Goal: Task Accomplishment & Management: Manage account settings

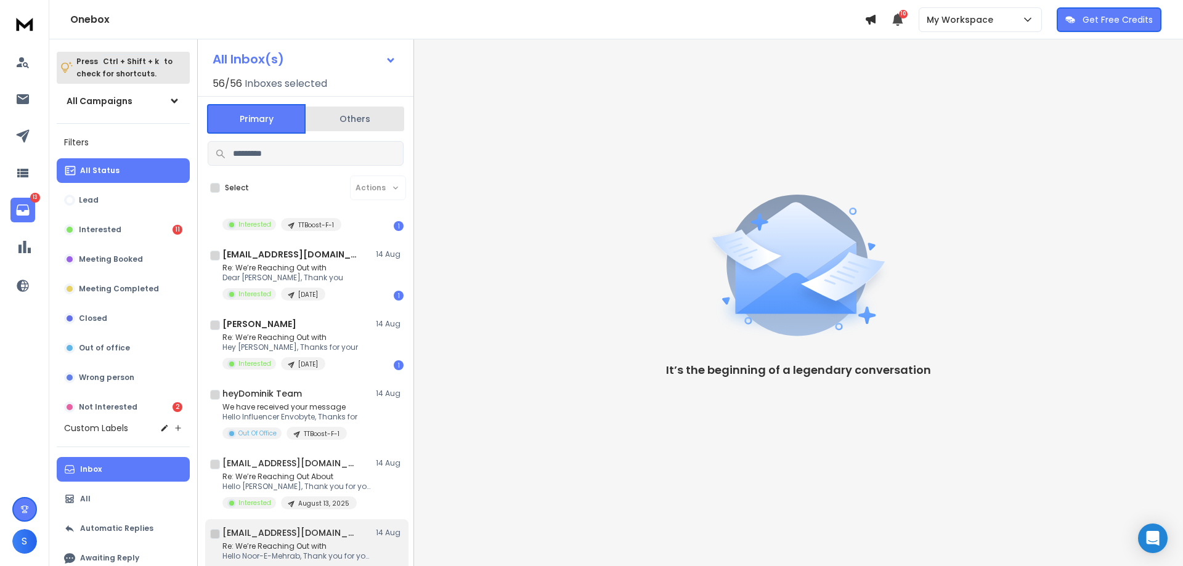
scroll to position [739, 0]
click at [304, 339] on p "Re: We’re Reaching Out with" at bounding box center [289, 338] width 135 height 10
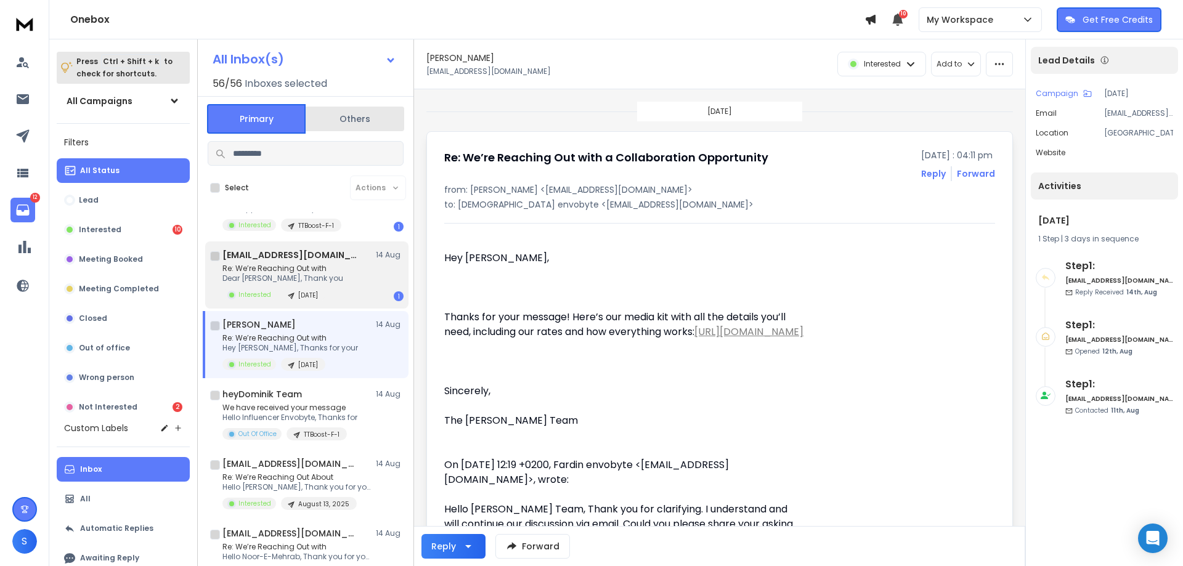
click at [308, 271] on p "Re: We’re Reaching Out with" at bounding box center [282, 269] width 121 height 10
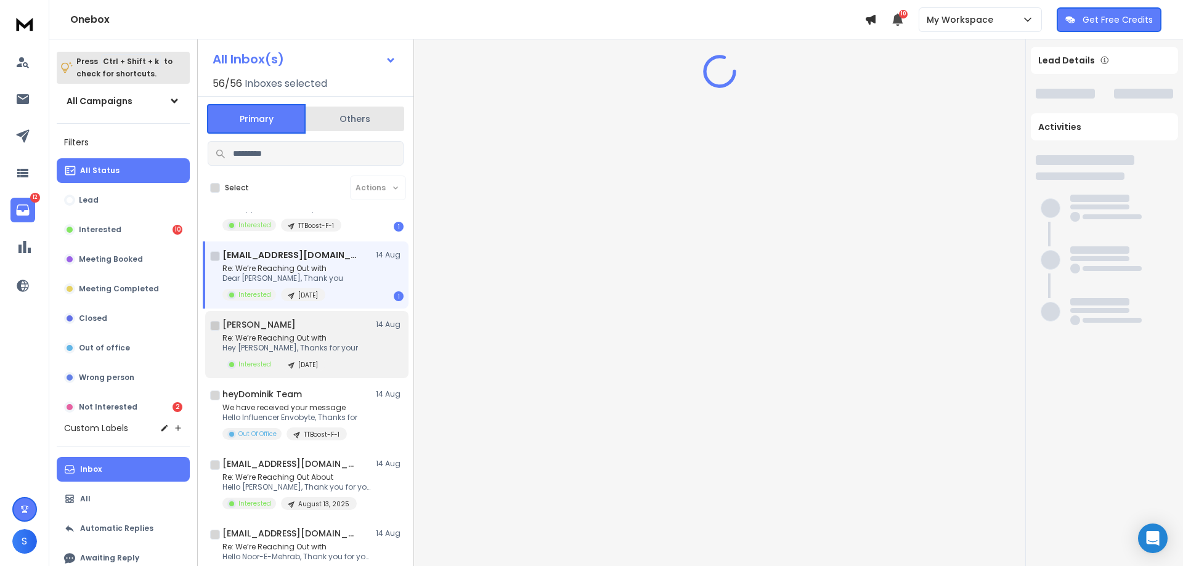
click at [309, 326] on div "Mr Reis 14 Aug" at bounding box center [312, 324] width 181 height 12
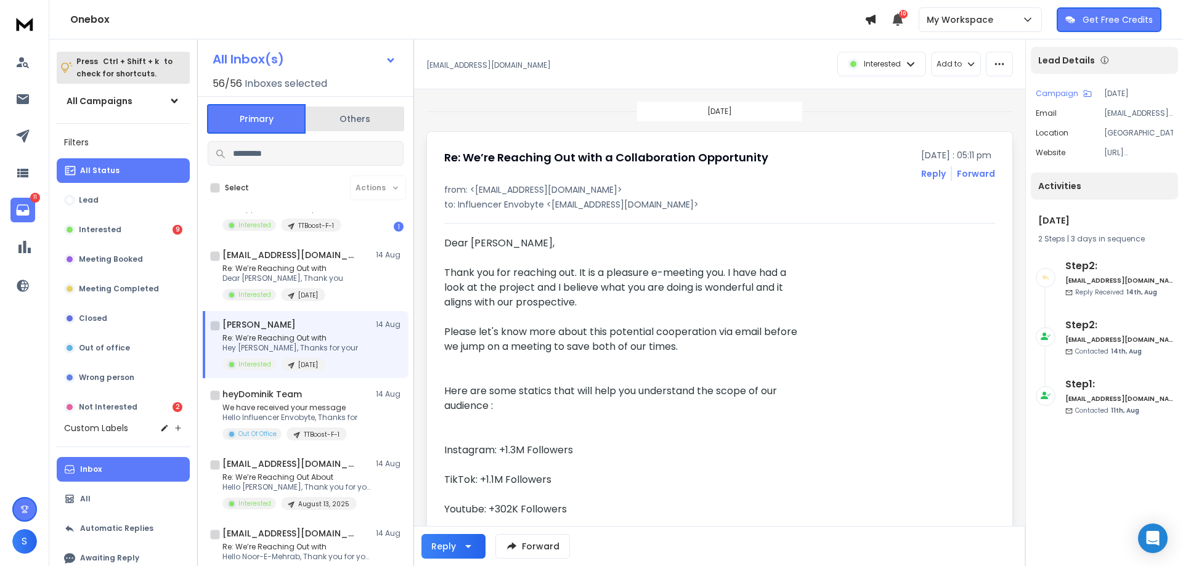
click at [801, 18] on h1 "Onebox" at bounding box center [467, 19] width 794 height 15
drag, startPoint x: 445, startPoint y: 243, endPoint x: 547, endPoint y: 240, distance: 101.7
click at [547, 240] on p "Dear Mr. Hassan," at bounding box center [624, 243] width 360 height 15
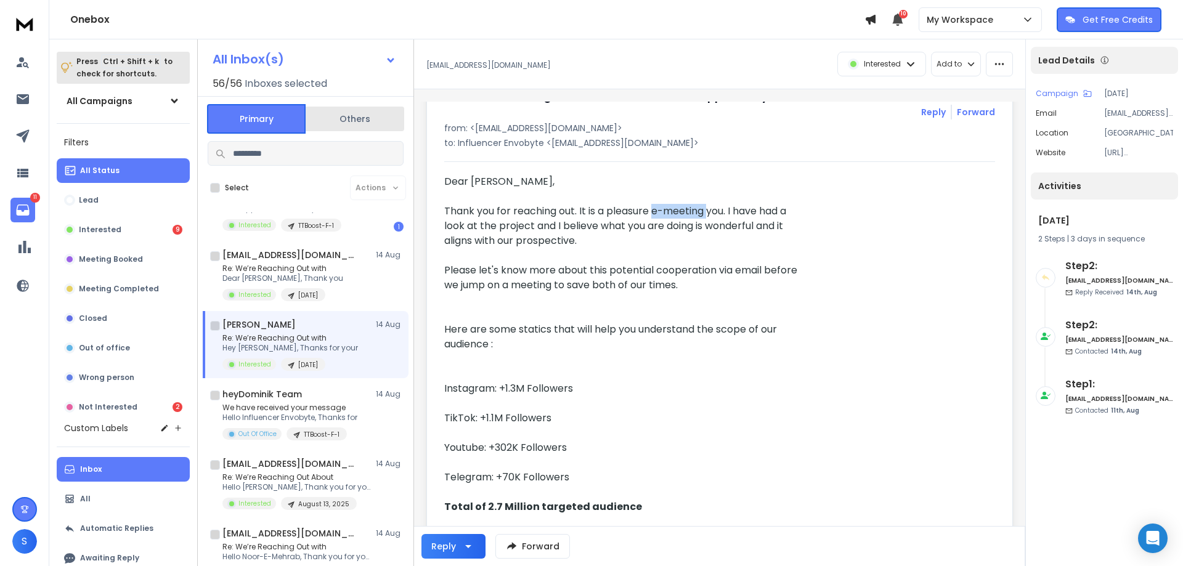
drag, startPoint x: 655, startPoint y: 214, endPoint x: 710, endPoint y: 208, distance: 55.1
click at [710, 208] on p "Thank you for reaching out. It is a pleasure e-meeting you. I have had a look a…" at bounding box center [624, 226] width 360 height 44
drag, startPoint x: 729, startPoint y: 214, endPoint x: 697, endPoint y: 208, distance: 33.2
click at [697, 208] on p "Thank you for reaching out. It is a pleasure e-meeting you. I have had a look a…" at bounding box center [624, 226] width 360 height 44
drag, startPoint x: 516, startPoint y: 242, endPoint x: 581, endPoint y: 241, distance: 64.7
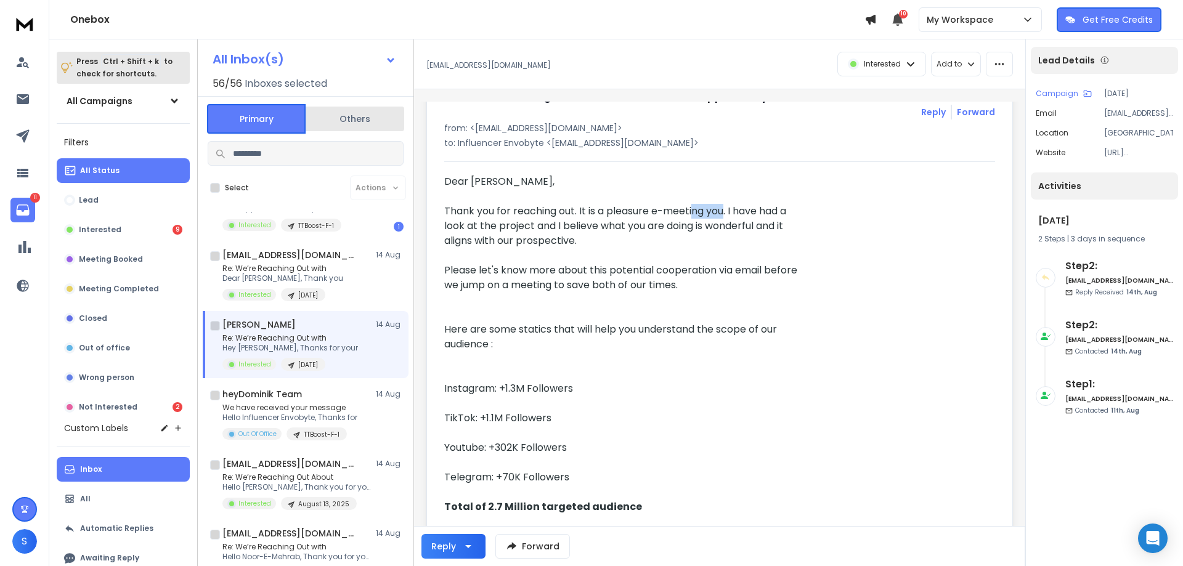
click at [581, 241] on p "Thank you for reaching out. It is a pleasure e-meeting you. I have had a look a…" at bounding box center [624, 226] width 360 height 44
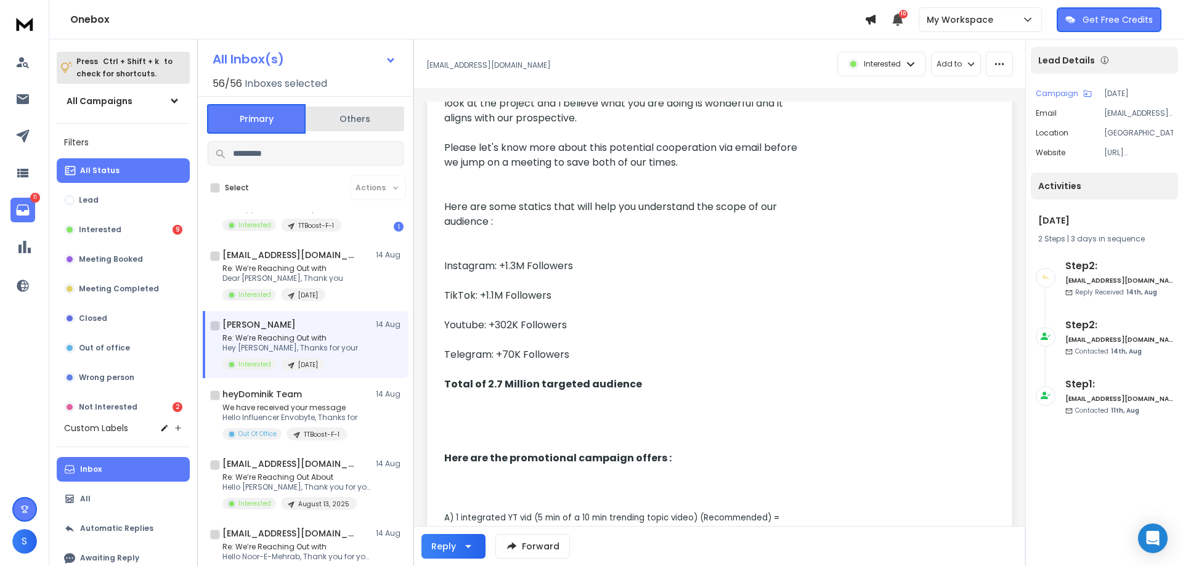
scroll to position [185, 0]
click at [496, 140] on p "Please let's know more about this potential cooperation via email before we jum…" at bounding box center [624, 155] width 360 height 30
drag, startPoint x: 500, startPoint y: 148, endPoint x: 461, endPoint y: 164, distance: 42.8
click at [461, 164] on p "Please let's know more about this potential cooperation via email before we jum…" at bounding box center [624, 155] width 360 height 30
click at [594, 200] on li "Here are some statics that will help you understand the scope of our audience :" at bounding box center [624, 214] width 360 height 30
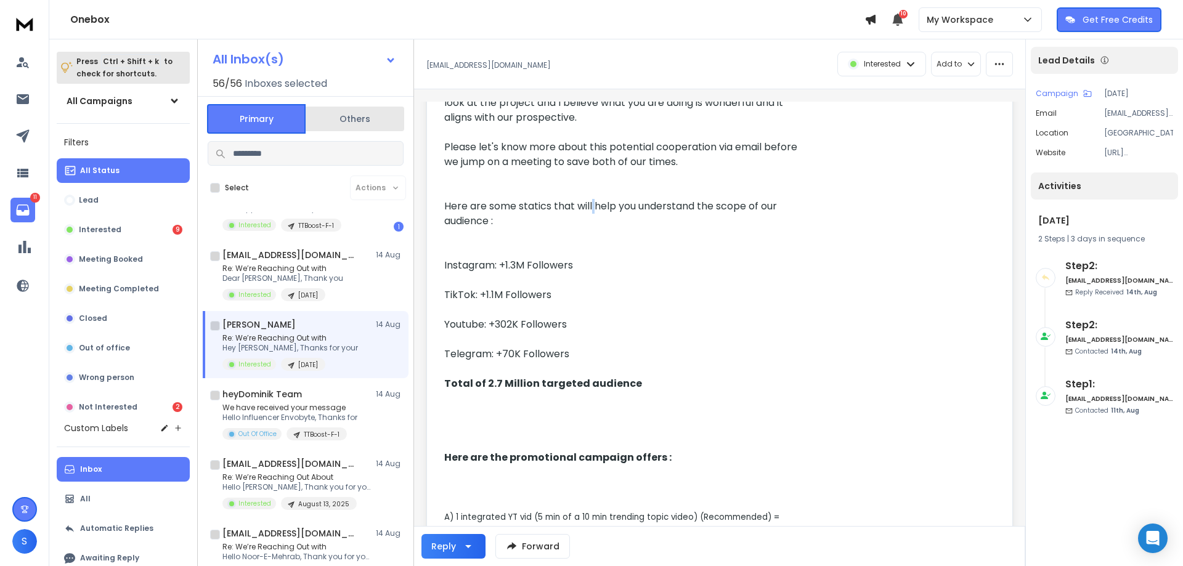
drag, startPoint x: 516, startPoint y: 160, endPoint x: 687, endPoint y: 166, distance: 170.7
click at [687, 166] on p "Please let's know more about this potential cooperation via email before we jum…" at bounding box center [624, 155] width 360 height 30
drag, startPoint x: 525, startPoint y: 264, endPoint x: 609, endPoint y: 264, distance: 83.8
click at [609, 264] on p "Instagram: +1.3M Followers" at bounding box center [624, 265] width 360 height 15
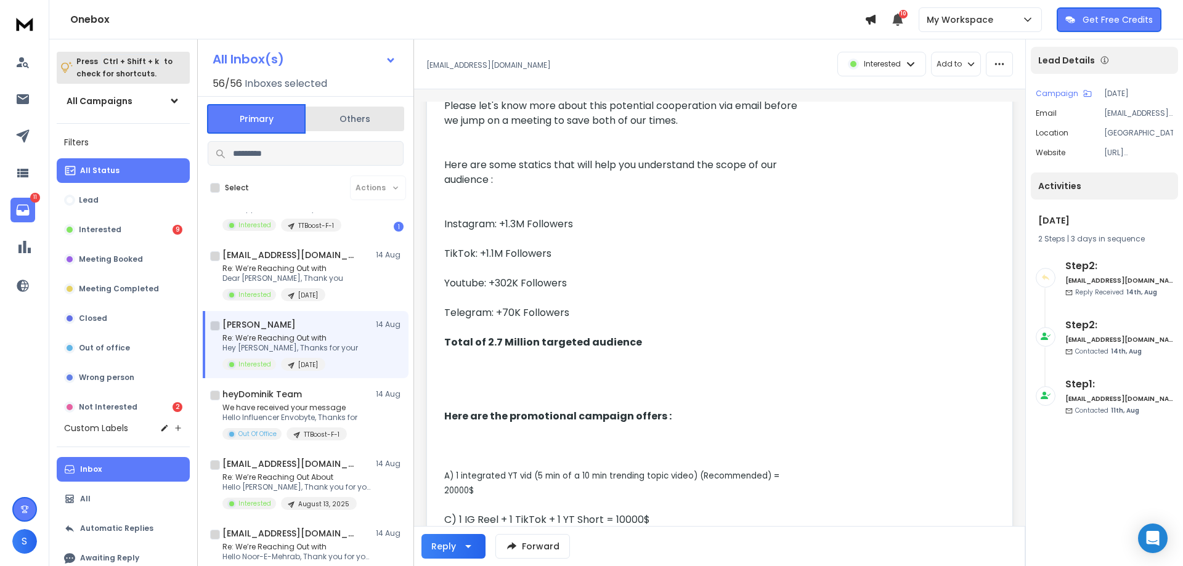
scroll to position [246, 0]
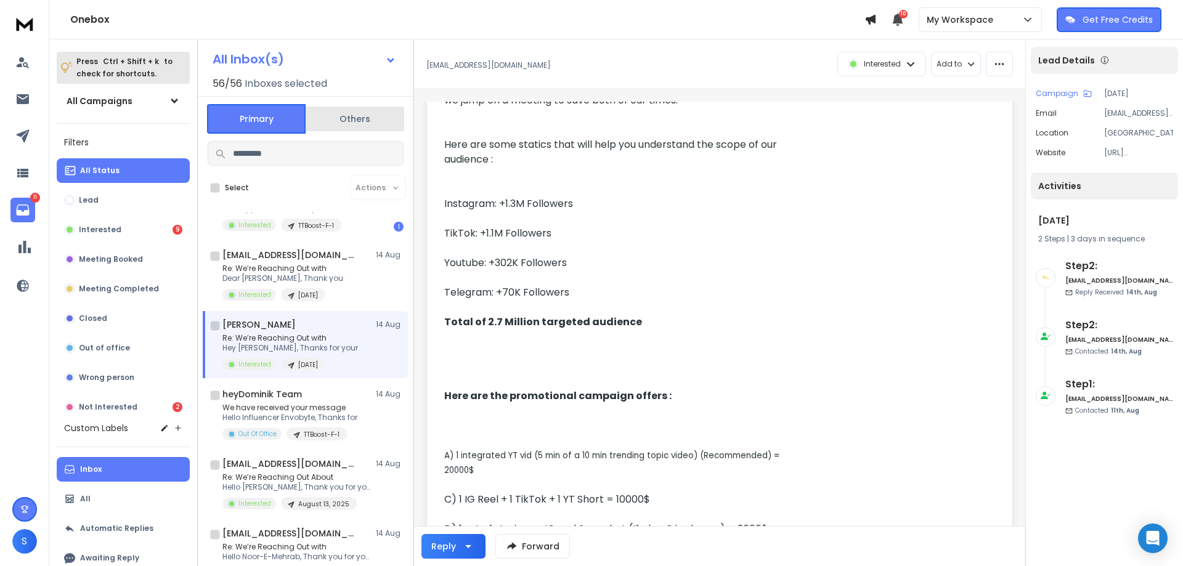
drag, startPoint x: 501, startPoint y: 232, endPoint x: 642, endPoint y: 238, distance: 141.2
click at [642, 238] on p "TikTok: +1.1M Followers" at bounding box center [624, 233] width 360 height 15
drag, startPoint x: 510, startPoint y: 262, endPoint x: 658, endPoint y: 264, distance: 147.8
click at [658, 264] on p "Youtube: +302K Followers" at bounding box center [624, 263] width 360 height 15
drag, startPoint x: 519, startPoint y: 292, endPoint x: 697, endPoint y: 288, distance: 178.0
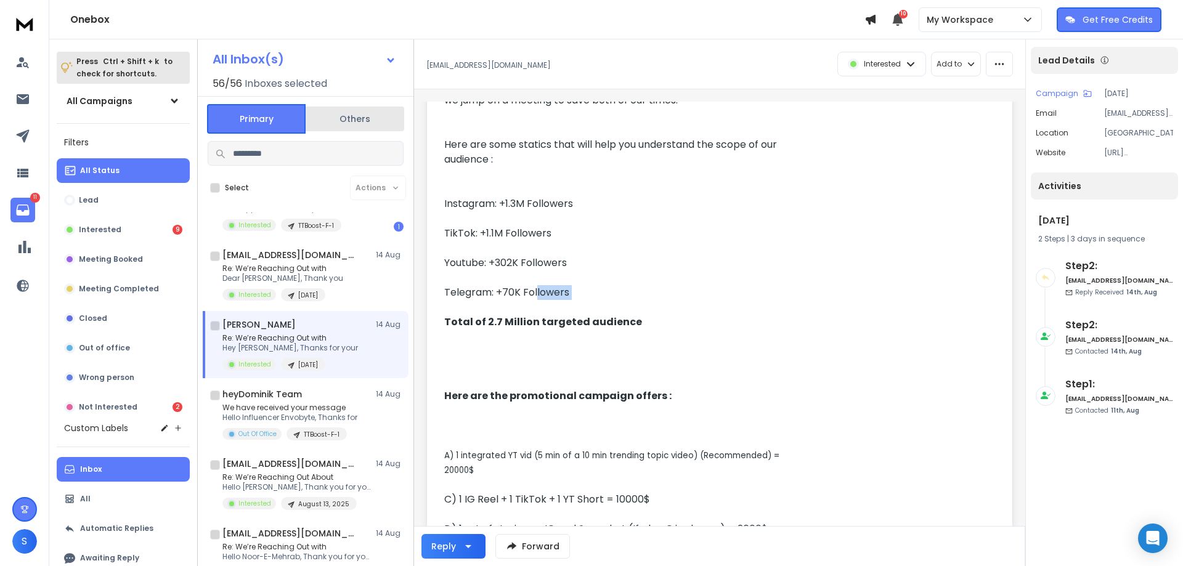
click at [621, 297] on p "Telegram: +70K Followers" at bounding box center [624, 292] width 360 height 15
drag, startPoint x: 464, startPoint y: 320, endPoint x: 747, endPoint y: 326, distance: 282.8
click at [747, 326] on p "Total of 2.7 Million targeted audience" at bounding box center [624, 322] width 360 height 15
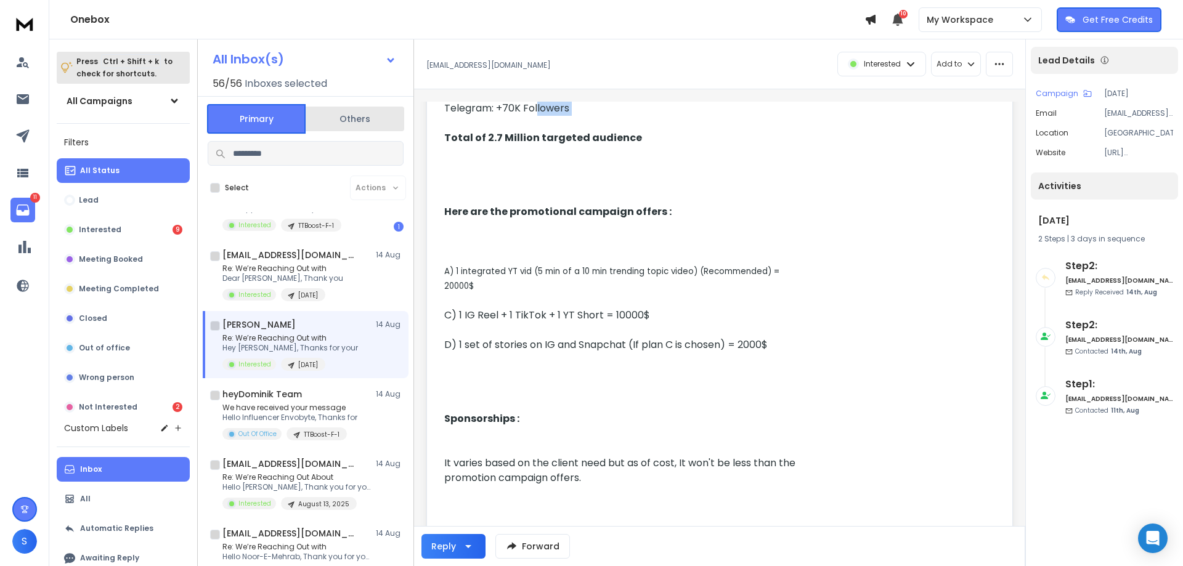
scroll to position [431, 0]
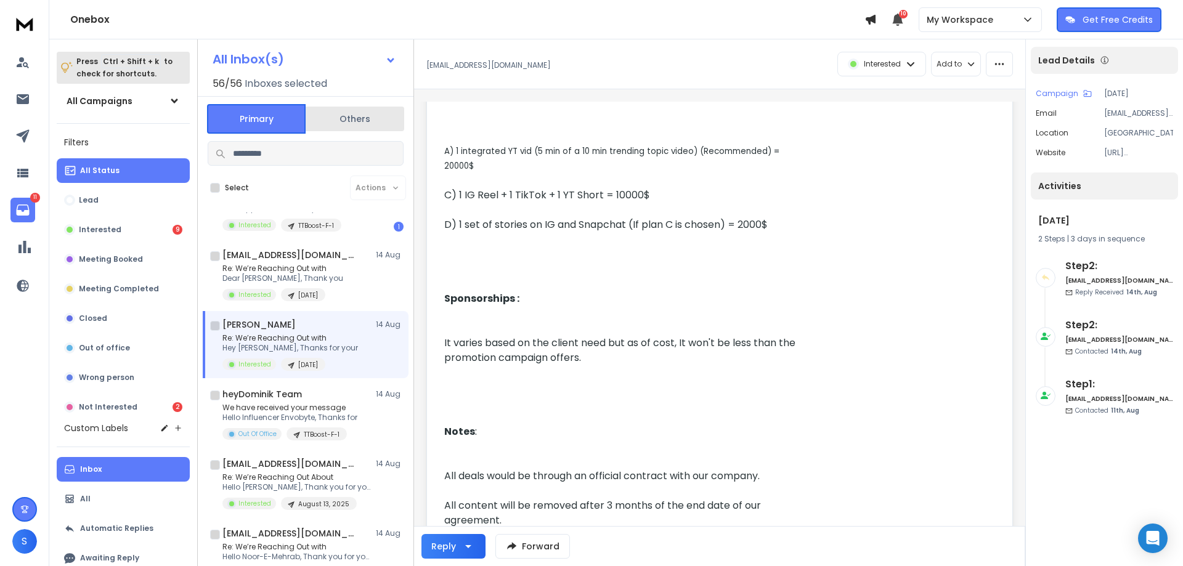
scroll to position [493, 0]
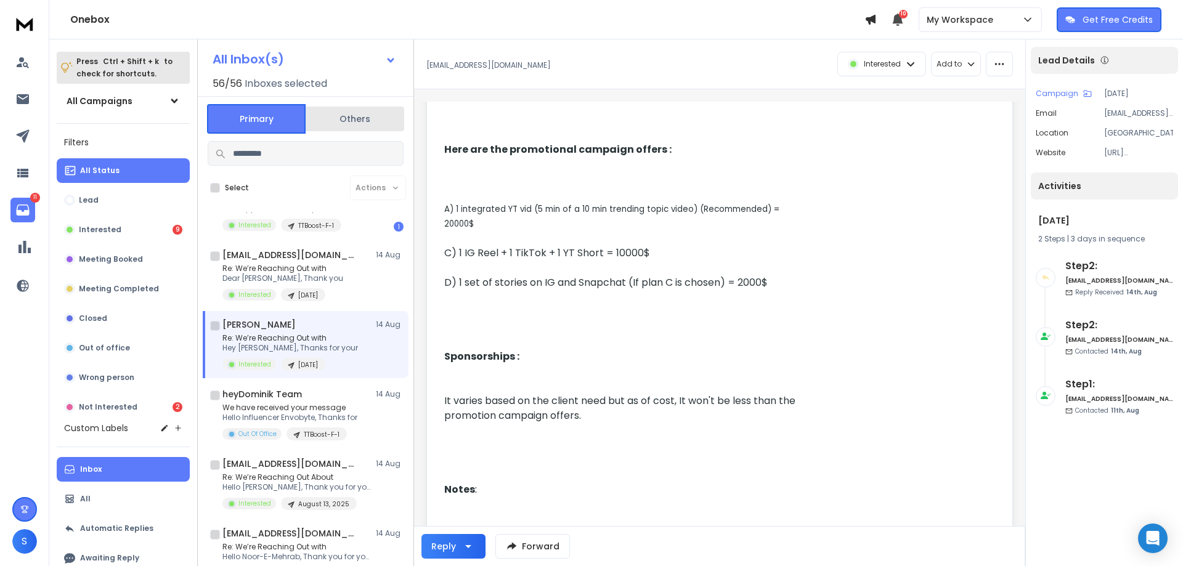
drag, startPoint x: 550, startPoint y: 211, endPoint x: 471, endPoint y: 218, distance: 79.2
click at [471, 218] on span "A) 1 integrated YT vid (5 min of a 10 min trending topic video) (Recommended) =…" at bounding box center [613, 216] width 338 height 26
click at [578, 220] on p "A) 1 integrated YT vid (5 min of a 10 min trending topic video) (Recommended) =…" at bounding box center [624, 216] width 360 height 30
drag, startPoint x: 708, startPoint y: 208, endPoint x: 544, endPoint y: 211, distance: 163.2
click at [544, 211] on span "A) 1 integrated YT vid (5 min of a 10 min trending topic video) (Recommended) =…" at bounding box center [613, 216] width 338 height 26
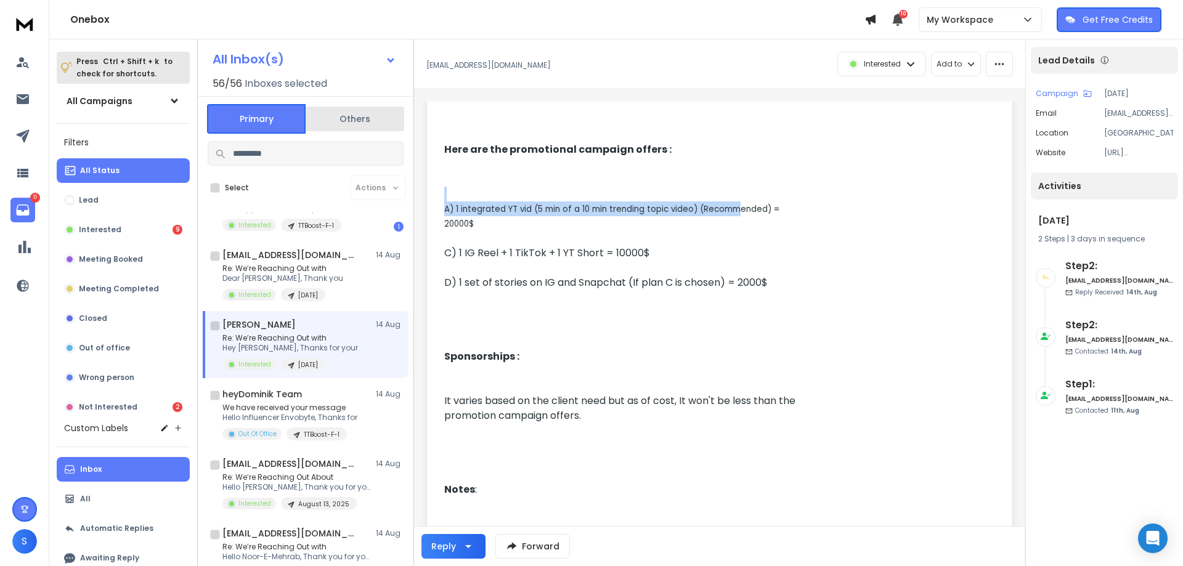
drag, startPoint x: 710, startPoint y: 203, endPoint x: 804, endPoint y: 200, distance: 93.6
drag, startPoint x: 442, startPoint y: 223, endPoint x: 493, endPoint y: 225, distance: 51.8
click at [511, 229] on p "A) 1 integrated YT vid (5 min of a 10 min trending topic video) (Recommended) =…" at bounding box center [624, 216] width 360 height 30
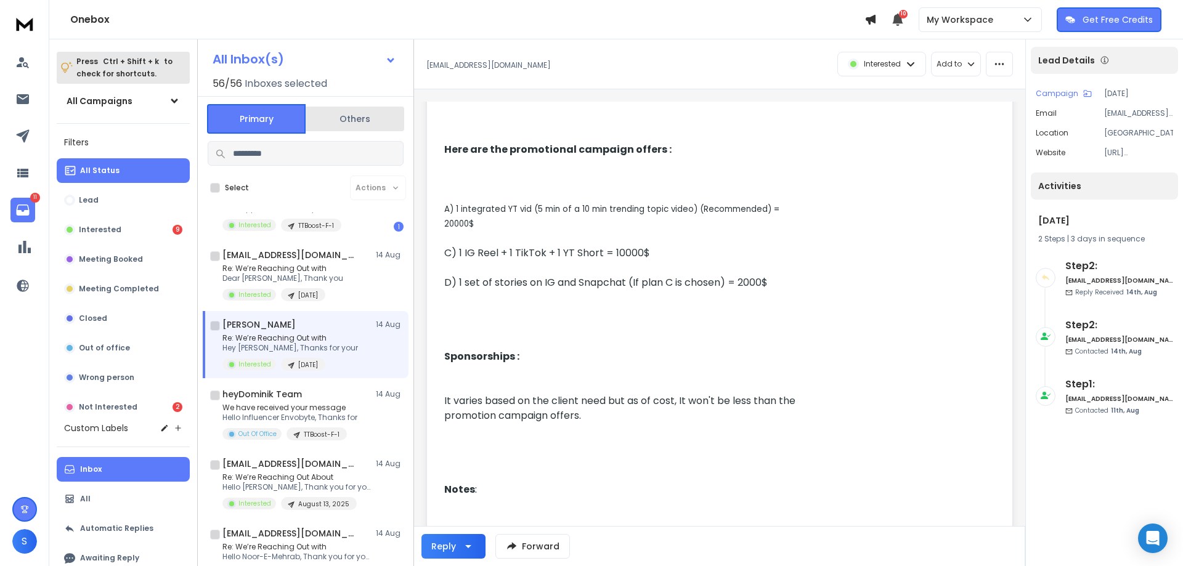
drag, startPoint x: 477, startPoint y: 250, endPoint x: 722, endPoint y: 256, distance: 244.6
click at [722, 256] on p "C) 1 IG Reel + 1 TikTok + 1 YT Short = 10000$" at bounding box center [624, 253] width 360 height 15
click at [722, 255] on p "C) 1 IG Reel + 1 TikTok + 1 YT Short = 10000$" at bounding box center [624, 253] width 360 height 15
drag, startPoint x: 637, startPoint y: 253, endPoint x: 722, endPoint y: 246, distance: 85.3
click at [722, 246] on p "C) 1 IG Reel + 1 TikTok + 1 YT Short = 10000$" at bounding box center [624, 253] width 360 height 15
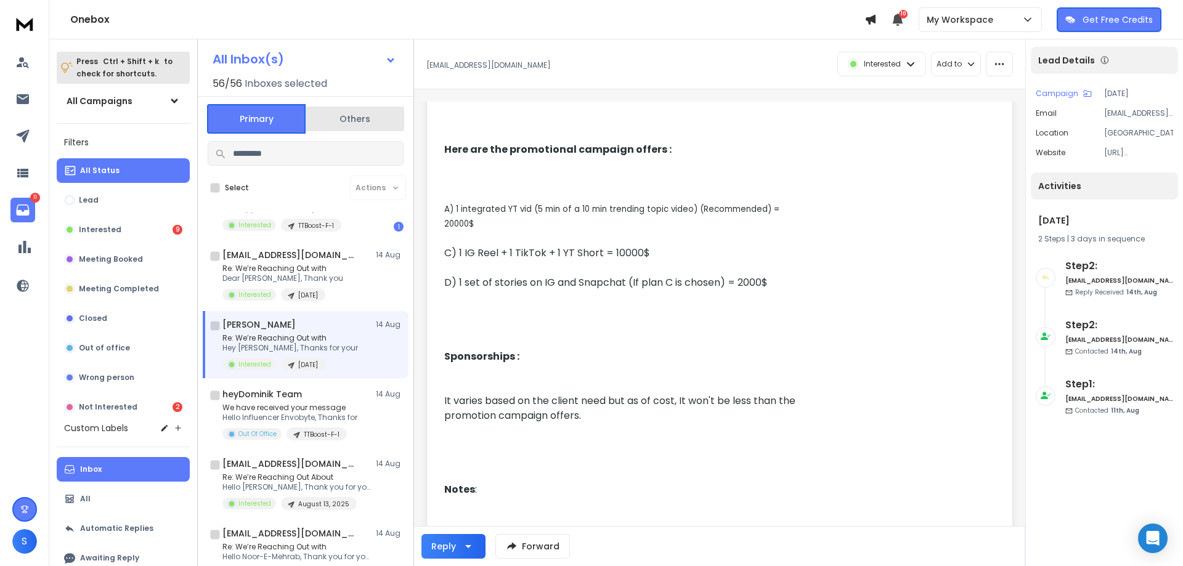
click at [722, 246] on p "C) 1 IG Reel + 1 TikTok + 1 YT Short = 10000$" at bounding box center [624, 253] width 360 height 15
drag, startPoint x: 636, startPoint y: 249, endPoint x: 679, endPoint y: 263, distance: 45.4
click at [716, 249] on p "C) 1 IG Reel + 1 TikTok + 1 YT Short = 10000$" at bounding box center [624, 253] width 360 height 15
click at [708, 253] on p "C) 1 IG Reel + 1 TikTok + 1 YT Short = 10000$" at bounding box center [624, 253] width 360 height 15
drag, startPoint x: 477, startPoint y: 283, endPoint x: 796, endPoint y: 289, distance: 319.1
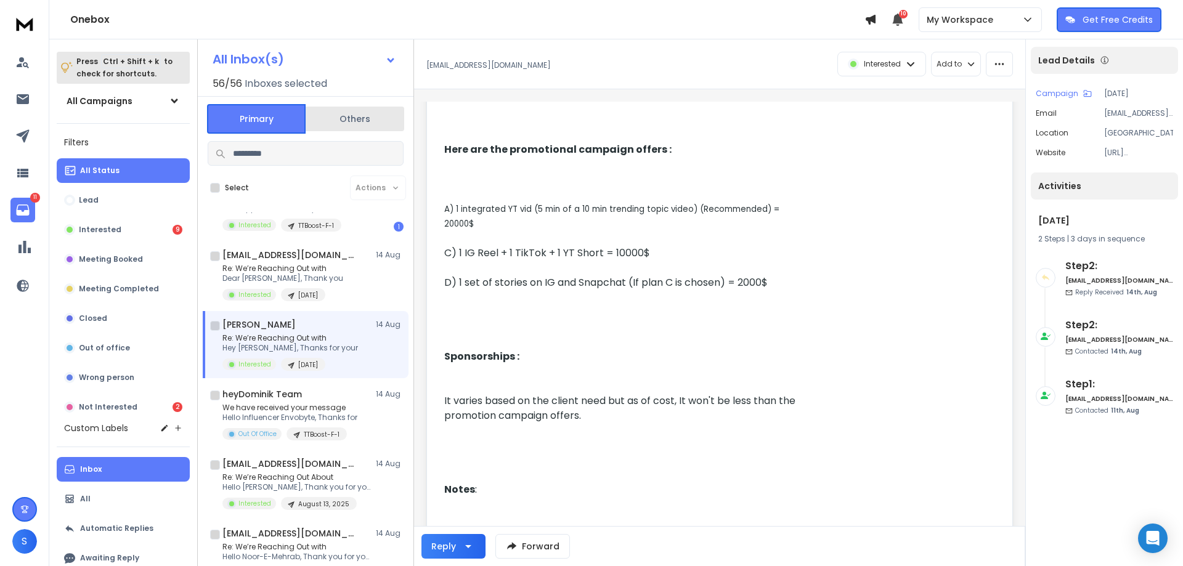
click at [796, 289] on p "D) 1 set of stories on IG and Snapchat (If plan C is chosen) = 2000$" at bounding box center [624, 282] width 360 height 15
drag, startPoint x: 601, startPoint y: 283, endPoint x: 647, endPoint y: 282, distance: 46.2
click at [647, 282] on p "D) 1 set of stories on IG and Snapchat (If plan C is chosen) = 2000$" at bounding box center [624, 282] width 360 height 15
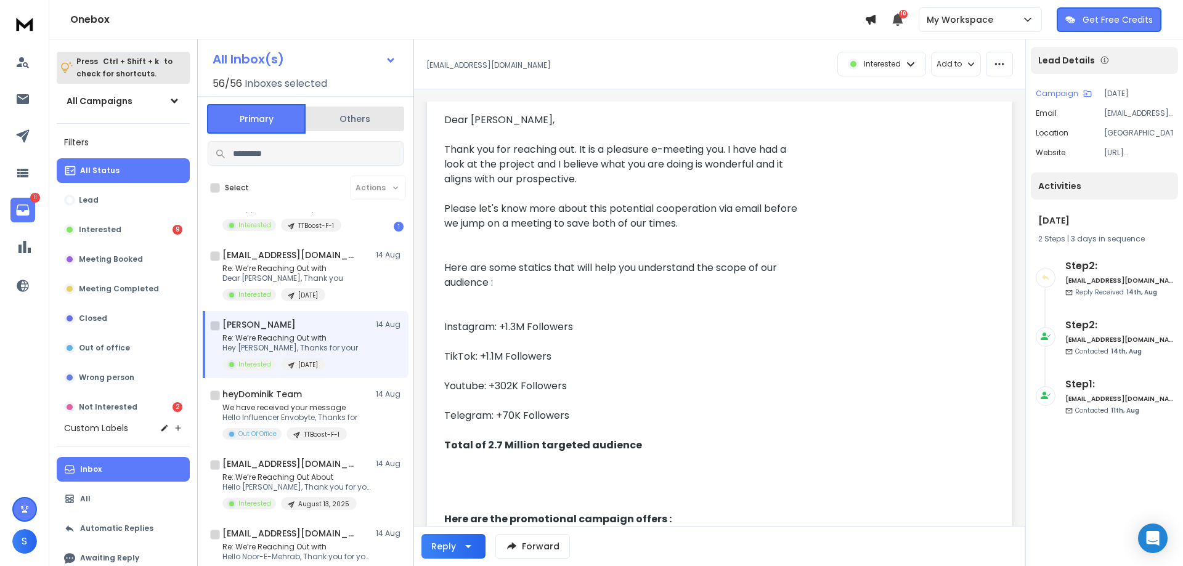
scroll to position [431, 0]
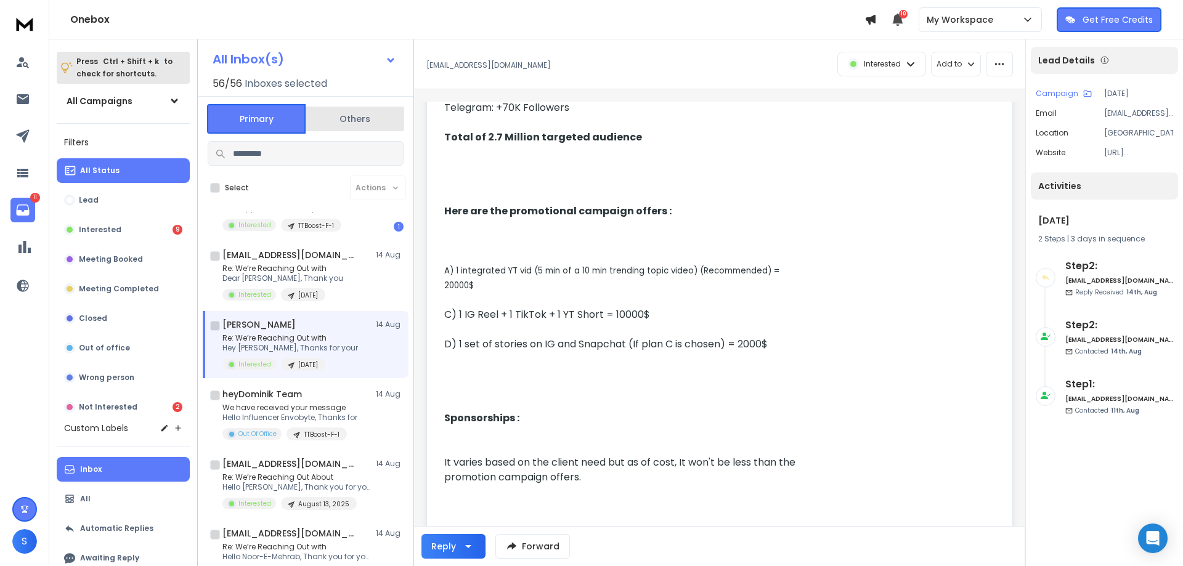
drag, startPoint x: 762, startPoint y: 344, endPoint x: 813, endPoint y: 336, distance: 51.7
drag, startPoint x: 488, startPoint y: 346, endPoint x: 843, endPoint y: 342, distance: 354.8
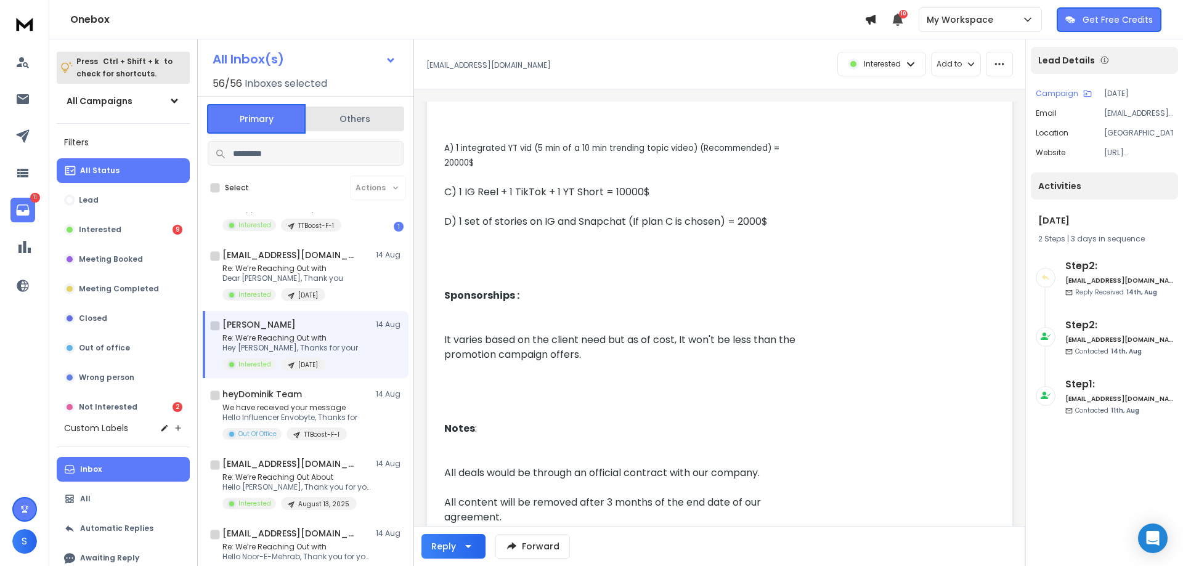
scroll to position [554, 0]
click at [594, 308] on ul "Sponsorships :" at bounding box center [624, 295] width 360 height 44
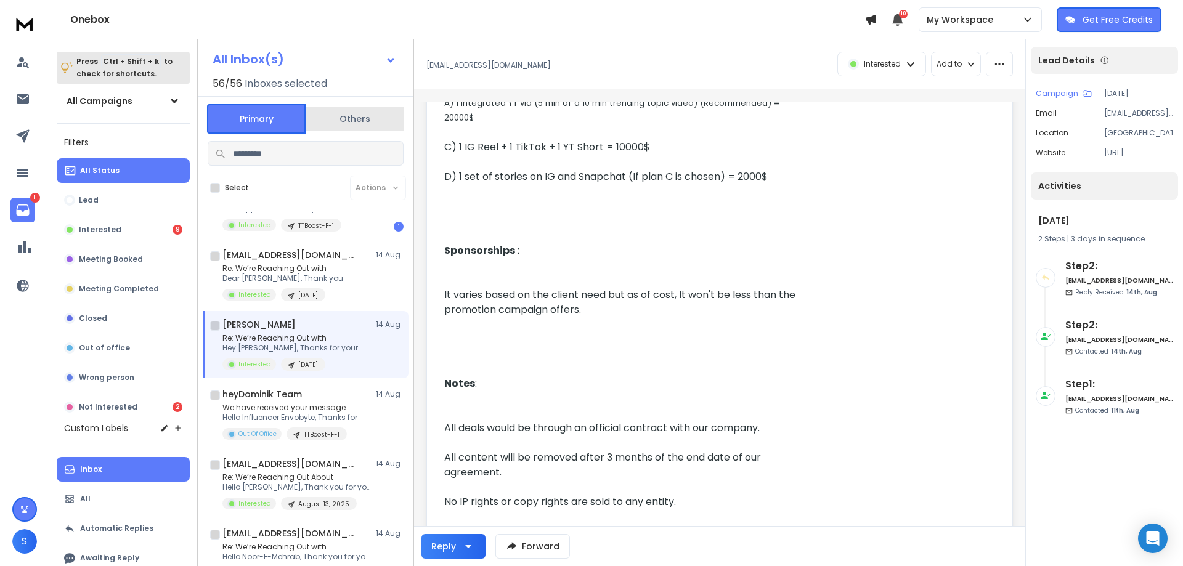
scroll to position [616, 0]
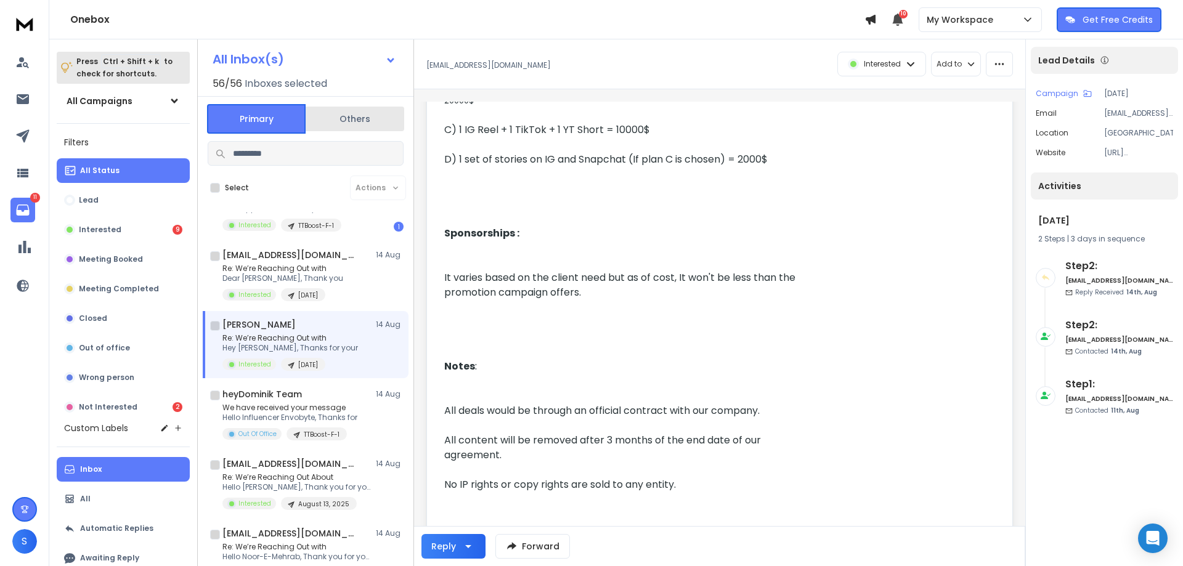
drag, startPoint x: 617, startPoint y: 409, endPoint x: 831, endPoint y: 411, distance: 213.7
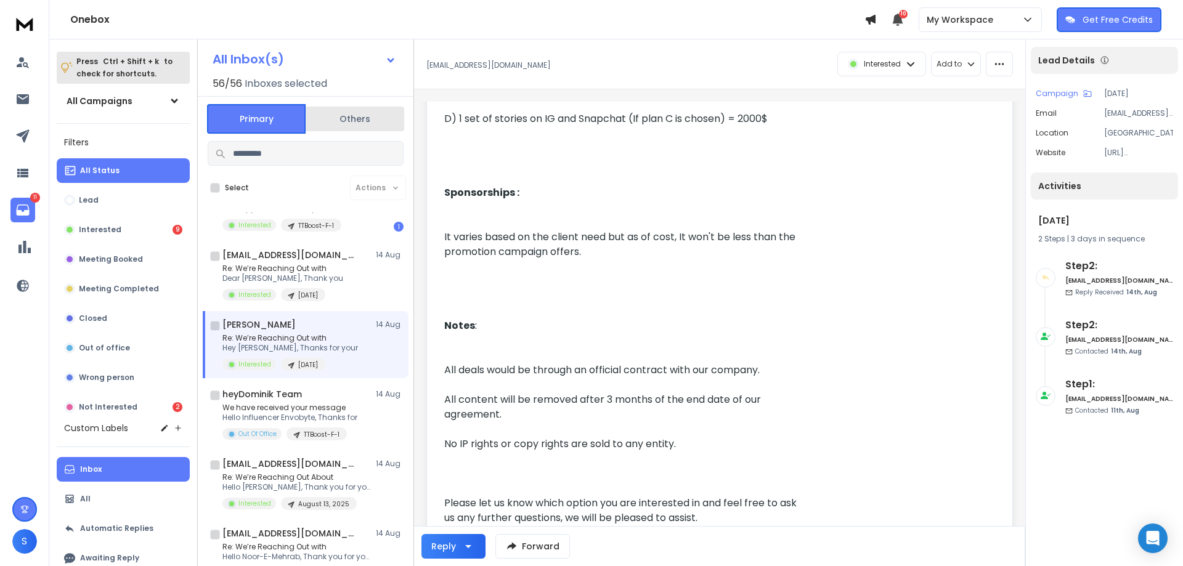
scroll to position [677, 0]
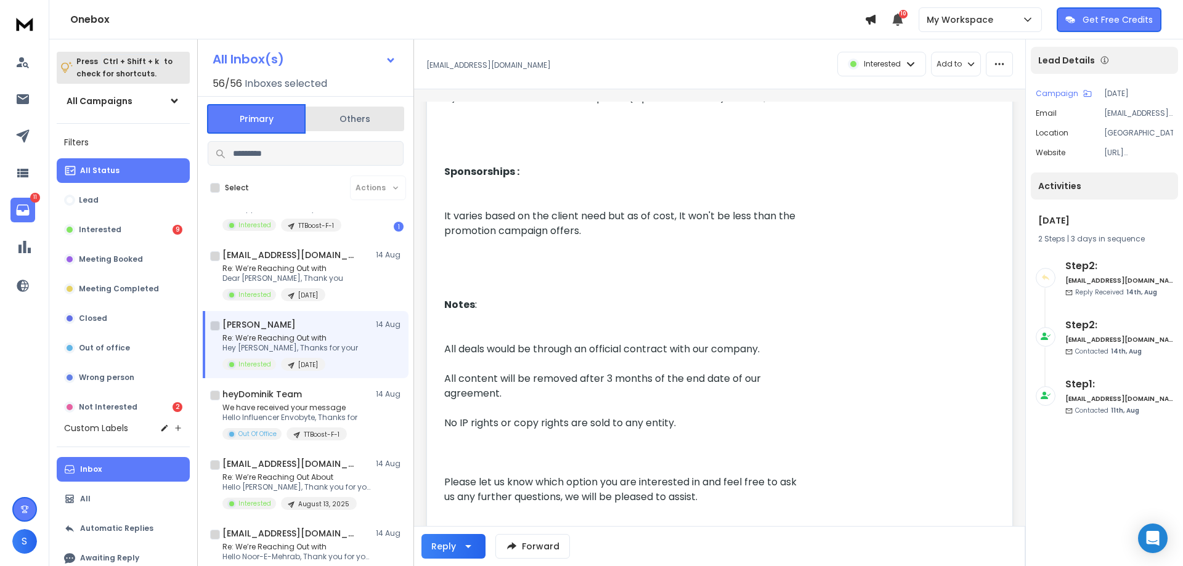
drag, startPoint x: 466, startPoint y: 215, endPoint x: 603, endPoint y: 230, distance: 138.2
click at [603, 230] on p "It varies based on the client need but as of cost, It won't be less than the pr…" at bounding box center [624, 224] width 360 height 30
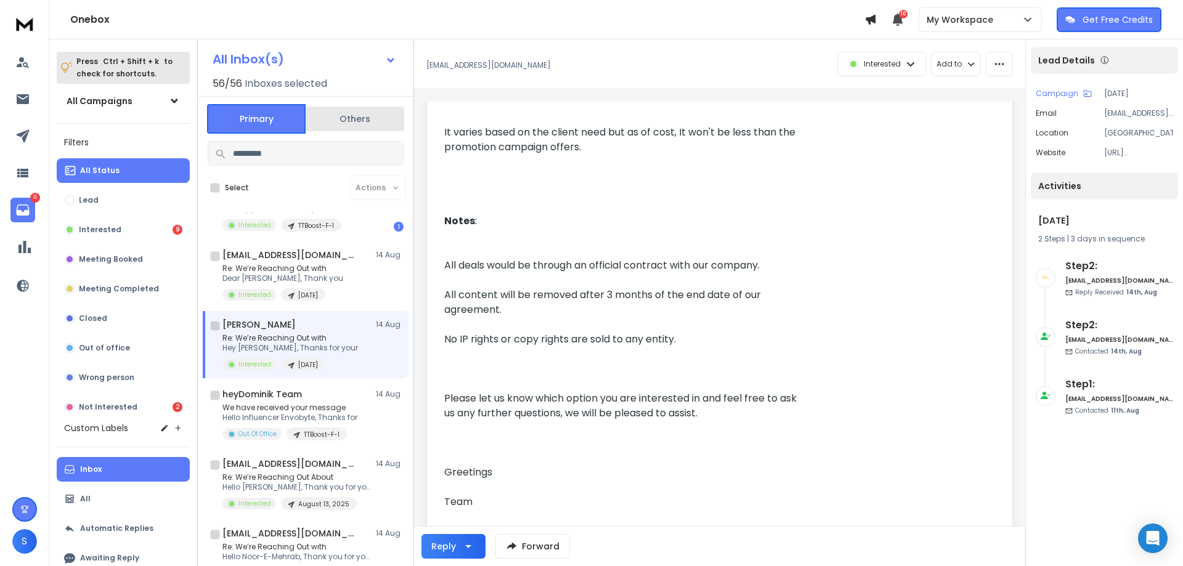
scroll to position [801, 0]
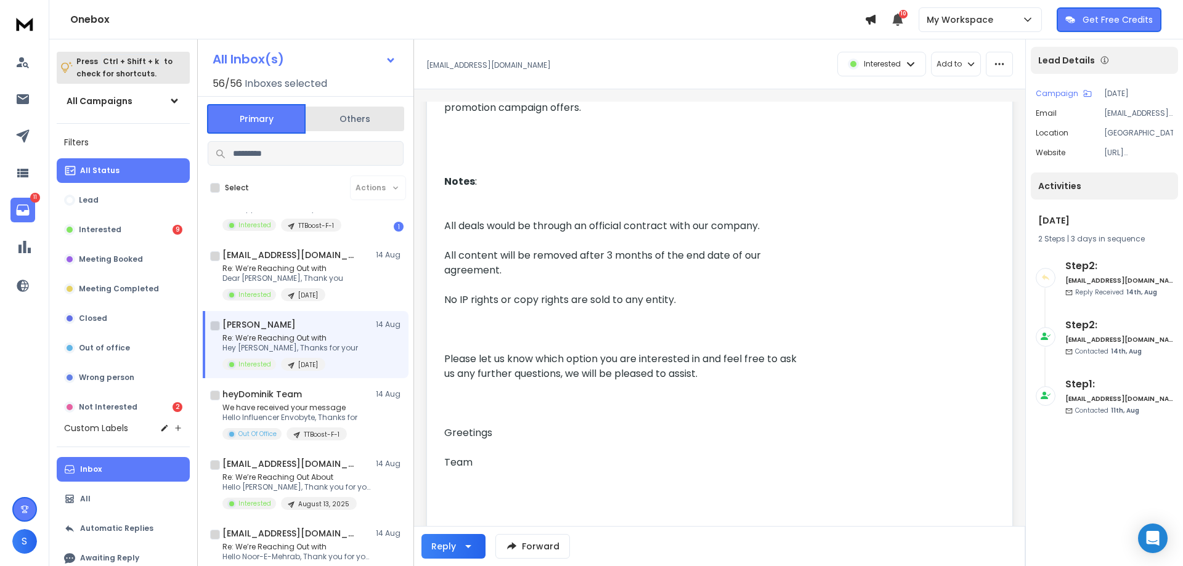
drag, startPoint x: 468, startPoint y: 259, endPoint x: 501, endPoint y: 272, distance: 35.1
click at [501, 272] on p "All content will be removed after 3 months of the end date of our agreement." at bounding box center [624, 263] width 360 height 30
click at [516, 272] on p "All content will be removed after 3 months of the end date of our agreement." at bounding box center [624, 263] width 360 height 30
click at [464, 307] on p "No IP rights or copy rights are sold to any entity." at bounding box center [624, 300] width 360 height 15
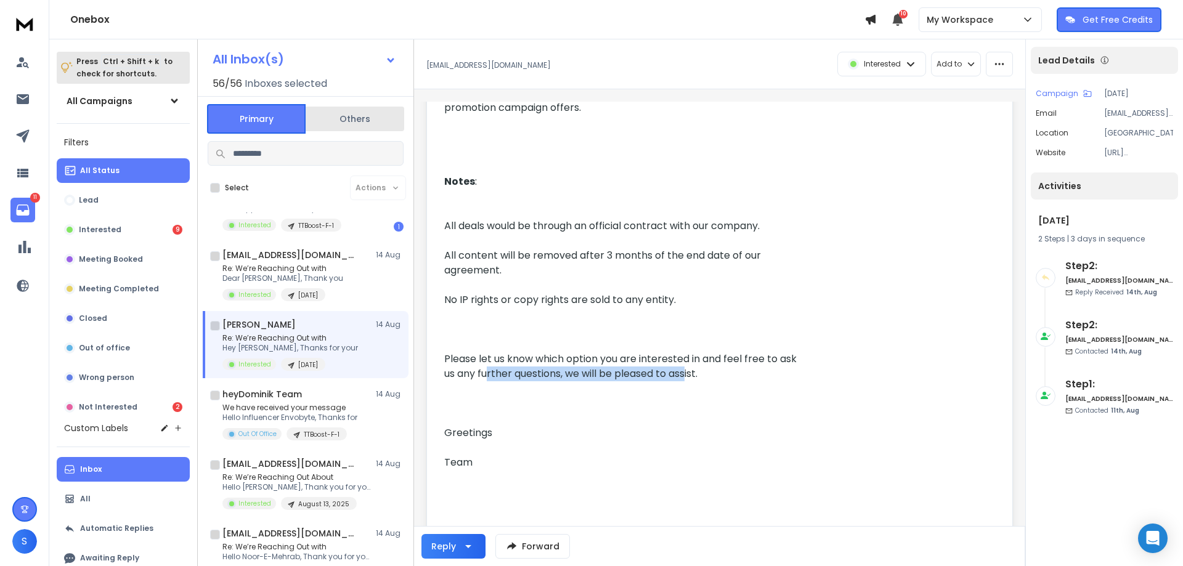
drag, startPoint x: 488, startPoint y: 373, endPoint x: 687, endPoint y: 376, distance: 199.6
click at [687, 376] on p "Please let us know which option you are interested in and feel free to ask us a…" at bounding box center [624, 367] width 360 height 30
click at [681, 379] on p "Please let us know which option you are interested in and feel free to ask us a…" at bounding box center [624, 367] width 360 height 30
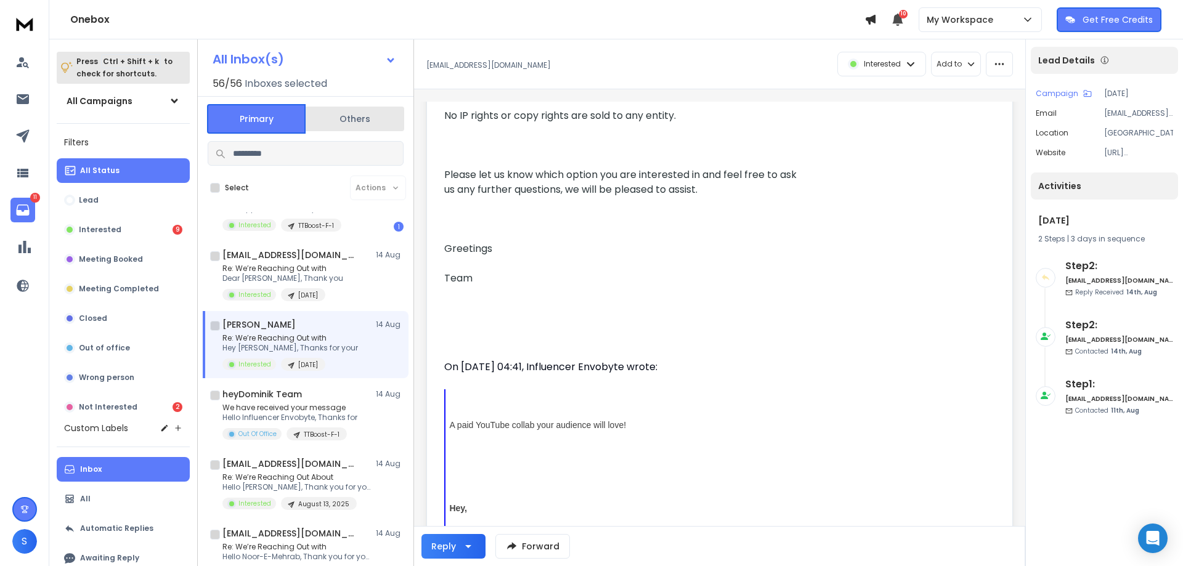
scroll to position [985, 0]
click at [1120, 153] on p "https://www.youtube.com/@AssadRizq/videos" at bounding box center [1138, 153] width 69 height 10
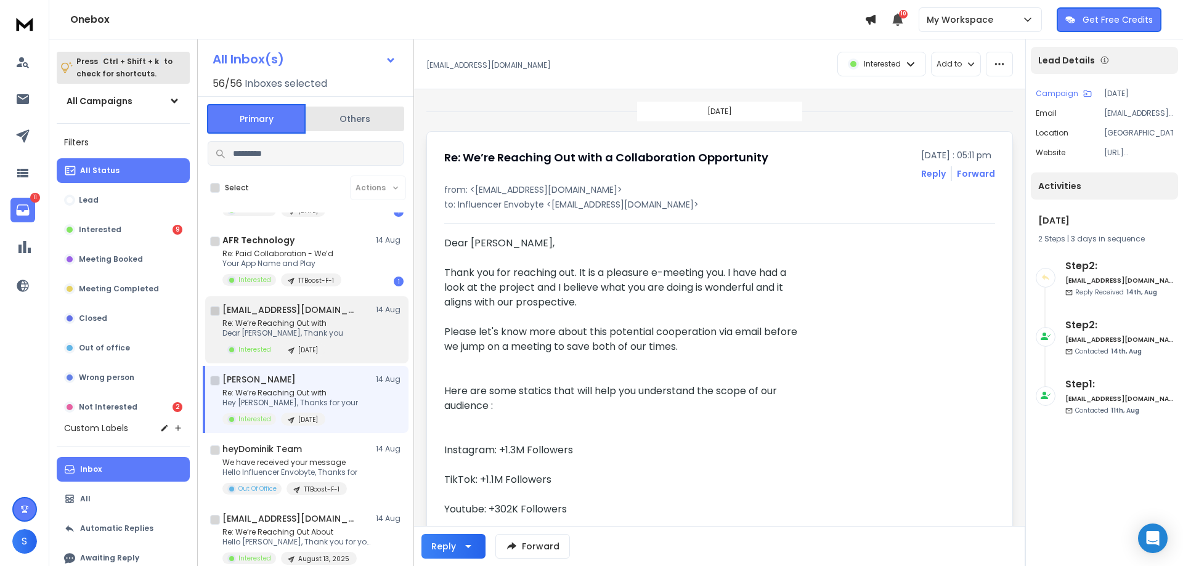
scroll to position [616, 0]
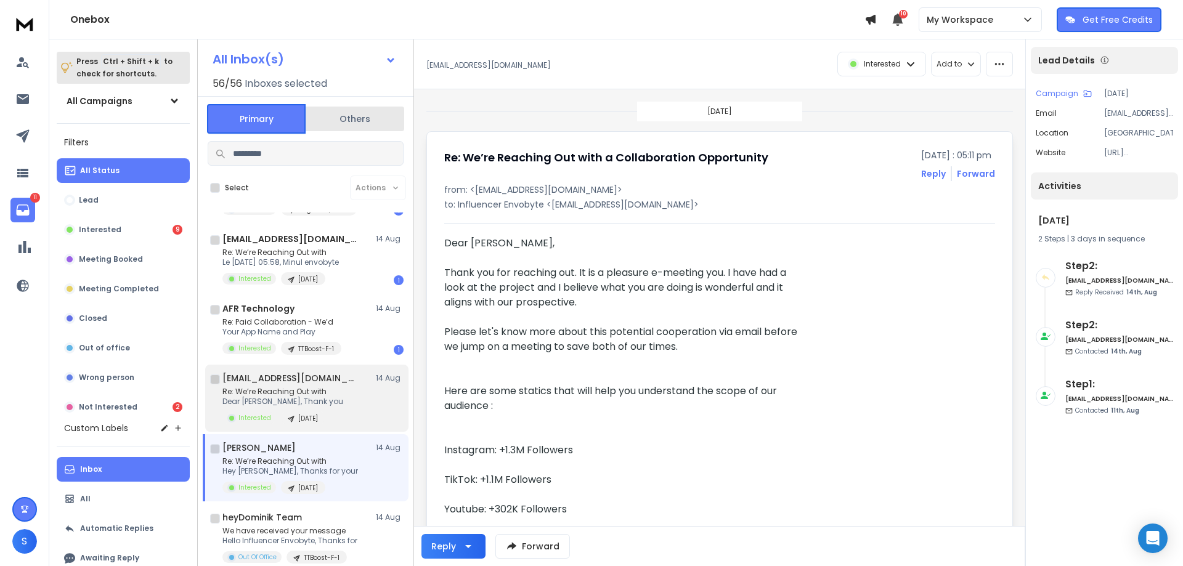
click at [297, 399] on p "Dear [PERSON_NAME], Thank you" at bounding box center [282, 402] width 121 height 10
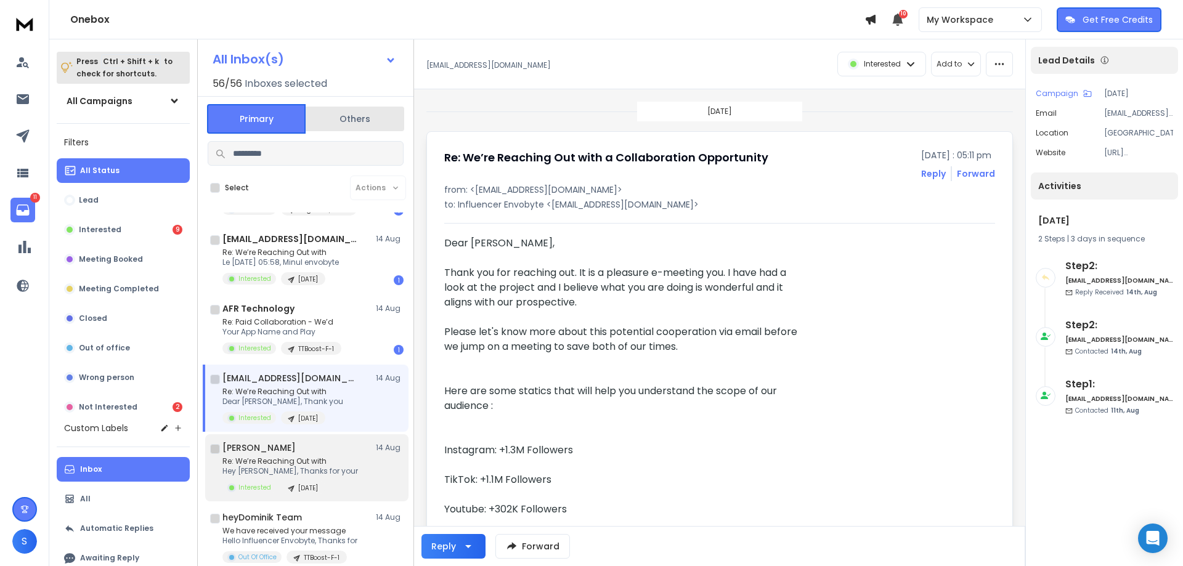
click at [265, 443] on div "Mr Reis 14 Aug" at bounding box center [312, 448] width 181 height 12
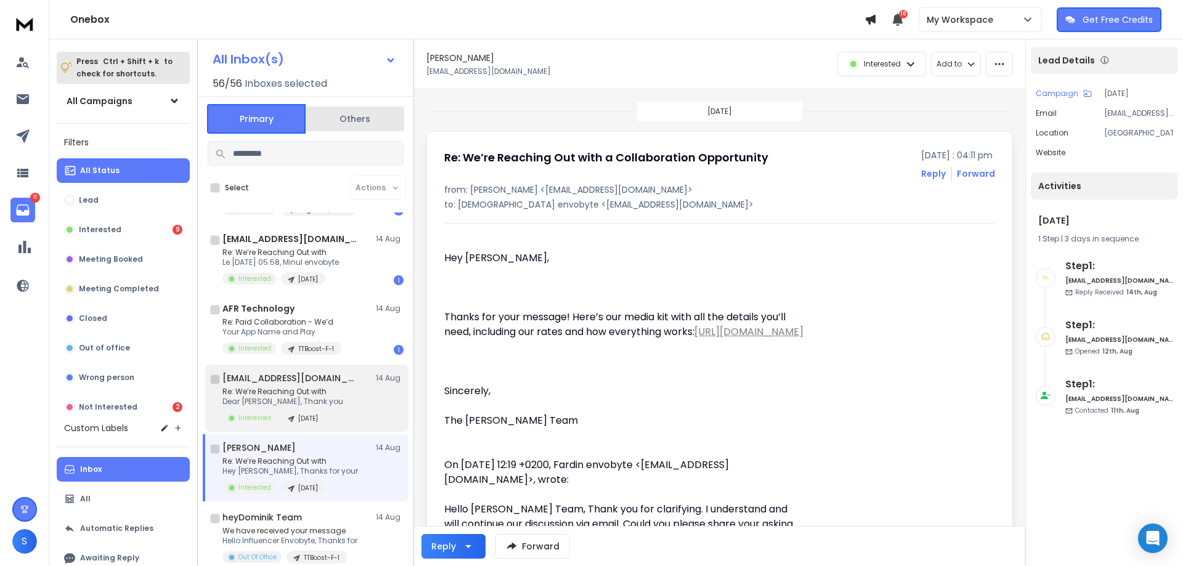
click at [330, 385] on div "info@rizqholding.com 14 Aug Re: We’re Reaching Out with Dear Mr. Hassan, Thank …" at bounding box center [312, 398] width 181 height 52
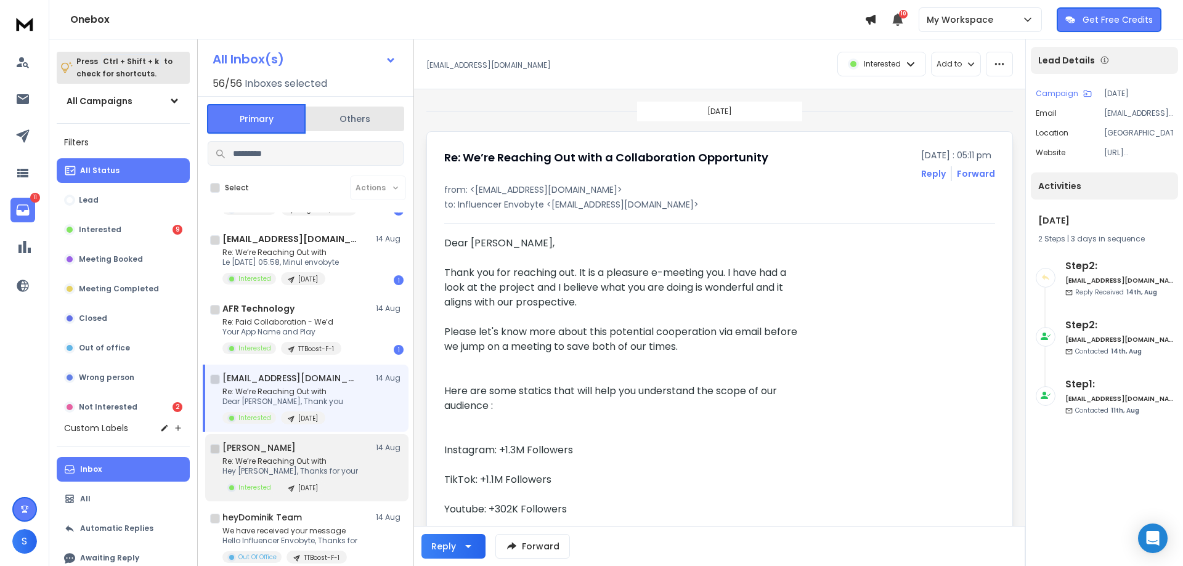
click at [232, 463] on p "Re: We’re Reaching Out with" at bounding box center [289, 461] width 135 height 10
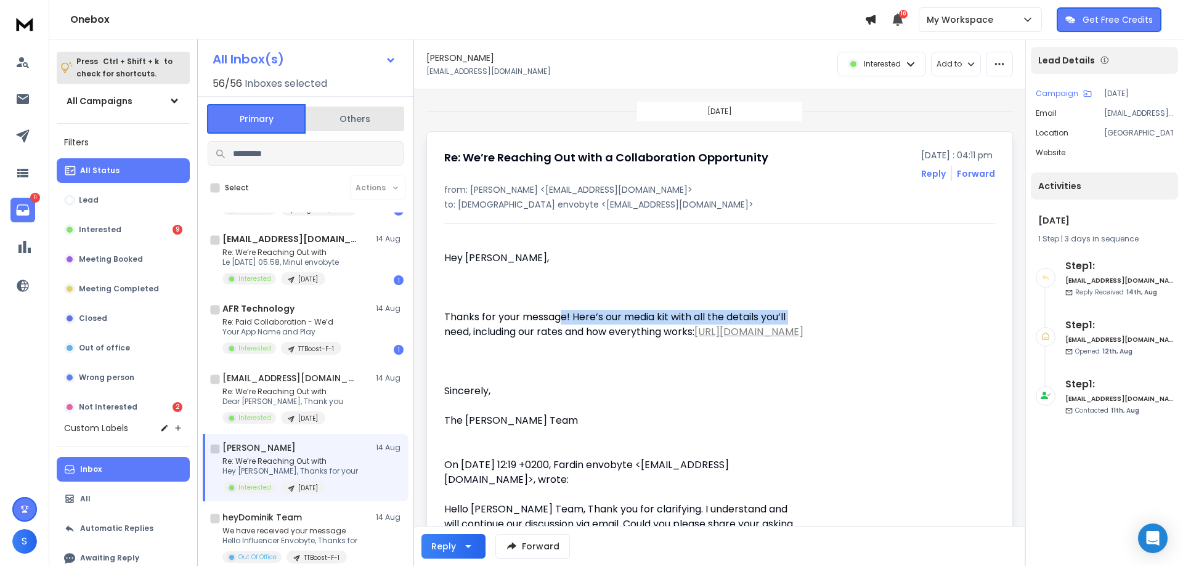
drag, startPoint x: 564, startPoint y: 320, endPoint x: 892, endPoint y: 321, distance: 328.3
click at [892, 321] on div "Re: We’re Reaching Out with a Collaboration Opportunity 14 August 2025 : 04:11 …" at bounding box center [719, 397] width 551 height 496
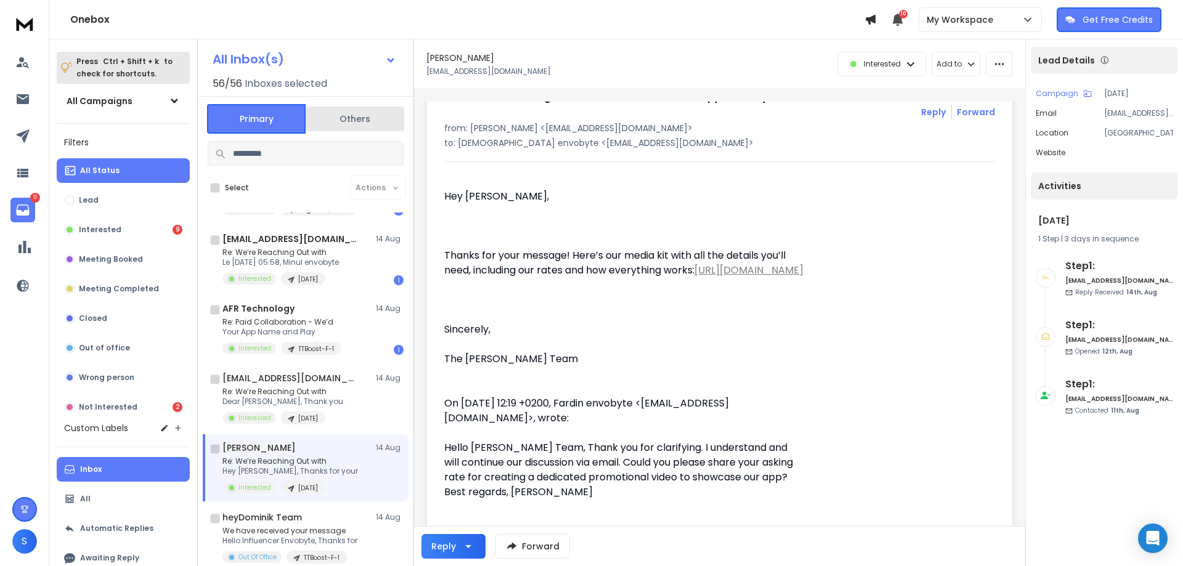
click at [694, 277] on link "https://www.mrreis.io/mediakit" at bounding box center [748, 270] width 109 height 14
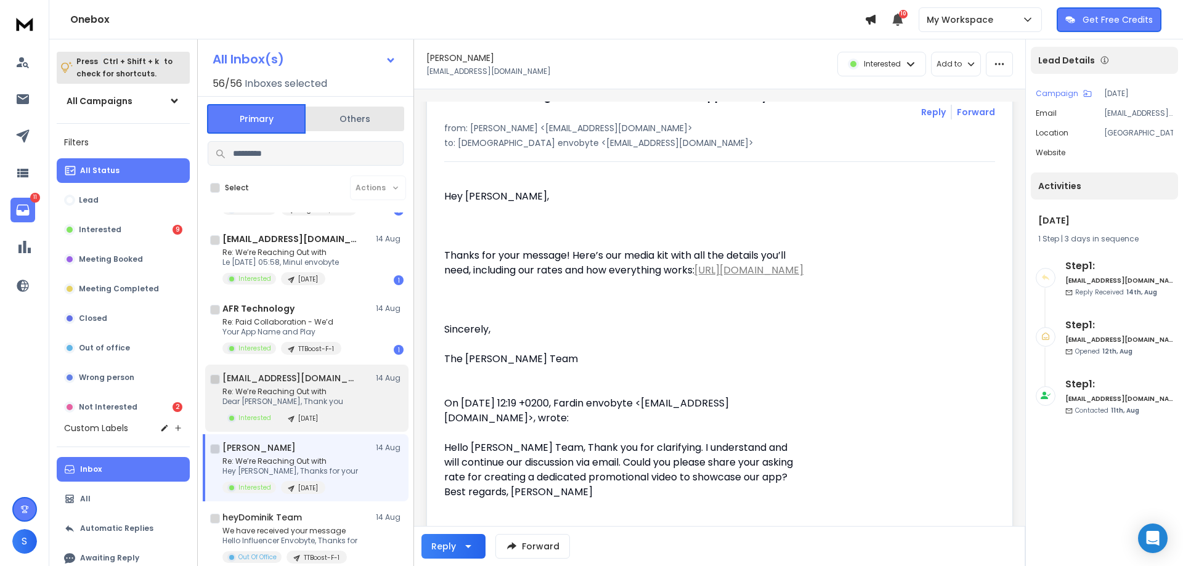
click at [311, 376] on h1 "[EMAIL_ADDRESS][DOMAIN_NAME]" at bounding box center [289, 378] width 135 height 12
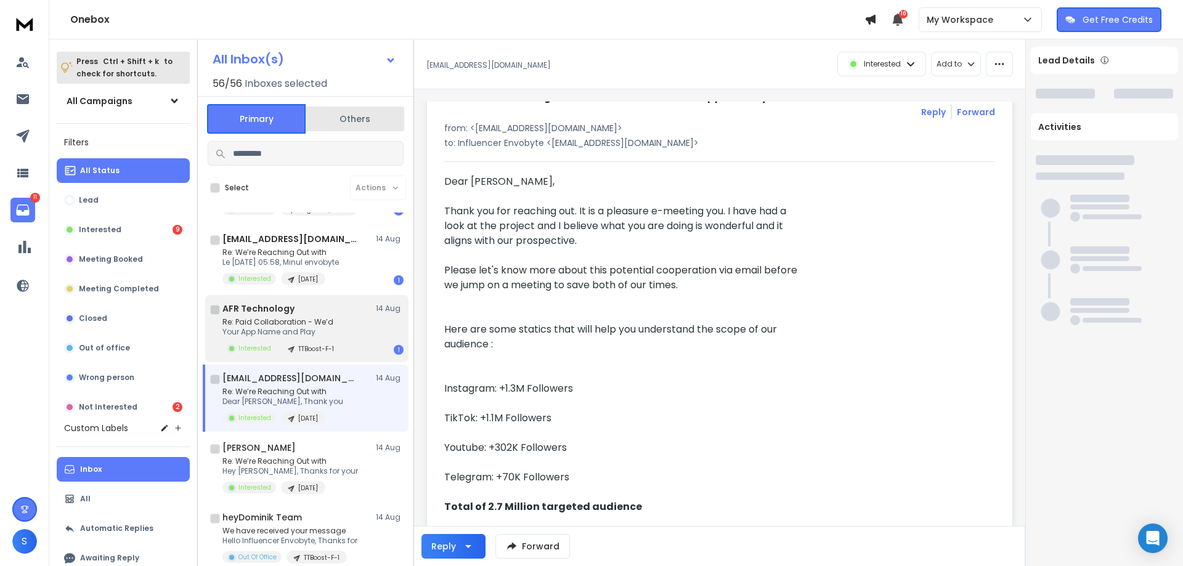
click at [311, 318] on p "Re: Paid Collaboration - We’d" at bounding box center [281, 322] width 119 height 10
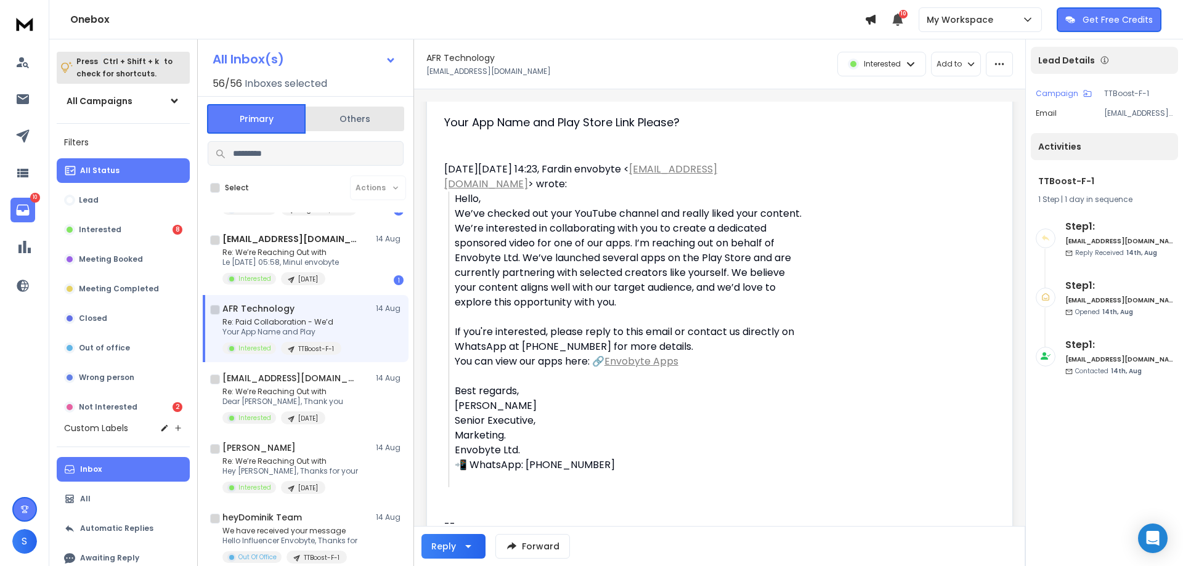
scroll to position [0, 0]
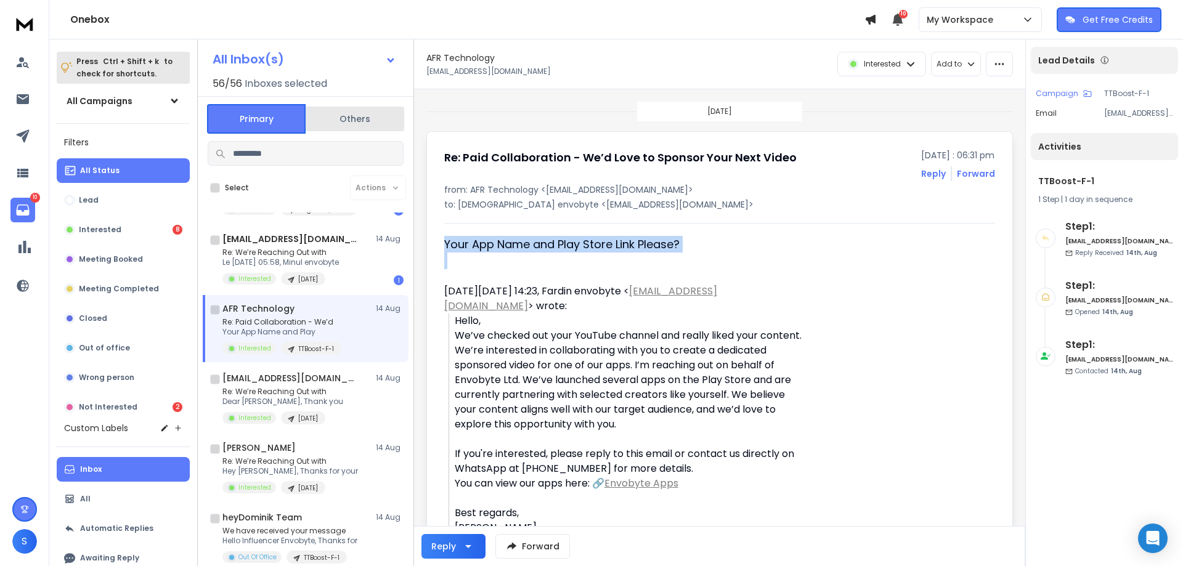
drag, startPoint x: 443, startPoint y: 242, endPoint x: 767, endPoint y: 257, distance: 323.7
click at [767, 257] on div "Re: Paid Collaboration - We’d Love to Sponsor Your Next Video 14 August 2025 : …" at bounding box center [719, 443] width 586 height 624
copy div "Your App Name and Play Store Link Please?"
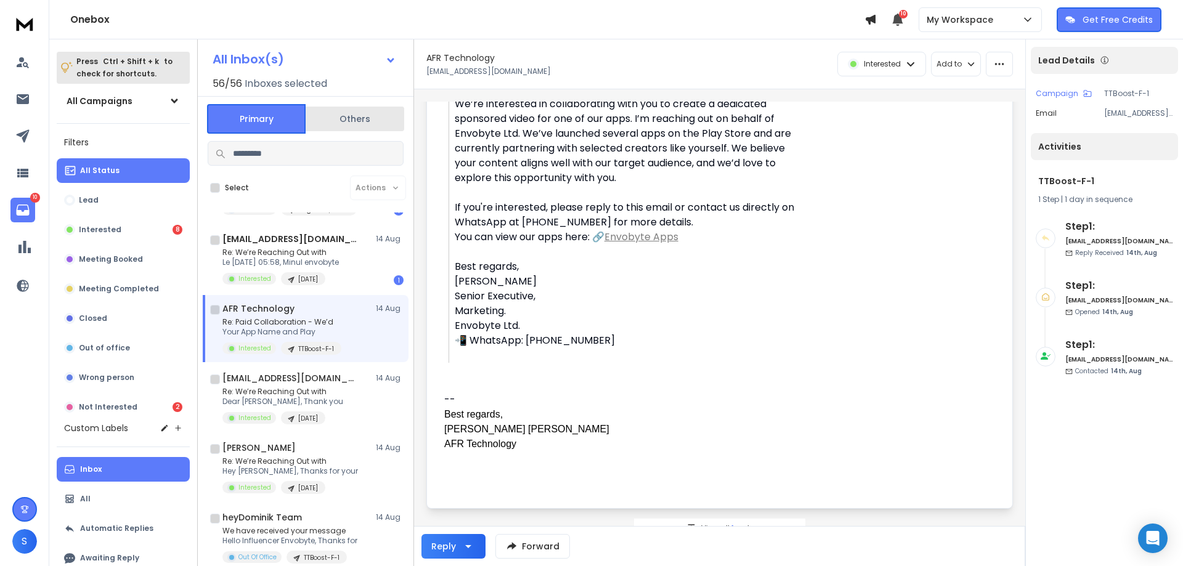
scroll to position [288, 0]
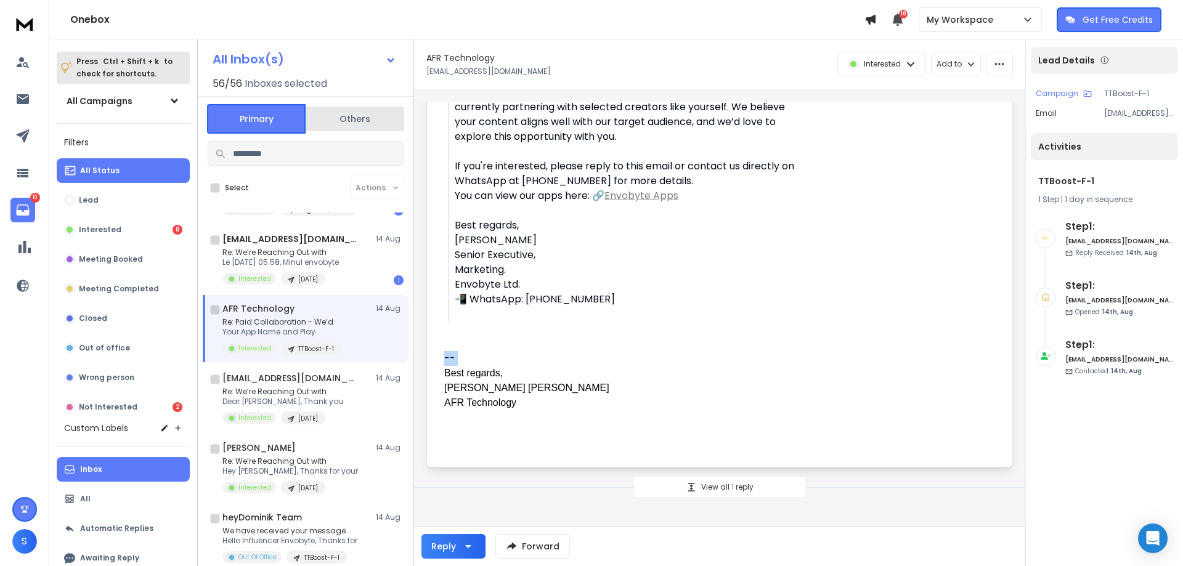
drag, startPoint x: 433, startPoint y: 352, endPoint x: 527, endPoint y: 424, distance: 118.3
click at [527, 424] on div "Re: Paid Collaboration - We’d Love to Sponsor Your Next Video 14 August 2025 : …" at bounding box center [719, 156] width 586 height 624
drag, startPoint x: 488, startPoint y: 398, endPoint x: 577, endPoint y: 196, distance: 220.6
click at [577, 196] on div "You can view our apps here: 🔗 Envobyte Apps" at bounding box center [629, 195] width 349 height 15
drag, startPoint x: 442, startPoint y: 353, endPoint x: 522, endPoint y: 439, distance: 117.7
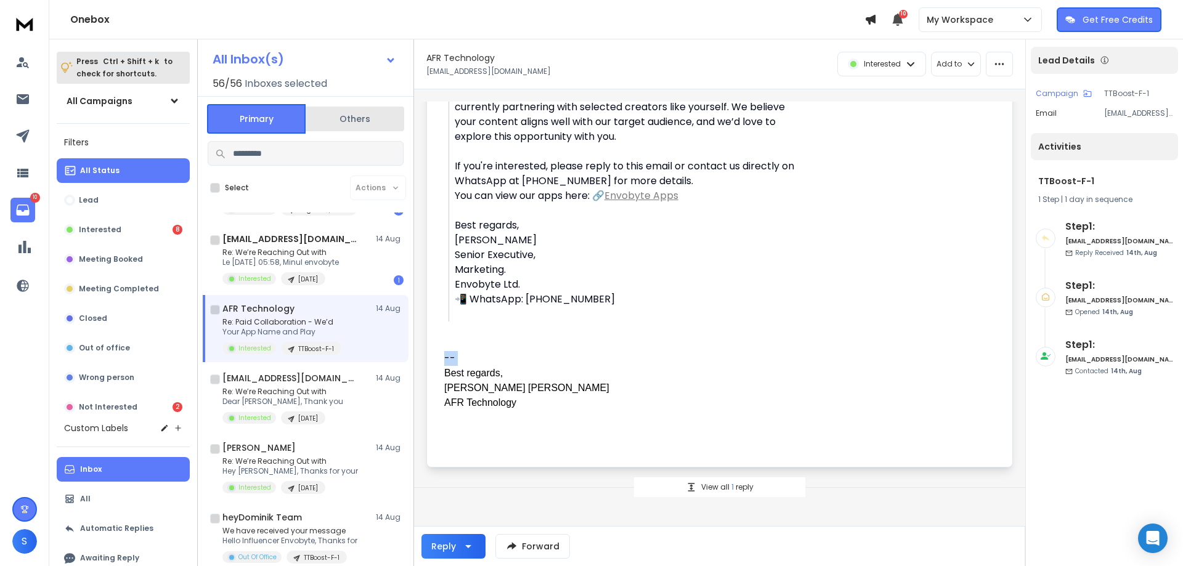
click at [522, 439] on div "Re: Paid Collaboration - We’d Love to Sponsor Your Next Video 14 August 2025 : …" at bounding box center [719, 156] width 586 height 624
copy div "--"
click at [461, 551] on icon "button" at bounding box center [468, 546] width 15 height 15
click at [444, 522] on p "Reply All" at bounding box center [450, 514] width 55 height 17
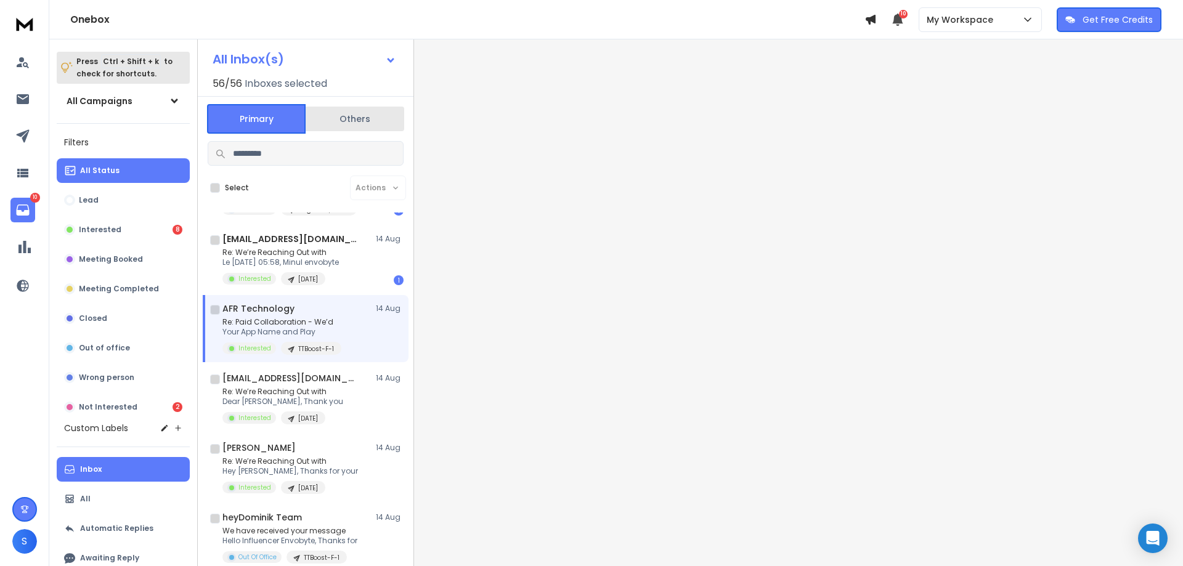
scroll to position [0, 0]
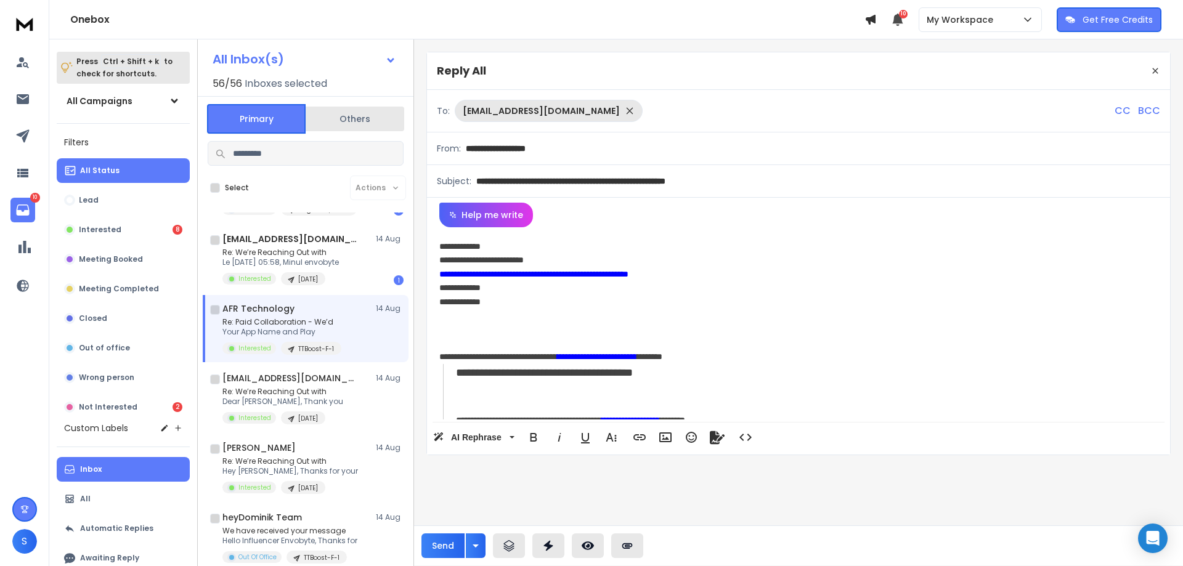
click at [526, 245] on p "**********" at bounding box center [791, 247] width 705 height 14
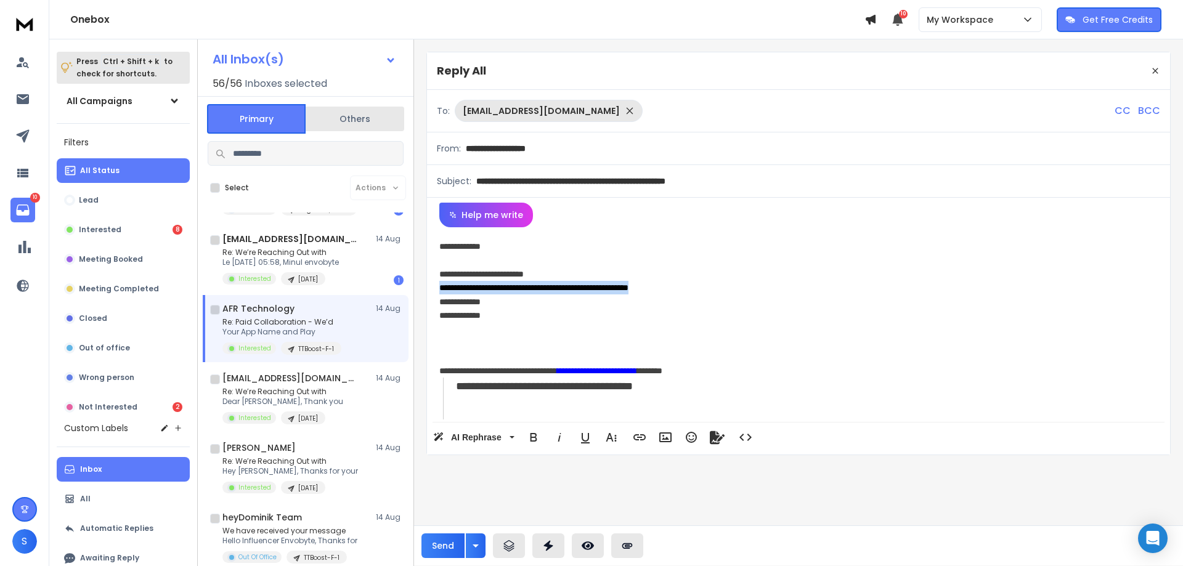
drag, startPoint x: 439, startPoint y: 288, endPoint x: 734, endPoint y: 289, distance: 295.0
click at [734, 289] on p "**********" at bounding box center [791, 281] width 705 height 28
click at [586, 270] on p "**********" at bounding box center [791, 274] width 705 height 14
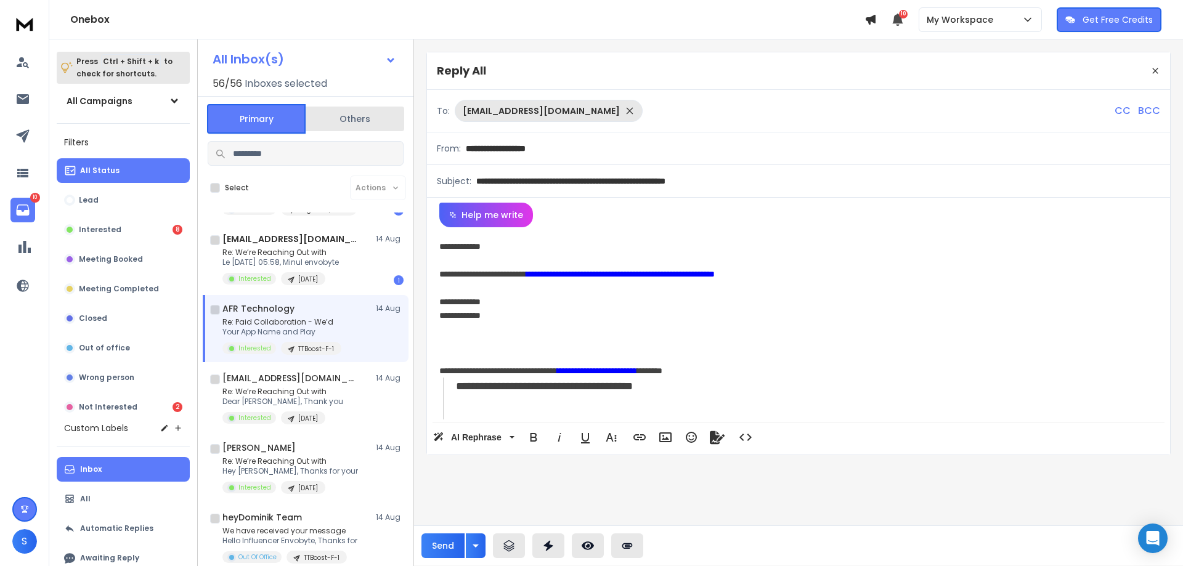
click at [446, 541] on button "Send" at bounding box center [442, 545] width 43 height 25
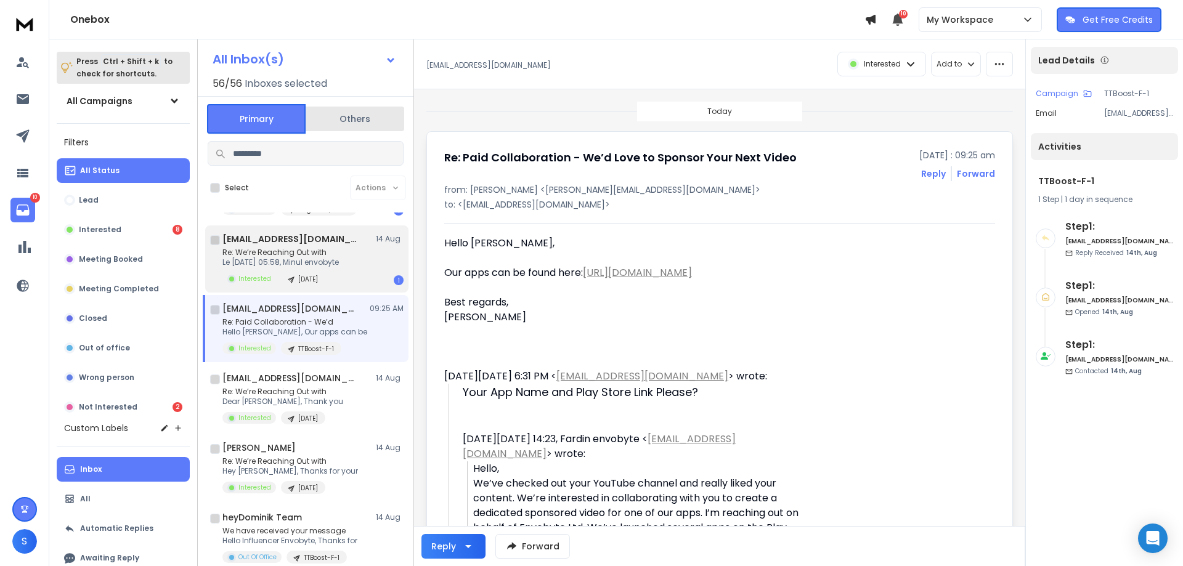
click at [311, 241] on h1 "contact@laasrihafid.com" at bounding box center [289, 239] width 135 height 12
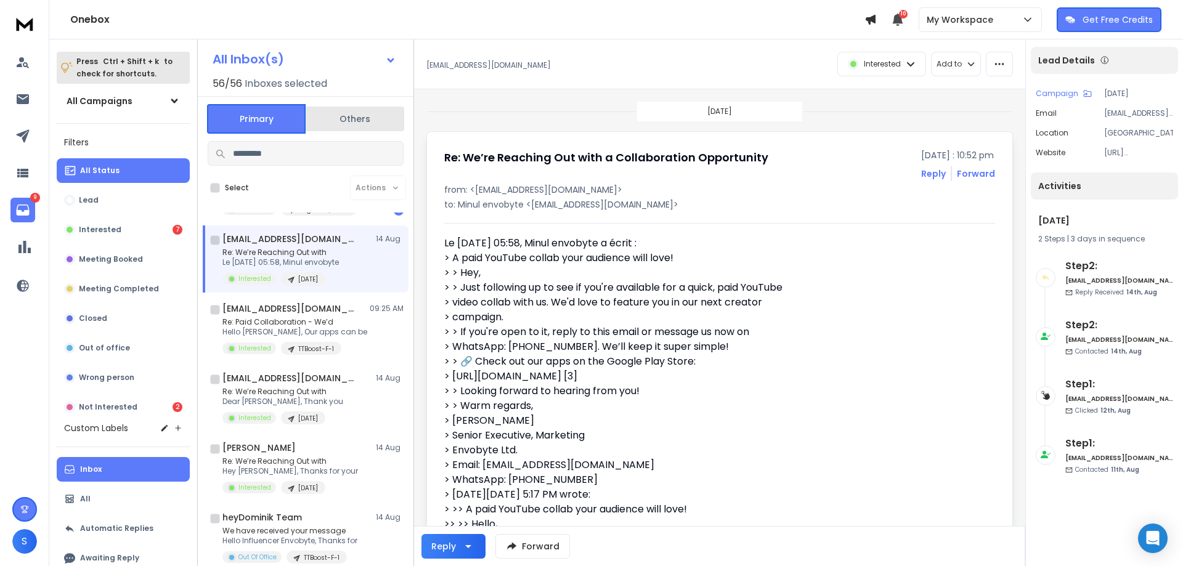
drag, startPoint x: 551, startPoint y: 242, endPoint x: 715, endPoint y: 240, distance: 163.8
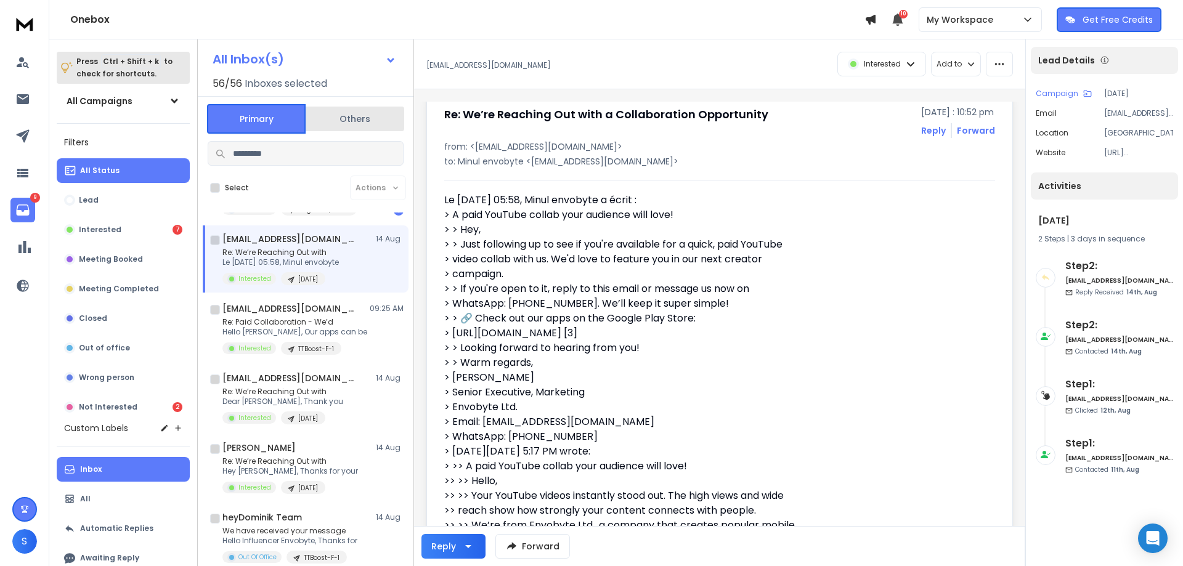
scroll to position [62, 0]
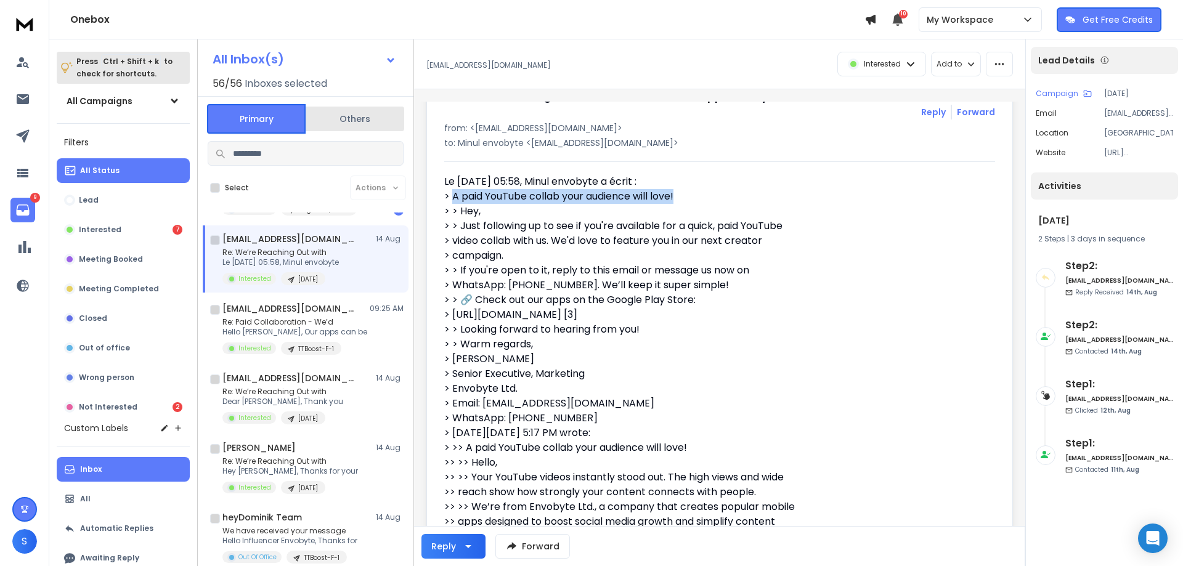
drag, startPoint x: 453, startPoint y: 198, endPoint x: 751, endPoint y: 193, distance: 298.8
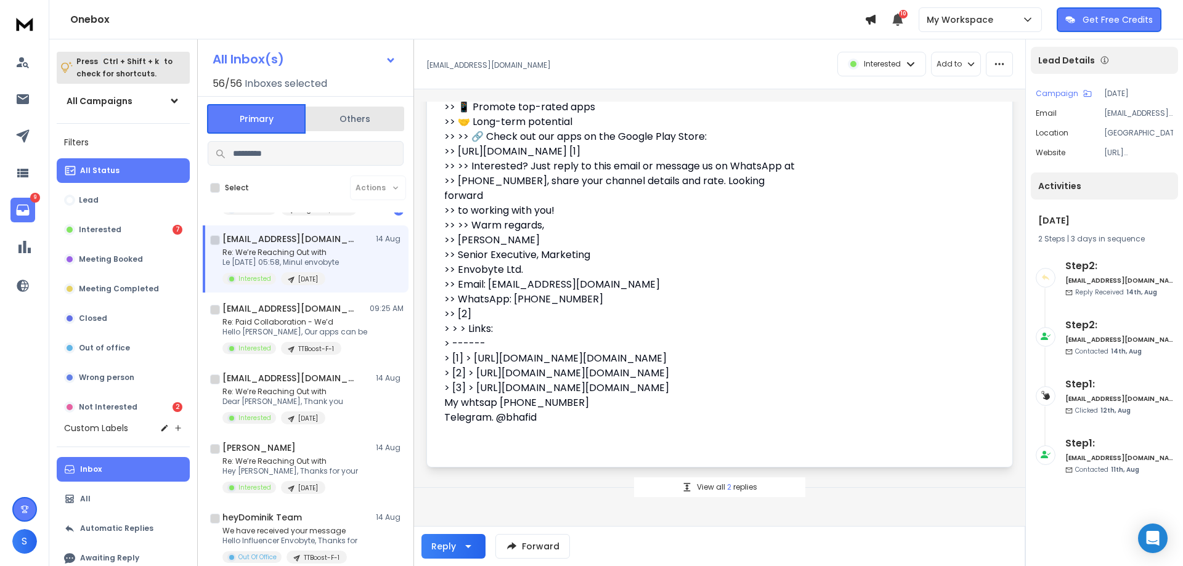
scroll to position [713, 0]
click at [1139, 153] on p "https://www.youtube.com/@laasrihafid/videos" at bounding box center [1138, 153] width 69 height 10
drag, startPoint x: 502, startPoint y: 403, endPoint x: 582, endPoint y: 400, distance: 80.1
click at [582, 400] on div "Le 2025-08-14 05:58, Minul envobyte a écrit : > A paid YouTube collab your audi…" at bounding box center [629, 38] width 370 height 823
copy div "+212 658922325"
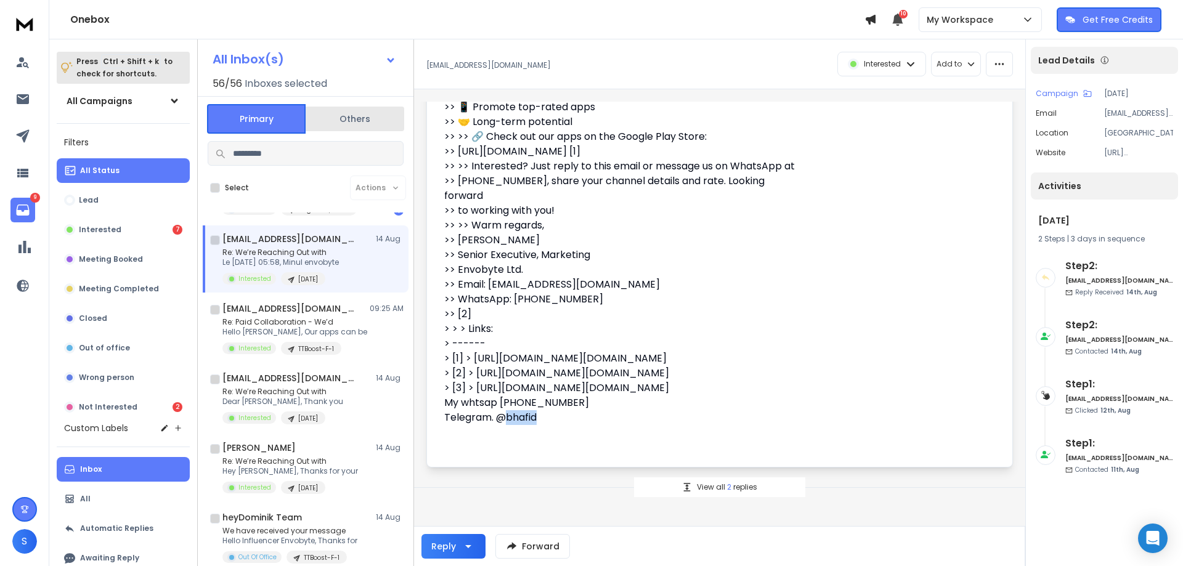
drag, startPoint x: 505, startPoint y: 415, endPoint x: 538, endPoint y: 416, distance: 32.6
click at [538, 416] on div "Le 2025-08-14 05:58, Minul envobyte a écrit : > A paid YouTube collab your audi…" at bounding box center [629, 38] width 370 height 823
copy div "bhafid"
drag, startPoint x: 440, startPoint y: 401, endPoint x: 580, endPoint y: 421, distance: 141.2
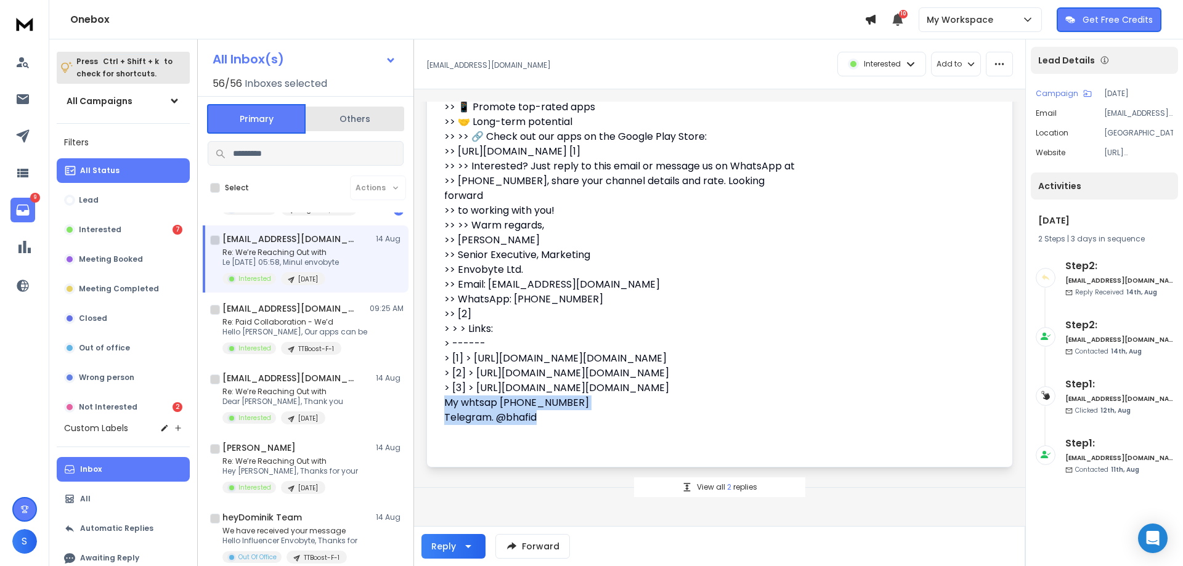
copy div "My whtsap +212 658922325 Telegram. @bhafid"
click at [439, 546] on div "Reply" at bounding box center [443, 546] width 25 height 12
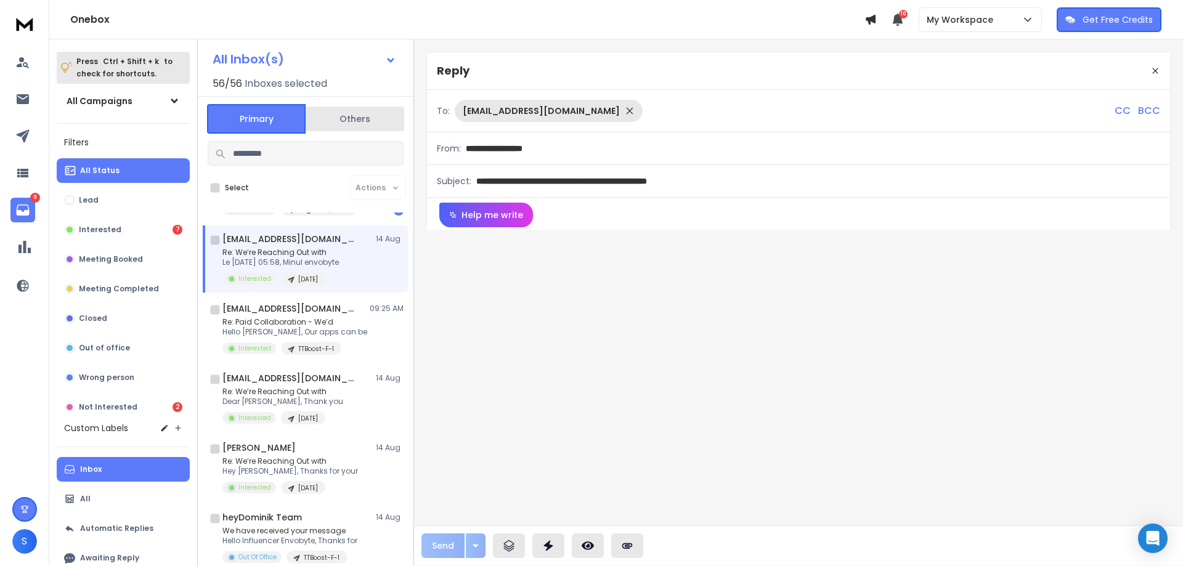
scroll to position [0, 0]
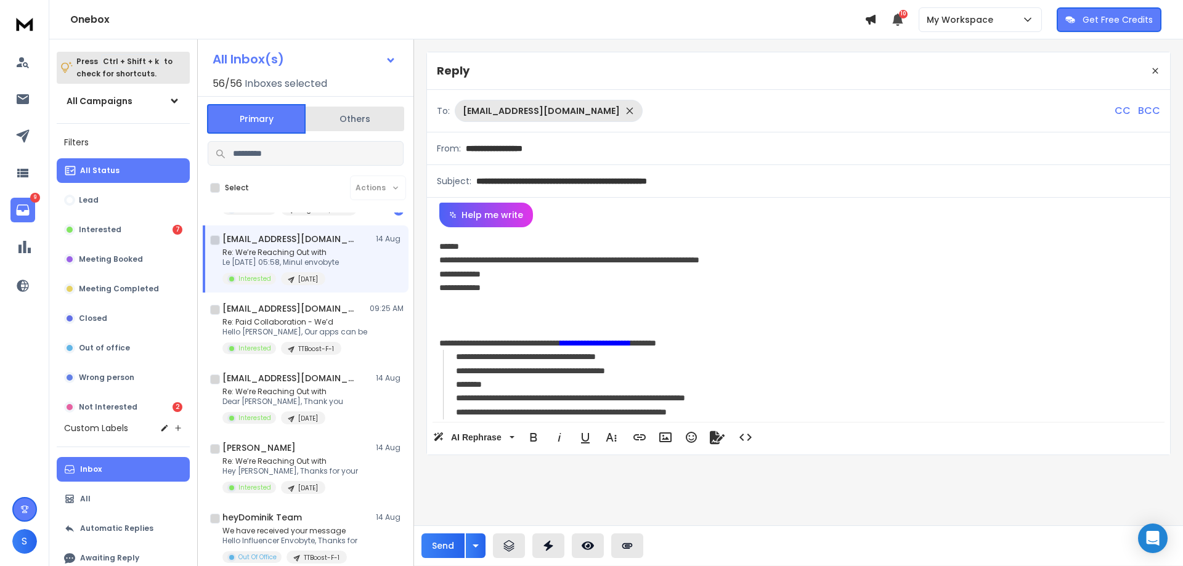
click at [471, 251] on p "******" at bounding box center [791, 247] width 705 height 14
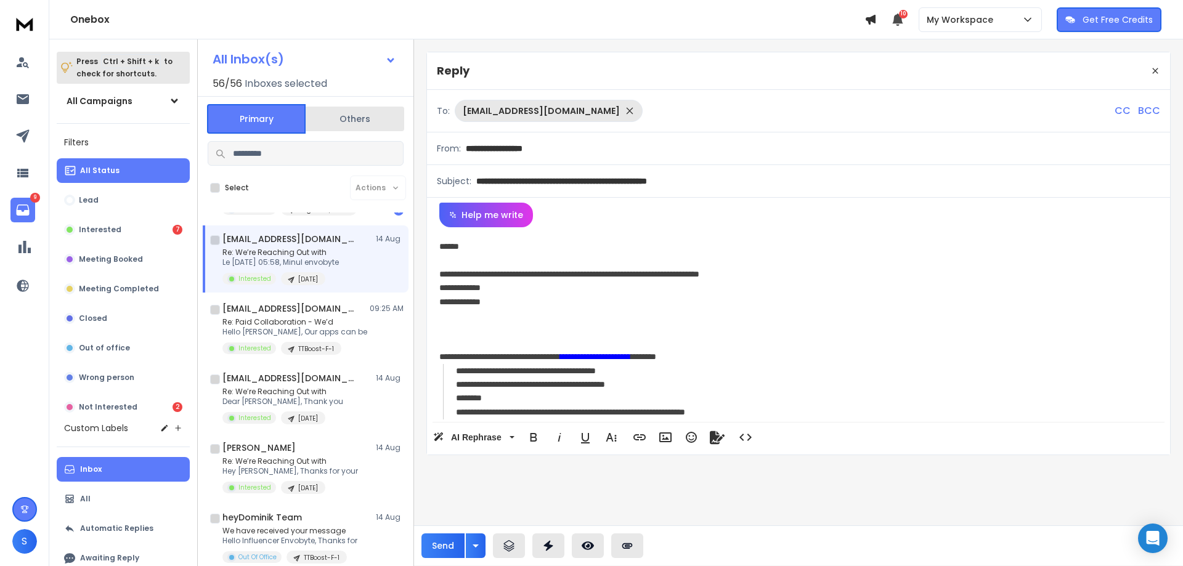
click at [782, 272] on p "**********" at bounding box center [791, 274] width 705 height 14
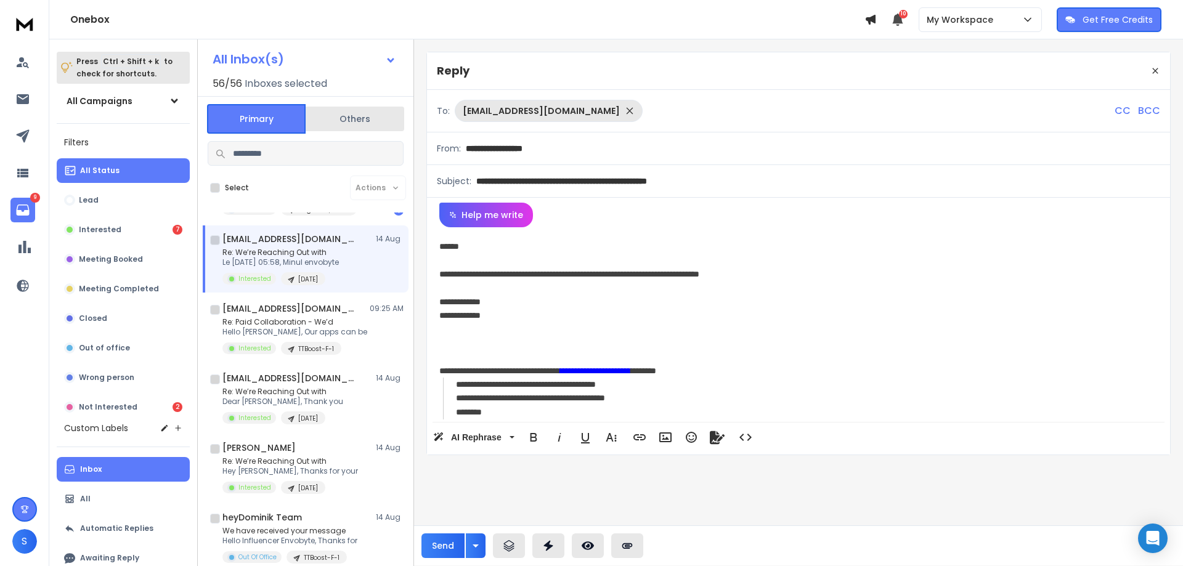
click at [536, 302] on p "**********" at bounding box center [791, 309] width 705 height 28
click at [541, 328] on div at bounding box center [798, 329] width 718 height 14
click at [441, 545] on button "Send" at bounding box center [442, 545] width 43 height 25
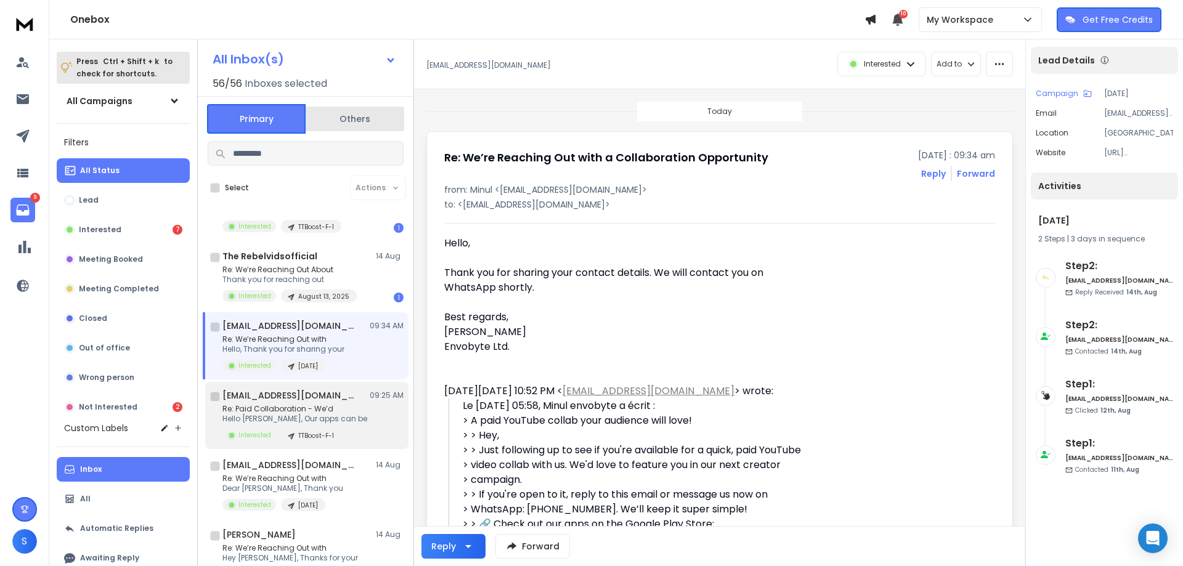
scroll to position [493, 0]
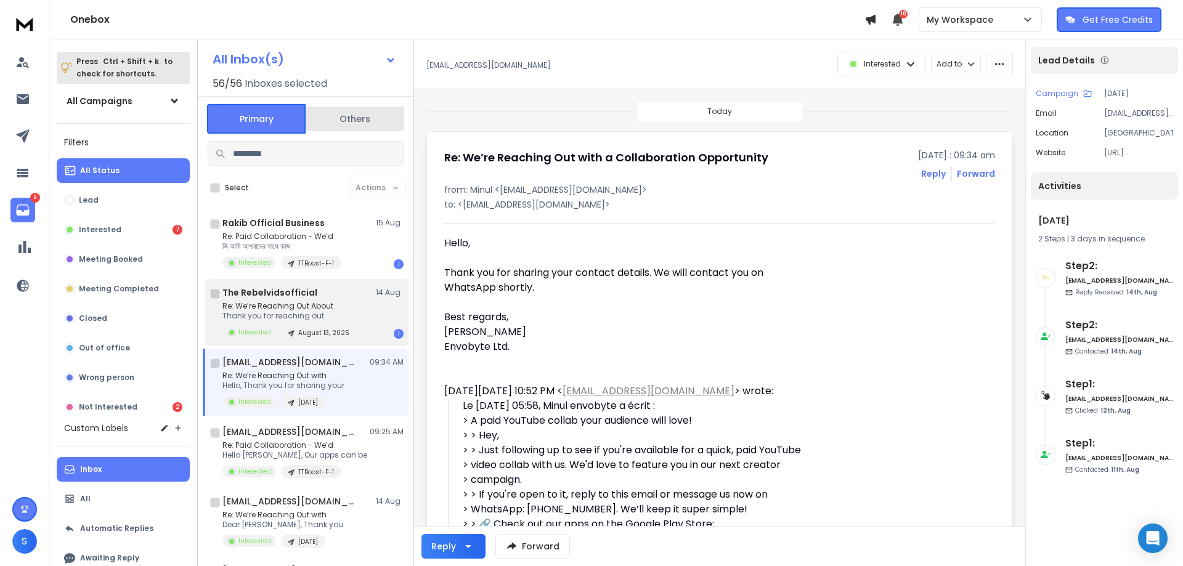
click at [285, 304] on p "Re: We’re Reaching Out About" at bounding box center [289, 306] width 134 height 10
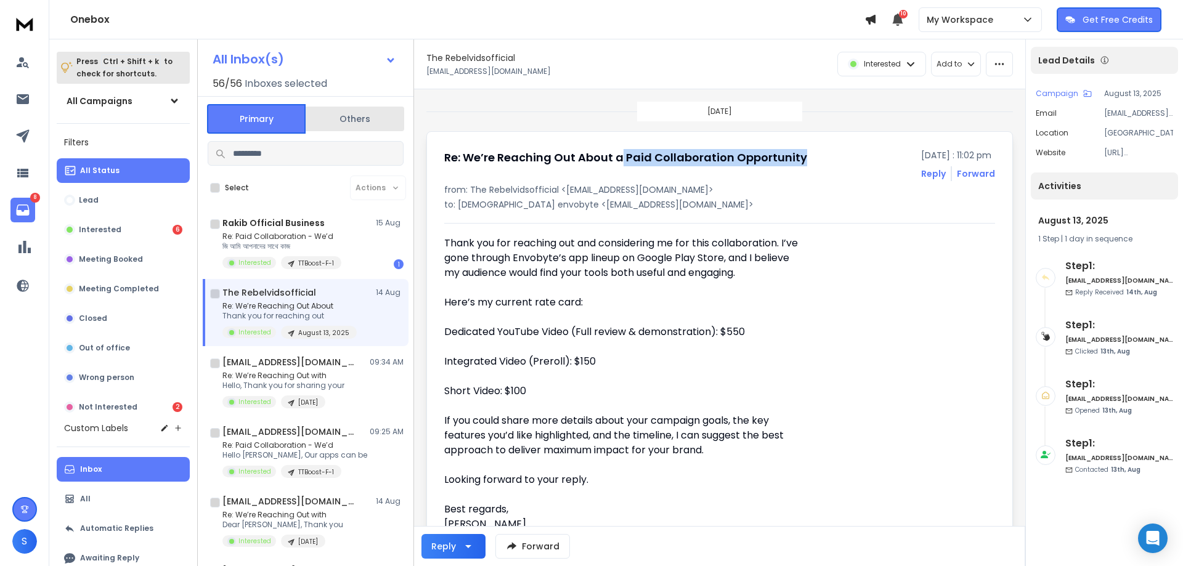
drag, startPoint x: 623, startPoint y: 158, endPoint x: 836, endPoint y: 166, distance: 212.7
click at [836, 166] on div "Re: We’re Reaching Out About a Paid Collaboration Opportunity 14 August 2025 : …" at bounding box center [719, 165] width 551 height 32
click at [821, 185] on p "from: The Rebelvidsofficial <therebelvidsofficial@gmail.com>" at bounding box center [719, 190] width 551 height 12
drag, startPoint x: 570, startPoint y: 259, endPoint x: 587, endPoint y: 258, distance: 16.7
click at [587, 258] on div "Thank you for reaching out and considering me for this collaboration. I’ve gone…" at bounding box center [624, 384] width 360 height 296
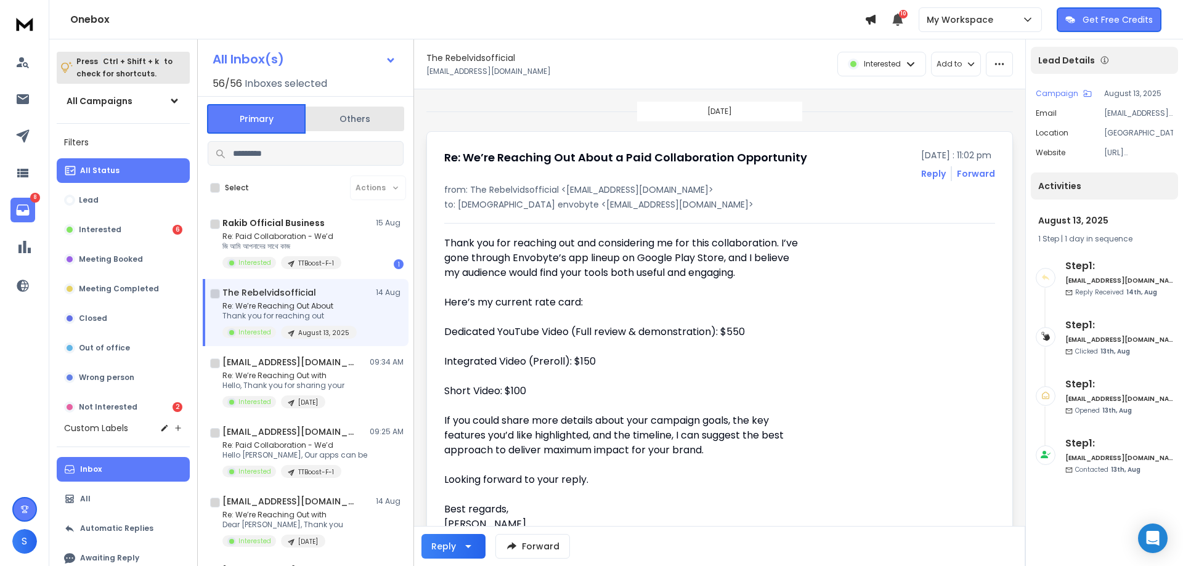
click at [599, 313] on div at bounding box center [624, 317] width 360 height 15
click at [501, 250] on div "Thank you for reaching out and considering me for this collaboration. I’ve gone…" at bounding box center [624, 384] width 360 height 296
drag, startPoint x: 581, startPoint y: 241, endPoint x: 595, endPoint y: 241, distance: 14.2
click at [595, 241] on div "Thank you for reaching out and considering me for this collaboration. I’ve gone…" at bounding box center [624, 384] width 360 height 296
drag, startPoint x: 604, startPoint y: 245, endPoint x: 836, endPoint y: 235, distance: 232.4
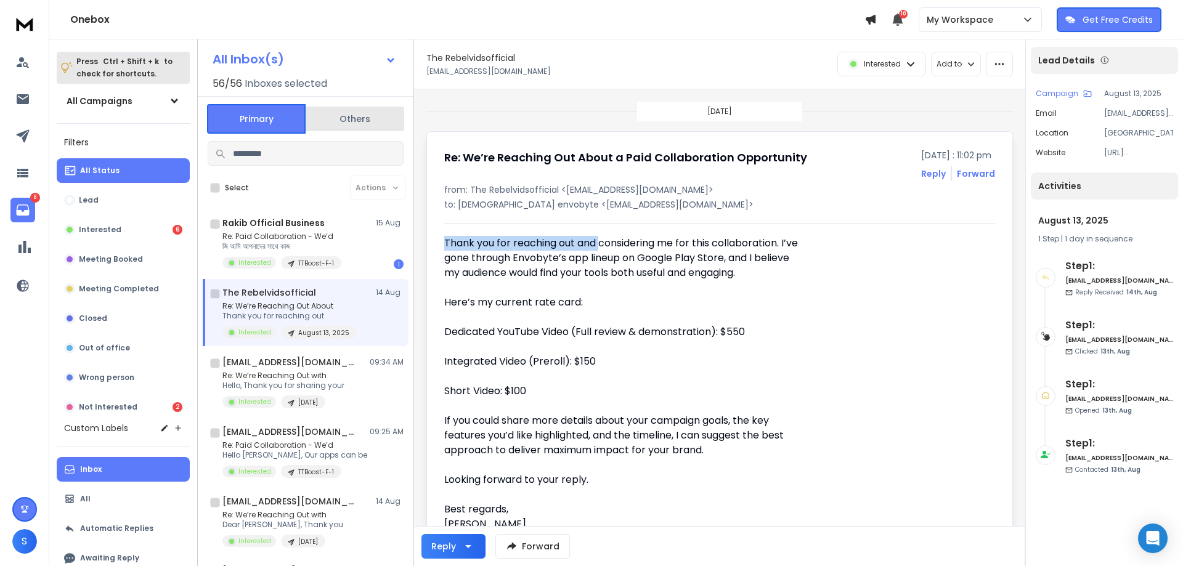
click at [702, 283] on div at bounding box center [624, 287] width 360 height 15
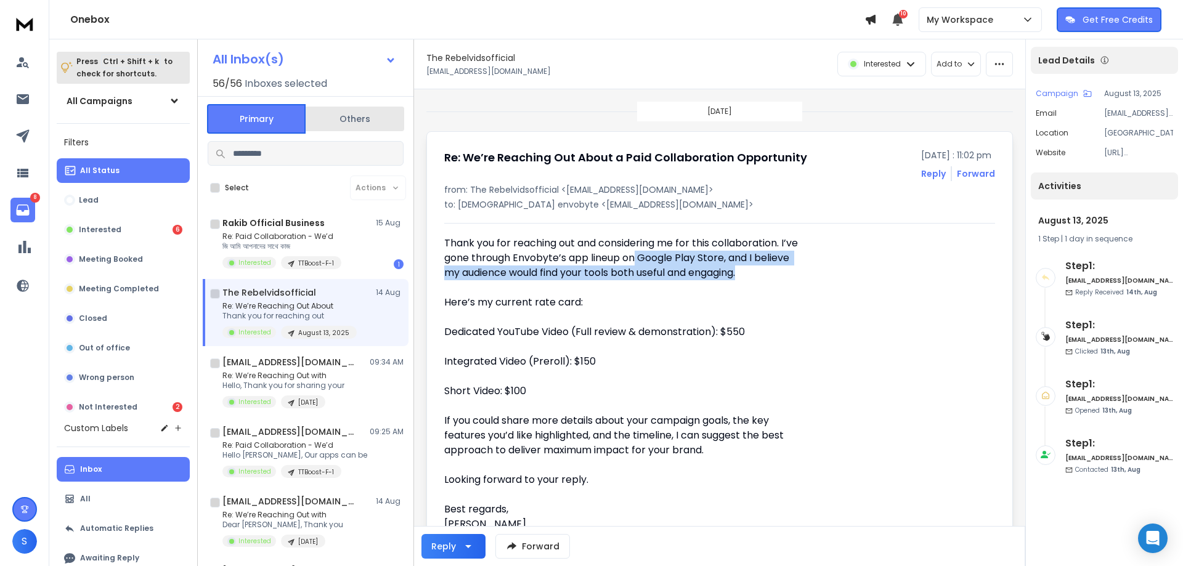
drag, startPoint x: 638, startPoint y: 256, endPoint x: 716, endPoint y: 276, distance: 80.8
click at [771, 272] on div "Thank you for reaching out and considering me for this collaboration. I’ve gone…" at bounding box center [624, 384] width 360 height 296
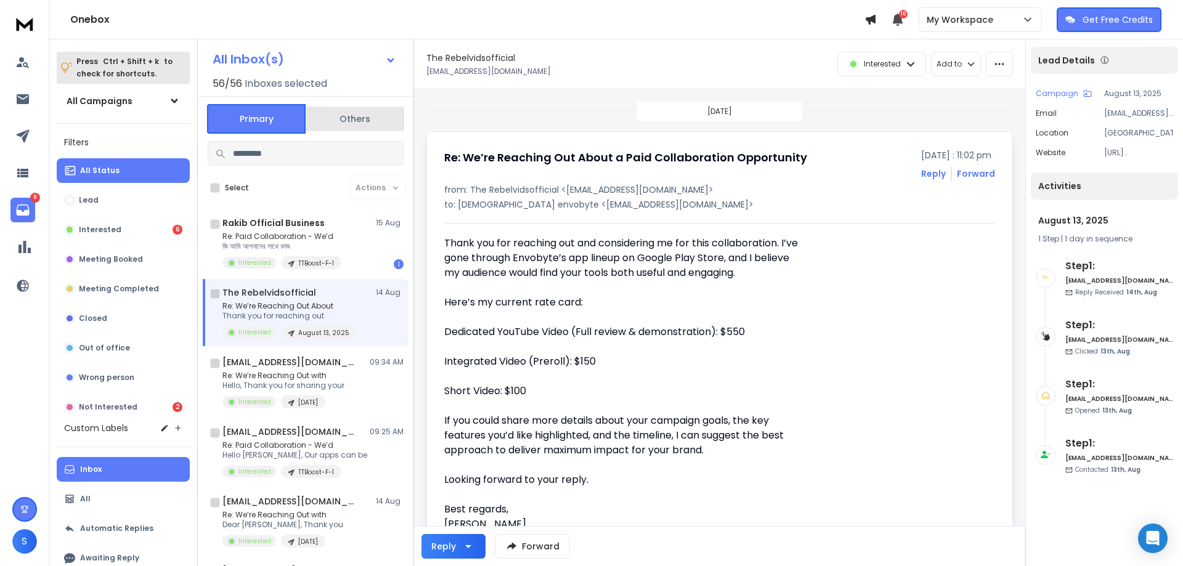
click at [560, 281] on div at bounding box center [624, 287] width 360 height 15
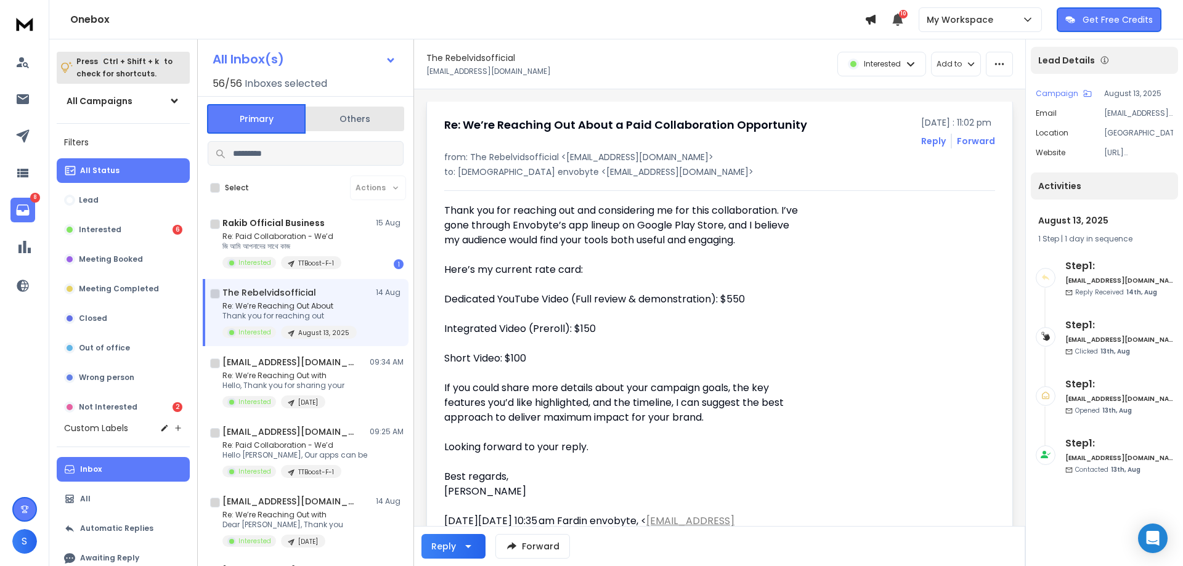
scroll to position [62, 0]
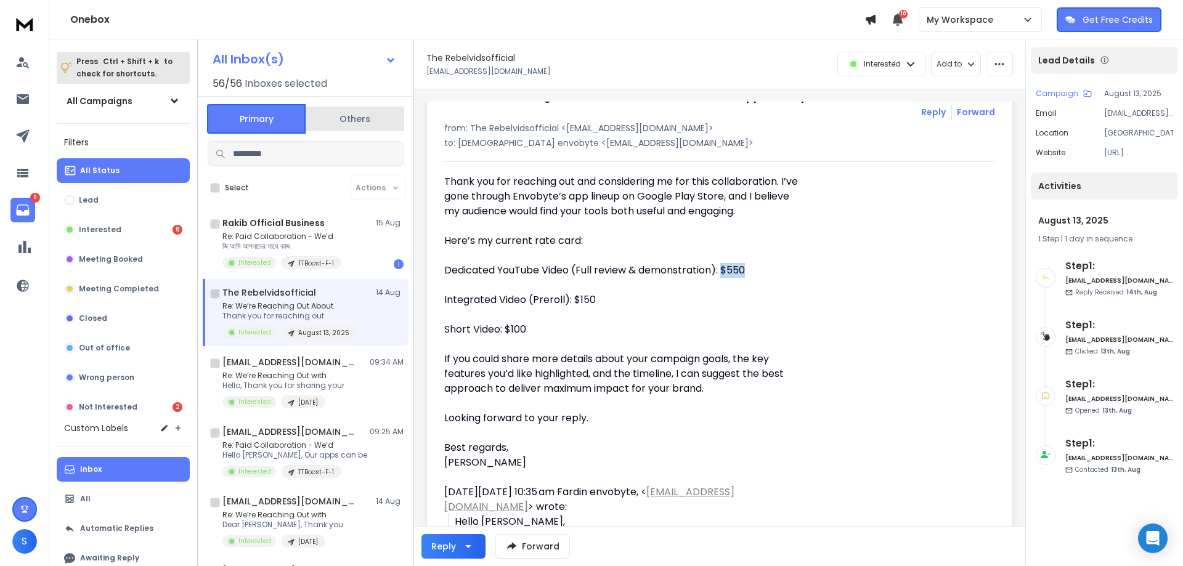
drag, startPoint x: 726, startPoint y: 270, endPoint x: 773, endPoint y: 270, distance: 46.8
click at [773, 270] on div "Dedicated YouTube Video (Full review & demonstration): $550" at bounding box center [624, 270] width 360 height 15
drag, startPoint x: 575, startPoint y: 299, endPoint x: 647, endPoint y: 299, distance: 72.1
click at [647, 299] on div "Integrated Video (Preroll): $150" at bounding box center [624, 300] width 360 height 15
click at [655, 301] on div "Integrated Video (Preroll): $150" at bounding box center [624, 300] width 360 height 15
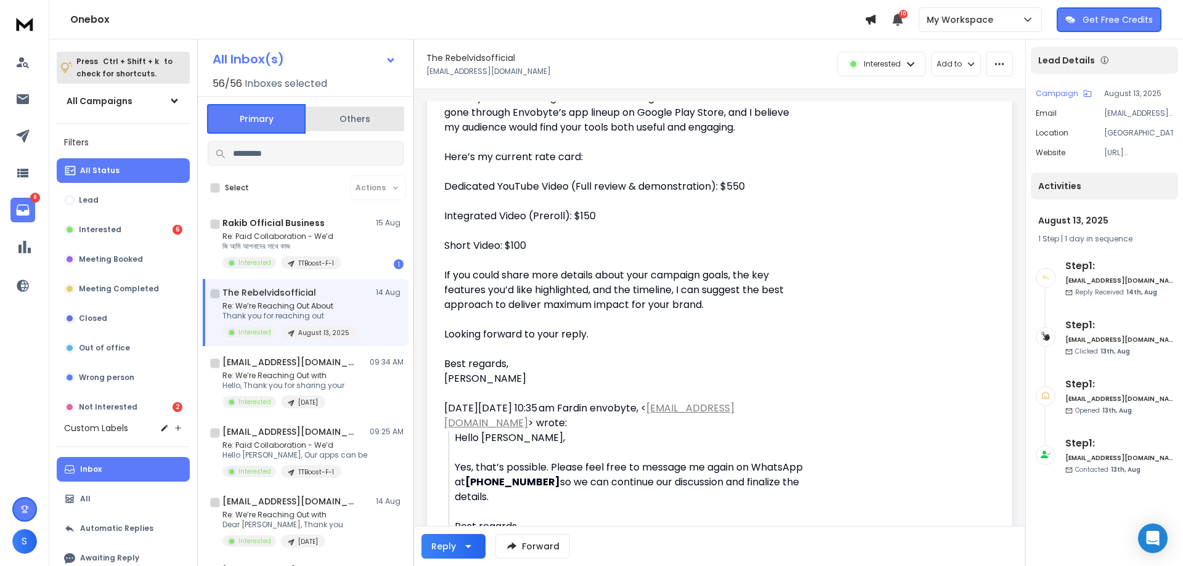
scroll to position [246, 0]
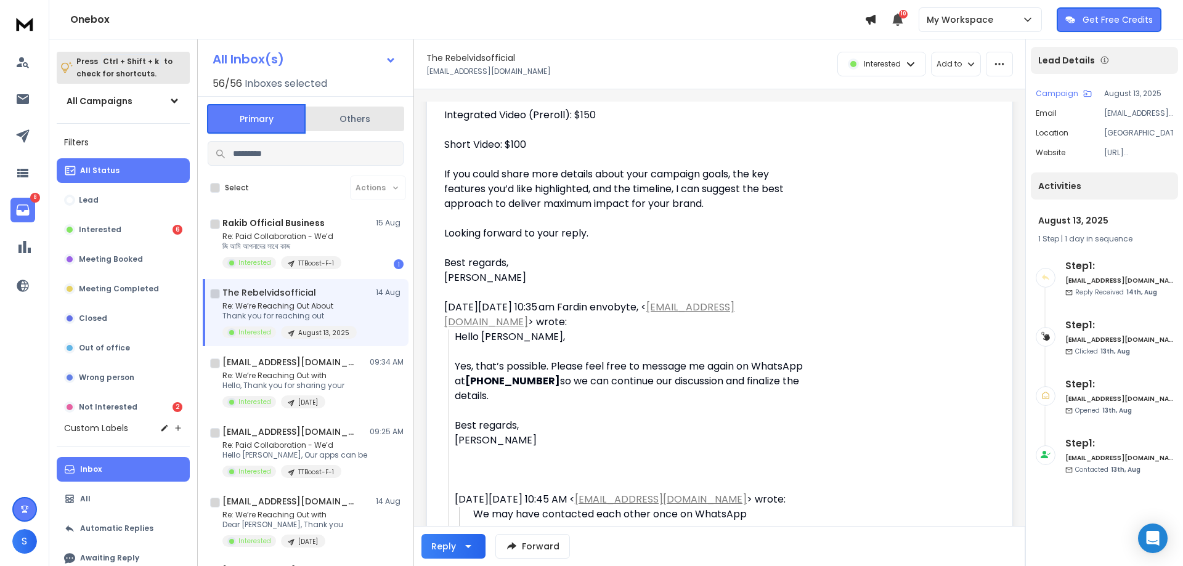
click at [1150, 152] on p "https://www.youtube.com/@IvanKv/videos" at bounding box center [1138, 153] width 69 height 10
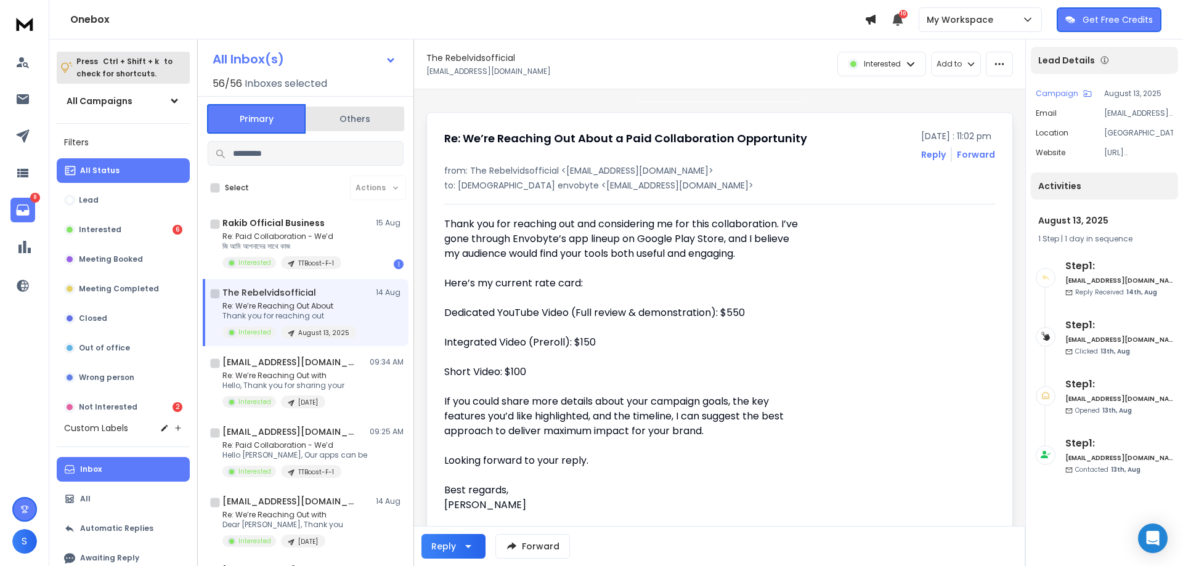
scroll to position [0, 0]
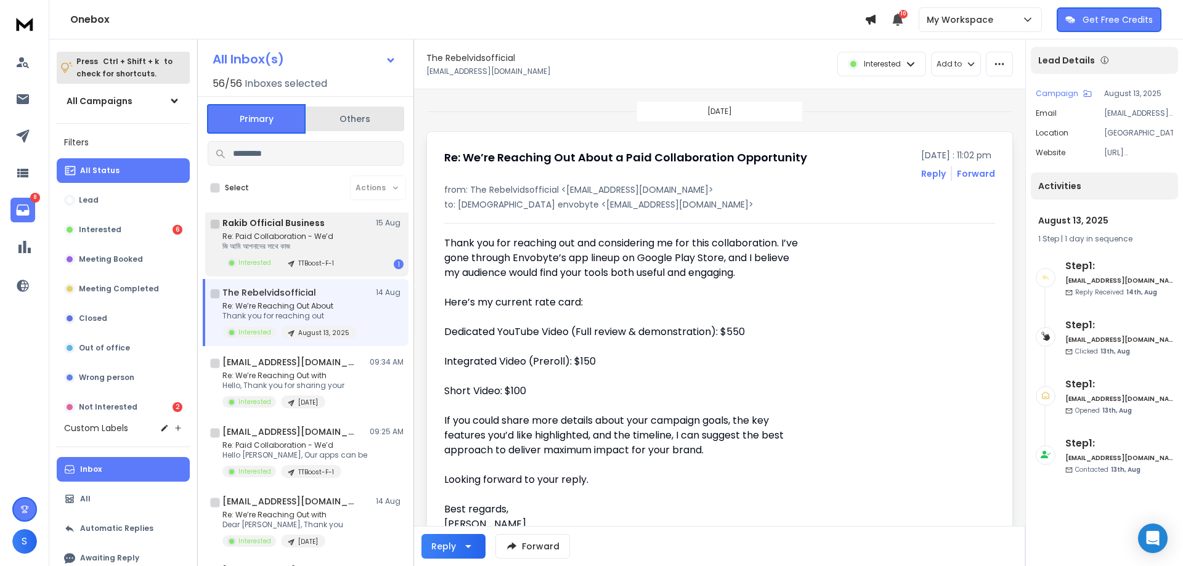
click at [313, 240] on p "Re: Paid Collaboration - We’d" at bounding box center [281, 237] width 119 height 10
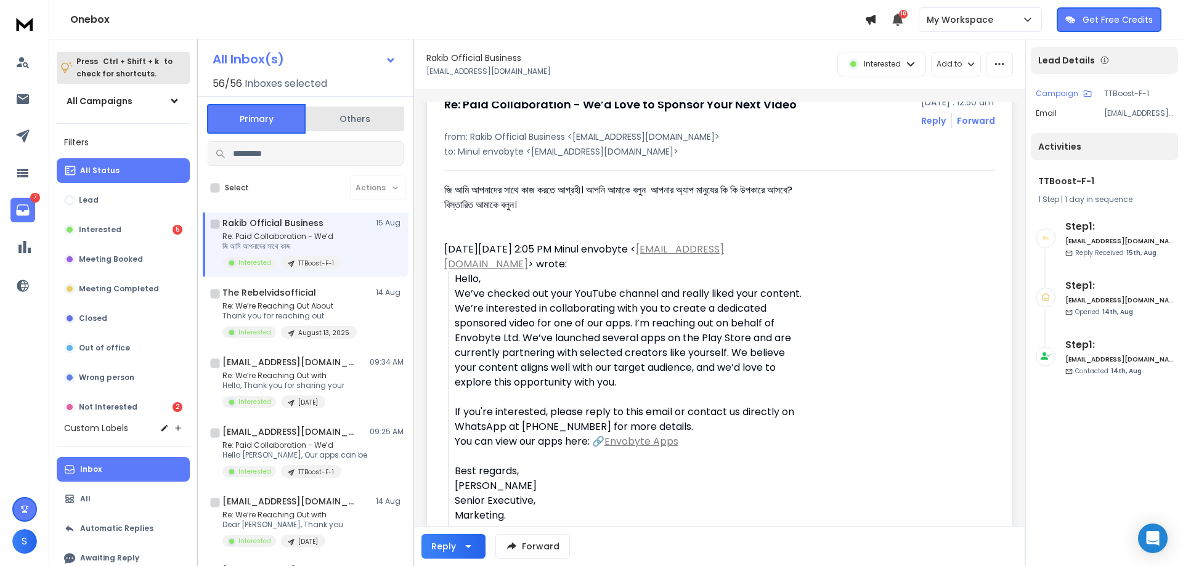
scroll to position [123, 0]
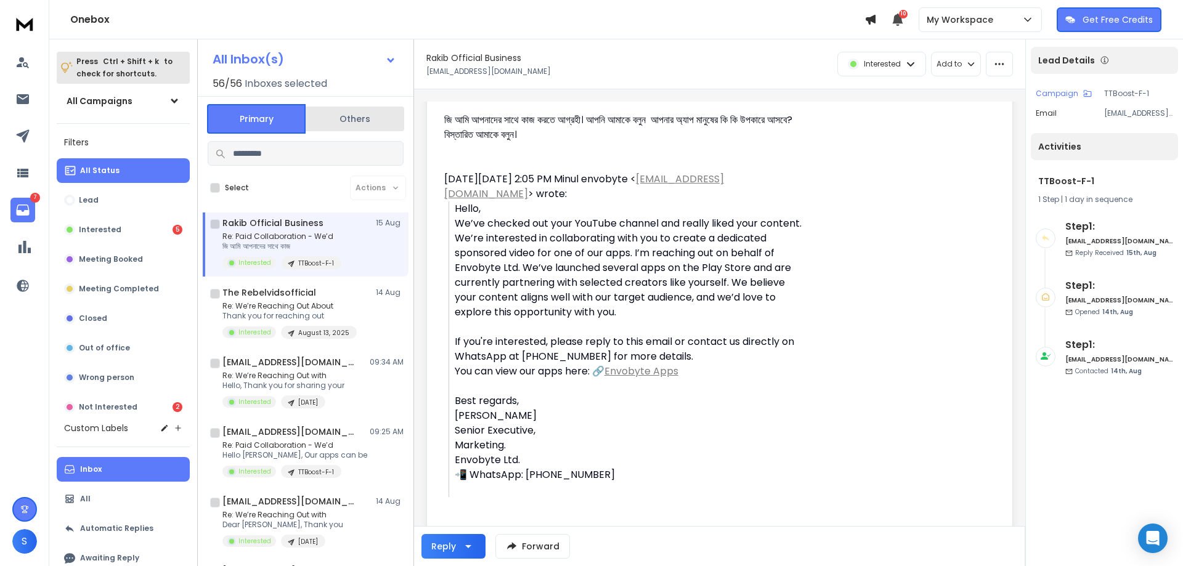
click at [535, 205] on div "Hello," at bounding box center [629, 208] width 349 height 15
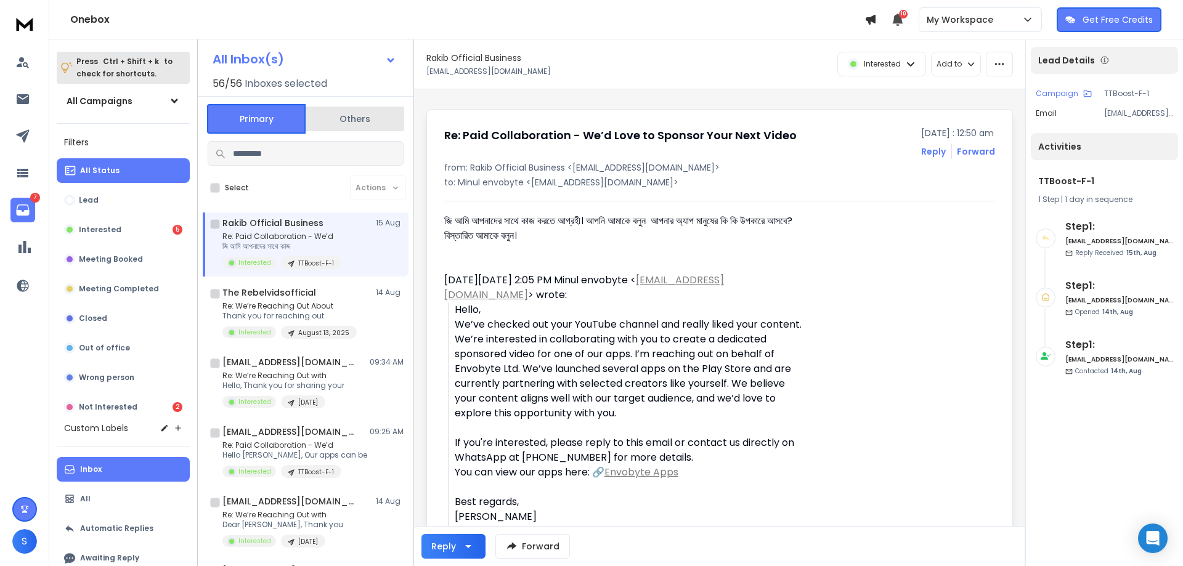
scroll to position [0, 0]
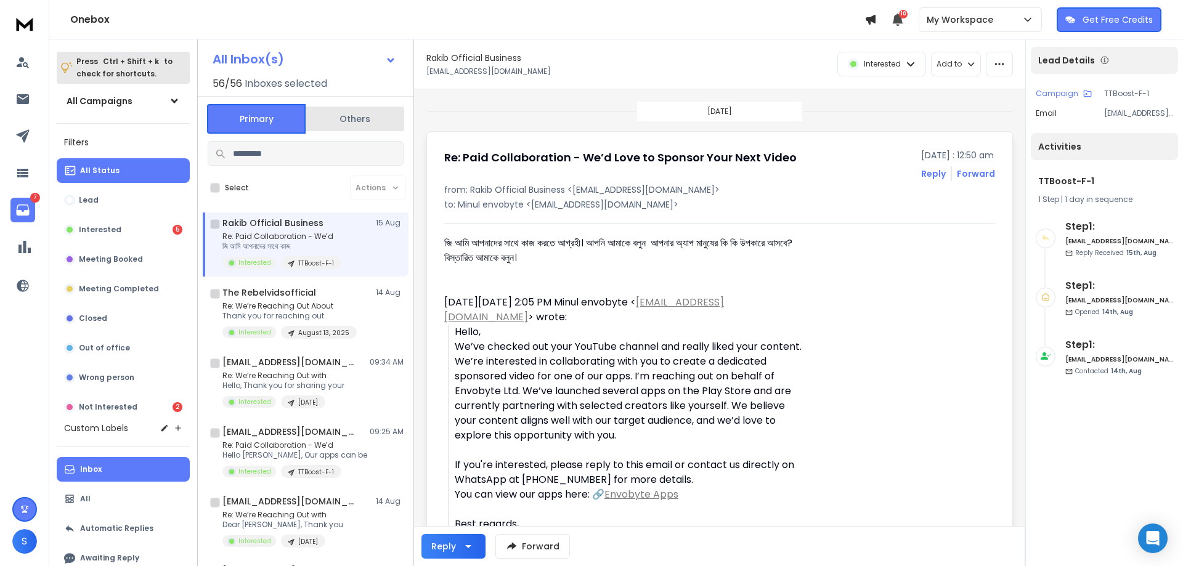
drag, startPoint x: 442, startPoint y: 241, endPoint x: 700, endPoint y: 259, distance: 258.1
click at [700, 259] on div "Re: Paid Collaboration - We’d Love to Sponsor Your Next Video 15 August 2025 : …" at bounding box center [719, 404] width 586 height 546
click at [729, 261] on p "জি আমি আপনাদের সাথে কাজ করতে আগ্রহী। আপনি আমাকে বলুন আপনার অ্যাপ মানুষের কি কি …" at bounding box center [624, 251] width 360 height 30
click at [570, 246] on p "জি আমি আপনাদের সাথে কাজ করতে আগ্রহী। আপনি আমাকে বলুন আপনার অ্যাপ মানুষের কি কি …" at bounding box center [624, 251] width 360 height 30
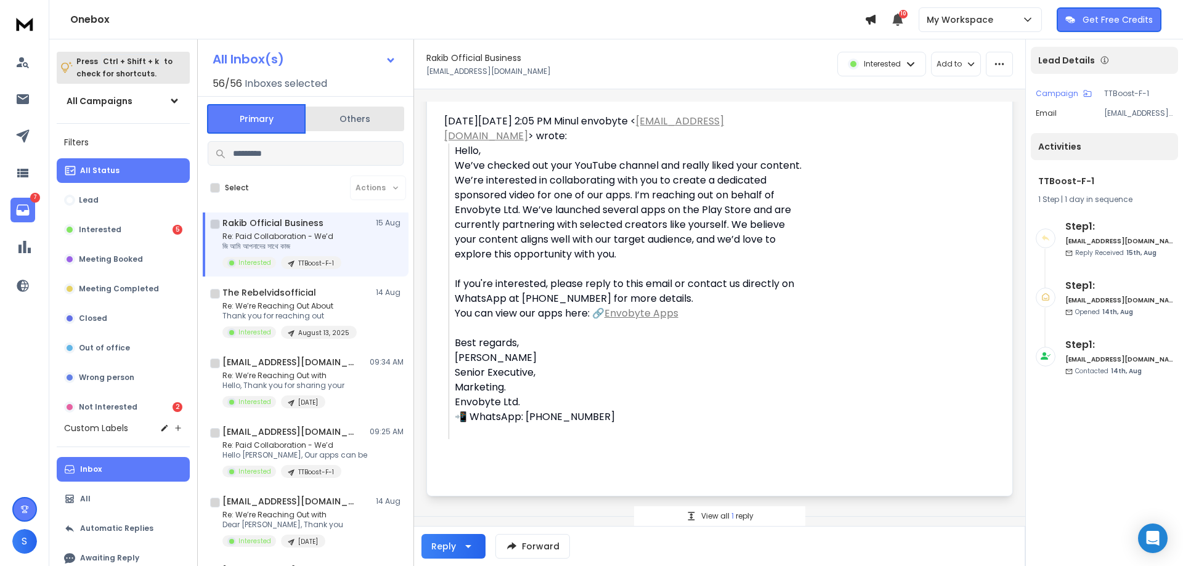
scroll to position [185, 0]
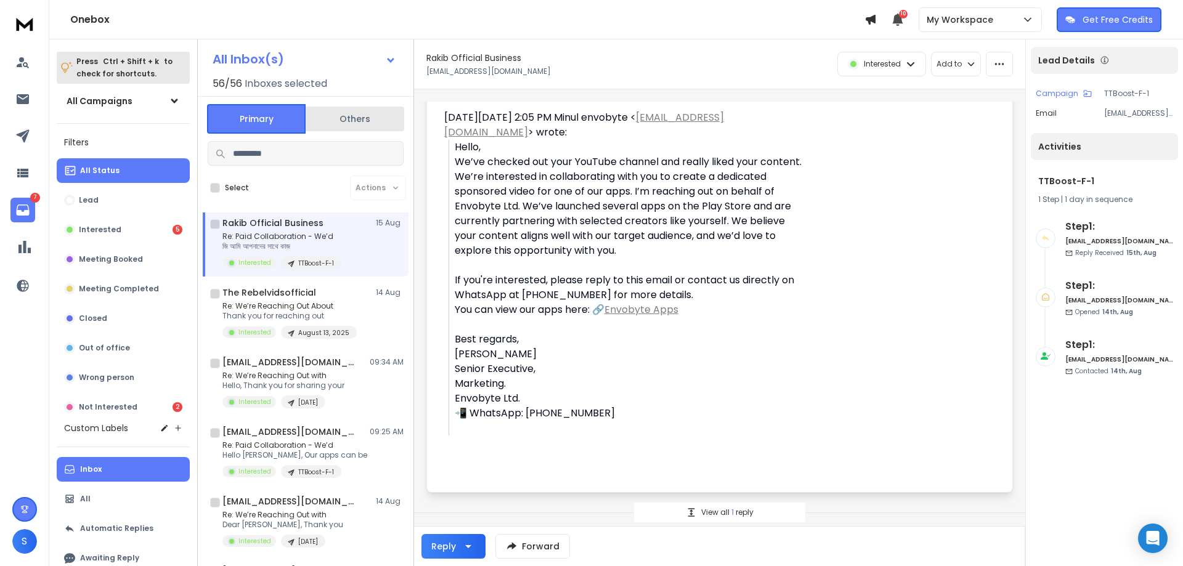
drag, startPoint x: 549, startPoint y: 280, endPoint x: 693, endPoint y: 296, distance: 145.6
click at [693, 296] on div "If you're interested, please reply to this email or contact us directly on What…" at bounding box center [629, 288] width 349 height 30
copy div "please reply to this email or contact us directly on WhatsApp at +8801729982000…"
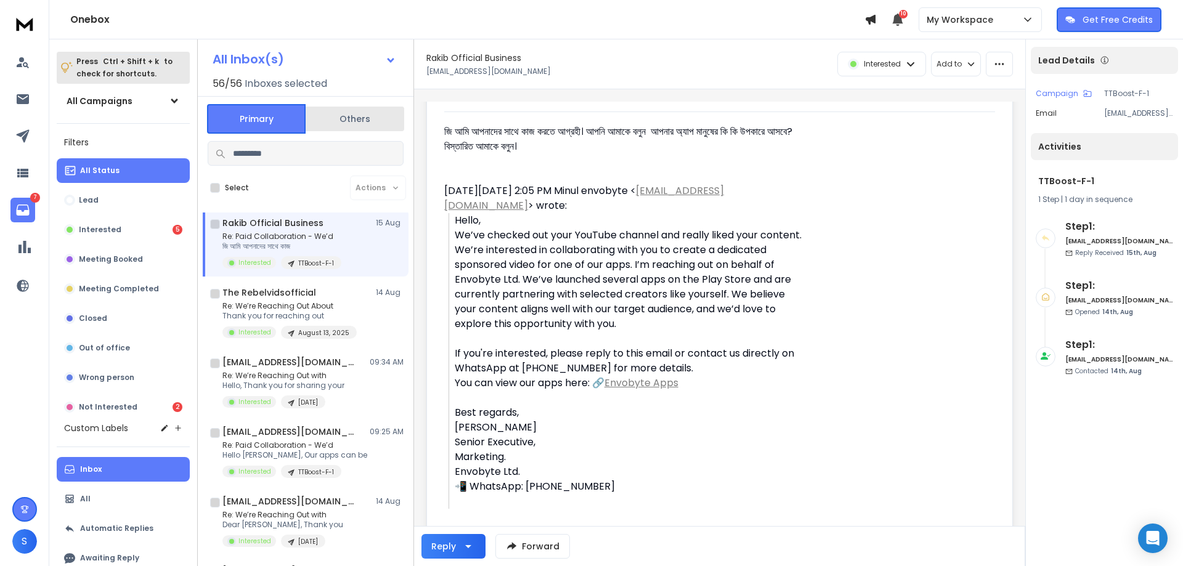
scroll to position [0, 0]
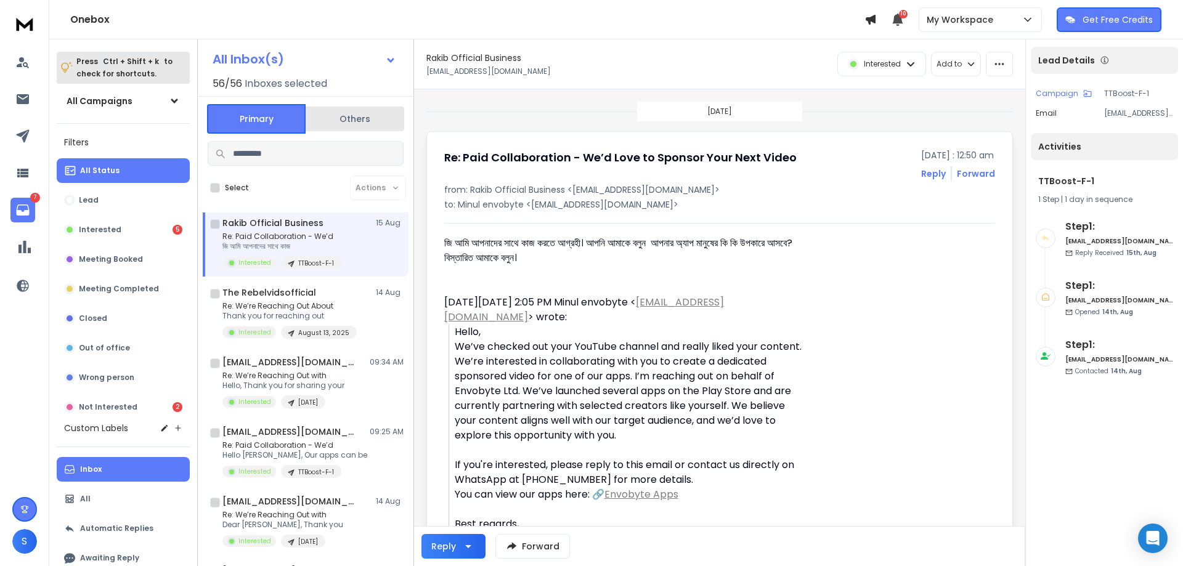
click at [439, 540] on div "Reply" at bounding box center [453, 546] width 44 height 15
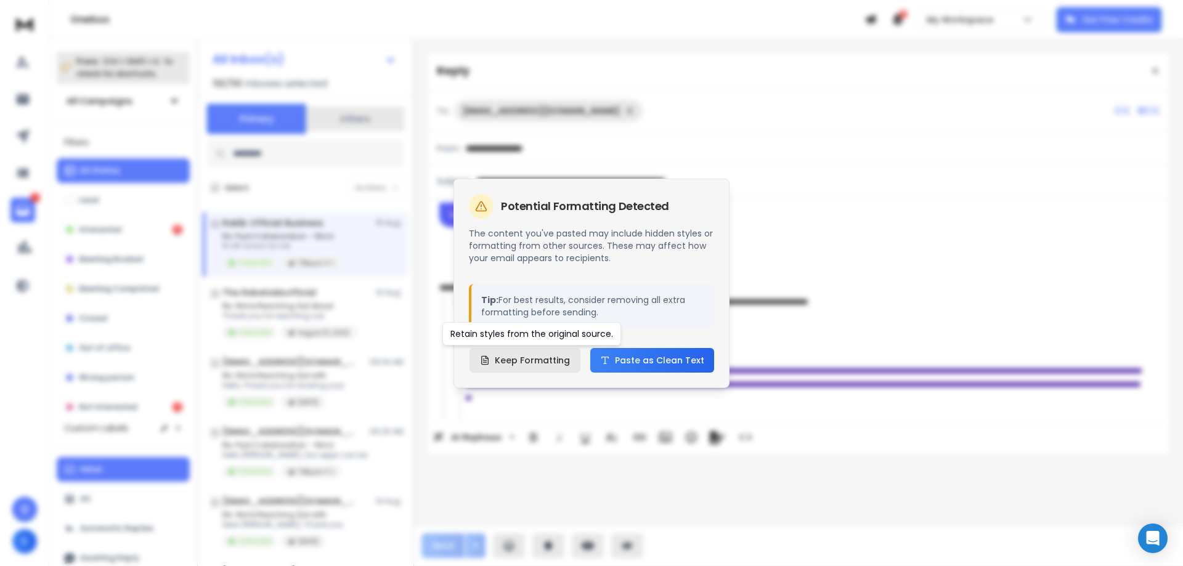
click at [517, 357] on button "Keep Formatting" at bounding box center [524, 360] width 111 height 25
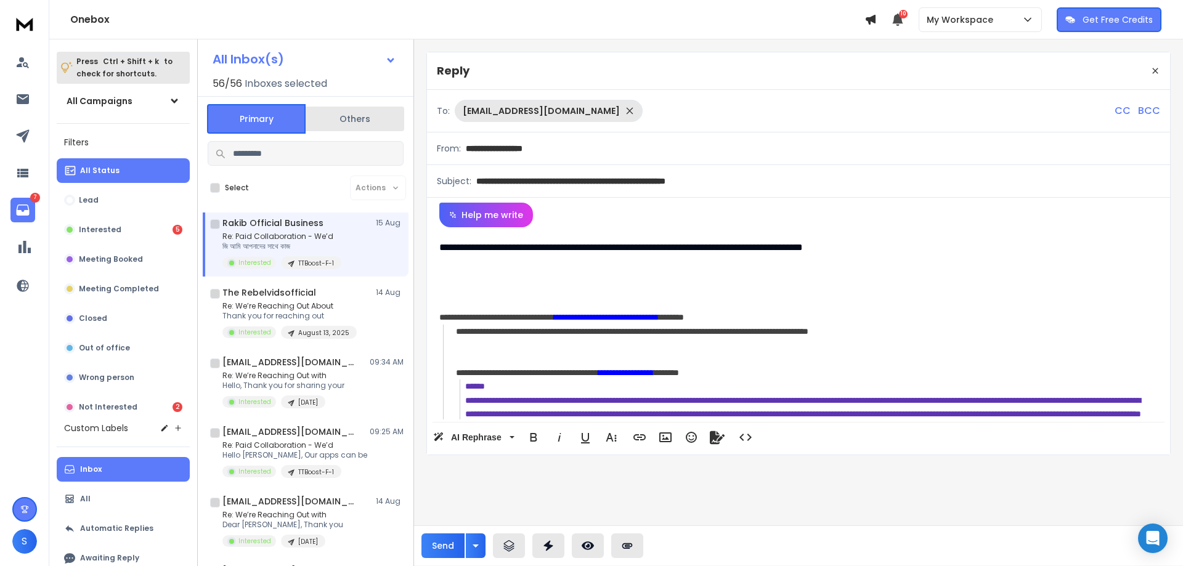
click at [445, 249] on span "**********" at bounding box center [620, 247] width 363 height 9
drag, startPoint x: 572, startPoint y: 246, endPoint x: 473, endPoint y: 249, distance: 99.2
click at [473, 249] on span "**********" at bounding box center [620, 247] width 363 height 9
drag, startPoint x: 651, startPoint y: 246, endPoint x: 732, endPoint y: 247, distance: 81.3
click at [718, 247] on span "**********" at bounding box center [578, 247] width 278 height 9
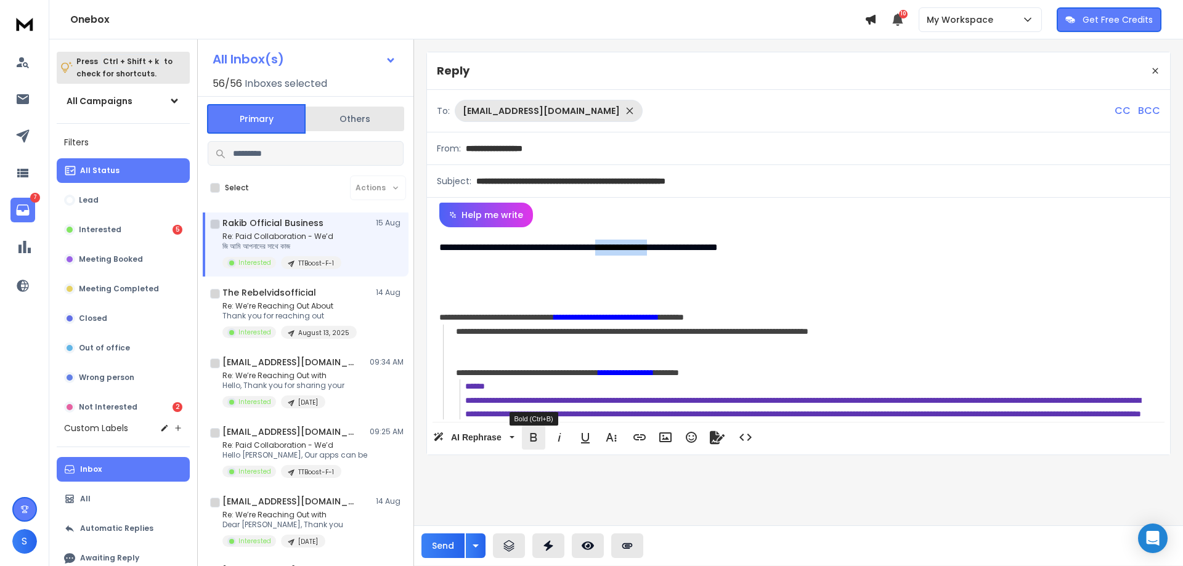
click at [536, 435] on icon "button" at bounding box center [533, 437] width 15 height 15
click at [857, 256] on div at bounding box center [798, 263] width 718 height 14
click at [838, 241] on div "**********" at bounding box center [798, 248] width 718 height 16
click at [595, 296] on div at bounding box center [798, 290] width 718 height 14
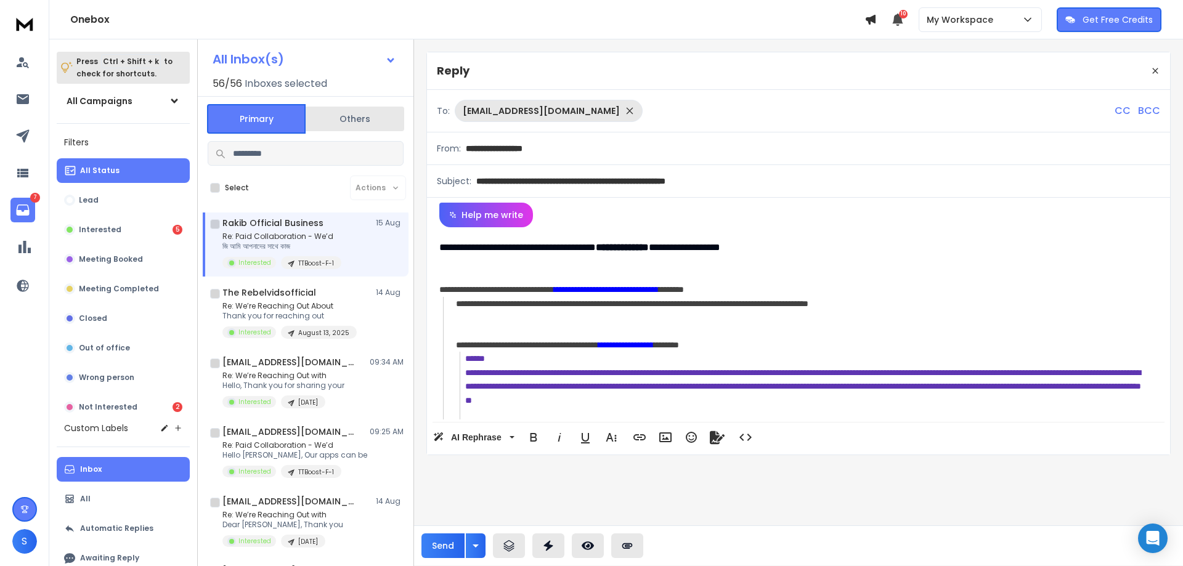
click at [821, 247] on div "**********" at bounding box center [798, 248] width 718 height 16
click at [432, 543] on button "Send" at bounding box center [442, 545] width 43 height 25
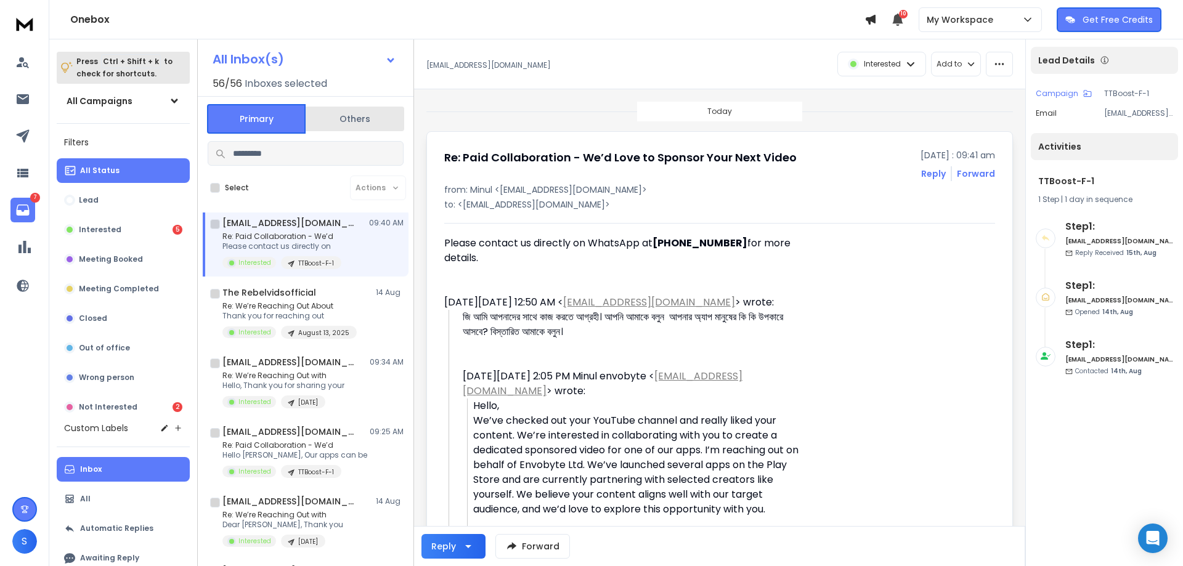
click at [1131, 110] on p "rakibofficialbusiness950@gmail.com" at bounding box center [1138, 113] width 69 height 10
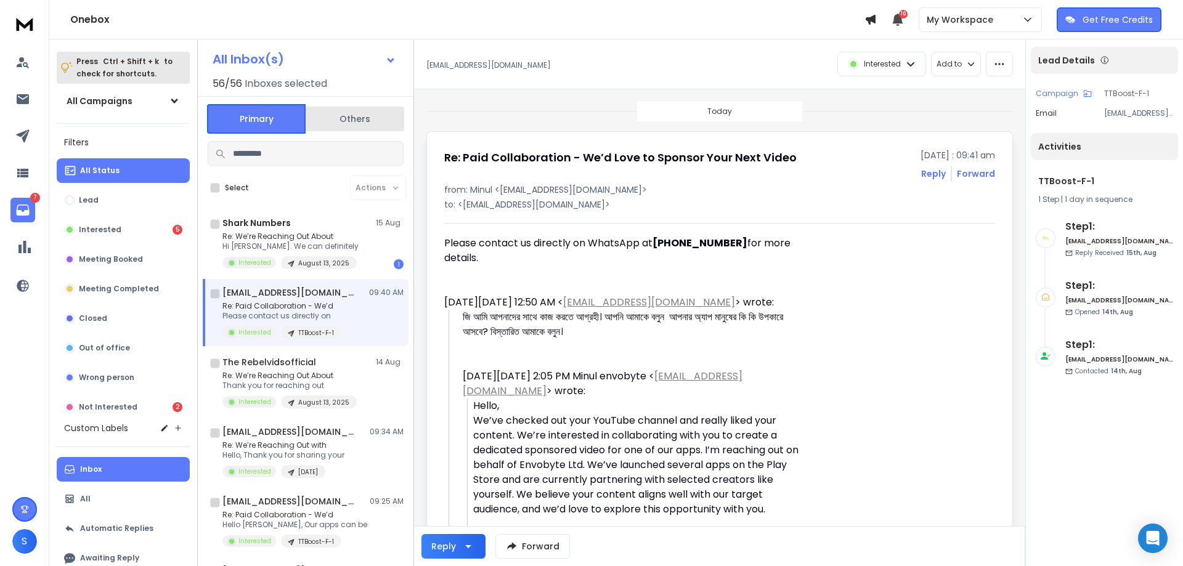
scroll to position [370, 0]
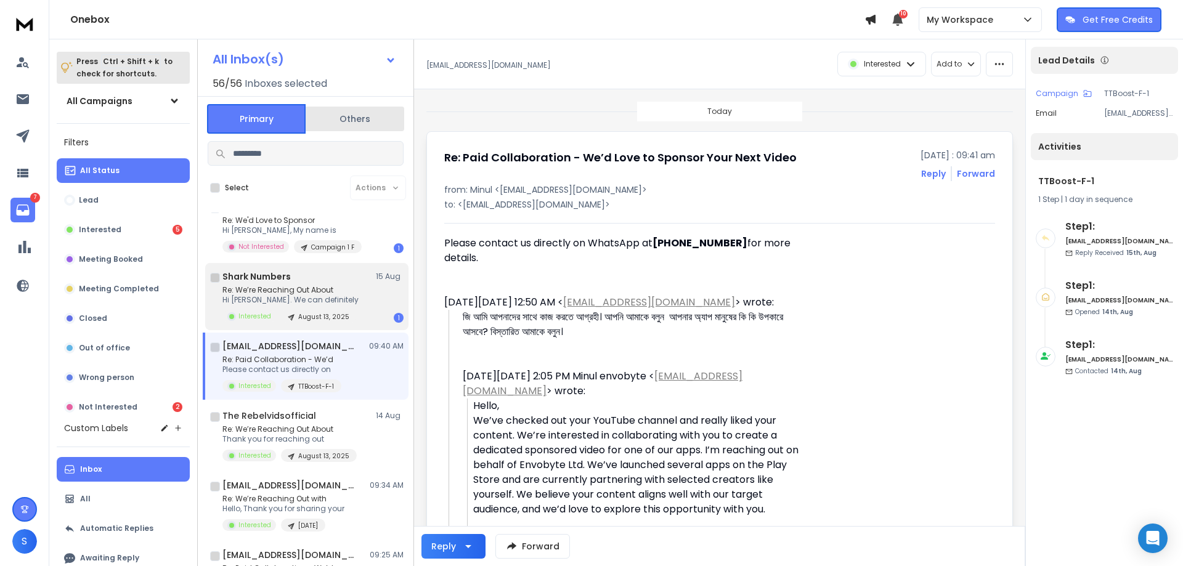
click at [250, 285] on p "Re: We’re Reaching Out About" at bounding box center [290, 290] width 136 height 10
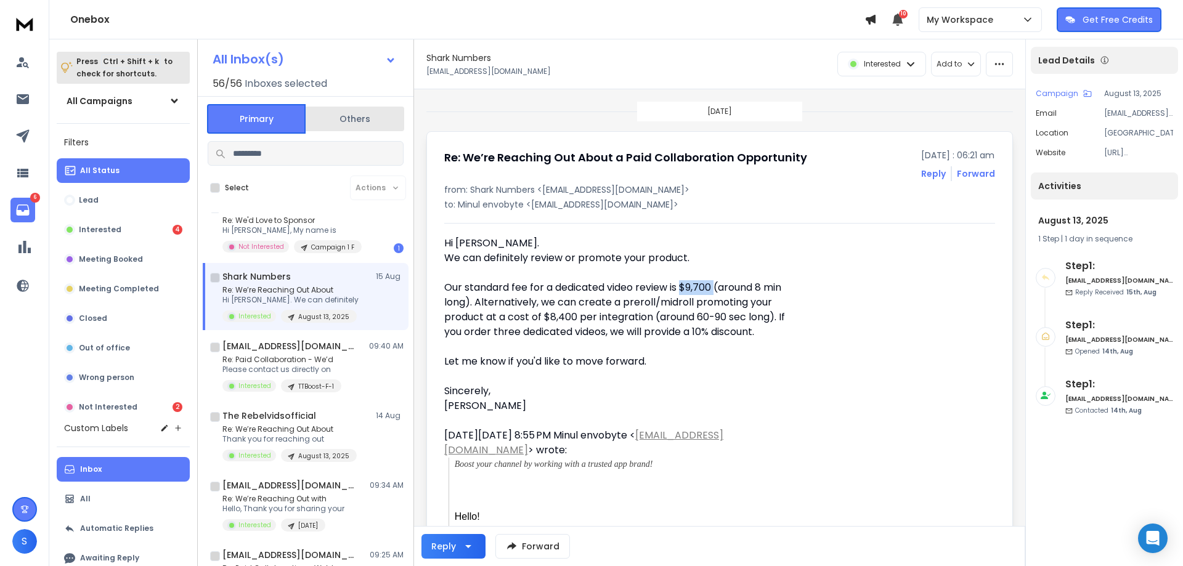
drag, startPoint x: 684, startPoint y: 286, endPoint x: 718, endPoint y: 286, distance: 34.5
click at [718, 286] on div "Hi Hassan. We can definitely review or promote your product. Our standard fee f…" at bounding box center [624, 324] width 360 height 177
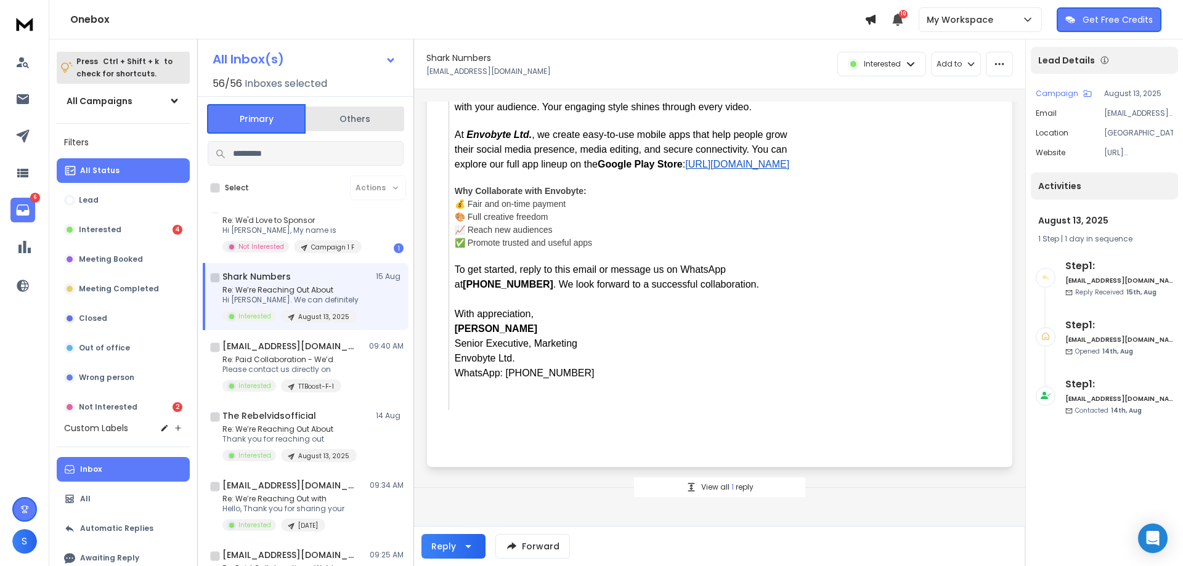
scroll to position [482, 0]
click at [744, 482] on p "View all 1 reply" at bounding box center [727, 487] width 52 height 10
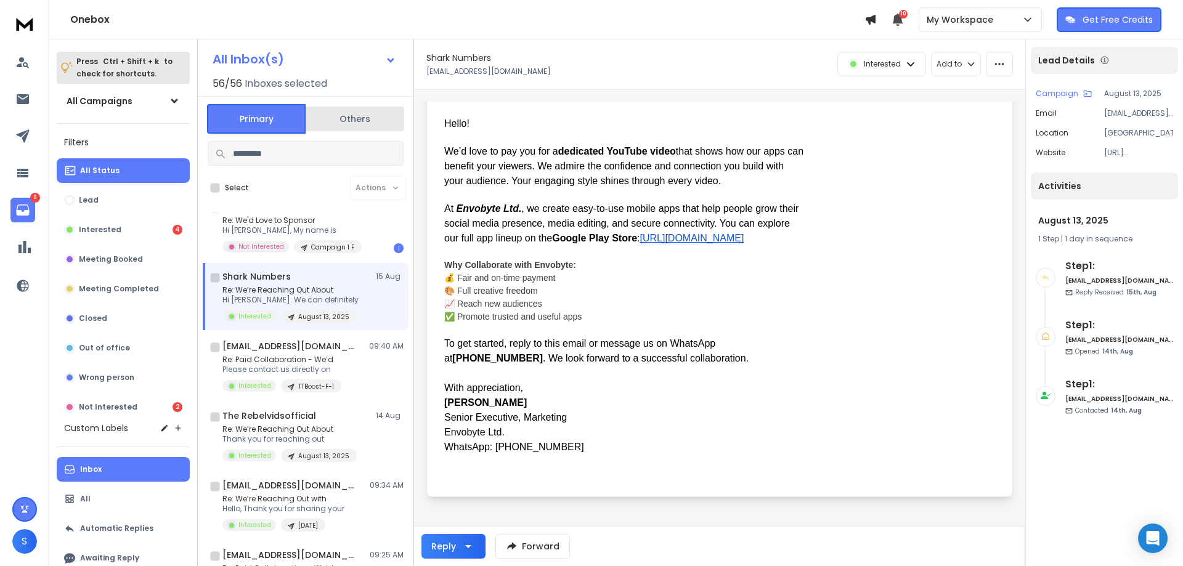
scroll to position [1043, 0]
drag, startPoint x: 424, startPoint y: 70, endPoint x: 565, endPoint y: 69, distance: 141.7
click at [565, 69] on div "Shark Numbers Shark Numbers contact@sharknumbers.com Interested Add to Interest…" at bounding box center [719, 64] width 611 height 50
copy p "contact@sharknumbers.com"
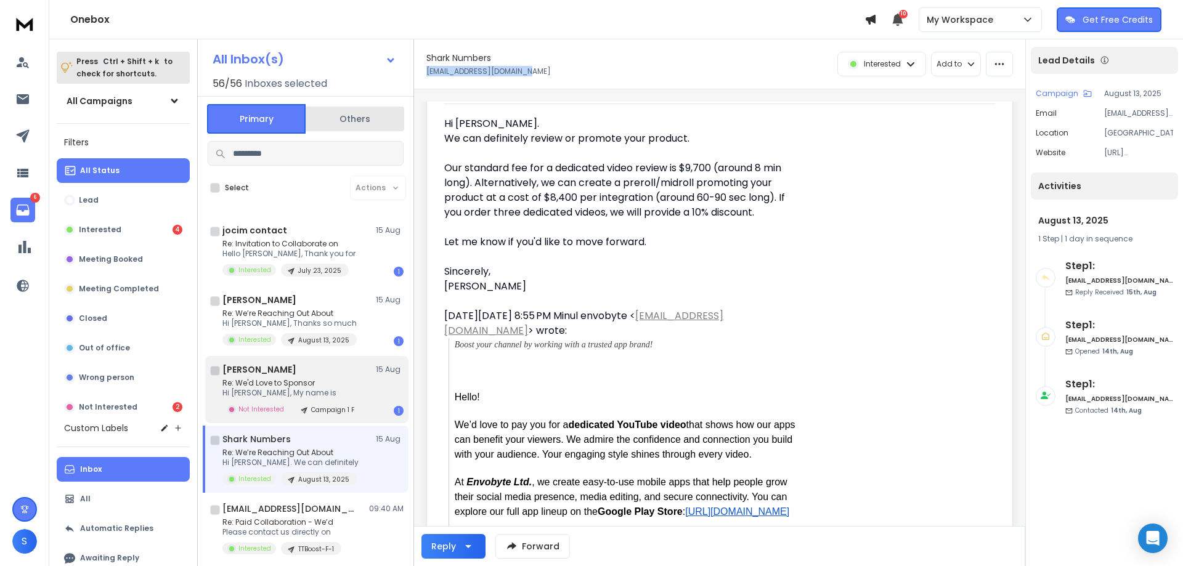
scroll to position [185, 0]
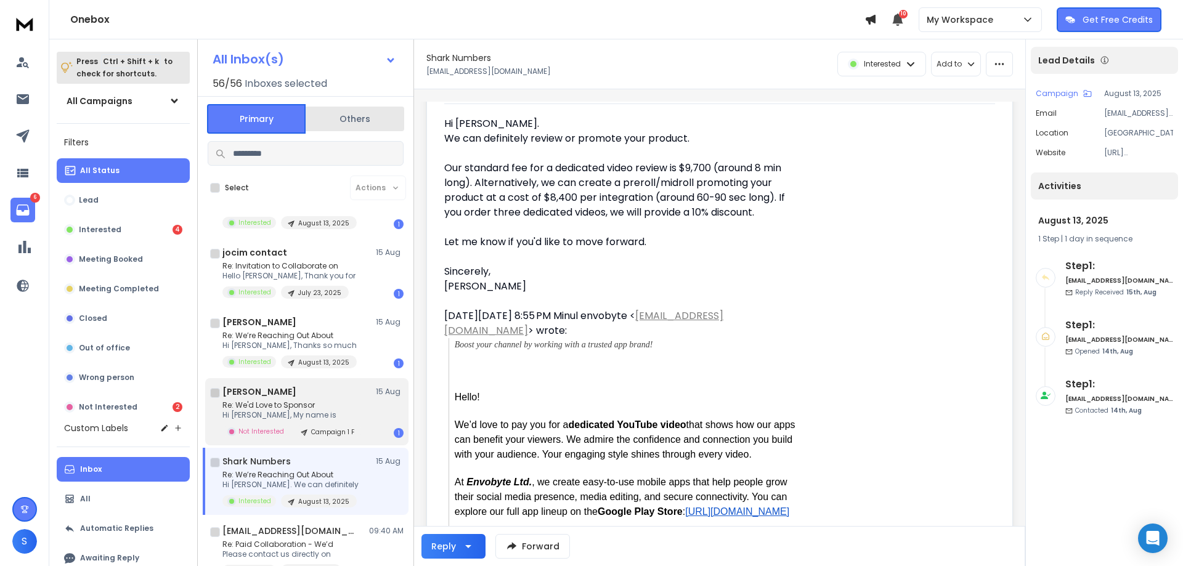
click at [323, 388] on div "Chanel Richie 15 Aug" at bounding box center [312, 392] width 181 height 12
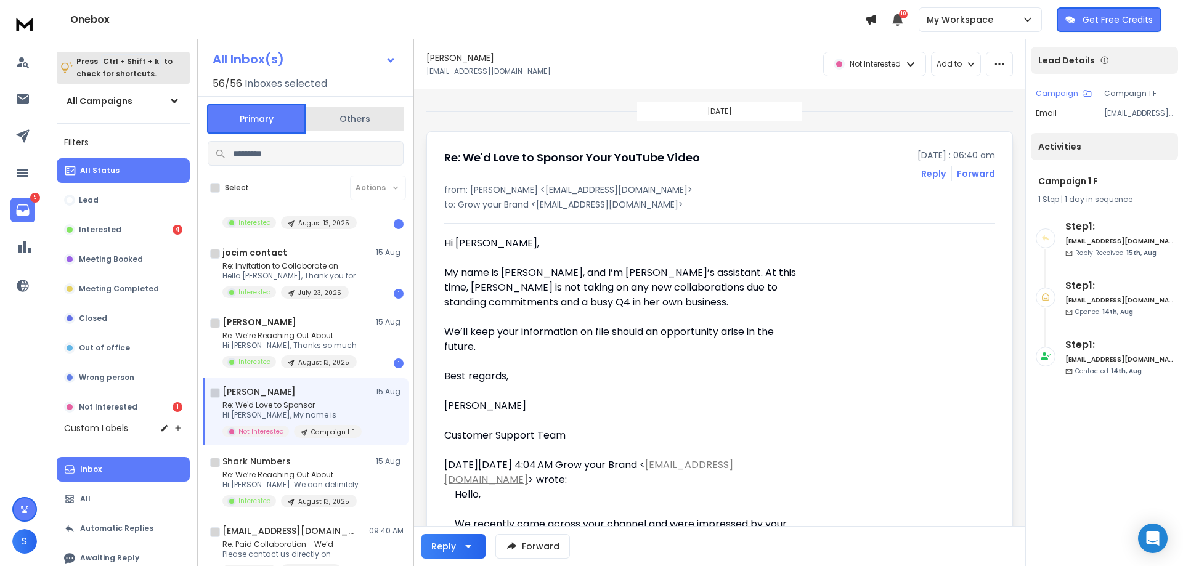
scroll to position [123, 0]
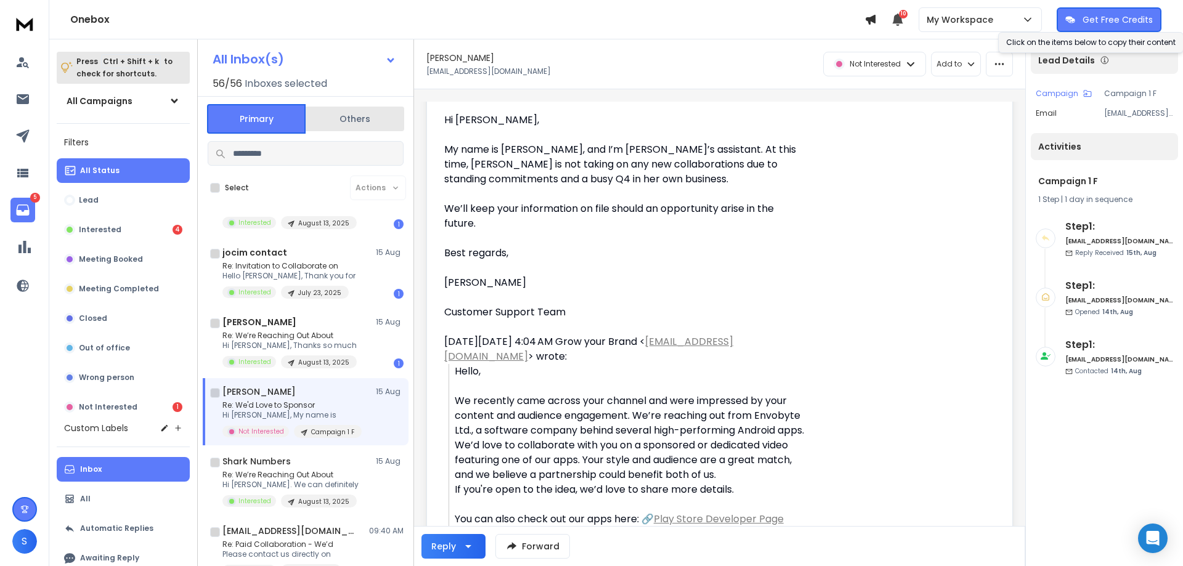
click at [1101, 62] on icon at bounding box center [1104, 60] width 7 height 7
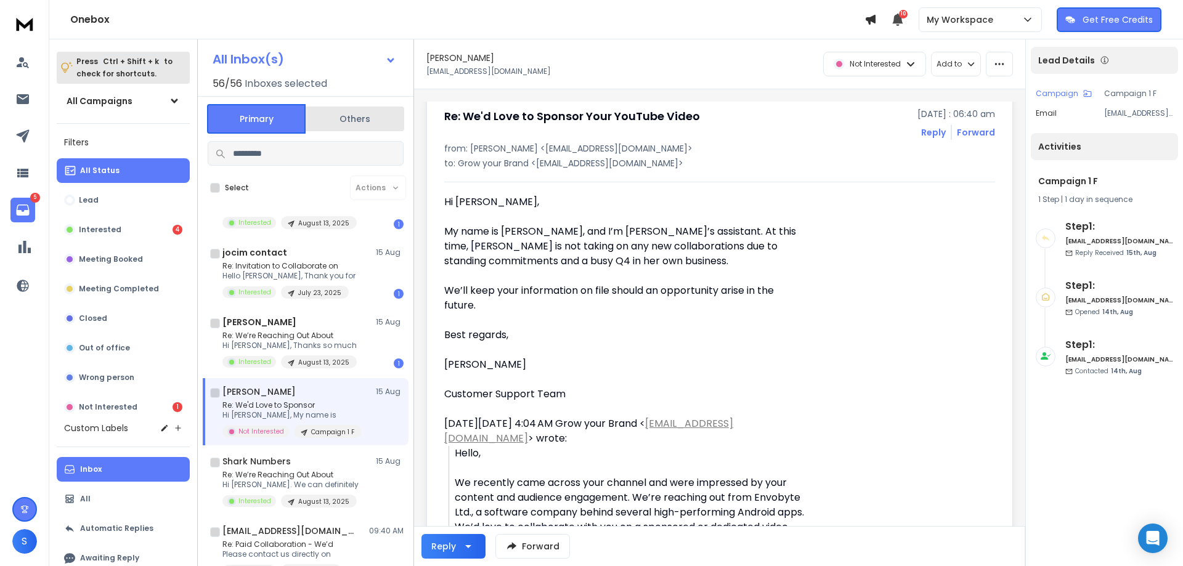
scroll to position [62, 0]
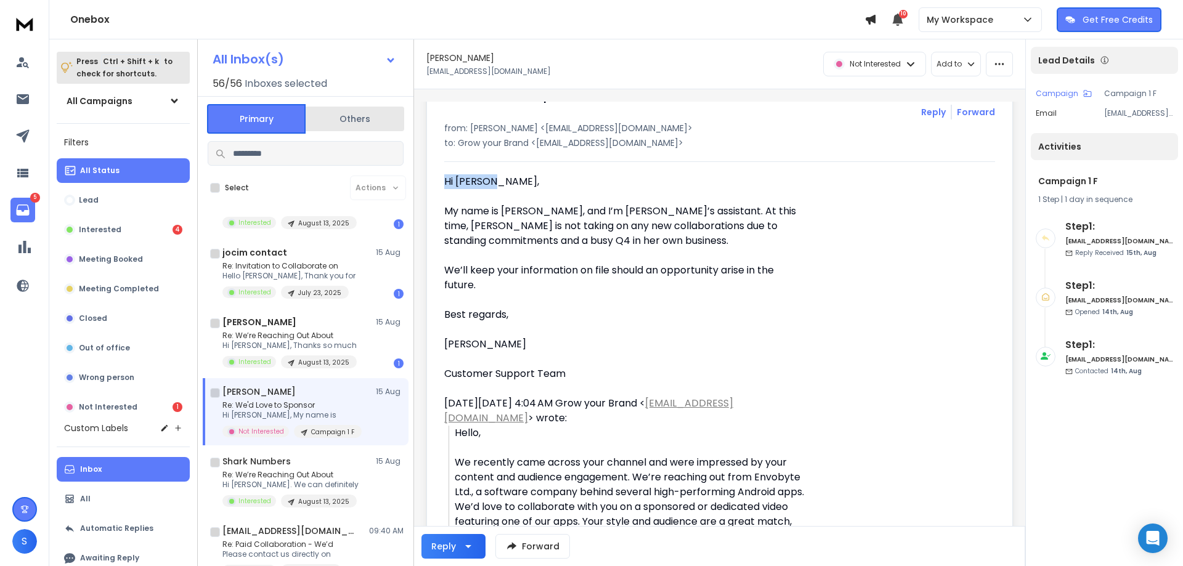
drag, startPoint x: 444, startPoint y: 182, endPoint x: 530, endPoint y: 182, distance: 85.6
click at [530, 182] on p "Hi Hassan," at bounding box center [624, 181] width 360 height 15
click at [563, 182] on p "Hi Hassan," at bounding box center [624, 181] width 360 height 15
drag, startPoint x: 695, startPoint y: 210, endPoint x: 637, endPoint y: 218, distance: 58.4
click at [637, 218] on p "My name is Ruth, and I’m Chanel Richie’s assistant. At this time, Chanel is not…" at bounding box center [624, 226] width 360 height 44
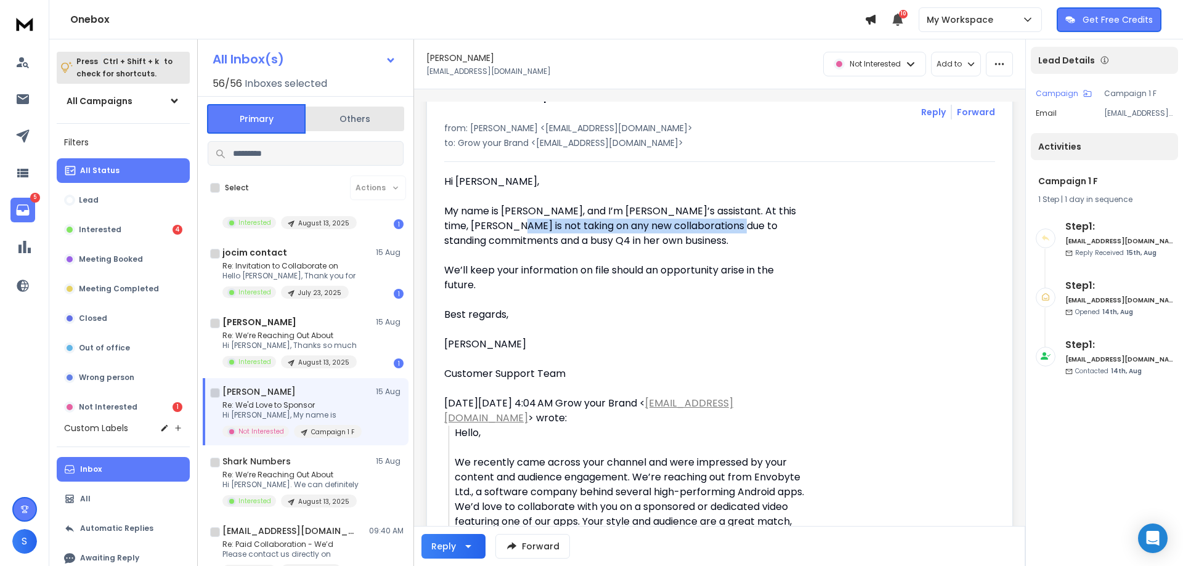
drag, startPoint x: 481, startPoint y: 222, endPoint x: 711, endPoint y: 233, distance: 230.6
click at [711, 233] on p "My name is Ruth, and I’m Chanel Richie’s assistant. At this time, Chanel is not…" at bounding box center [624, 226] width 360 height 44
click at [628, 253] on div "Hi Hassan, My name is Ruth, and I’m Chanel Richie’s assistant. At this time, Ch…" at bounding box center [624, 277] width 360 height 207
drag, startPoint x: 479, startPoint y: 240, endPoint x: 593, endPoint y: 243, distance: 114.0
click at [593, 243] on p "My name is Ruth, and I’m Chanel Richie’s assistant. At this time, Chanel is not…" at bounding box center [624, 226] width 360 height 44
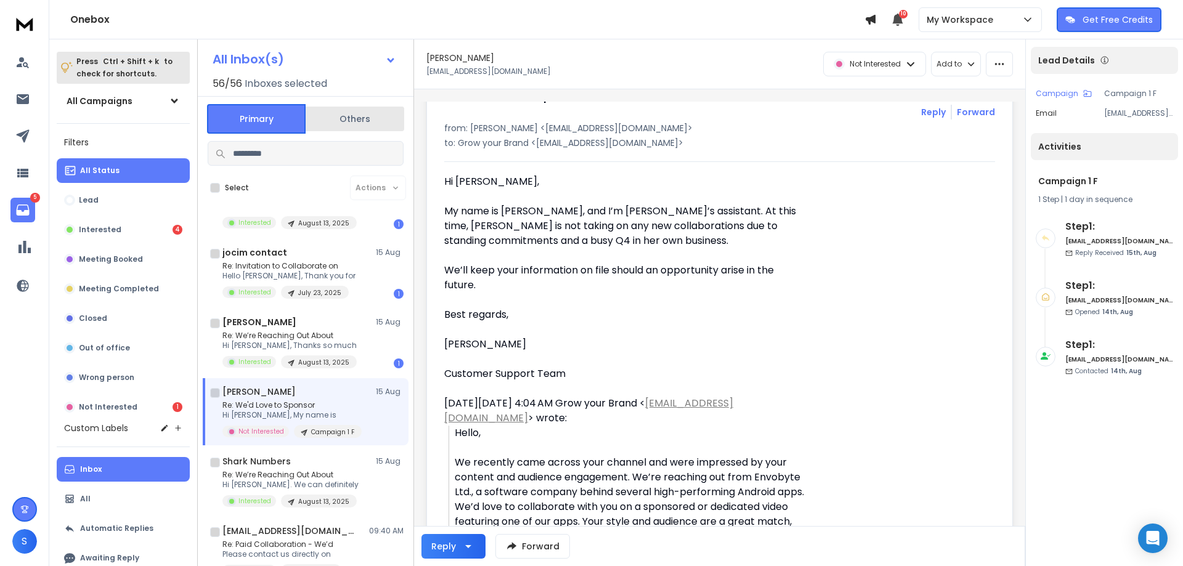
click at [632, 246] on p "My name is Ruth, and I’m Chanel Richie’s assistant. At this time, Chanel is not…" at bounding box center [624, 226] width 360 height 44
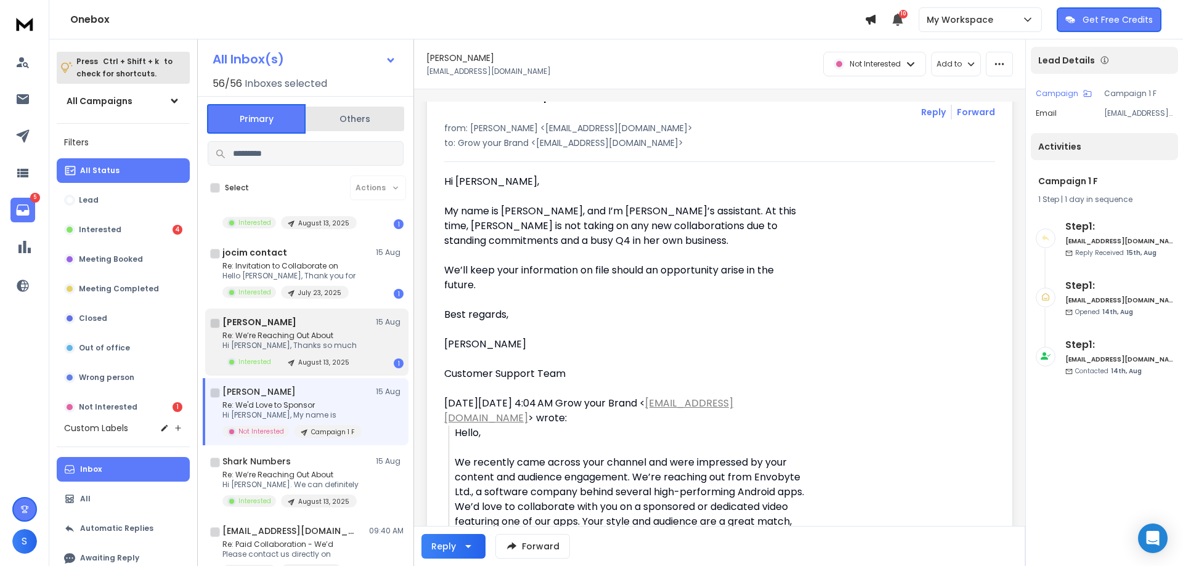
click at [331, 331] on p "Re: We’re Reaching Out About" at bounding box center [289, 336] width 134 height 10
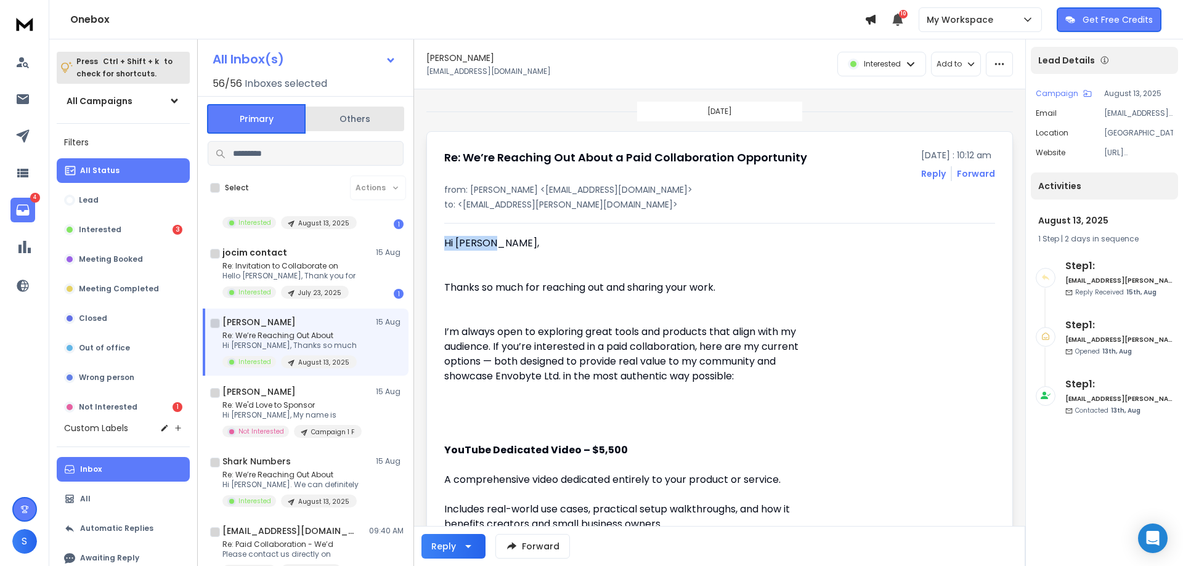
drag, startPoint x: 437, startPoint y: 241, endPoint x: 512, endPoint y: 245, distance: 74.6
click at [535, 250] on p "Hi Hassan," at bounding box center [624, 243] width 360 height 15
click at [724, 289] on p "Thanks so much for reaching out and sharing your work." at bounding box center [624, 287] width 360 height 15
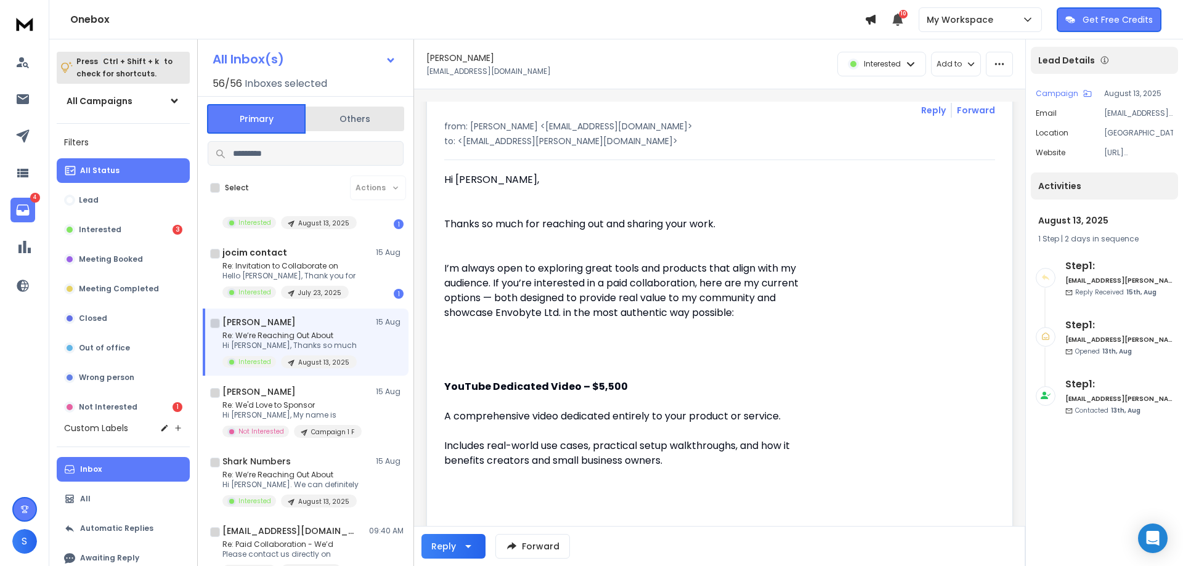
scroll to position [123, 0]
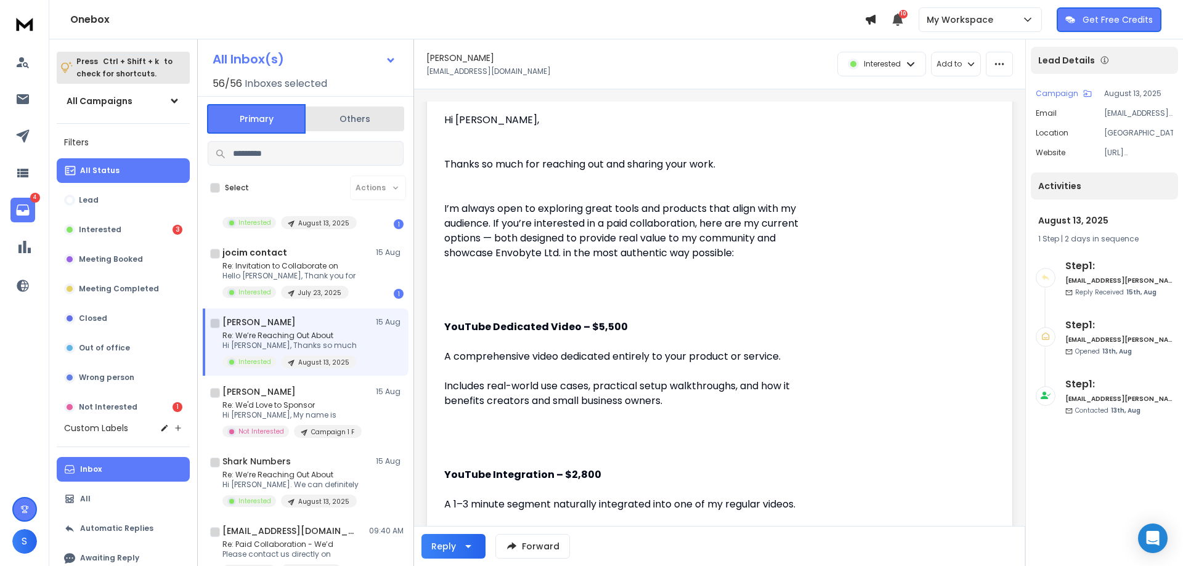
click at [762, 255] on p "I’m always open to exploring great tools and products that align with my audien…" at bounding box center [624, 230] width 360 height 59
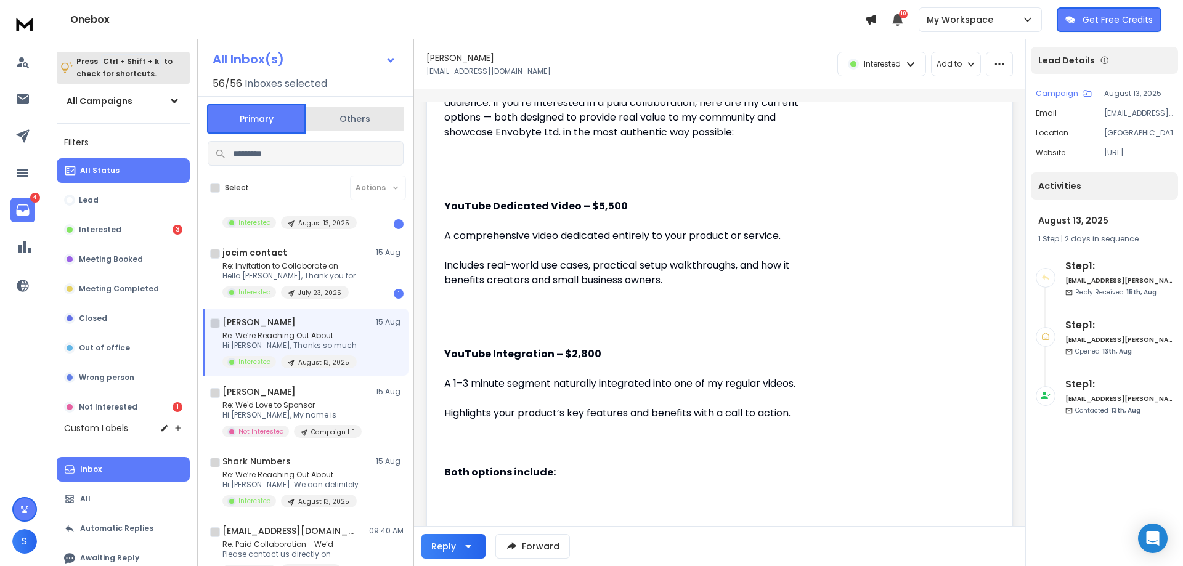
scroll to position [246, 0]
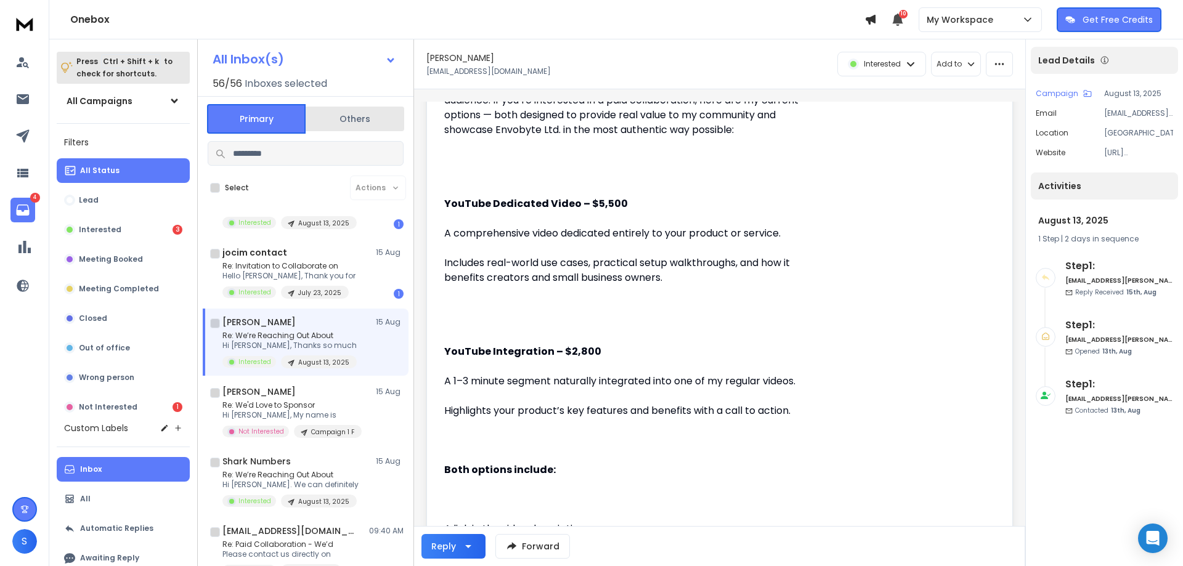
click at [1141, 151] on p "https://www.youtube.com/@ThinkverseAI1" at bounding box center [1138, 153] width 69 height 10
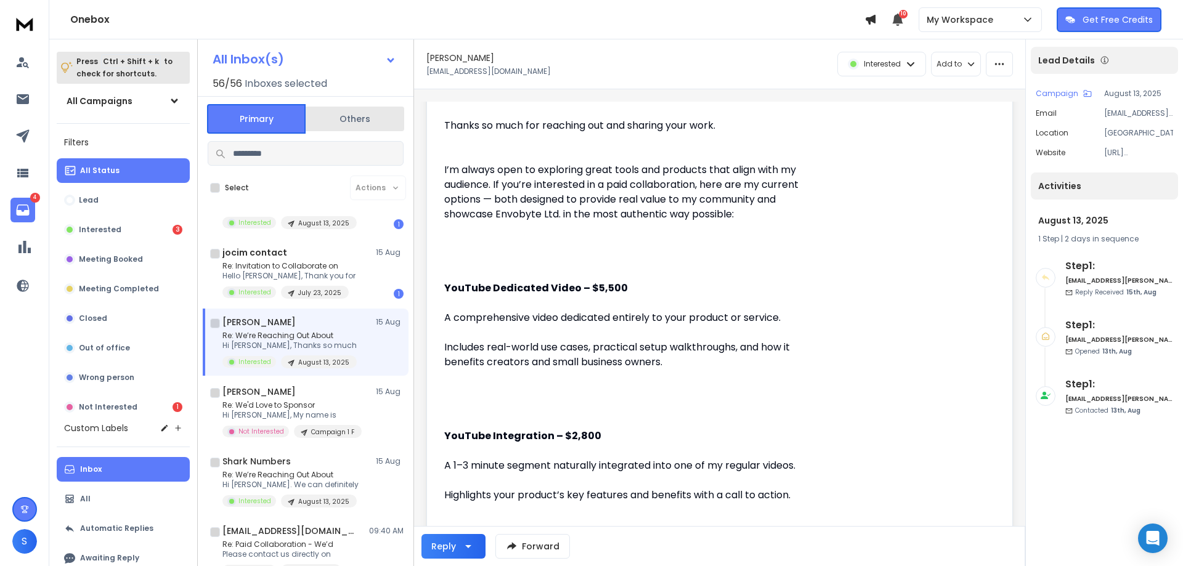
scroll to position [0, 0]
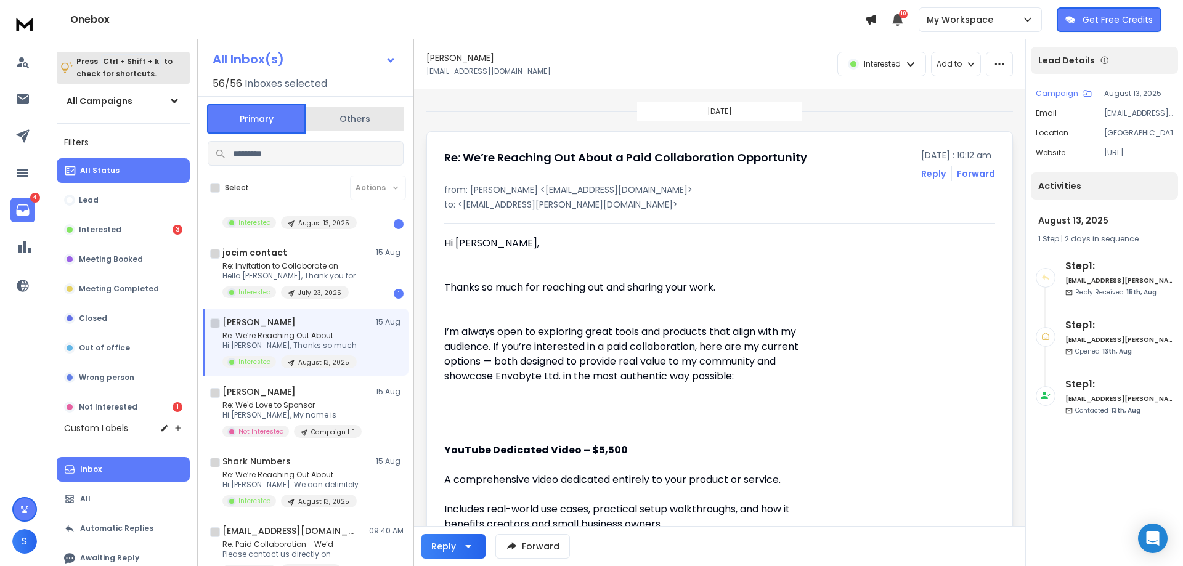
click at [1161, 148] on p "https://www.youtube.com/@ThinkverseAI1" at bounding box center [1138, 153] width 69 height 10
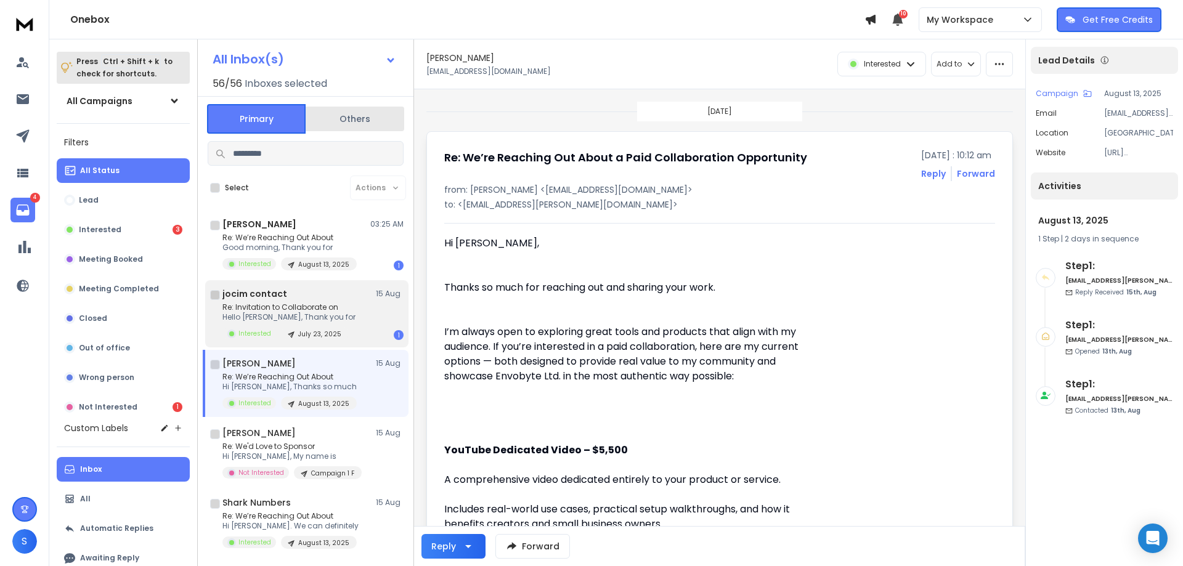
scroll to position [123, 0]
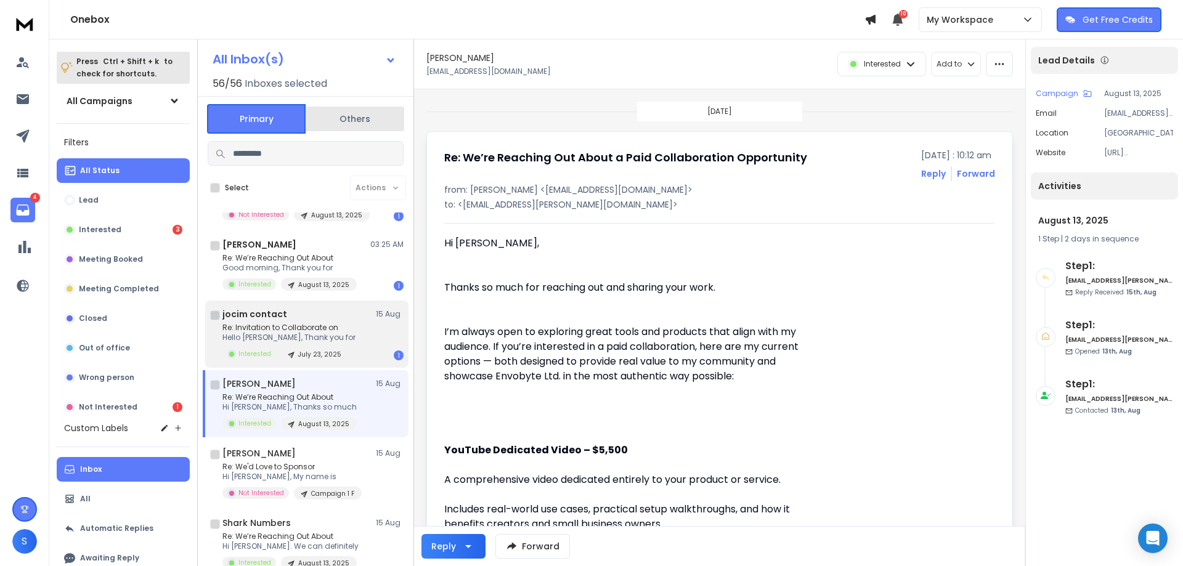
click at [319, 326] on p "Re: Invitation to Collaborate on" at bounding box center [288, 328] width 133 height 10
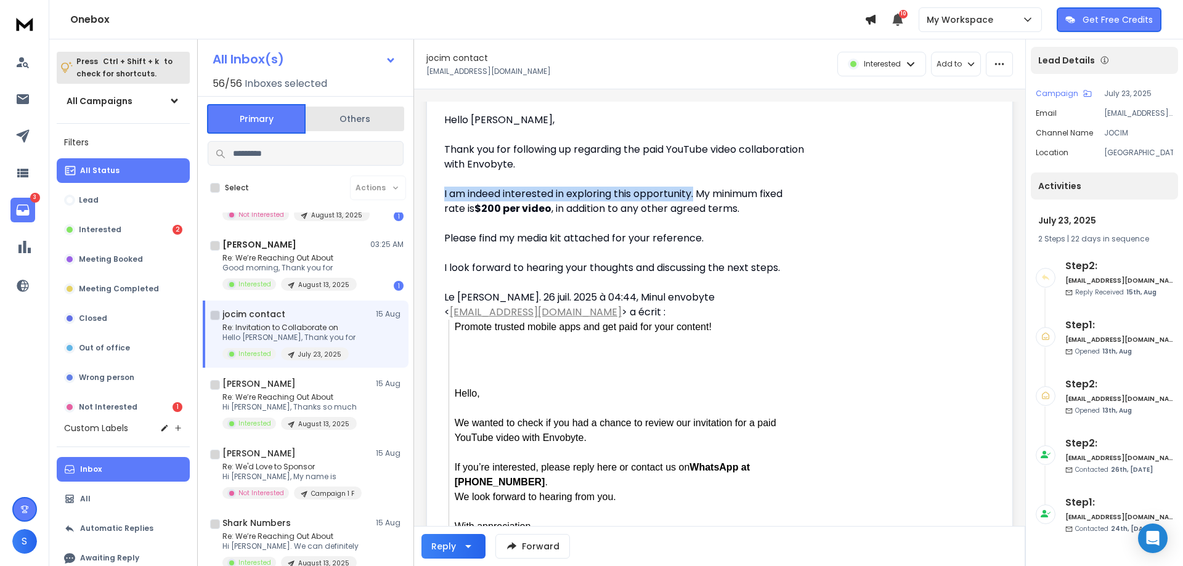
drag, startPoint x: 698, startPoint y: 192, endPoint x: 431, endPoint y: 199, distance: 266.8
click at [751, 195] on p "Thank you for following up regarding the paid YouTube video collaboration with …" at bounding box center [624, 179] width 360 height 74
click at [1115, 110] on p "jocimcontact@gmail.com" at bounding box center [1138, 113] width 69 height 10
drag, startPoint x: 477, startPoint y: 207, endPoint x: 550, endPoint y: 208, distance: 72.7
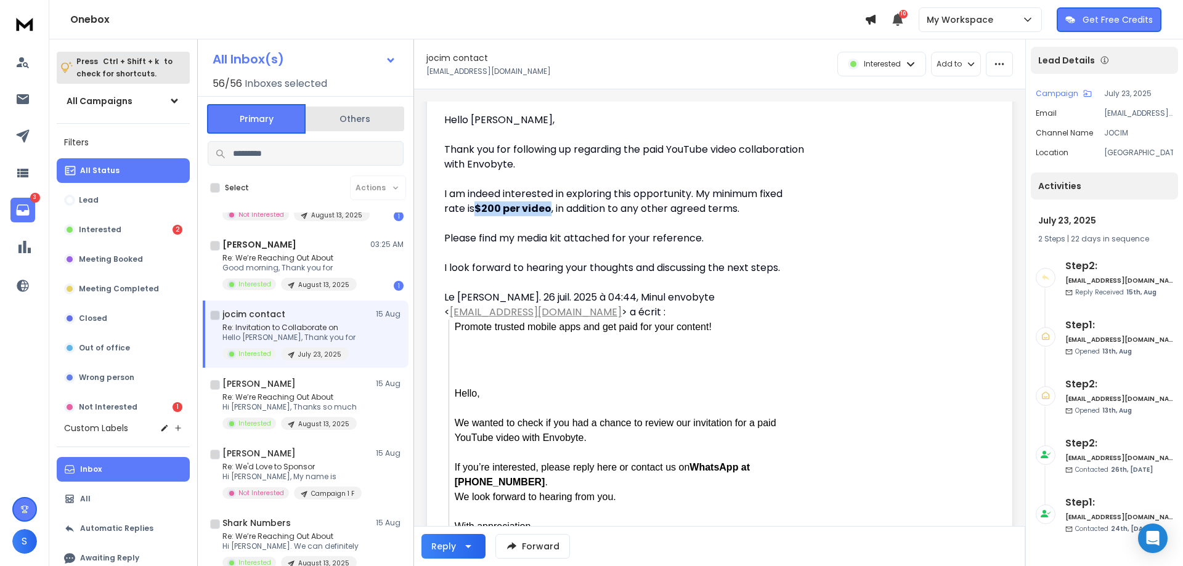
click at [550, 208] on strong "$200 per video" at bounding box center [512, 208] width 77 height 14
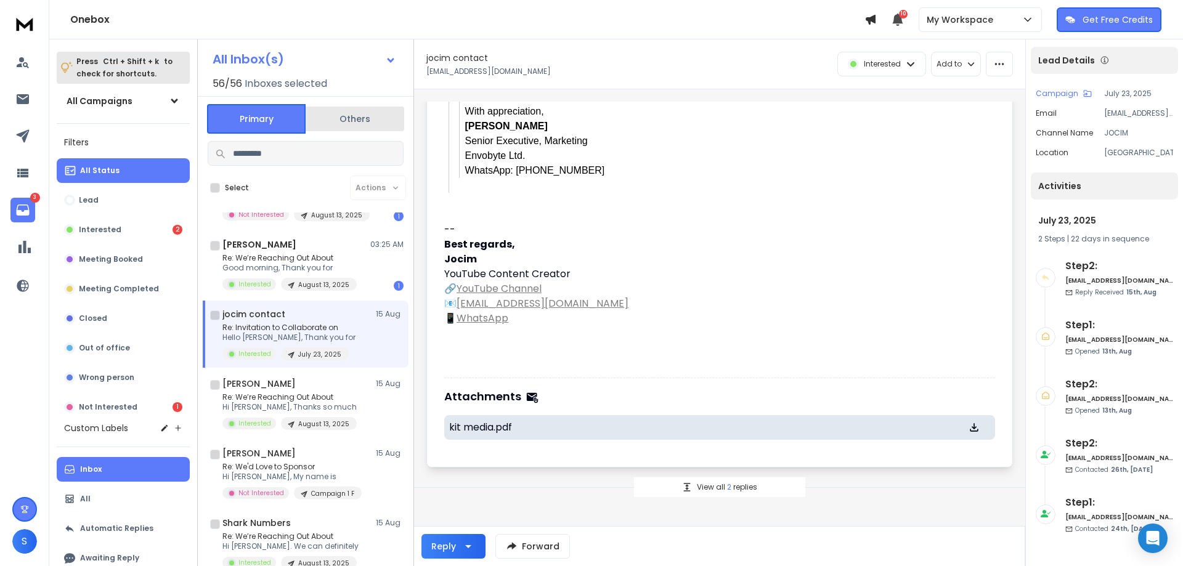
scroll to position [1041, 0]
click at [968, 427] on icon at bounding box center [974, 427] width 12 height 12
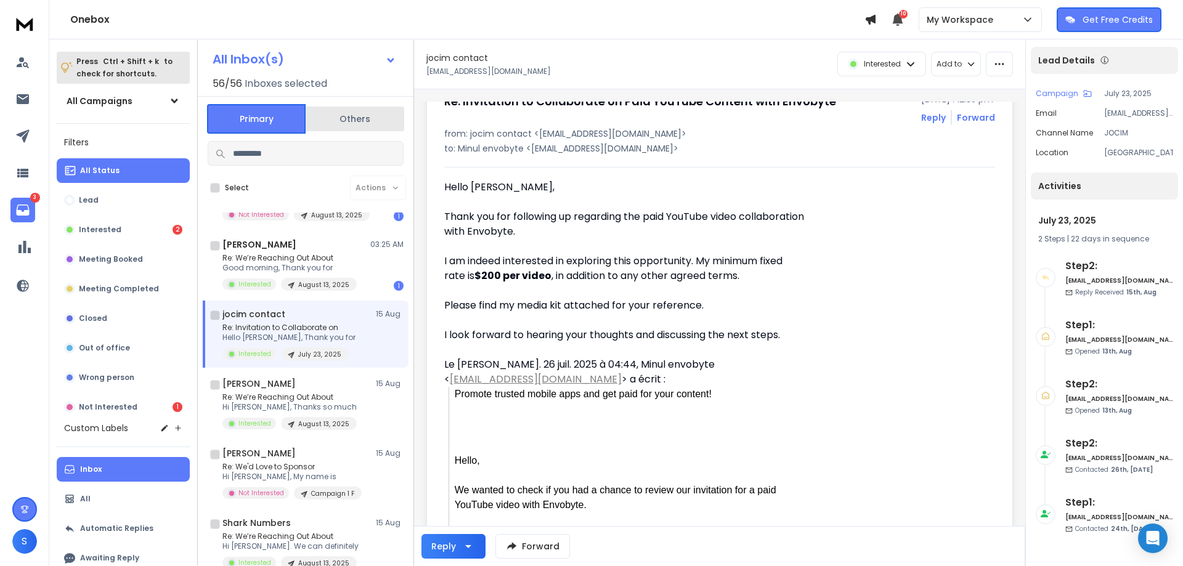
scroll to position [55, 0]
drag, startPoint x: 442, startPoint y: 183, endPoint x: 816, endPoint y: 343, distance: 407.3
copy p
click at [439, 547] on div "Reply" at bounding box center [443, 546] width 25 height 12
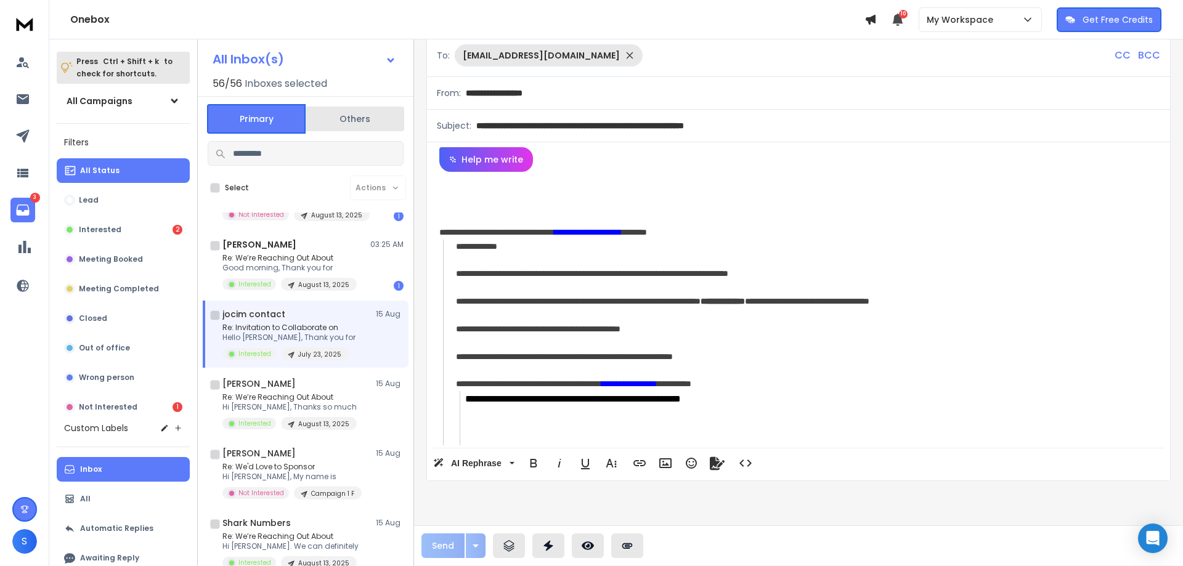
scroll to position [0, 0]
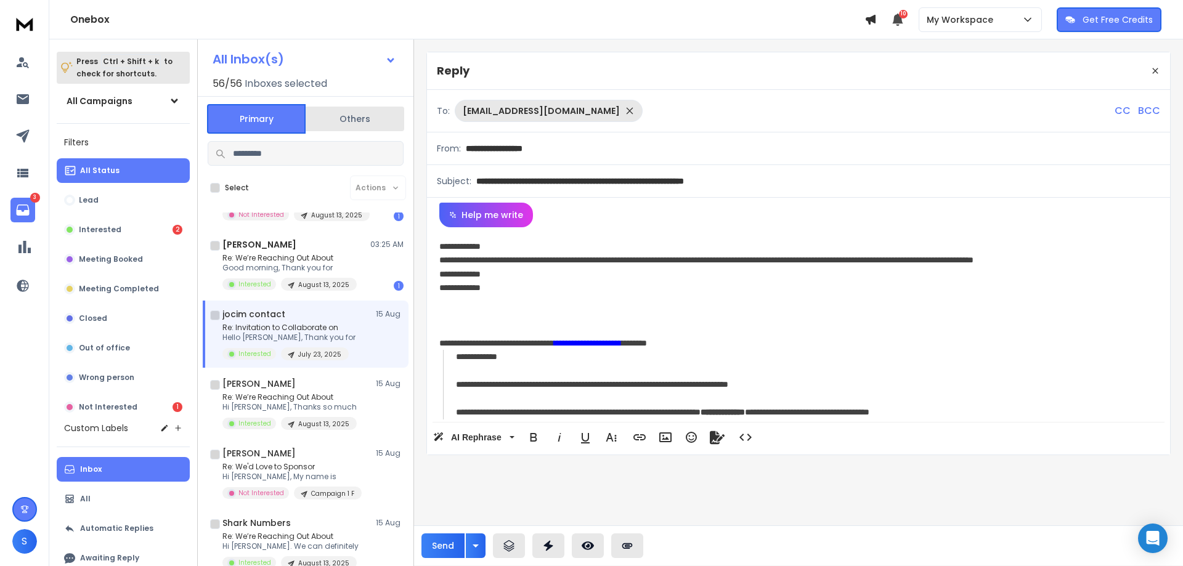
click at [489, 247] on p "**********" at bounding box center [791, 247] width 705 height 14
click at [504, 240] on p "******" at bounding box center [791, 247] width 705 height 14
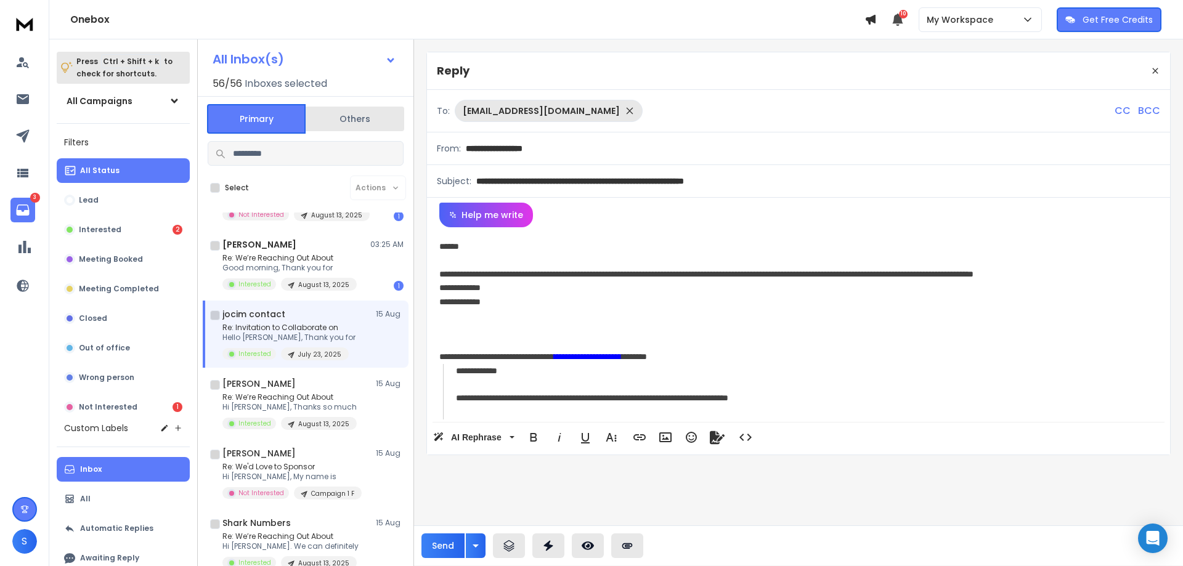
click at [1109, 275] on p "**********" at bounding box center [791, 274] width 705 height 14
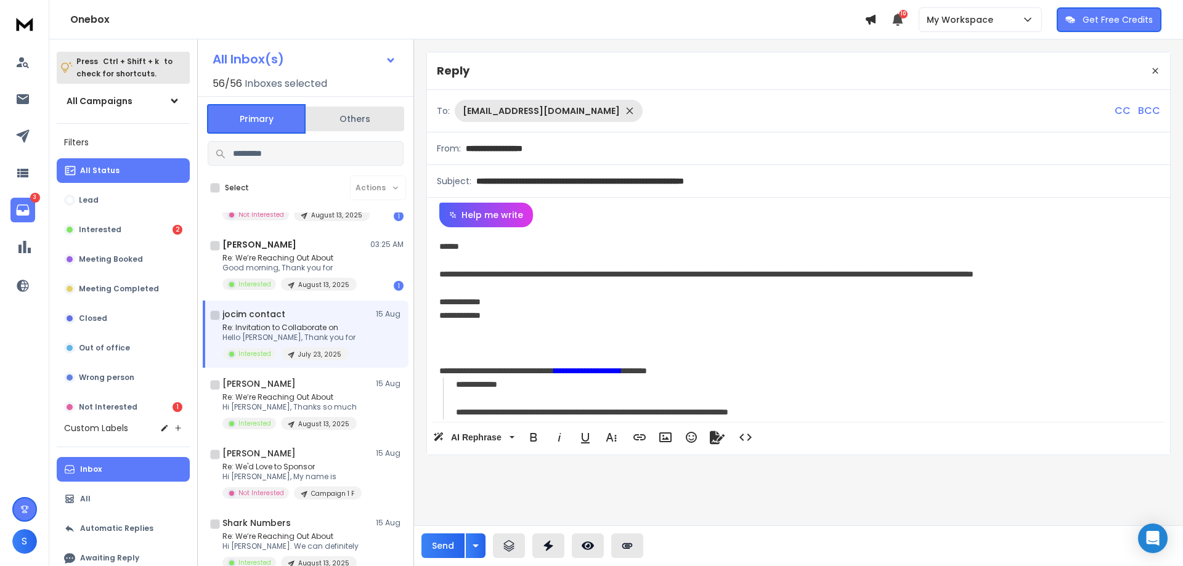
click at [506, 336] on div at bounding box center [798, 343] width 718 height 14
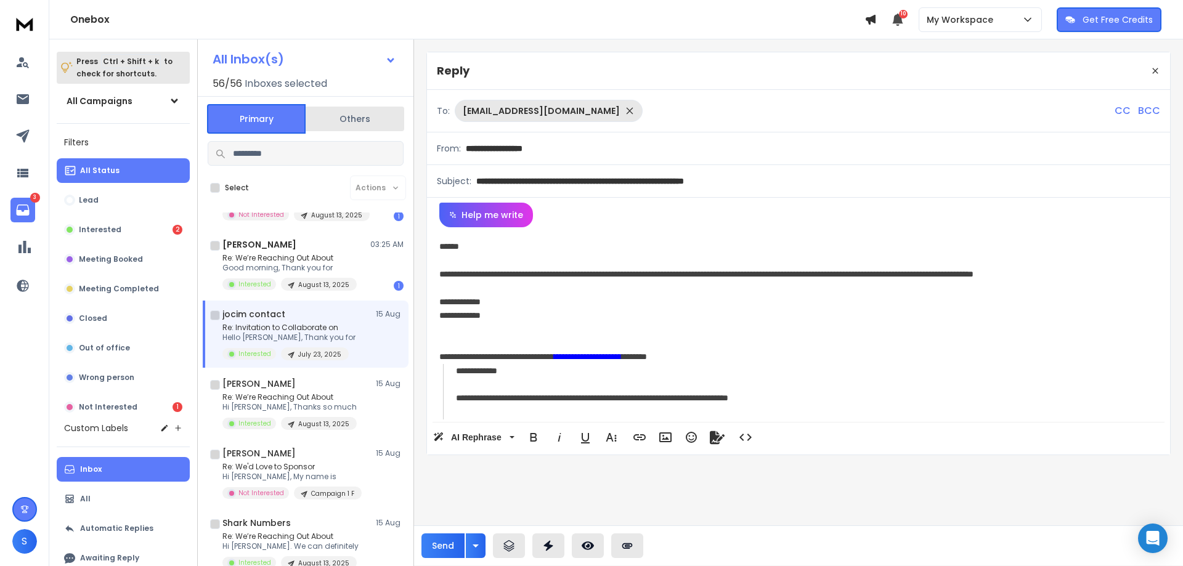
click at [437, 540] on button "Send" at bounding box center [442, 545] width 43 height 25
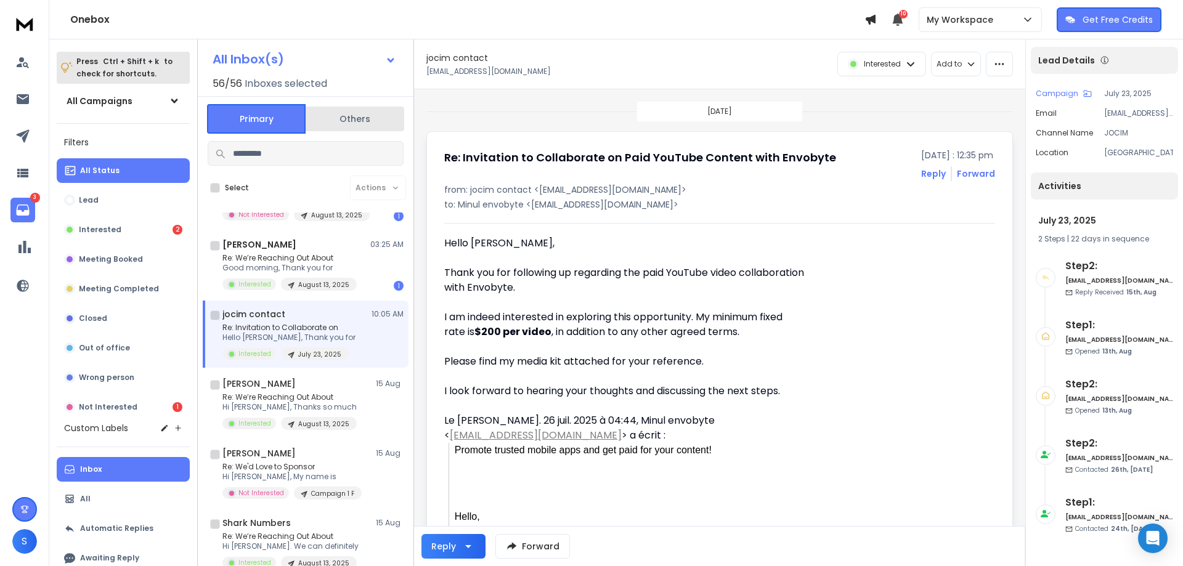
click at [647, 38] on div "Onebox 10 My Workspace Get Free Credits" at bounding box center [591, 19] width 1183 height 39
click at [899, 16] on icon at bounding box center [897, 19] width 11 height 12
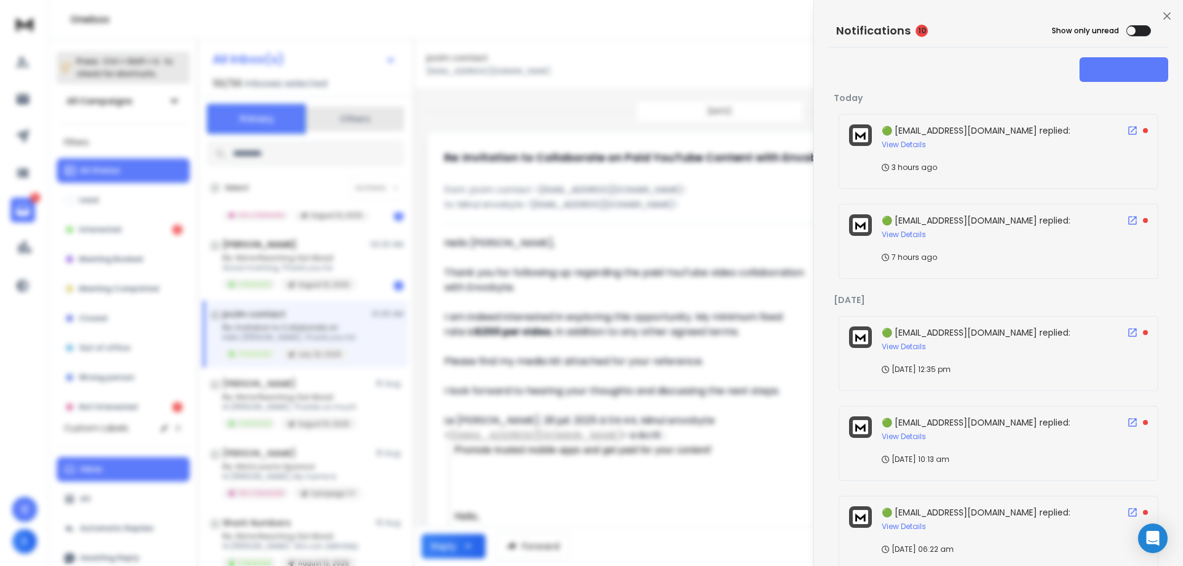
click at [1107, 65] on span "Mark all as read" at bounding box center [1123, 70] width 58 height 10
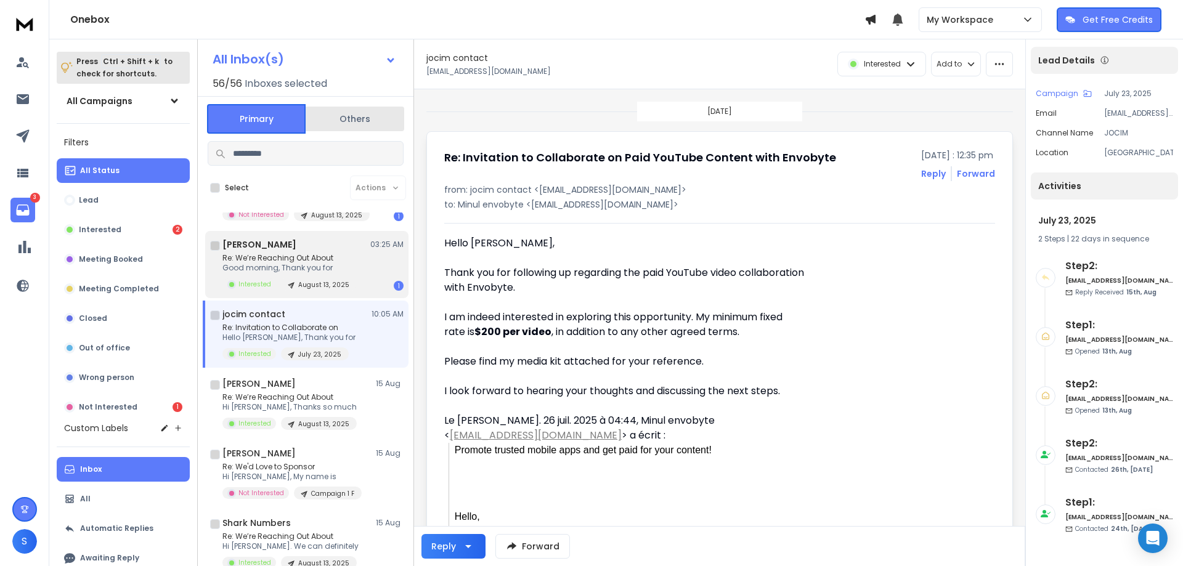
click at [297, 259] on p "Re: We’re Reaching Out About" at bounding box center [289, 258] width 134 height 10
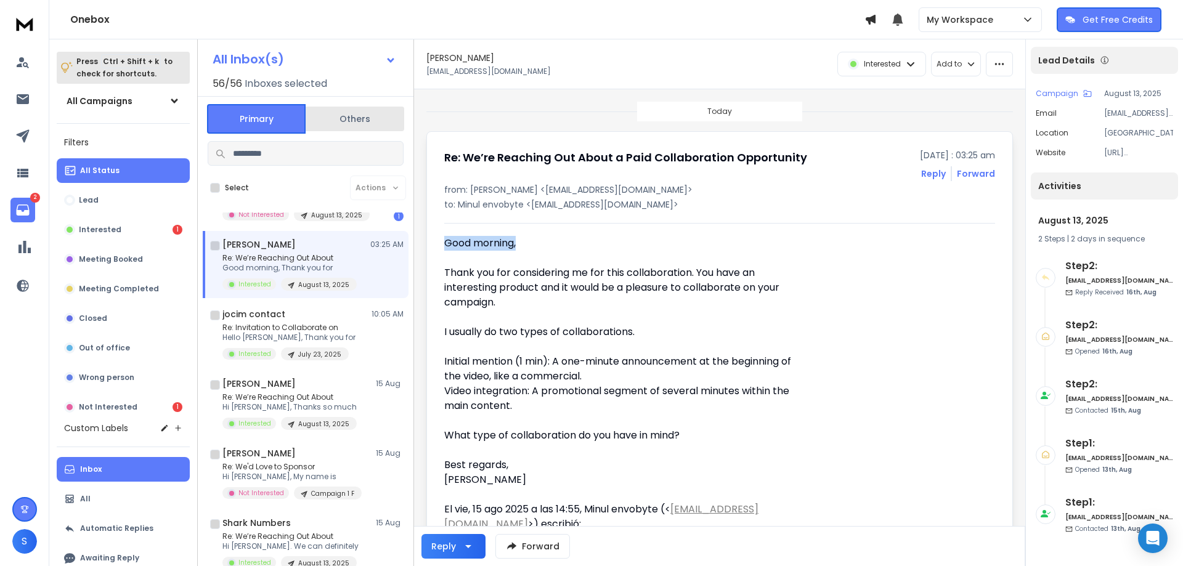
drag, startPoint x: 445, startPoint y: 237, endPoint x: 661, endPoint y: 249, distance: 215.9
click at [661, 249] on div "Good morning, Thank you for considering me for this collaboration. You have an …" at bounding box center [624, 361] width 360 height 251
click at [551, 256] on div "Good morning, Thank you for considering me for this collaboration. You have an …" at bounding box center [624, 361] width 360 height 251
drag, startPoint x: 445, startPoint y: 272, endPoint x: 697, endPoint y: 275, distance: 251.9
click at [697, 275] on div "Good morning, Thank you for considering me for this collaboration. You have an …" at bounding box center [624, 361] width 360 height 251
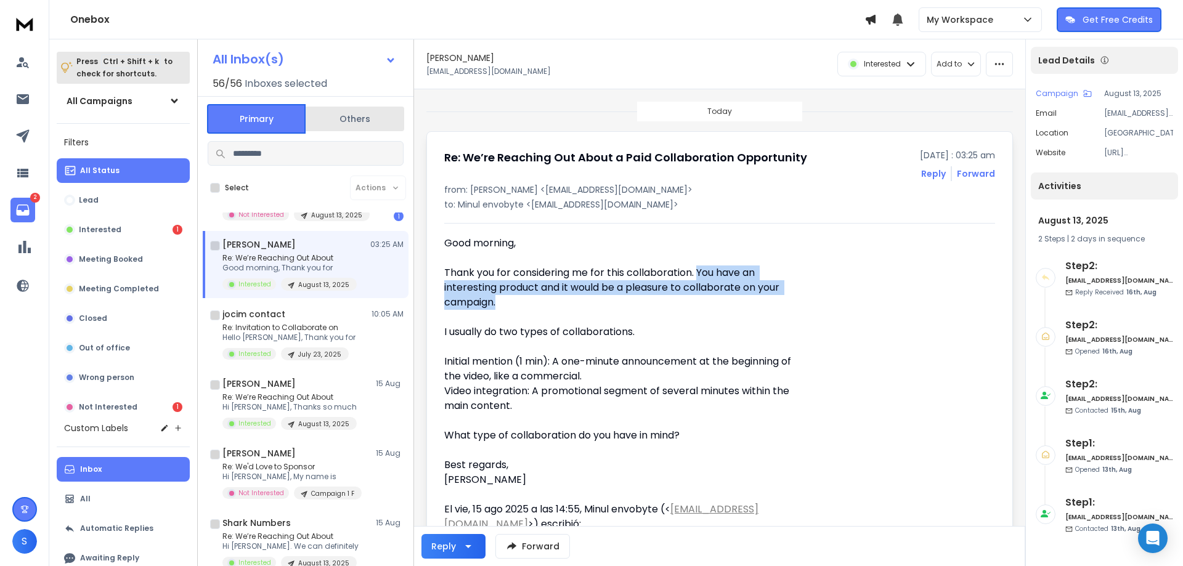
drag, startPoint x: 699, startPoint y: 273, endPoint x: 578, endPoint y: 305, distance: 125.5
click at [578, 305] on div "Good morning, Thank you for considering me for this collaboration. You have an …" at bounding box center [624, 361] width 360 height 251
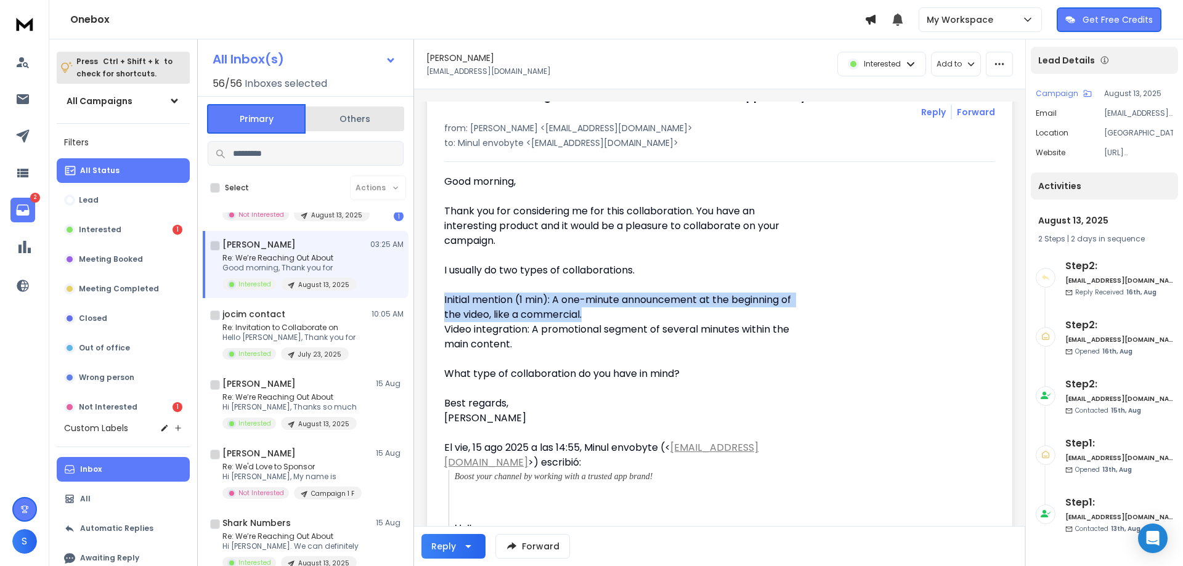
drag, startPoint x: 443, startPoint y: 299, endPoint x: 618, endPoint y: 311, distance: 174.7
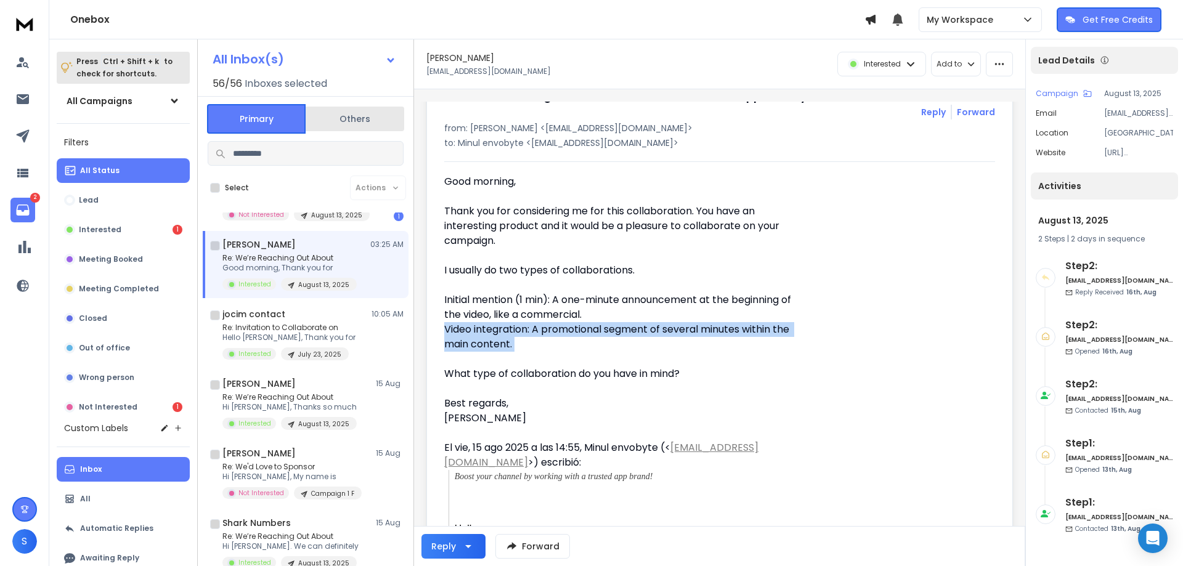
drag, startPoint x: 443, startPoint y: 328, endPoint x: 540, endPoint y: 358, distance: 100.7
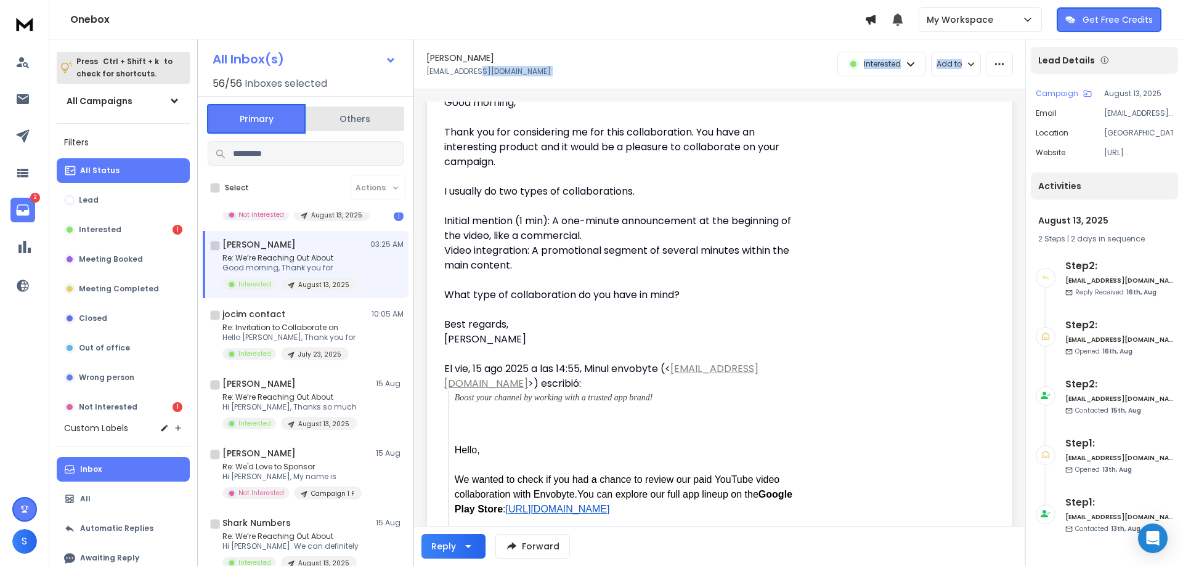
scroll to position [0, 0]
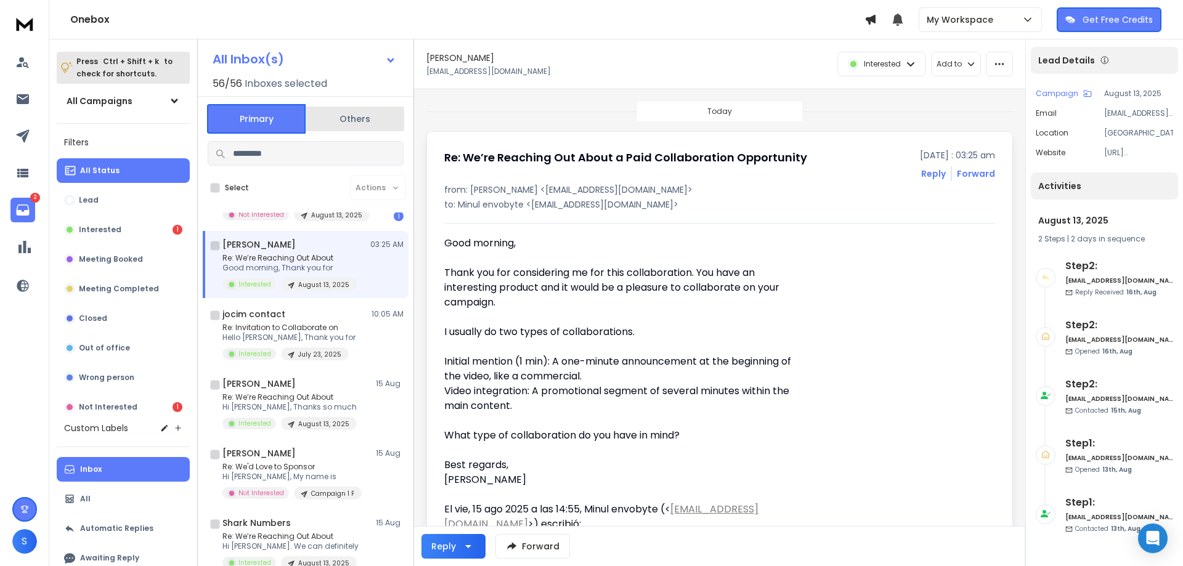
drag, startPoint x: 514, startPoint y: 302, endPoint x: 443, endPoint y: 240, distance: 94.2
copy div "Go"
click at [453, 544] on div "Reply" at bounding box center [443, 546] width 25 height 12
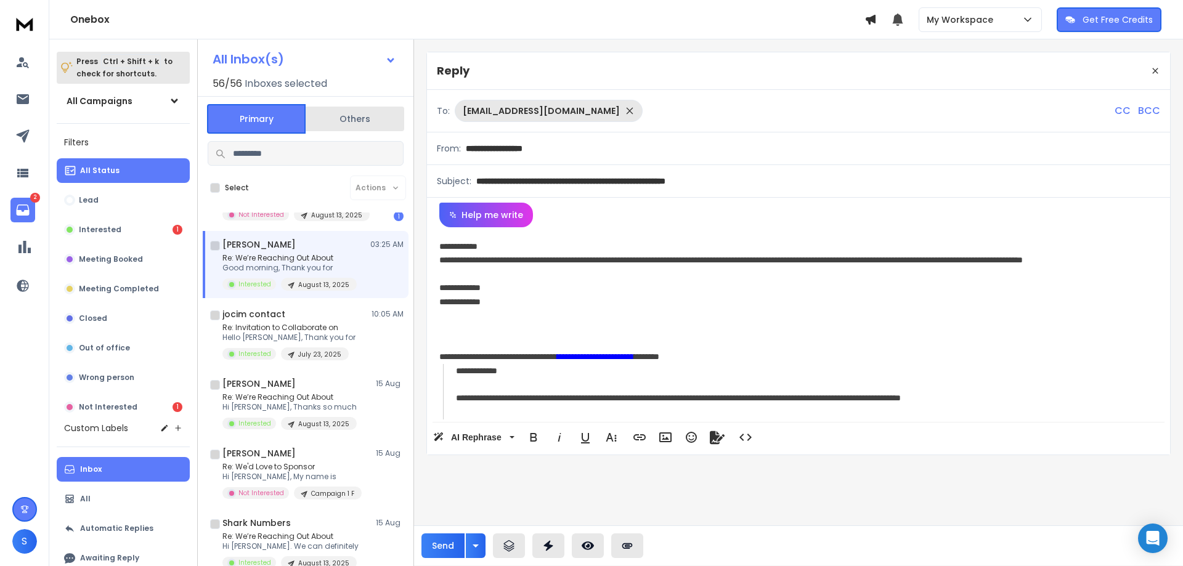
click at [504, 249] on p "**********" at bounding box center [791, 247] width 705 height 14
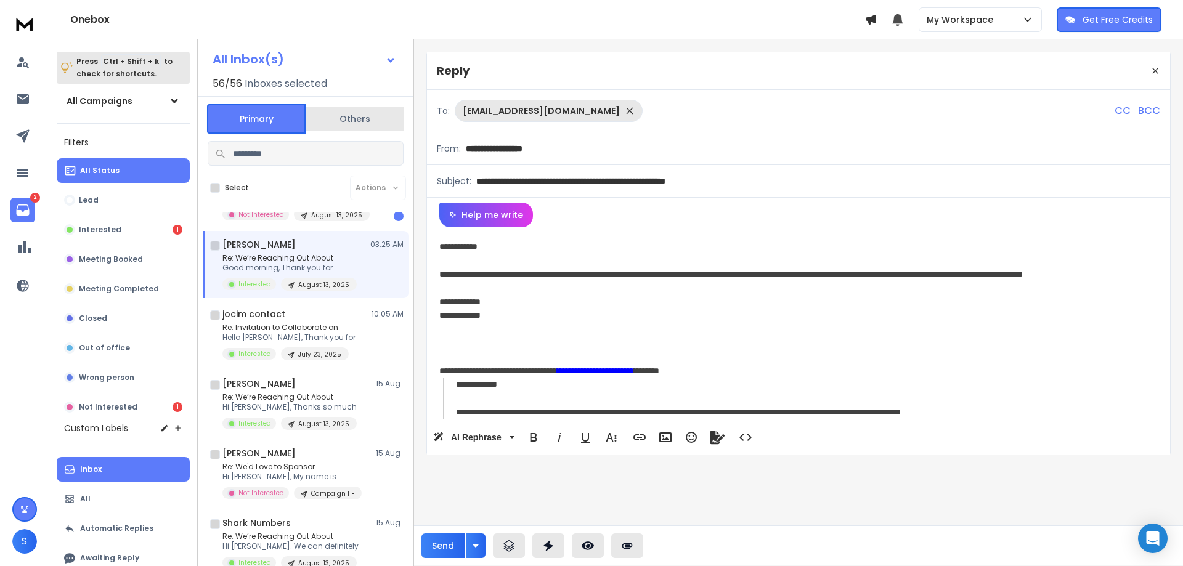
click at [513, 292] on p "**********" at bounding box center [791, 281] width 705 height 28
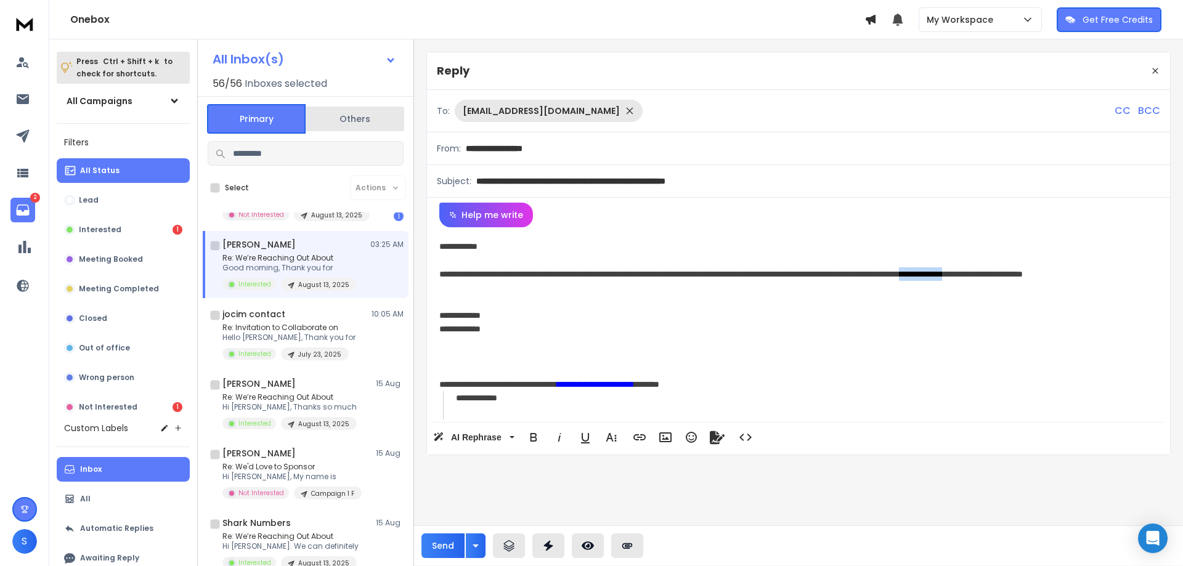
drag, startPoint x: 1013, startPoint y: 276, endPoint x: 1077, endPoint y: 270, distance: 64.3
click at [1077, 270] on p "**********" at bounding box center [791, 281] width 705 height 28
click at [534, 437] on icon "button" at bounding box center [533, 437] width 7 height 9
click at [522, 312] on p "**********" at bounding box center [791, 323] width 705 height 28
click at [442, 548] on button "Send" at bounding box center [442, 545] width 43 height 25
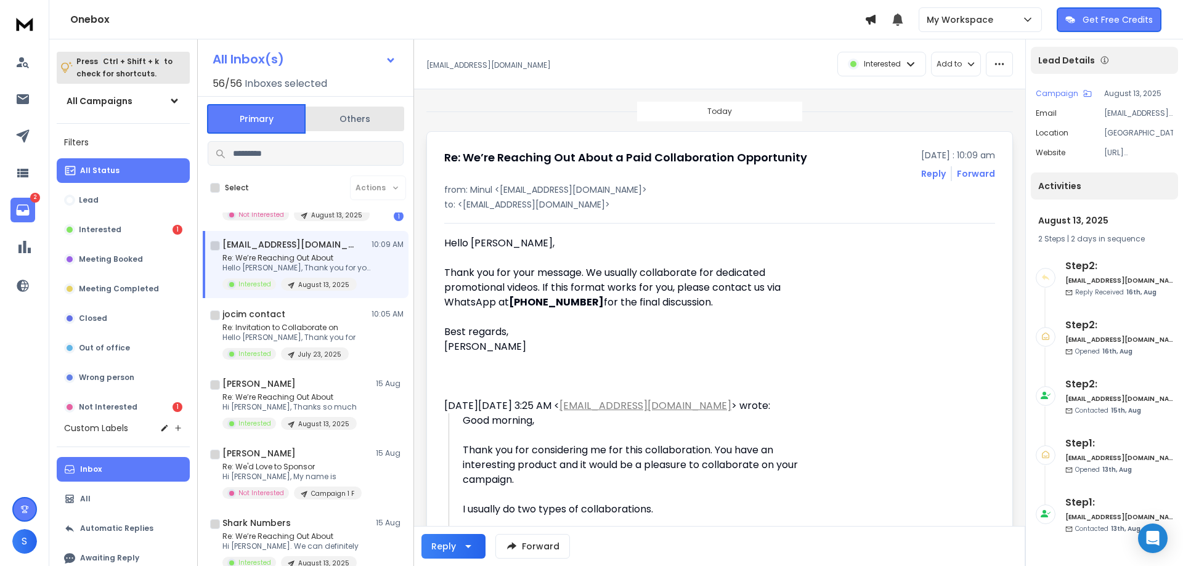
click at [1127, 153] on p "https://www.youtube.com/@Appsclavitud/videos" at bounding box center [1138, 153] width 69 height 10
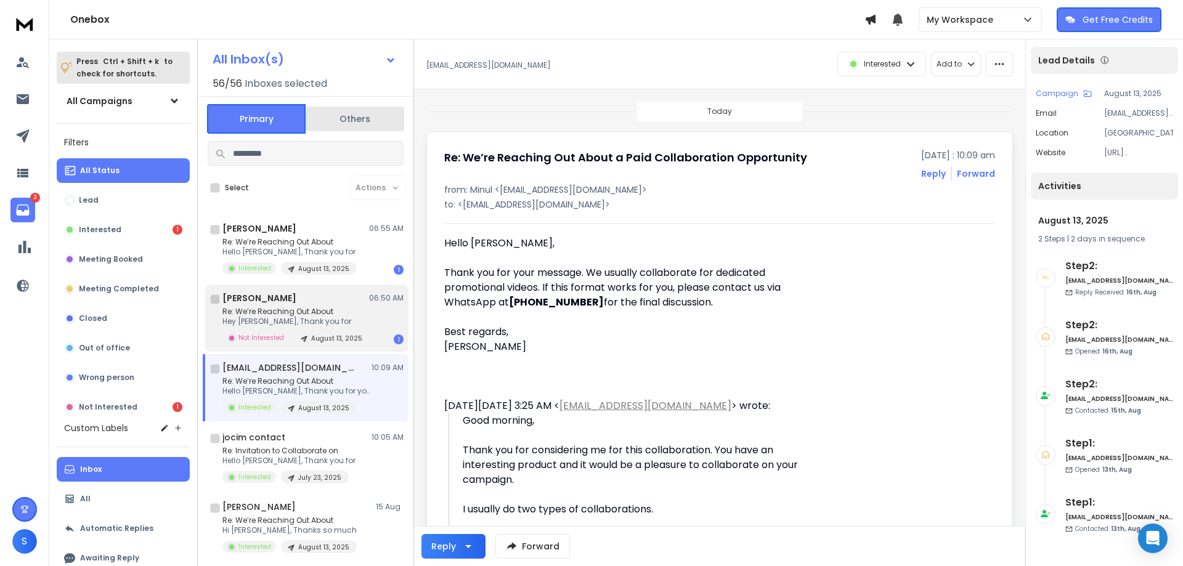
click at [302, 301] on div "Oskar Rduch 06:50 AM" at bounding box center [312, 298] width 181 height 12
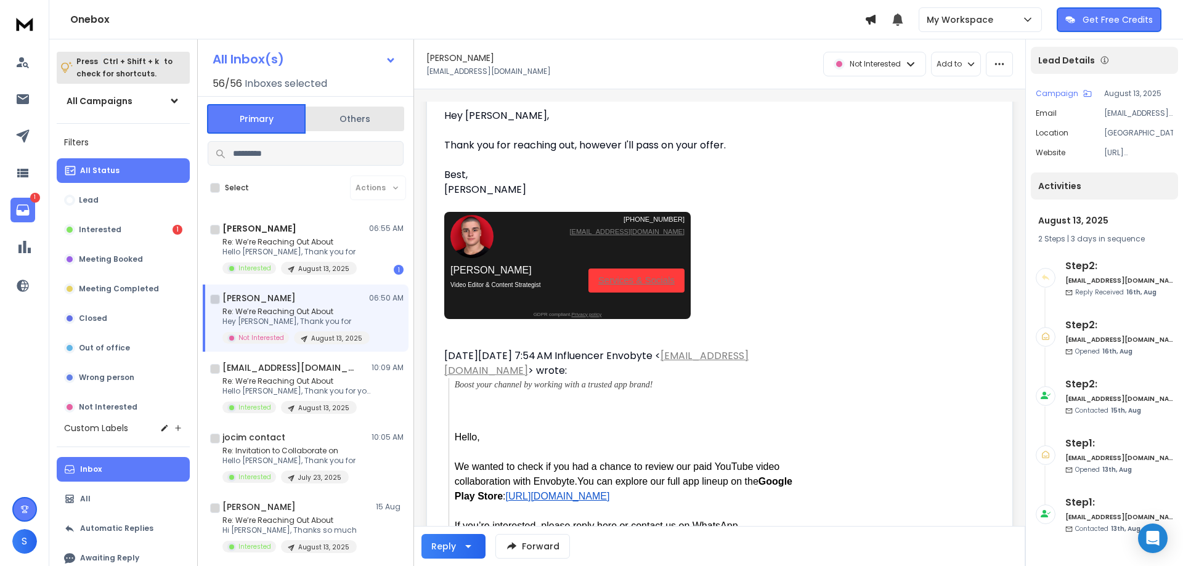
scroll to position [62, 0]
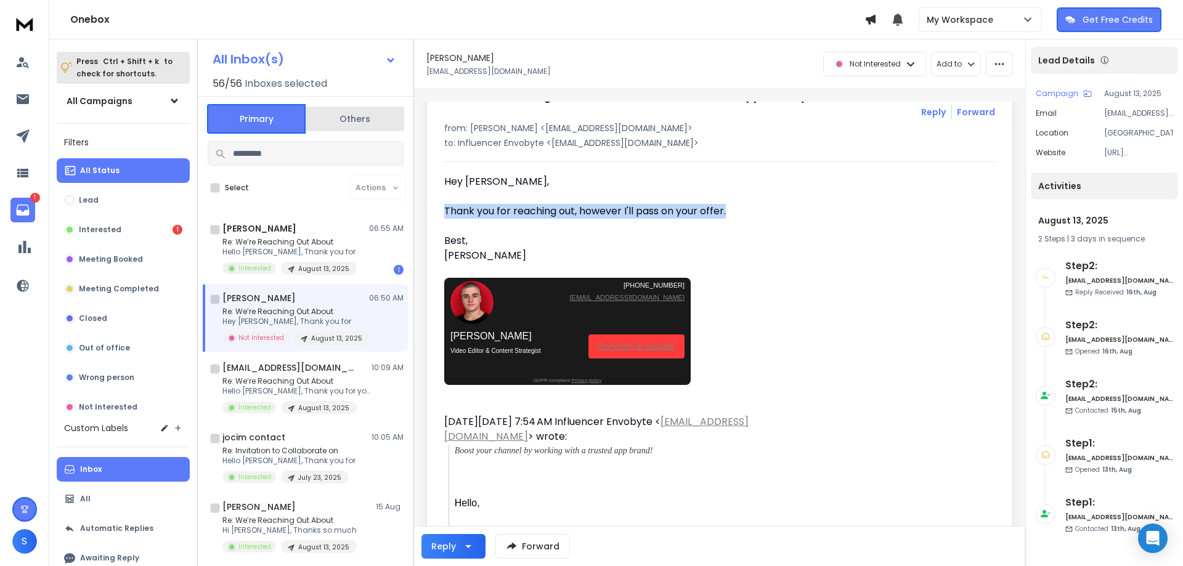
drag, startPoint x: 440, startPoint y: 206, endPoint x: 775, endPoint y: 210, distance: 335.1
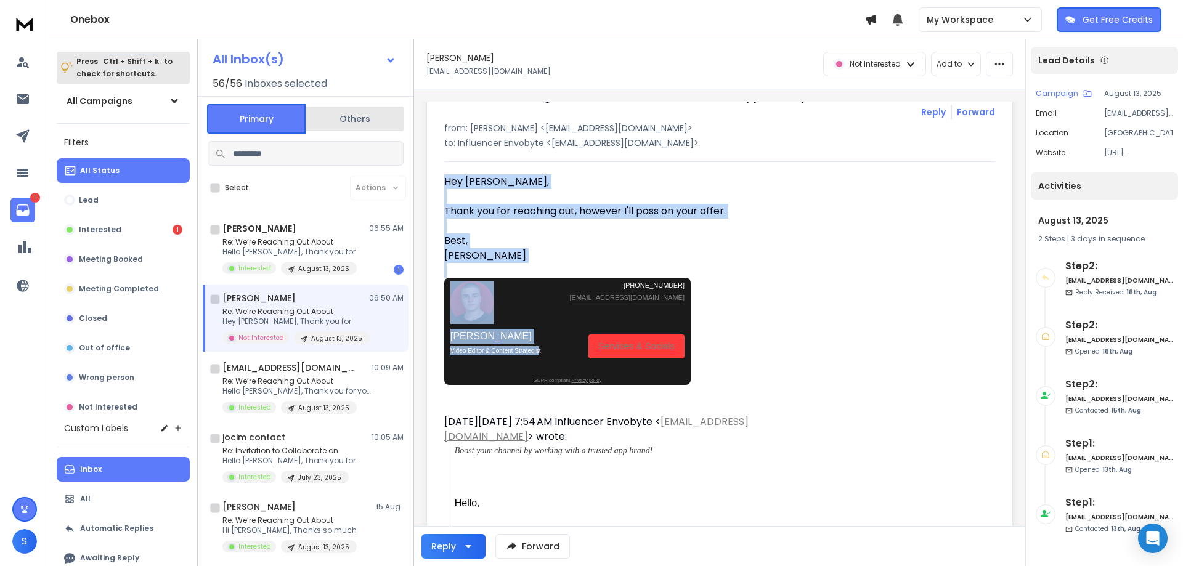
drag, startPoint x: 443, startPoint y: 177, endPoint x: 539, endPoint y: 346, distance: 193.7
copy div "Hey Hassan, Thank you for reaching out, however I'll pass on your offer. Best, …"
click at [727, 237] on div "Hey Hassan, Thank you for reaching out, however I'll pass on your offer. Best, …" at bounding box center [624, 225] width 360 height 103
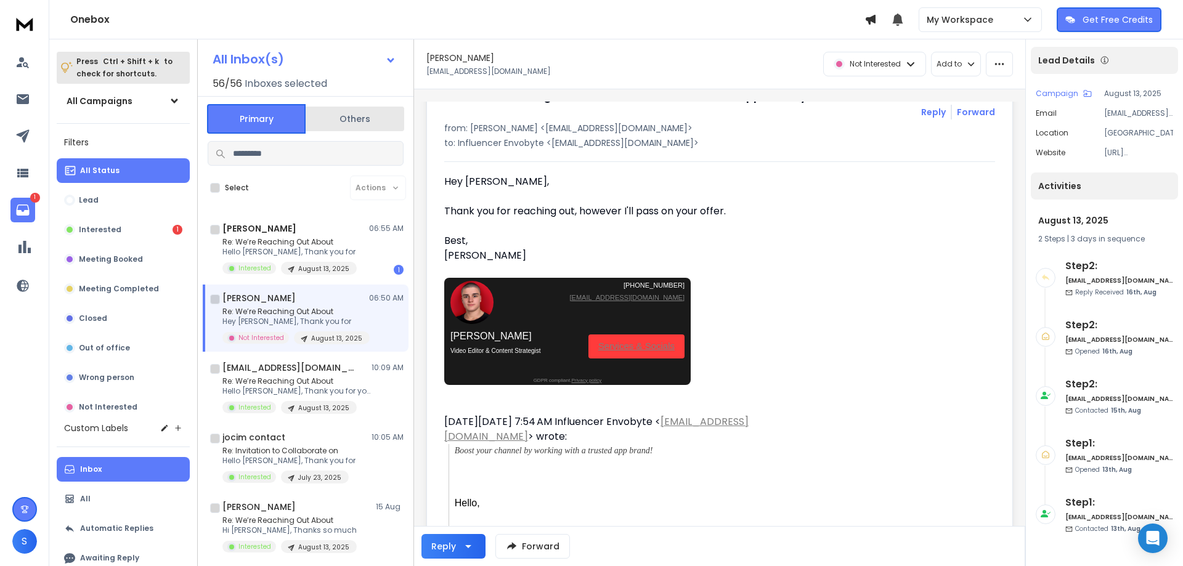
click at [477, 305] on img at bounding box center [471, 302] width 43 height 43
click at [436, 548] on div "Reply" at bounding box center [443, 546] width 25 height 12
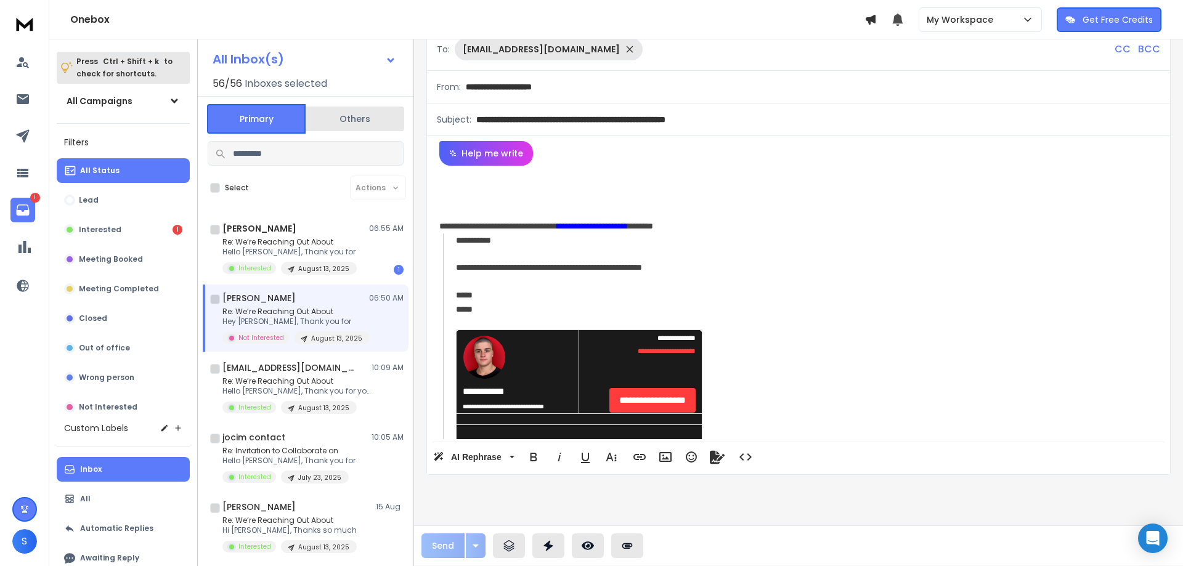
scroll to position [0, 0]
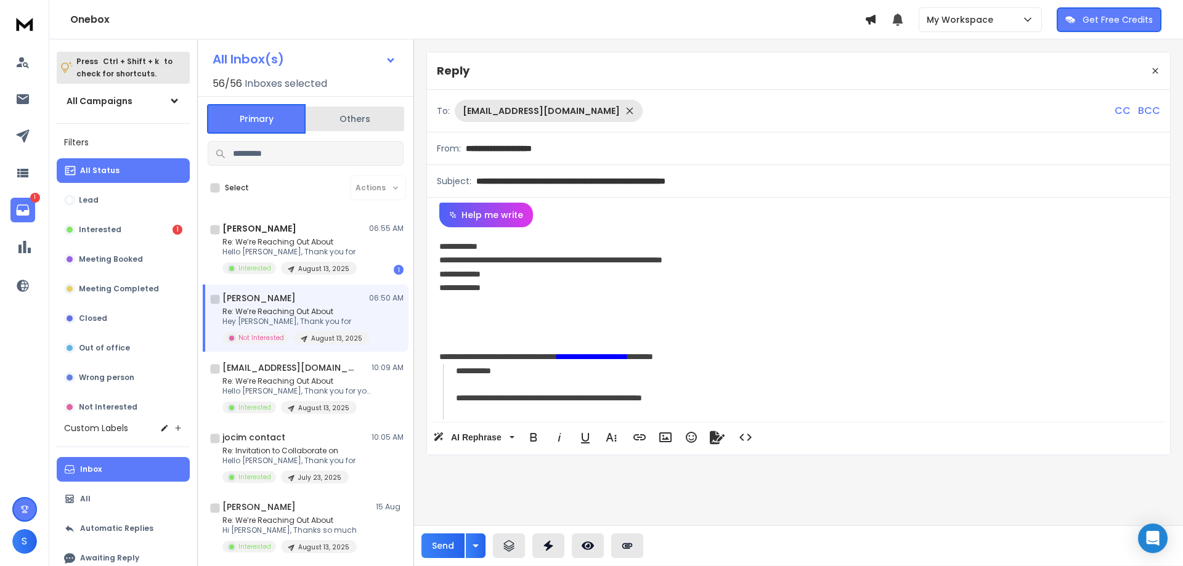
click at [533, 248] on p "**********" at bounding box center [791, 247] width 705 height 14
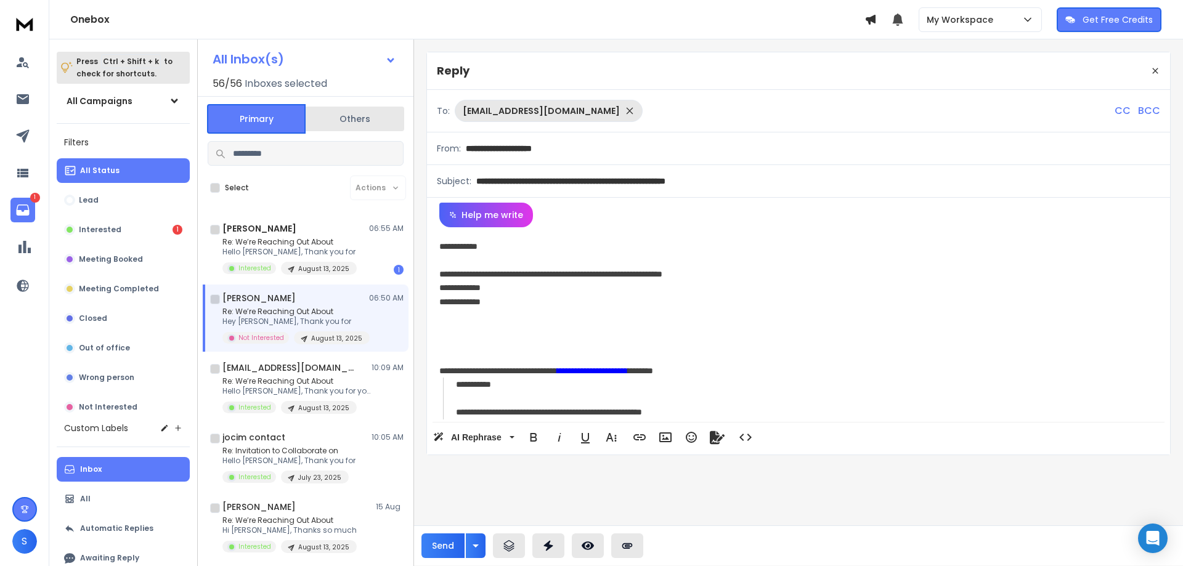
click at [759, 273] on p "**********" at bounding box center [791, 274] width 705 height 14
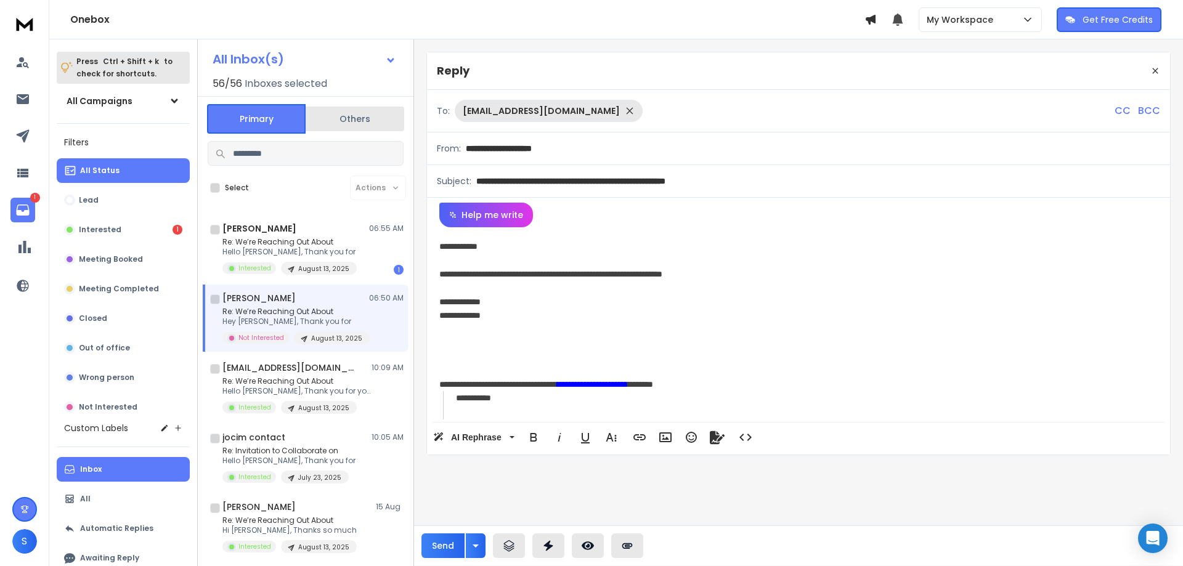
click at [441, 541] on button "Send" at bounding box center [442, 545] width 43 height 25
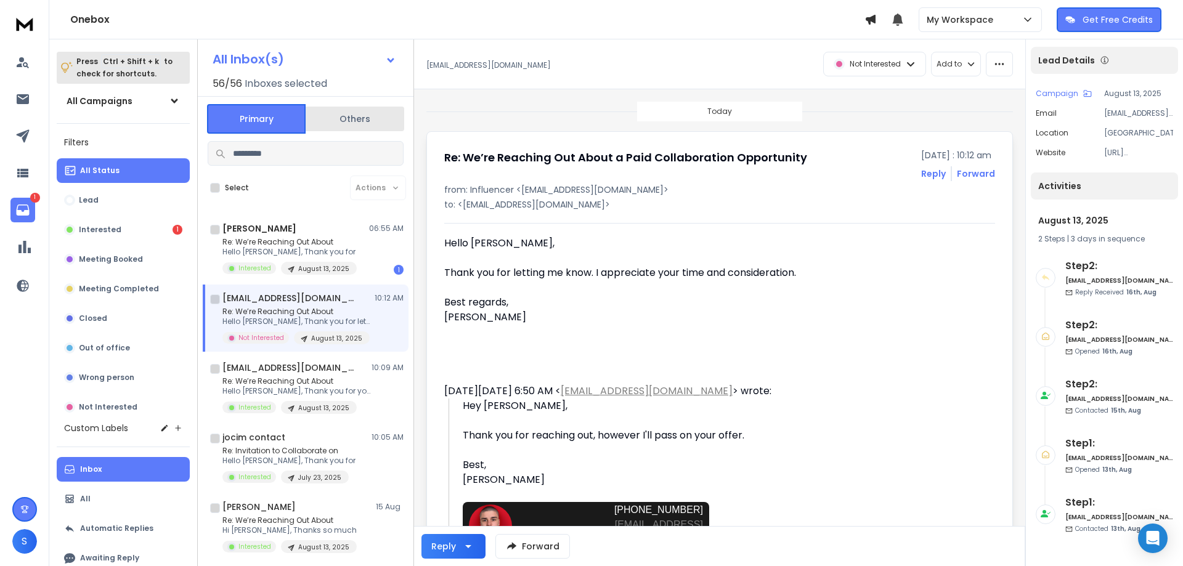
click at [1117, 148] on p "https://www.youtube.com/@OskarVideoEditor/videos" at bounding box center [1138, 153] width 69 height 10
click at [315, 240] on p "Re: We’re Reaching Out About" at bounding box center [289, 242] width 134 height 10
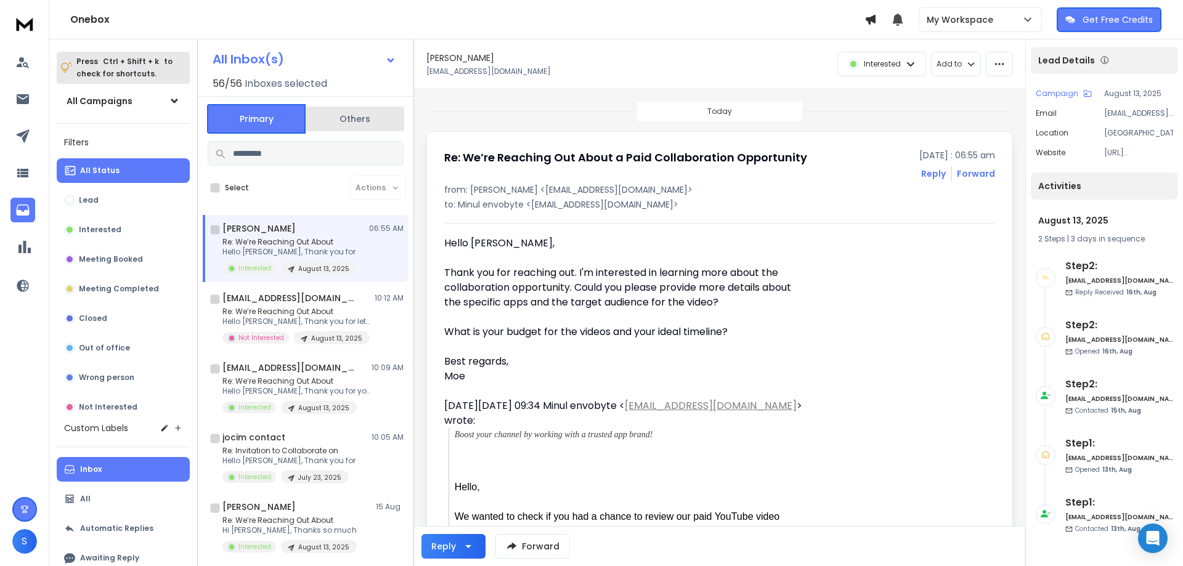
click at [1130, 153] on p "https://www.youtube.com/@WaelElSelouky/videos" at bounding box center [1138, 153] width 69 height 10
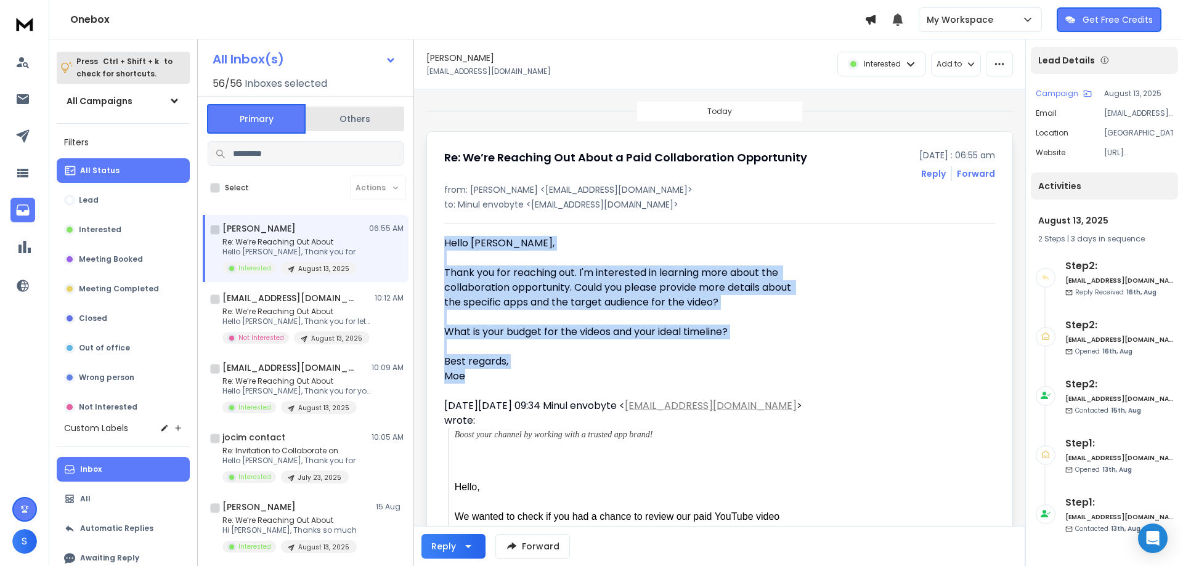
drag, startPoint x: 442, startPoint y: 241, endPoint x: 557, endPoint y: 371, distance: 173.7
click at [445, 547] on div "Reply" at bounding box center [443, 546] width 25 height 12
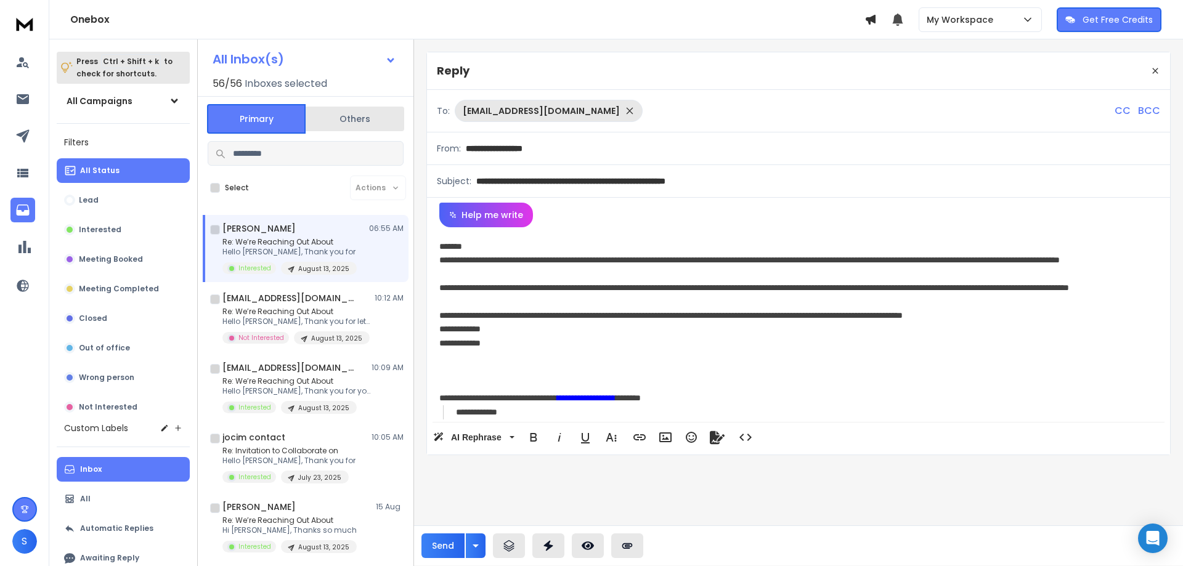
click at [494, 243] on p "*******" at bounding box center [791, 247] width 705 height 14
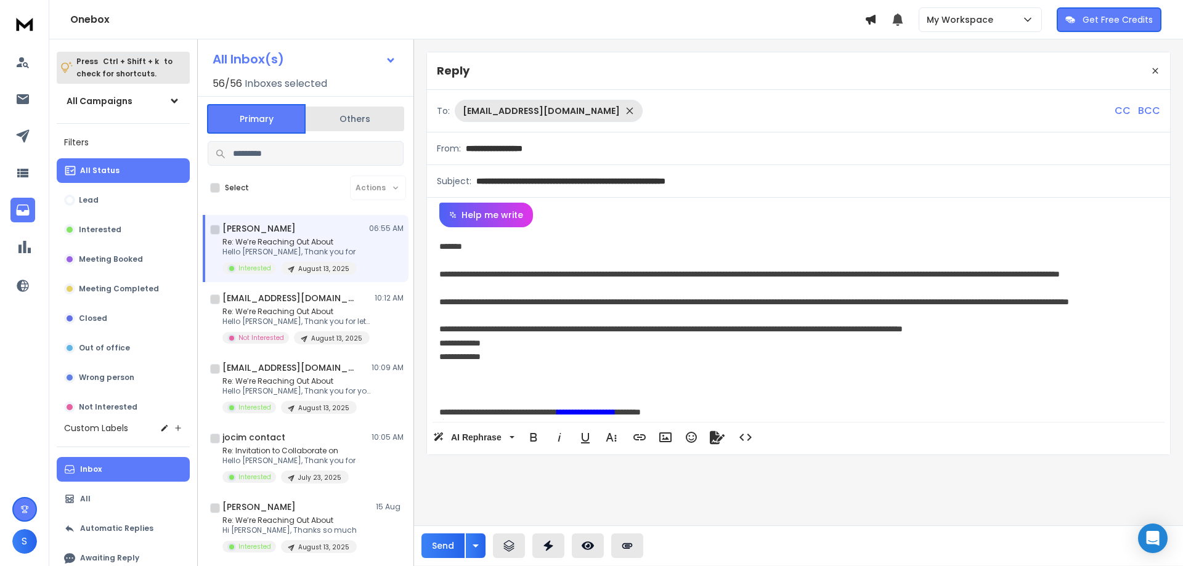
click at [558, 286] on p "**********" at bounding box center [791, 281] width 705 height 28
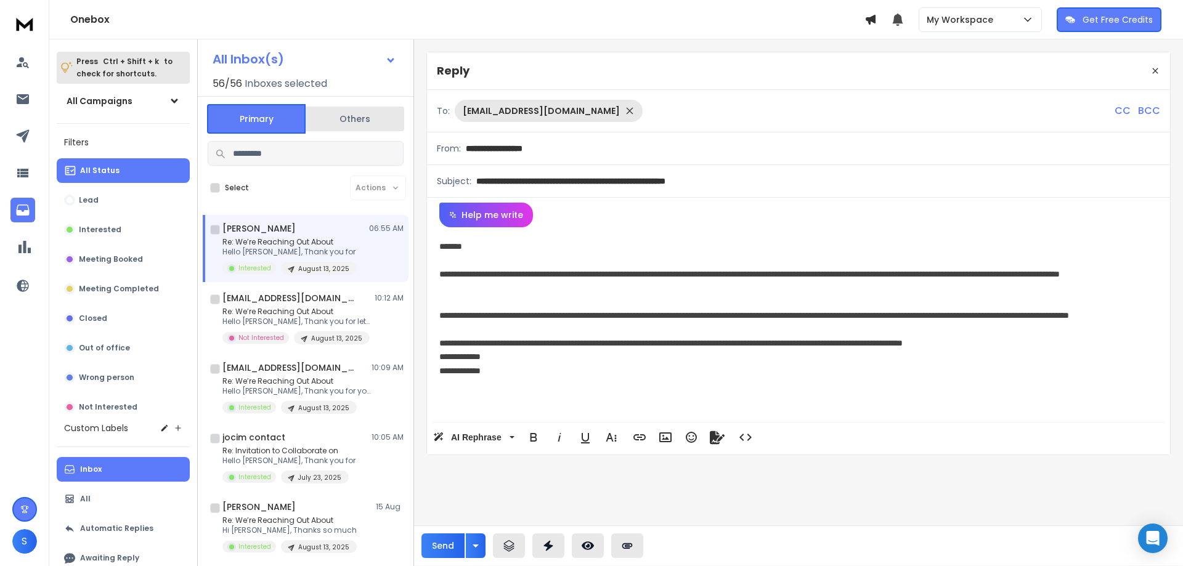
click at [546, 327] on p "**********" at bounding box center [791, 323] width 705 height 28
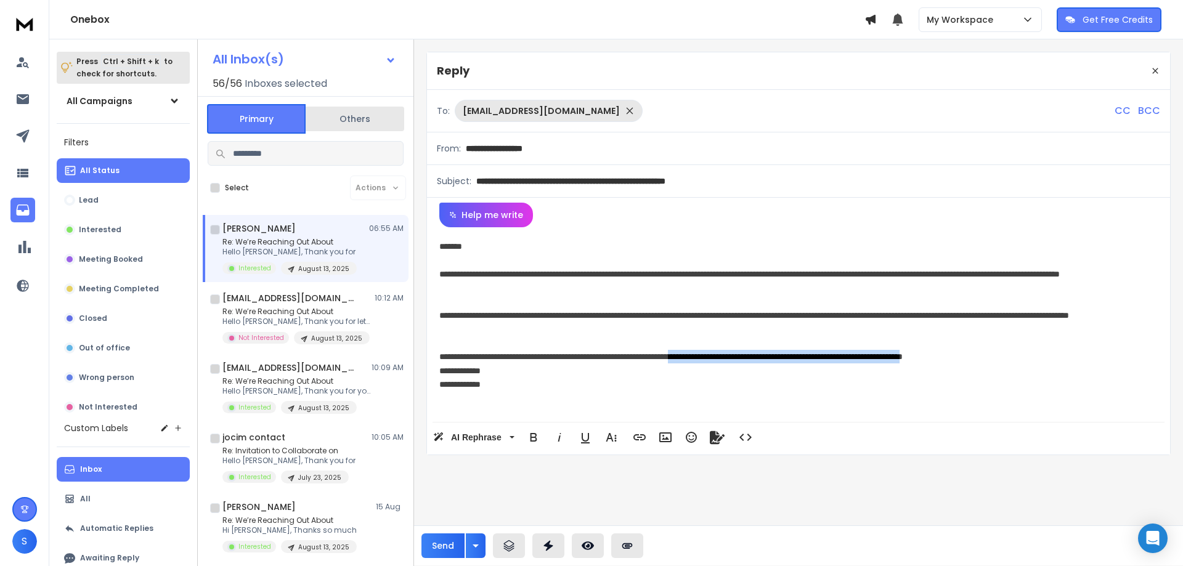
drag, startPoint x: 729, startPoint y: 356, endPoint x: 1035, endPoint y: 357, distance: 305.5
click at [1035, 357] on p "**********" at bounding box center [791, 357] width 705 height 14
drag, startPoint x: 664, startPoint y: 355, endPoint x: 729, endPoint y: 355, distance: 64.7
click at [729, 355] on p "**********" at bounding box center [791, 357] width 705 height 14
click at [535, 431] on icon "button" at bounding box center [533, 437] width 15 height 15
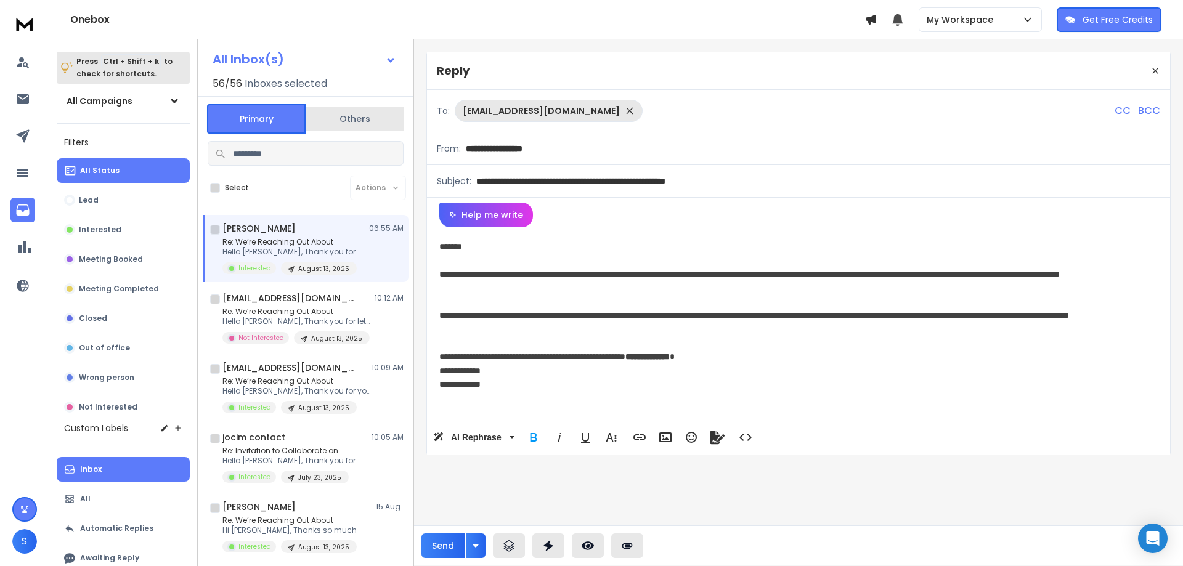
click at [823, 363] on div "**********" at bounding box center [798, 323] width 743 height 192
click at [744, 357] on p "**********" at bounding box center [791, 357] width 705 height 14
click at [453, 544] on button "Send" at bounding box center [442, 545] width 43 height 25
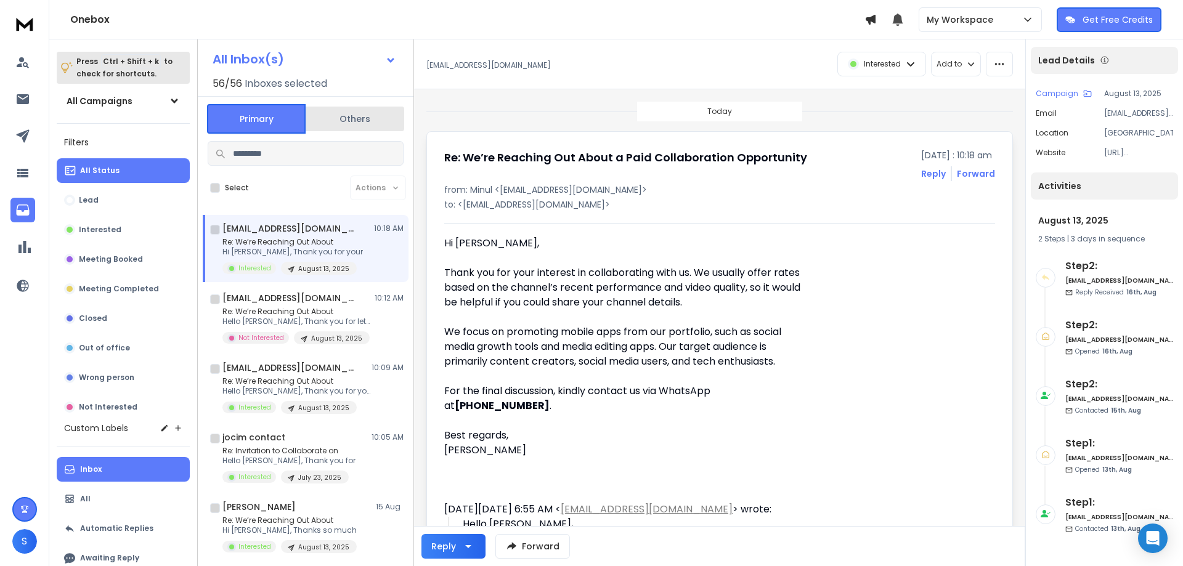
click at [1131, 150] on p "https://www.youtube.com/@WaelElSelouky/videos" at bounding box center [1138, 153] width 69 height 10
click at [355, 117] on button "Others" at bounding box center [354, 118] width 99 height 27
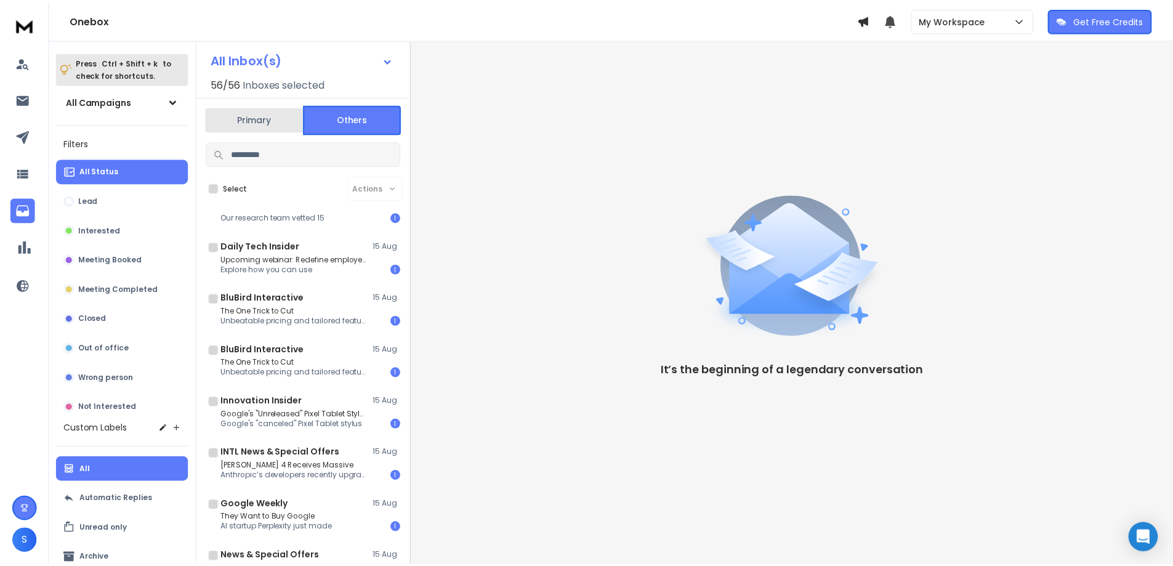
scroll to position [616, 0]
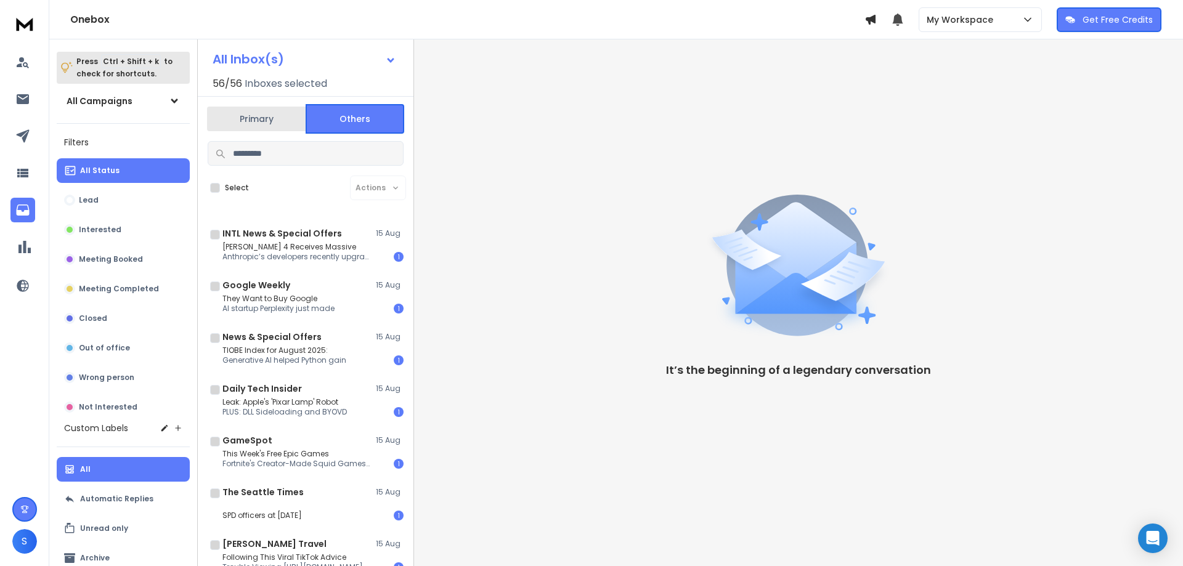
click at [259, 112] on button "Primary" at bounding box center [256, 118] width 99 height 27
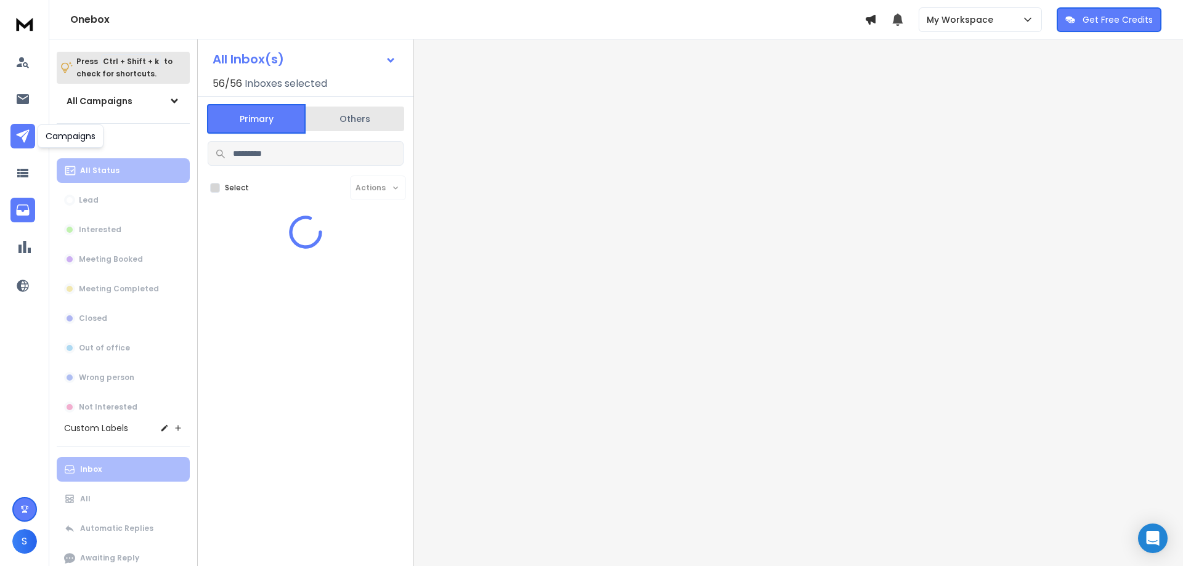
click at [18, 134] on icon at bounding box center [22, 135] width 13 height 13
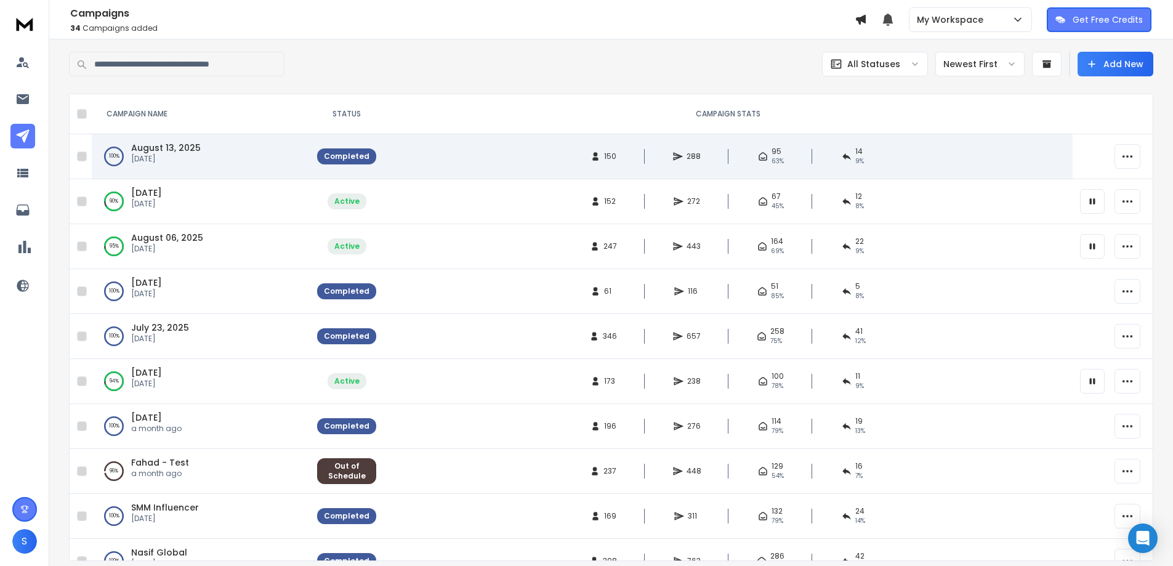
click at [597, 144] on td "150 288 95 63 % 14 9 %" at bounding box center [728, 156] width 689 height 45
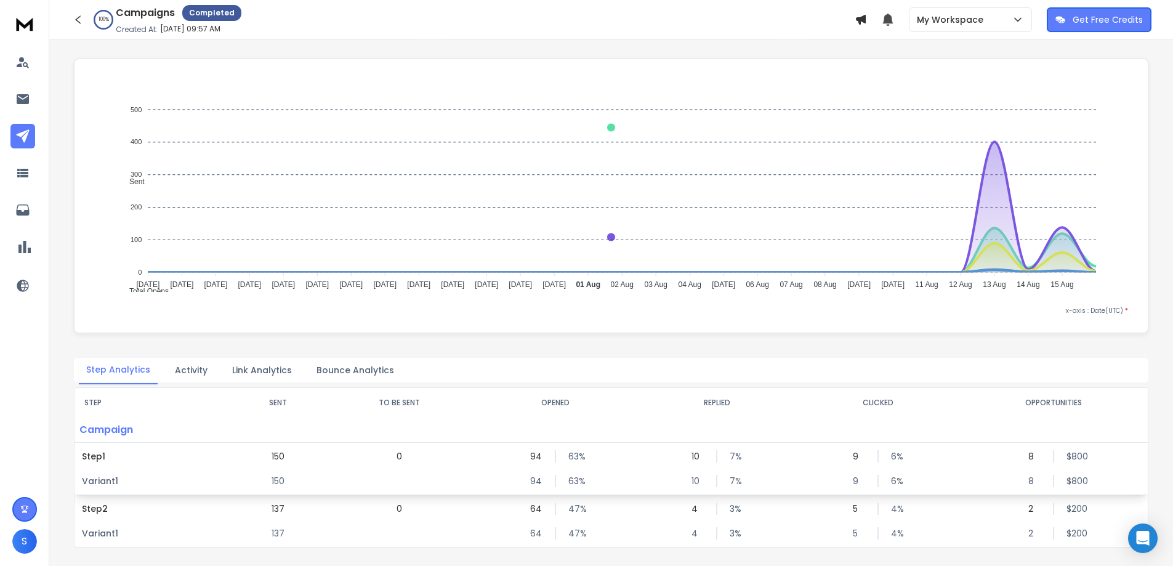
scroll to position [256, 0]
click at [360, 368] on button "Bounce Analytics" at bounding box center [355, 366] width 92 height 27
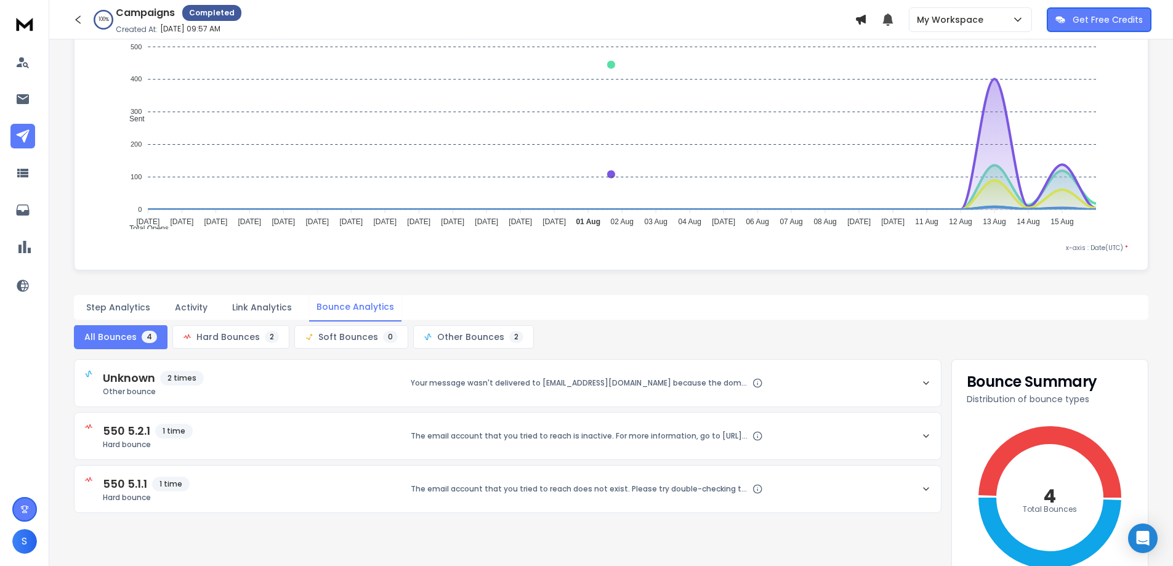
scroll to position [411, 0]
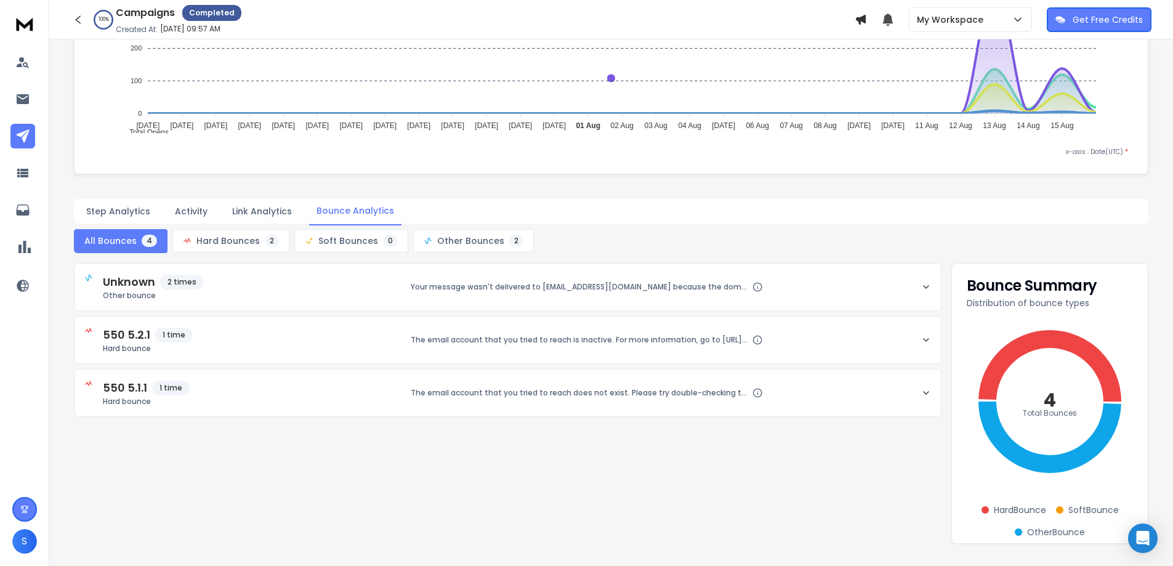
click at [925, 283] on icon "button" at bounding box center [926, 287] width 10 height 10
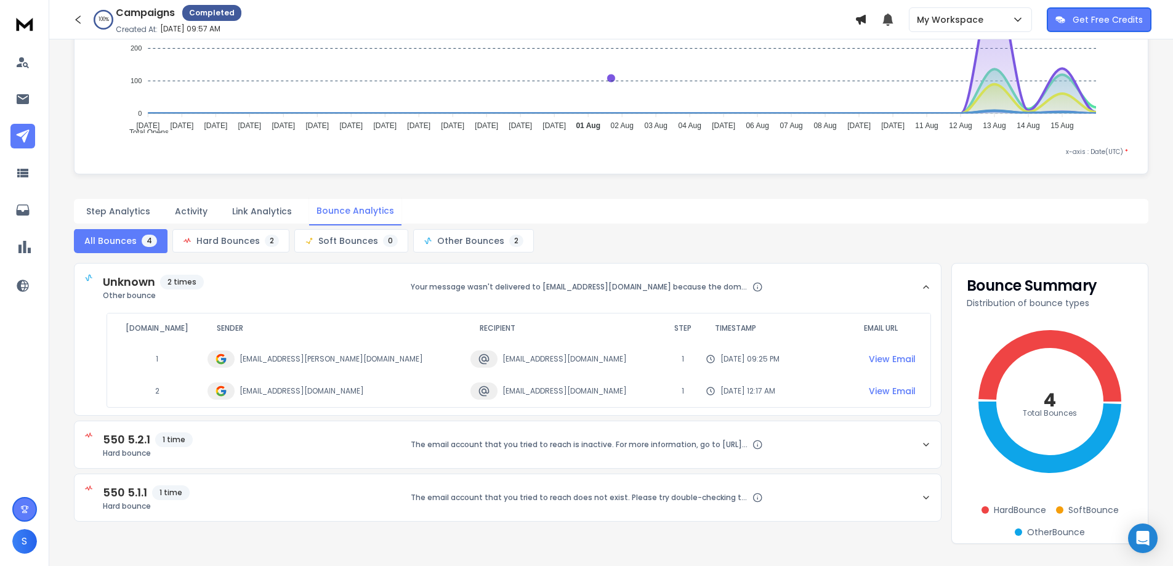
click at [929, 443] on icon "button" at bounding box center [926, 444] width 5 height 2
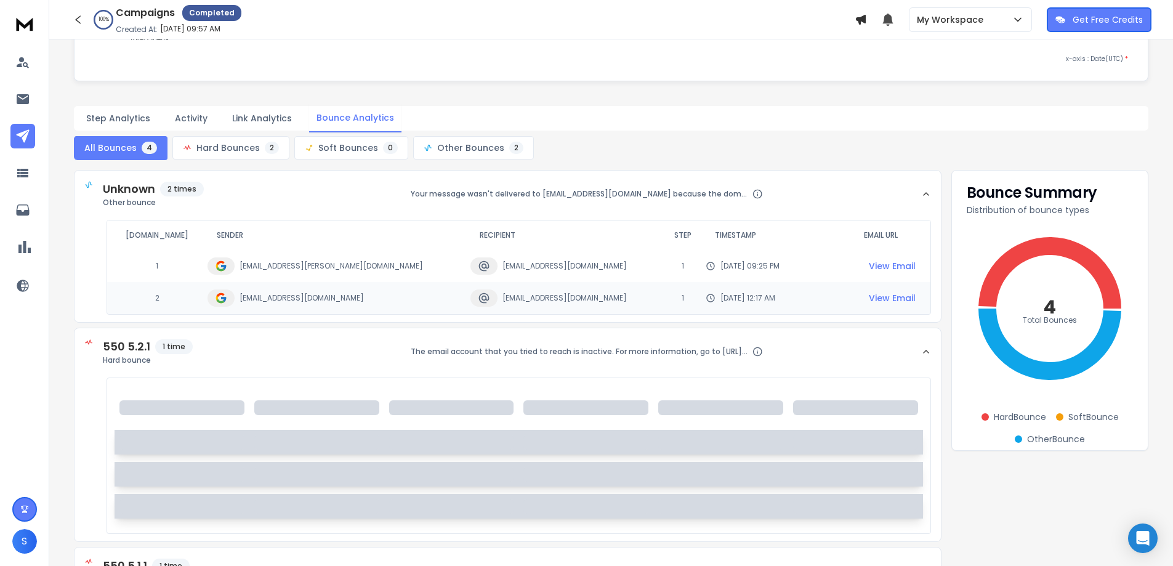
scroll to position [462, 0]
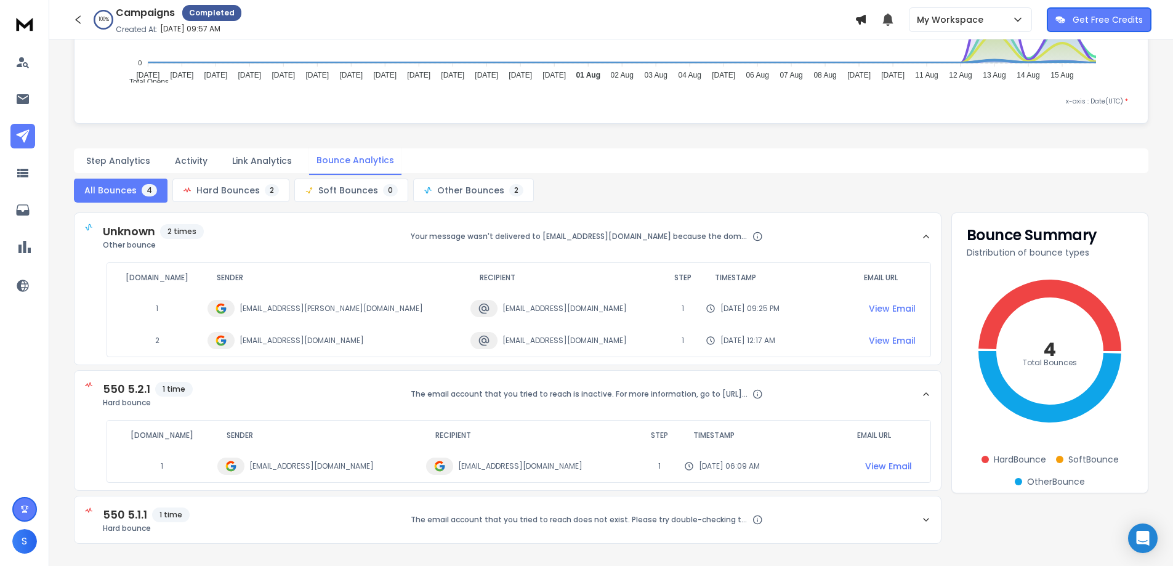
click at [925, 516] on icon "button" at bounding box center [926, 520] width 10 height 10
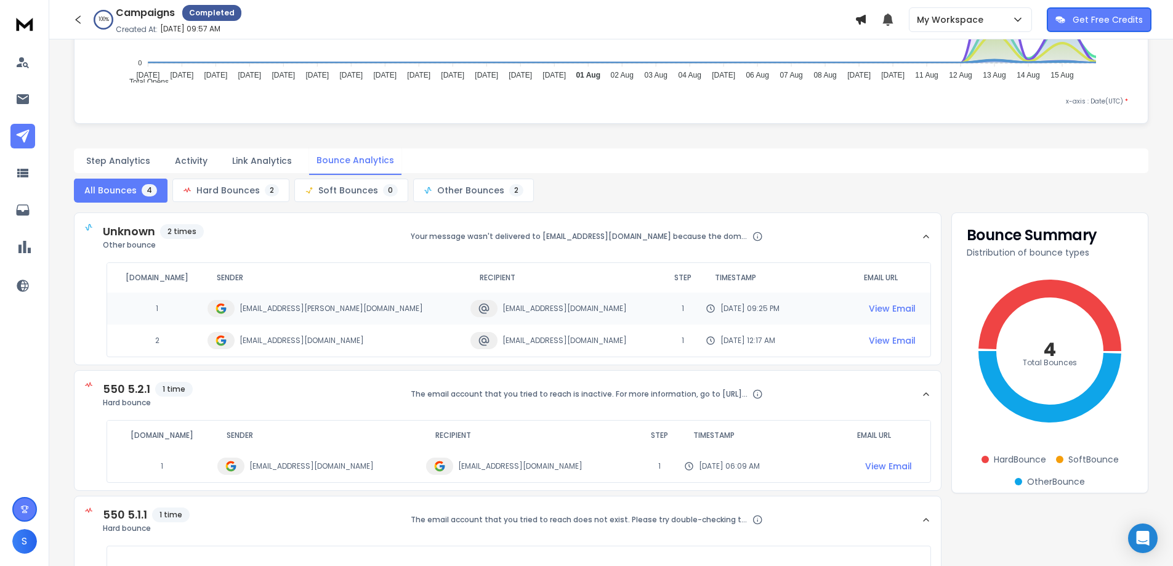
scroll to position [535, 0]
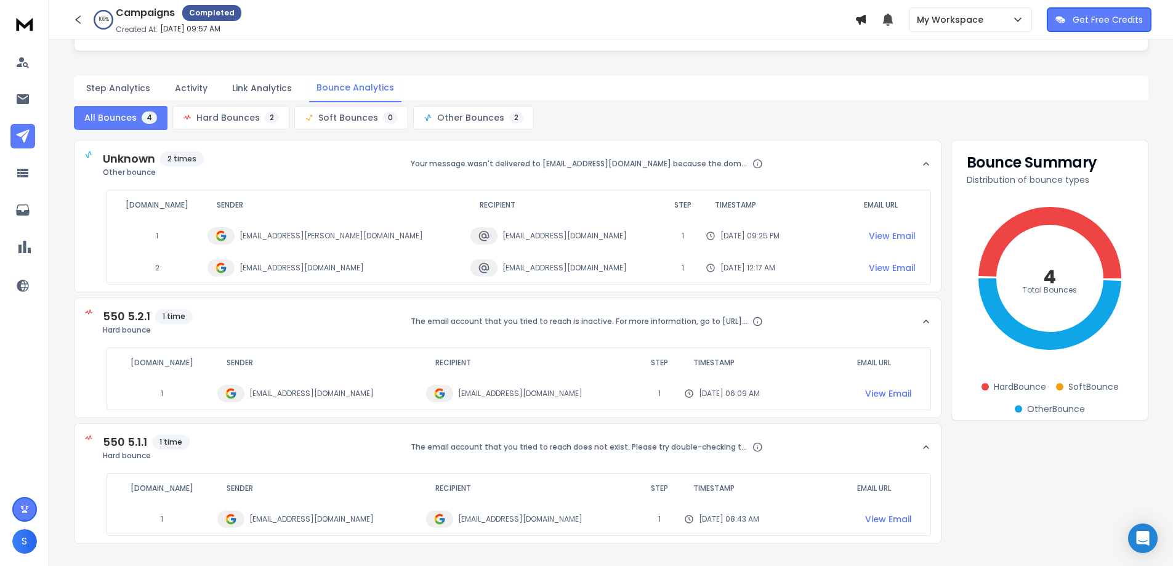
click at [278, 86] on div "Leads Contacted 150 Open Rate 63.33 % 95 Total Click Rate 8.00 % 12 Total Reply…" at bounding box center [611, 92] width 1075 height 913
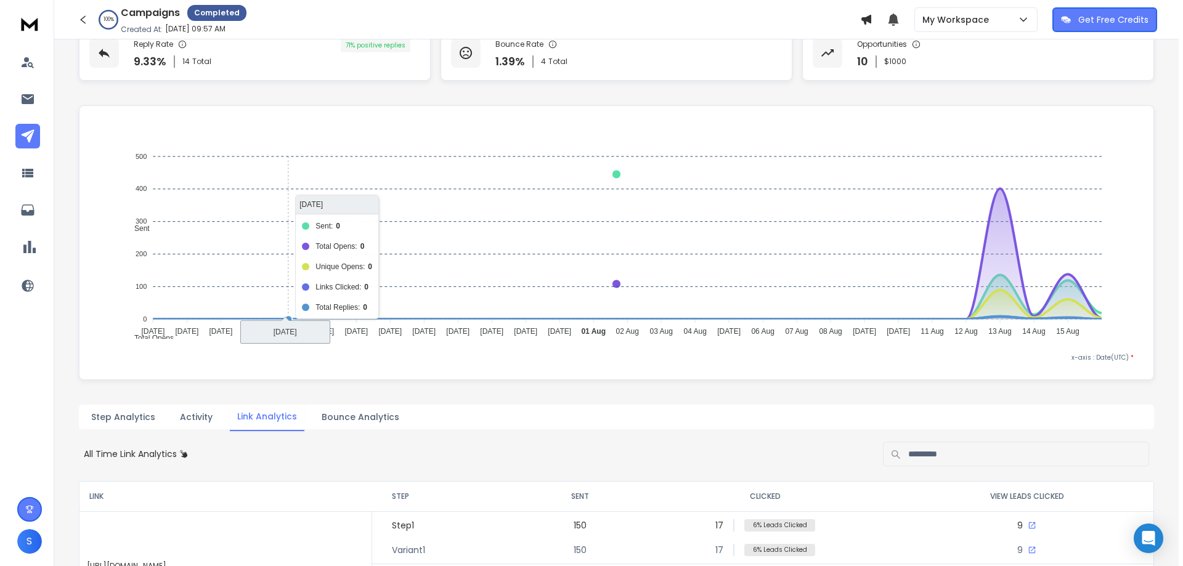
scroll to position [0, 0]
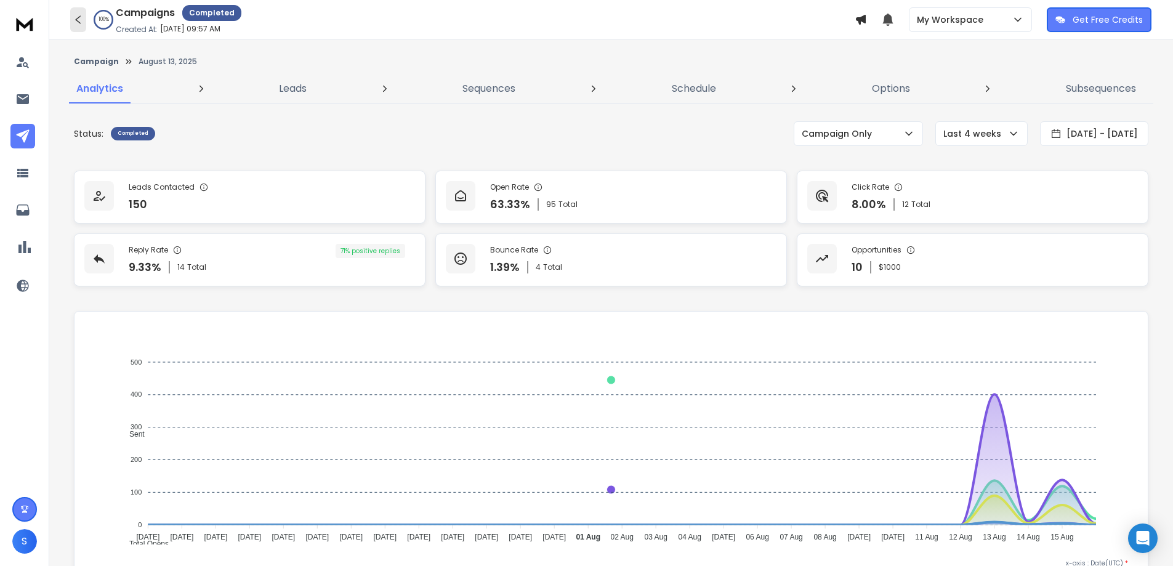
click at [82, 17] on icon at bounding box center [78, 19] width 11 height 11
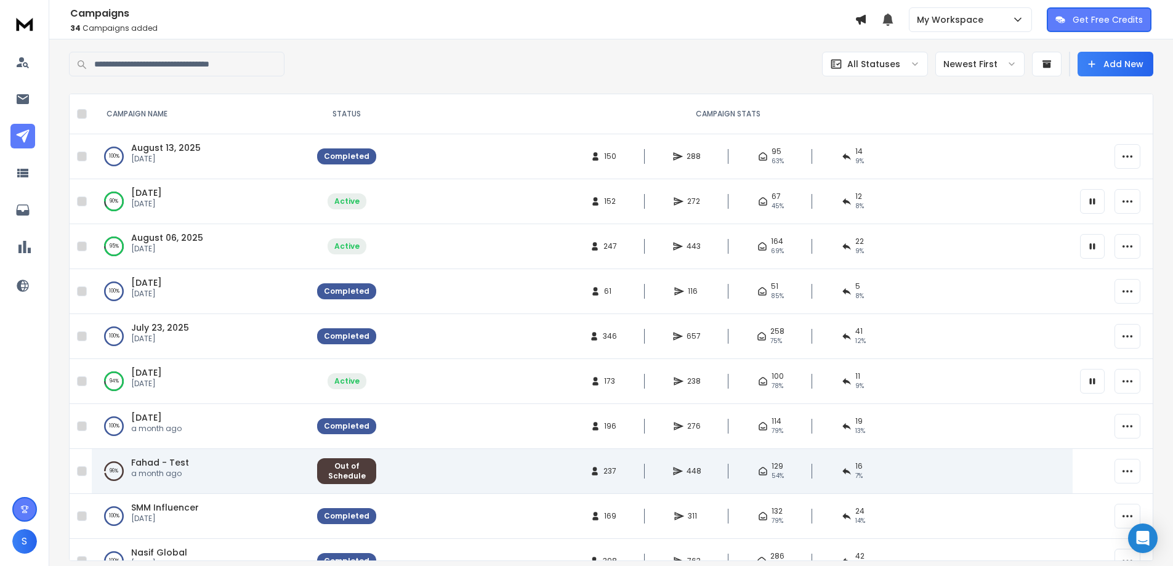
click at [1123, 471] on icon "button" at bounding box center [1128, 471] width 10 height 2
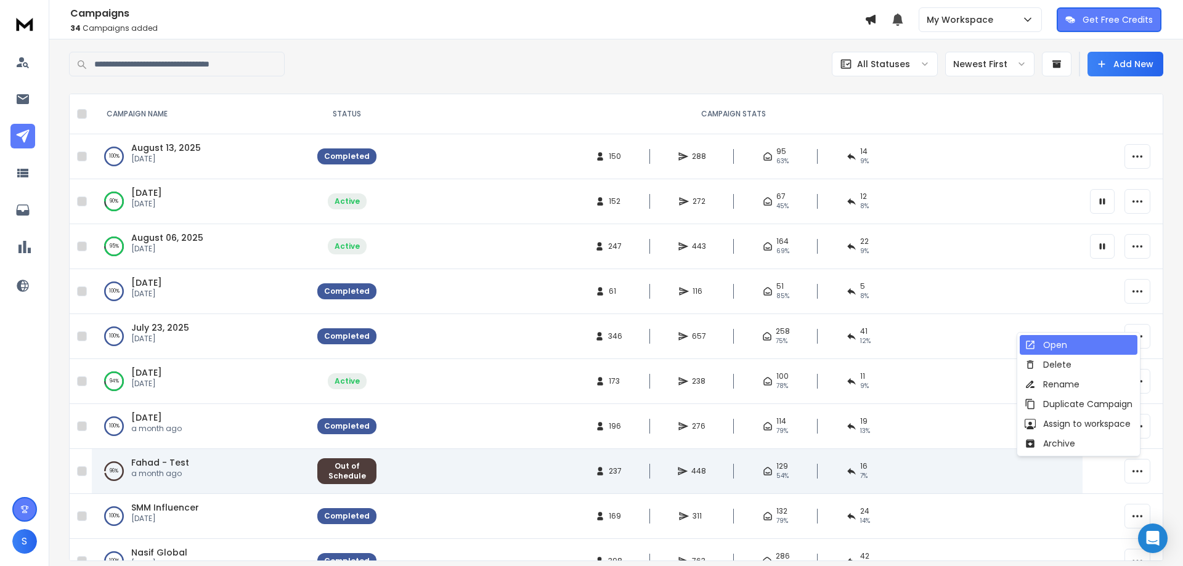
click at [501, 482] on td "237 448 129 54 % 16 7 %" at bounding box center [733, 471] width 698 height 45
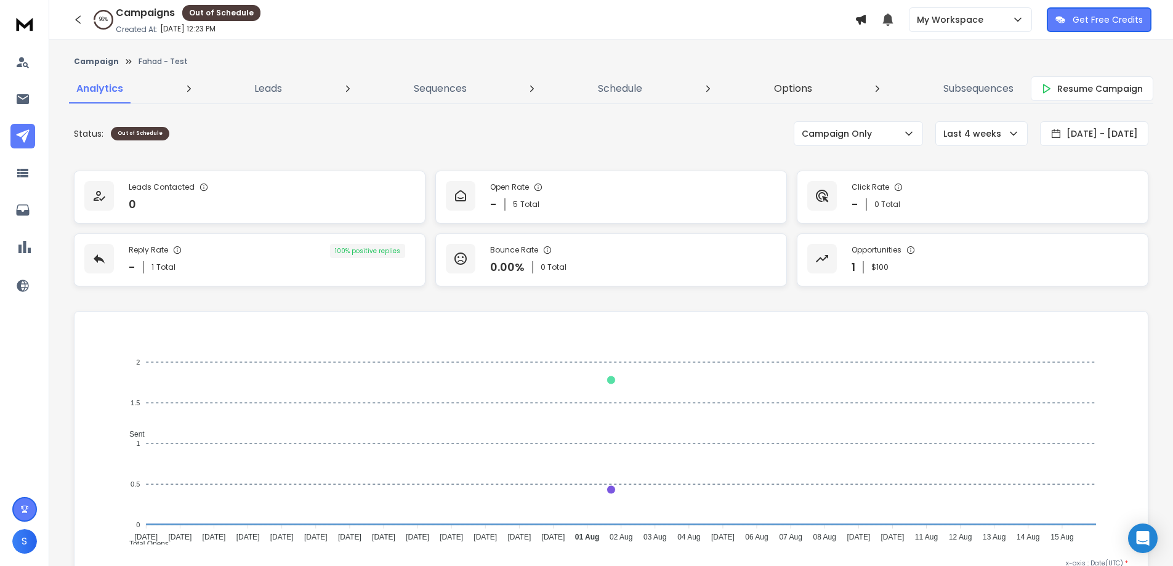
click at [808, 83] on p "Options" at bounding box center [793, 88] width 38 height 15
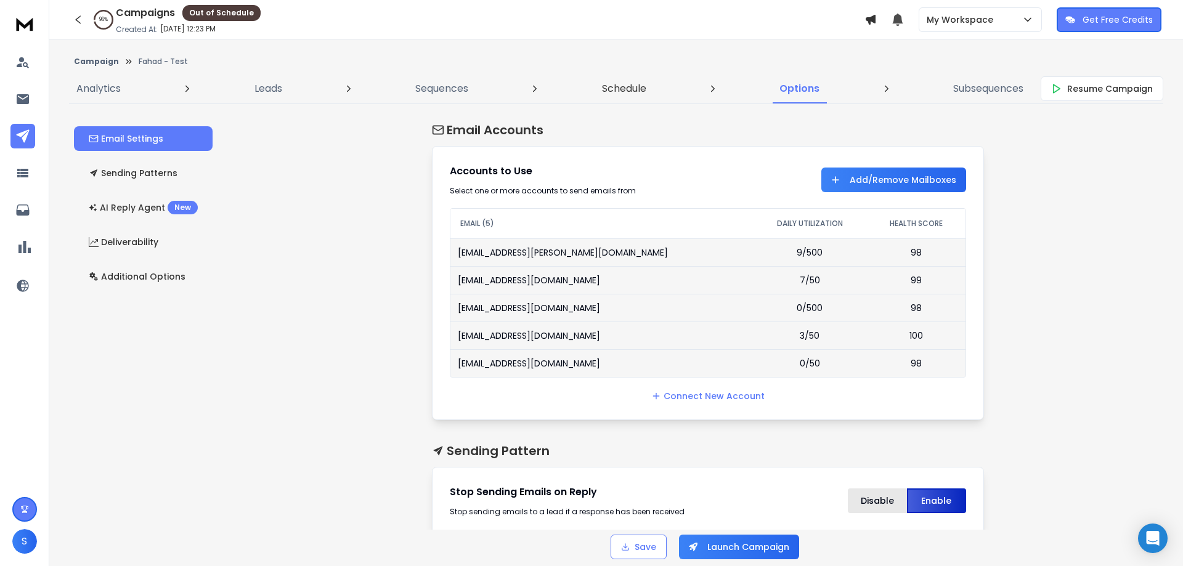
click at [635, 87] on p "Schedule" at bounding box center [624, 88] width 44 height 15
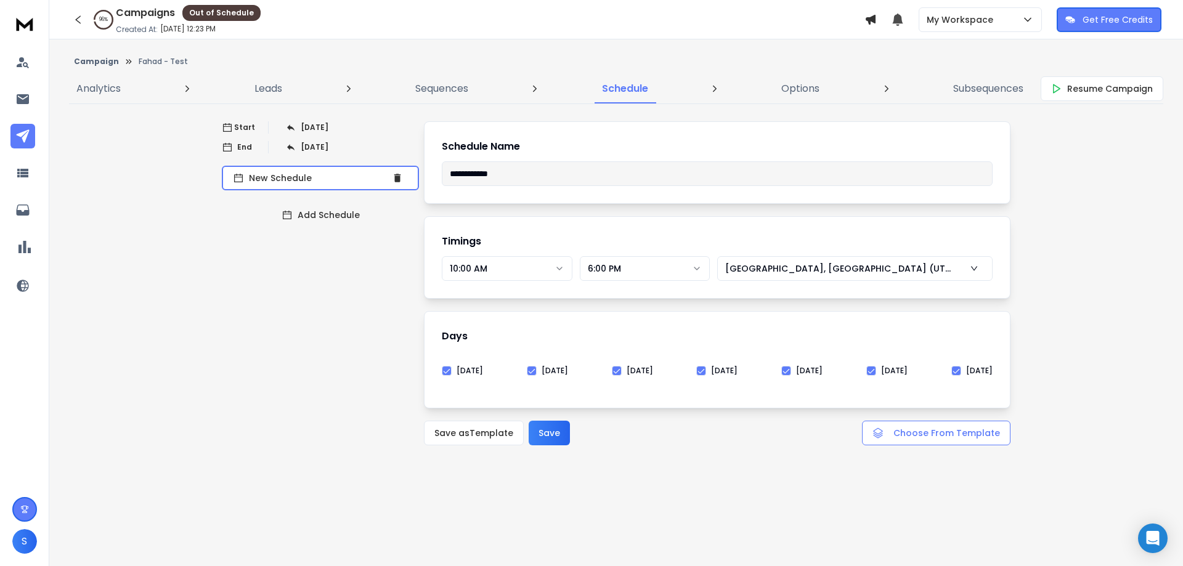
click at [328, 145] on p "Fri Aug 15 2025" at bounding box center [315, 147] width 28 height 10
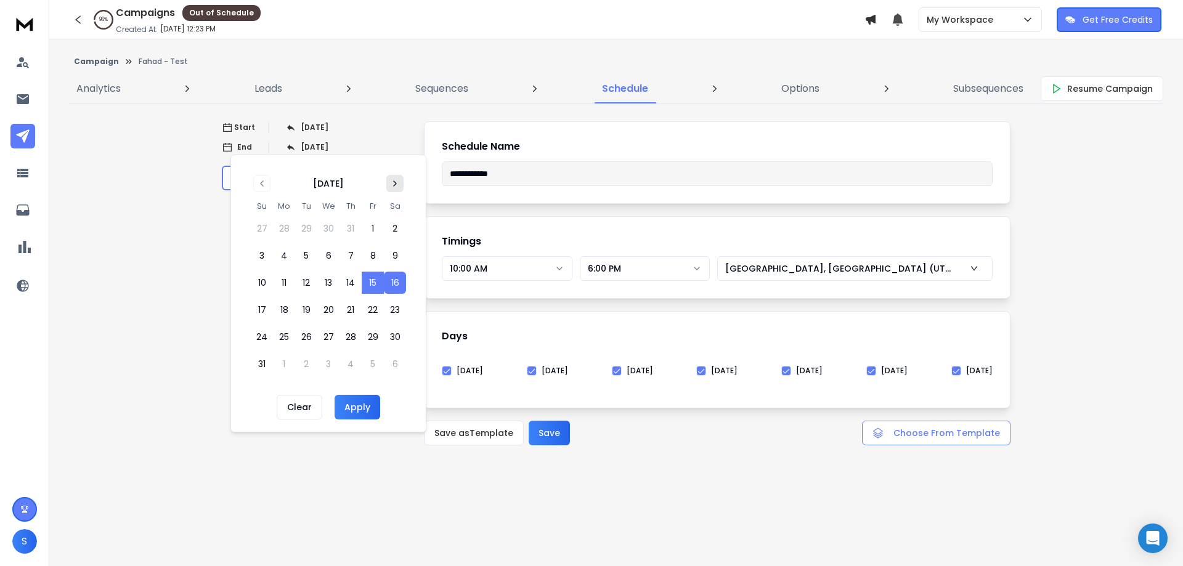
click at [396, 182] on icon "Go to next month" at bounding box center [395, 184] width 10 height 10
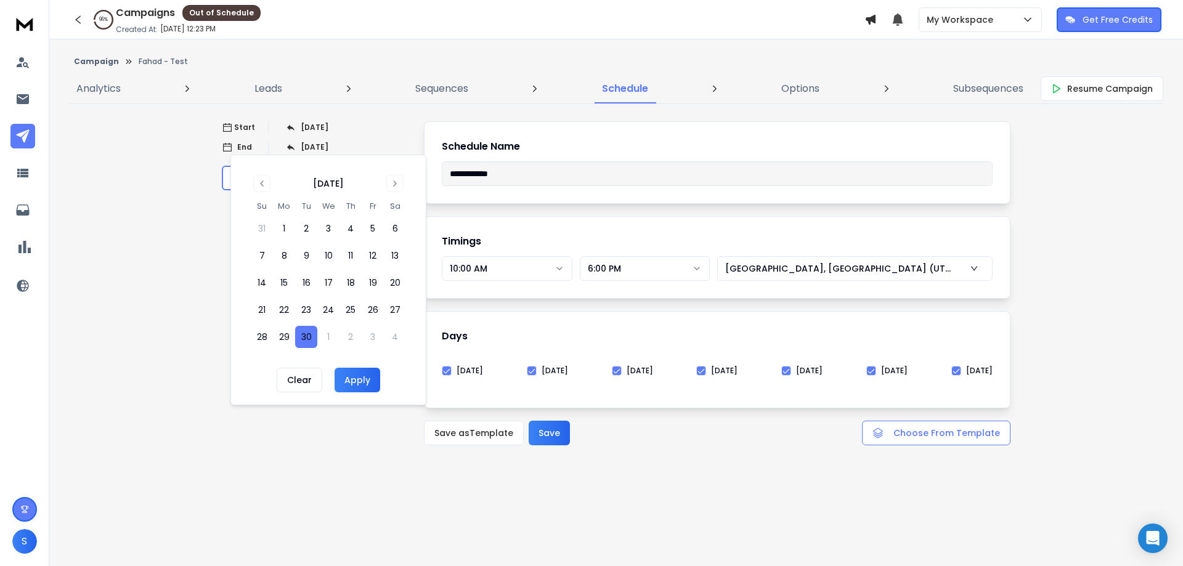
click at [309, 336] on button "30" at bounding box center [306, 337] width 22 height 22
click at [356, 376] on button "Apply" at bounding box center [357, 380] width 46 height 25
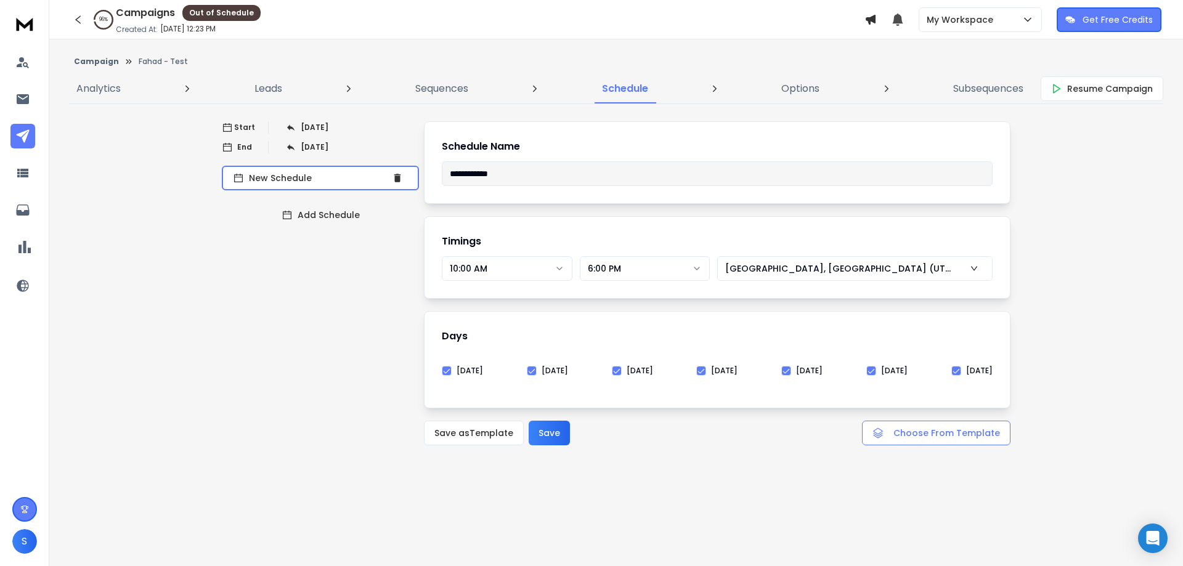
click at [559, 430] on button "Save" at bounding box center [548, 433] width 41 height 25
click at [802, 87] on p "Options" at bounding box center [800, 88] width 38 height 15
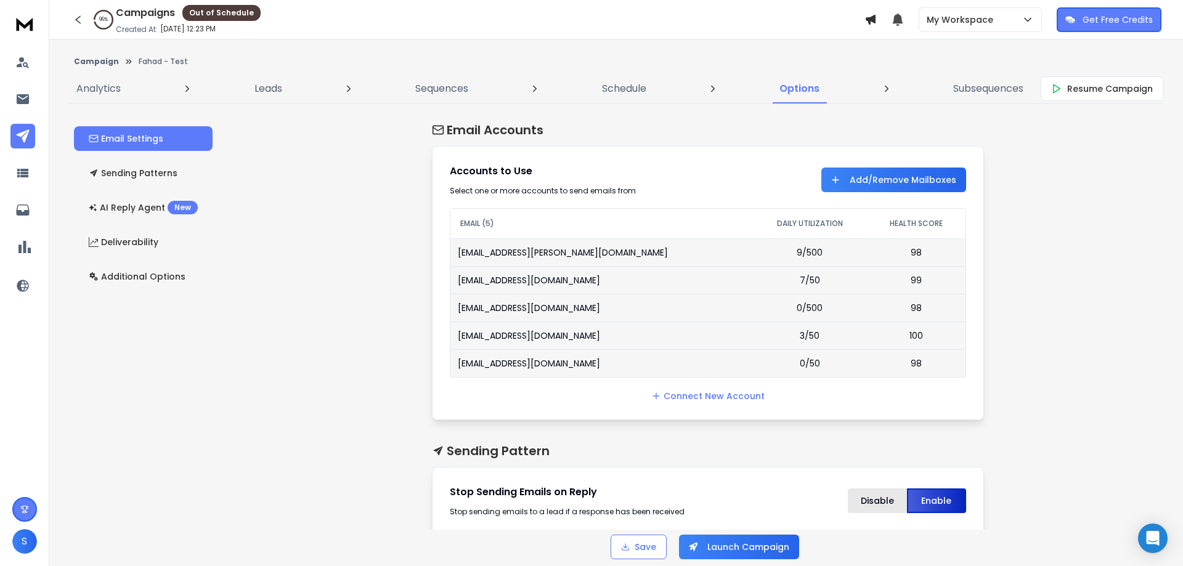
click at [745, 544] on button "Launch Campaign" at bounding box center [739, 547] width 120 height 25
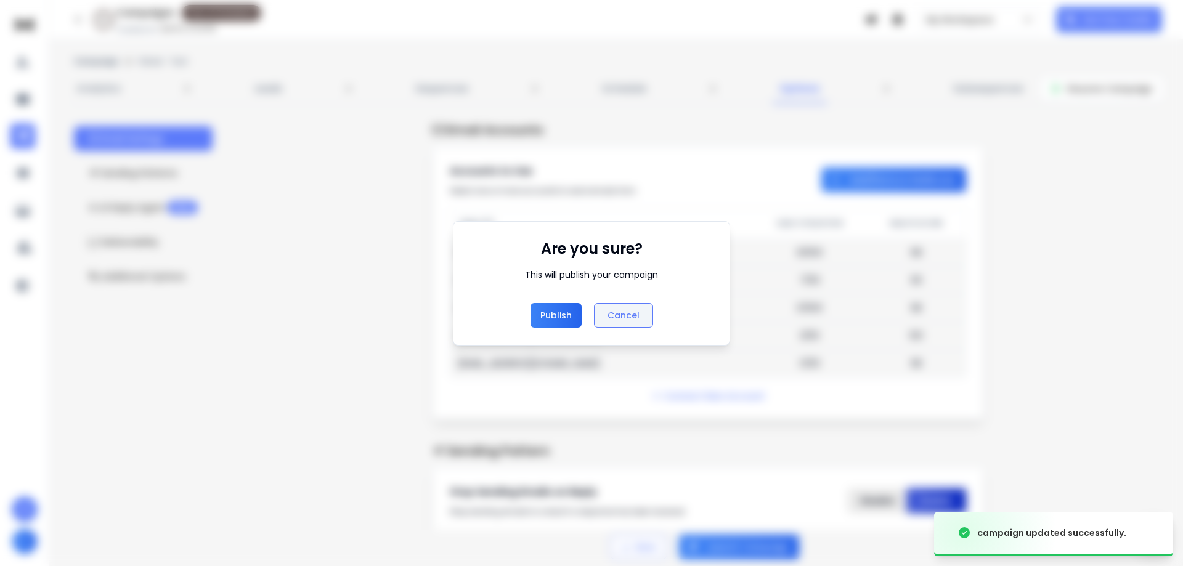
click at [556, 317] on button "Publish" at bounding box center [555, 315] width 51 height 25
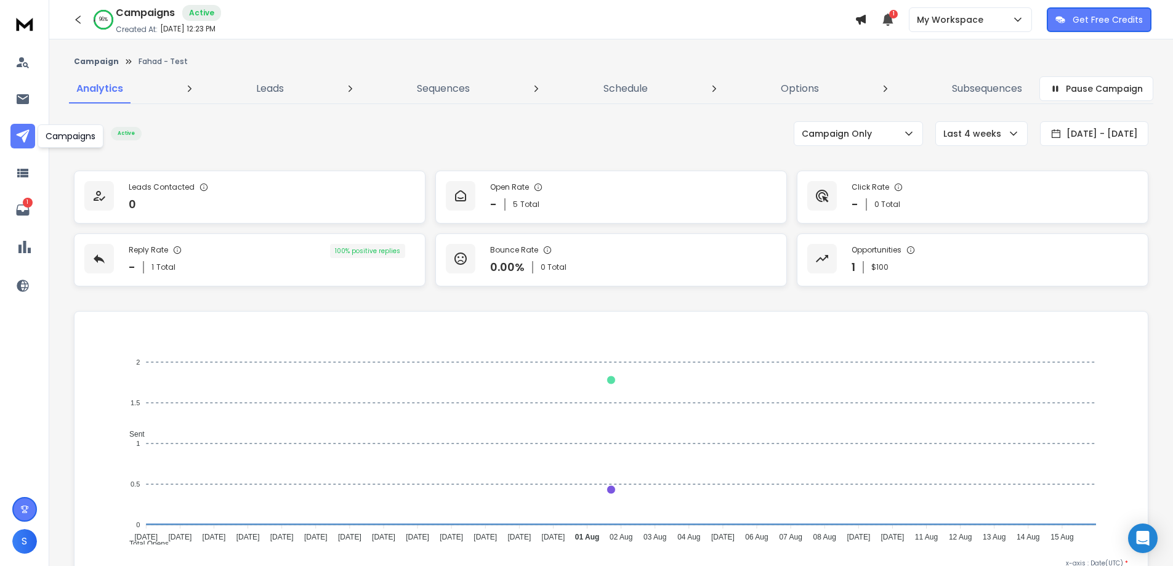
click at [23, 132] on icon at bounding box center [22, 135] width 13 height 13
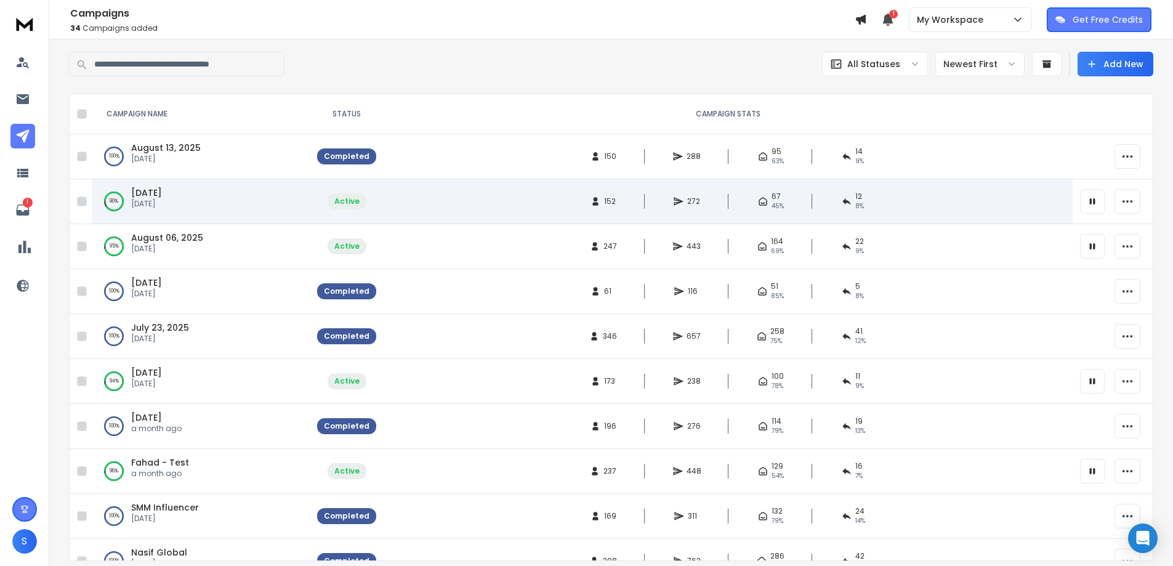
click at [463, 196] on div "152 272 67 45 % 12 8 %" at bounding box center [728, 202] width 674 height 20
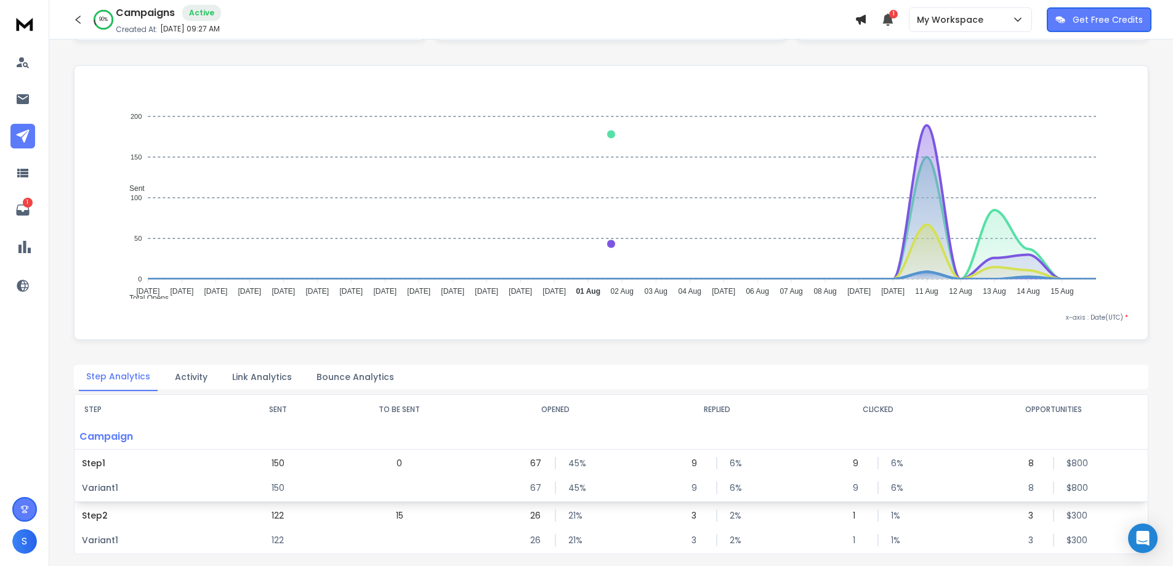
scroll to position [256, 0]
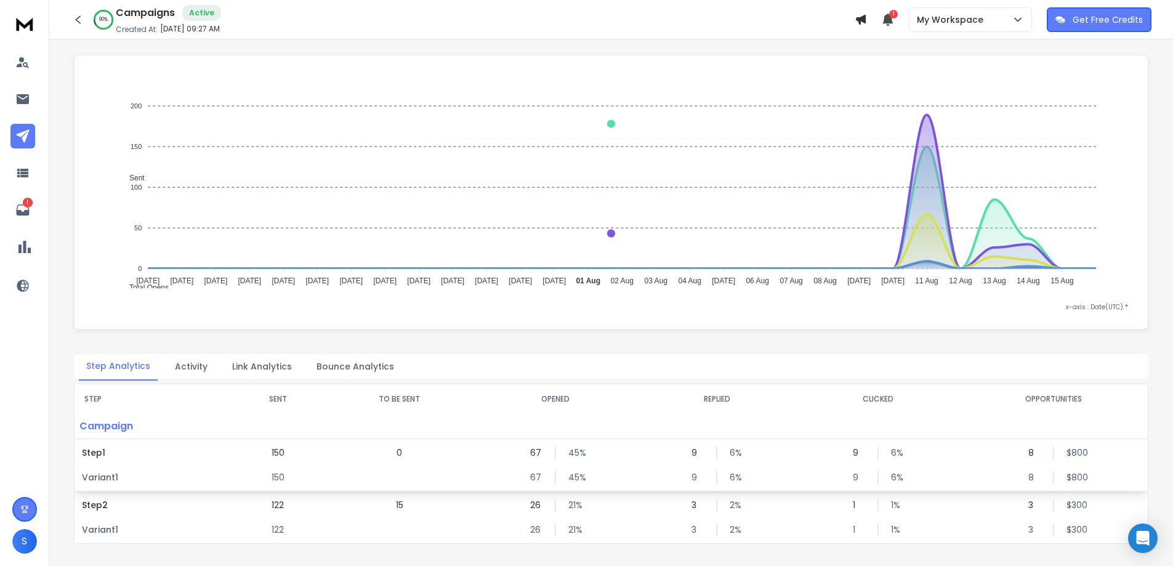
click at [197, 366] on button "Activity" at bounding box center [191, 366] width 47 height 27
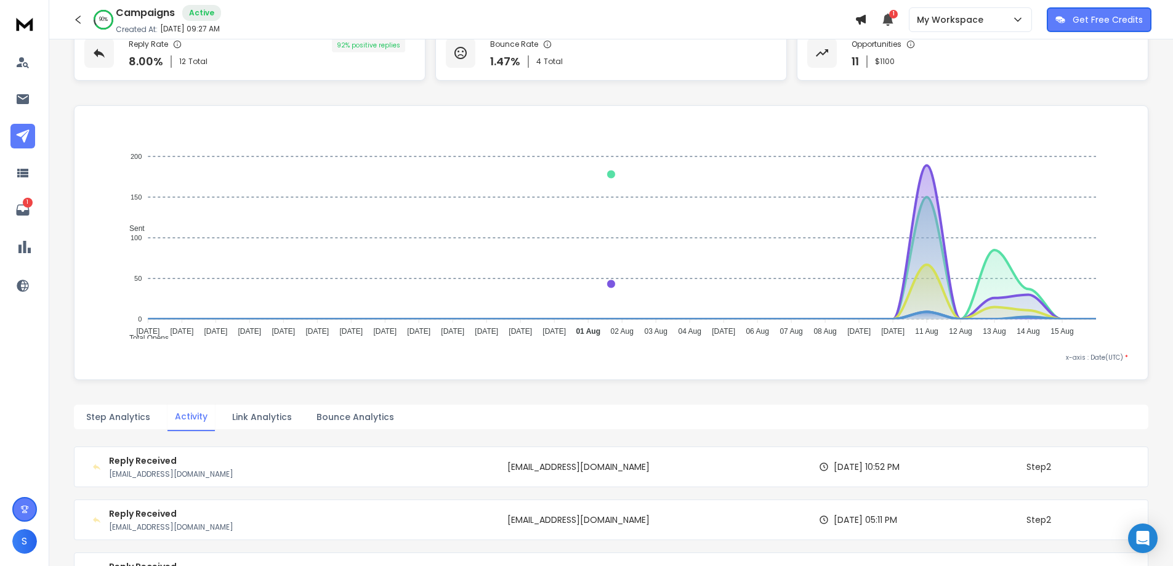
scroll to position [195, 0]
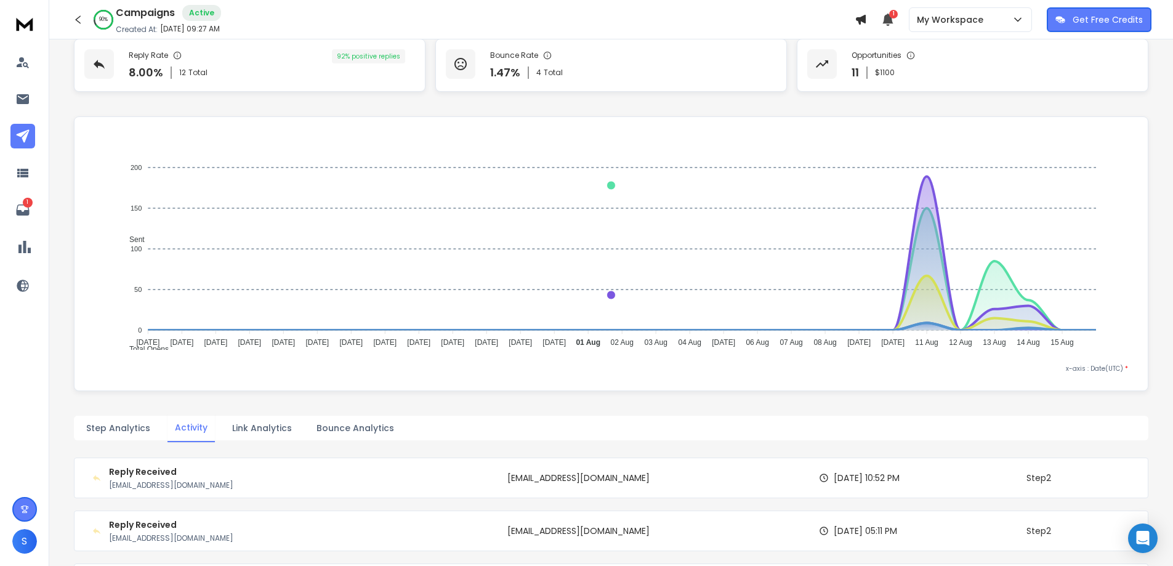
click at [129, 429] on button "Step Analytics" at bounding box center [118, 427] width 79 height 27
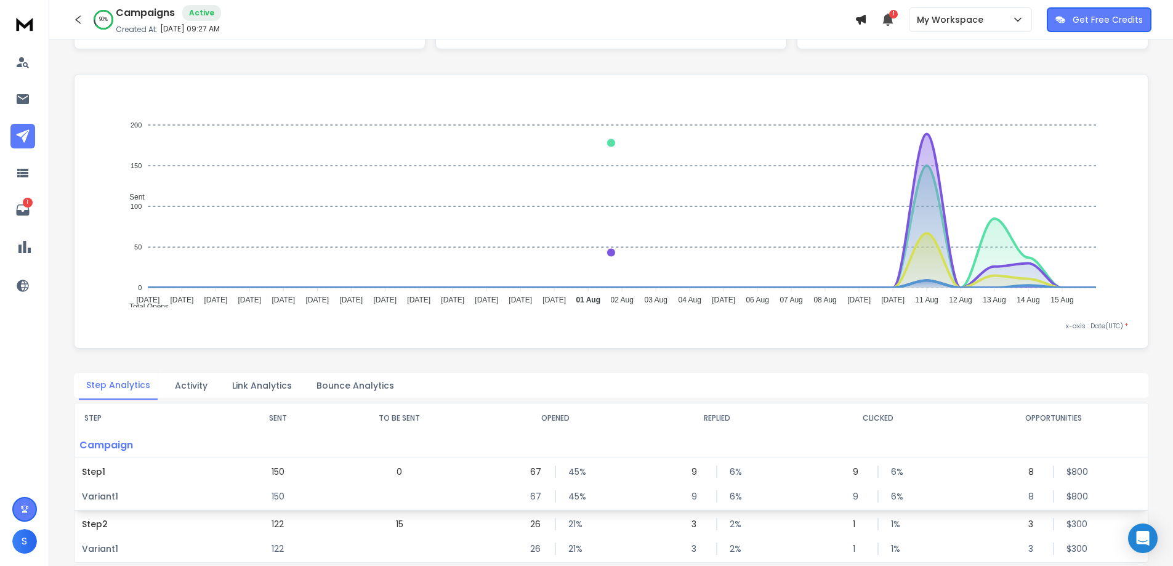
scroll to position [256, 0]
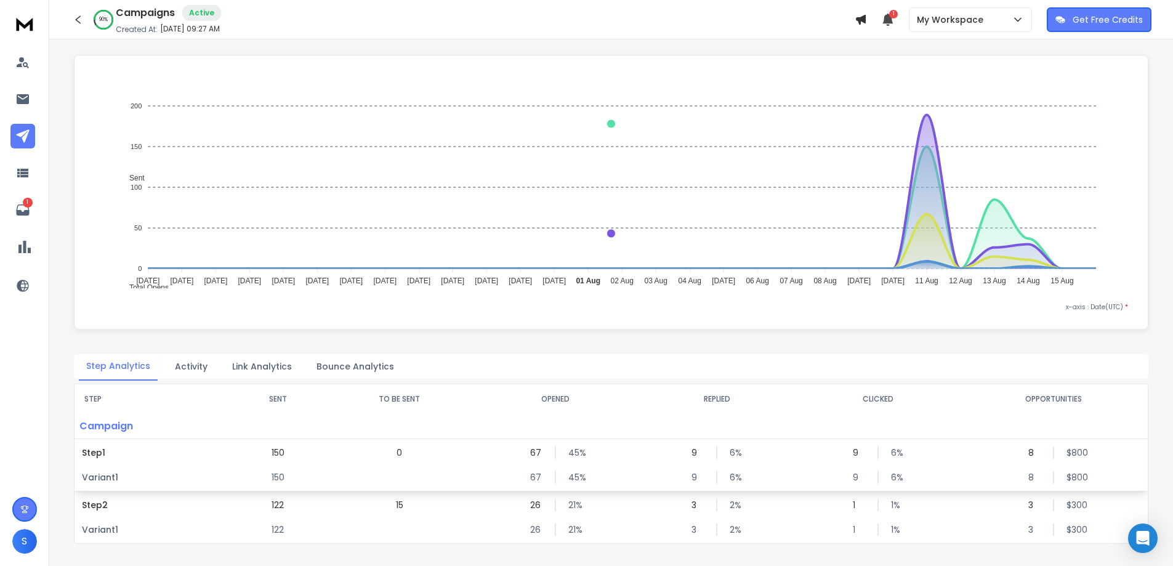
click at [263, 365] on button "Link Analytics" at bounding box center [262, 366] width 75 height 27
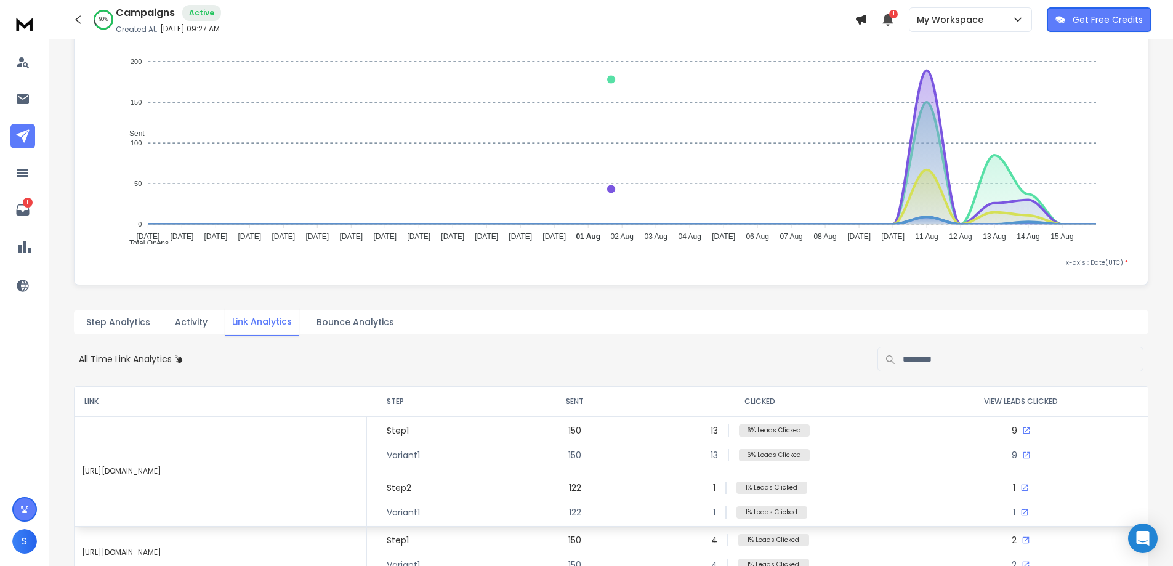
scroll to position [360, 0]
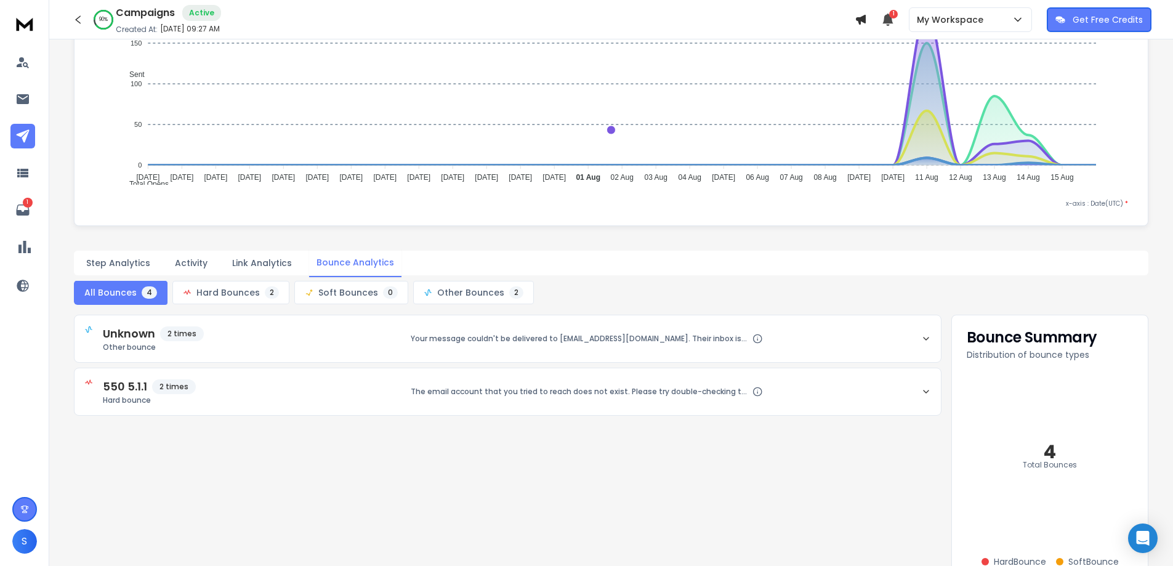
click at [382, 262] on button "Bounce Analytics" at bounding box center [355, 263] width 92 height 28
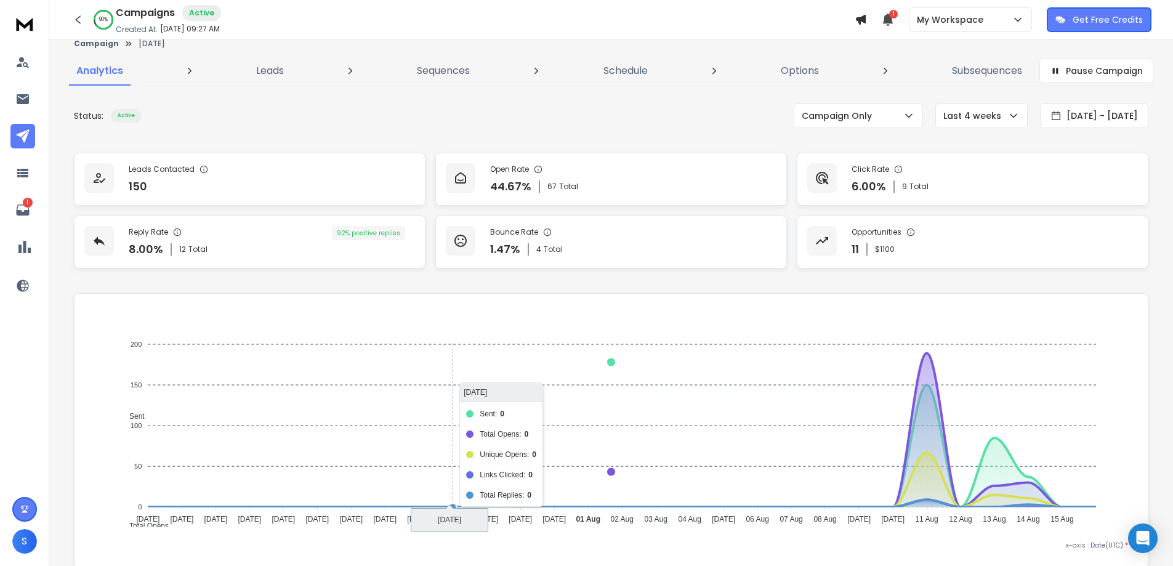
scroll to position [0, 0]
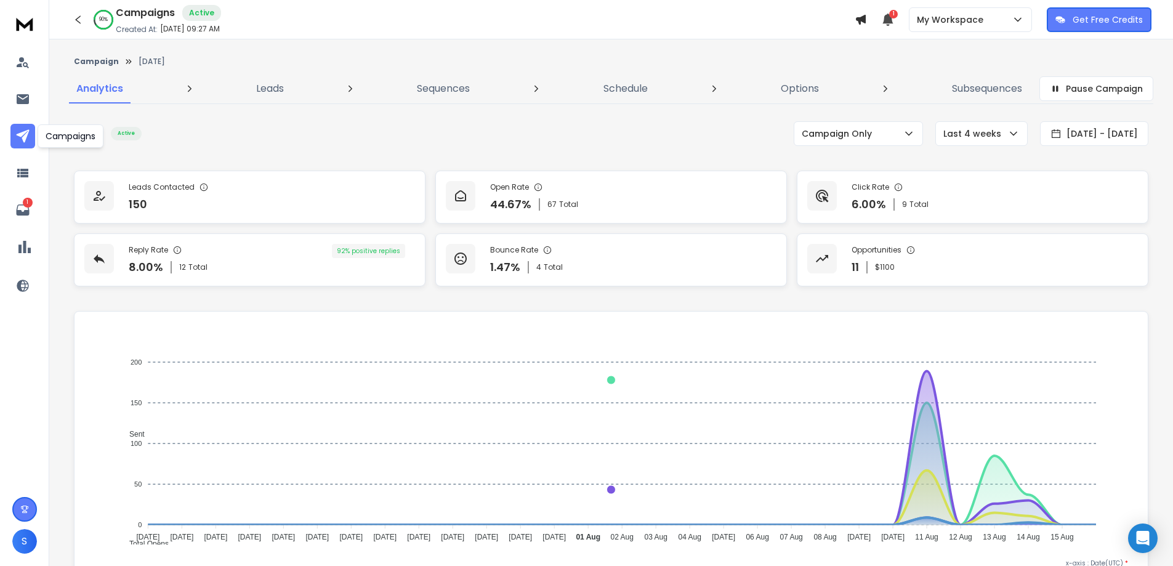
click at [28, 139] on icon at bounding box center [22, 136] width 15 height 15
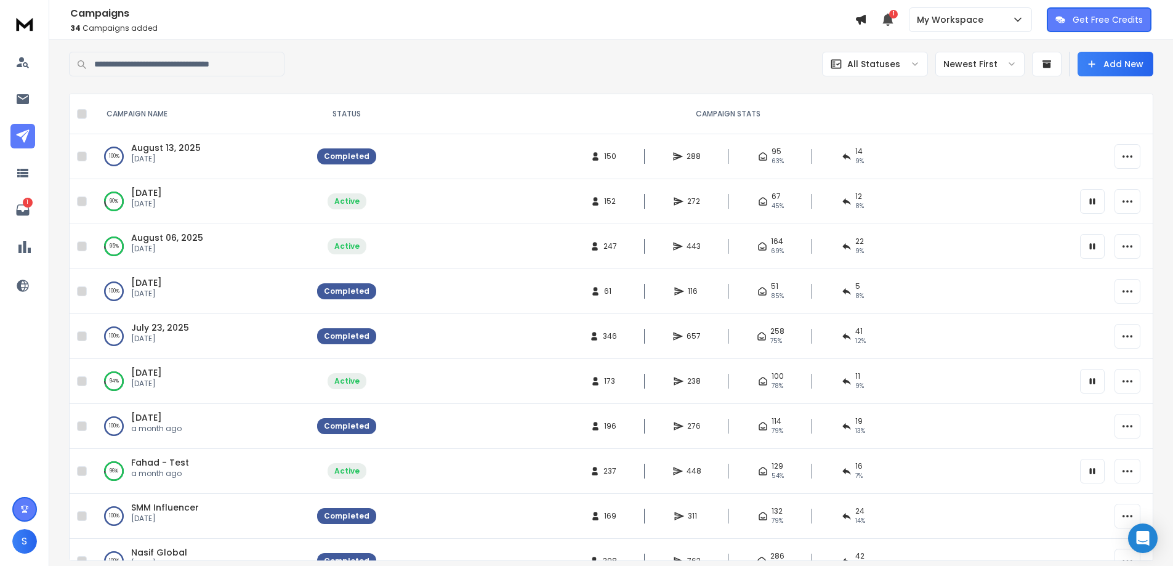
click at [949, 118] on th "CAMPAIGN STATS" at bounding box center [728, 114] width 689 height 40
click at [857, 117] on th "CAMPAIGN STATS" at bounding box center [728, 114] width 689 height 40
click at [769, 116] on th "CAMPAIGN STATS" at bounding box center [728, 114] width 689 height 40
click at [24, 208] on icon at bounding box center [22, 210] width 15 height 15
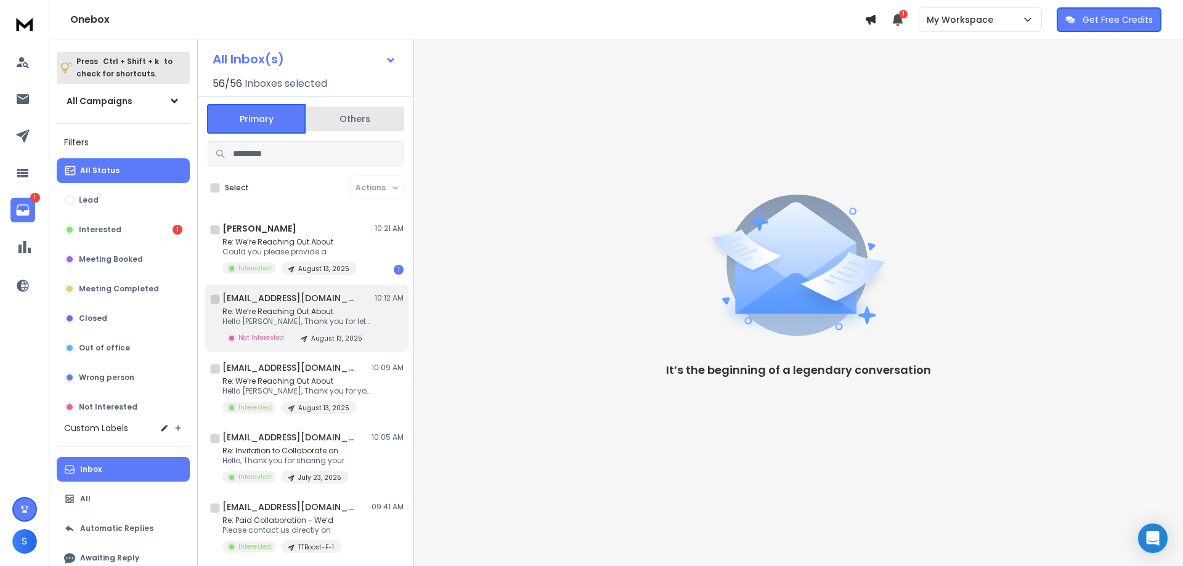
drag, startPoint x: 301, startPoint y: 225, endPoint x: 305, endPoint y: 315, distance: 89.4
click at [301, 226] on div "Moe Lueker 10:21 AM" at bounding box center [312, 228] width 181 height 12
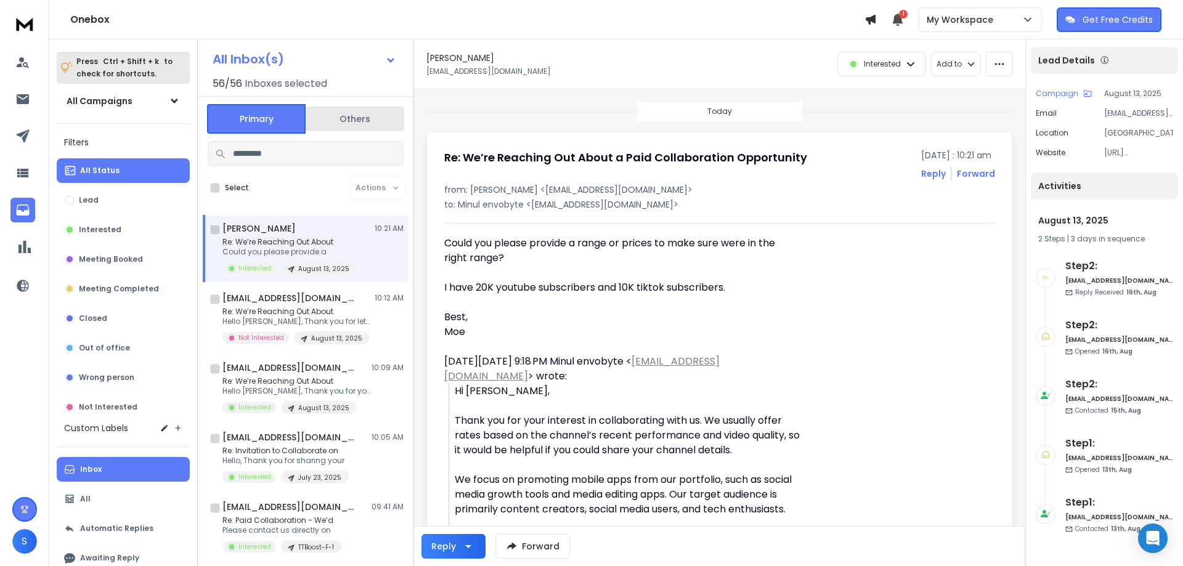
drag, startPoint x: 444, startPoint y: 243, endPoint x: 764, endPoint y: 288, distance: 323.4
click at [764, 288] on div "Could you please provide a range or prices to make sure were in the right range…" at bounding box center [624, 287] width 360 height 103
copy div "Could you please provide a range or prices to make sure were in the right range…"
click at [1149, 154] on p "[URL][DOMAIN_NAME]" at bounding box center [1138, 153] width 69 height 10
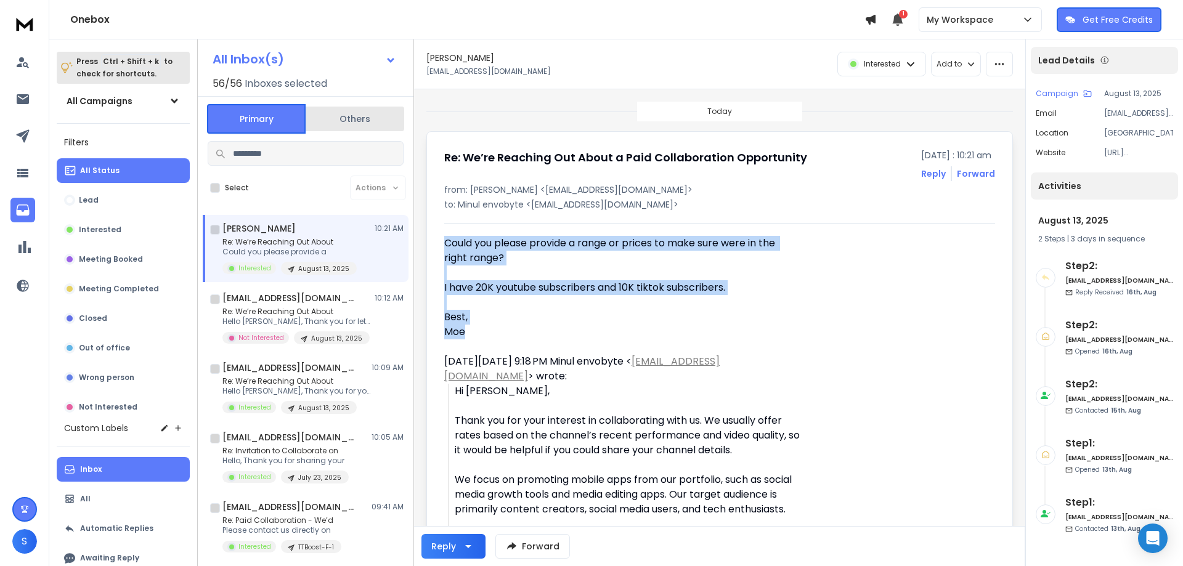
drag, startPoint x: 439, startPoint y: 238, endPoint x: 498, endPoint y: 327, distance: 107.4
copy div "Could you please provide a range or prices to make sure were in the right range…"
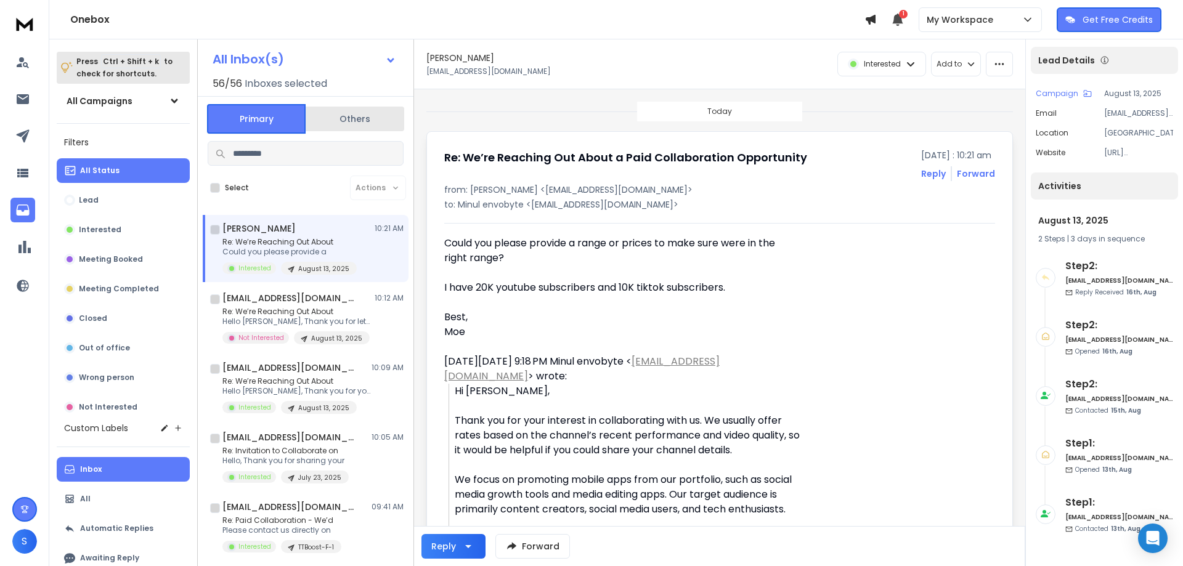
click at [710, 223] on div at bounding box center [719, 223] width 551 height 1
click at [451, 551] on div "Reply" at bounding box center [443, 546] width 25 height 12
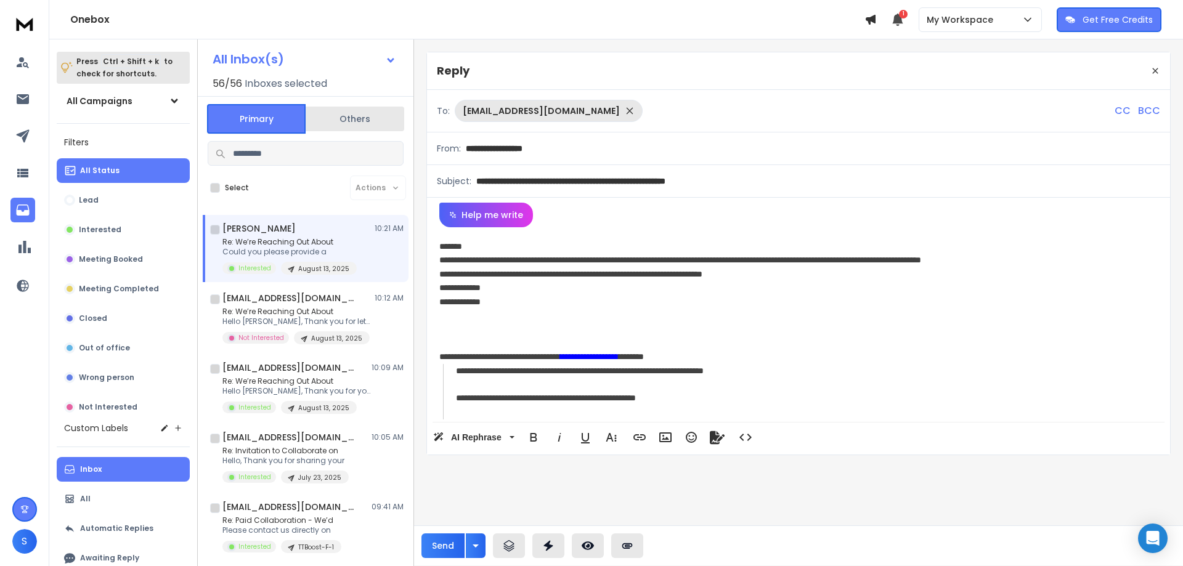
click at [490, 252] on p "*******" at bounding box center [791, 247] width 705 height 14
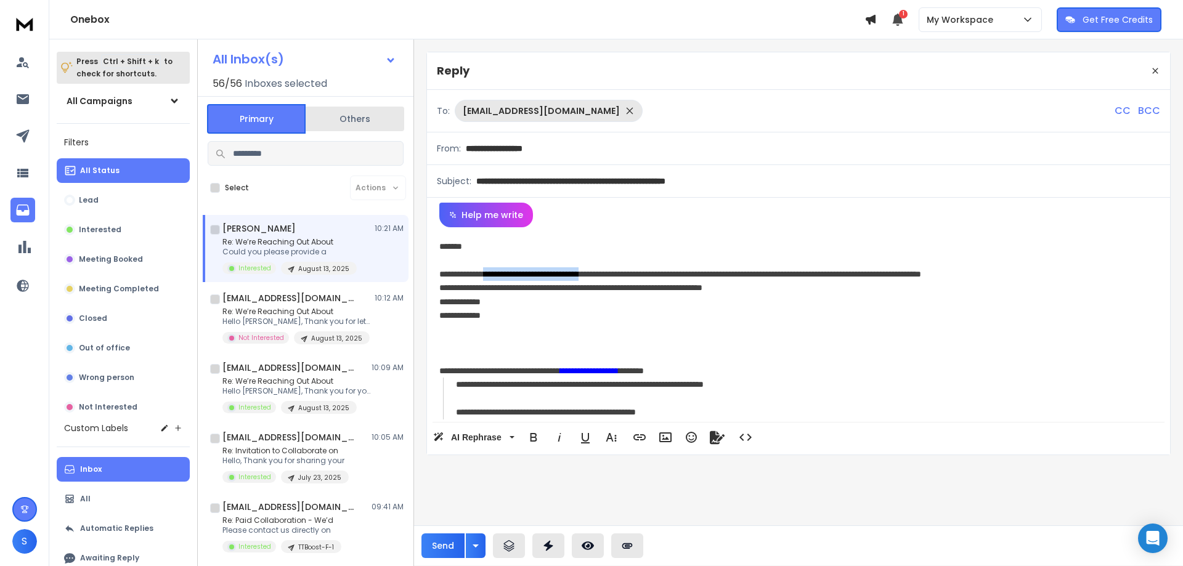
drag, startPoint x: 496, startPoint y: 273, endPoint x: 621, endPoint y: 271, distance: 125.1
click at [621, 271] on p "**********" at bounding box center [791, 274] width 705 height 14
click at [635, 319] on p "**********" at bounding box center [791, 309] width 705 height 28
click at [0, 0] on span "*********" at bounding box center [0, 0] width 0 height 0
click at [0, 0] on span "******" at bounding box center [0, 0] width 0 height 0
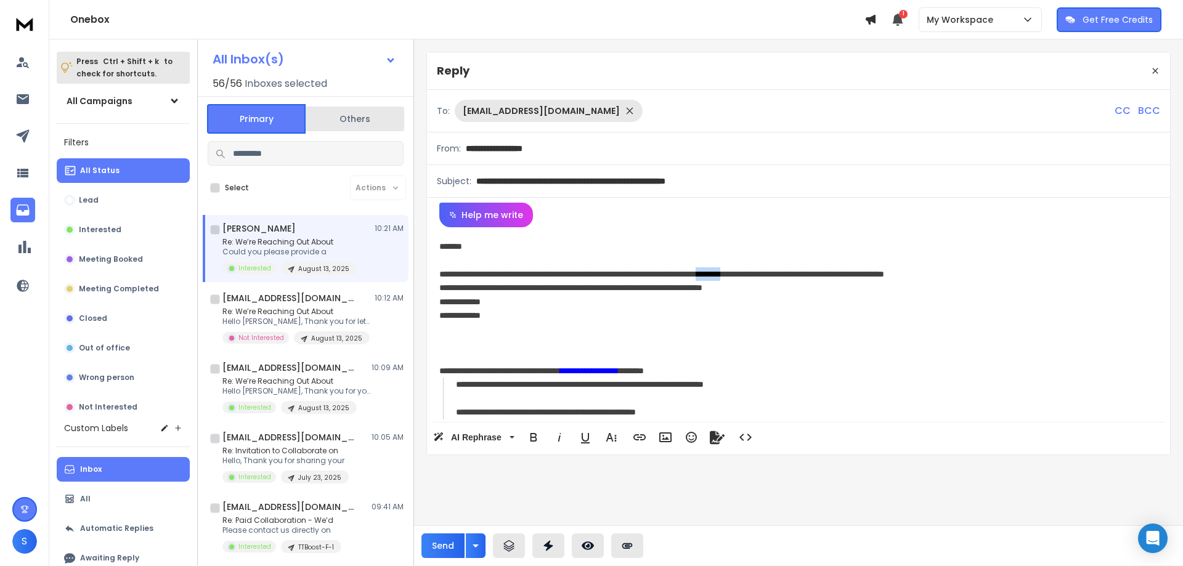
drag, startPoint x: 766, startPoint y: 272, endPoint x: 797, endPoint y: 278, distance: 32.0
click at [797, 278] on p "**********" at bounding box center [791, 274] width 705 height 14
drag, startPoint x: 823, startPoint y: 275, endPoint x: 767, endPoint y: 270, distance: 56.9
click at [767, 270] on p "**********" at bounding box center [791, 274] width 705 height 14
click at [0, 0] on span "*********" at bounding box center [0, 0] width 0 height 0
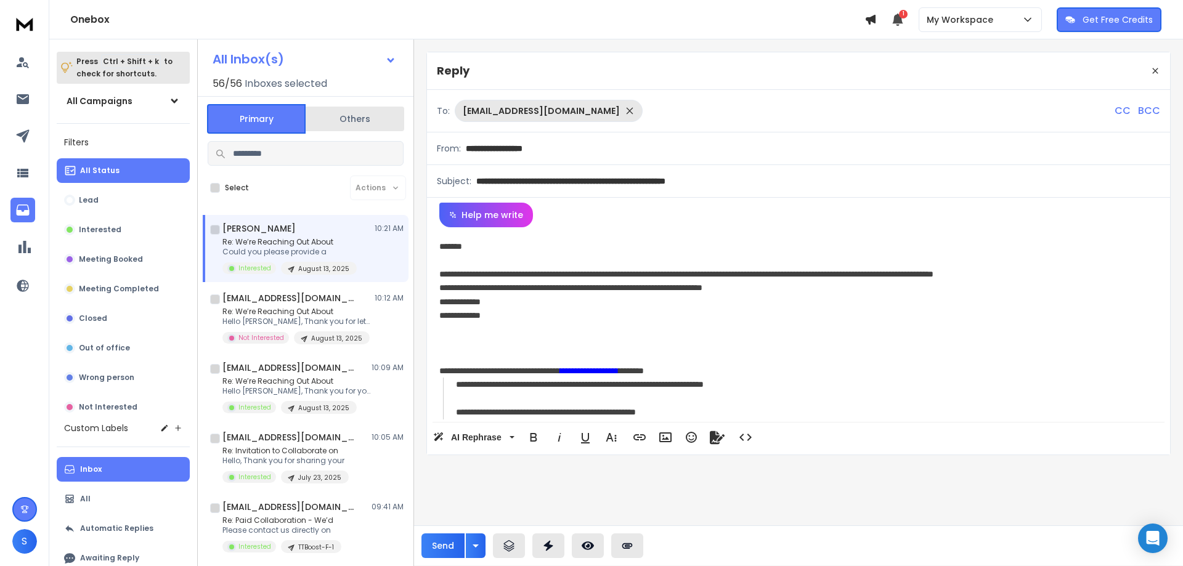
click at [1059, 271] on p "**********" at bounding box center [791, 274] width 705 height 14
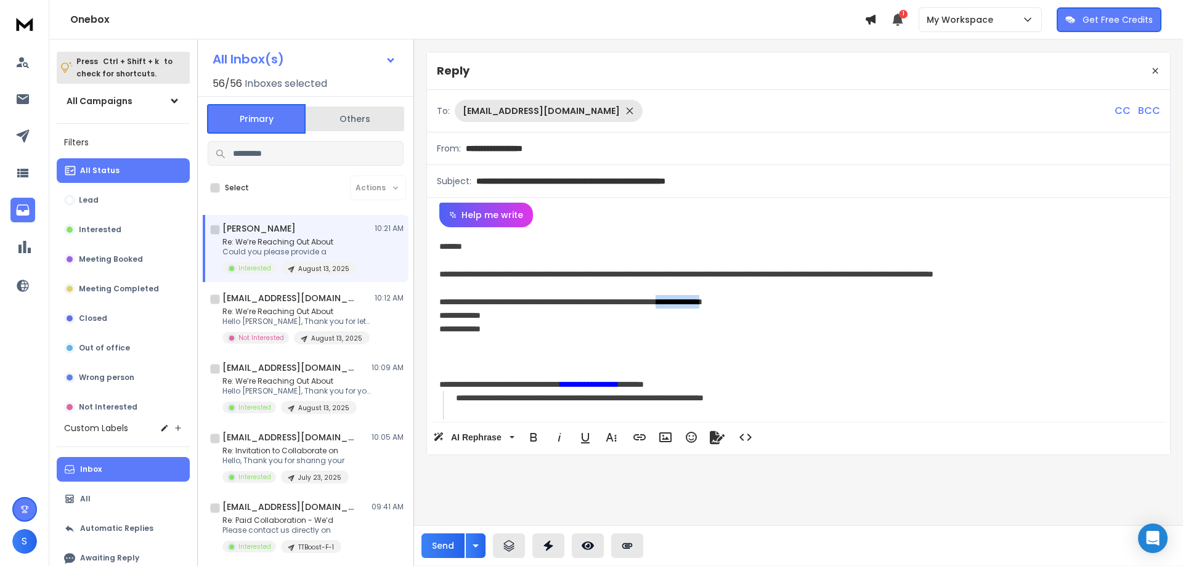
drag, startPoint x: 711, startPoint y: 300, endPoint x: 775, endPoint y: 299, distance: 64.7
click at [775, 299] on p "**********" at bounding box center [791, 302] width 705 height 14
click at [528, 434] on icon "button" at bounding box center [533, 437] width 15 height 15
click at [834, 307] on p "**********" at bounding box center [791, 302] width 705 height 14
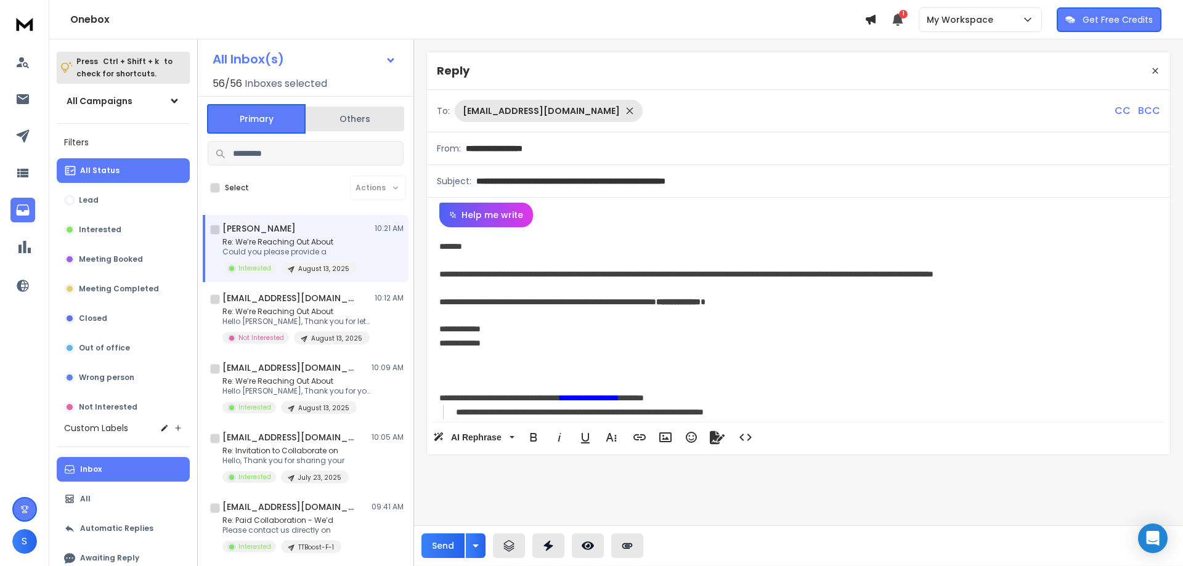
click at [469, 360] on div at bounding box center [798, 357] width 718 height 14
click at [442, 541] on button "Send" at bounding box center [442, 545] width 43 height 25
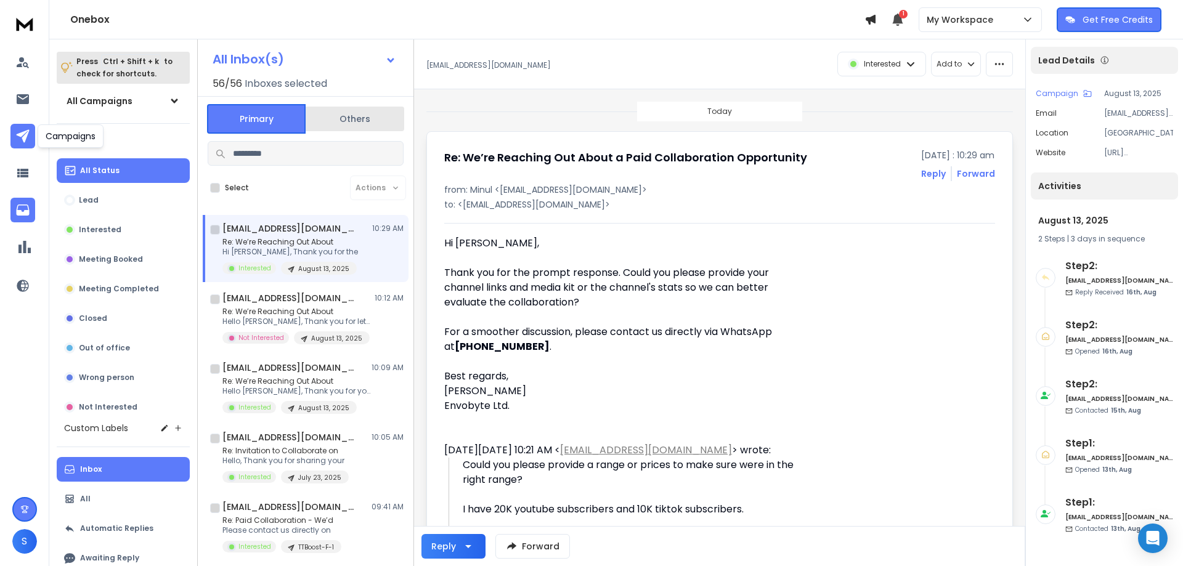
click at [16, 140] on icon at bounding box center [22, 136] width 15 height 15
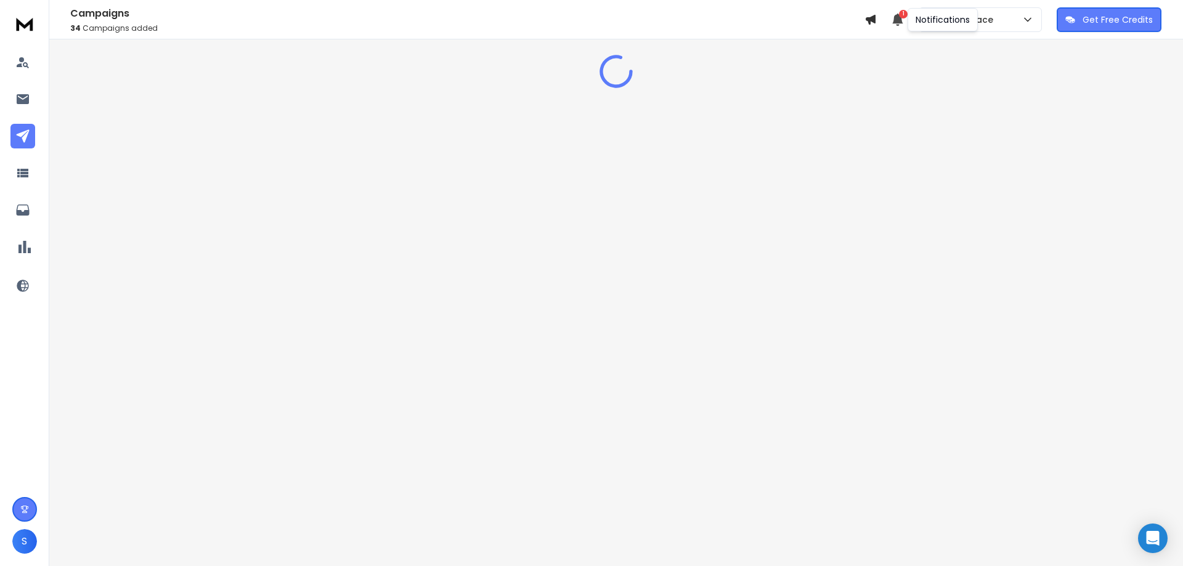
click at [899, 21] on icon at bounding box center [897, 19] width 11 height 12
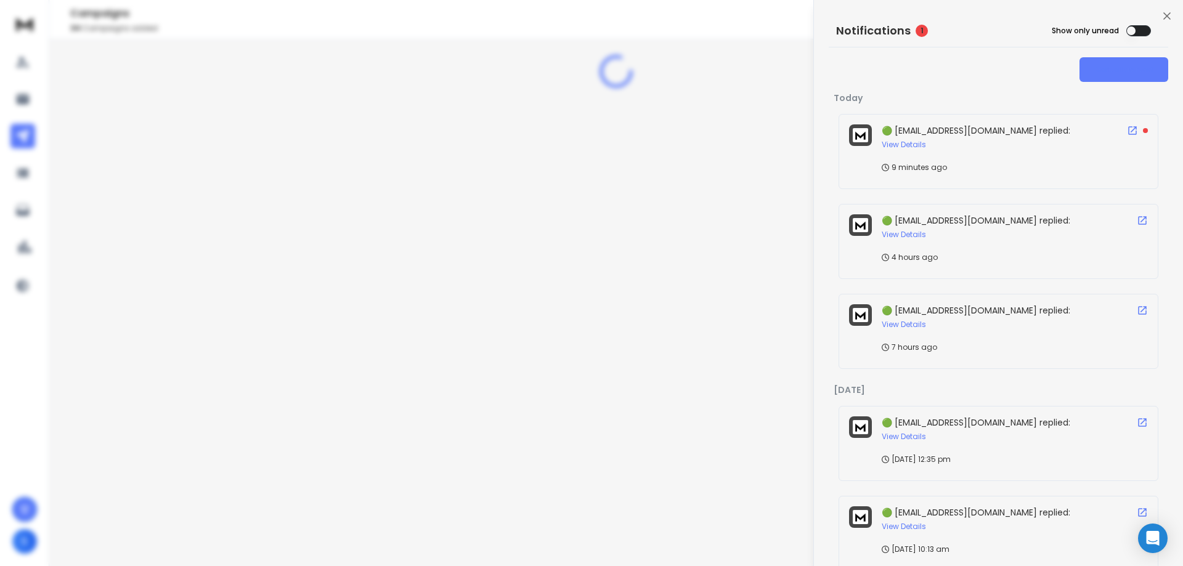
click at [1124, 70] on span "Mark all as read" at bounding box center [1123, 70] width 58 height 10
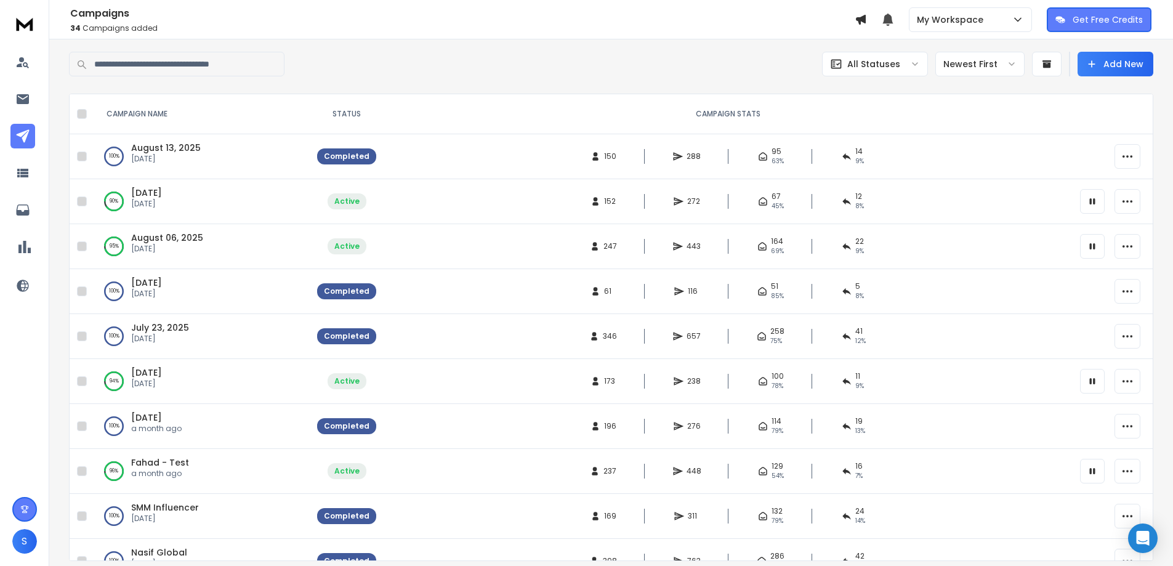
click at [528, 83] on div "Campaigns 34 Campaigns Added All Statuses Newest First Add New CAMPAIGN NAME ST…" at bounding box center [611, 306] width 1085 height 509
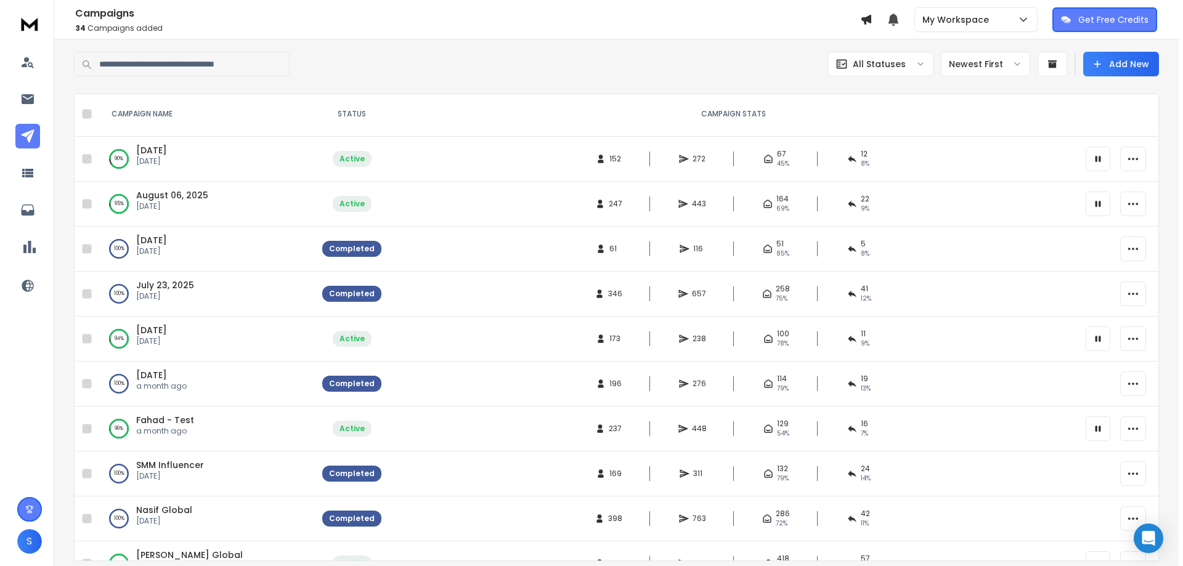
scroll to position [62, 0]
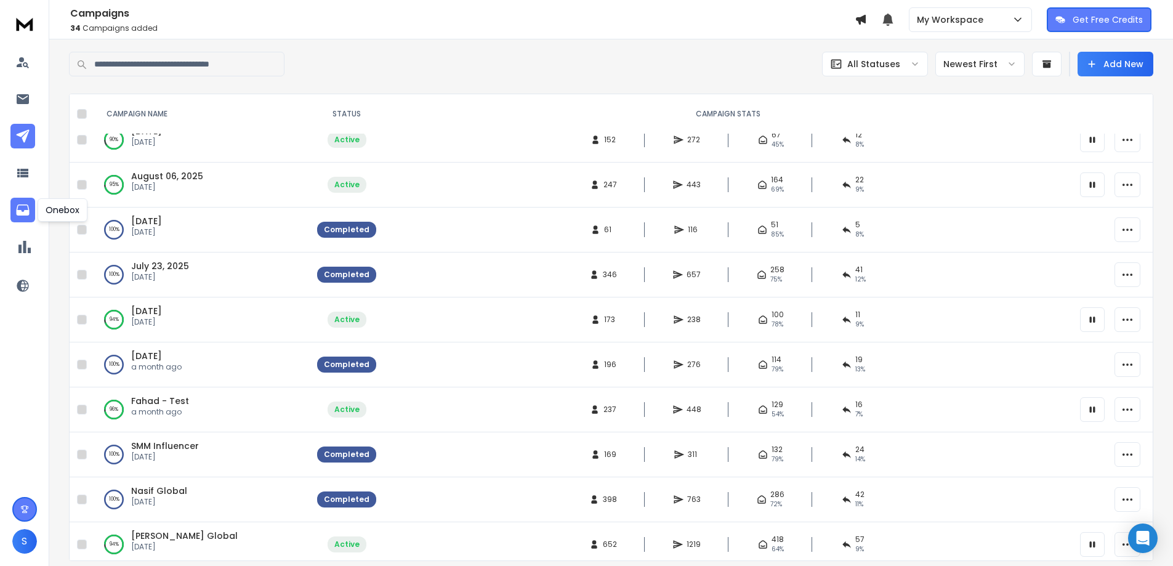
click at [25, 210] on icon at bounding box center [22, 209] width 13 height 11
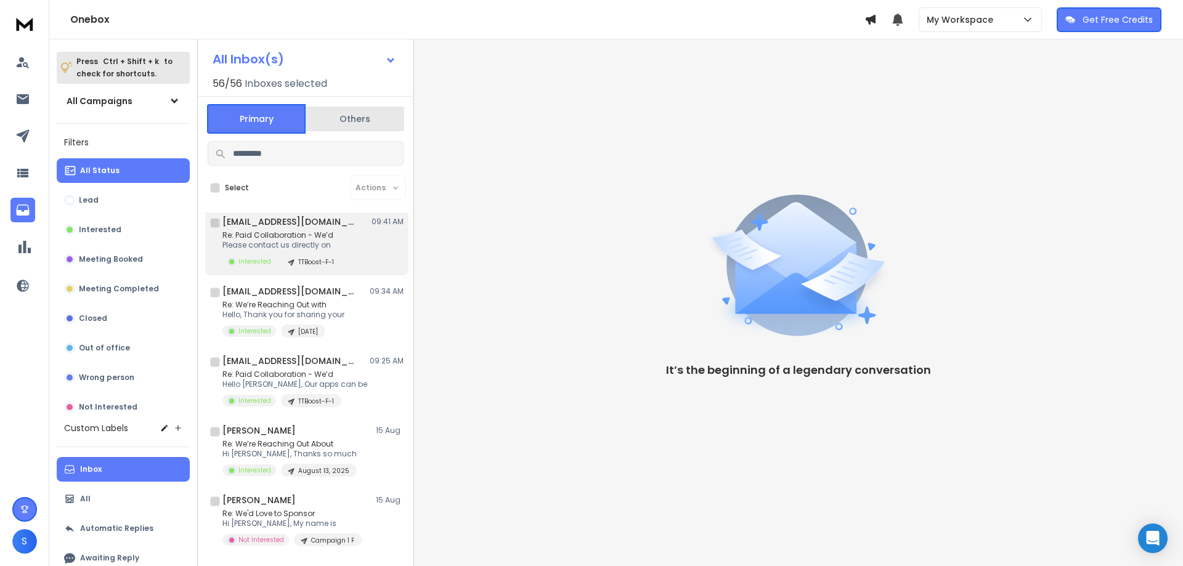
scroll to position [246, 0]
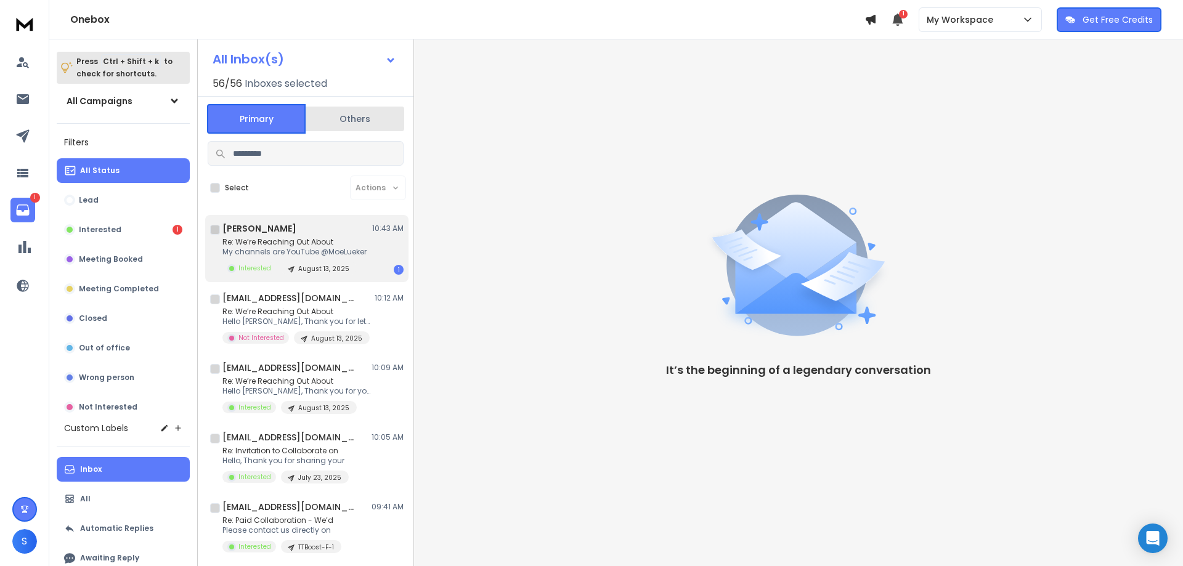
click at [341, 241] on p "Re: We’re Reaching Out About" at bounding box center [294, 242] width 144 height 10
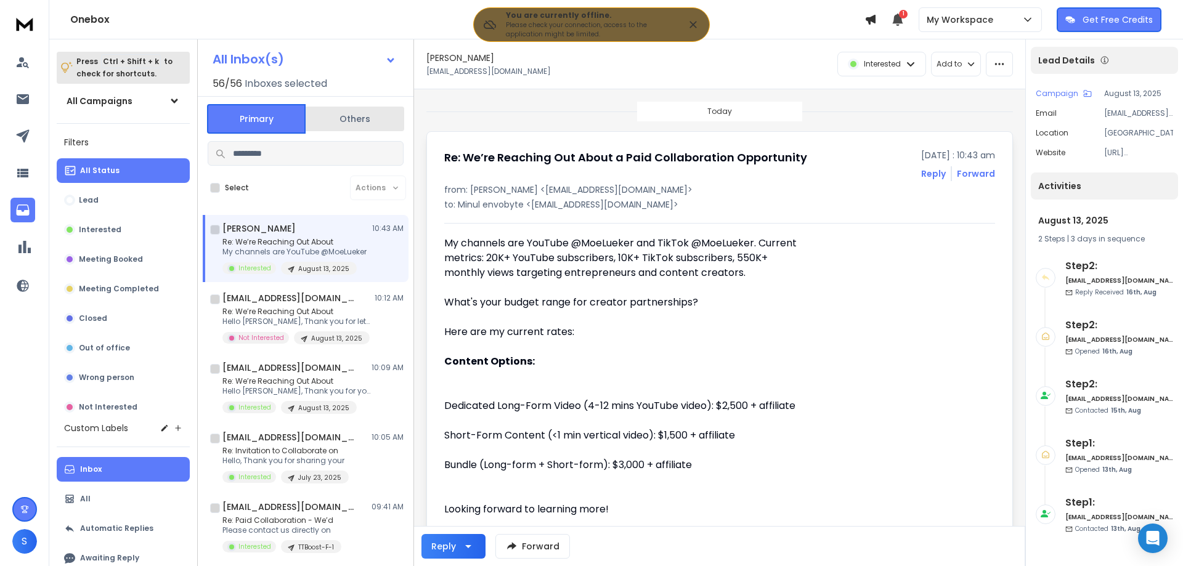
click at [701, 344] on div "My channels are YouTube @MoeLueker and TikTok @MoeLueker. Current metrics: 20K+…" at bounding box center [624, 398] width 360 height 325
click at [692, 22] on icon at bounding box center [693, 24] width 12 height 12
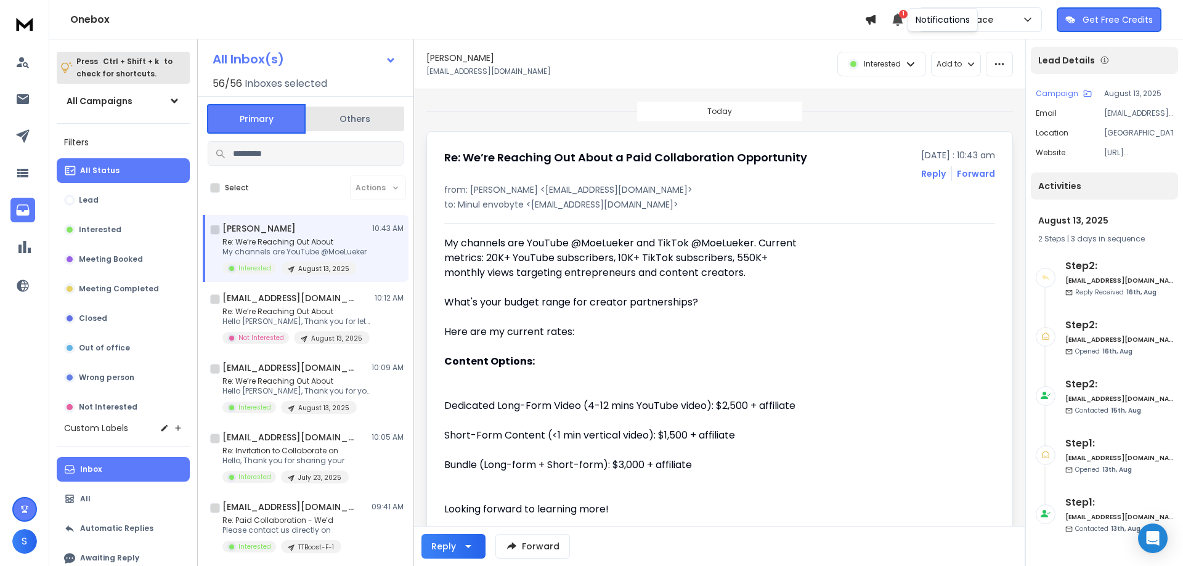
click at [905, 21] on div "1 My Workspace Get Free Credits" at bounding box center [1012, 19] width 297 height 25
click at [902, 21] on icon at bounding box center [897, 19] width 11 height 12
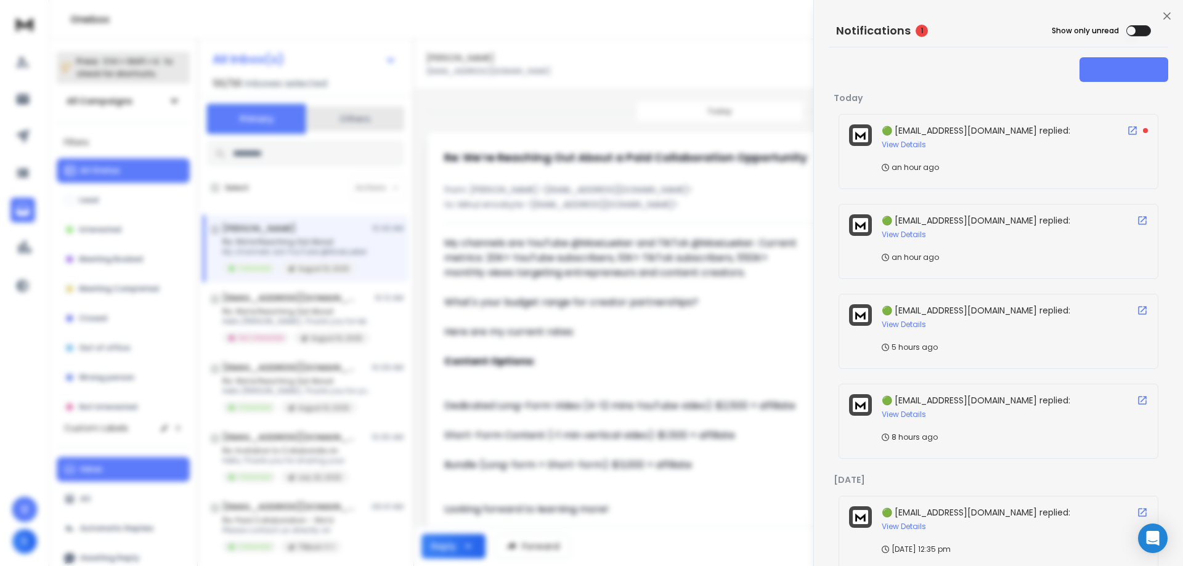
click at [1118, 66] on span "Mark all as read" at bounding box center [1123, 70] width 58 height 10
click at [1105, 67] on span "Mark all as read" at bounding box center [1123, 70] width 58 height 10
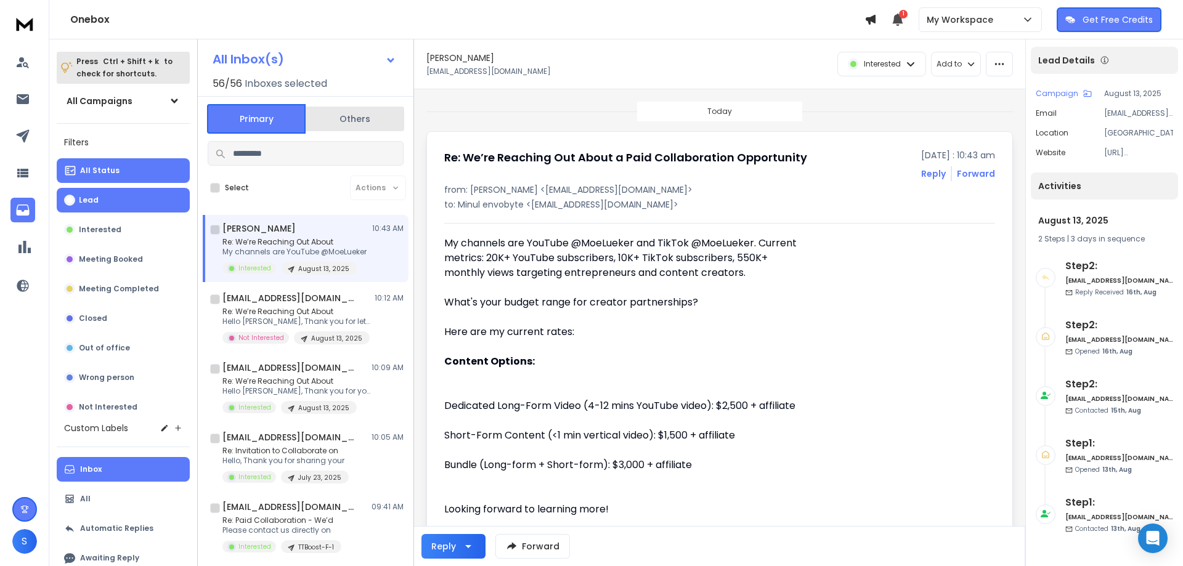
click at [103, 203] on button "Lead" at bounding box center [123, 200] width 133 height 25
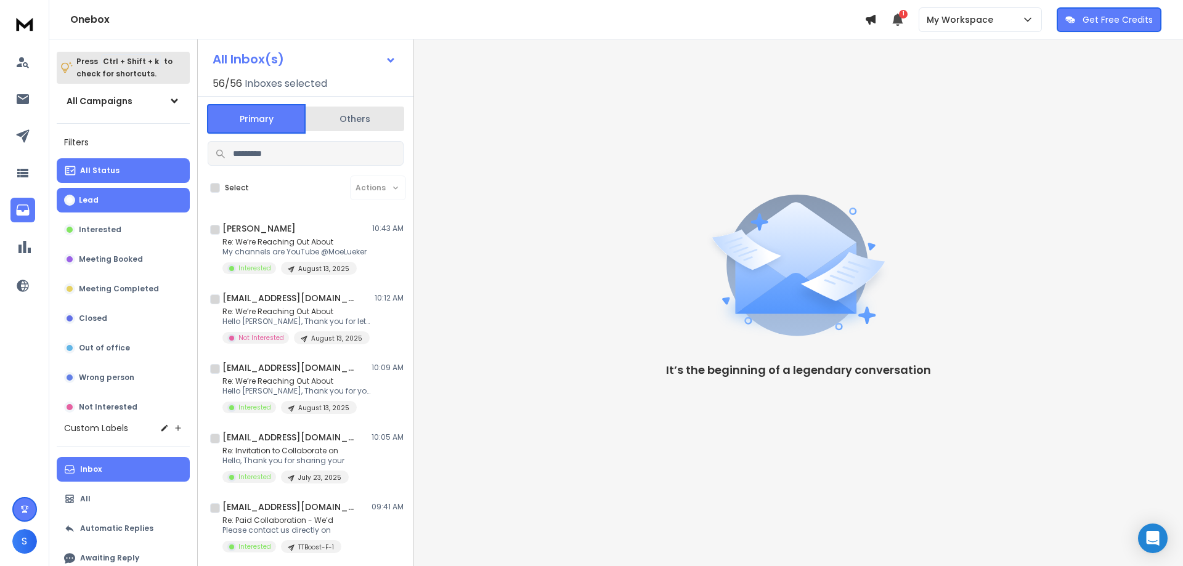
click at [110, 176] on div "All Status" at bounding box center [91, 170] width 55 height 12
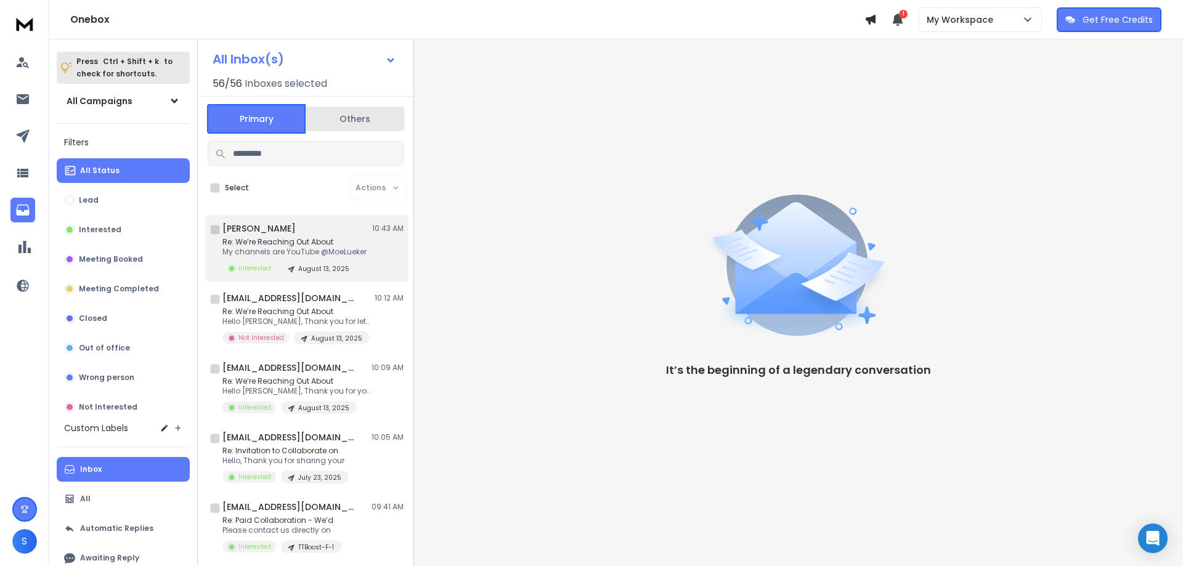
click at [281, 231] on div "[PERSON_NAME] 10:43 AM" at bounding box center [312, 228] width 181 height 12
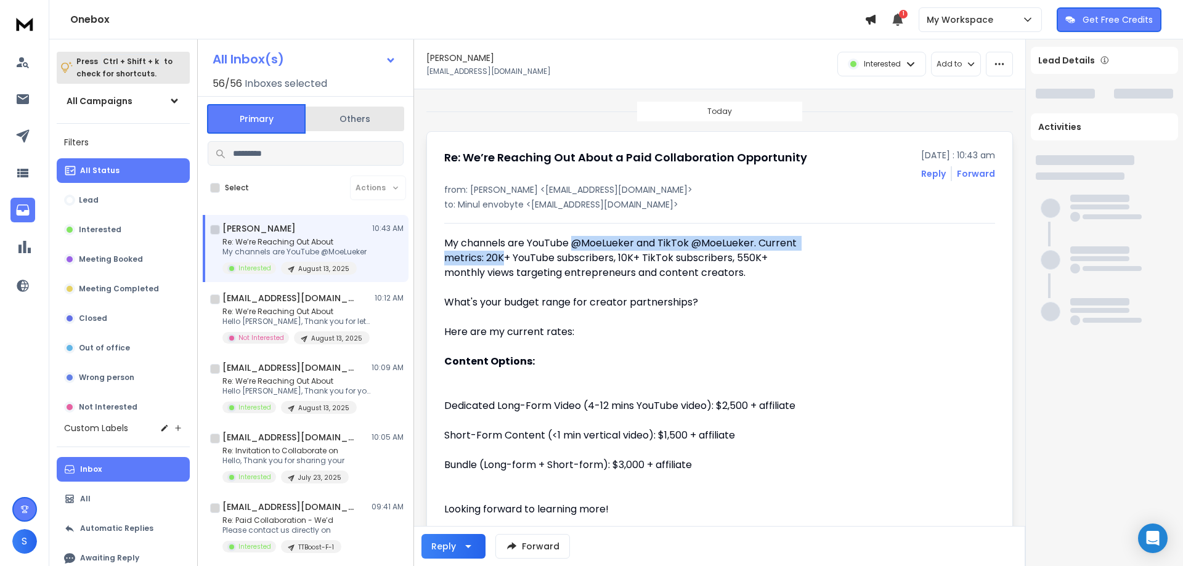
drag, startPoint x: 577, startPoint y: 242, endPoint x: 504, endPoint y: 259, distance: 75.2
click at [504, 259] on p "My channels are YouTube @MoeLueker and TikTok @MoeLueker. Current metrics: 20K+…" at bounding box center [624, 258] width 360 height 44
click at [517, 280] on div "My channels are YouTube @MoeLueker and TikTok @MoeLueker. Current metrics: 20K+…" at bounding box center [624, 398] width 360 height 325
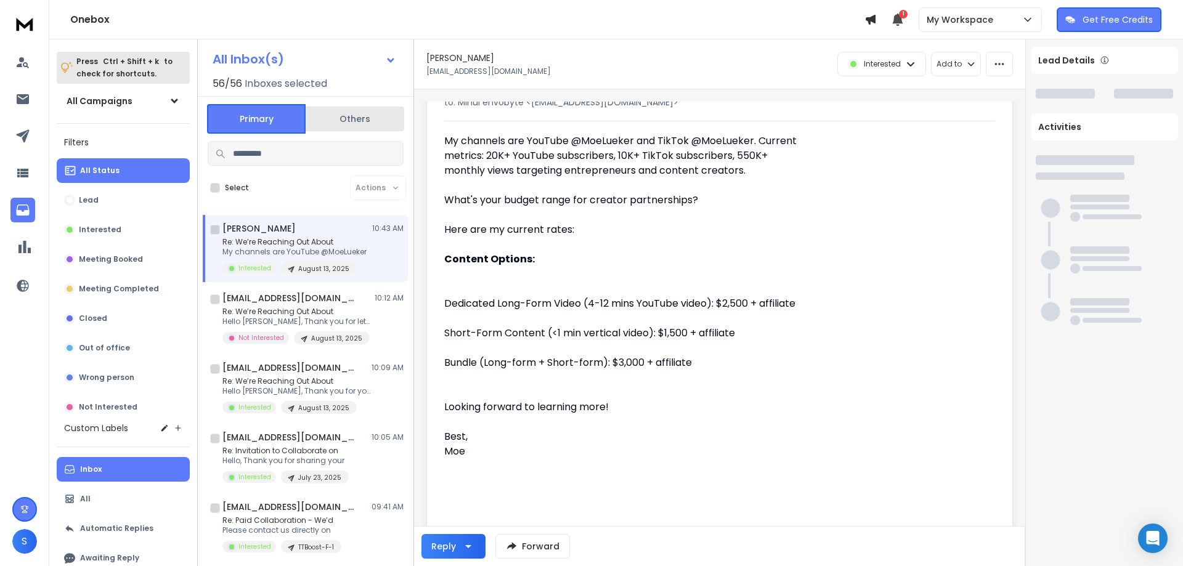
scroll to position [123, 0]
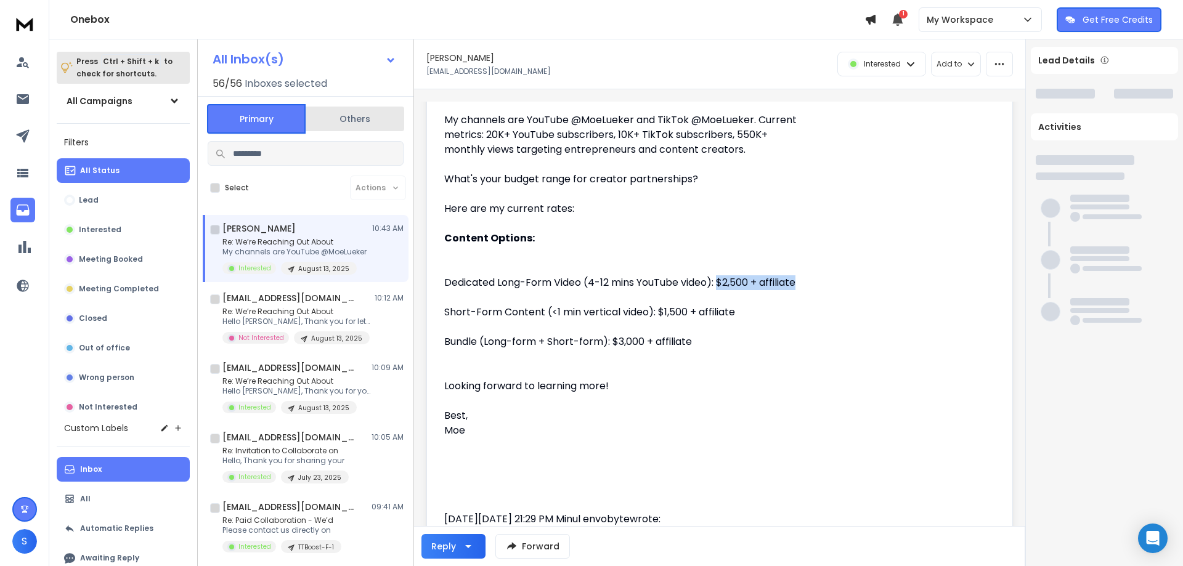
drag, startPoint x: 722, startPoint y: 283, endPoint x: 831, endPoint y: 283, distance: 108.4
click at [652, 285] on li "Dedicated Long-Form Video (4-12 mins YouTube video): $2,500 + affiliate" at bounding box center [624, 282] width 360 height 15
click at [631, 258] on div "My channels are YouTube @MoeLueker and TikTok @MoeLueker. Current metrics: 20K+…" at bounding box center [624, 275] width 360 height 325
click at [764, 400] on div "My channels are YouTube @MoeLueker and TikTok @MoeLueker. Current metrics: 20K+…" at bounding box center [624, 275] width 360 height 325
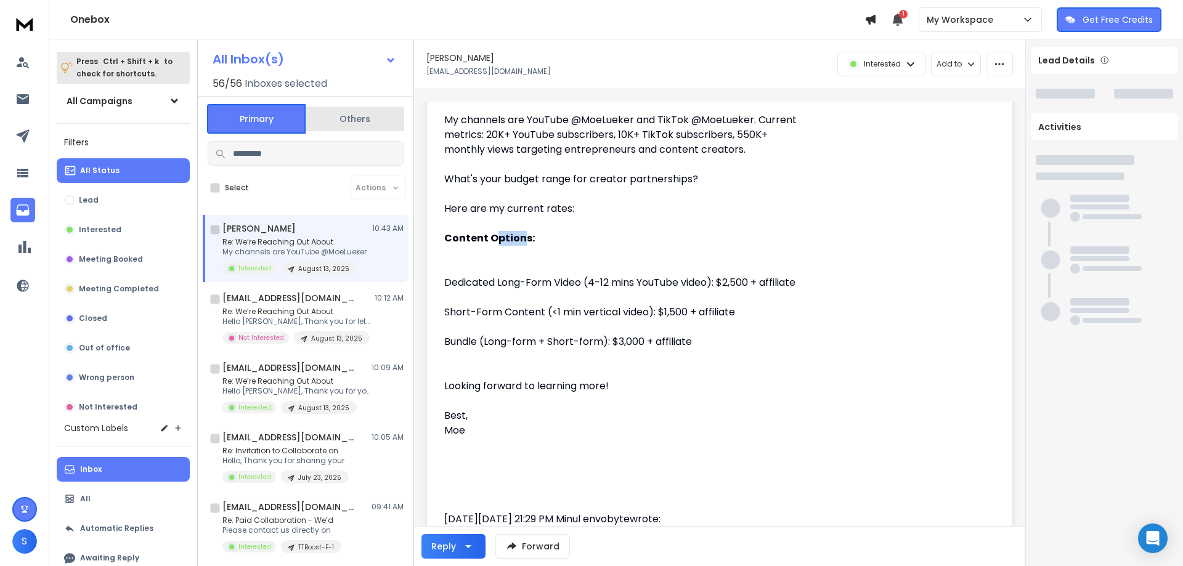
drag, startPoint x: 494, startPoint y: 236, endPoint x: 520, endPoint y: 237, distance: 26.5
click at [520, 237] on strong "Content Options:" at bounding box center [489, 238] width 91 height 14
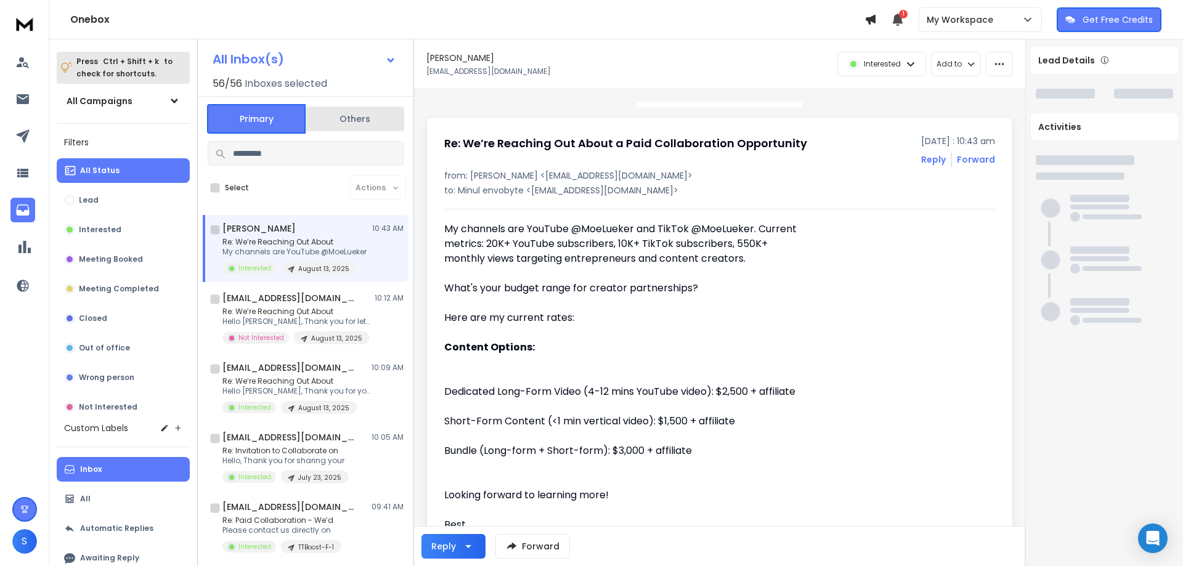
scroll to position [0, 0]
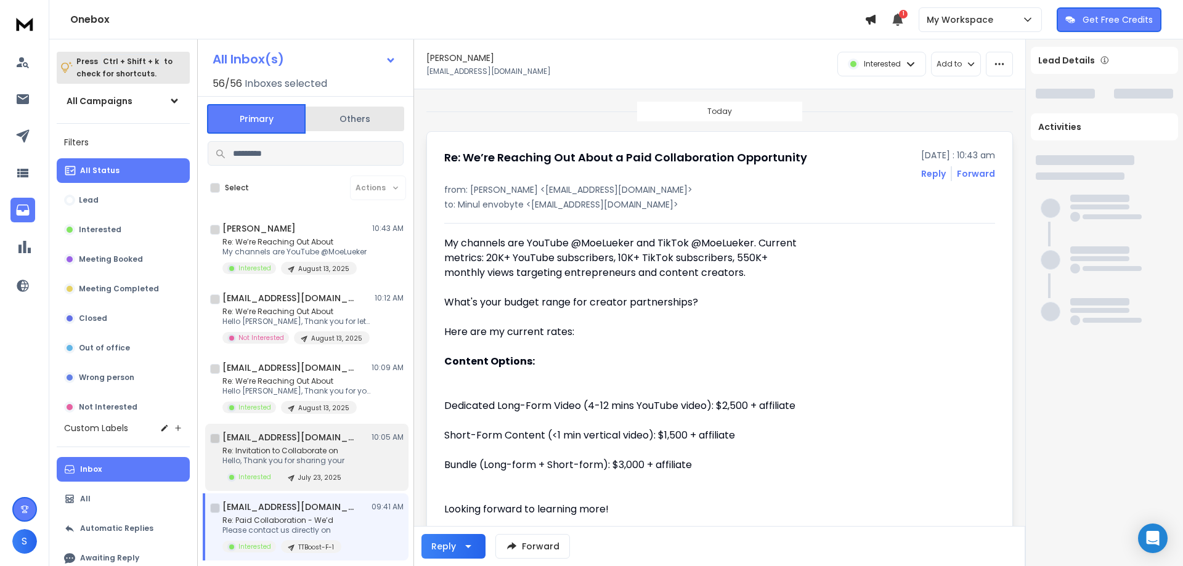
click at [224, 443] on h1 "[EMAIL_ADDRESS][DOMAIN_NAME]" at bounding box center [289, 437] width 135 height 12
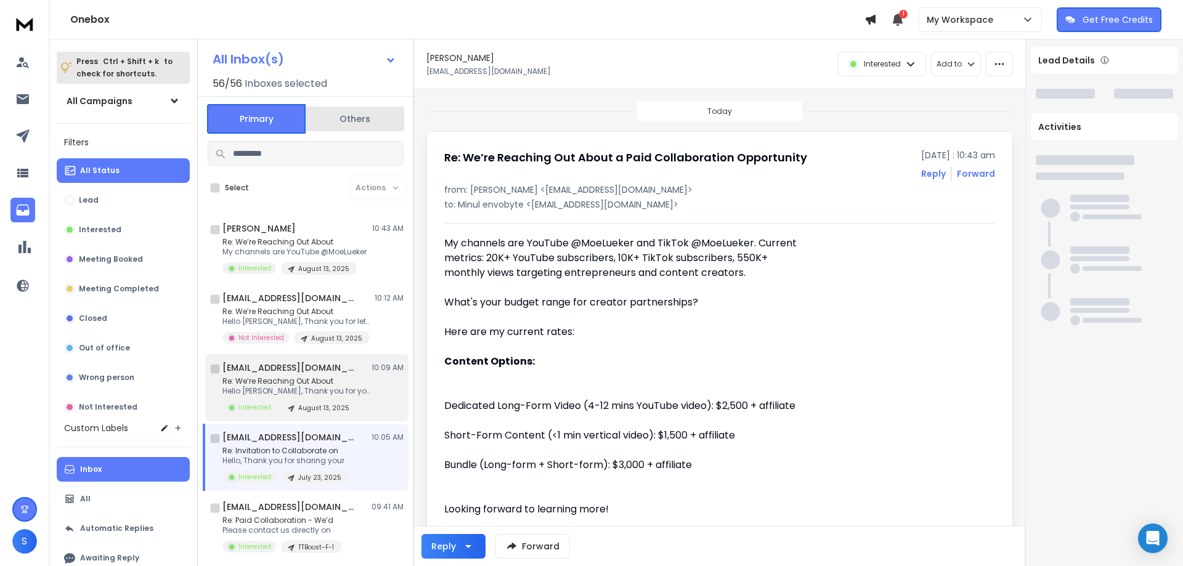
click at [281, 373] on h1 "[EMAIL_ADDRESS][DOMAIN_NAME]" at bounding box center [289, 368] width 135 height 12
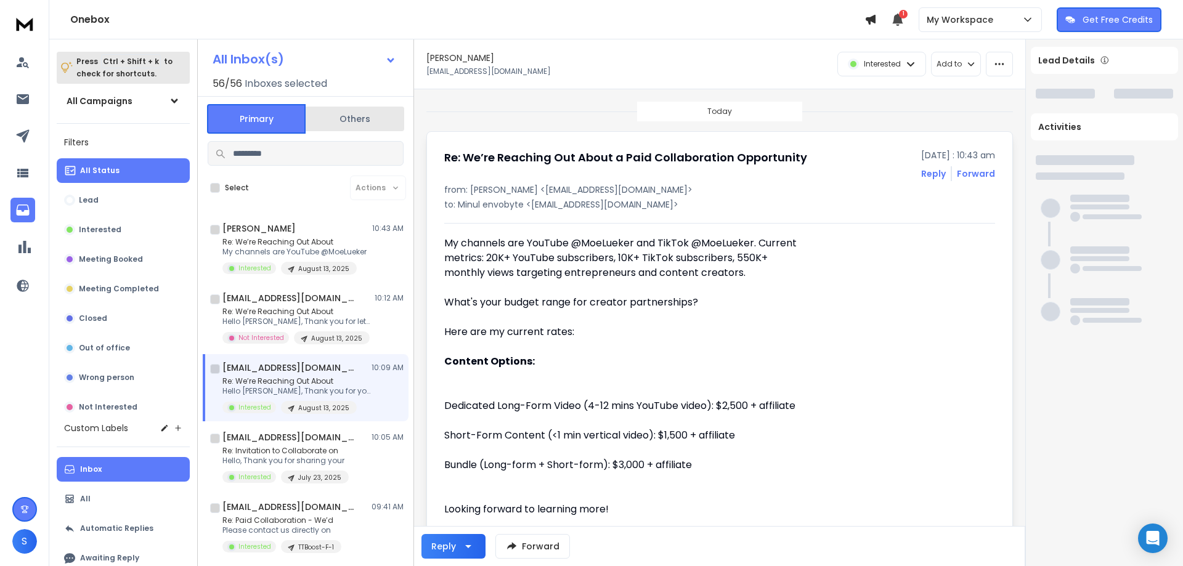
scroll to position [246, 0]
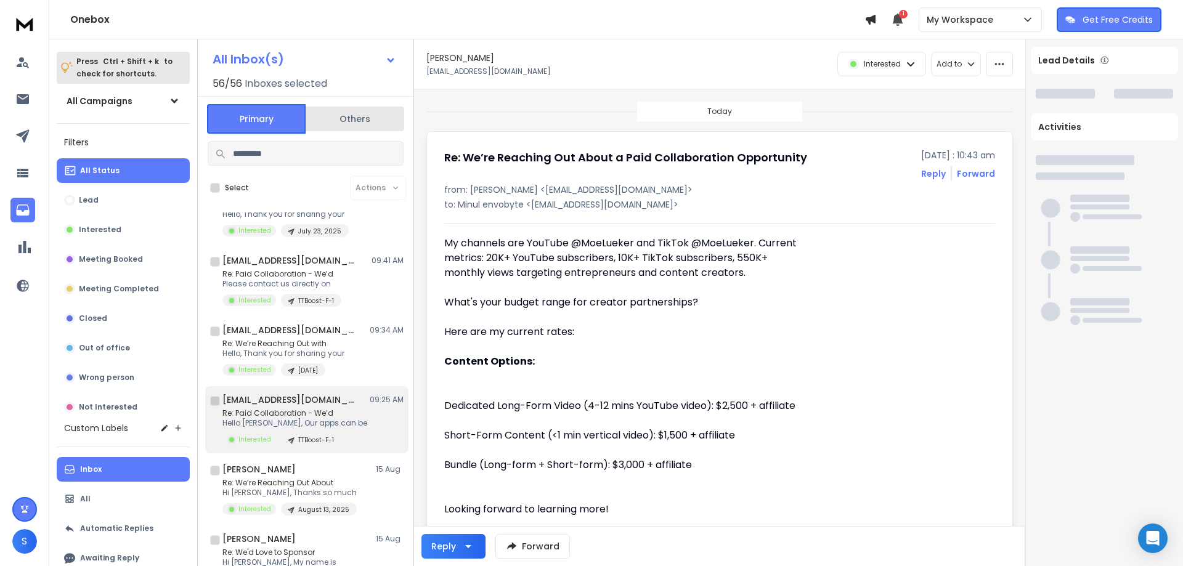
click at [280, 389] on div "afr.technologybd@gmail.com 09:25 AM Re: Paid Collaboration - We’d Hello Shamim,…" at bounding box center [306, 419] width 203 height 67
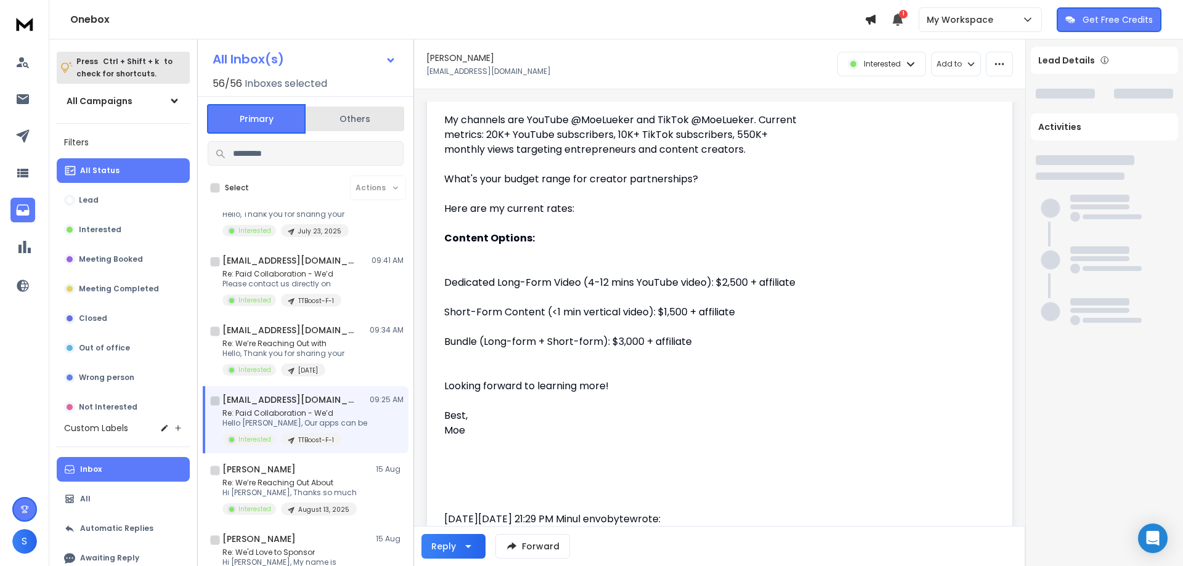
scroll to position [0, 0]
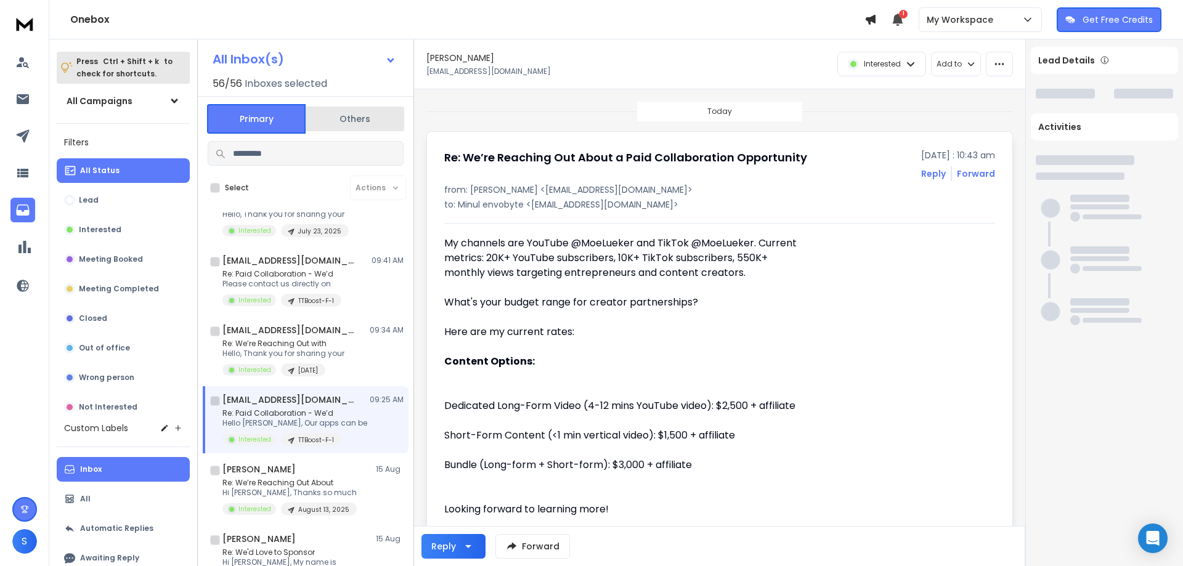
click at [844, 202] on p "to: Minul envobyte <minul@envobyte.com>" at bounding box center [719, 204] width 551 height 12
drag, startPoint x: 180, startPoint y: 6, endPoint x: 180, endPoint y: 14, distance: 7.4
click at [180, 14] on div "Onebox 1 My Workspace Get Free Credits" at bounding box center [591, 19] width 1183 height 39
click at [270, 25] on h1 "Onebox" at bounding box center [467, 19] width 794 height 15
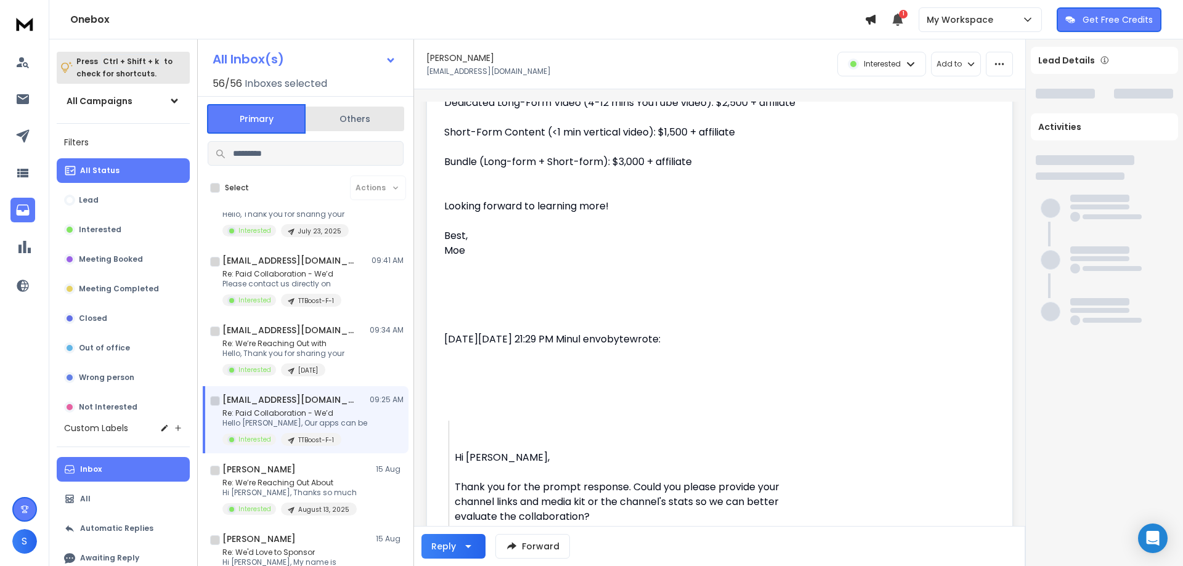
scroll to position [308, 0]
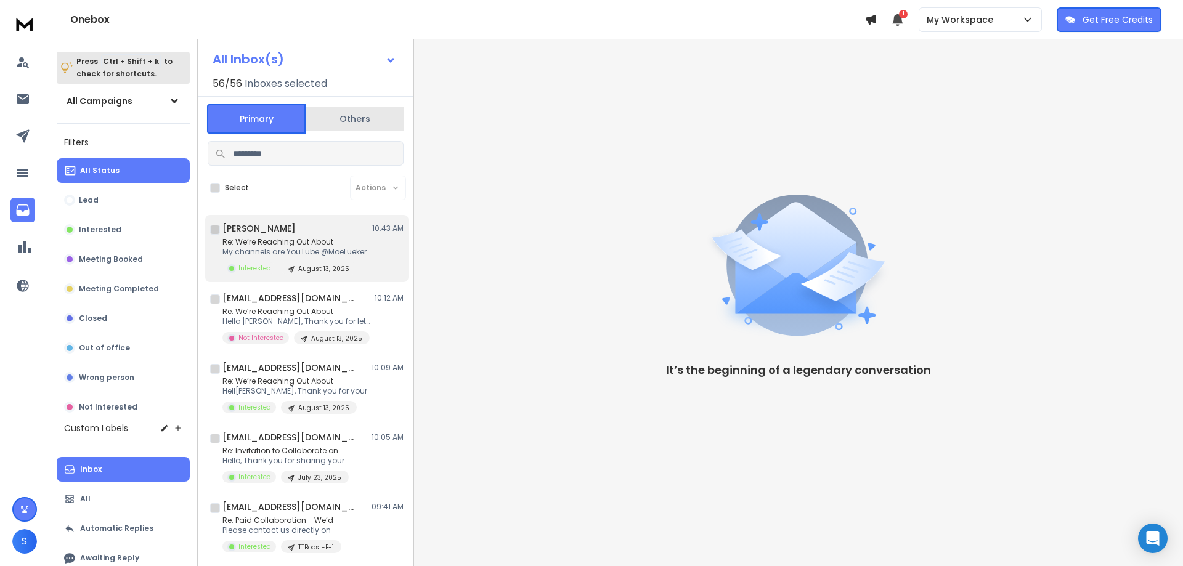
click at [276, 231] on div "[PERSON_NAME] 10:43 AM" at bounding box center [312, 228] width 181 height 12
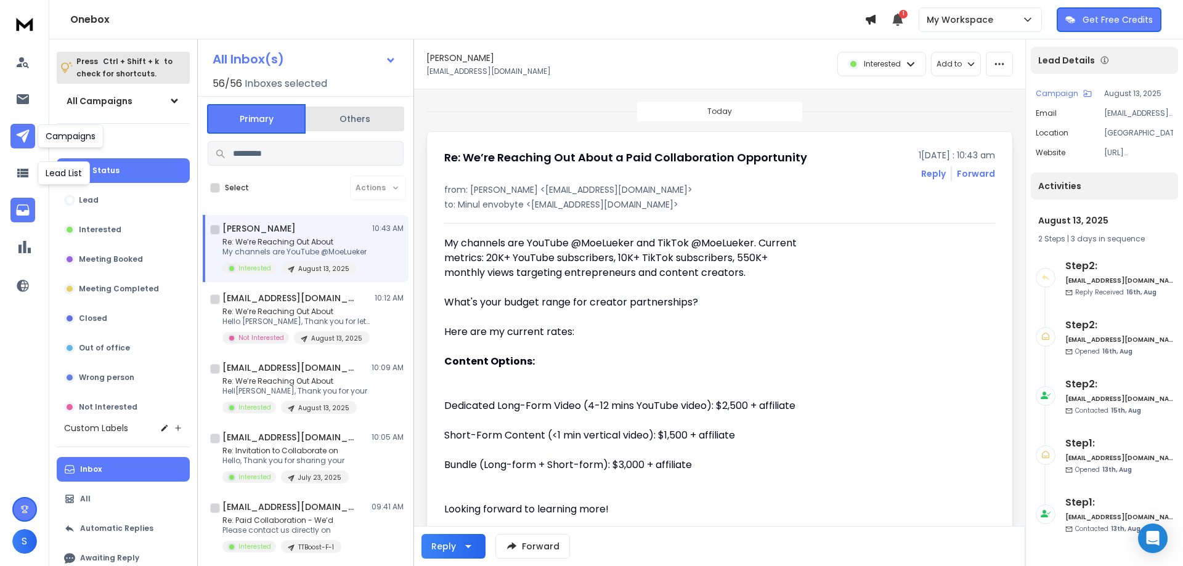
click at [23, 134] on icon at bounding box center [22, 135] width 13 height 13
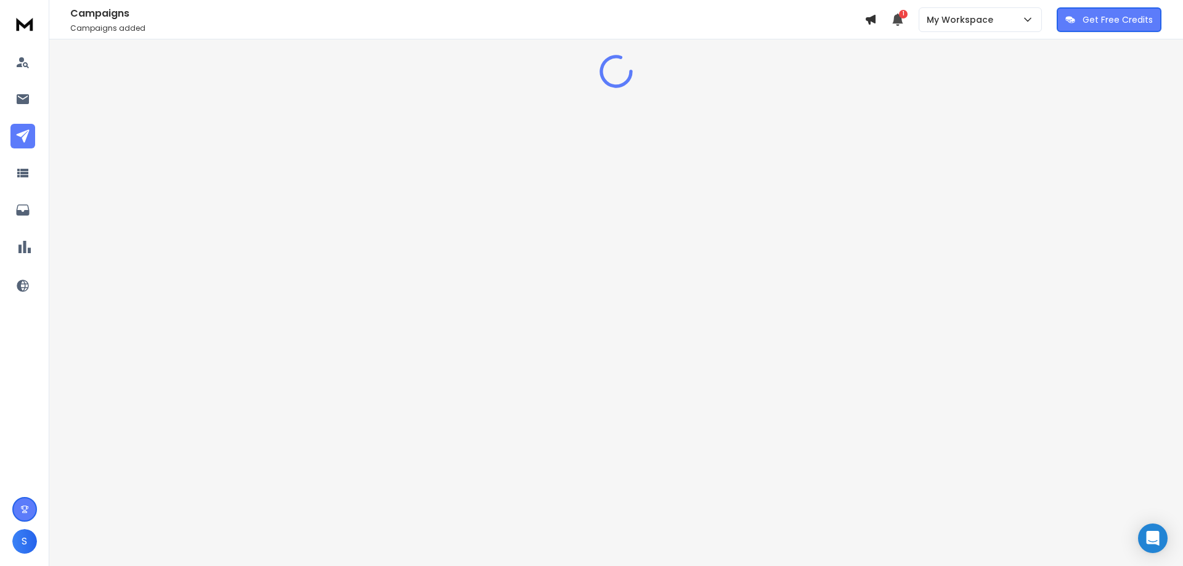
click at [899, 16] on span "1" at bounding box center [903, 14] width 9 height 9
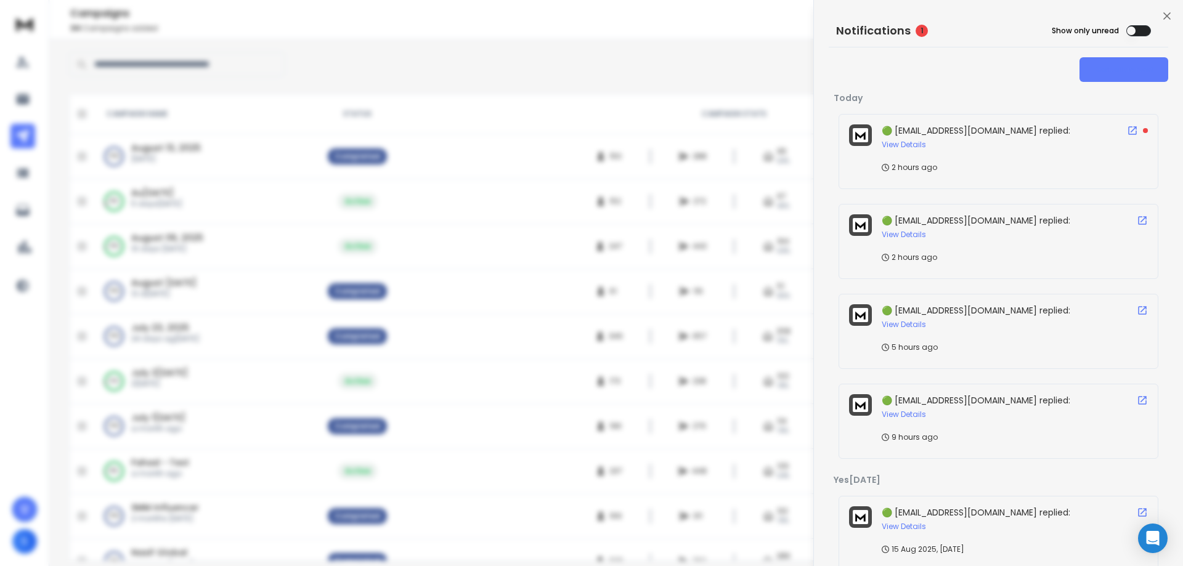
click at [1119, 72] on span "Mark all as read" at bounding box center [1123, 70] width 58 height 10
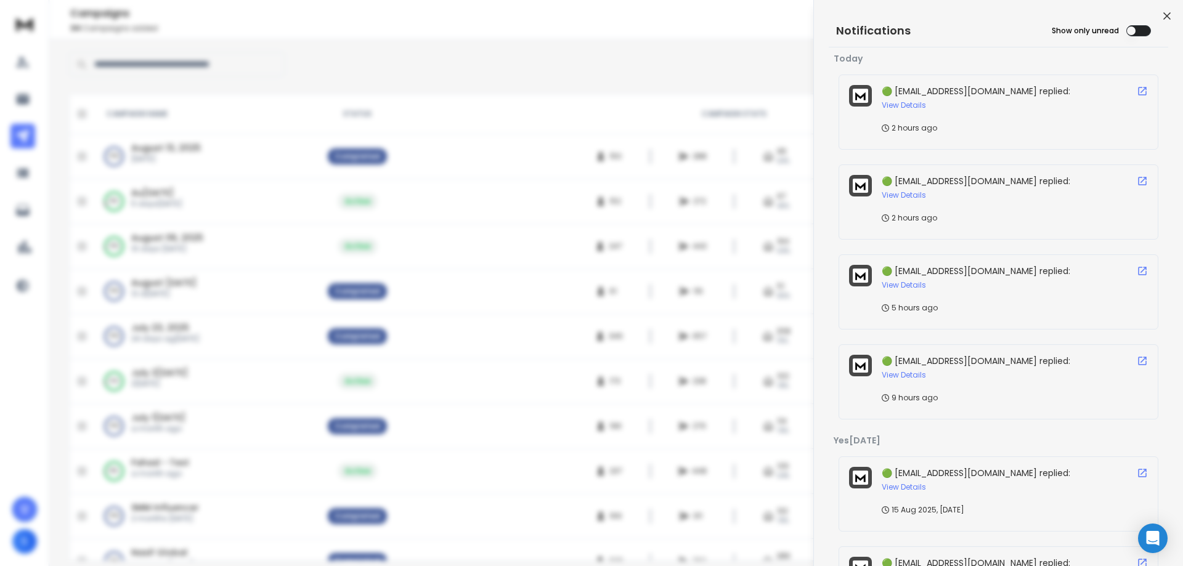
click at [1163, 15] on icon "button" at bounding box center [1166, 16] width 6 height 6
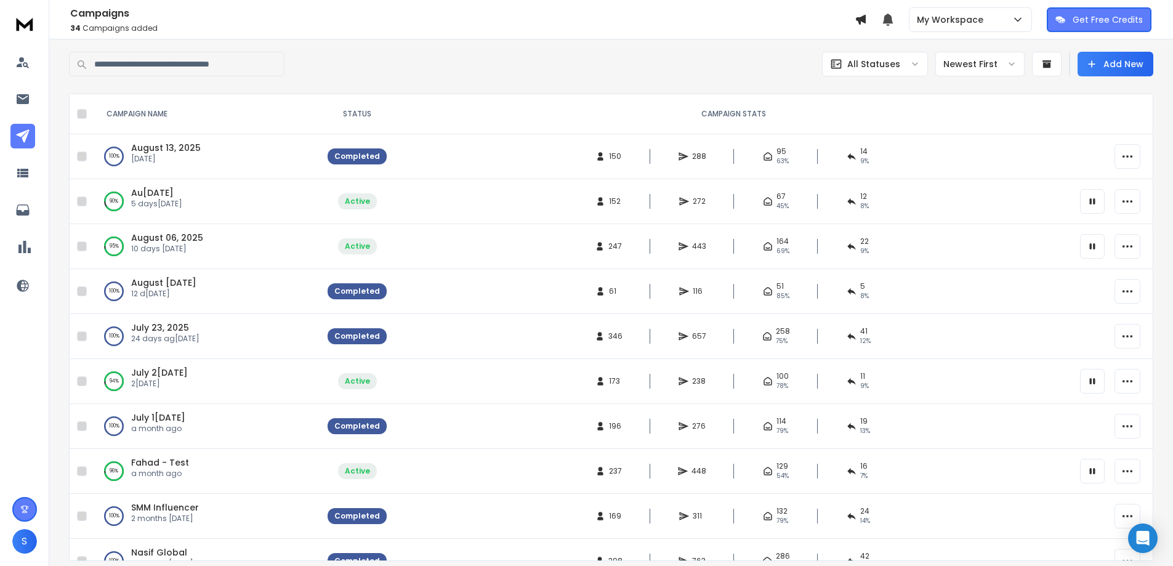
click at [585, 47] on div "Campaigns 34 Campaigns Added All Statuses Newest First Add New CAMPAIGN NAME ST…" at bounding box center [611, 306] width 1124 height 534
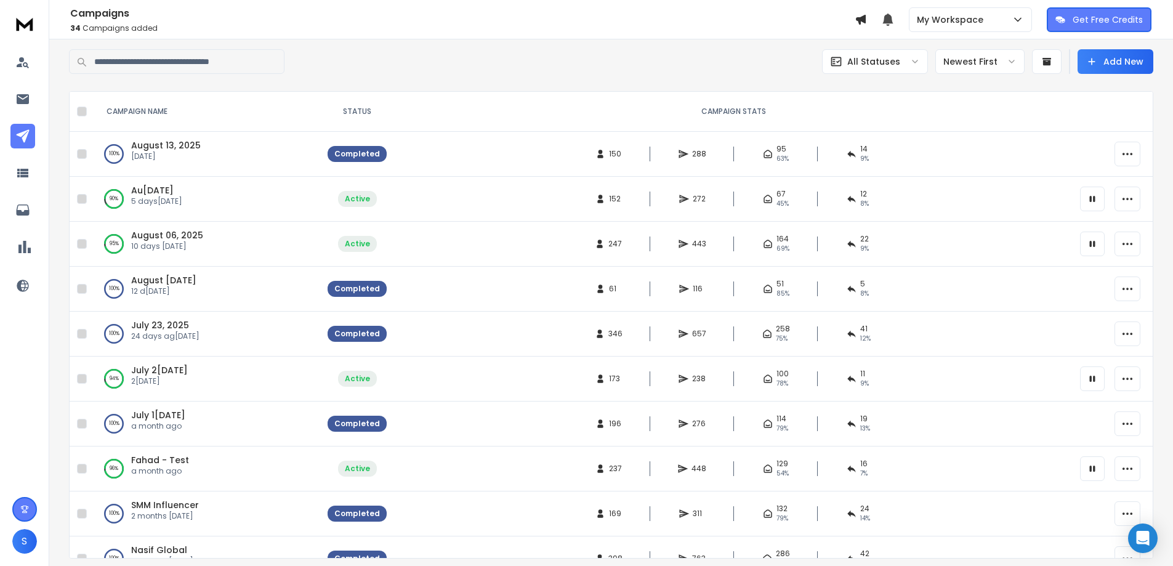
scroll to position [7, 0]
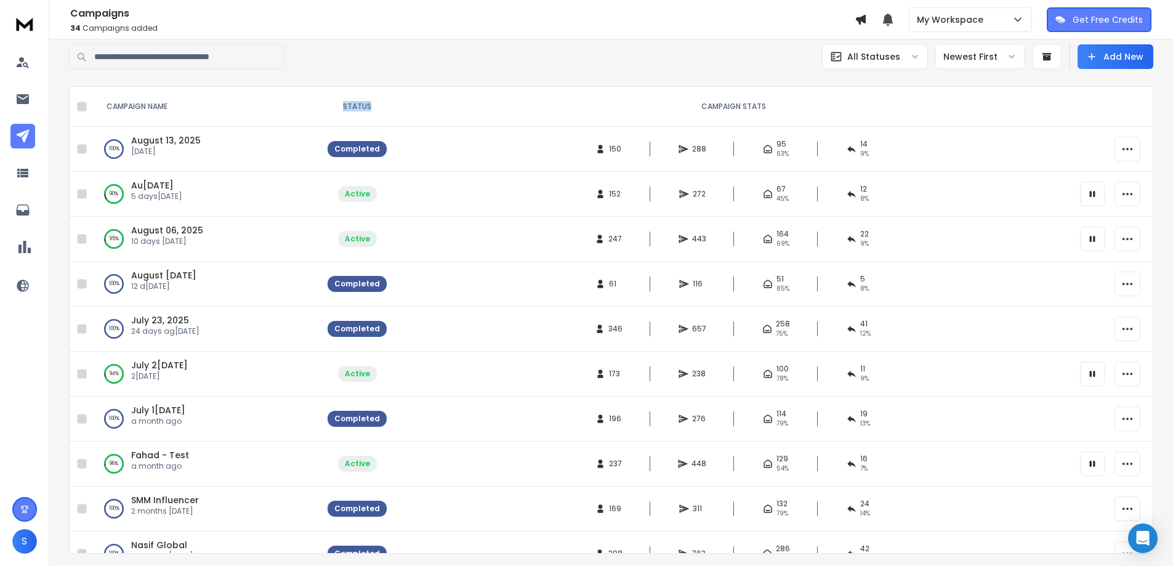
drag, startPoint x: 329, startPoint y: 103, endPoint x: 358, endPoint y: 103, distance: 28.9
click at [358, 103] on th "STATUS" at bounding box center [357, 107] width 74 height 40
drag, startPoint x: 687, startPoint y: 103, endPoint x: 789, endPoint y: 106, distance: 101.7
click at [791, 107] on th "CAMPAIGN STATS" at bounding box center [733, 107] width 679 height 40
drag, startPoint x: 107, startPoint y: 102, endPoint x: 182, endPoint y: 107, distance: 74.7
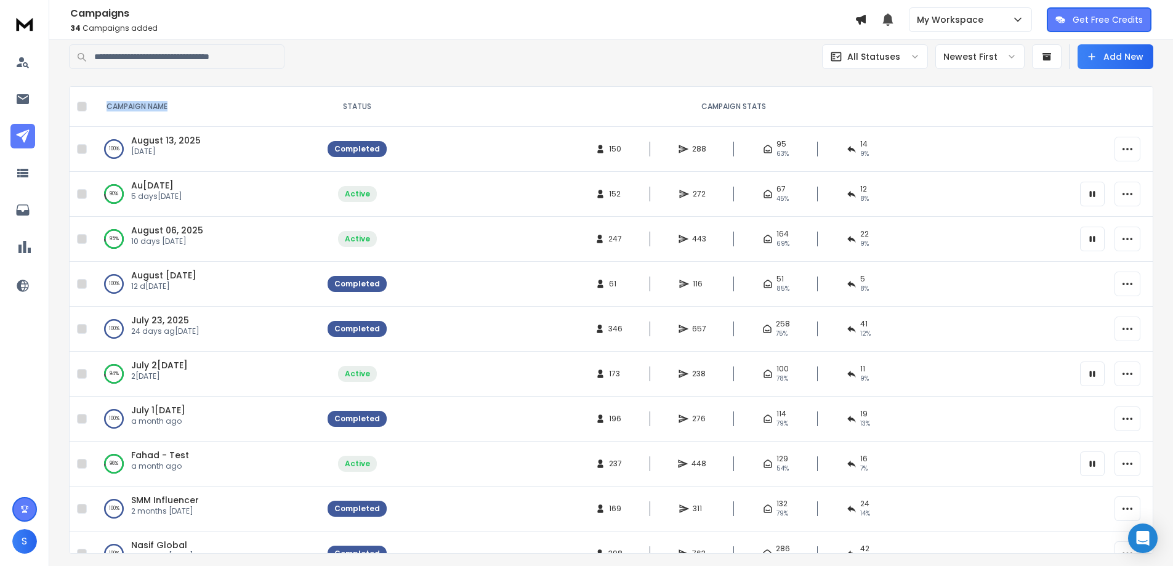
click at [182, 107] on th "CAMPAIGN NAME" at bounding box center [206, 107] width 228 height 40
click at [346, 60] on div at bounding box center [340, 56] width 543 height 25
click at [31, 210] on link at bounding box center [22, 210] width 25 height 25
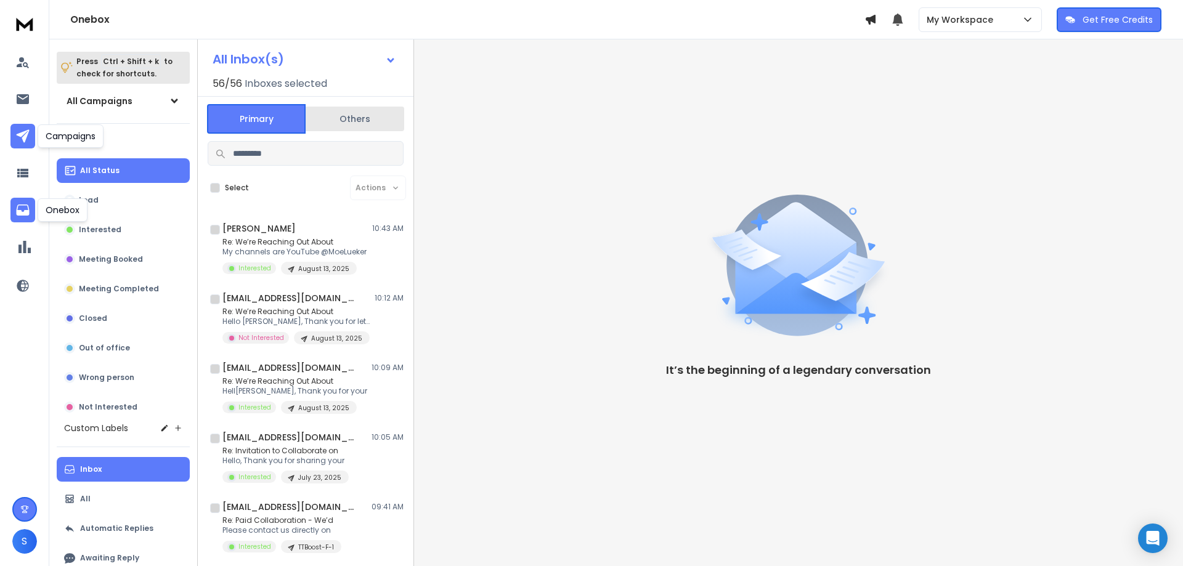
click at [17, 129] on icon at bounding box center [22, 136] width 15 height 15
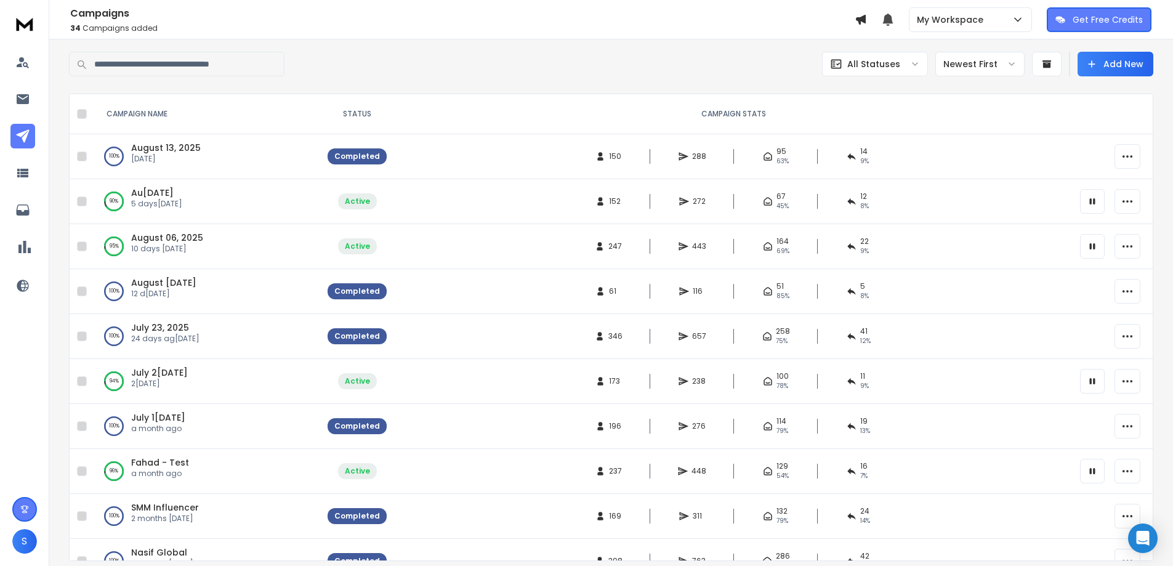
click at [150, 69] on input at bounding box center [177, 64] width 216 height 25
paste input "**********"
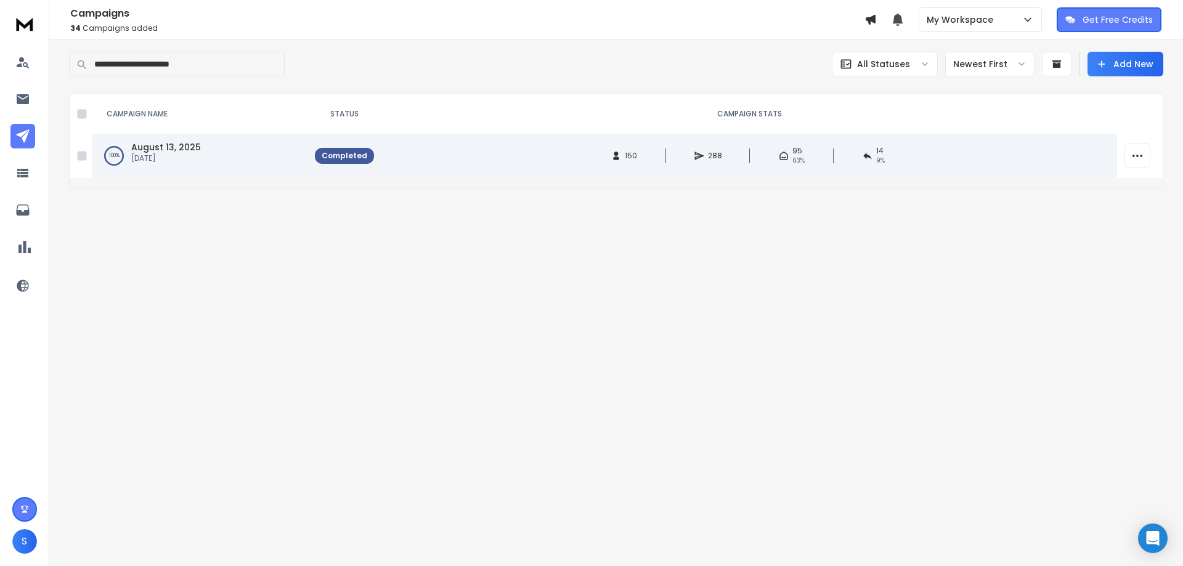
type input "**********"
click at [190, 163] on div "August 13, 2025 3 days ago" at bounding box center [166, 156] width 70 height 30
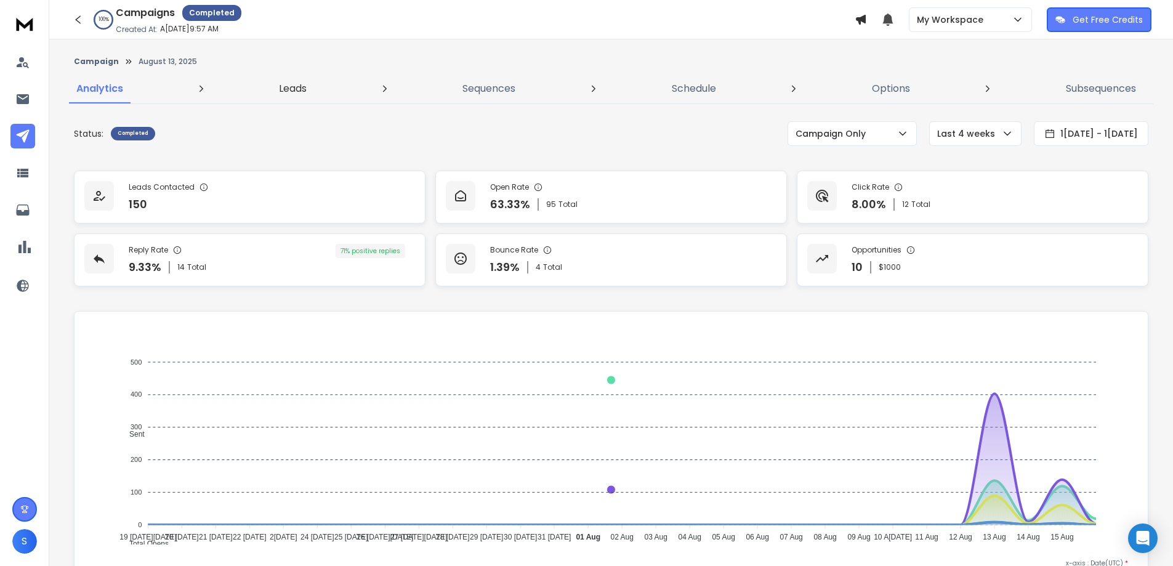
click at [296, 92] on p "Leads" at bounding box center [293, 88] width 28 height 15
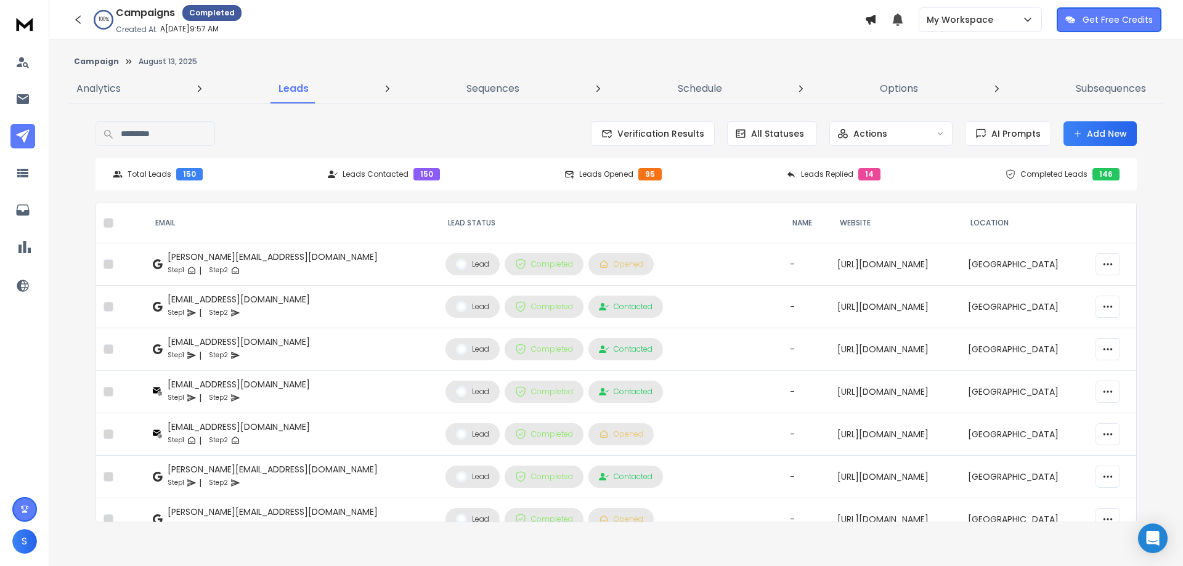
click at [180, 135] on input at bounding box center [154, 133] width 119 height 25
paste input "**********"
type input "**********"
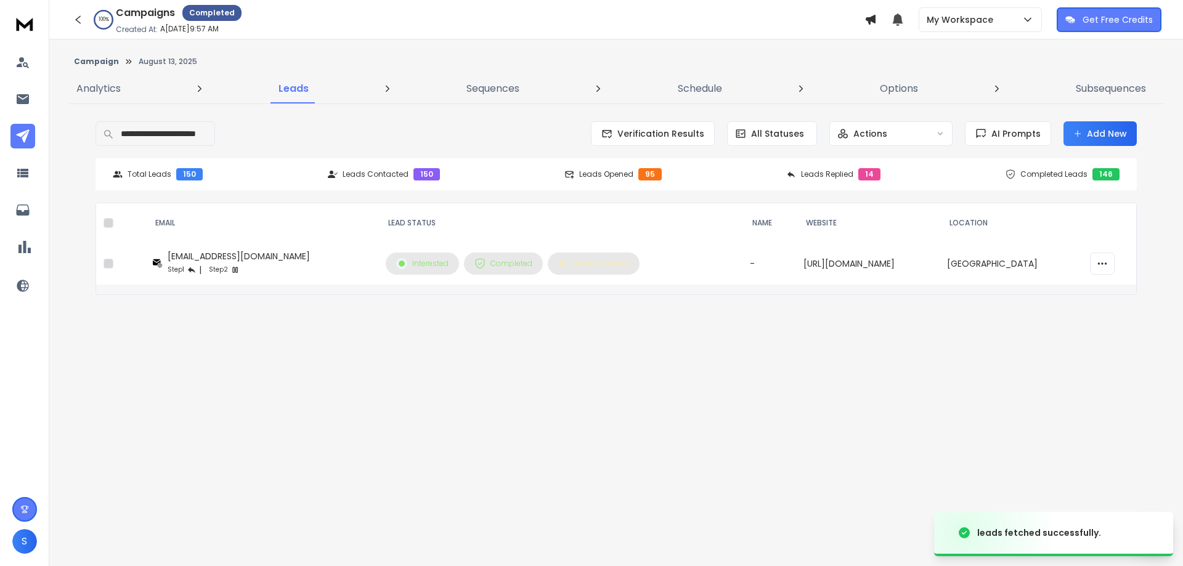
click at [602, 259] on div "Reply Received" at bounding box center [593, 264] width 71 height 10
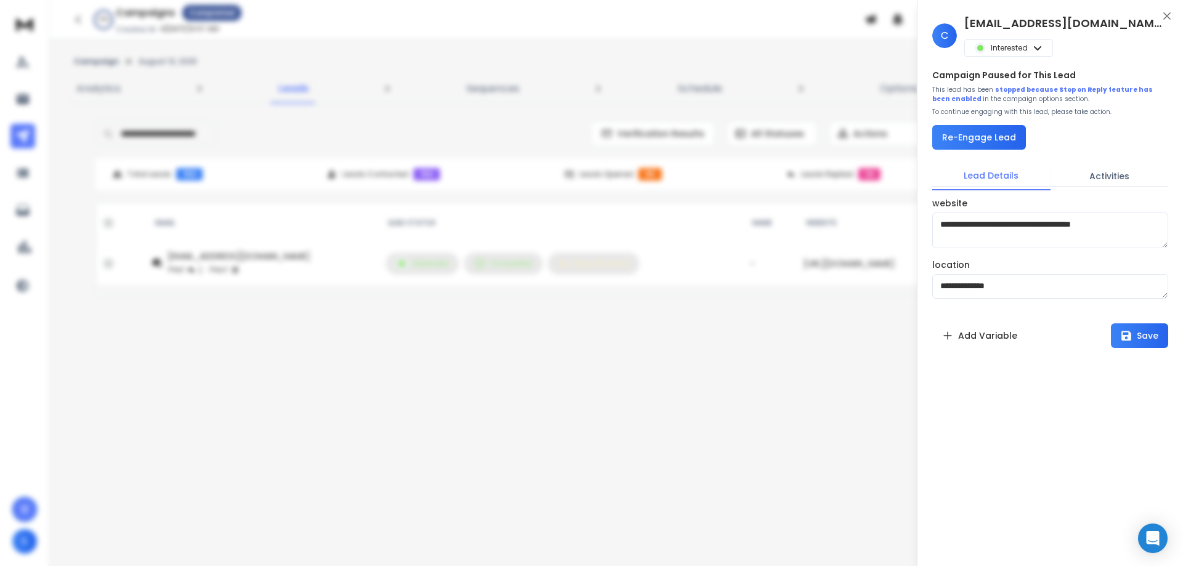
click at [1101, 172] on button "Activities" at bounding box center [1109, 176] width 118 height 27
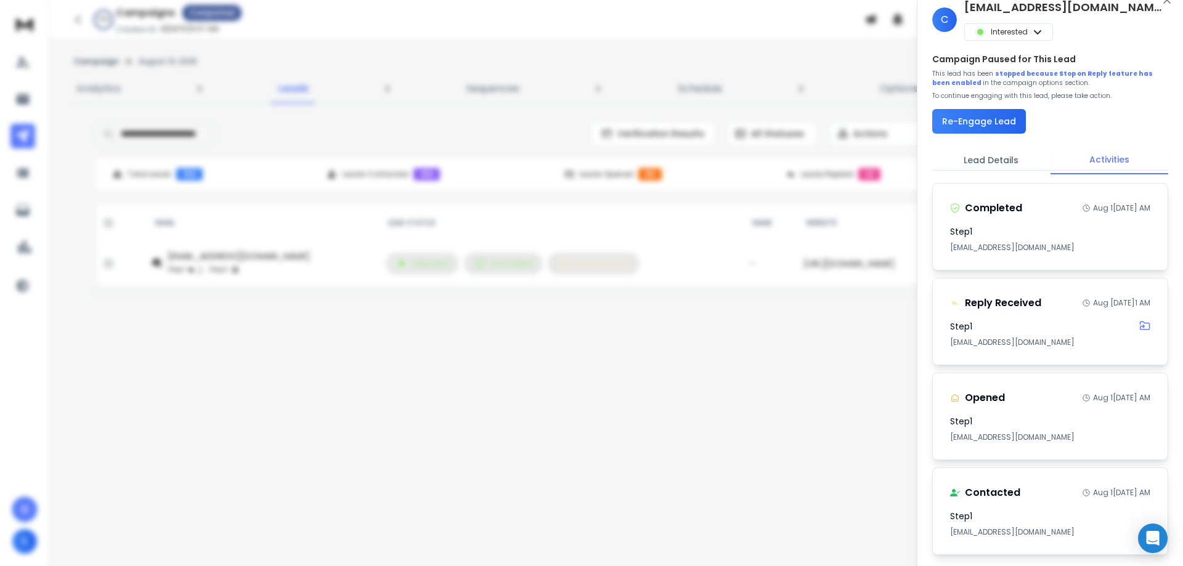
scroll to position [20, 0]
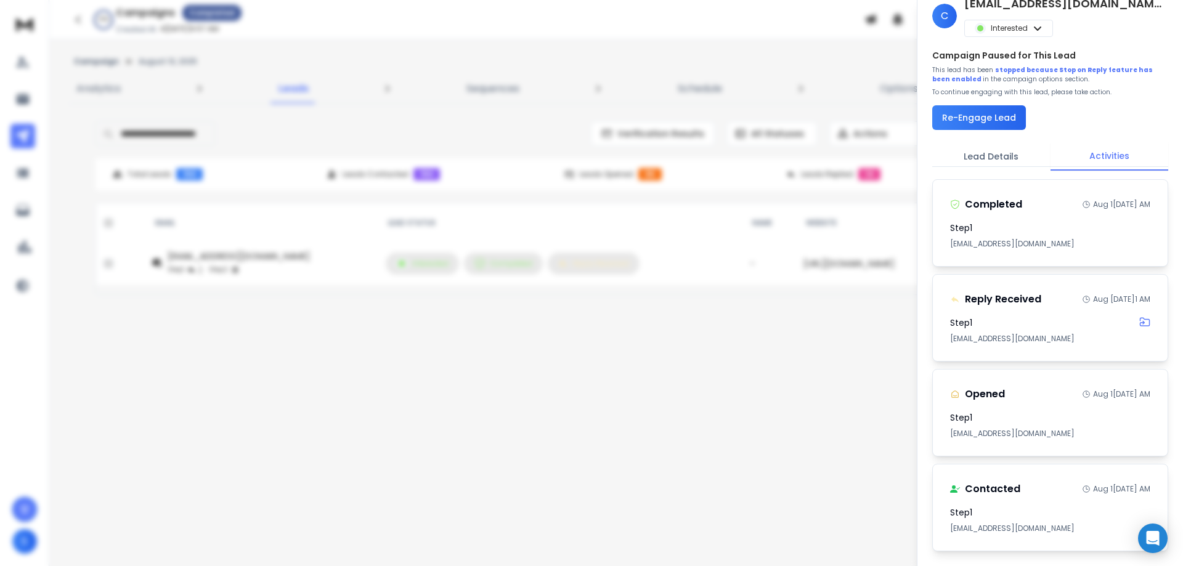
click at [1144, 319] on icon at bounding box center [1144, 322] width 9 height 8
click at [302, 118] on div at bounding box center [591, 283] width 1183 height 566
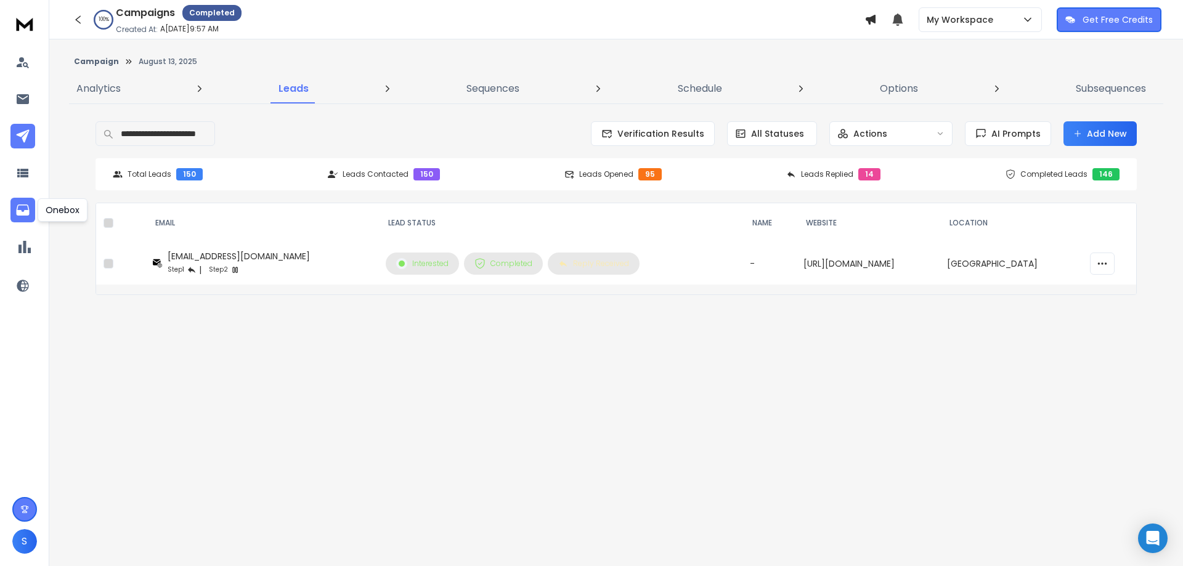
click at [31, 216] on link at bounding box center [22, 210] width 25 height 25
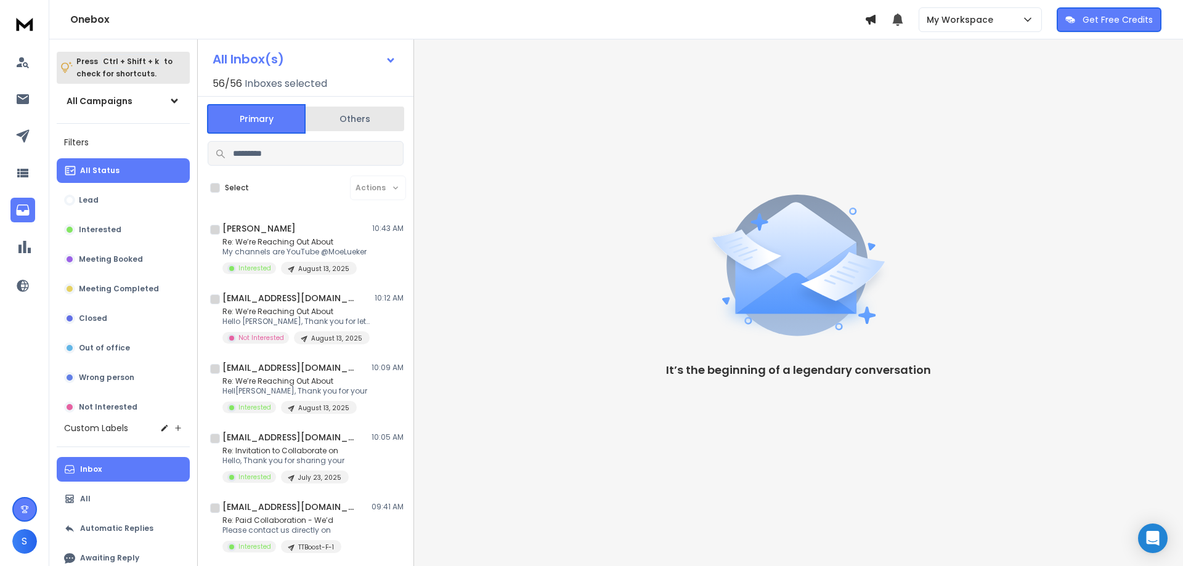
click at [350, 157] on input at bounding box center [306, 153] width 196 height 25
paste input "**********"
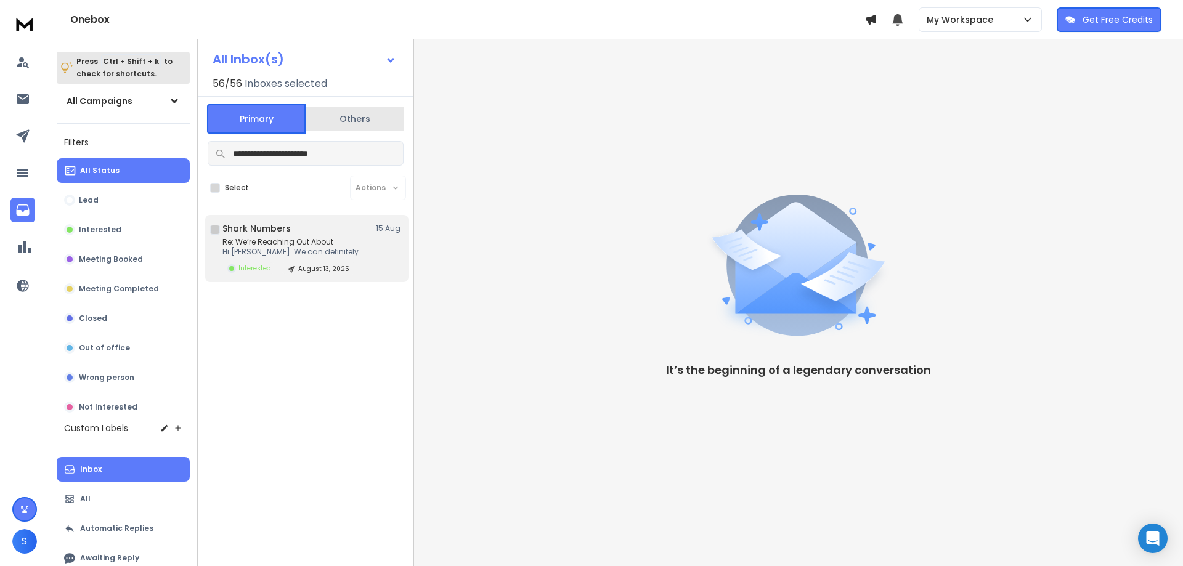
click at [310, 245] on p "Re: We’re Reaching Out About" at bounding box center [290, 242] width 136 height 10
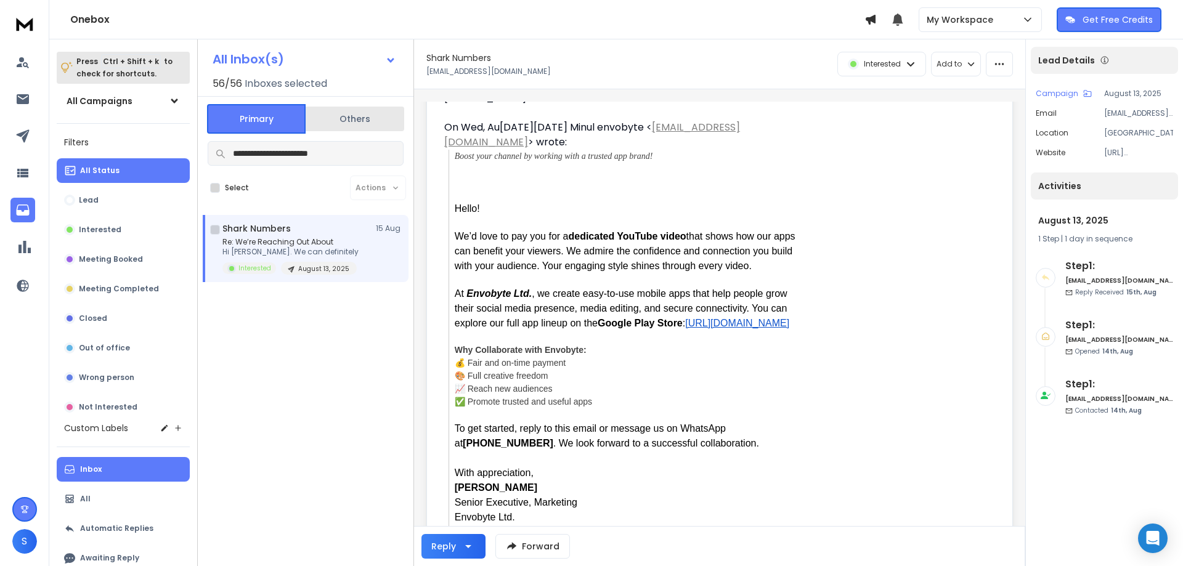
scroll to position [482, 0]
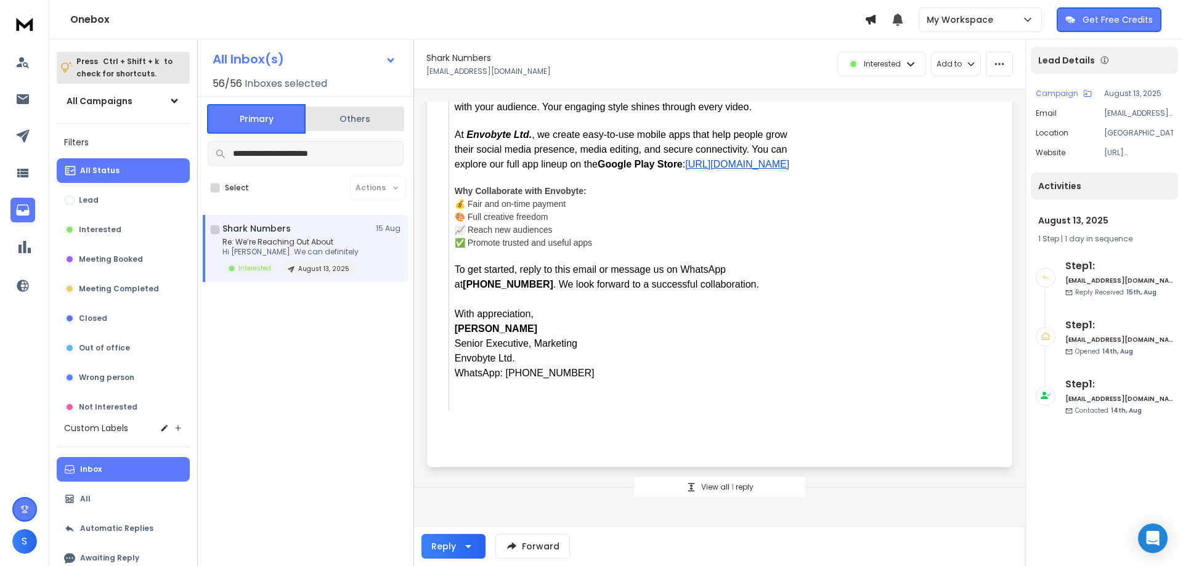
click at [732, 485] on span "1" at bounding box center [733, 487] width 4 height 10
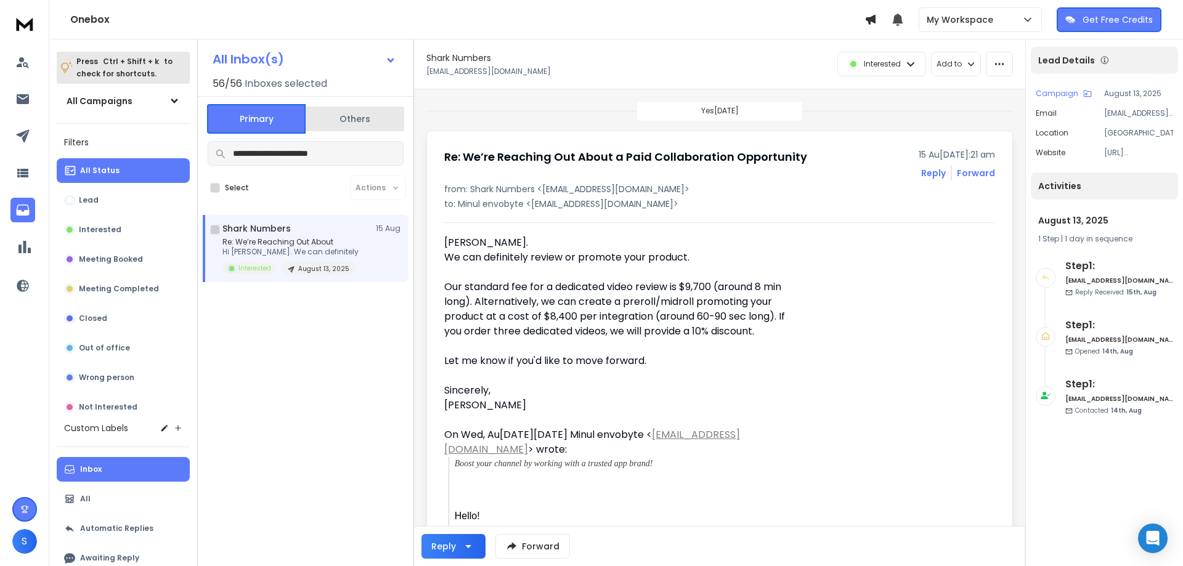
scroll to position [0, 0]
drag, startPoint x: 224, startPoint y: 228, endPoint x: 323, endPoint y: 220, distance: 98.9
click at [323, 220] on div "Shark Numbers 15 Aug Re: We’re Reaching Out About Hi Hassan. We can definitely …" at bounding box center [306, 248] width 203 height 67
copy h1 "Shark Numbers"
drag, startPoint x: 362, startPoint y: 151, endPoint x: 229, endPoint y: 140, distance: 133.4
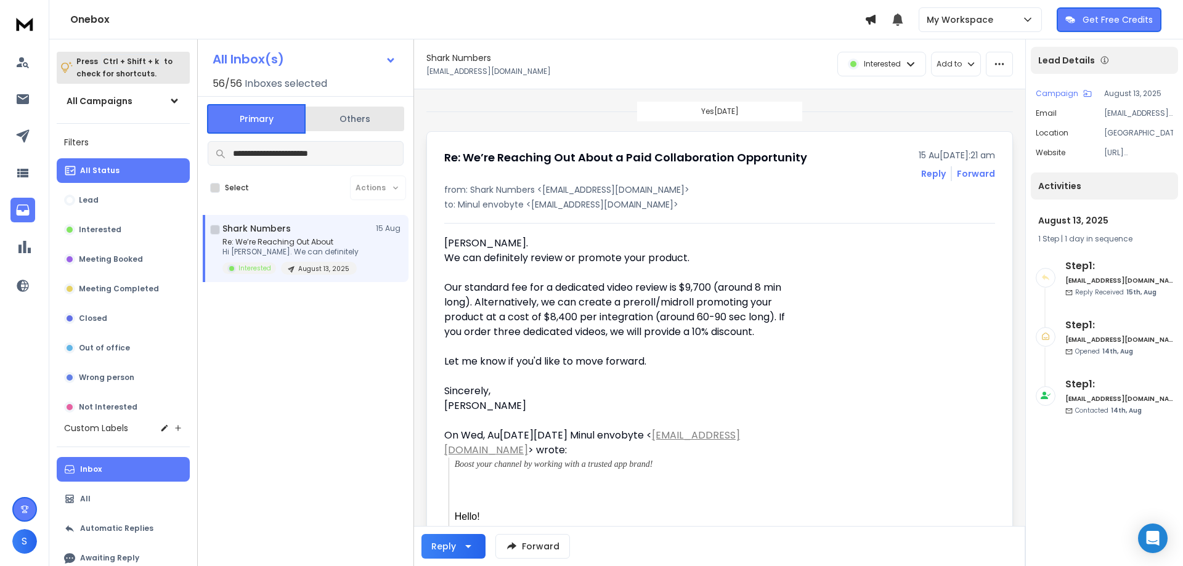
click at [229, 140] on div "**********" at bounding box center [306, 151] width 206 height 30
paste input
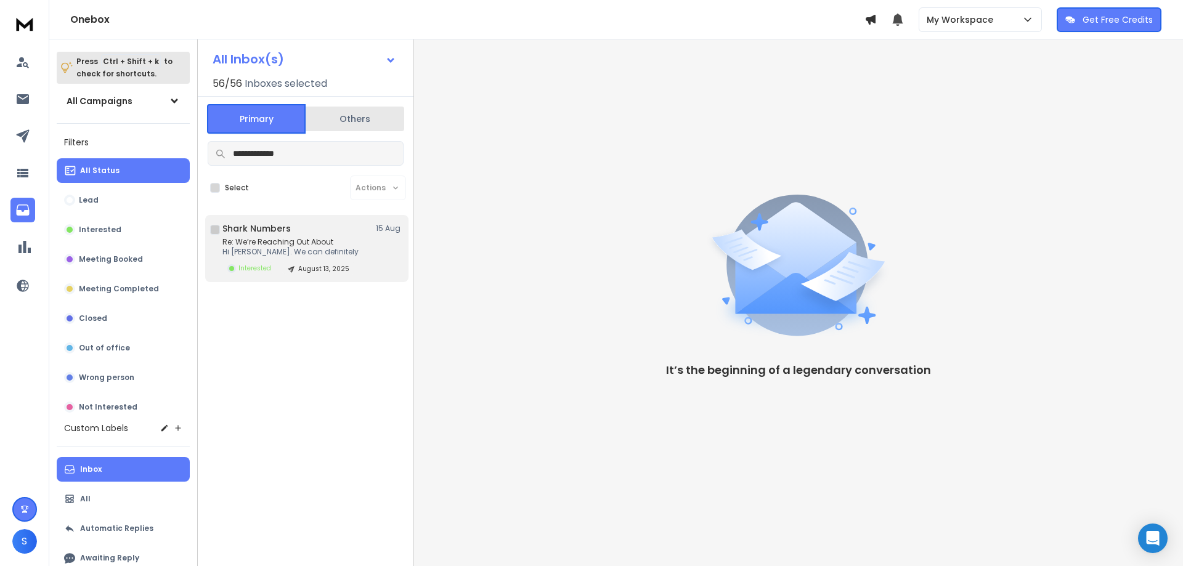
type input "**********"
click at [303, 240] on p "Re: We’re Reaching Out About" at bounding box center [290, 242] width 136 height 10
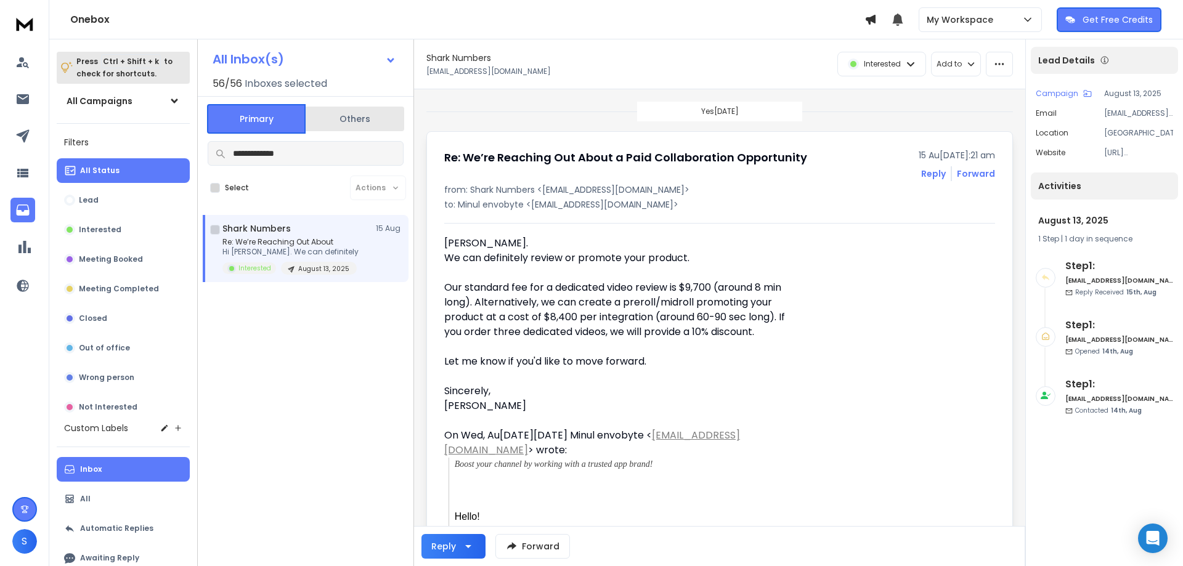
click at [288, 116] on button "Primary" at bounding box center [256, 119] width 99 height 30
drag, startPoint x: 318, startPoint y: 160, endPoint x: 228, endPoint y: 163, distance: 90.0
click at [228, 163] on input "**********" at bounding box center [306, 153] width 196 height 25
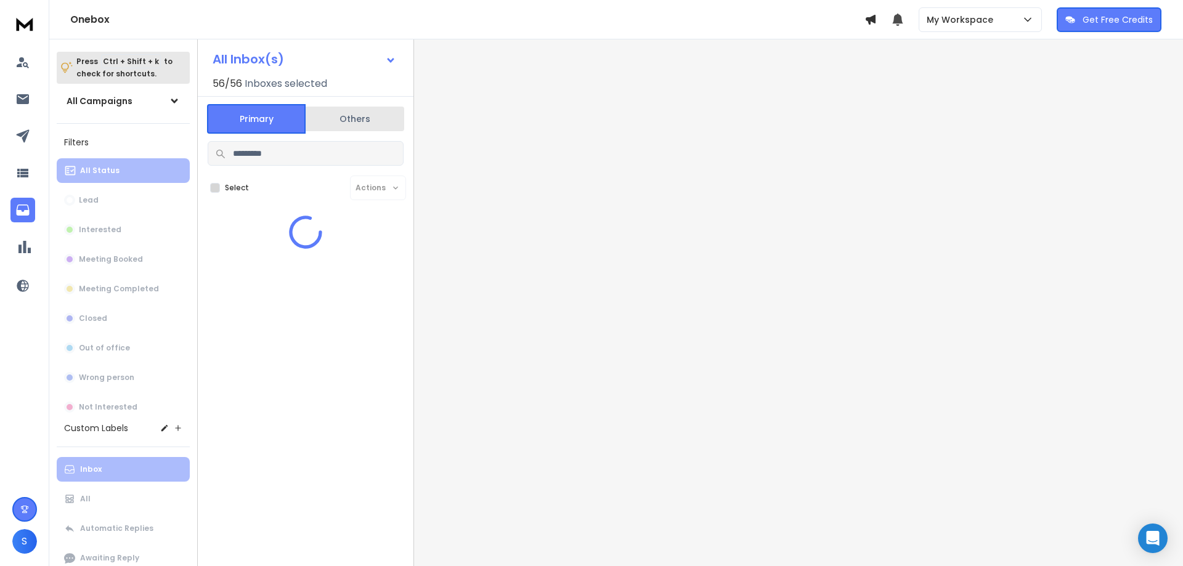
click at [620, 245] on div at bounding box center [798, 322] width 769 height 566
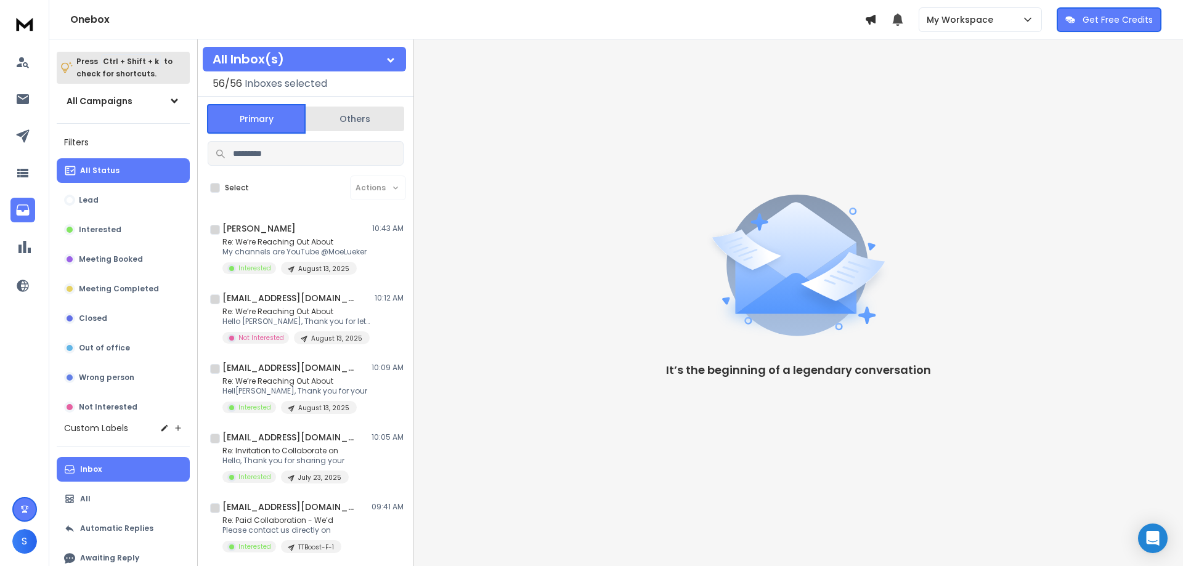
click at [394, 59] on icon at bounding box center [390, 60] width 7 height 4
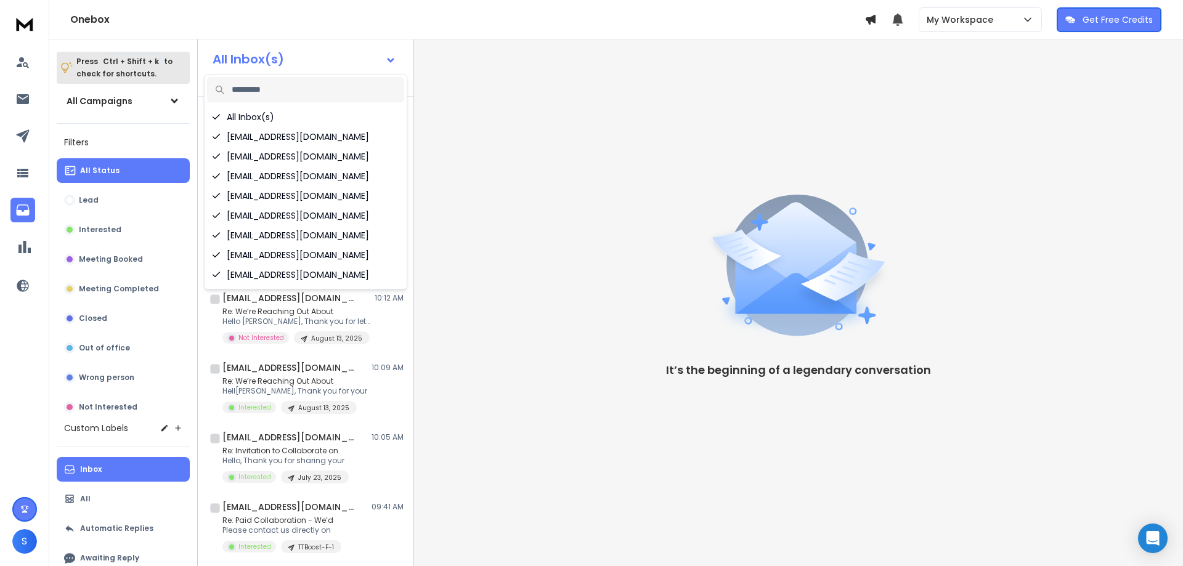
click at [620, 66] on div "It’s the beginning of a legendary conversation" at bounding box center [798, 279] width 769 height 481
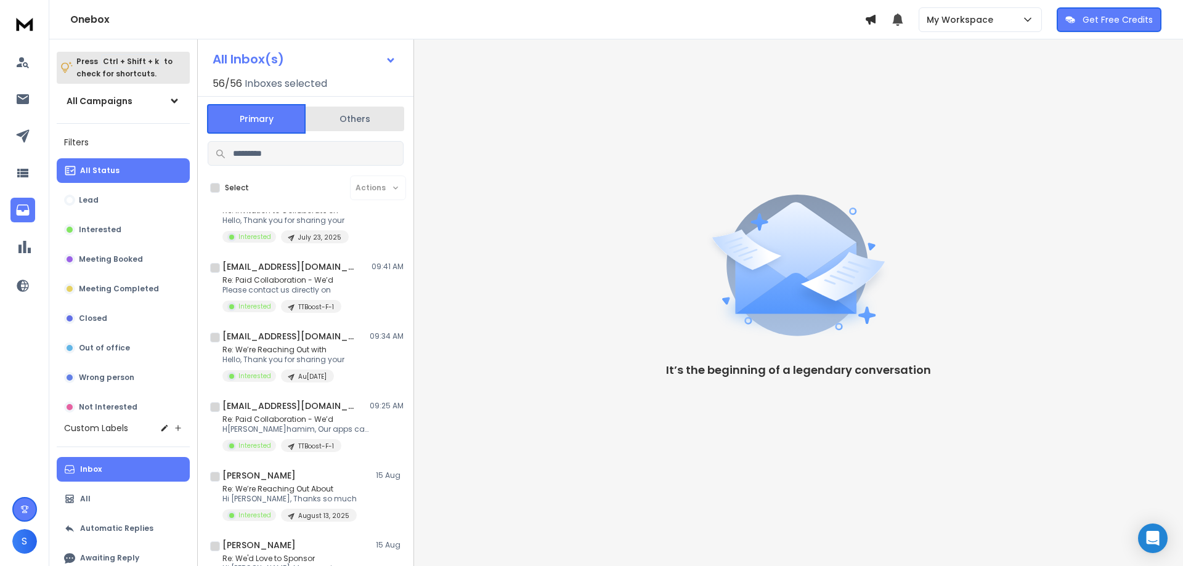
scroll to position [246, 0]
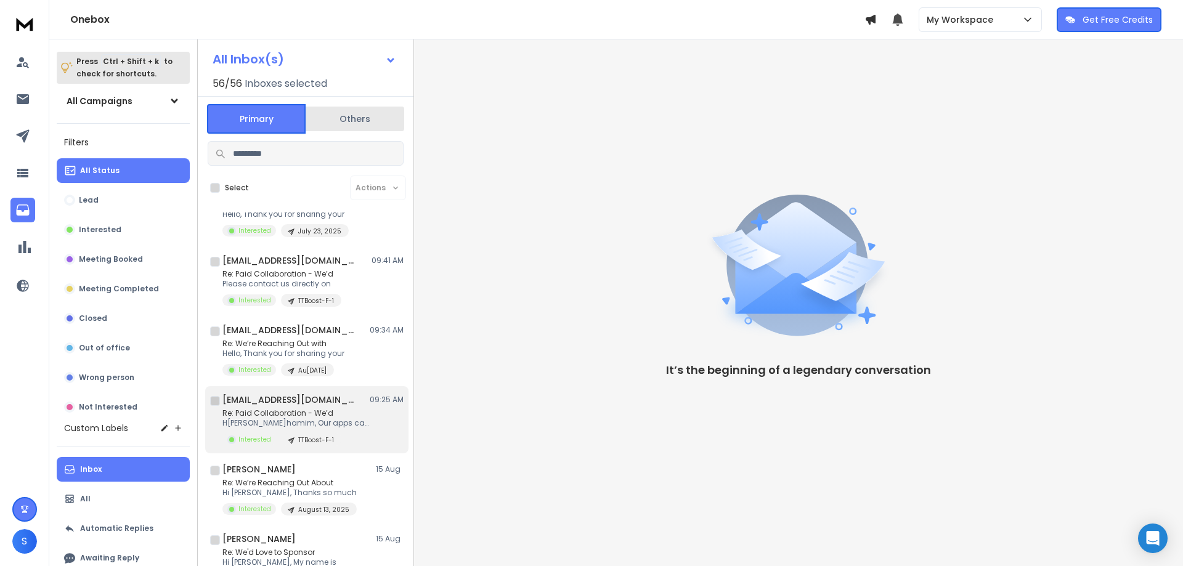
click at [282, 400] on h1 "afr.technologybd@gmail.com" at bounding box center [289, 400] width 135 height 12
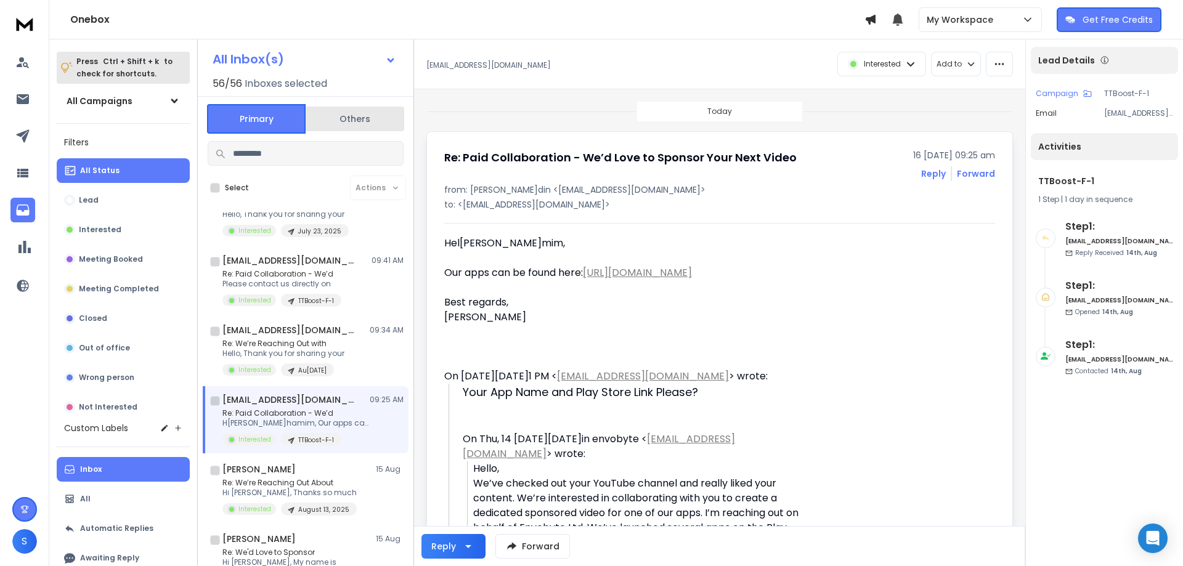
click at [346, 122] on button "Others" at bounding box center [354, 118] width 99 height 27
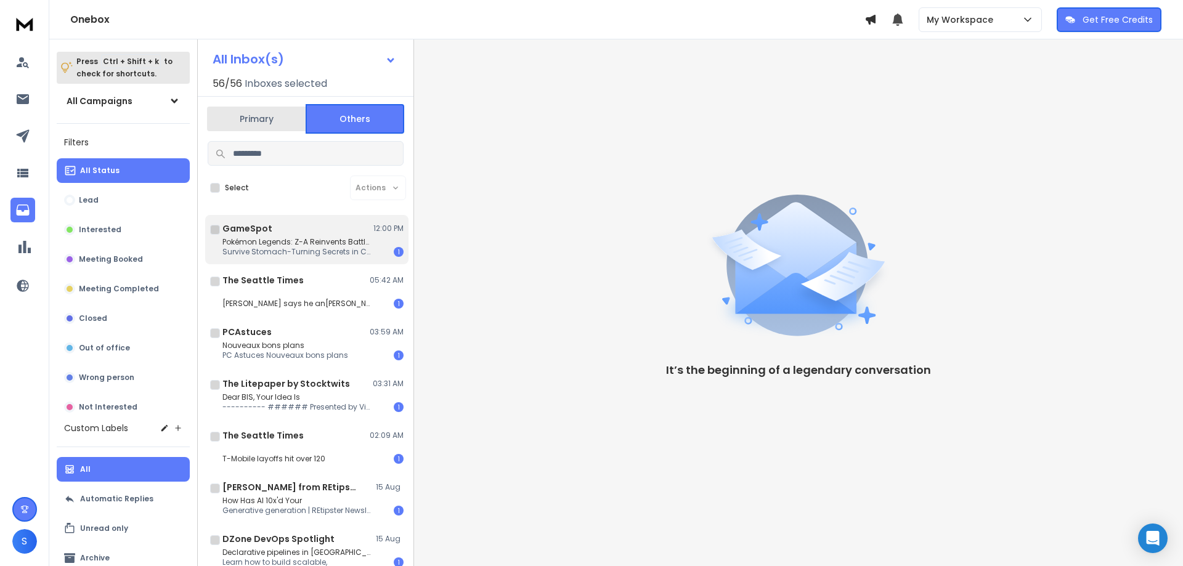
click at [268, 249] on p "Survive Stomach-Turning Secrets in Caput" at bounding box center [296, 252] width 148 height 10
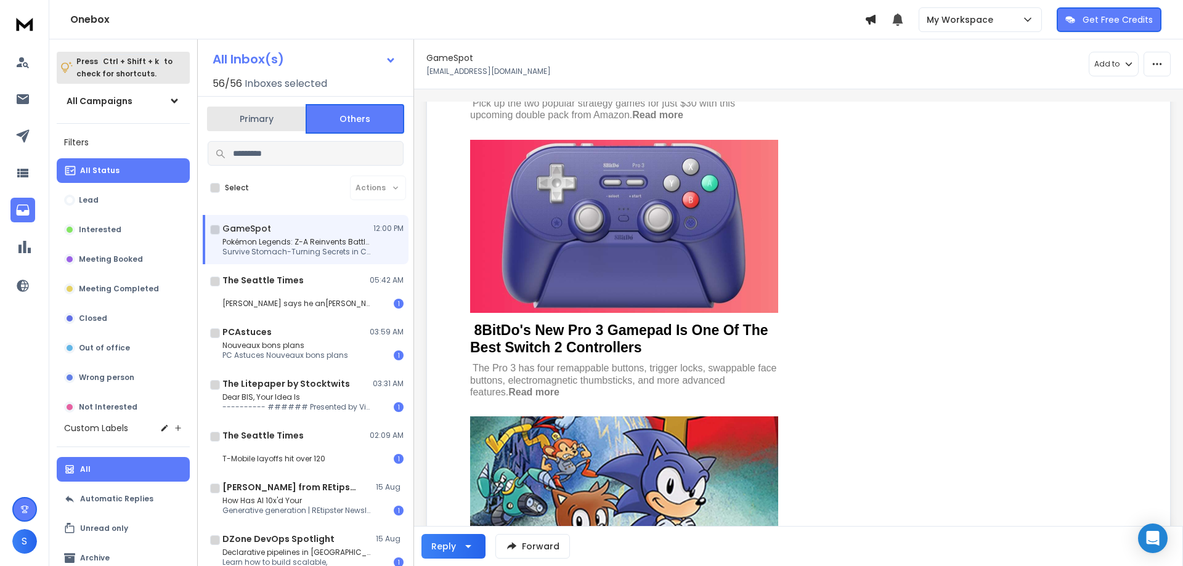
scroll to position [1109, 0]
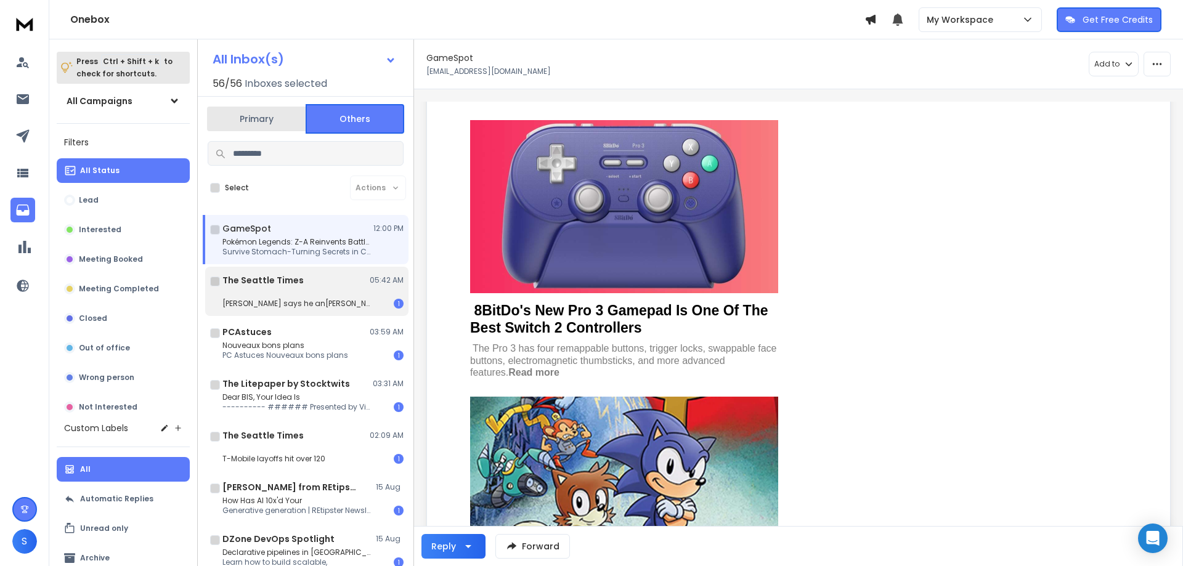
click at [290, 291] on div "Putin says he and Trump 1" at bounding box center [312, 299] width 181 height 20
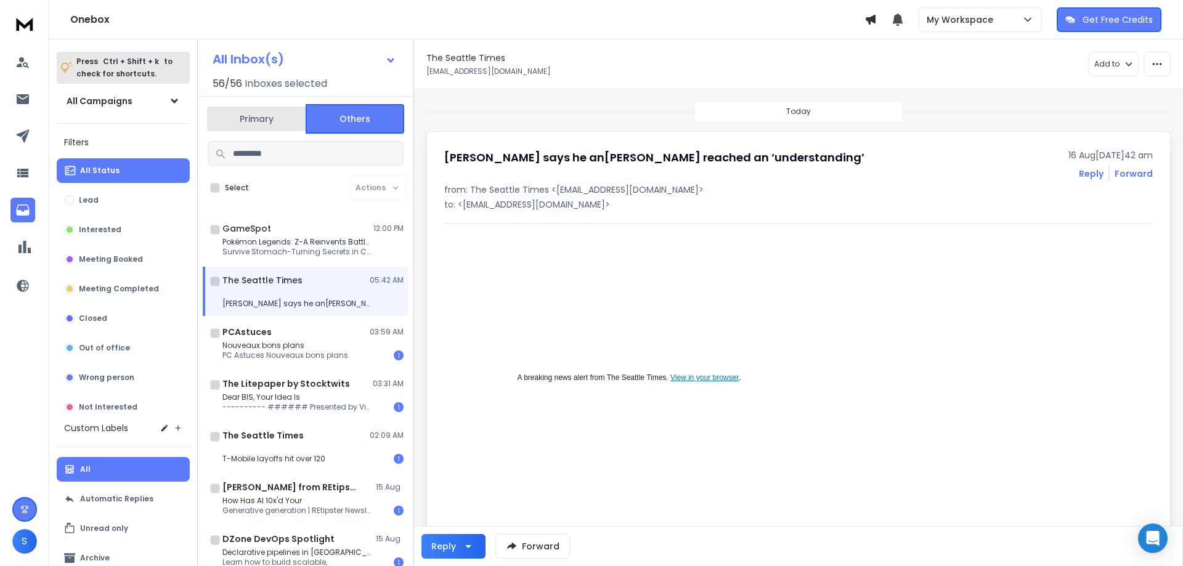
scroll to position [62, 0]
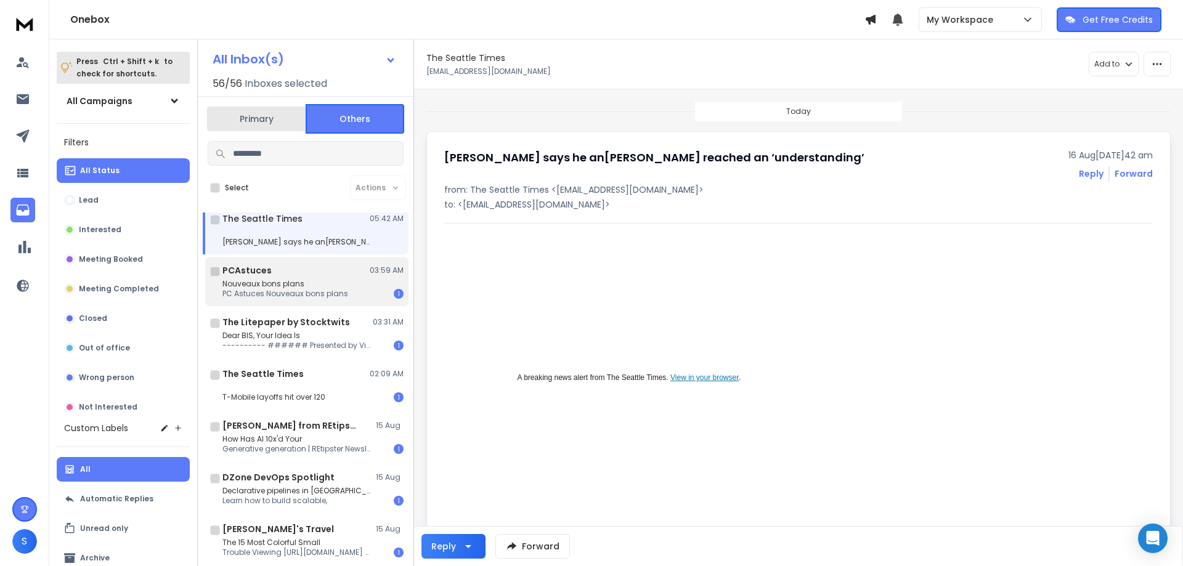
click at [285, 286] on p "Nouveaux bons plans" at bounding box center [285, 284] width 126 height 10
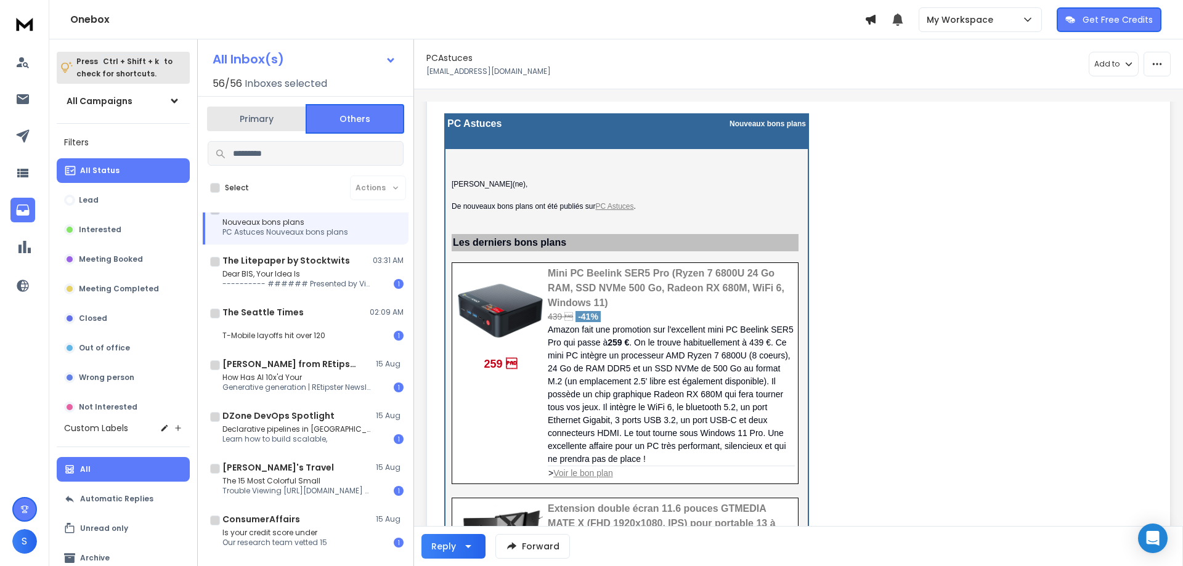
scroll to position [123, 0]
click at [319, 265] on h1 "The Litepaper by Stocktwits" at bounding box center [285, 260] width 127 height 12
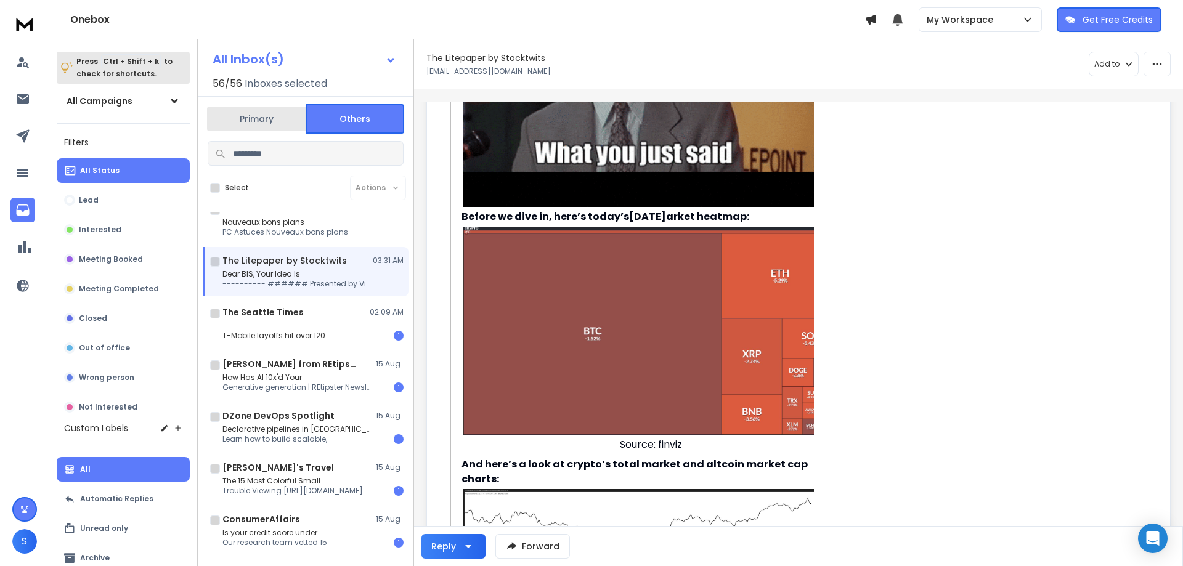
scroll to position [677, 0]
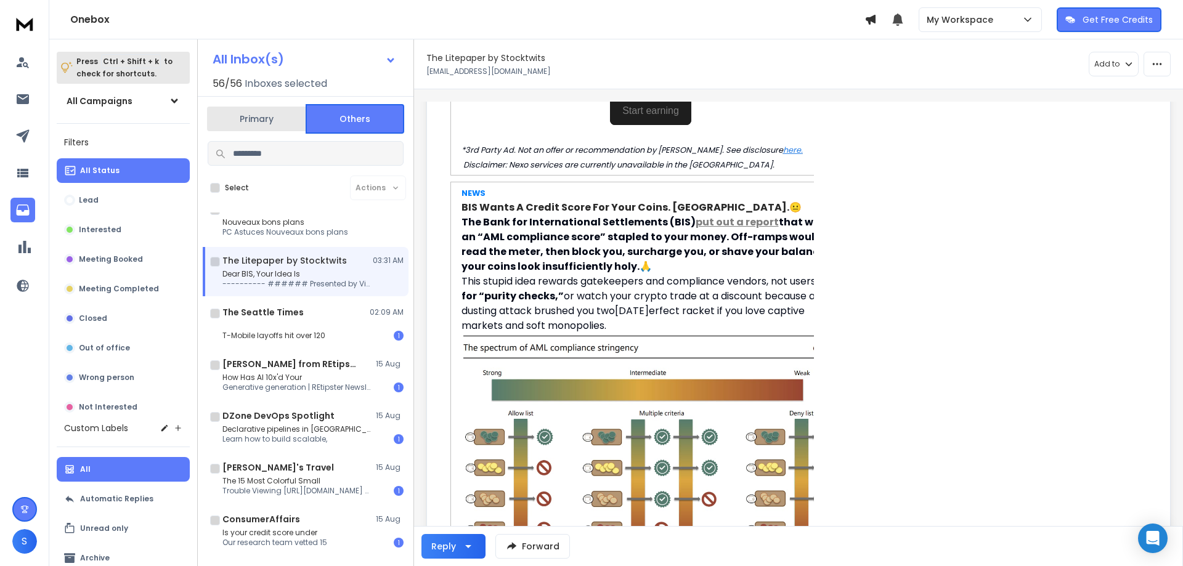
scroll to position [2156, 0]
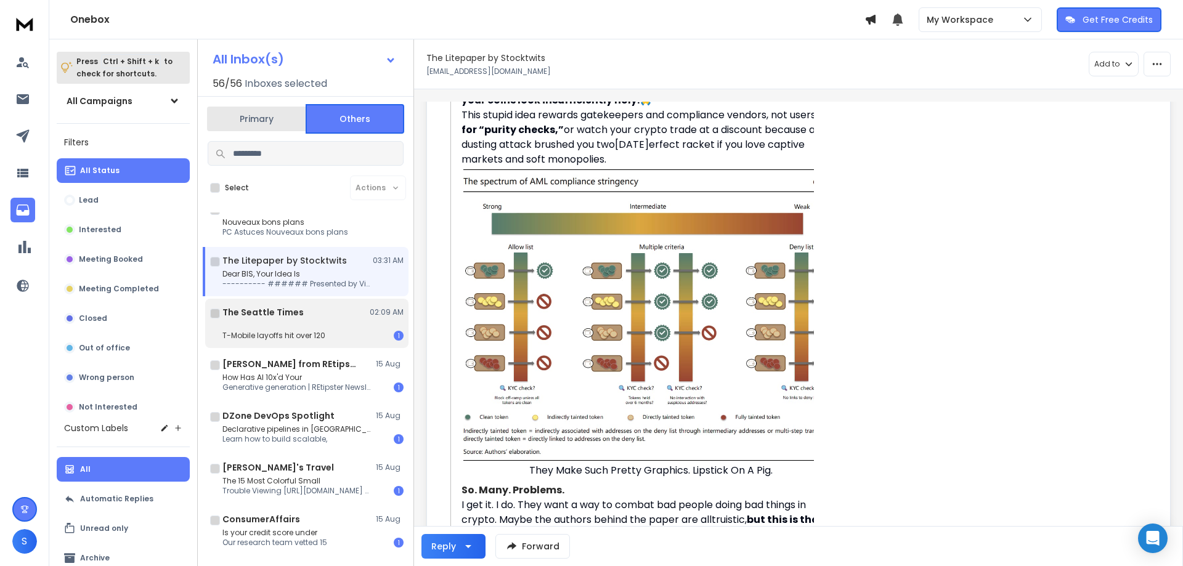
click at [330, 321] on div "T-Mobile layoffs hit over 120 1" at bounding box center [312, 331] width 181 height 20
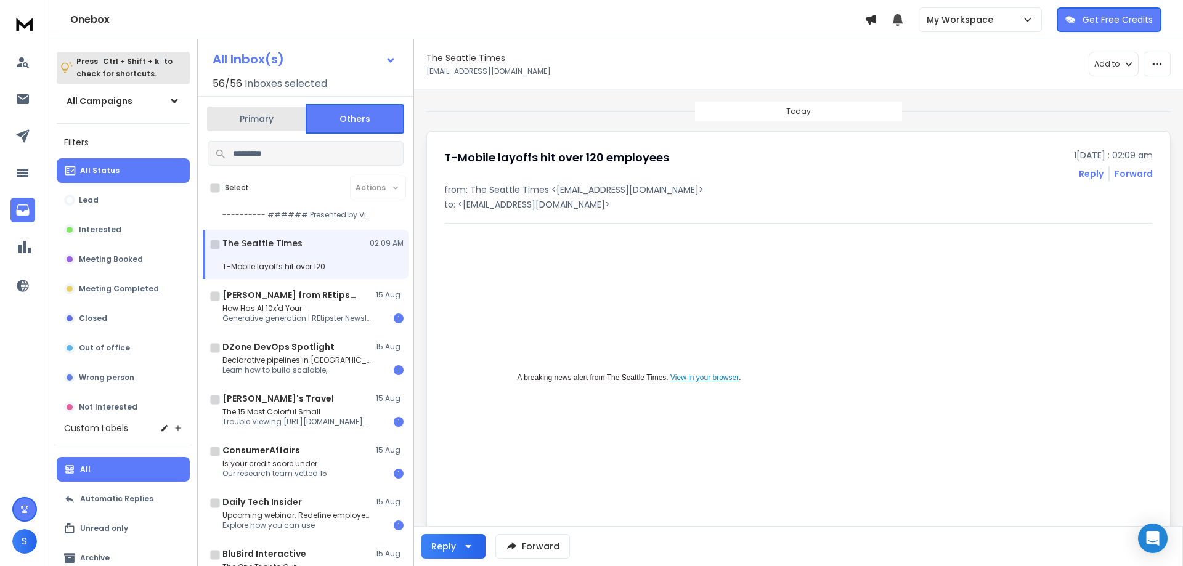
scroll to position [246, 0]
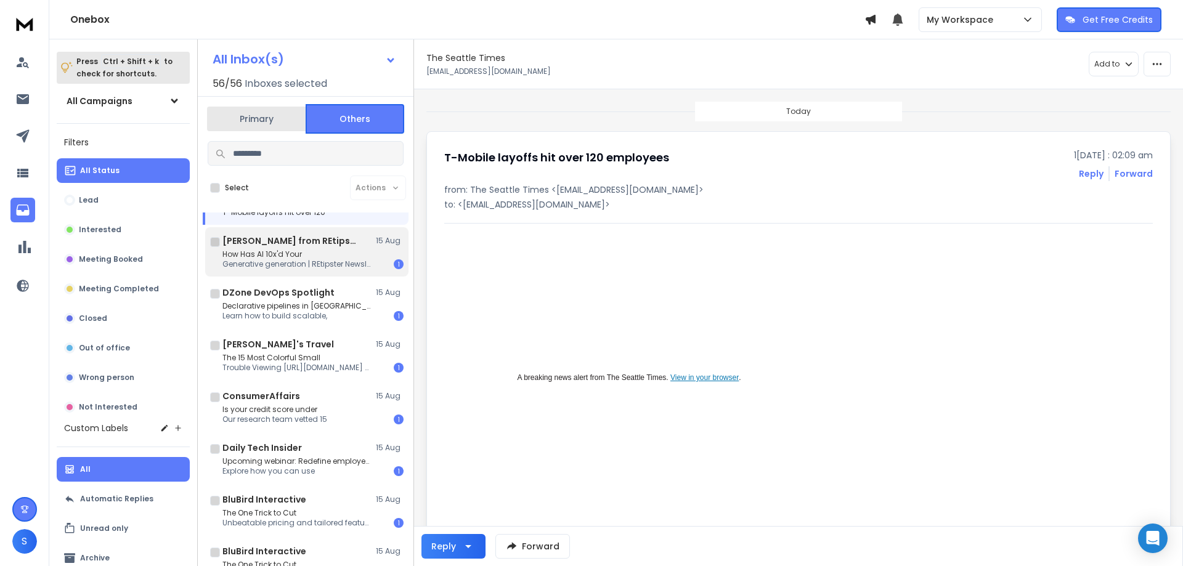
click at [306, 256] on p "How Has AI 10x'd Your" at bounding box center [296, 254] width 148 height 10
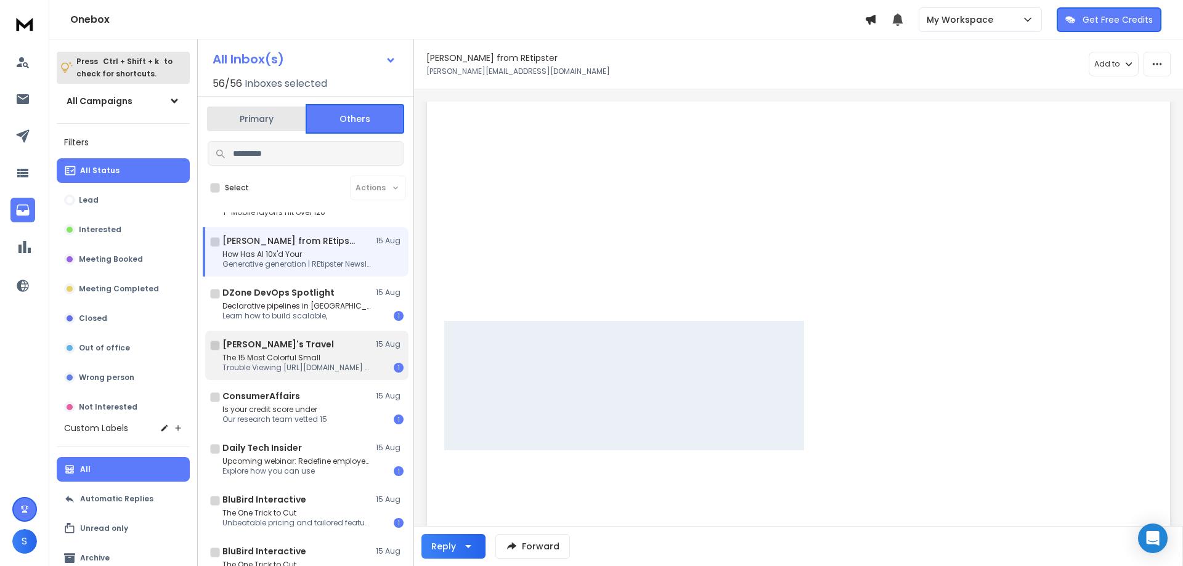
scroll to position [370, 0]
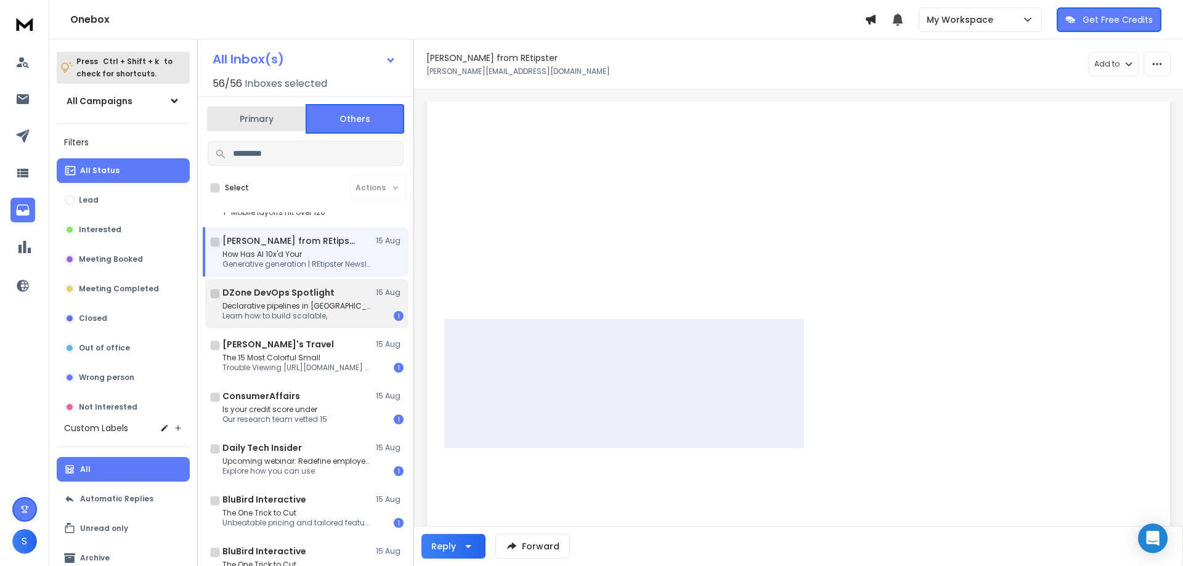
click at [285, 304] on p "Declarative pipelines in Apache Spark" at bounding box center [296, 306] width 148 height 10
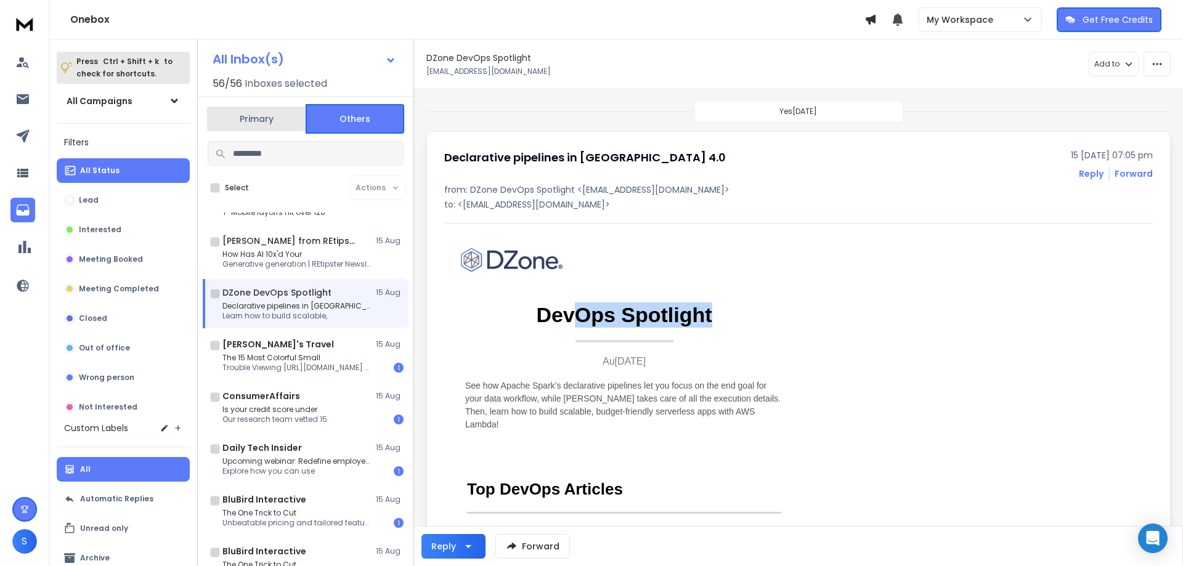
drag, startPoint x: 575, startPoint y: 315, endPoint x: 794, endPoint y: 307, distance: 218.8
click at [770, 309] on p "DevOps Spotlight" at bounding box center [624, 314] width 326 height 25
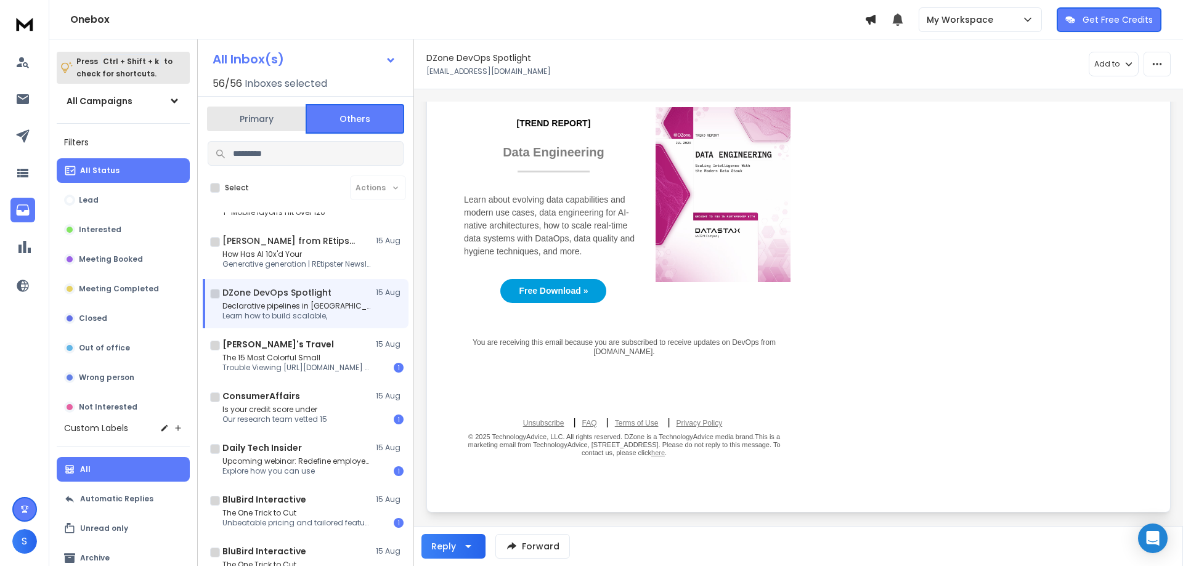
scroll to position [1680, 0]
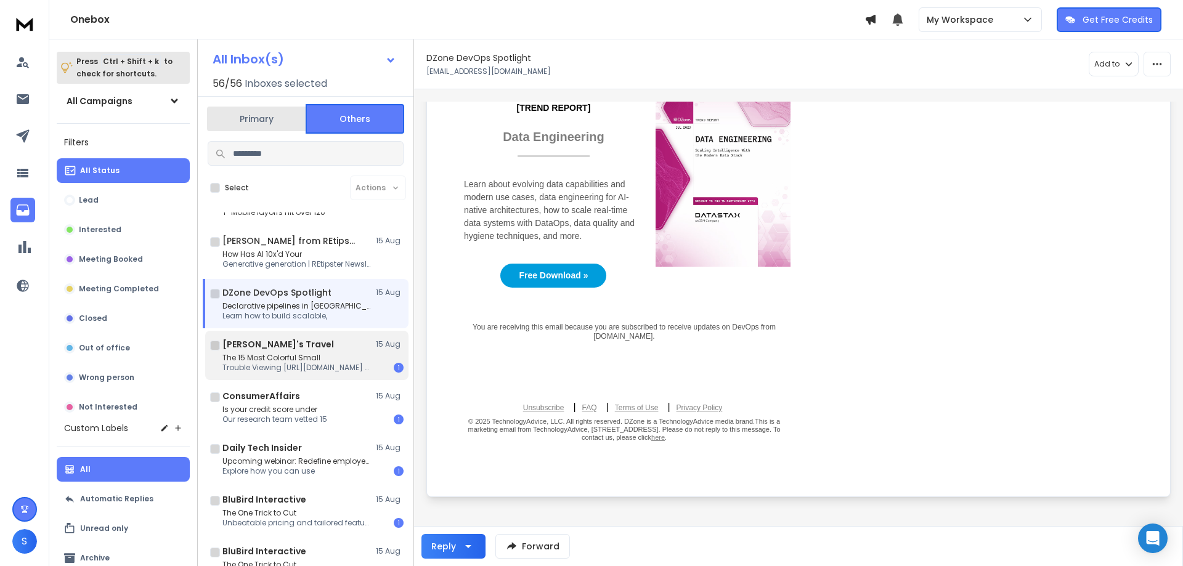
click at [345, 368] on p "Trouble Viewing https://view.e.fodors.com/?qs=f54a62df6a41fce8265f0d0dc2d46d4d8…" at bounding box center [296, 368] width 148 height 10
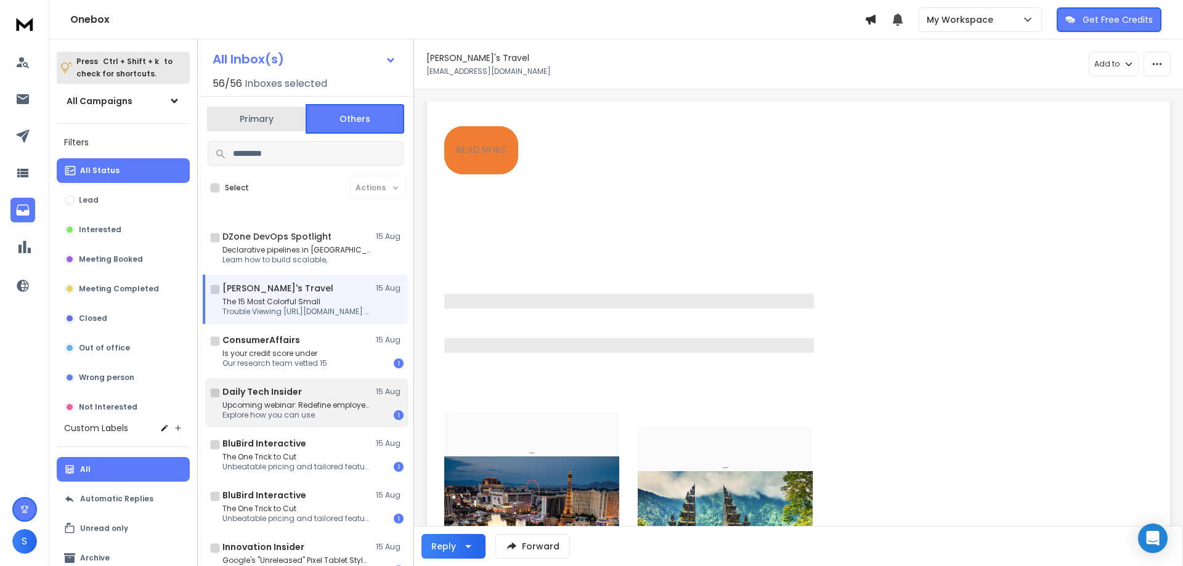
scroll to position [370, 0]
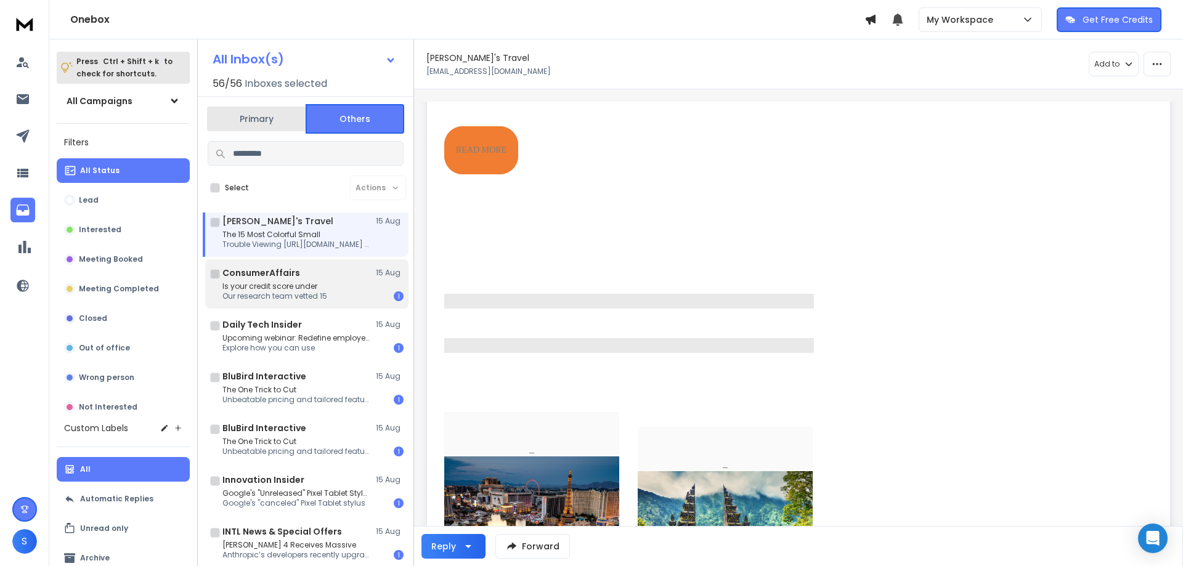
click at [319, 291] on p "Is your credit score under" at bounding box center [274, 286] width 105 height 10
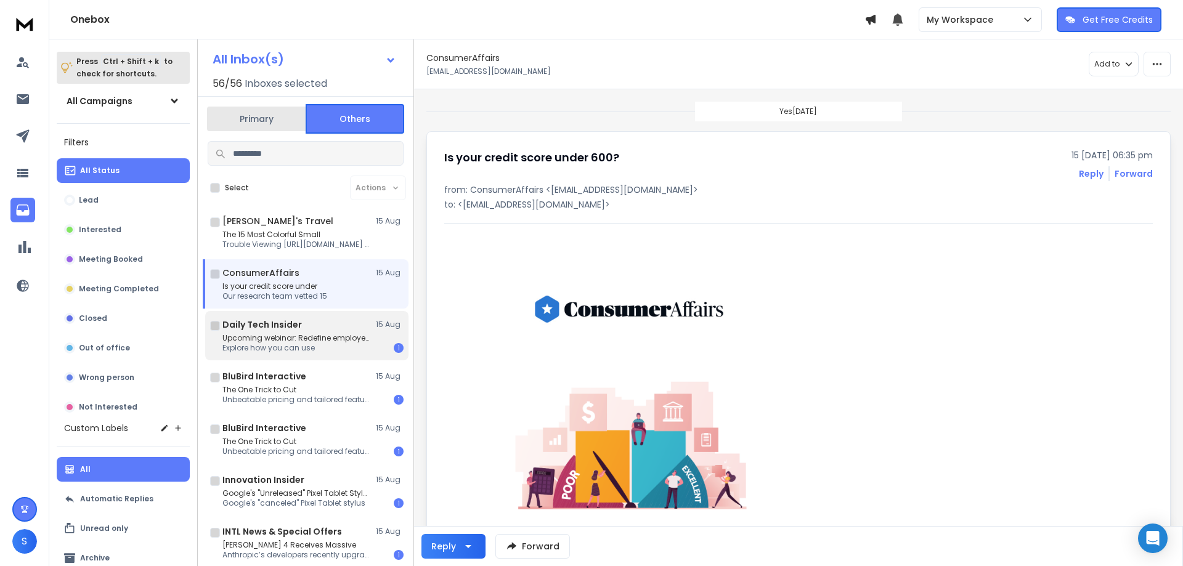
click at [315, 326] on div "Daily Tech Insider 15 Aug" at bounding box center [312, 324] width 181 height 12
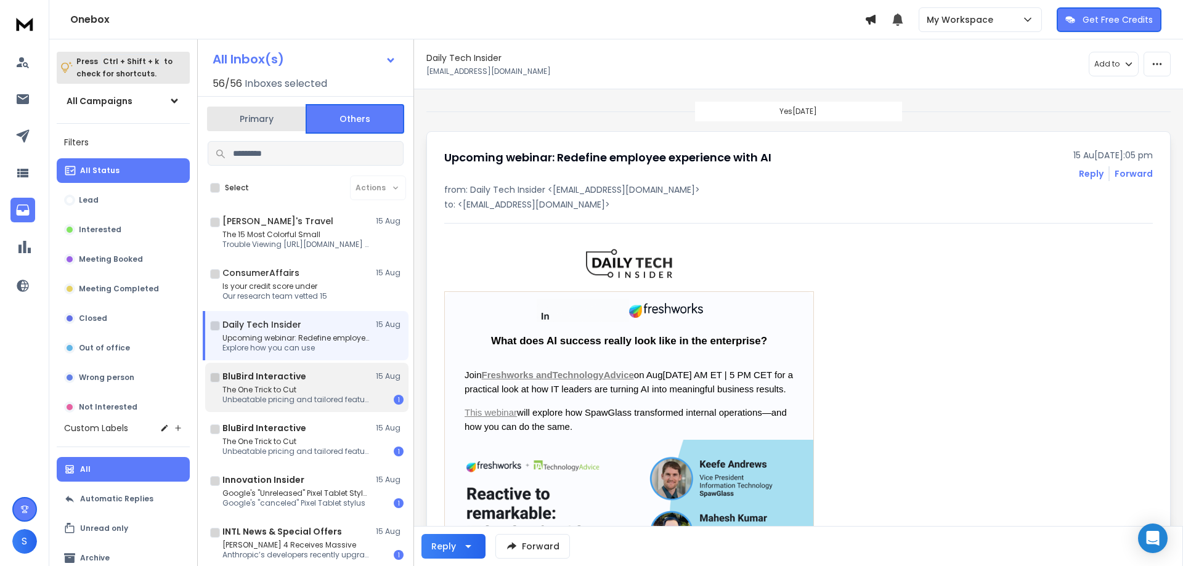
click at [285, 387] on p "The One Trick to Cut" at bounding box center [296, 390] width 148 height 10
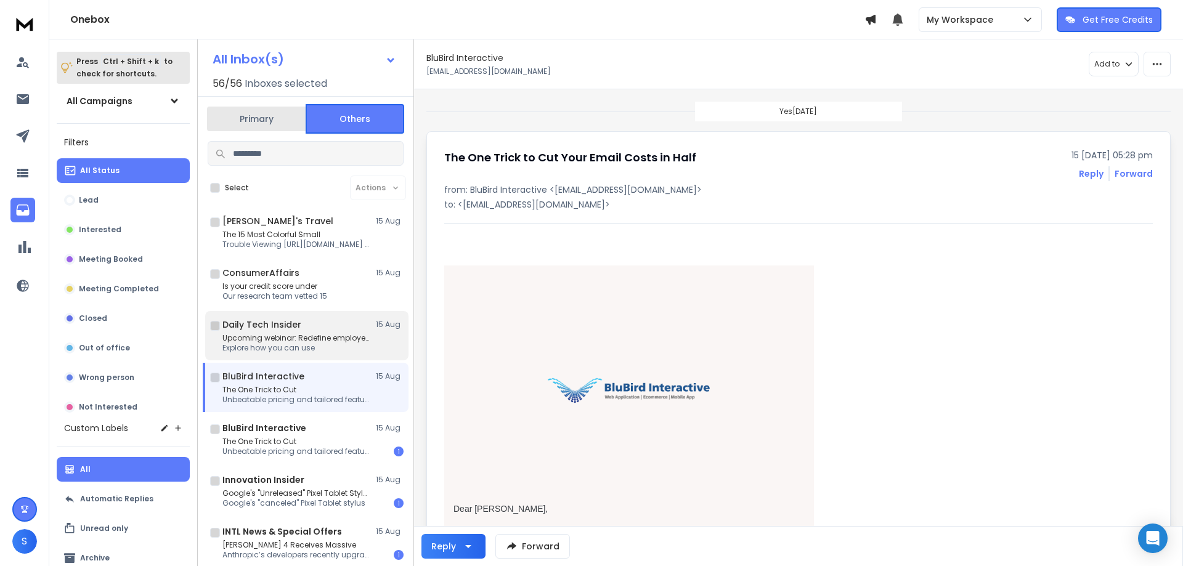
click at [309, 320] on div "Daily Tech Insider 15 Aug" at bounding box center [312, 324] width 181 height 12
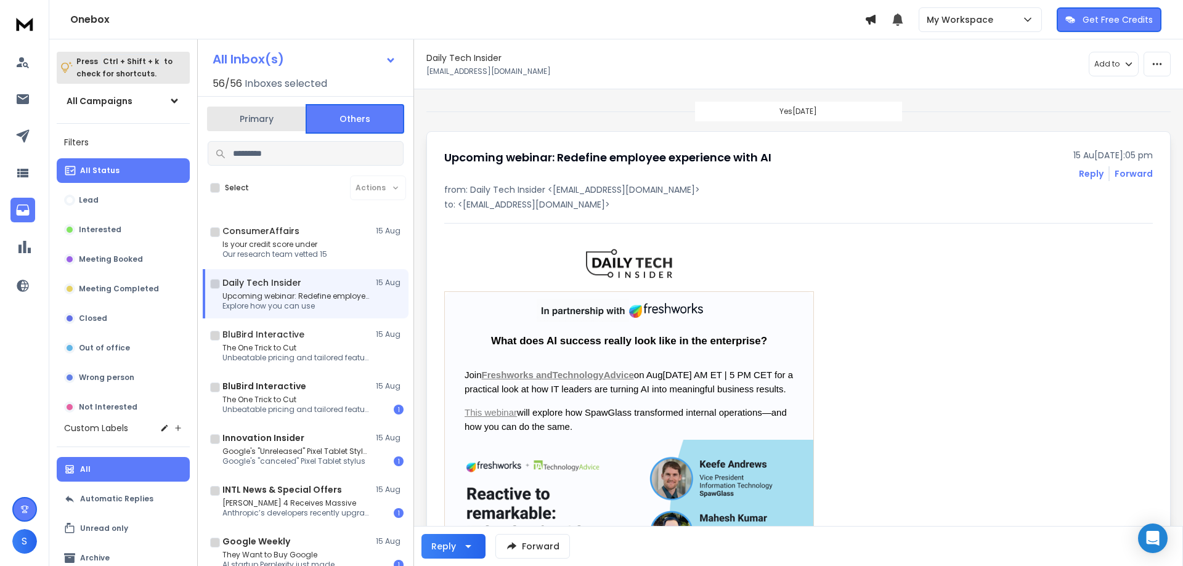
scroll to position [431, 0]
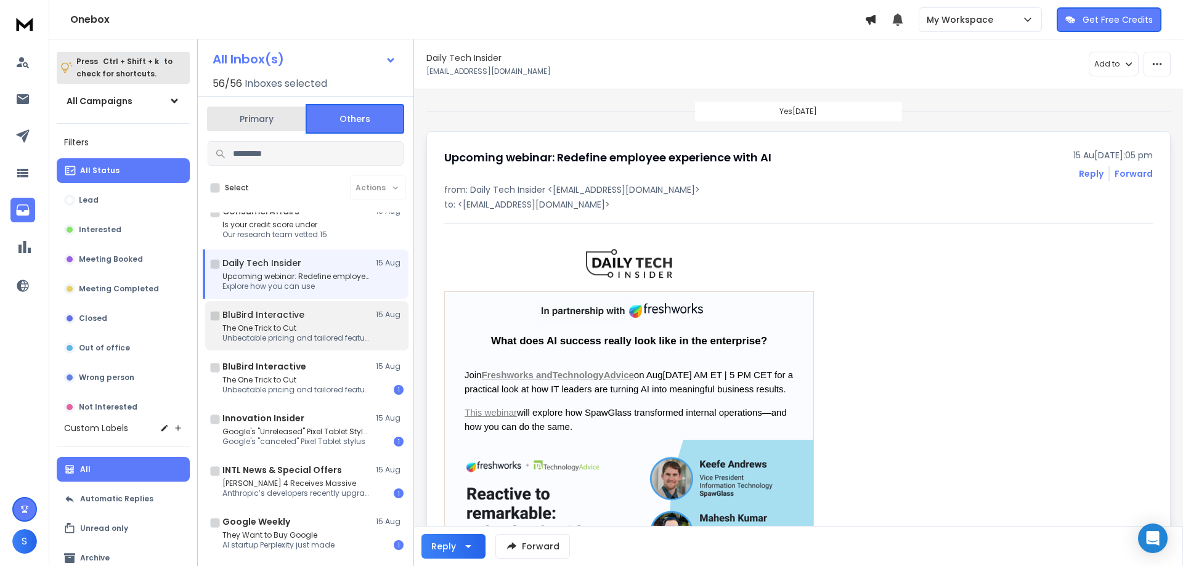
click at [294, 330] on p "The One Trick to Cut" at bounding box center [296, 328] width 148 height 10
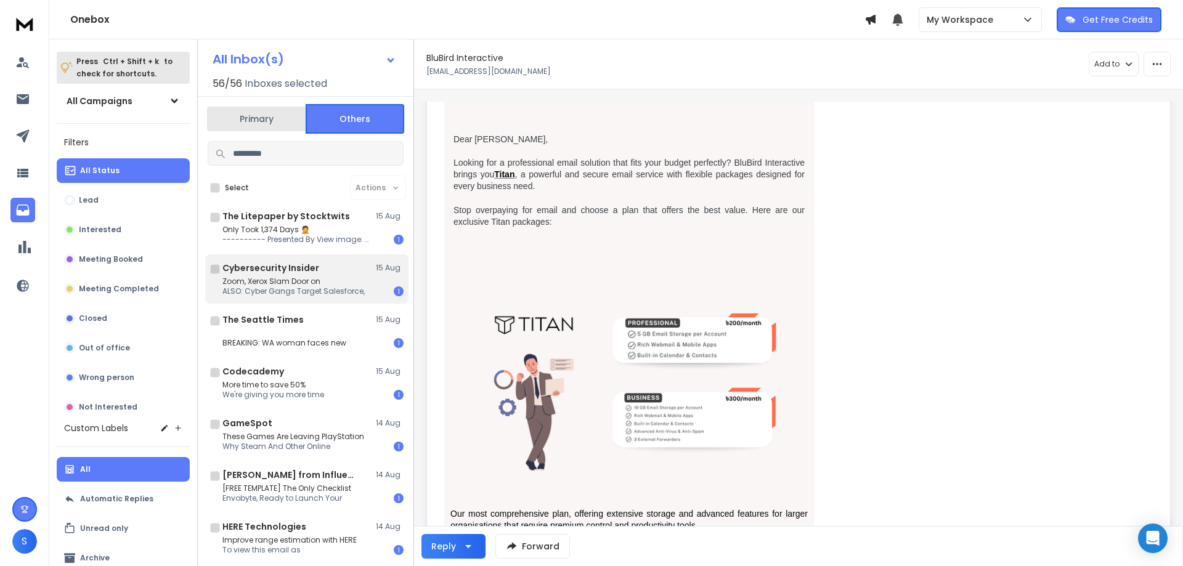
scroll to position [1109, 0]
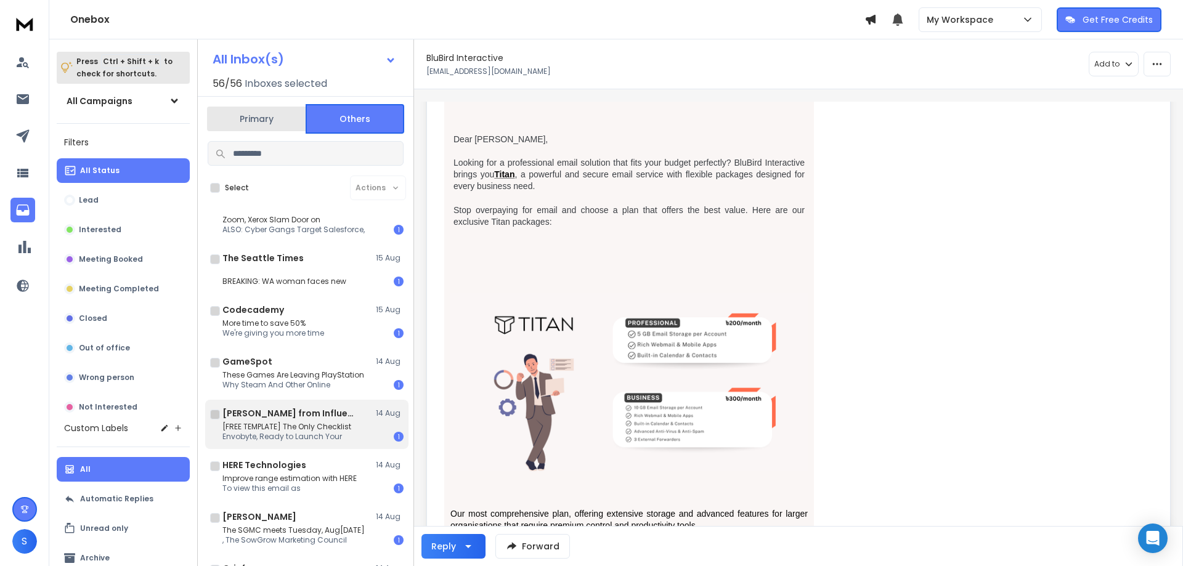
click at [292, 432] on p "Envobyte, Ready to Launch Your" at bounding box center [286, 437] width 129 height 10
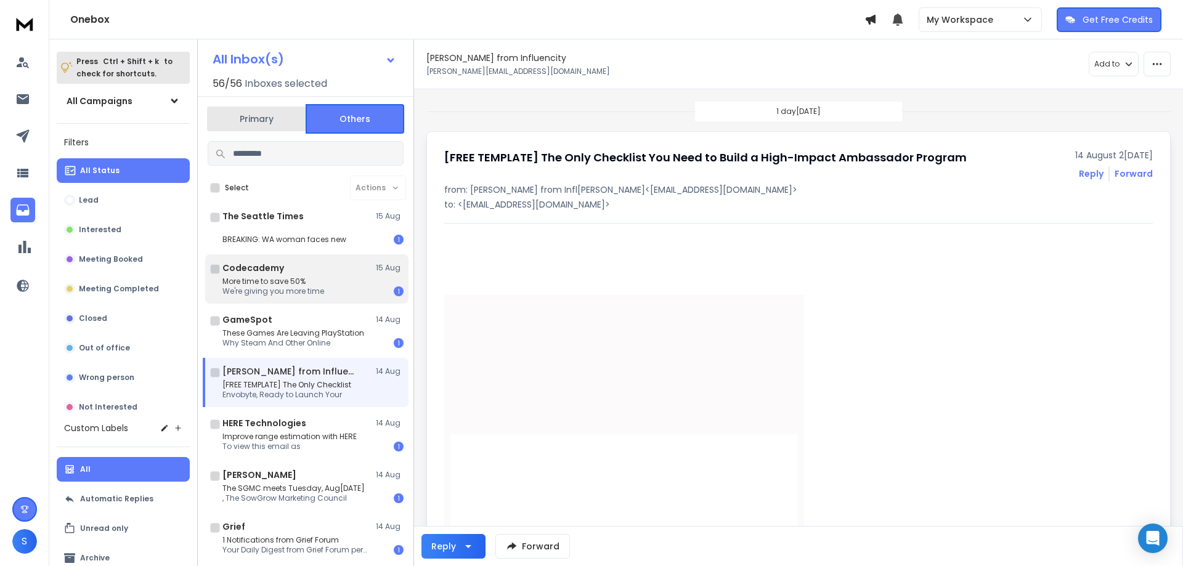
scroll to position [1170, 0]
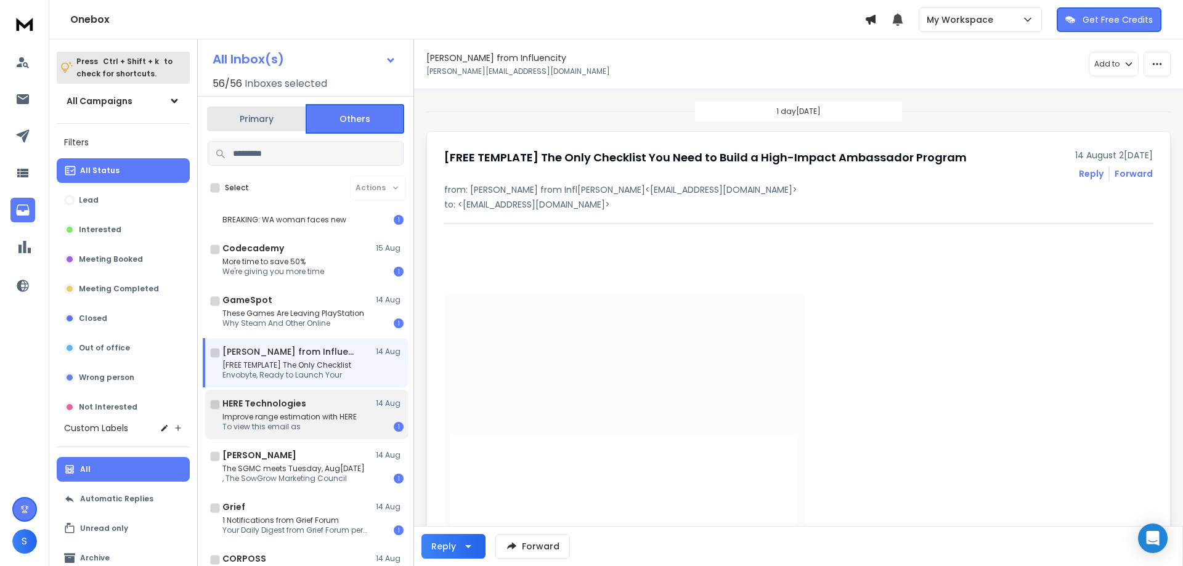
click at [284, 400] on h1 "HERE Technologies" at bounding box center [264, 403] width 84 height 12
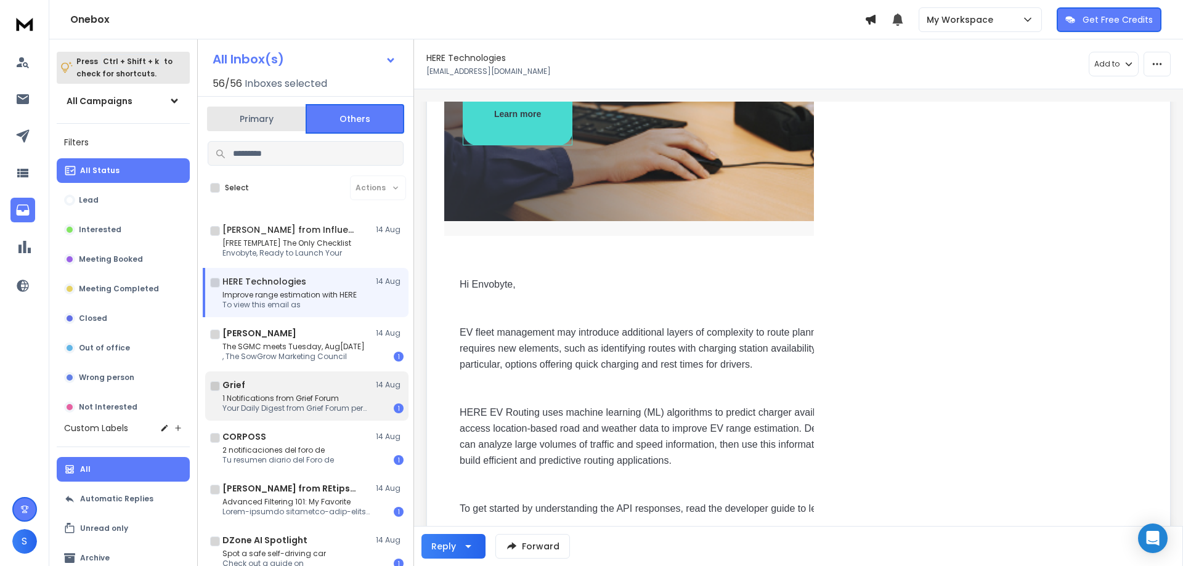
scroll to position [1293, 0]
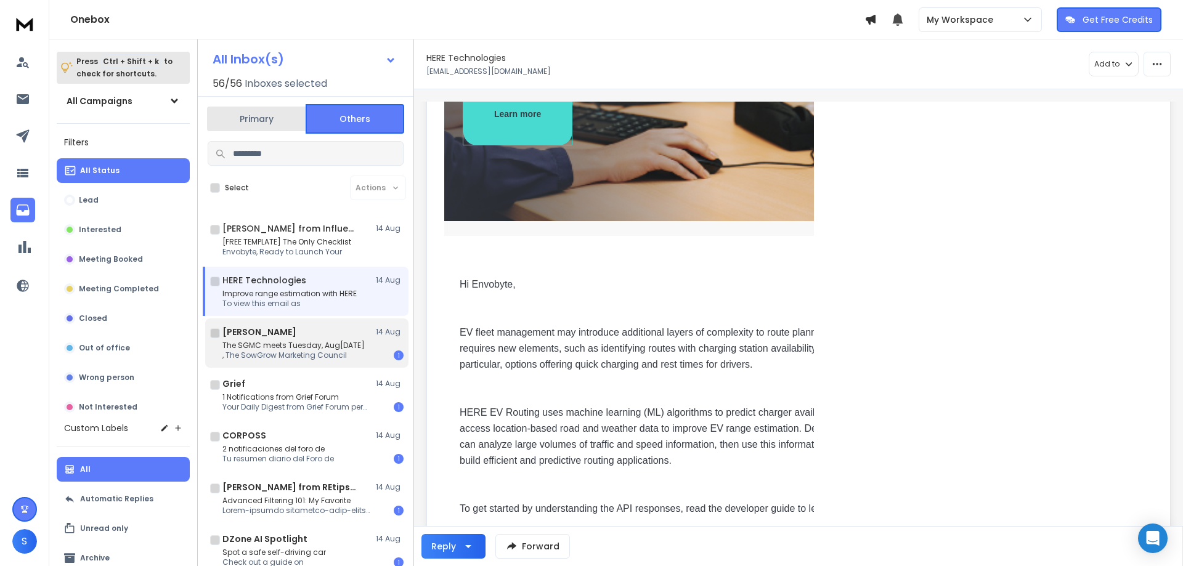
click at [295, 358] on p ", The SowGrow Marketing Council" at bounding box center [293, 355] width 142 height 10
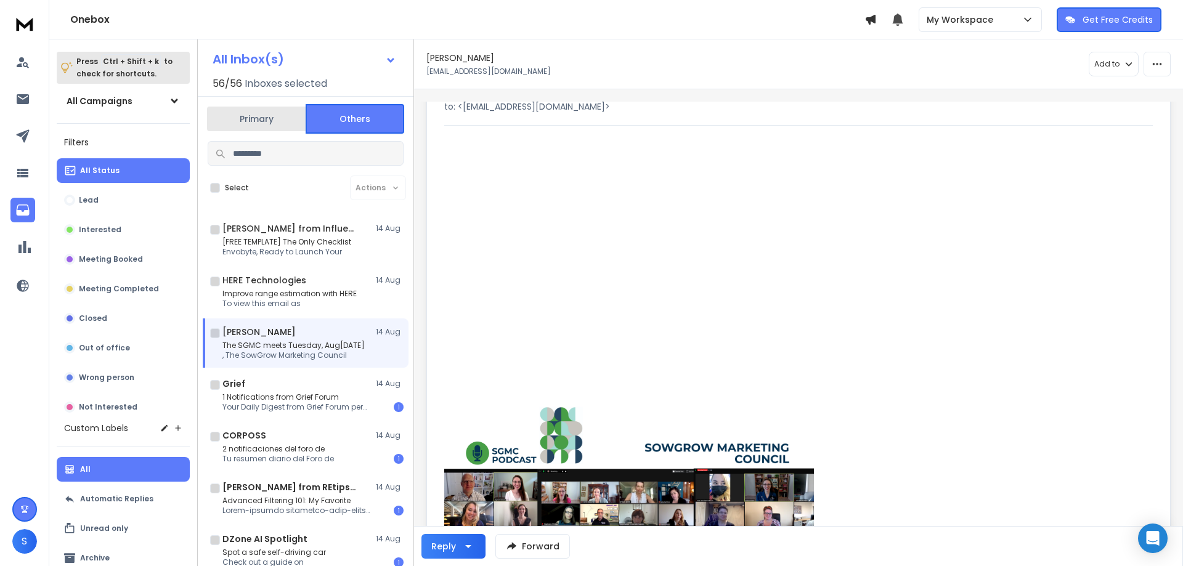
scroll to position [246, 0]
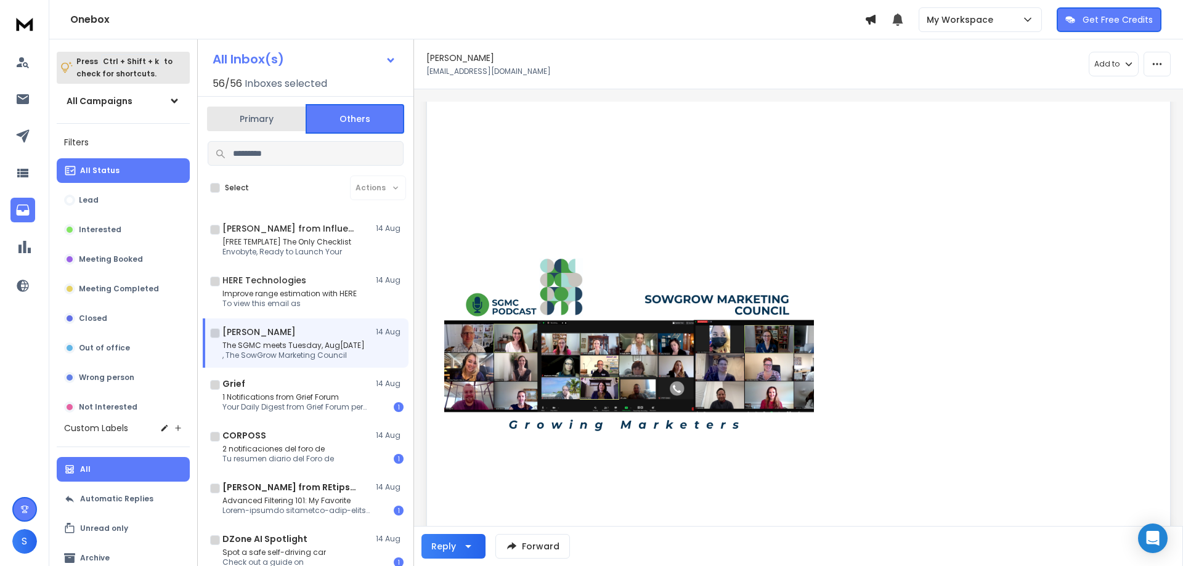
click at [685, 238] on td at bounding box center [629, 343] width 370 height 305
drag, startPoint x: 340, startPoint y: 435, endPoint x: 613, endPoint y: 452, distance: 273.4
click at [611, 451] on img at bounding box center [629, 350] width 370 height 201
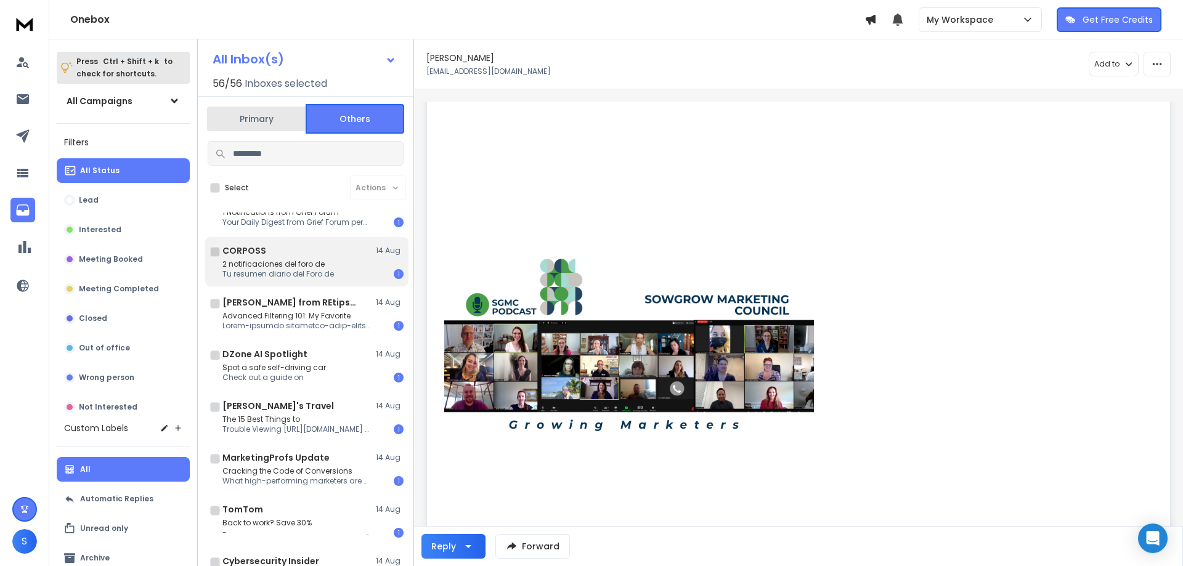
scroll to position [1417, 0]
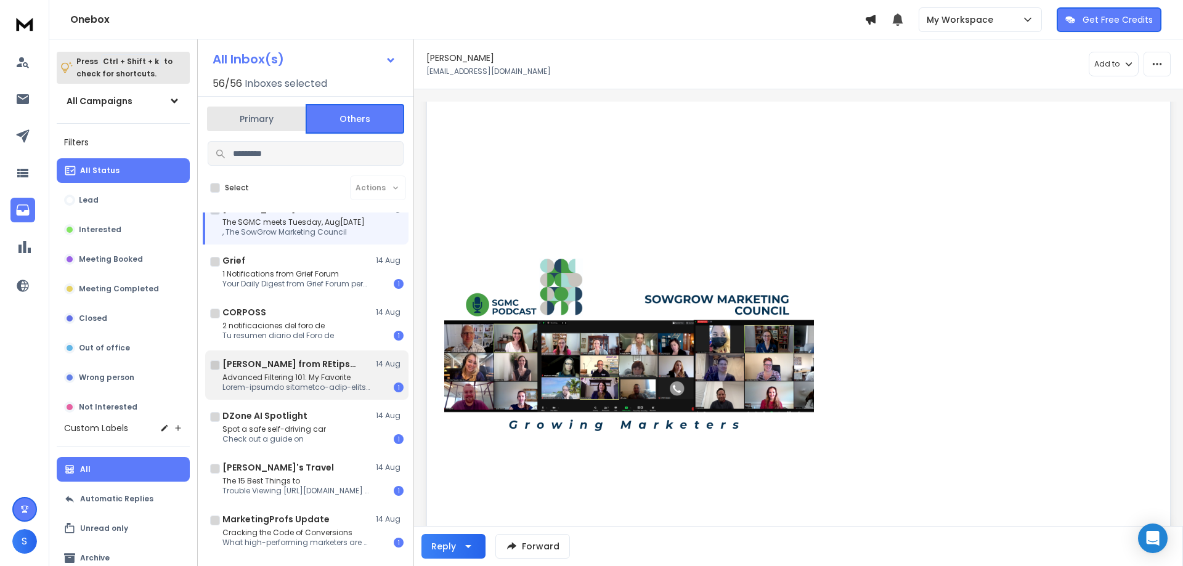
click at [259, 362] on h1 "Seth Williams from REtipster" at bounding box center [289, 364] width 135 height 12
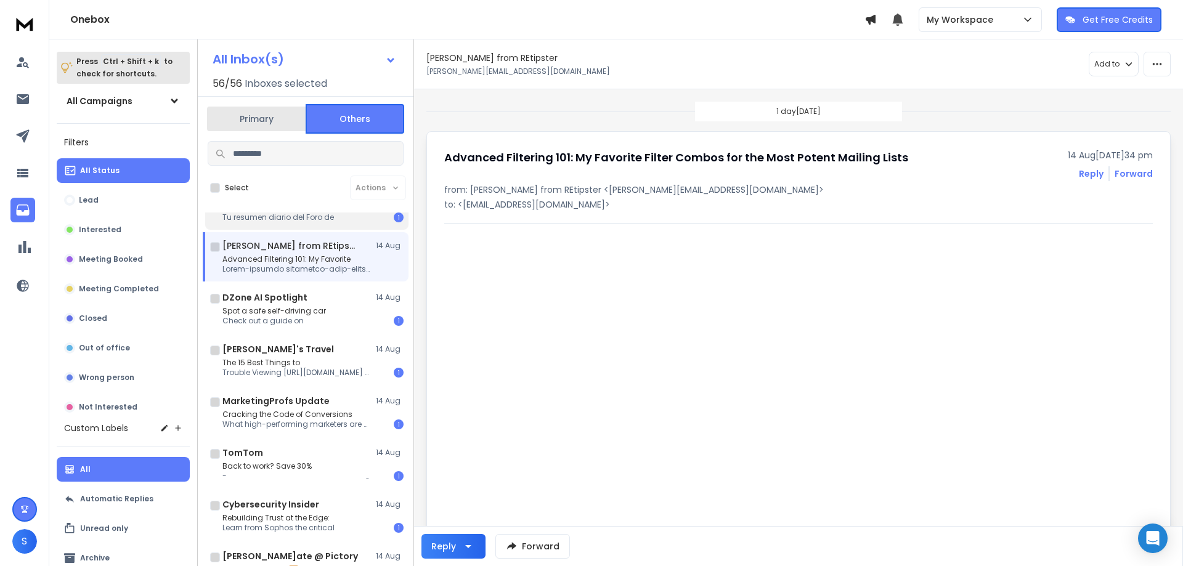
scroll to position [1540, 0]
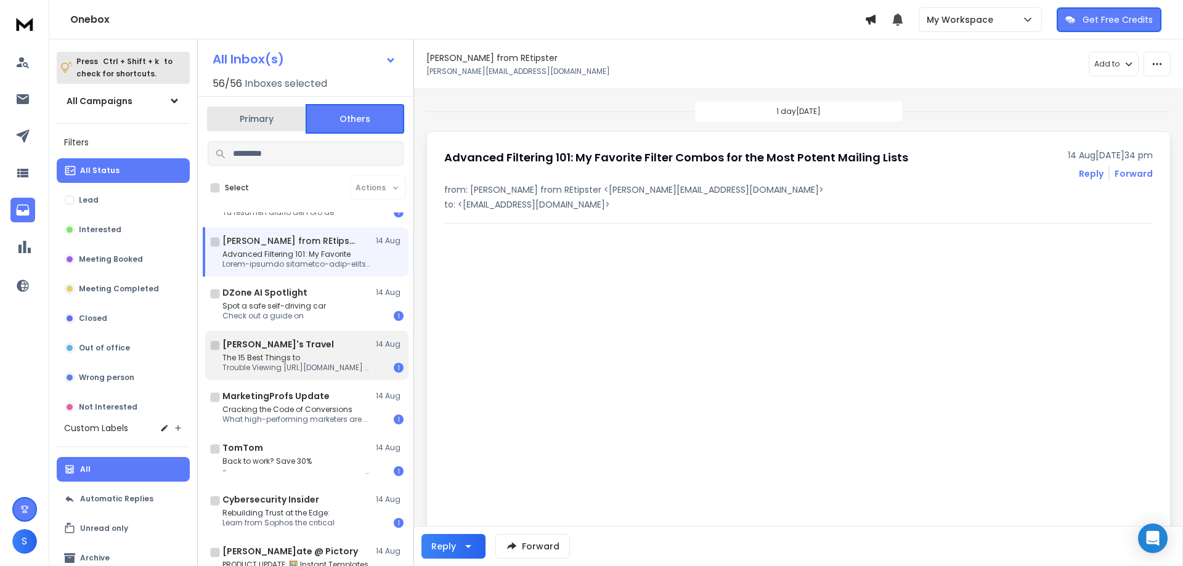
click at [302, 345] on div "Fodor's Travel 14 Aug" at bounding box center [312, 344] width 181 height 12
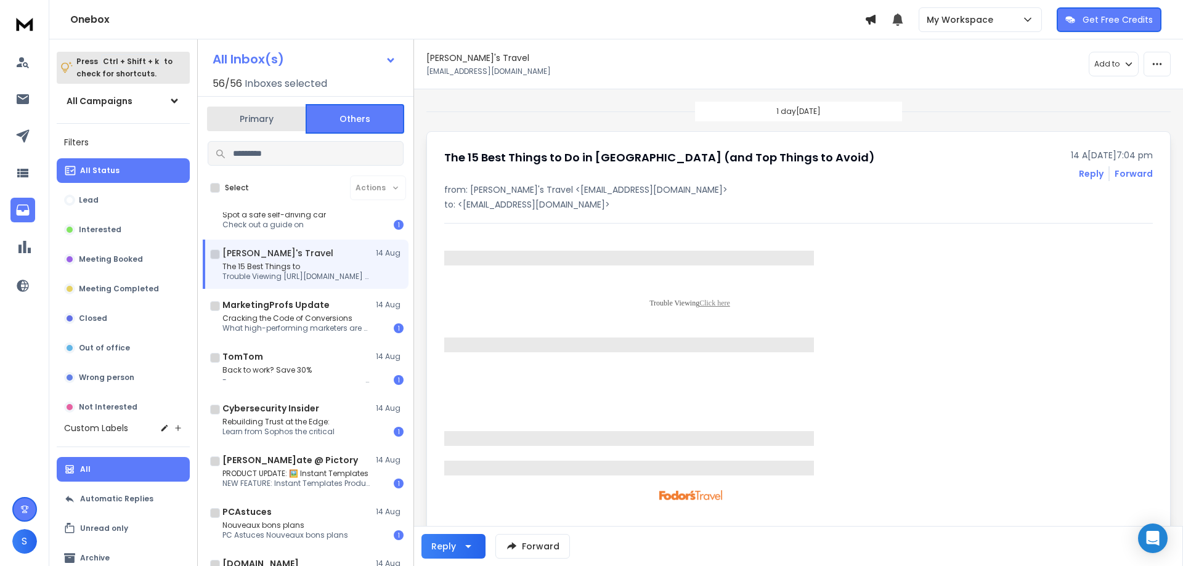
scroll to position [1663, 0]
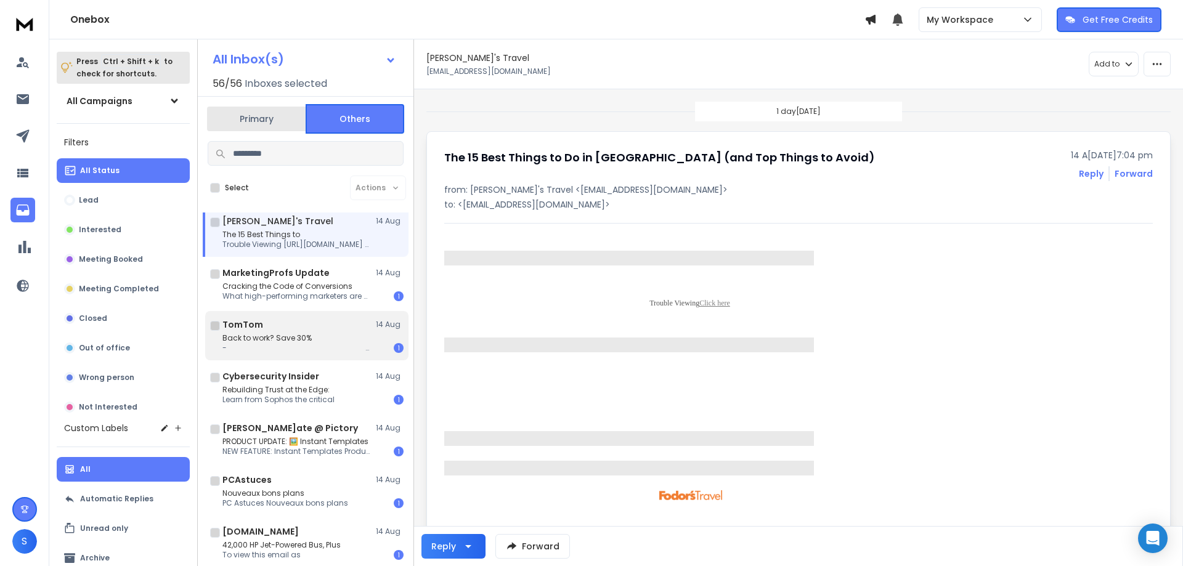
click at [251, 334] on p "Back to work? Save 30%" at bounding box center [296, 338] width 148 height 10
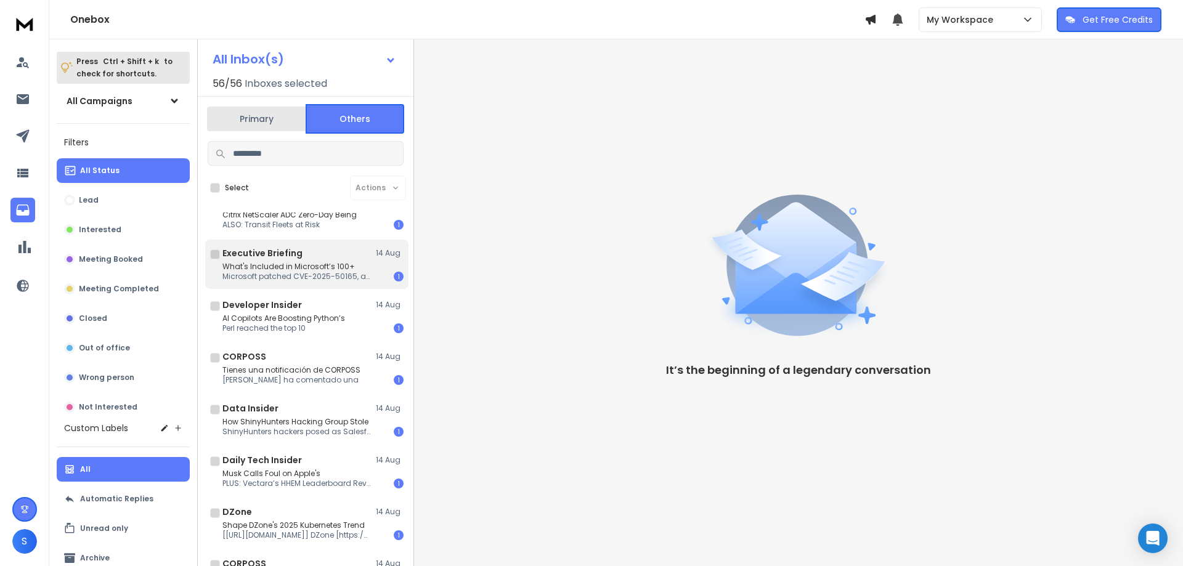
scroll to position [2323, 0]
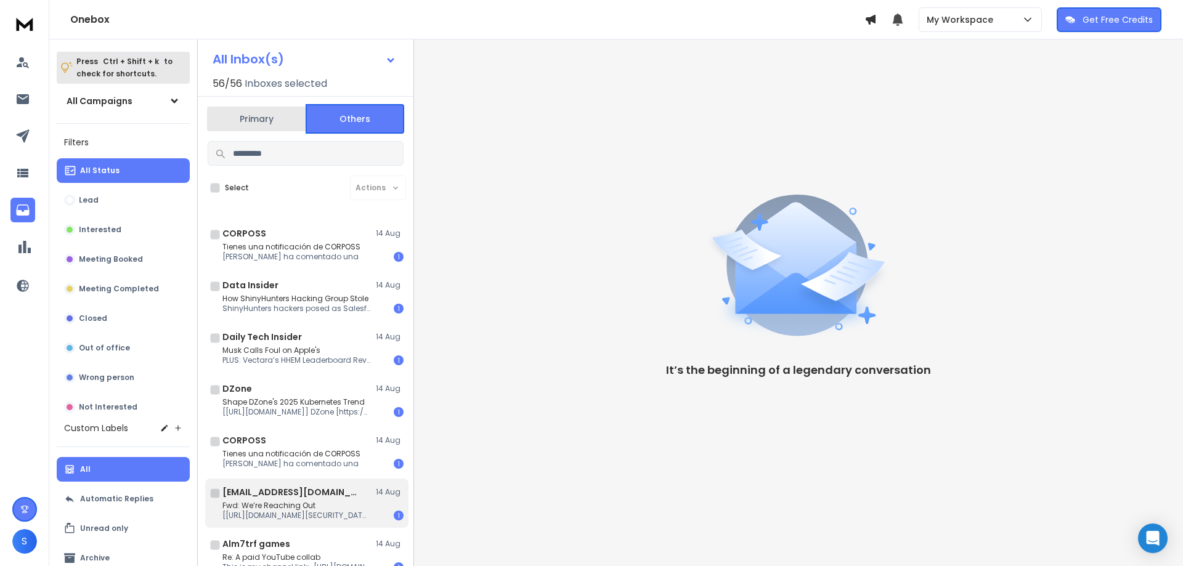
click at [240, 507] on p "Fwd: We’re Reaching Out" at bounding box center [296, 506] width 148 height 10
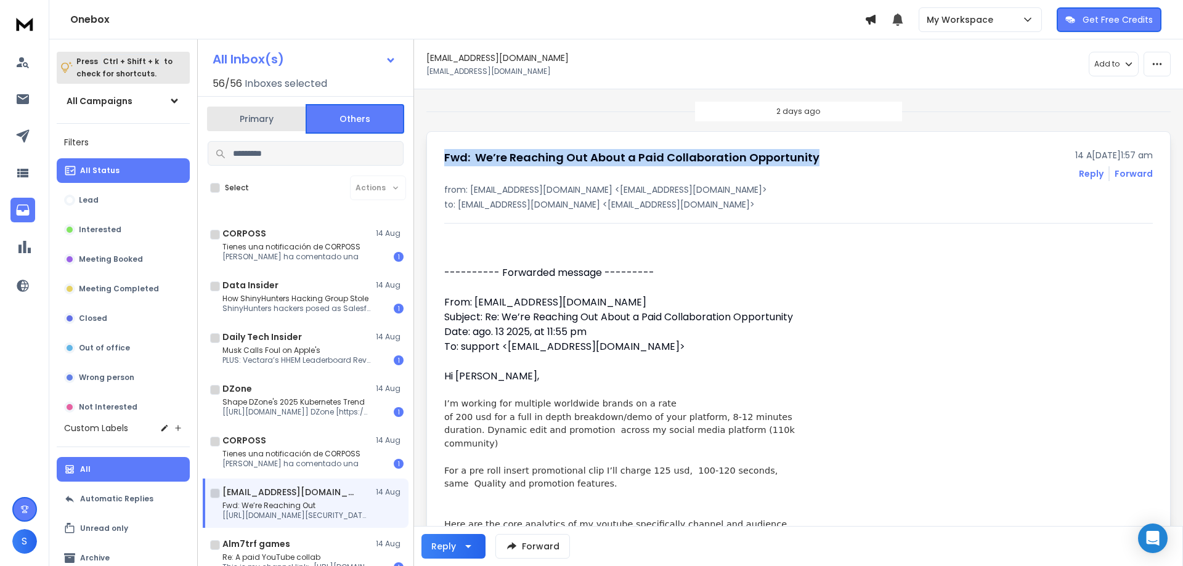
drag, startPoint x: 440, startPoint y: 163, endPoint x: 863, endPoint y: 173, distance: 422.6
click at [886, 181] on div "Fwd: We’re Reaching Out About a Paid Collaboration Opportunity 14 August 2025 :…" at bounding box center [798, 180] width 708 height 62
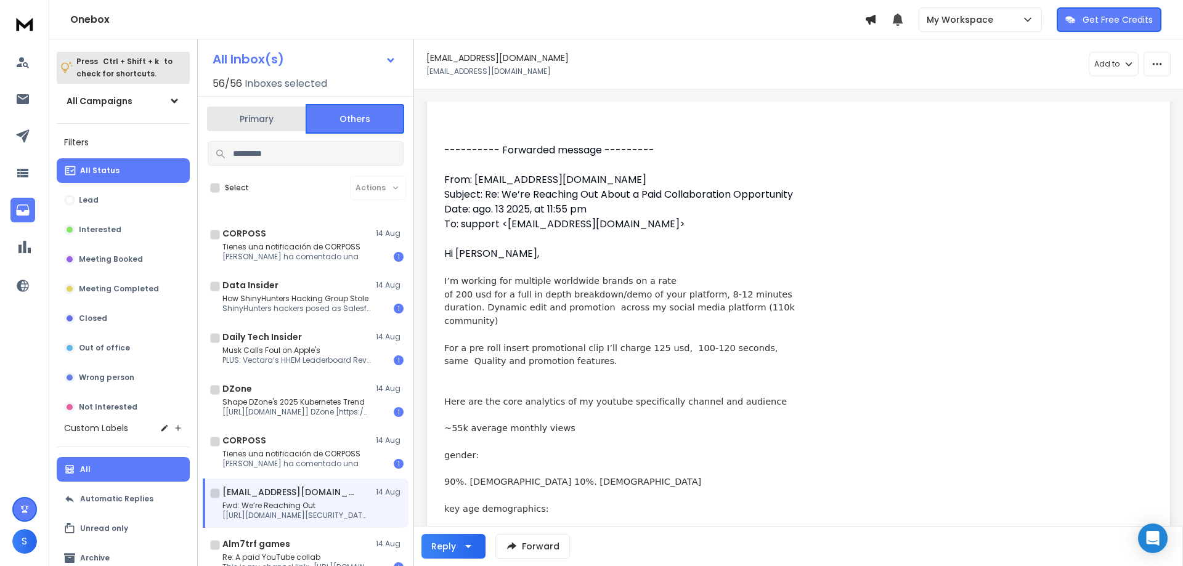
scroll to position [123, 0]
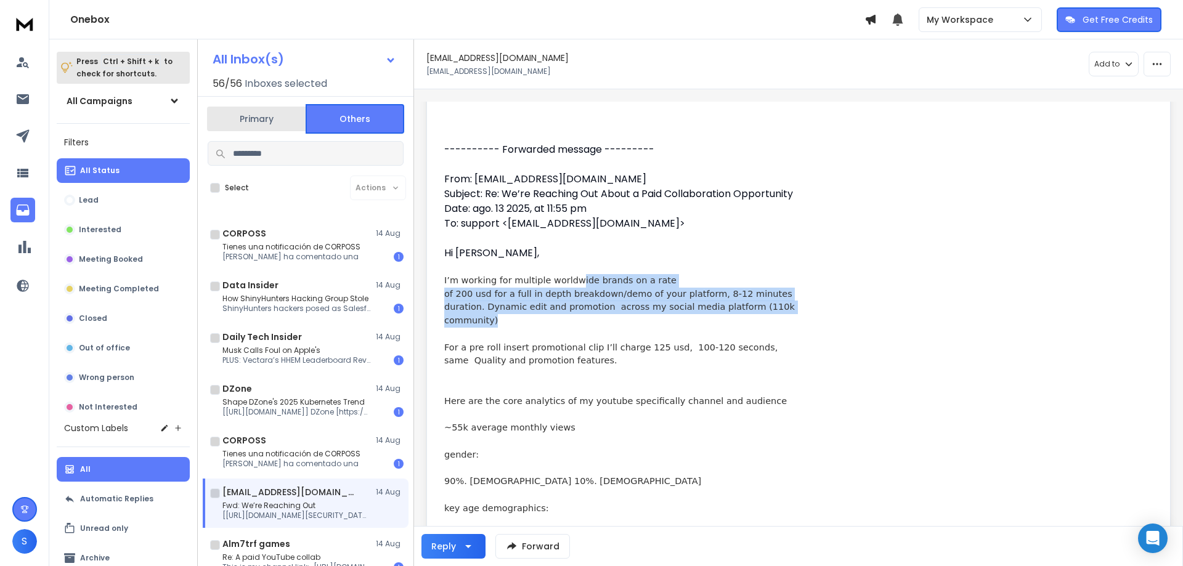
drag, startPoint x: 583, startPoint y: 279, endPoint x: 801, endPoint y: 309, distance: 220.1
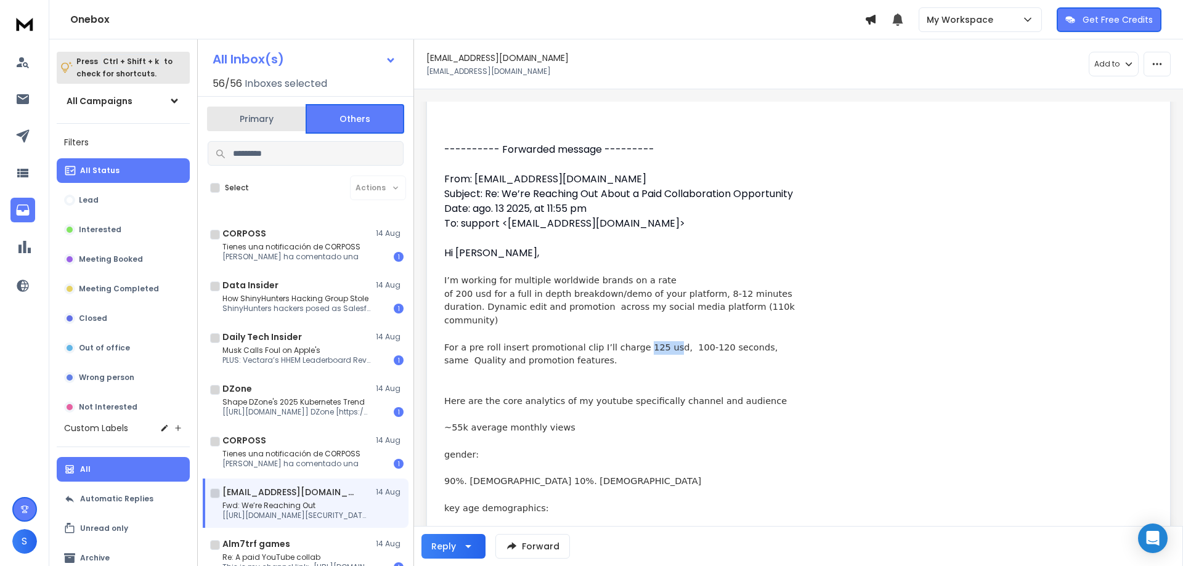
drag, startPoint x: 630, startPoint y: 334, endPoint x: 653, endPoint y: 334, distance: 22.8
click at [653, 341] on div "For a pre roll insert promotional clip I’ll charge 125 usd, 100-120 seconds, sa…" at bounding box center [624, 441] width 360 height 201
drag, startPoint x: 662, startPoint y: 332, endPoint x: 785, endPoint y: 320, distance: 123.8
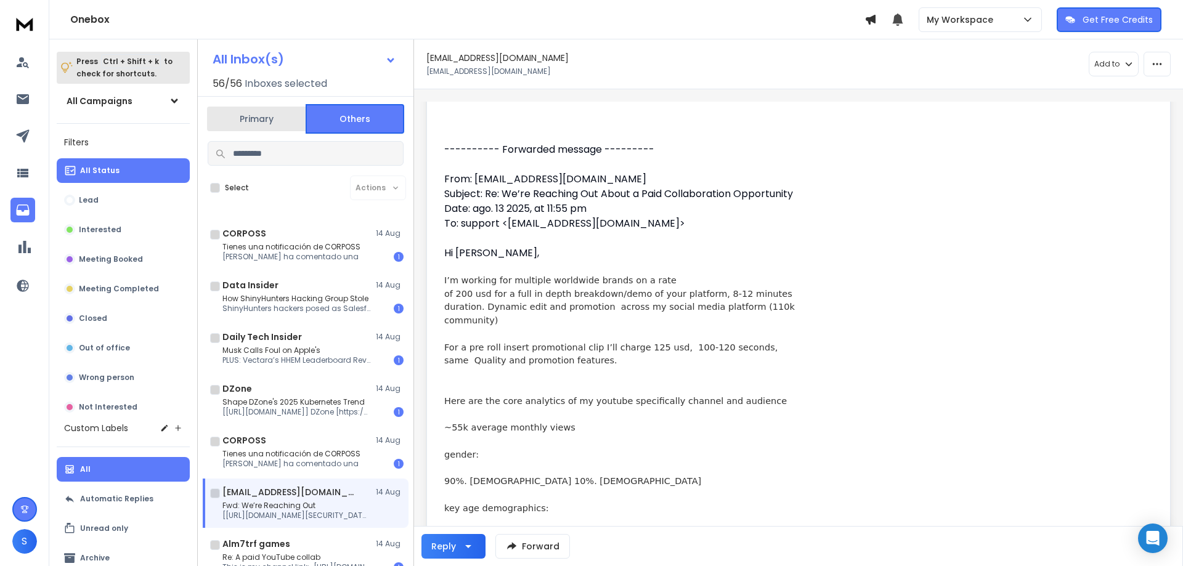
scroll to position [185, 0]
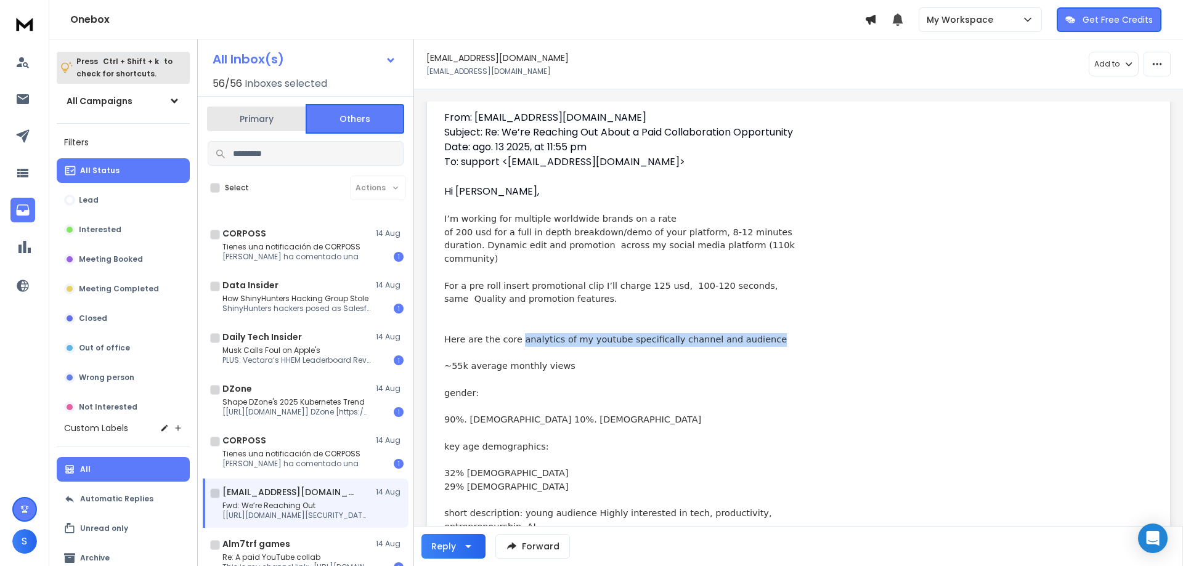
drag, startPoint x: 516, startPoint y: 328, endPoint x: 790, endPoint y: 326, distance: 274.1
click at [789, 326] on div "For a pre roll insert promotional clip I’ll charge 125 usd, 100-120 seconds, sa…" at bounding box center [624, 380] width 360 height 201
click at [802, 325] on div "For a pre roll insert promotional clip I’ll charge 125 usd, 100-120 seconds, sa…" at bounding box center [624, 380] width 360 height 201
drag, startPoint x: 446, startPoint y: 350, endPoint x: 581, endPoint y: 350, distance: 135.5
click at [581, 350] on div "For a pre roll insert promotional clip I’ll charge 125 usd, 100-120 seconds, sa…" at bounding box center [624, 380] width 360 height 201
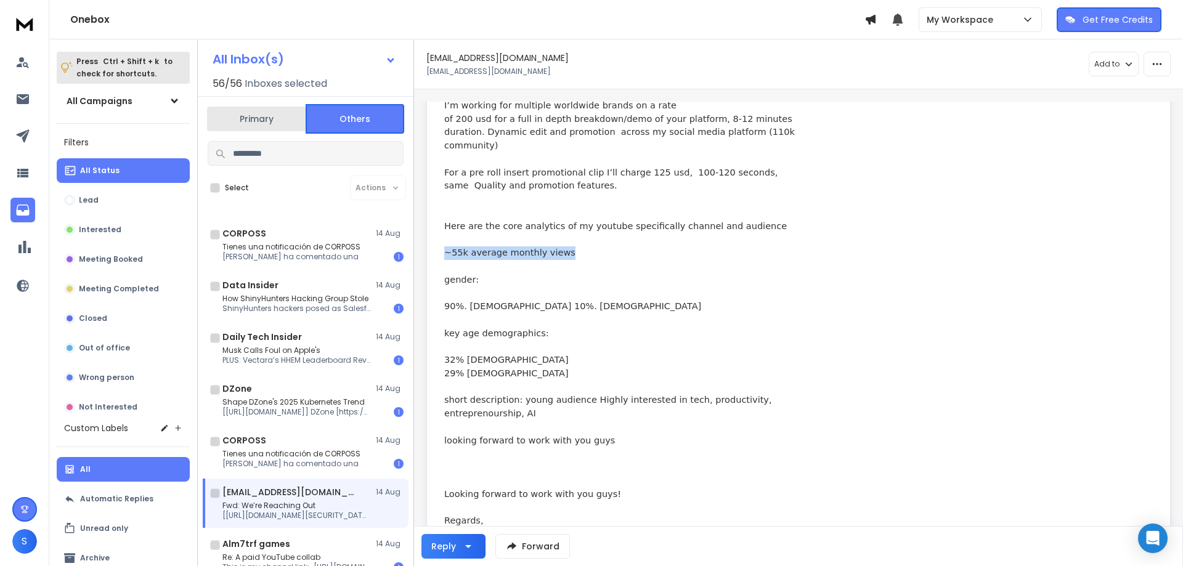
scroll to position [308, 0]
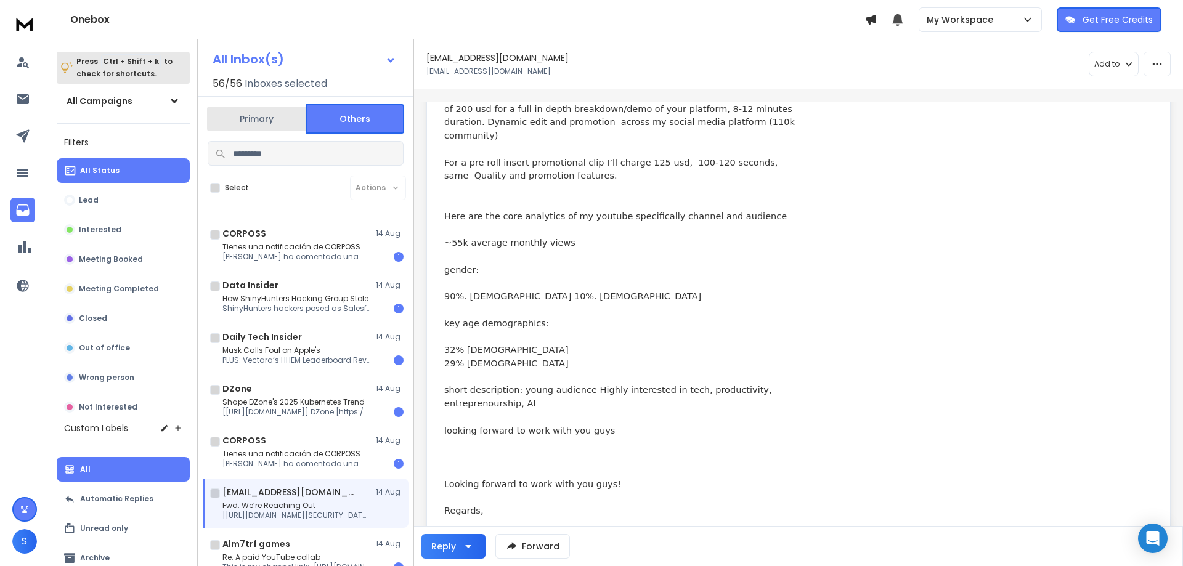
click at [488, 285] on div "For a pre roll insert promotional clip I’ll charge 125 usd, 100-120 seconds, sa…" at bounding box center [624, 256] width 360 height 201
drag, startPoint x: 444, startPoint y: 283, endPoint x: 579, endPoint y: 293, distance: 135.2
click at [579, 293] on div "For a pre roll insert promotional clip I’ll charge 125 usd, 100-120 seconds, sa…" at bounding box center [624, 256] width 360 height 201
click at [581, 293] on div "For a pre roll insert promotional clip I’ll charge 125 usd, 100-120 seconds, sa…" at bounding box center [624, 256] width 360 height 201
drag, startPoint x: 439, startPoint y: 338, endPoint x: 588, endPoint y: 347, distance: 149.9
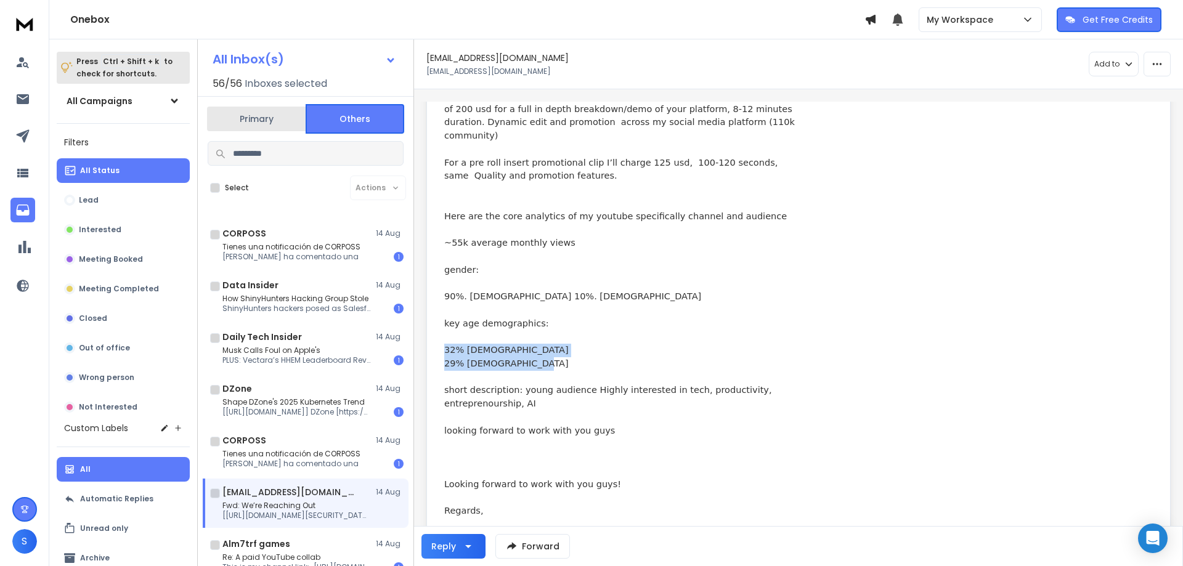
click at [588, 347] on div "Fwd: We’re Reaching Out About a Paid Collaboration Opportunity 14 August 2025 :…" at bounding box center [798, 496] width 744 height 1346
drag, startPoint x: 618, startPoint y: 345, endPoint x: 602, endPoint y: 344, distance: 16.6
click at [618, 357] on div "29% 35-45 years old" at bounding box center [624, 370] width 360 height 27
click at [601, 339] on div "For a pre roll insert promotional clip I’ll charge 125 usd, 100-120 seconds, sa…" at bounding box center [624, 256] width 360 height 201
click at [601, 333] on div "For a pre roll insert promotional clip I’ll charge 125 usd, 100-120 seconds, sa…" at bounding box center [624, 256] width 360 height 201
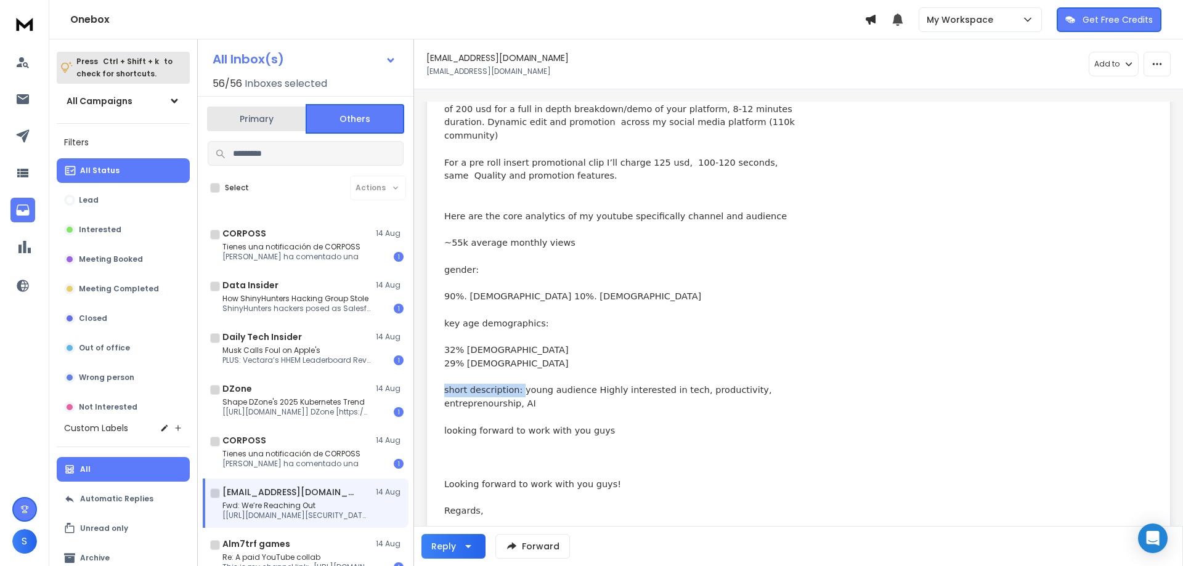
drag, startPoint x: 442, startPoint y: 379, endPoint x: 516, endPoint y: 382, distance: 74.6
click at [516, 382] on div "Fwd: We’re Reaching Out About a Paid Collaboration Opportunity 14 August 2025 :…" at bounding box center [798, 496] width 744 height 1346
drag, startPoint x: 526, startPoint y: 382, endPoint x: 768, endPoint y: 384, distance: 242.1
click at [768, 384] on div "short description: young audience Highly interested in tech, productivity, entr…" at bounding box center [624, 424] width 360 height 81
click at [780, 341] on div "For a pre roll insert promotional clip I’ll charge 125 usd, 100-120 seconds, sa…" at bounding box center [624, 256] width 360 height 201
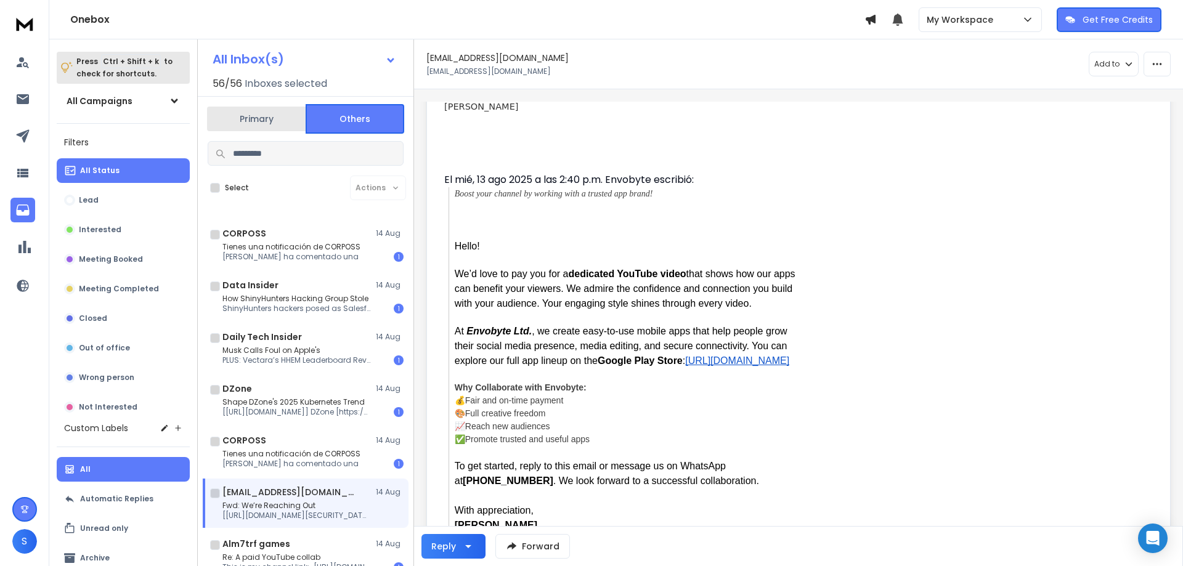
scroll to position [982, 0]
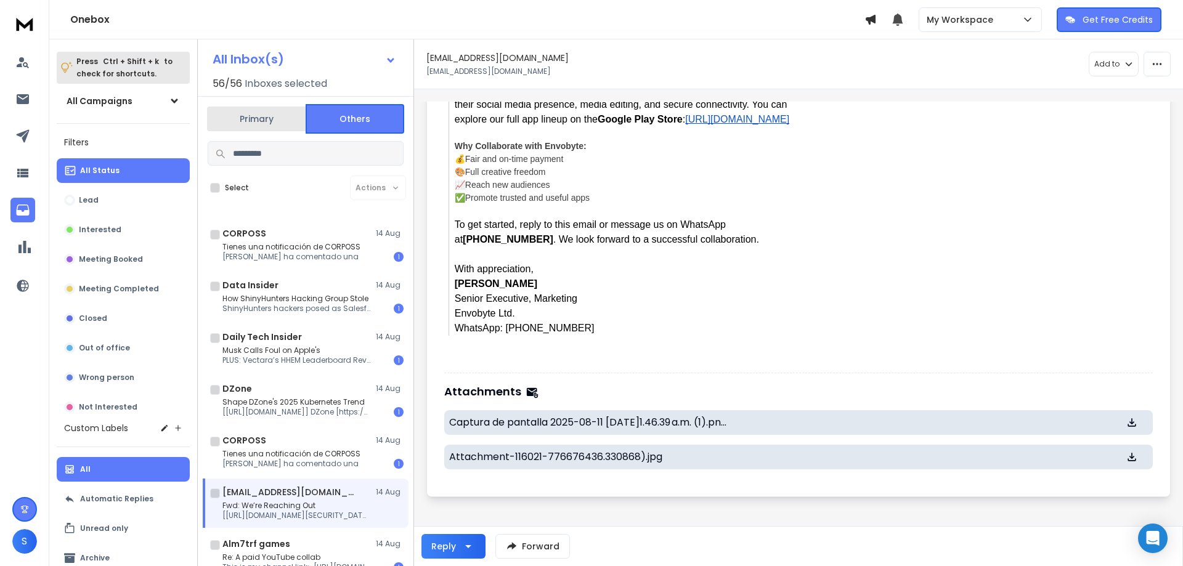
click at [1125, 421] on icon at bounding box center [1131, 422] width 12 height 12
click at [1126, 451] on icon at bounding box center [1131, 457] width 12 height 12
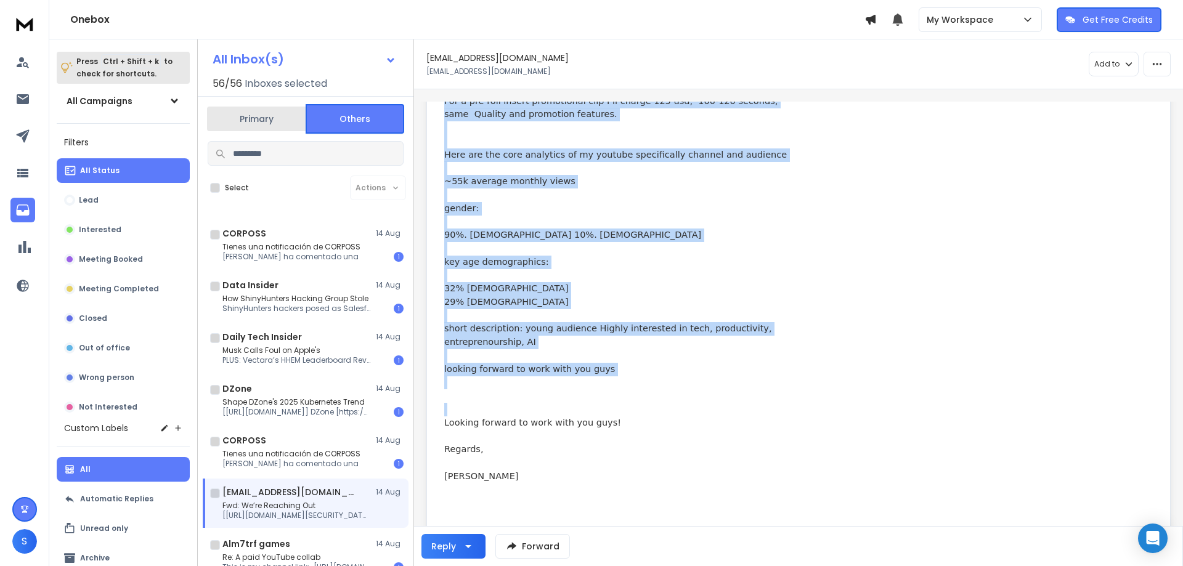
scroll to position [431, 0]
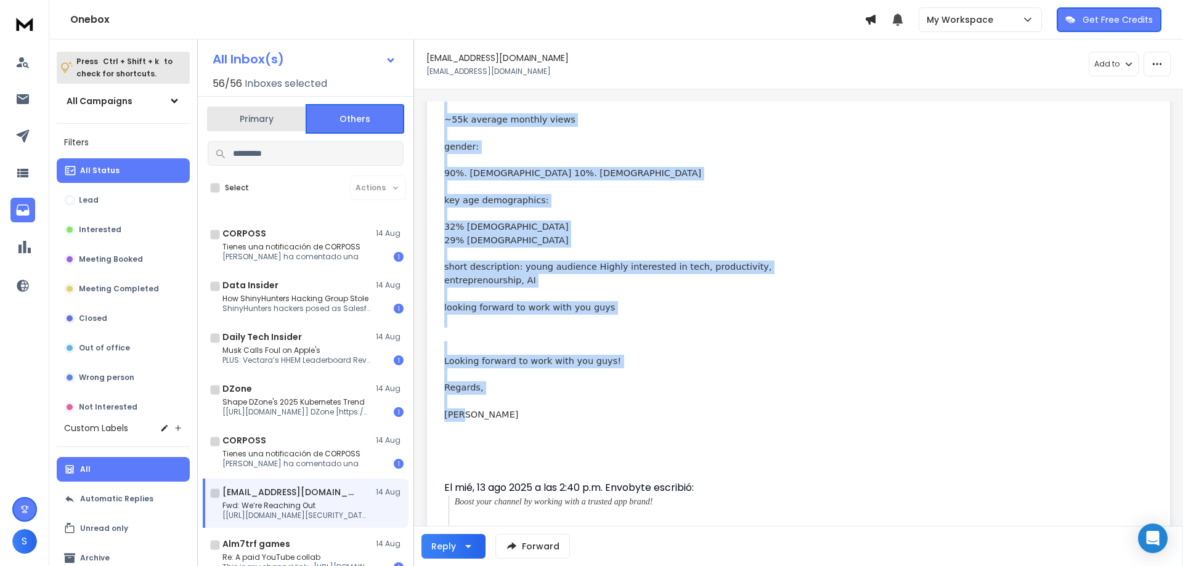
drag, startPoint x: 438, startPoint y: 127, endPoint x: 570, endPoint y: 394, distance: 298.0
click at [570, 394] on div "Fwd: We’re Reaching Out About a Paid Collaboration Opportunity 14 August 2025 :…" at bounding box center [798, 373] width 744 height 1346
copy div "Hi Hassan, I’m working for multiple worldwide brands on a rate of 200 usd for a…"
click at [270, 155] on input at bounding box center [306, 153] width 196 height 25
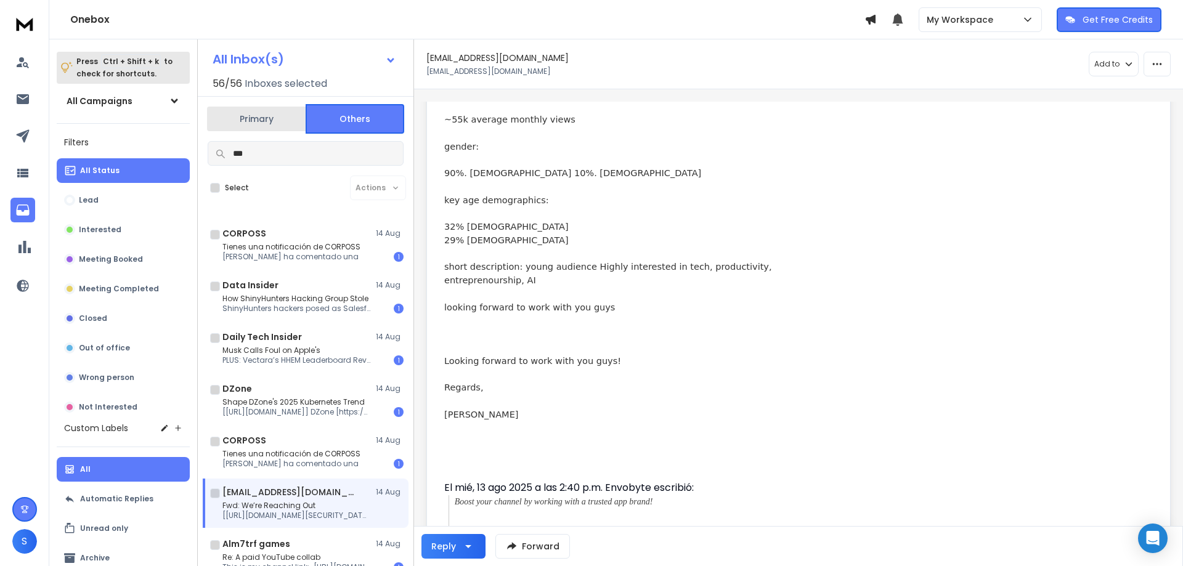
type input "****"
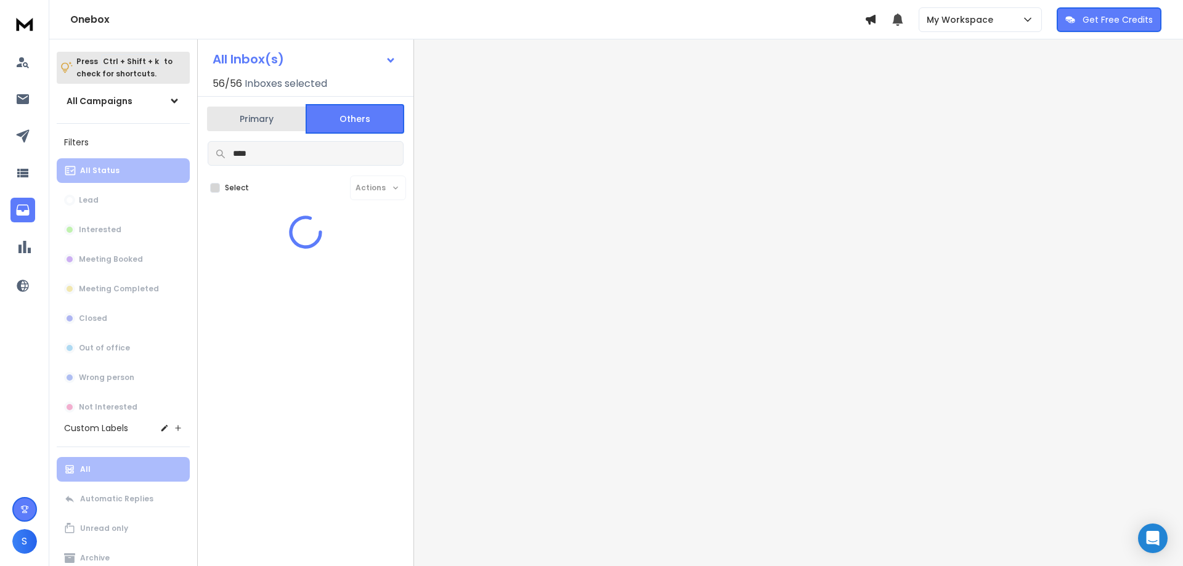
scroll to position [0, 0]
click at [246, 127] on button "Primary" at bounding box center [256, 118] width 99 height 27
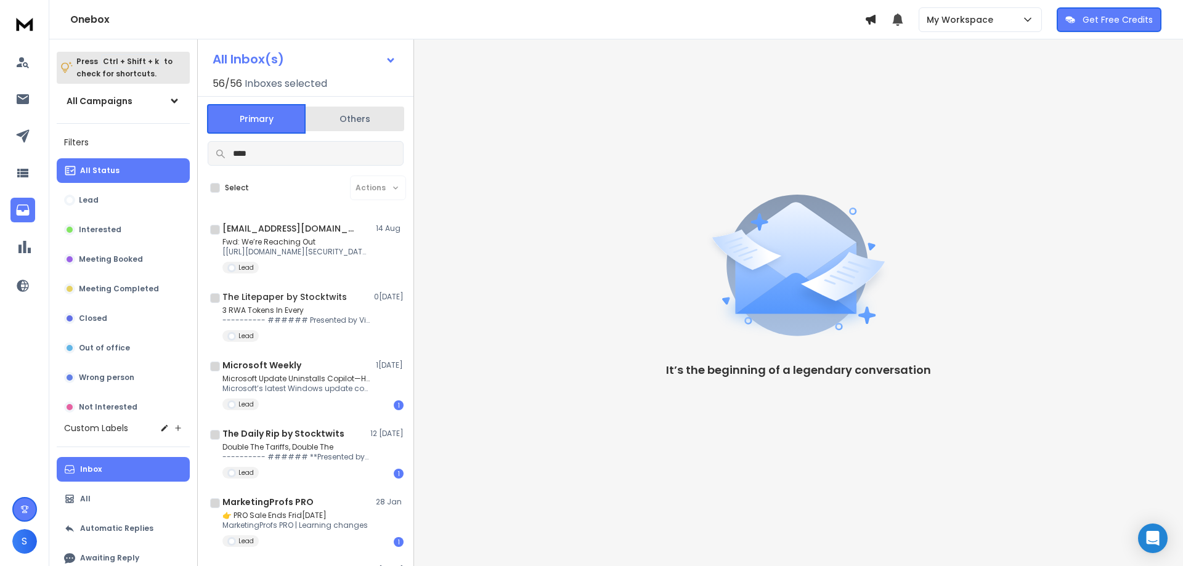
click at [272, 152] on input "****" at bounding box center [306, 153] width 196 height 25
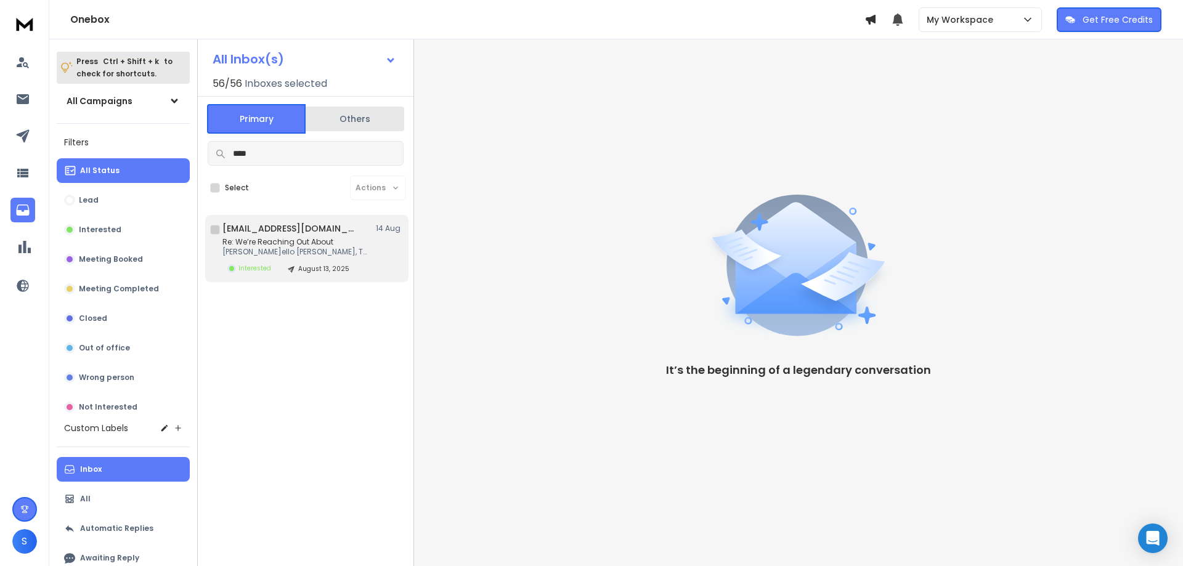
click at [281, 225] on h1 "alfa@appsclavitud.com" at bounding box center [289, 228] width 135 height 12
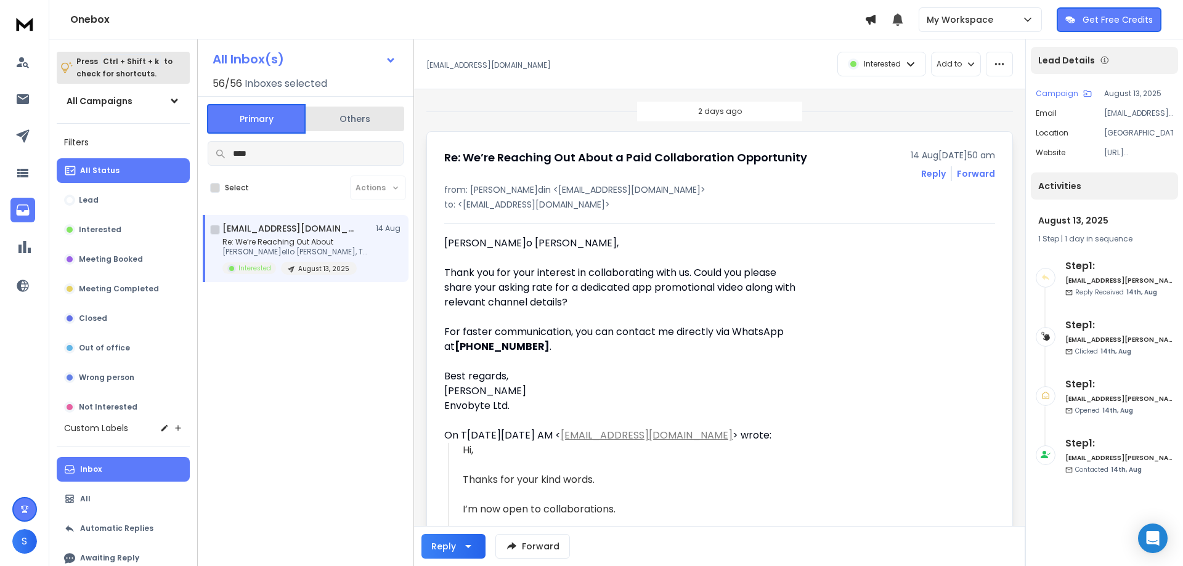
click at [1126, 153] on p "https://www.youtube.com/@BaiJavier/videos" at bounding box center [1138, 153] width 69 height 10
click at [347, 119] on button "Others" at bounding box center [354, 118] width 99 height 27
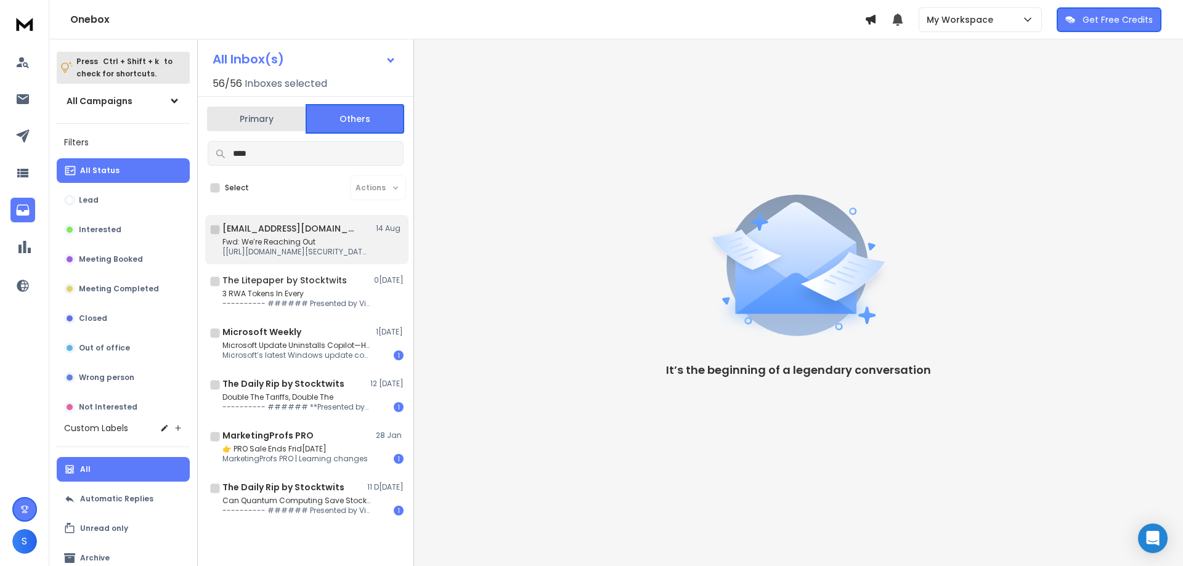
click at [296, 252] on p "[https://rtt-east.riva.co/dc/t/mo/v2?t=eyJ0eXAiOiJKV1QiLCJhbGciOiJIUzUxMiJ9.eyJ…" at bounding box center [296, 252] width 148 height 10
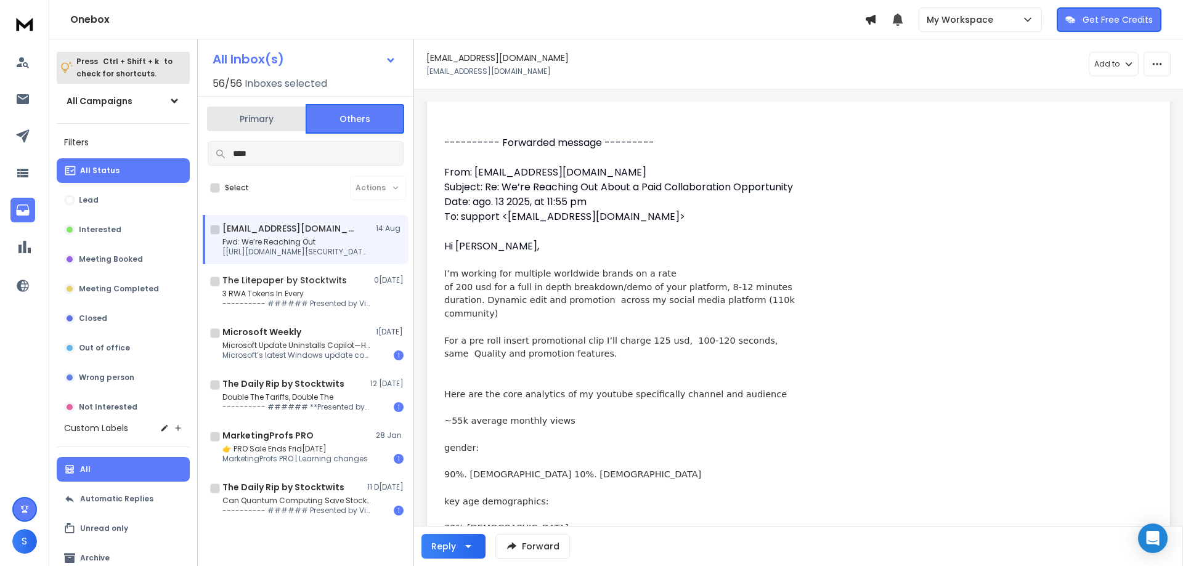
scroll to position [246, 0]
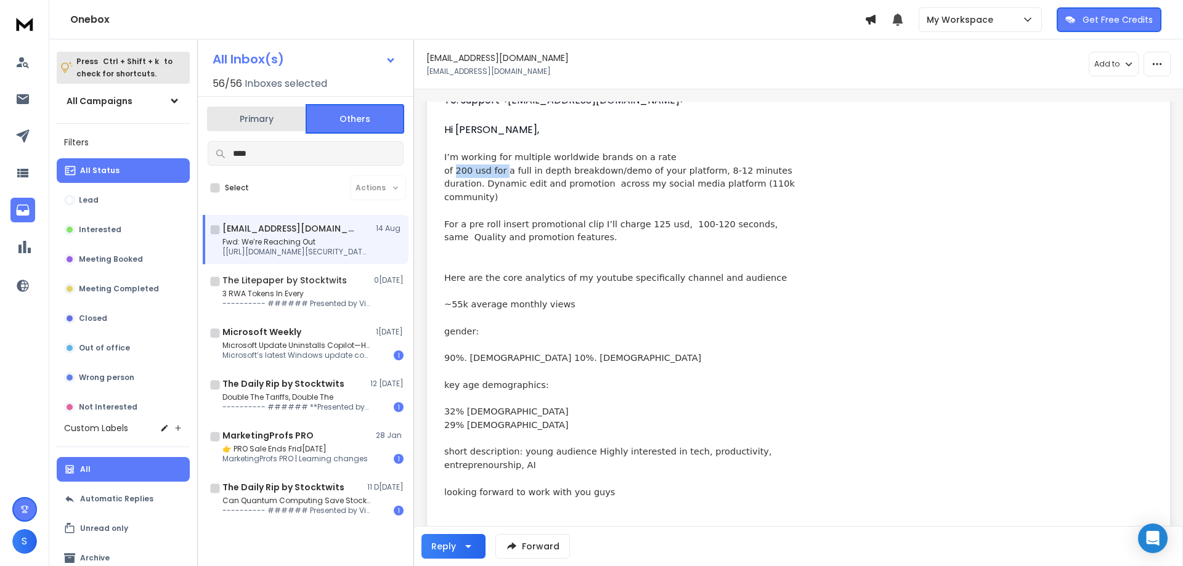
drag, startPoint x: 456, startPoint y: 171, endPoint x: 503, endPoint y: 171, distance: 46.8
click at [503, 171] on div "of 200 usd for a full in depth breakdown/demo of your platform, 8-12 minutes du…" at bounding box center [624, 184] width 360 height 40
click at [547, 265] on div "For a pre roll insert promotional clip I’ll charge 125 usd, 100-120 seconds, sa…" at bounding box center [624, 318] width 360 height 201
click at [434, 543] on div "Reply" at bounding box center [443, 546] width 25 height 12
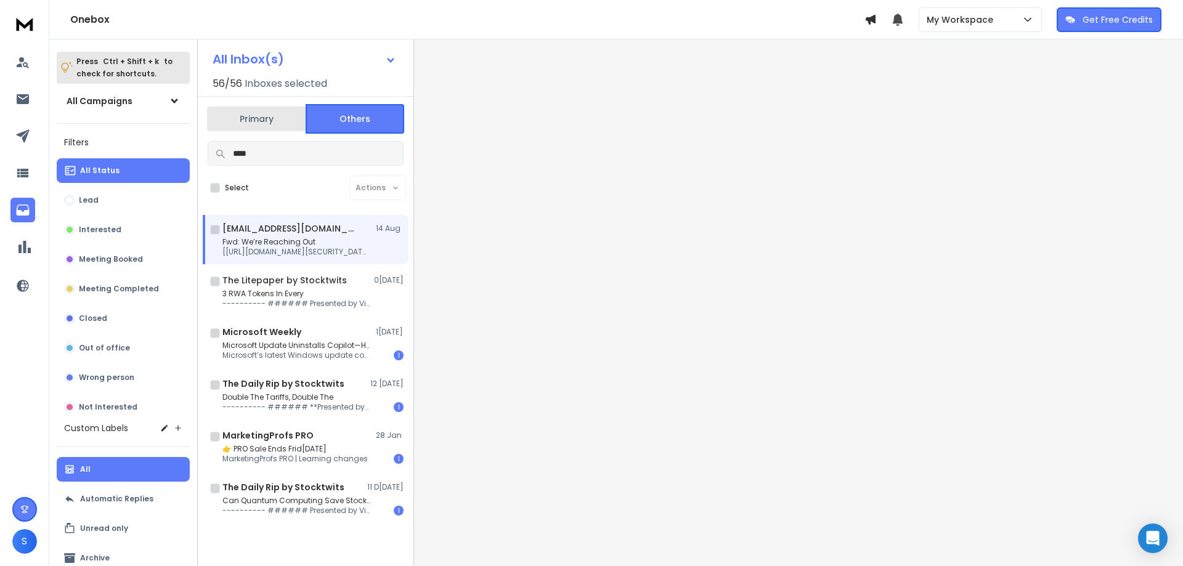
scroll to position [0, 0]
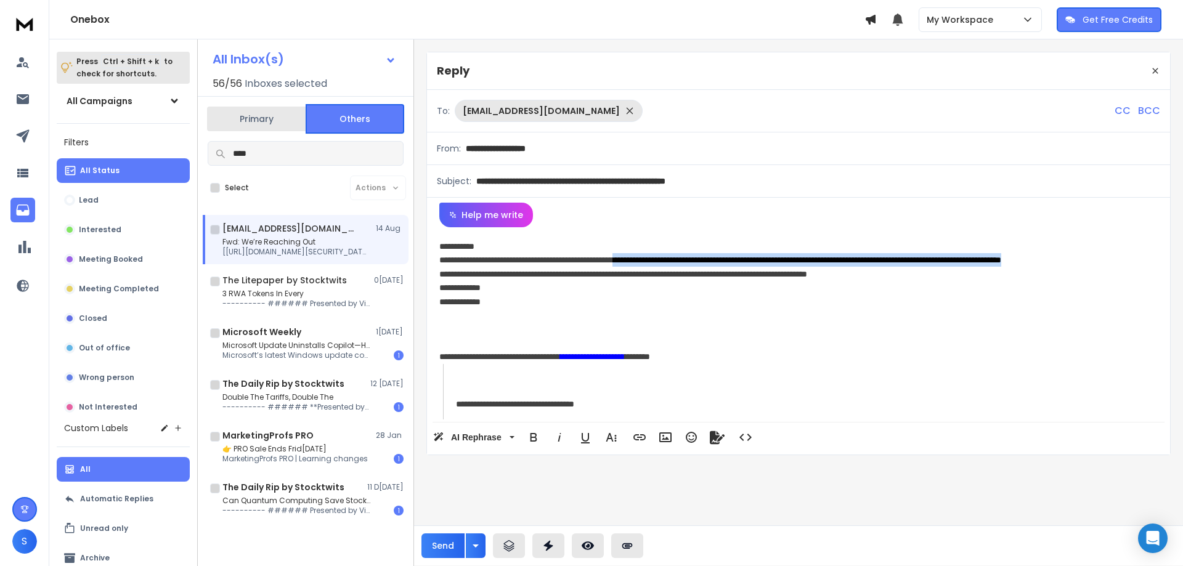
drag, startPoint x: 651, startPoint y: 261, endPoint x: 1152, endPoint y: 260, distance: 500.7
click at [1152, 260] on div "**********" at bounding box center [798, 323] width 743 height 192
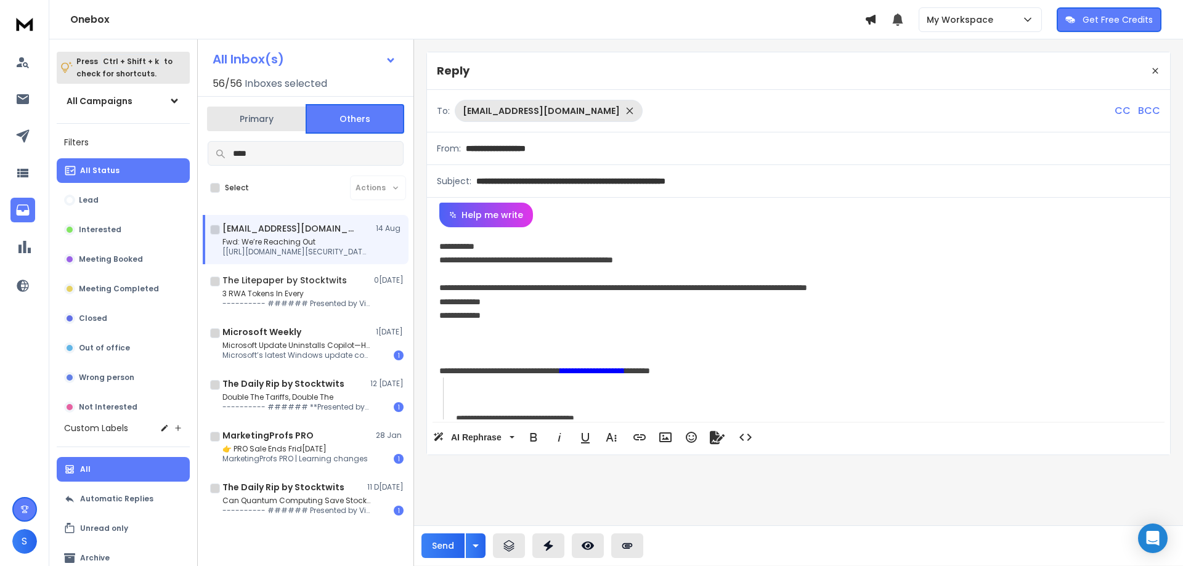
click at [541, 237] on div "**********" at bounding box center [798, 323] width 743 height 192
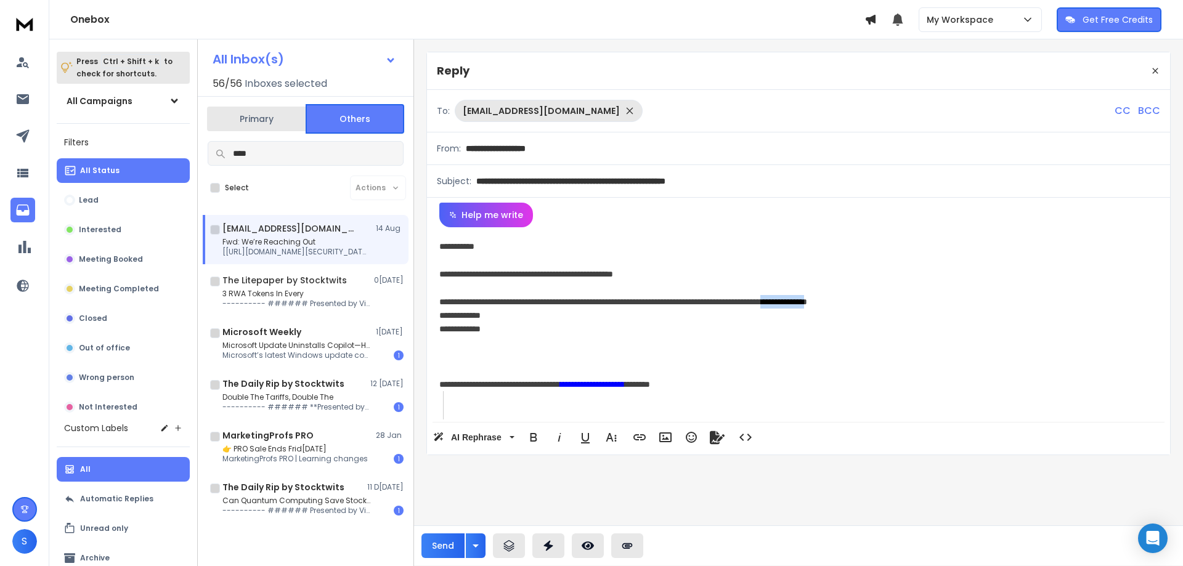
drag, startPoint x: 827, startPoint y: 300, endPoint x: 893, endPoint y: 300, distance: 65.9
click at [893, 300] on p "**********" at bounding box center [791, 302] width 705 height 14
click at [526, 435] on icon "button" at bounding box center [533, 437] width 15 height 15
click at [960, 301] on p "**********" at bounding box center [791, 302] width 705 height 14
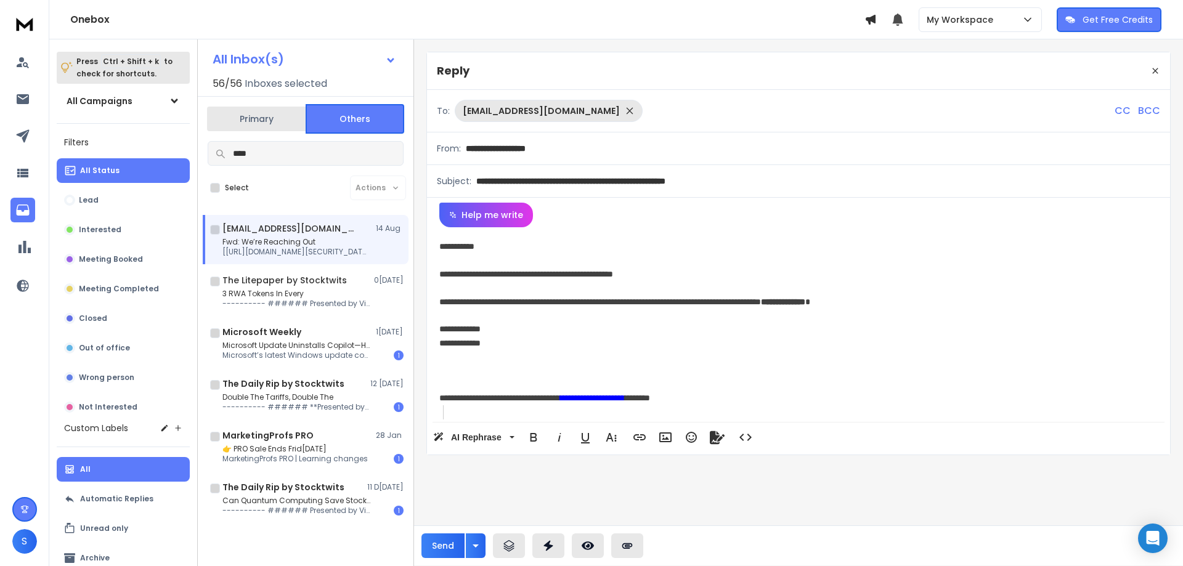
click at [522, 358] on div at bounding box center [798, 357] width 718 height 14
click at [432, 549] on button "Send" at bounding box center [442, 545] width 43 height 25
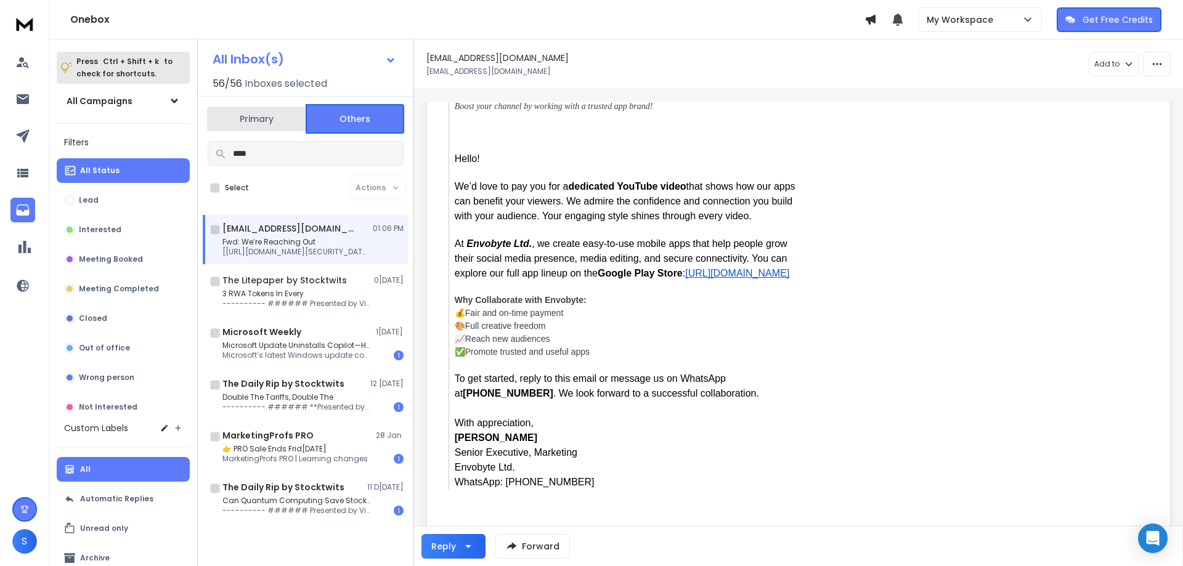
scroll to position [982, 0]
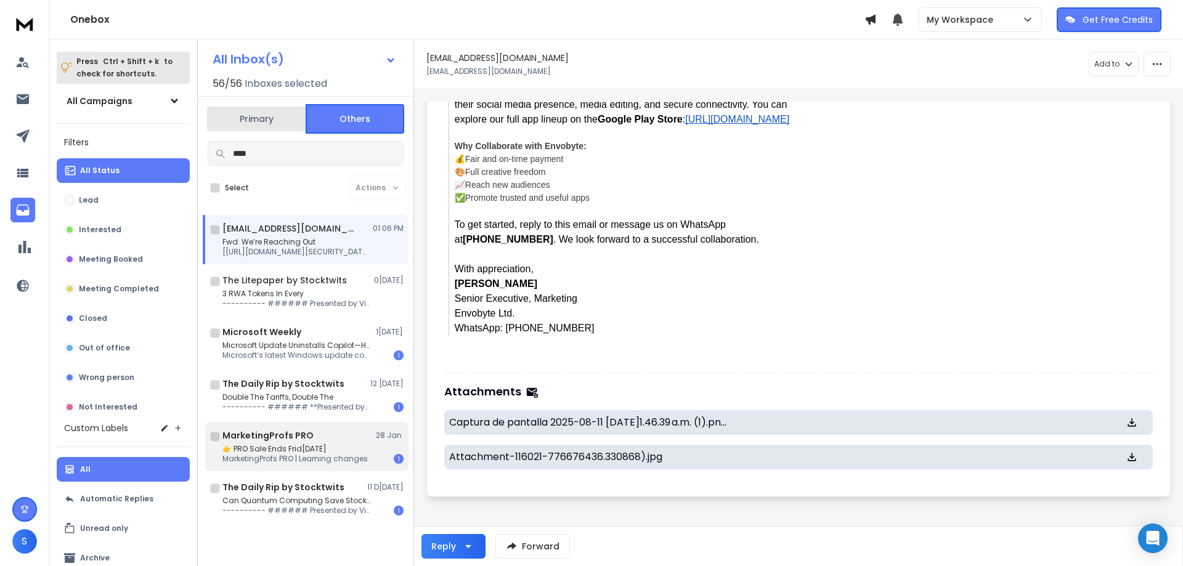
click at [287, 450] on p "👉 PRO Sale Ends Friday" at bounding box center [294, 449] width 145 height 10
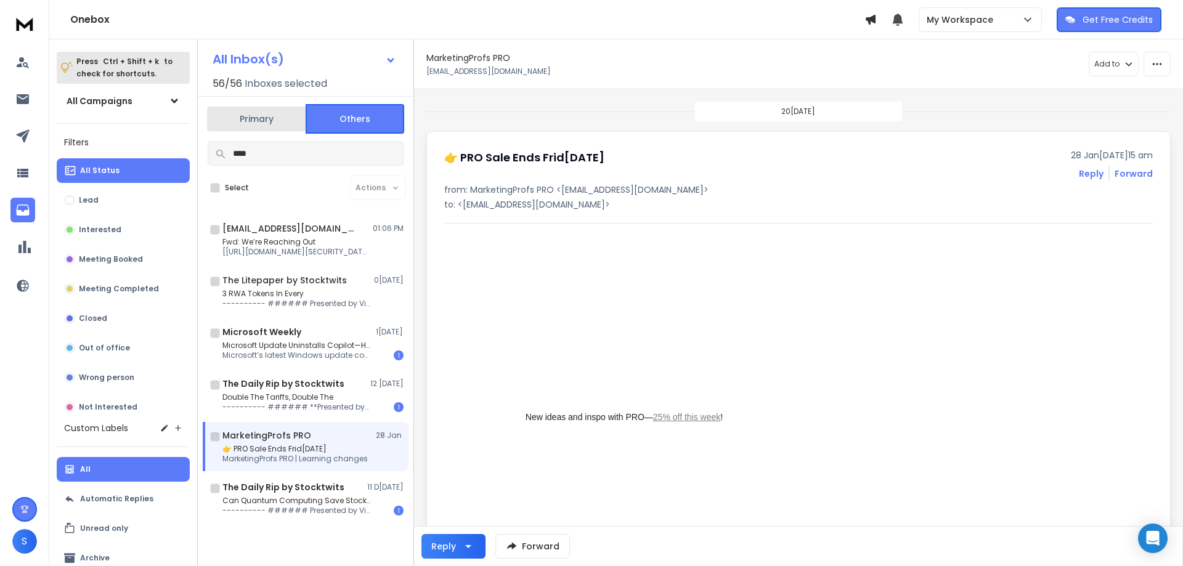
drag, startPoint x: 320, startPoint y: 150, endPoint x: 172, endPoint y: 150, distance: 147.2
click at [172, 150] on div "Press Ctrl + Shift + k to check for shortcuts. All Campaigns All Campaigns Filt…" at bounding box center [615, 322] width 1133 height 566
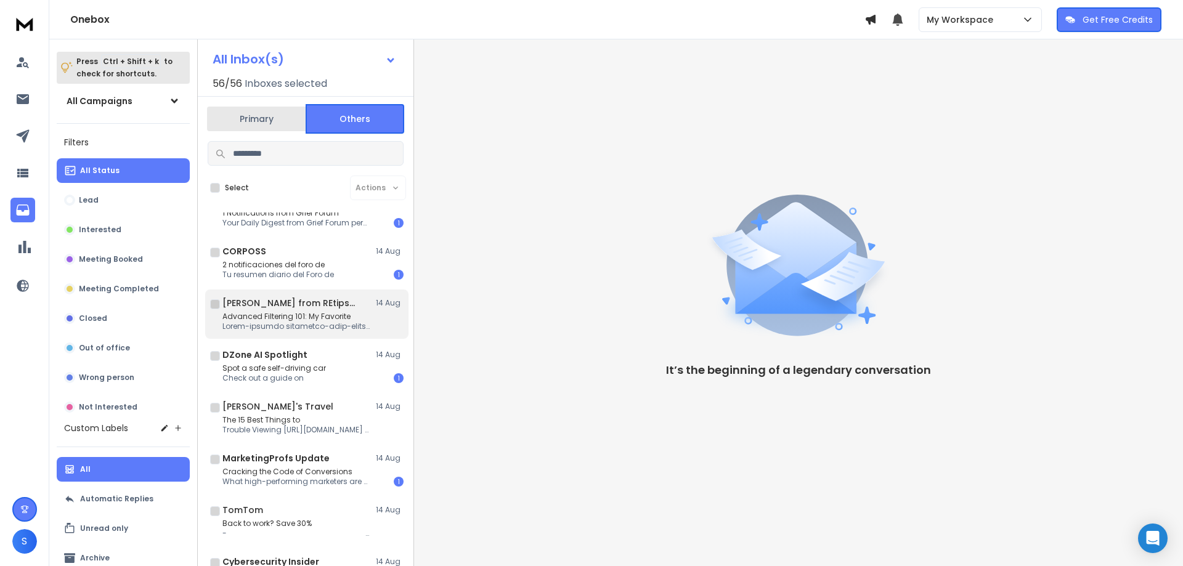
scroll to position [1601, 0]
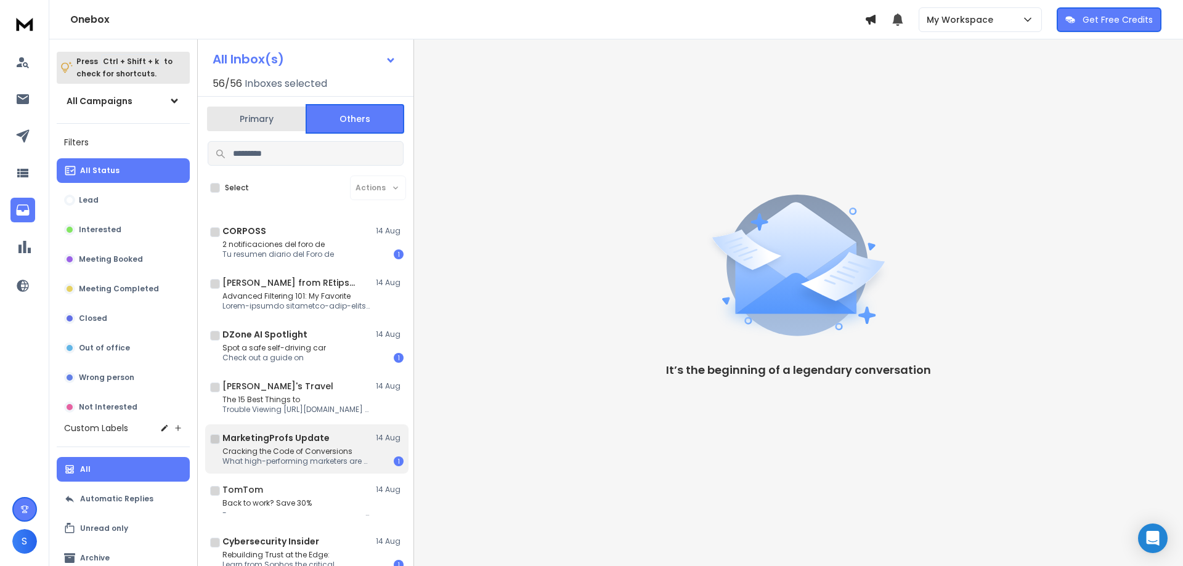
click at [301, 464] on p "What high-performing marketers are doing" at bounding box center [296, 461] width 148 height 10
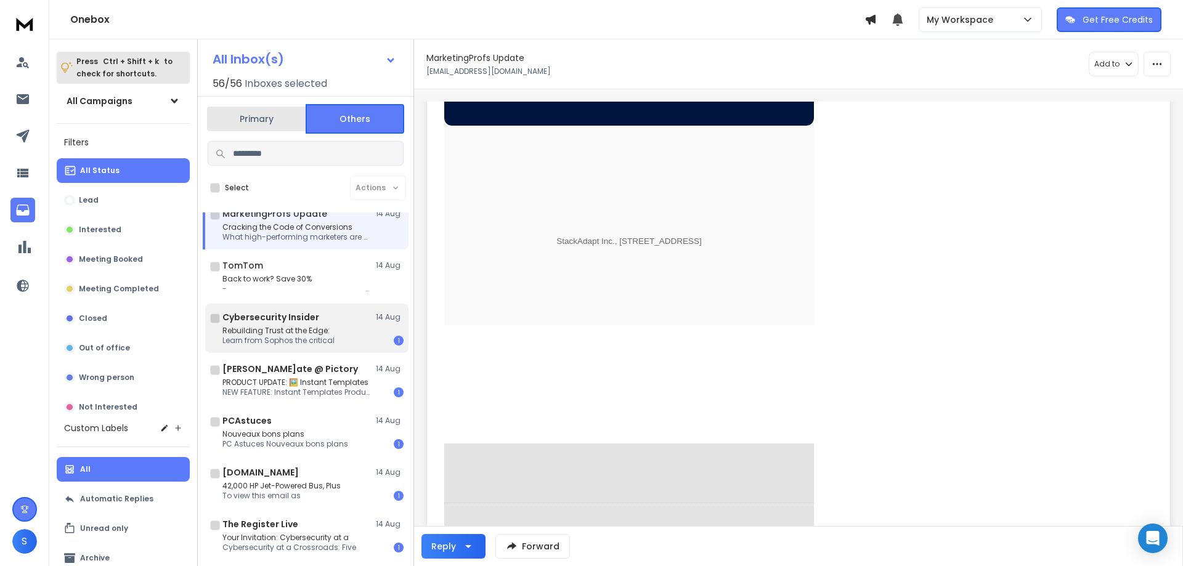
scroll to position [1848, 0]
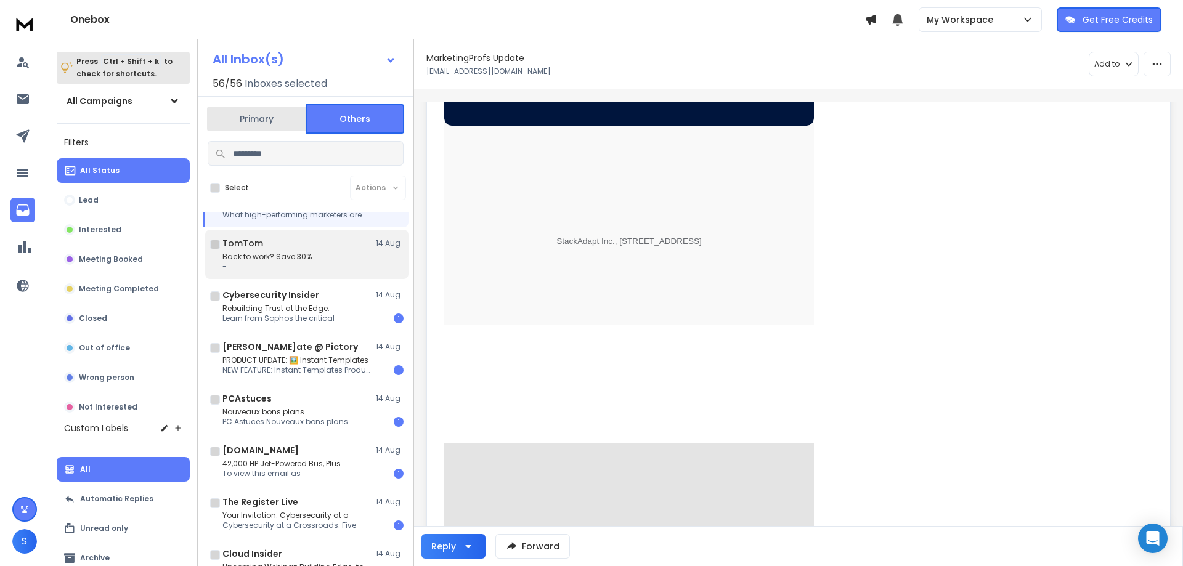
click at [296, 238] on div "TomTom 14 Aug" at bounding box center [312, 243] width 181 height 12
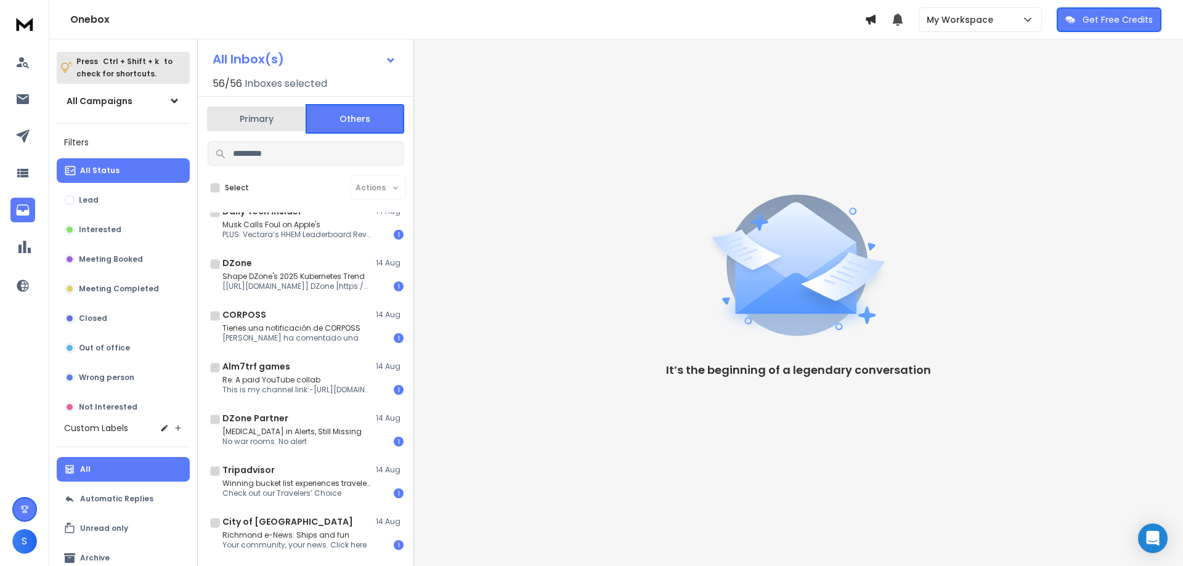
scroll to position [2570, 0]
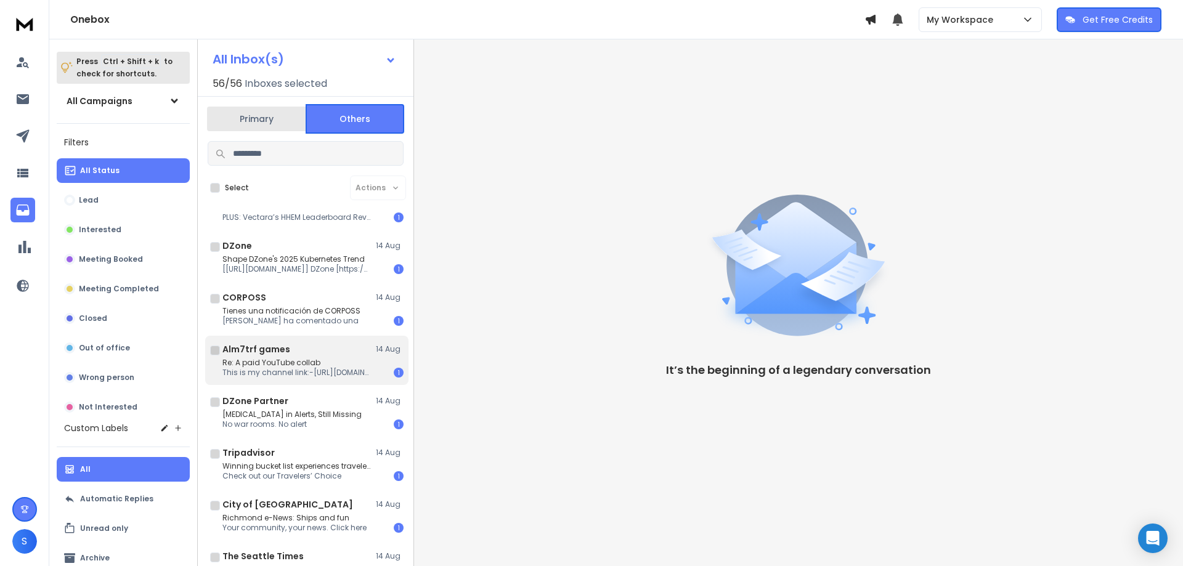
click at [290, 366] on p "Re: A paid YouTube collab" at bounding box center [296, 363] width 148 height 10
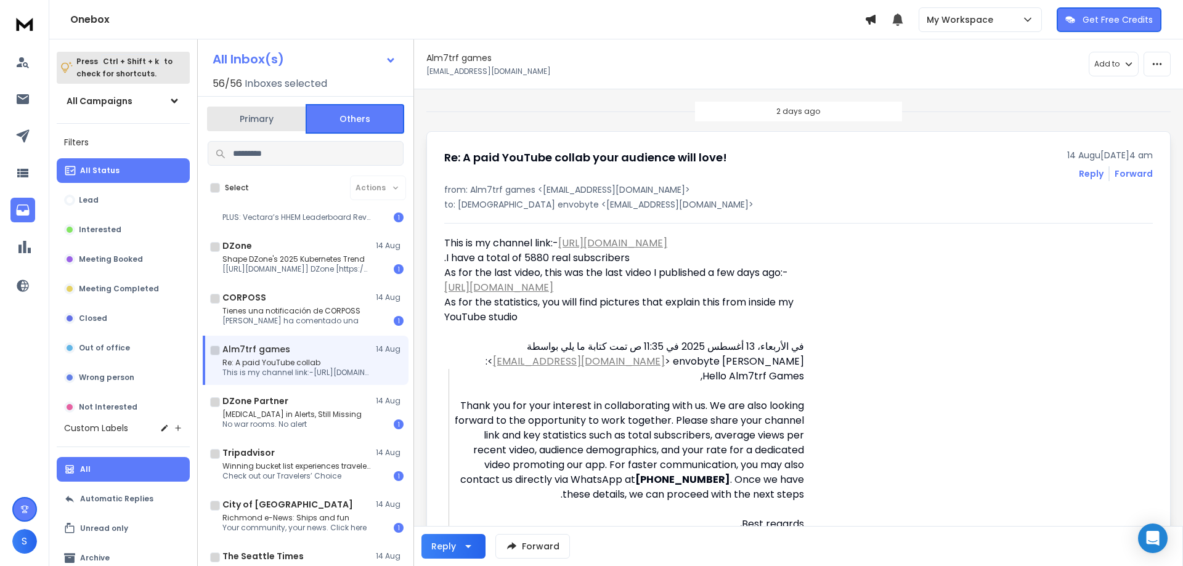
click at [629, 240] on link "https://www.youtube.com/@NextVersion97" at bounding box center [612, 243] width 109 height 14
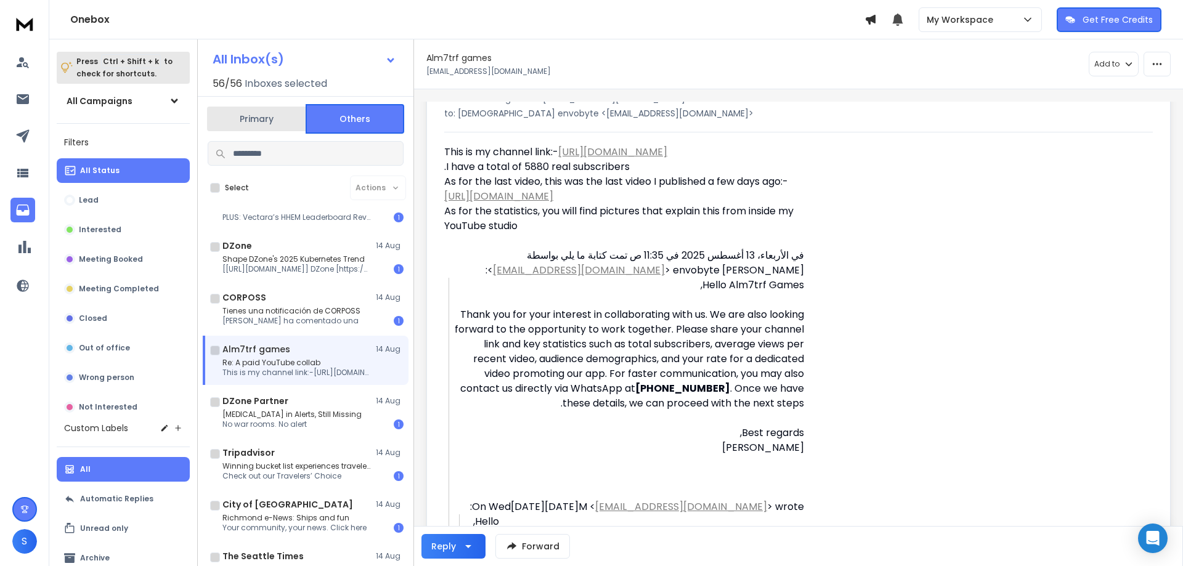
scroll to position [123, 0]
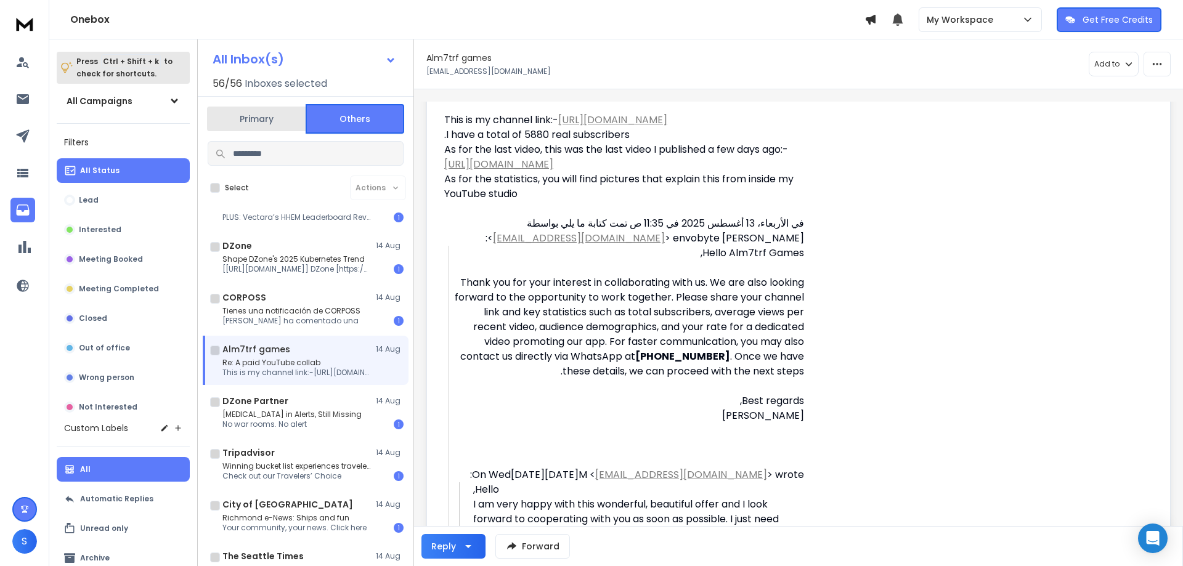
click at [536, 165] on link "https://www.youtube.com/watch?v=8uD8SVpRuCk" at bounding box center [498, 164] width 109 height 14
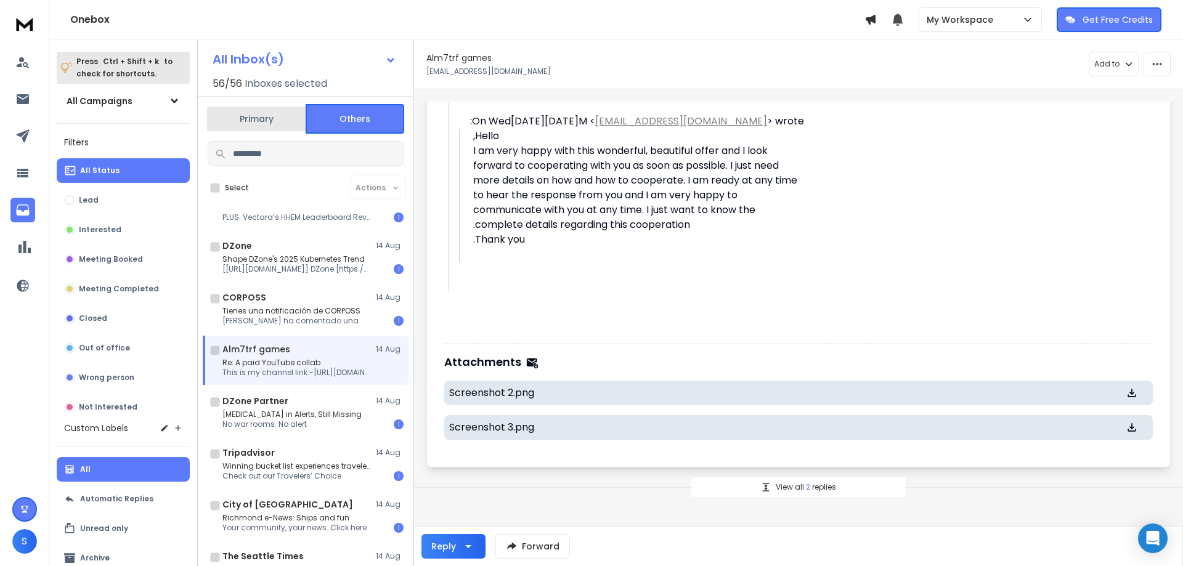
click at [1131, 394] on icon at bounding box center [1131, 393] width 12 height 12
click at [1126, 423] on icon at bounding box center [1131, 427] width 12 height 12
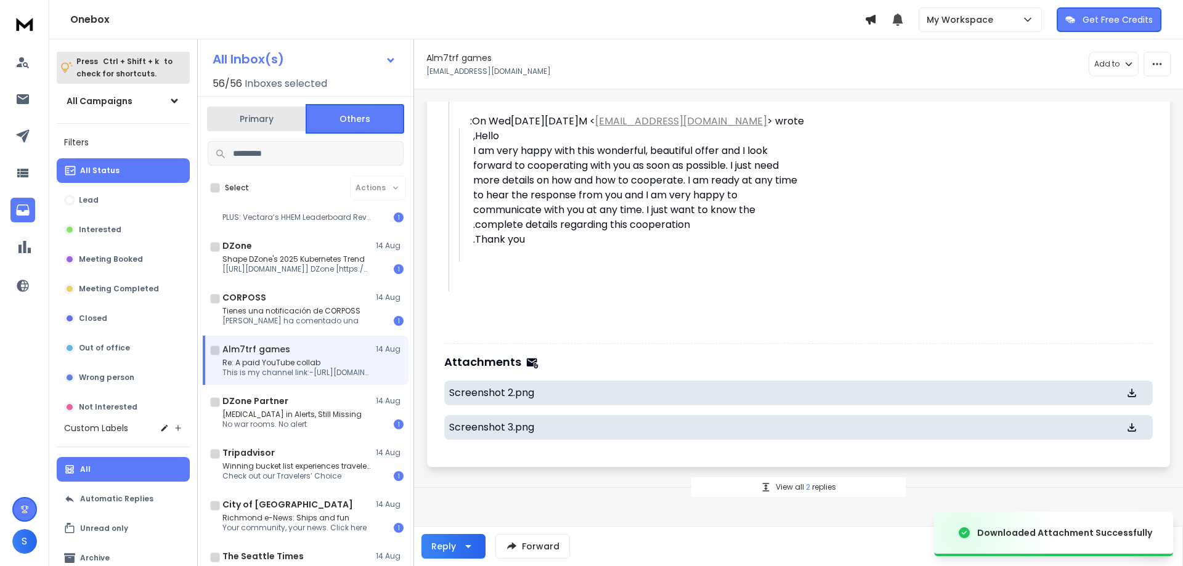
drag, startPoint x: 931, startPoint y: 232, endPoint x: 944, endPoint y: 185, distance: 47.8
click at [932, 231] on div "Re: A paid YouTube collab your audience will love! 14 August 2025 : 11:54 am Re…" at bounding box center [798, 60] width 708 height 777
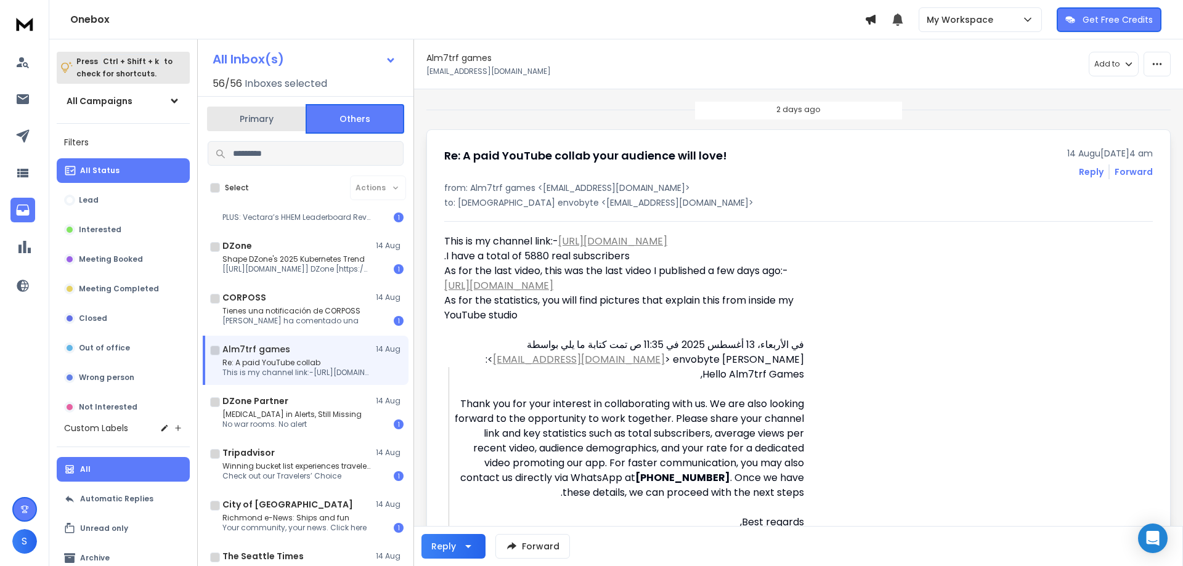
scroll to position [0, 0]
drag, startPoint x: 440, startPoint y: 242, endPoint x: 551, endPoint y: 316, distance: 132.7
click at [551, 316] on div "Re: A paid YouTube collab your audience will love! 14 August 2025 : 11:54 am Re…" at bounding box center [798, 537] width 744 height 813
click at [980, 242] on div "Re: A paid YouTube collab your audience will love! 14 August 2025 : 11:54 am Re…" at bounding box center [798, 537] width 708 height 777
drag, startPoint x: 438, startPoint y: 237, endPoint x: 636, endPoint y: 307, distance: 209.8
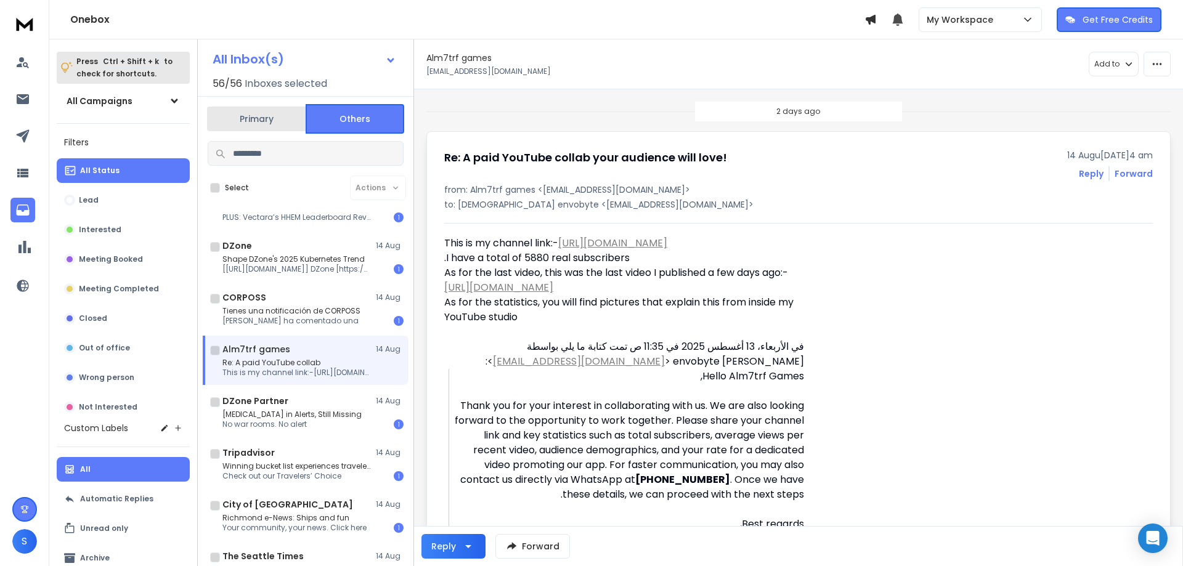
click at [599, 321] on div "Re: A paid YouTube collab your audience will love! 14 August 2025 : 11:54 am Re…" at bounding box center [798, 537] width 744 height 813
click at [870, 298] on div "Re: A paid YouTube collab your audience will love! 14 August 2025 : 11:54 am Re…" at bounding box center [798, 537] width 708 height 777
click at [825, 324] on div "Re: A paid YouTube collab your audience will love! 14 August 2025 : 11:54 am Re…" at bounding box center [798, 537] width 708 height 777
drag, startPoint x: 828, startPoint y: 311, endPoint x: 438, endPoint y: 249, distance: 394.7
click at [438, 249] on div "Re: A paid YouTube collab your audience will love! 14 August 2025 : 11:54 am Re…" at bounding box center [798, 537] width 744 height 813
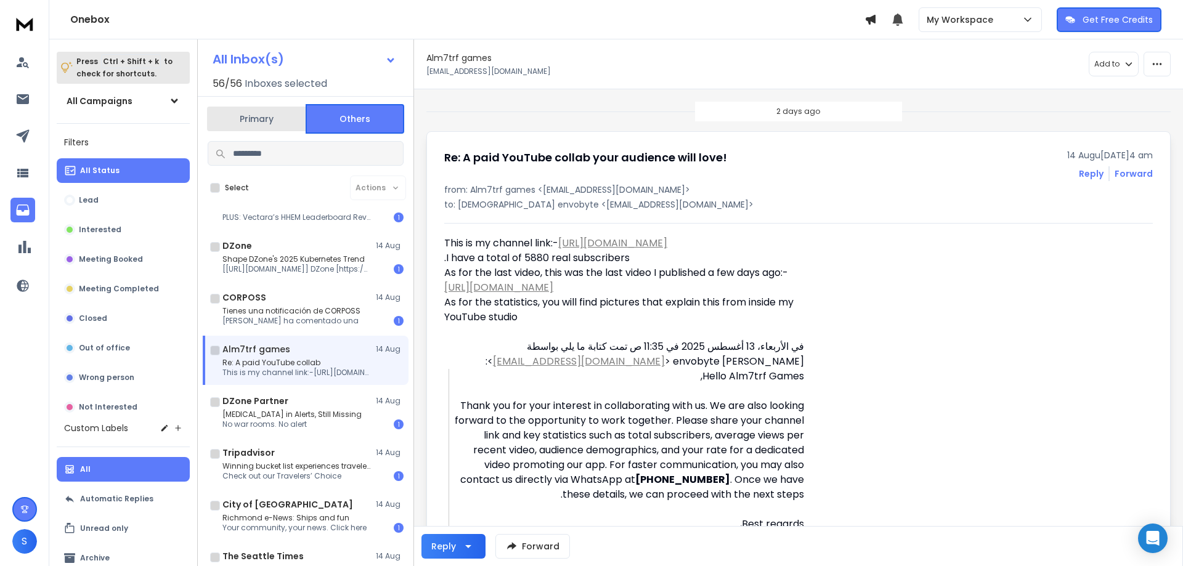
drag, startPoint x: 521, startPoint y: 326, endPoint x: 441, endPoint y: 237, distance: 120.4
click at [441, 237] on div "Re: A paid YouTube collab your audience will love! 14 August 2025 : 11:54 am Re…" at bounding box center [798, 537] width 744 height 813
drag, startPoint x: 433, startPoint y: 229, endPoint x: 523, endPoint y: 320, distance: 127.6
click at [523, 330] on div "Re: A paid YouTube collab your audience will love! 14 August 2025 : 11:54 am Re…" at bounding box center [798, 537] width 744 height 813
copy div
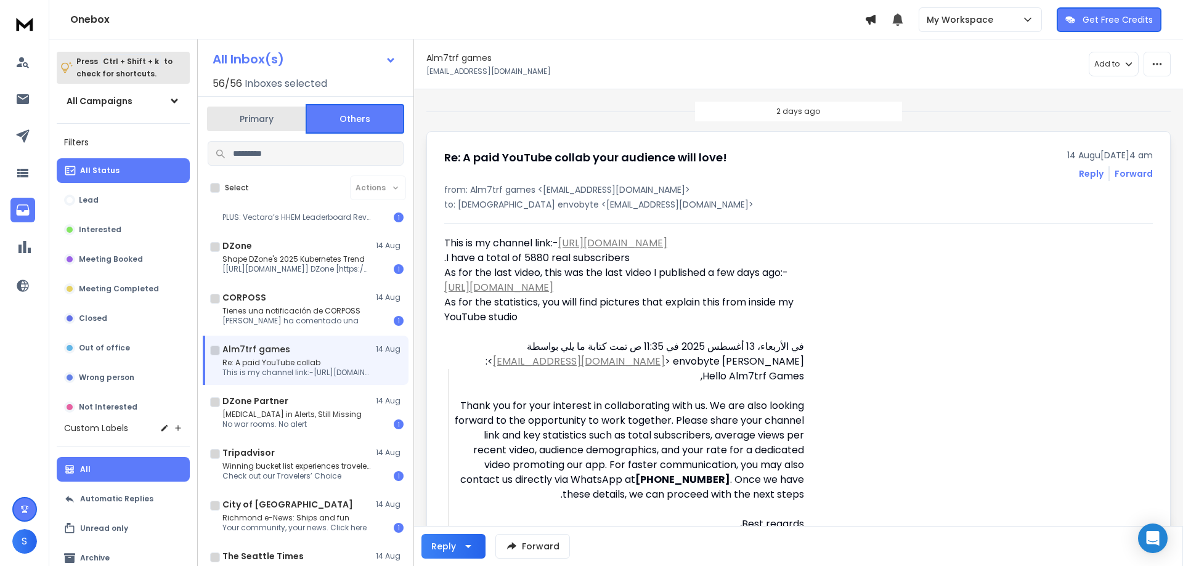
click at [624, 238] on link "https://www.youtube.com/@NextVersion97" at bounding box center [612, 243] width 109 height 14
click at [456, 540] on div "Reply" at bounding box center [453, 546] width 44 height 15
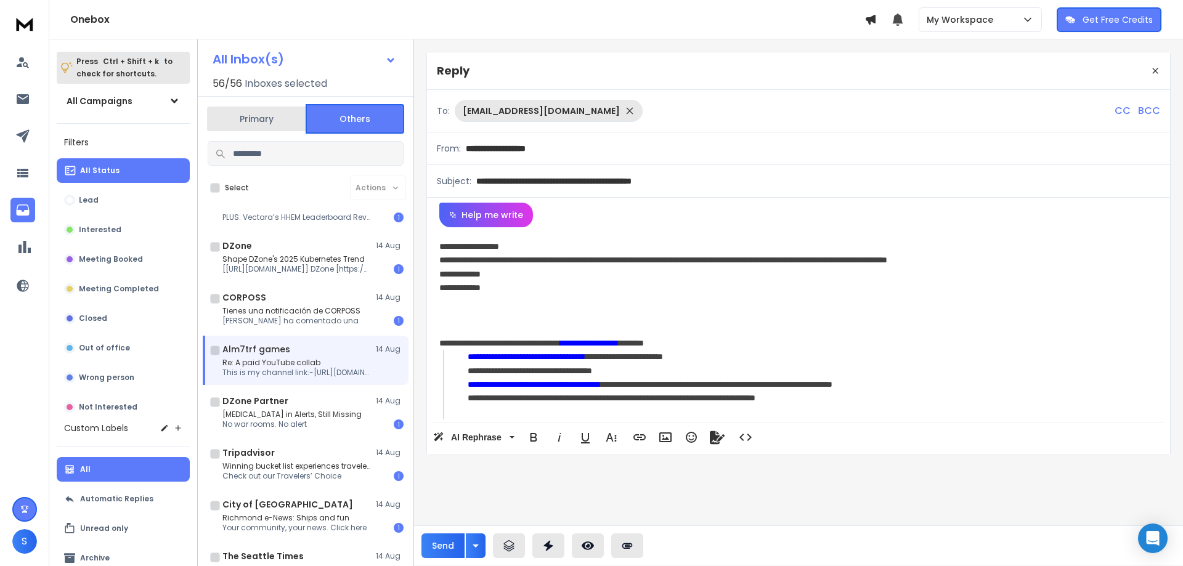
click at [548, 254] on p "**********" at bounding box center [791, 260] width 705 height 14
drag, startPoint x: 457, startPoint y: 245, endPoint x: 736, endPoint y: 243, distance: 279.0
click at [736, 243] on p "**********" at bounding box center [791, 247] width 705 height 14
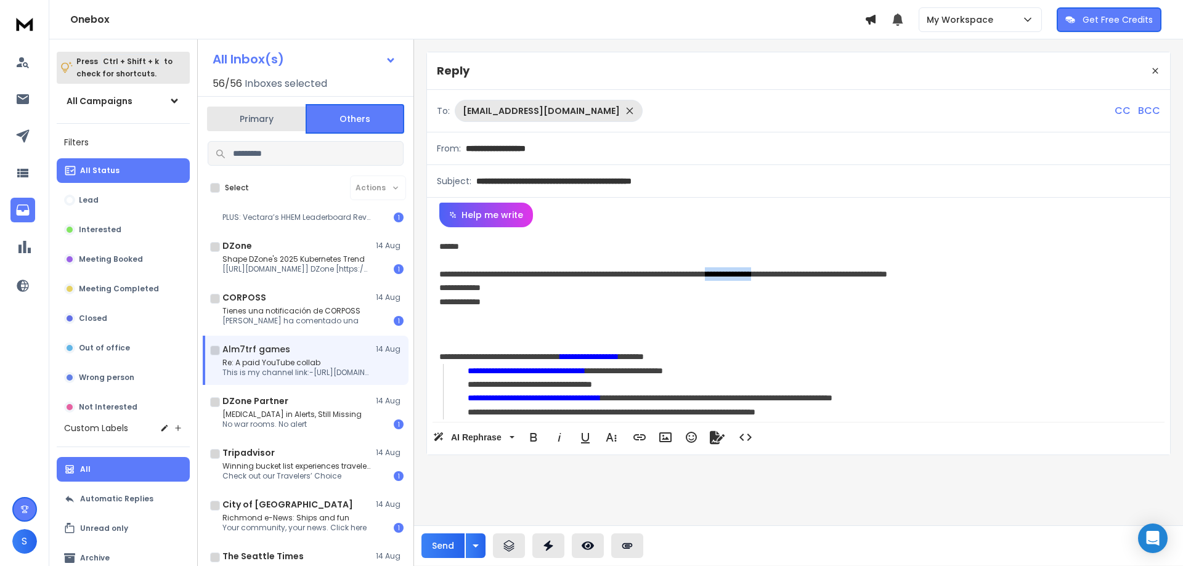
drag, startPoint x: 777, startPoint y: 275, endPoint x: 847, endPoint y: 275, distance: 69.6
click at [847, 275] on p "**********" at bounding box center [791, 274] width 705 height 14
click at [527, 438] on icon "button" at bounding box center [533, 437] width 15 height 15
click at [1060, 276] on p "**********" at bounding box center [791, 274] width 705 height 14
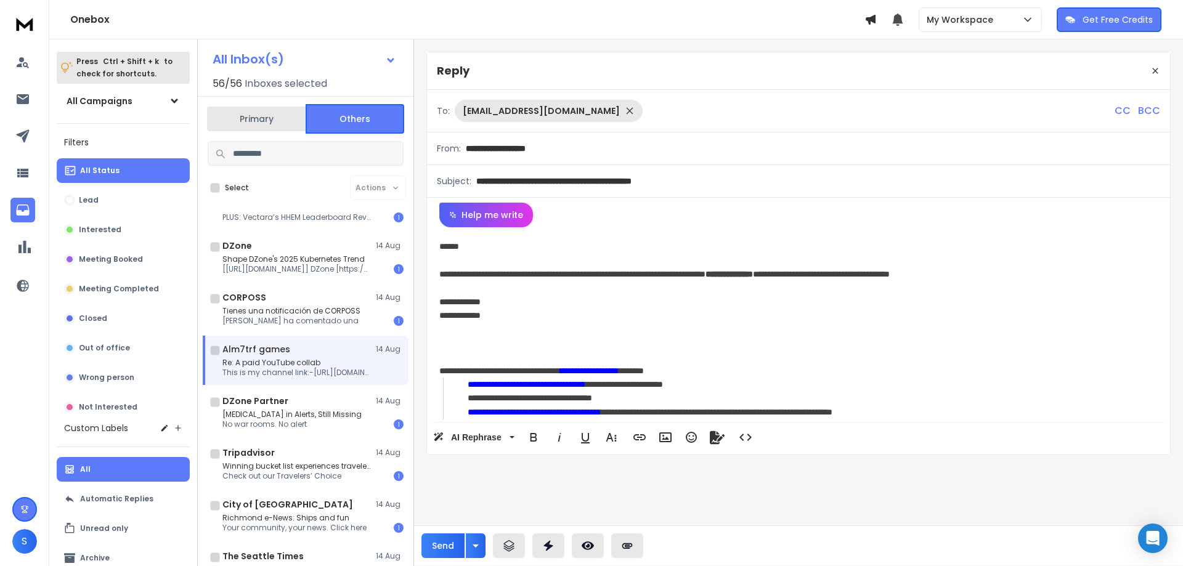
click at [439, 543] on button "Send" at bounding box center [442, 545] width 43 height 25
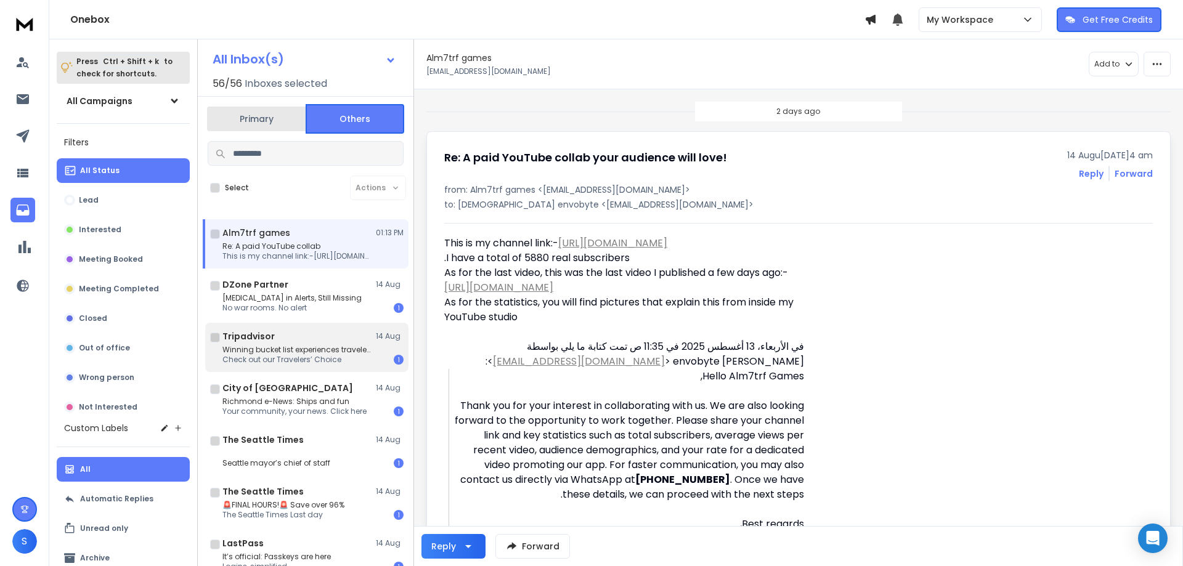
scroll to position [2693, 0]
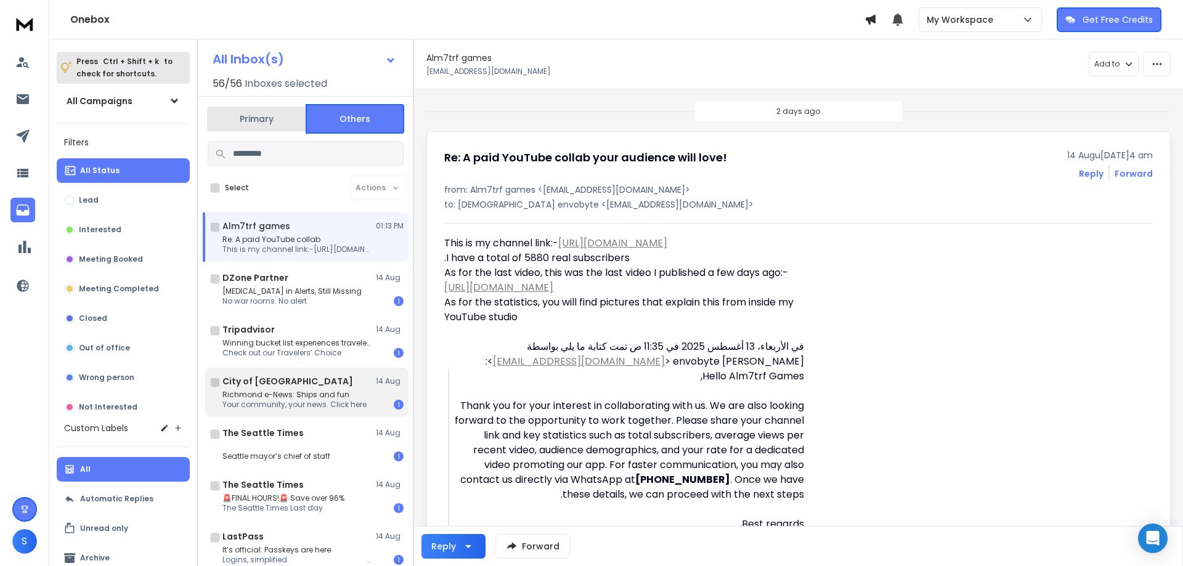
click at [295, 395] on p "Richmond e-News: Ships and fun" at bounding box center [294, 395] width 144 height 10
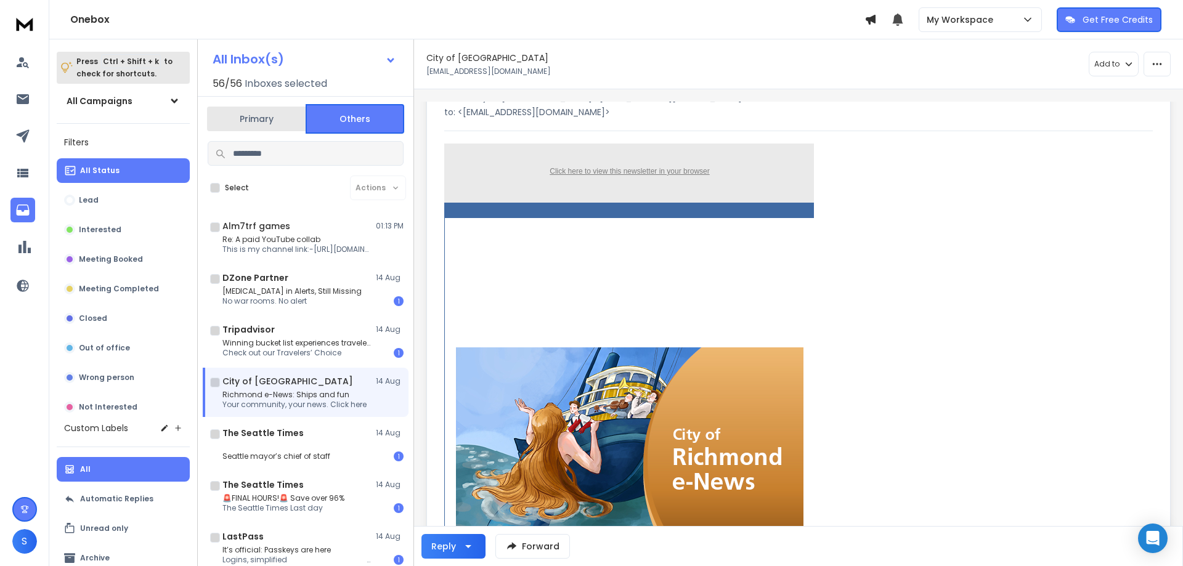
scroll to position [185, 0]
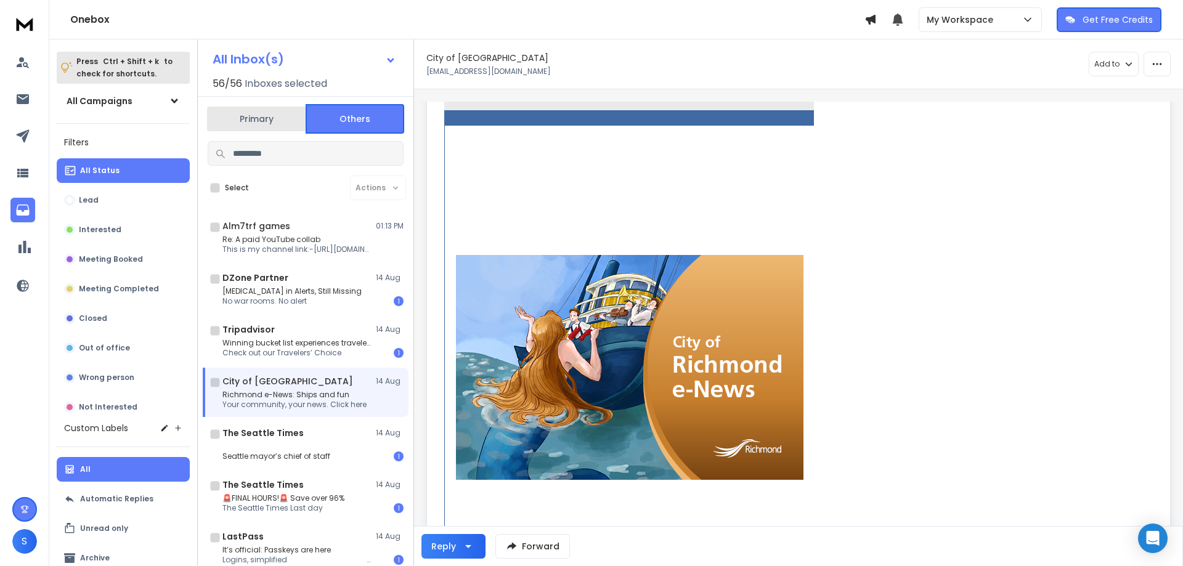
click at [293, 431] on h1 "The Seattle Times" at bounding box center [262, 433] width 81 height 12
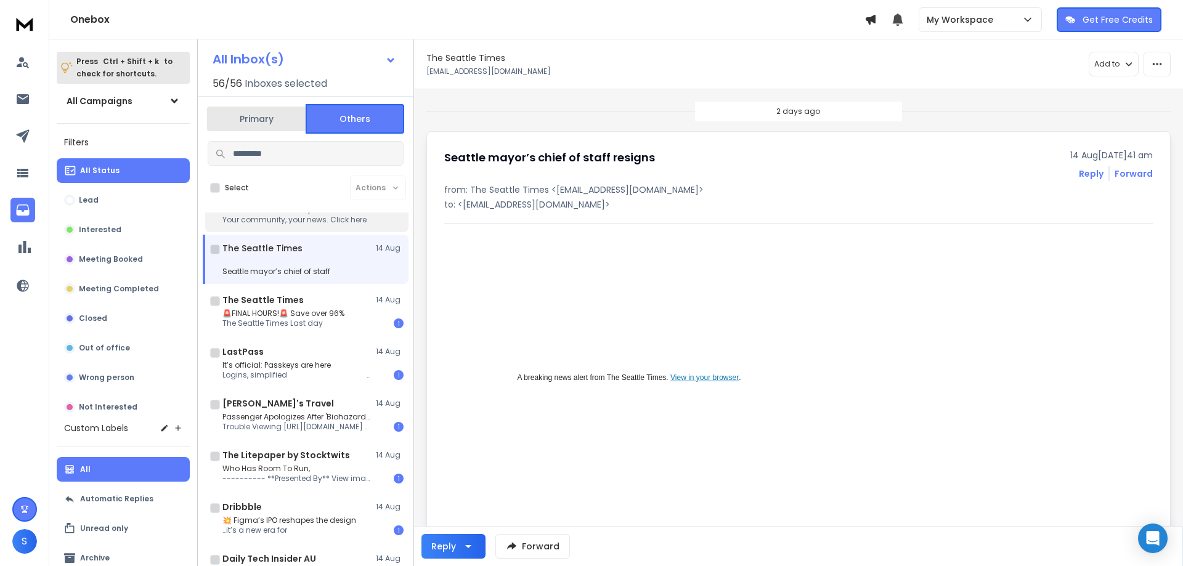
scroll to position [3062, 0]
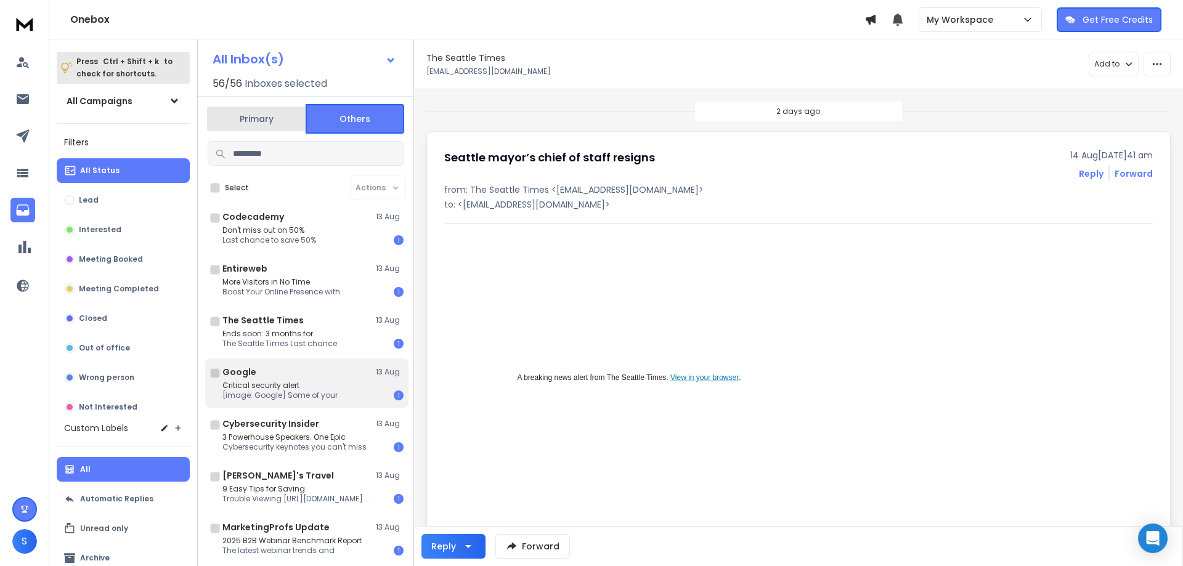
scroll to position [3432, 0]
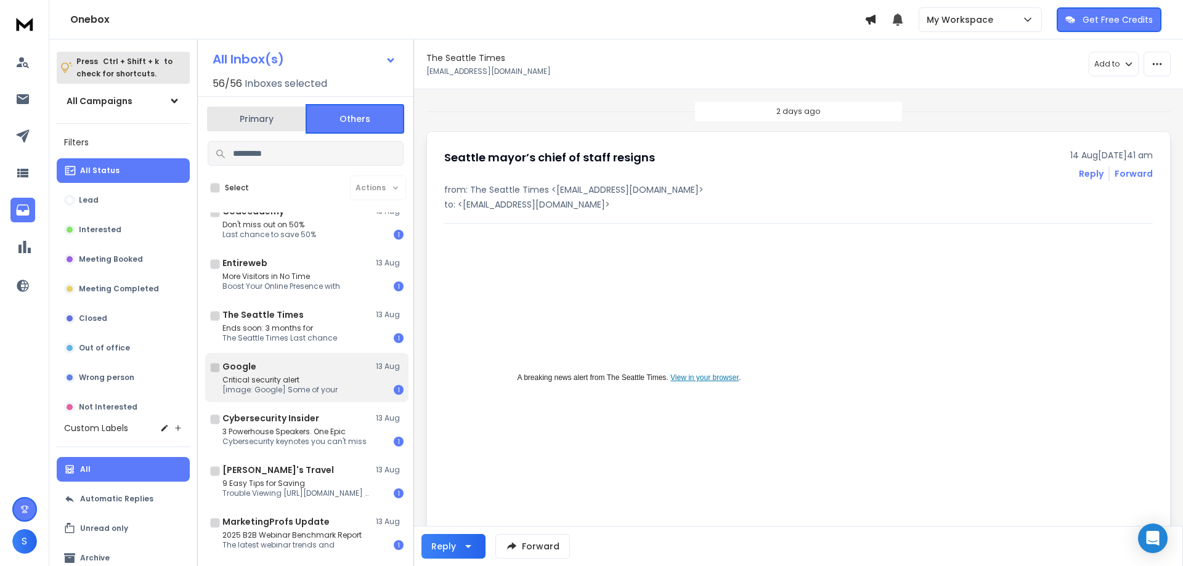
click at [313, 370] on div "Google 13 Aug" at bounding box center [312, 366] width 181 height 12
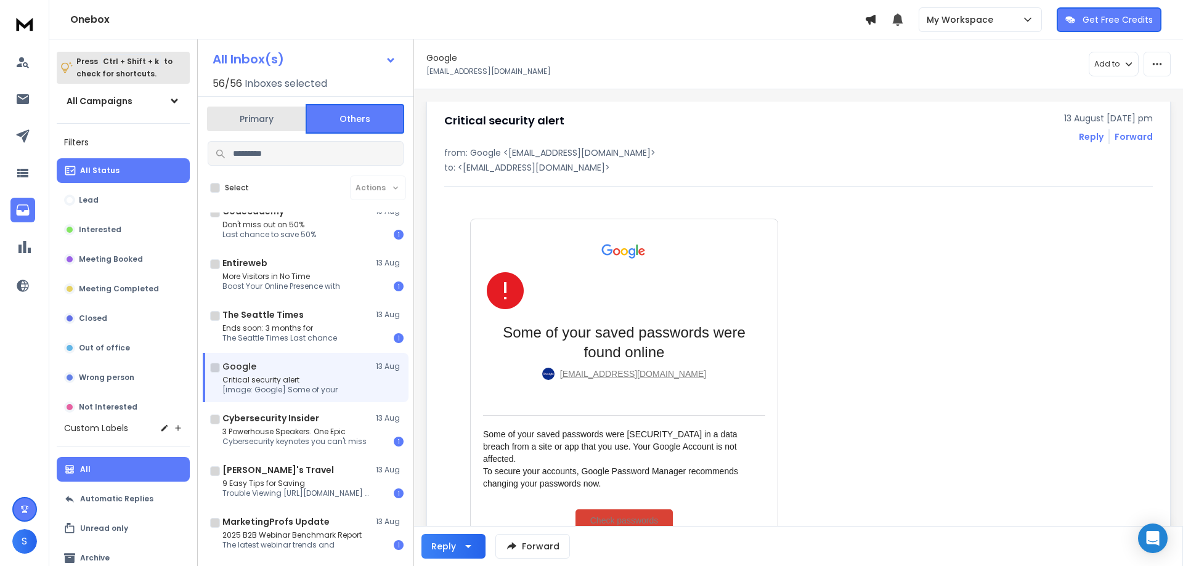
scroll to position [185, 0]
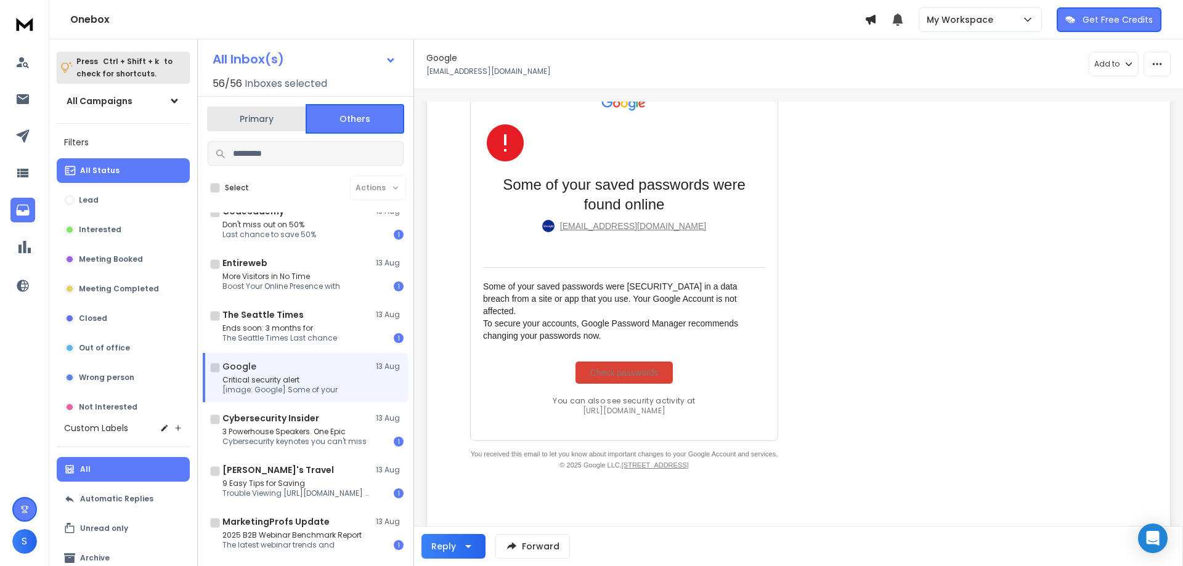
click at [623, 363] on link "Check passwords" at bounding box center [624, 373] width 98 height 22
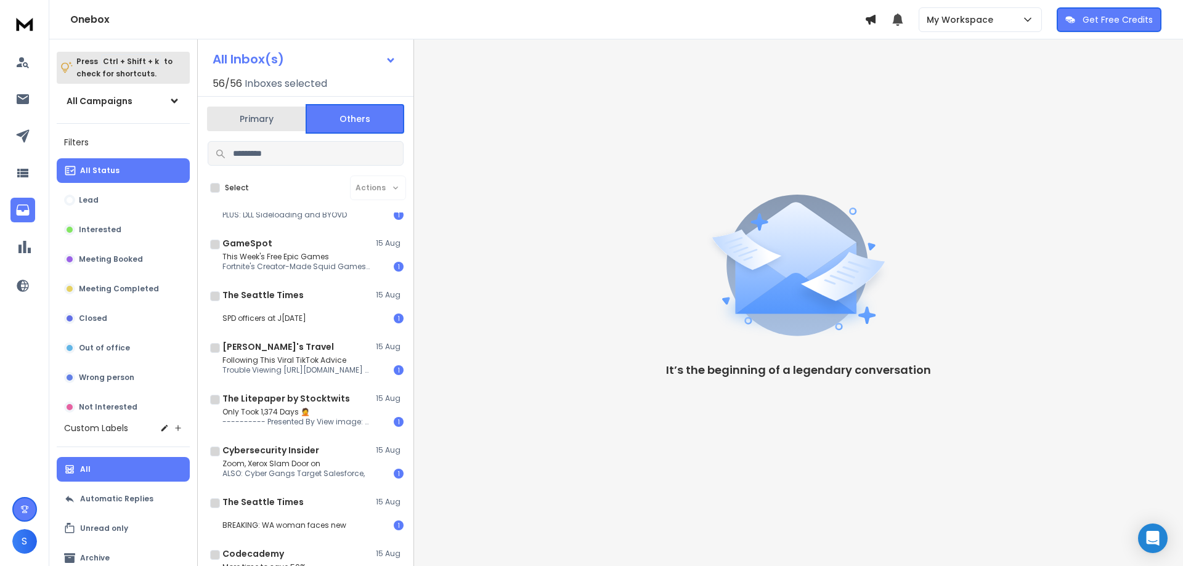
scroll to position [0, 0]
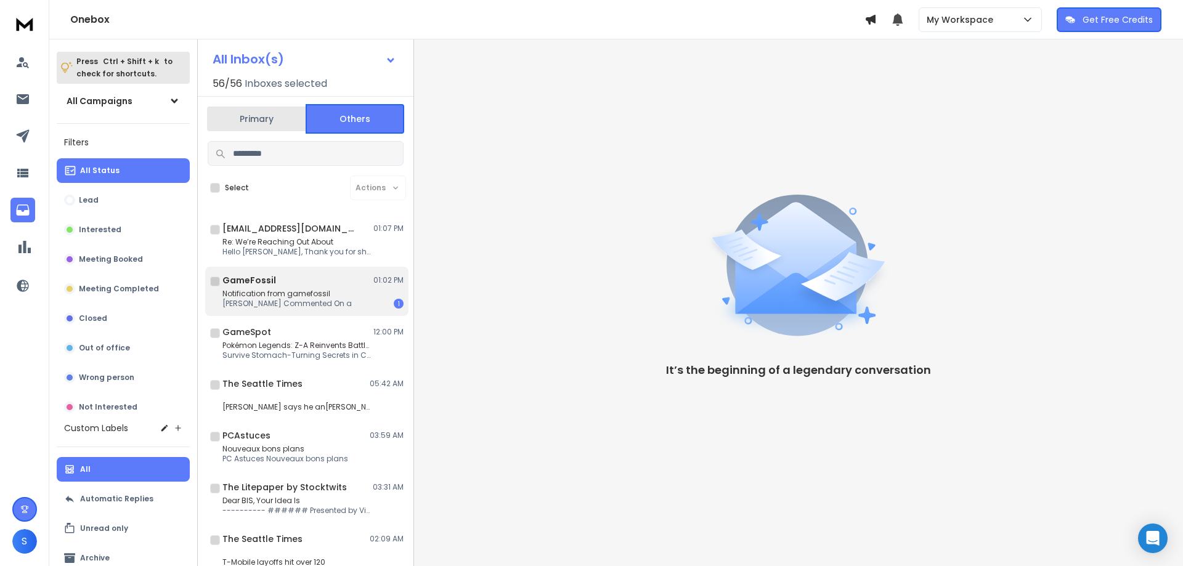
click at [314, 298] on p "Notification from gamefossil" at bounding box center [286, 294] width 129 height 10
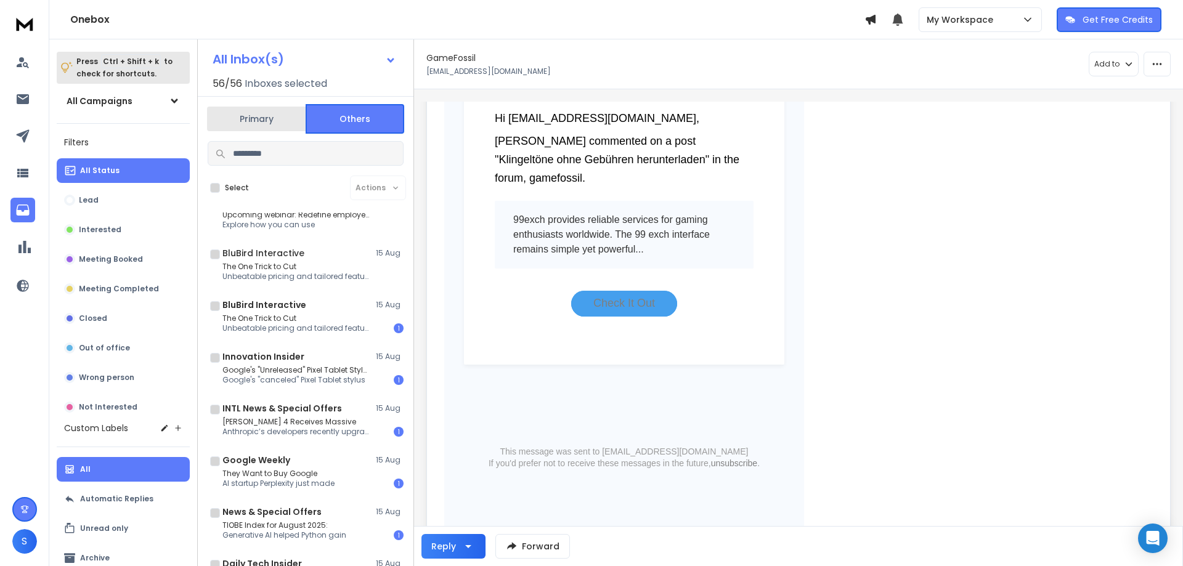
scroll to position [616, 0]
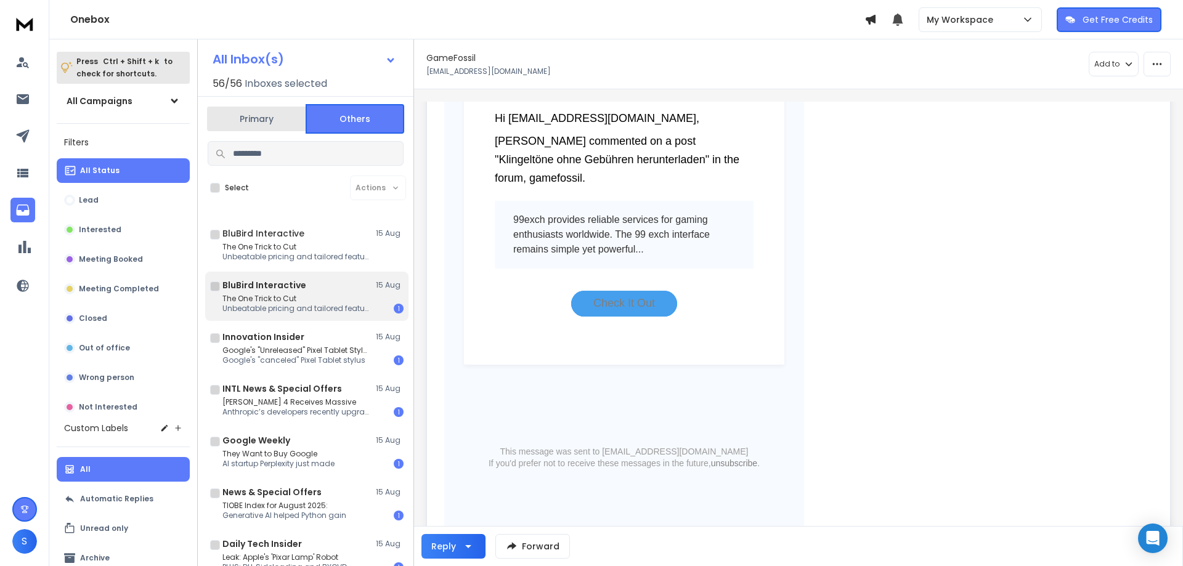
click at [285, 311] on p "Unbeatable pricing and tailored features" at bounding box center [296, 309] width 148 height 10
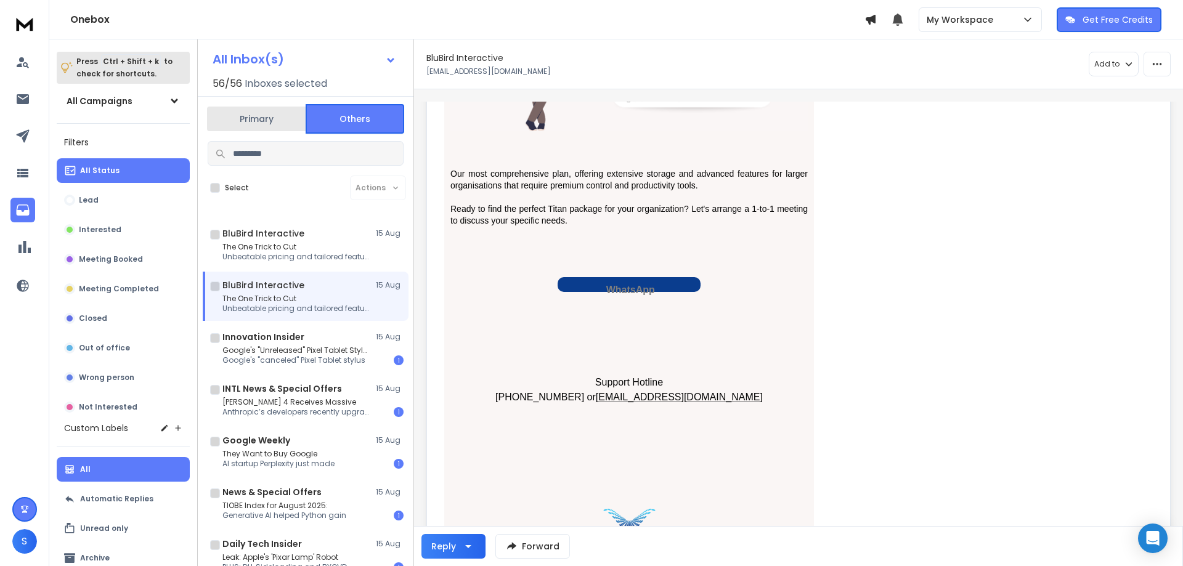
scroll to position [607, 0]
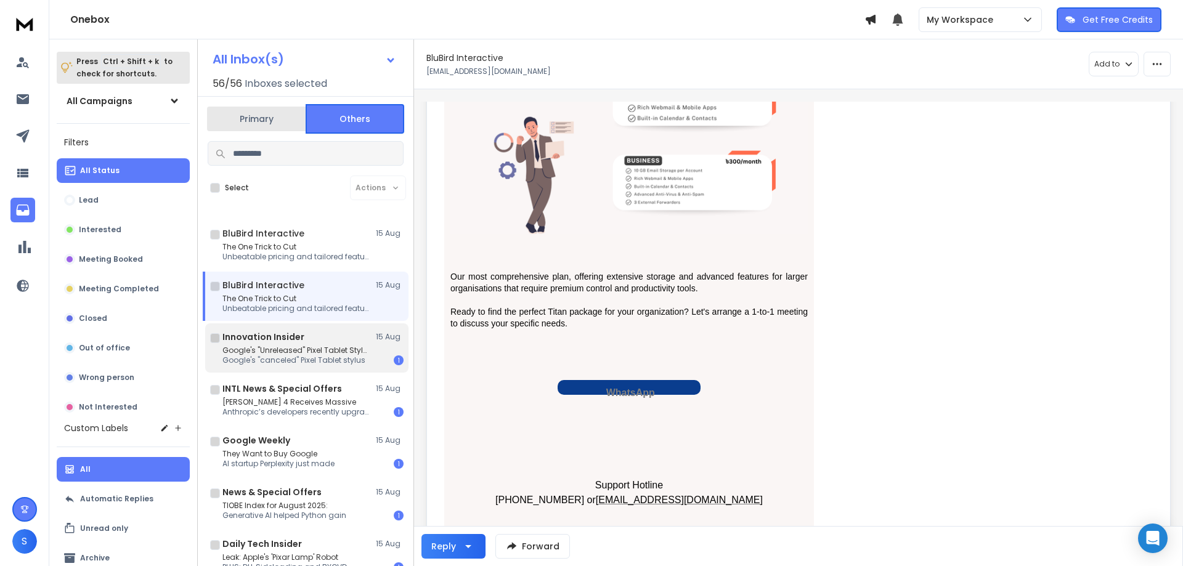
click at [317, 354] on p "Google's "Unreleased" Pixel Tablet Stylus" at bounding box center [296, 351] width 148 height 10
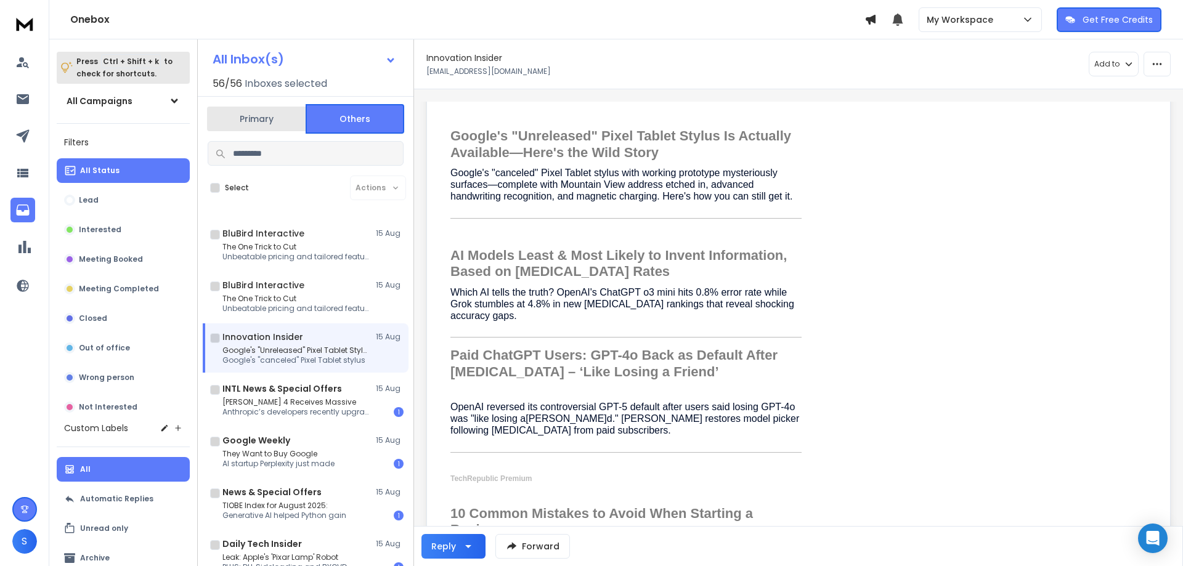
scroll to position [431, 0]
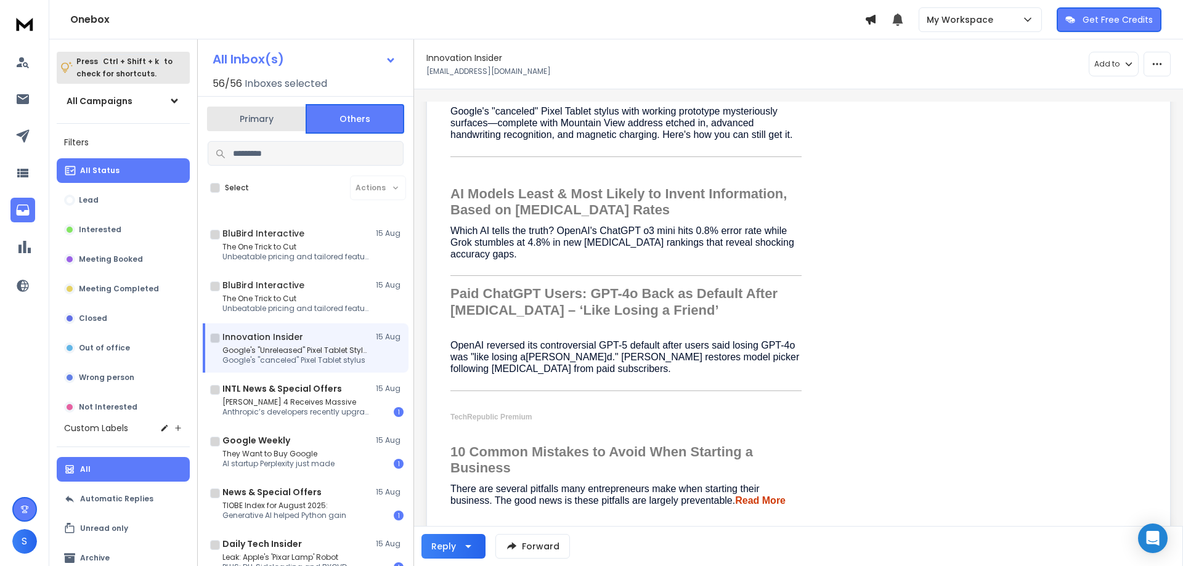
click at [255, 407] on p "Anthropic’s developers recently upgraded the" at bounding box center [296, 412] width 148 height 10
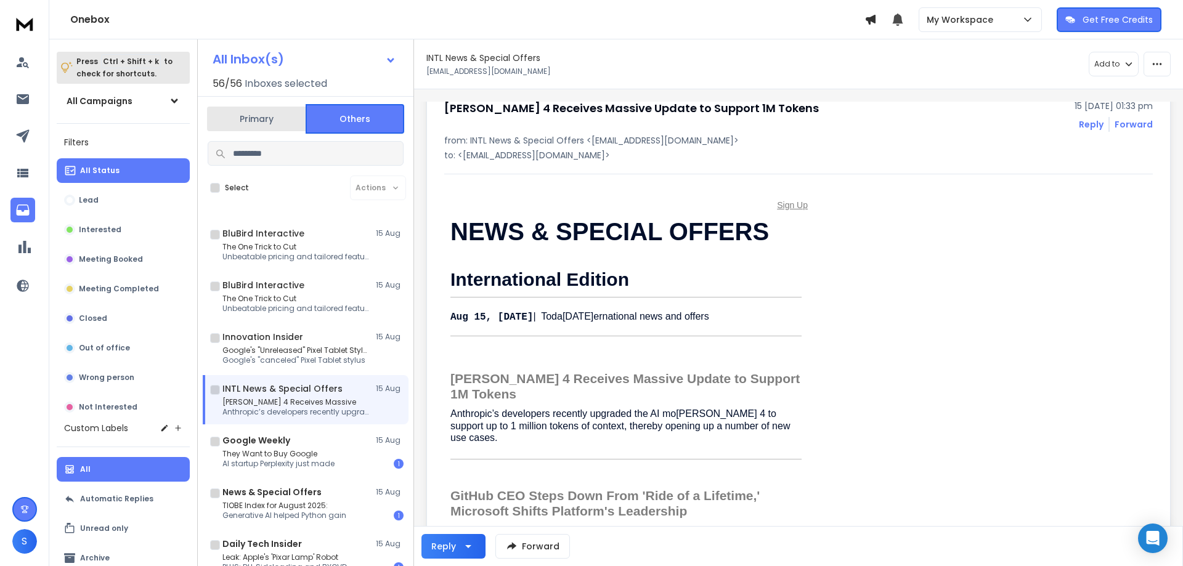
scroll to position [123, 0]
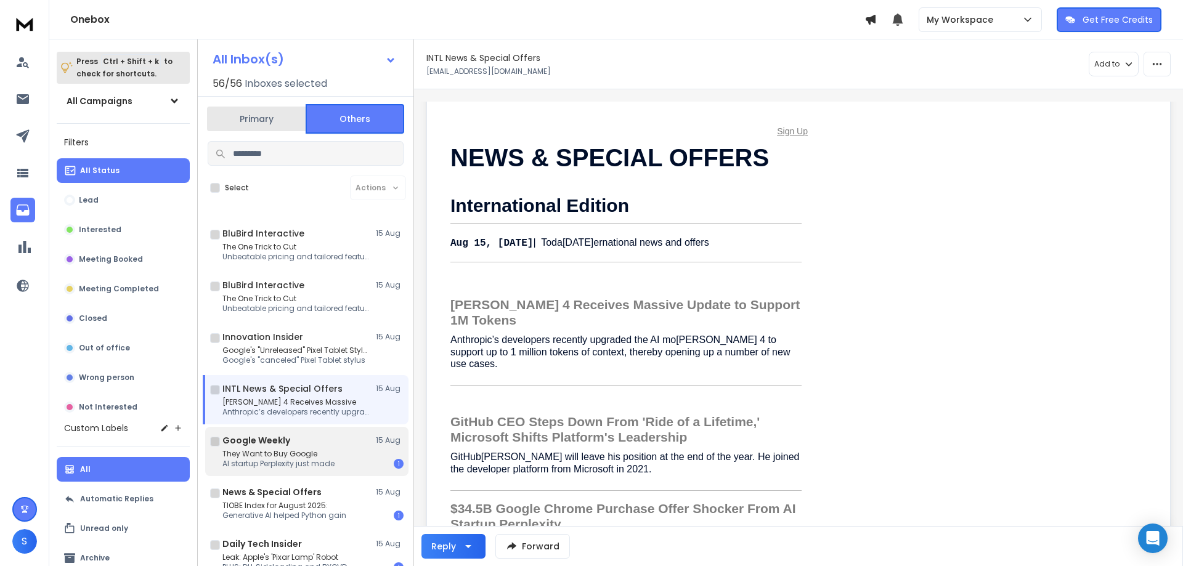
click at [313, 448] on div "Google Weekly 15 Aug They Want to Buy Google AI startup Perplexity just made 1" at bounding box center [312, 451] width 181 height 34
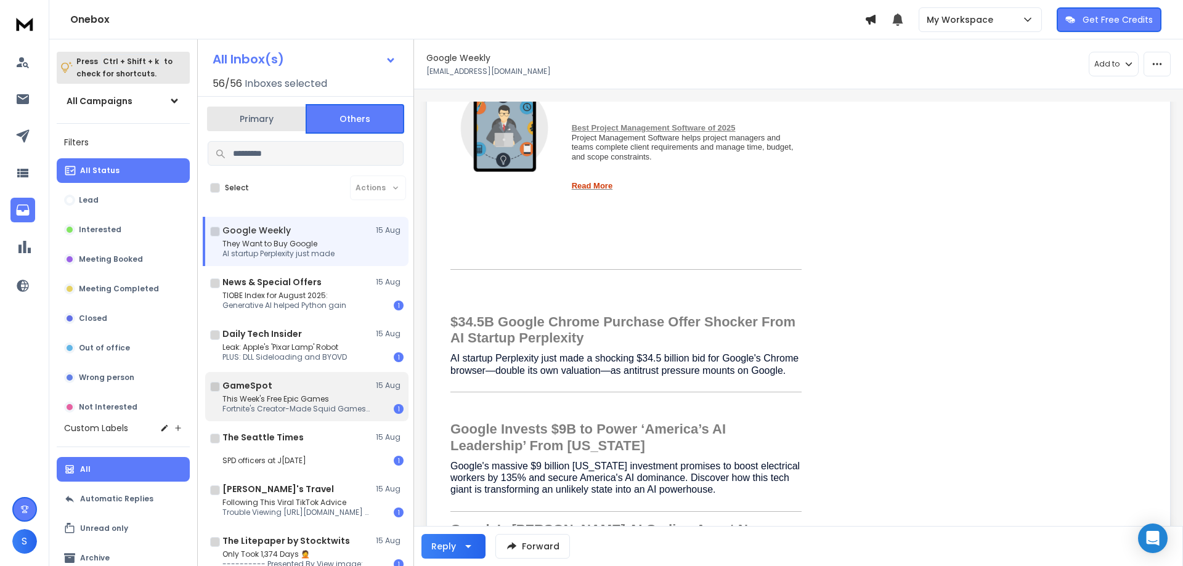
scroll to position [739, 0]
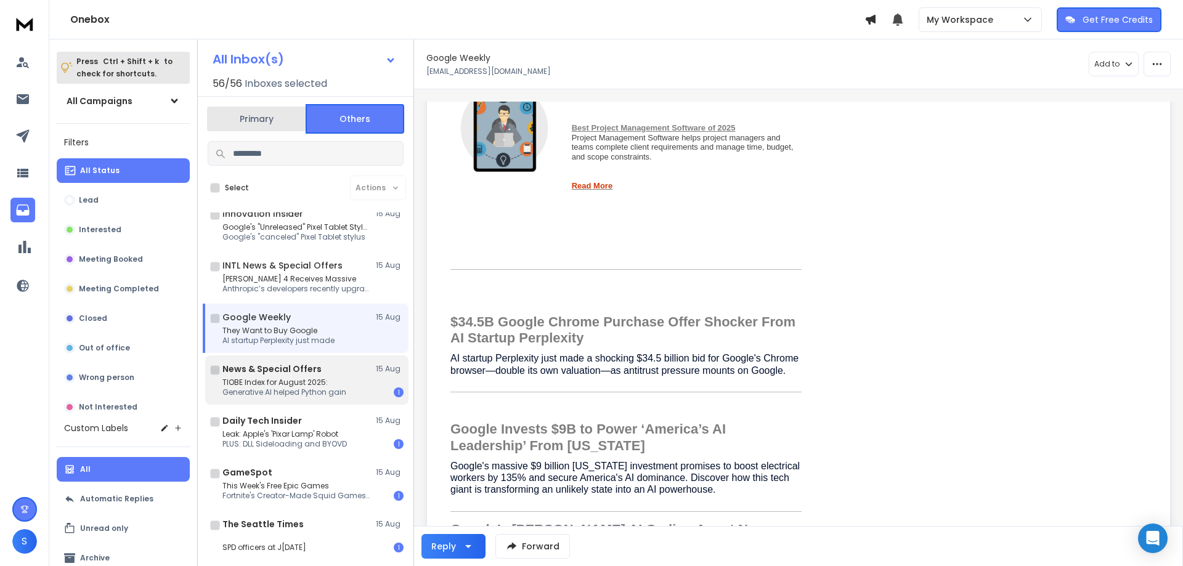
click at [289, 383] on p "TIOBE Index for August 2025:" at bounding box center [284, 383] width 124 height 10
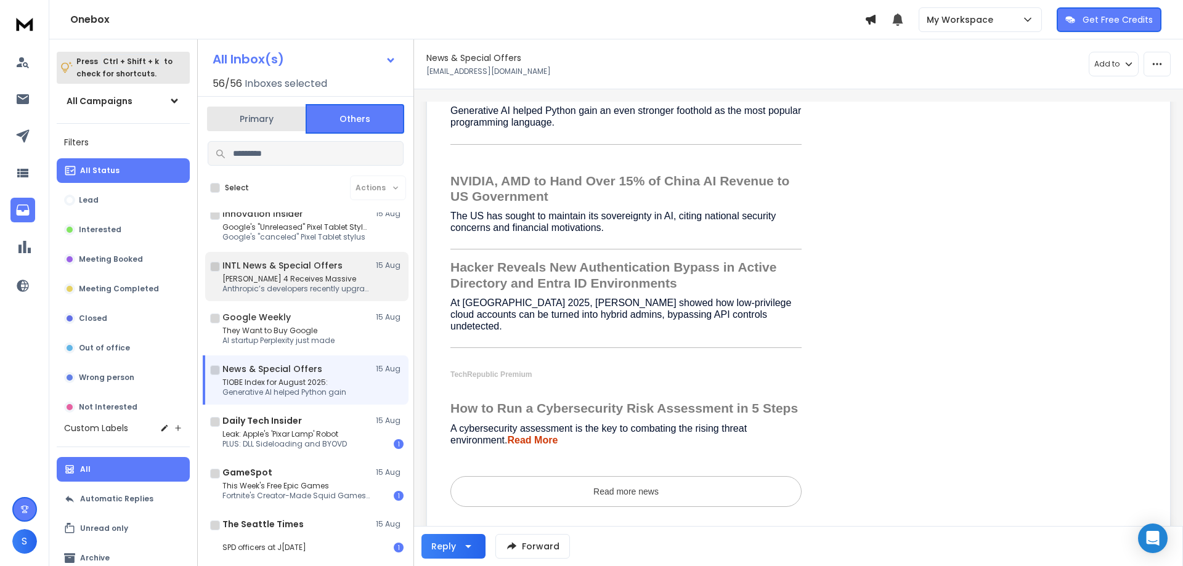
scroll to position [308, 0]
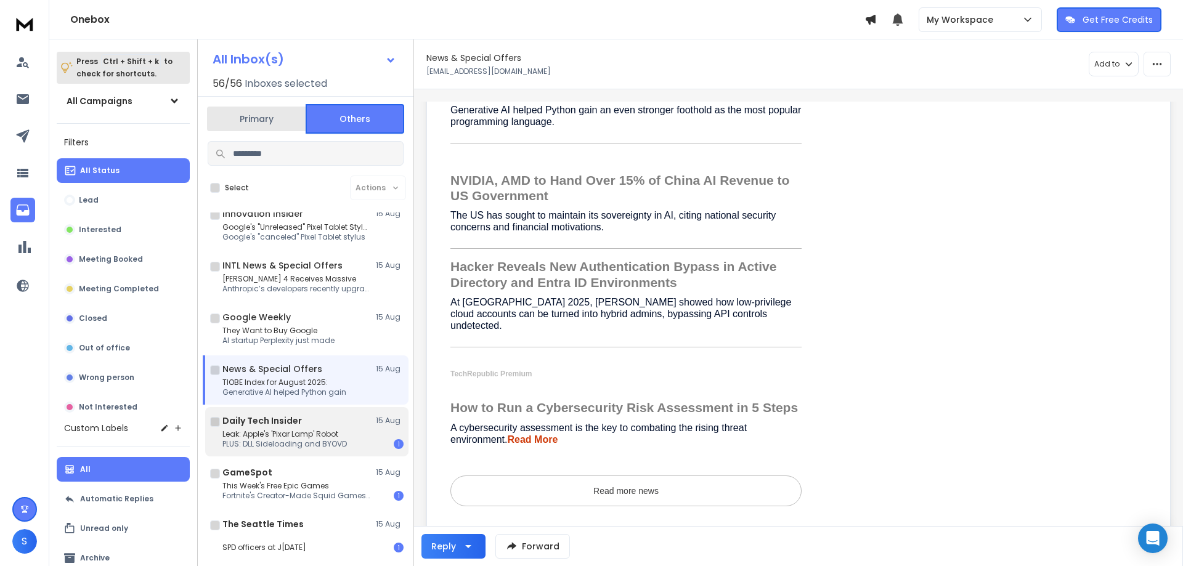
click at [265, 414] on h1 "Daily Tech Insider" at bounding box center [261, 420] width 79 height 12
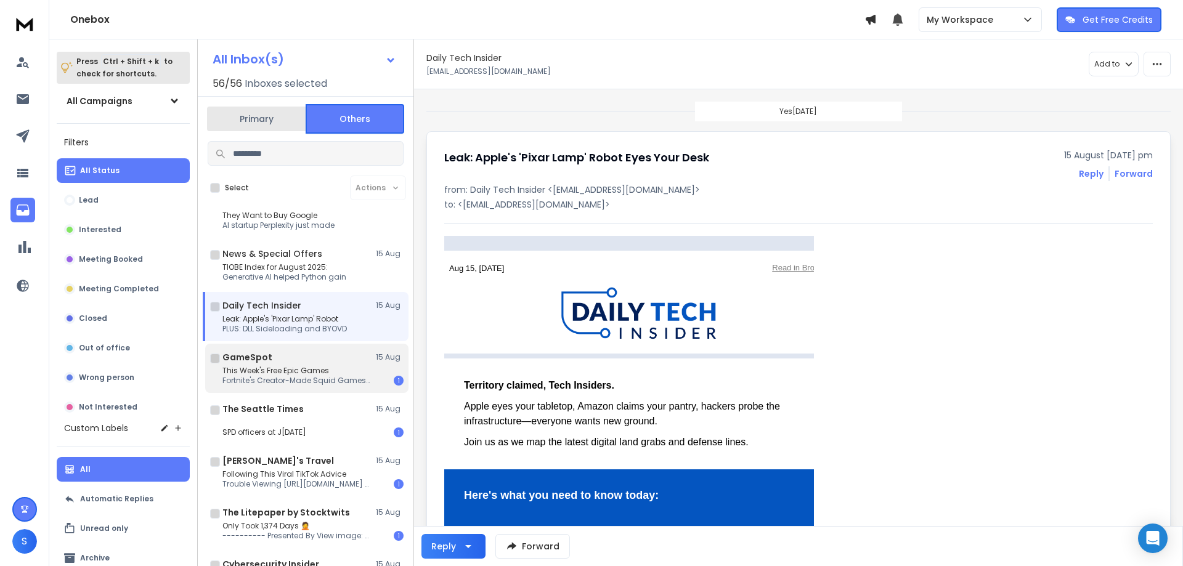
scroll to position [862, 0]
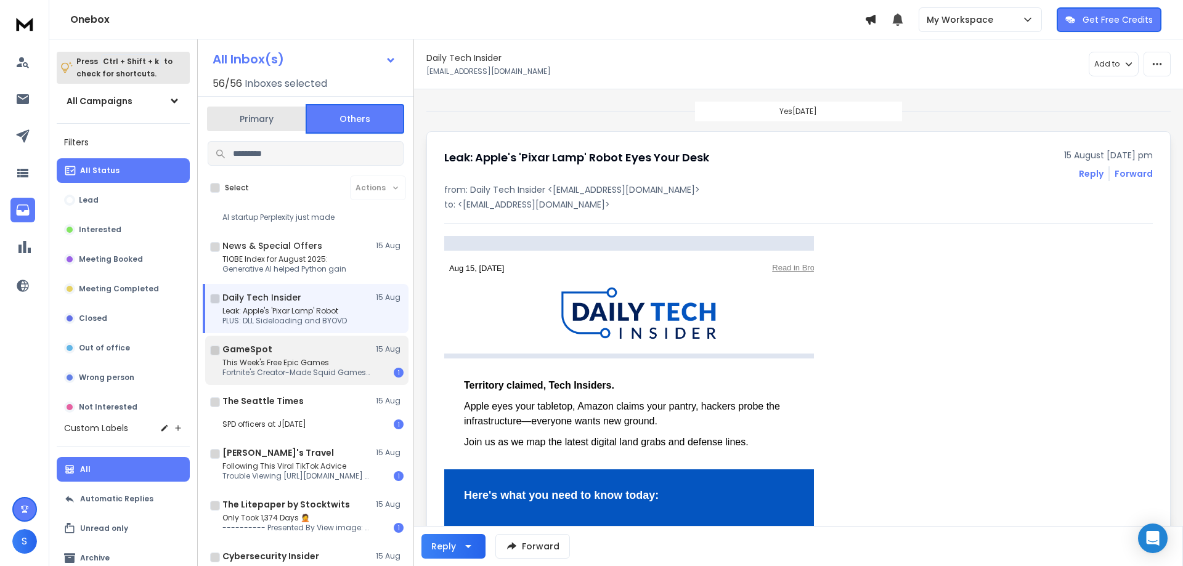
click at [303, 348] on div "GameSpot 15 Aug" at bounding box center [312, 349] width 181 height 12
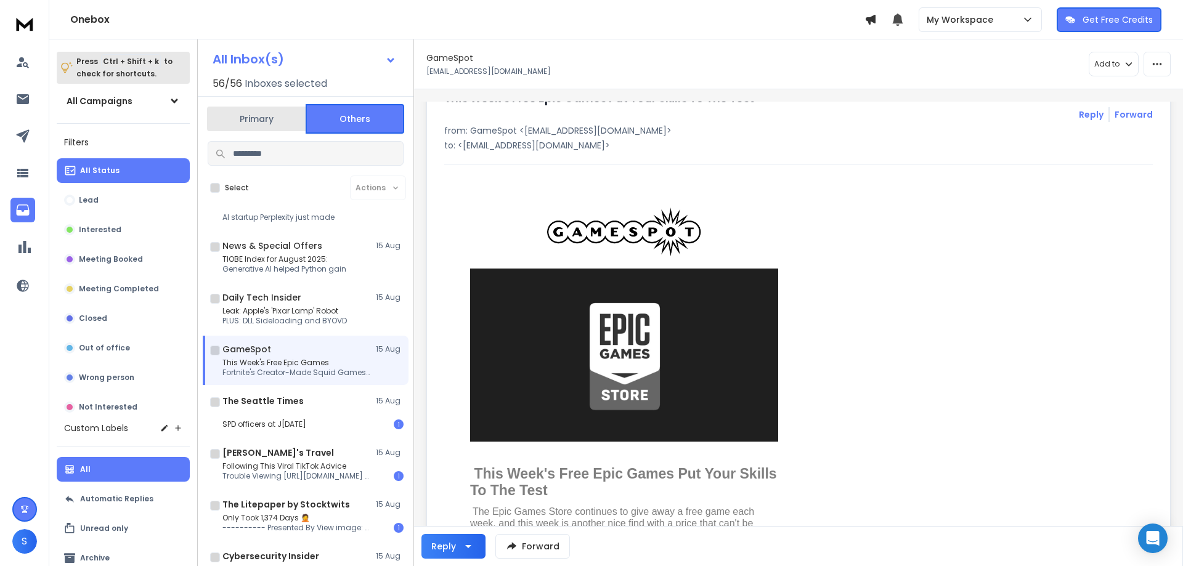
scroll to position [123, 0]
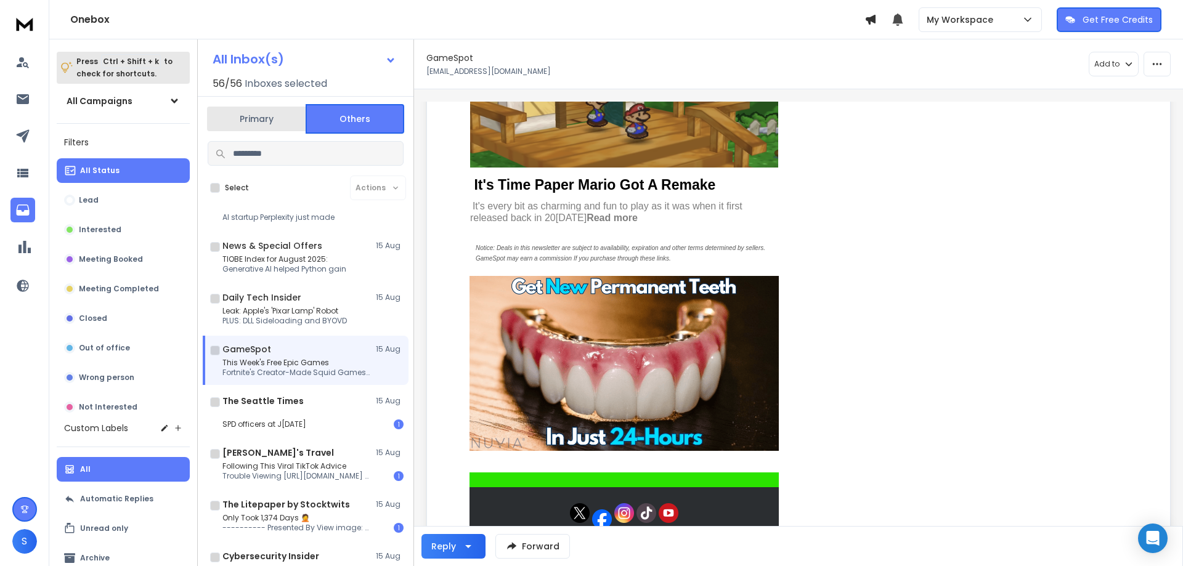
scroll to position [1565, 0]
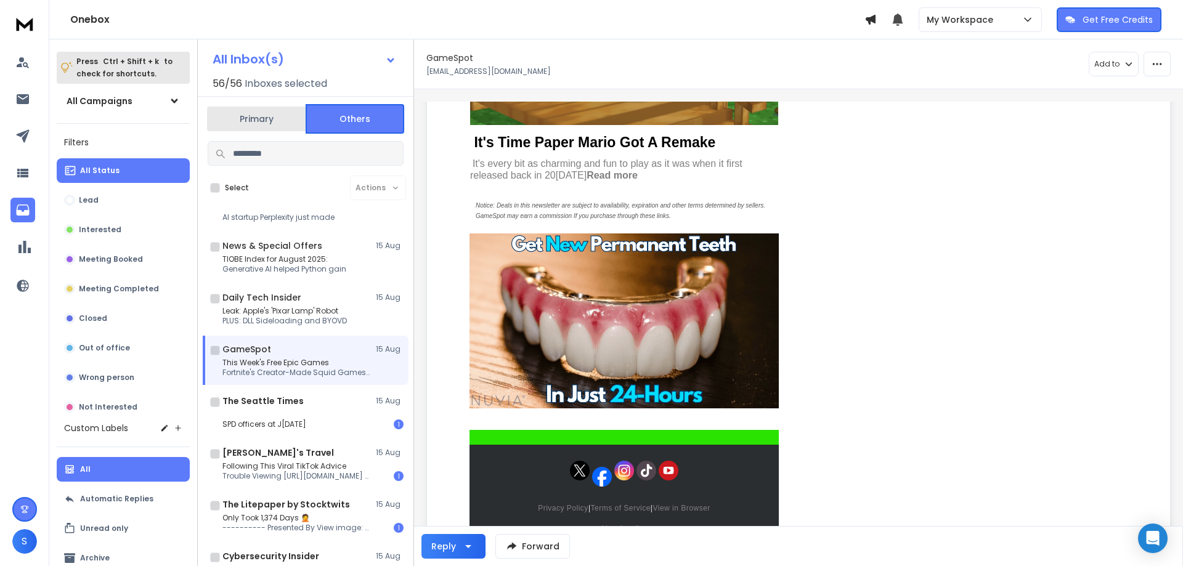
drag, startPoint x: 294, startPoint y: 406, endPoint x: 572, endPoint y: 317, distance: 291.2
click at [294, 406] on h1 "The Seattle Times" at bounding box center [262, 401] width 81 height 12
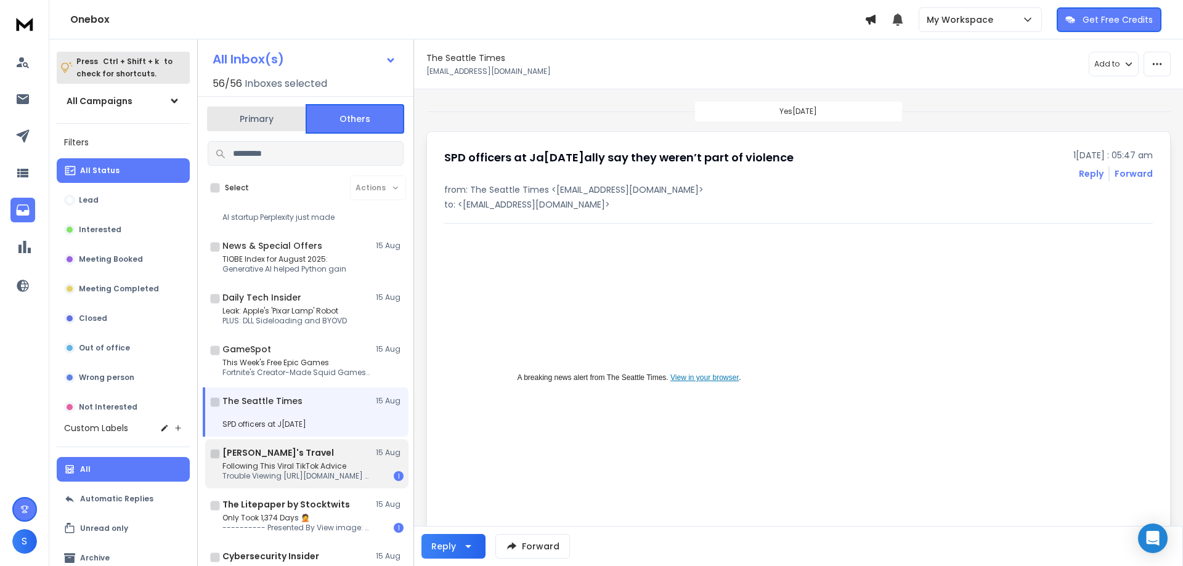
click at [333, 466] on p "Following This Viral TikTok Advice" at bounding box center [296, 466] width 148 height 10
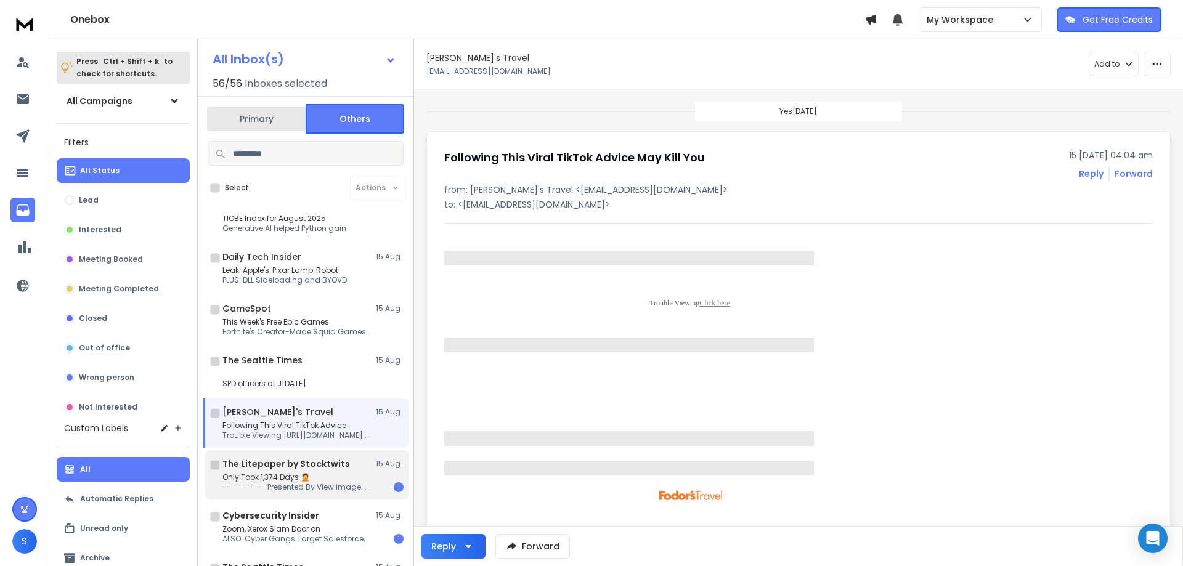
scroll to position [924, 0]
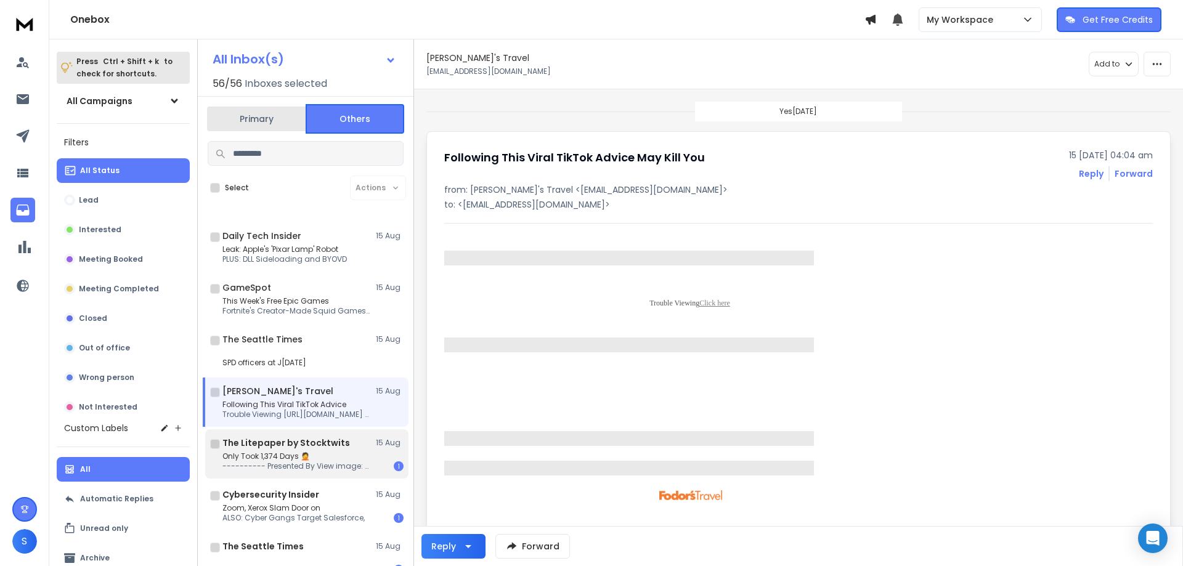
click at [290, 454] on p "Only Took 1,374 Days 🤦" at bounding box center [296, 456] width 148 height 10
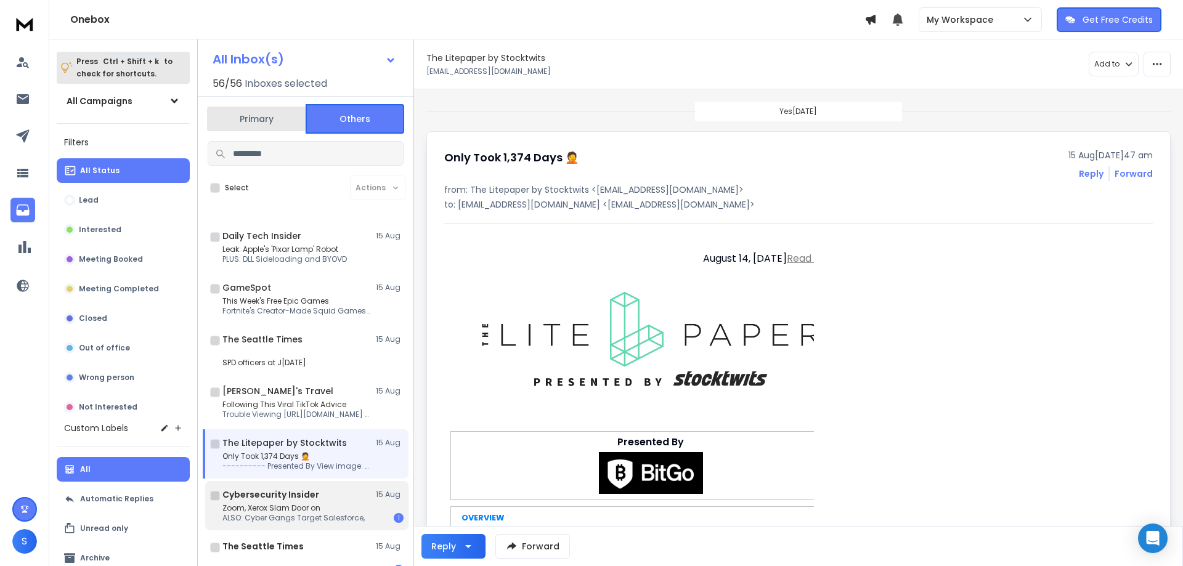
click at [280, 506] on p "Zoom, Xerox Slam Door on" at bounding box center [293, 508] width 142 height 10
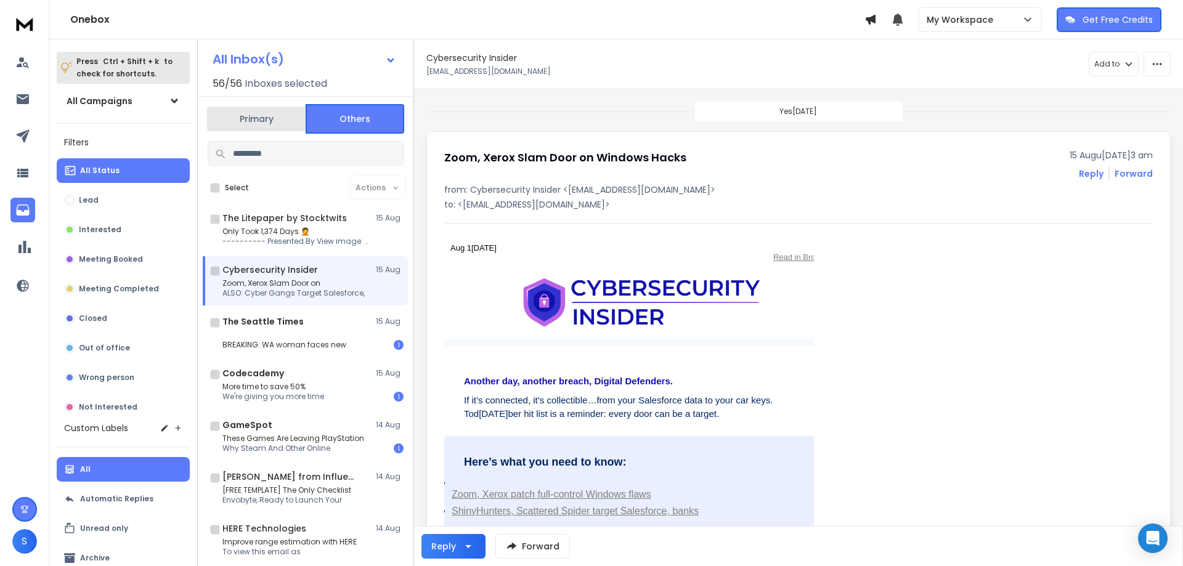
scroll to position [1170, 0]
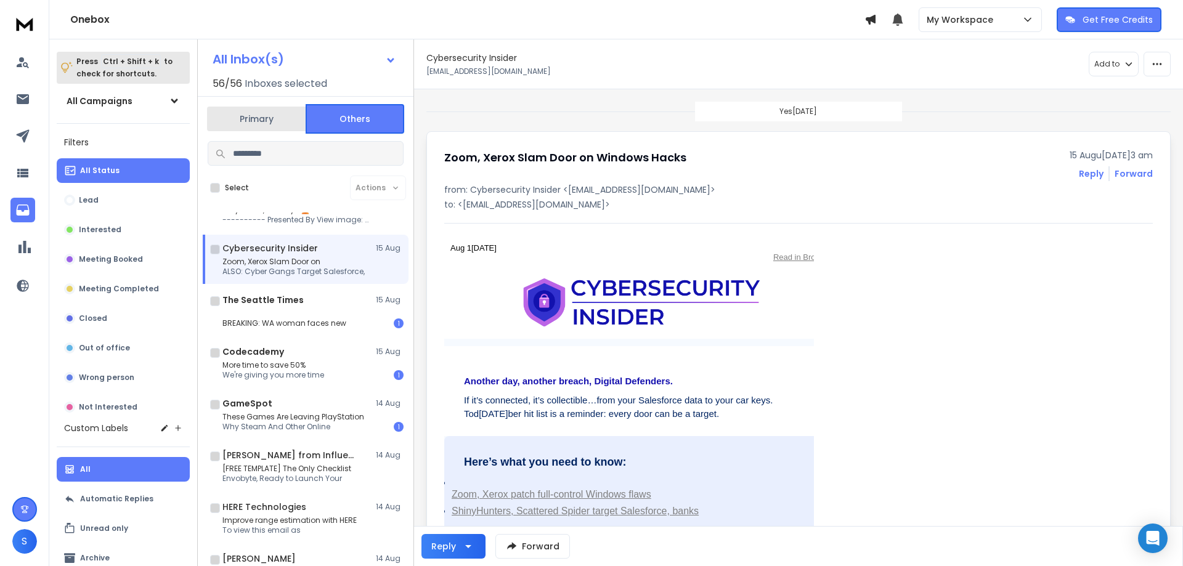
click at [336, 305] on div "The Seattle Times 15 Aug" at bounding box center [312, 300] width 181 height 12
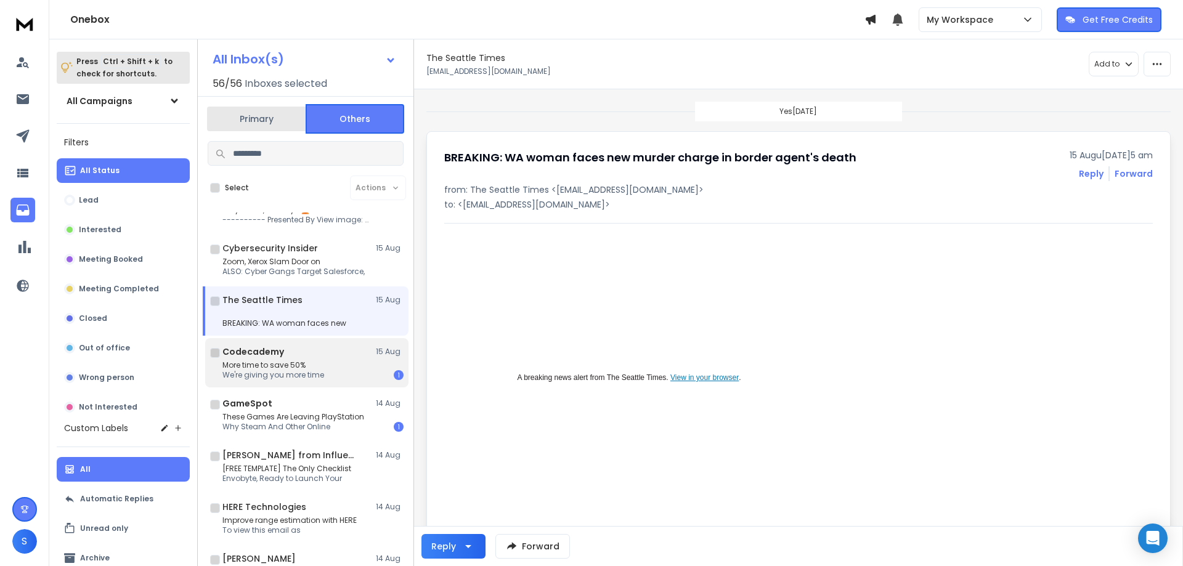
click at [275, 359] on div "Codecademy 15 Aug More time to save 50% We're giving you more time 1" at bounding box center [312, 363] width 181 height 34
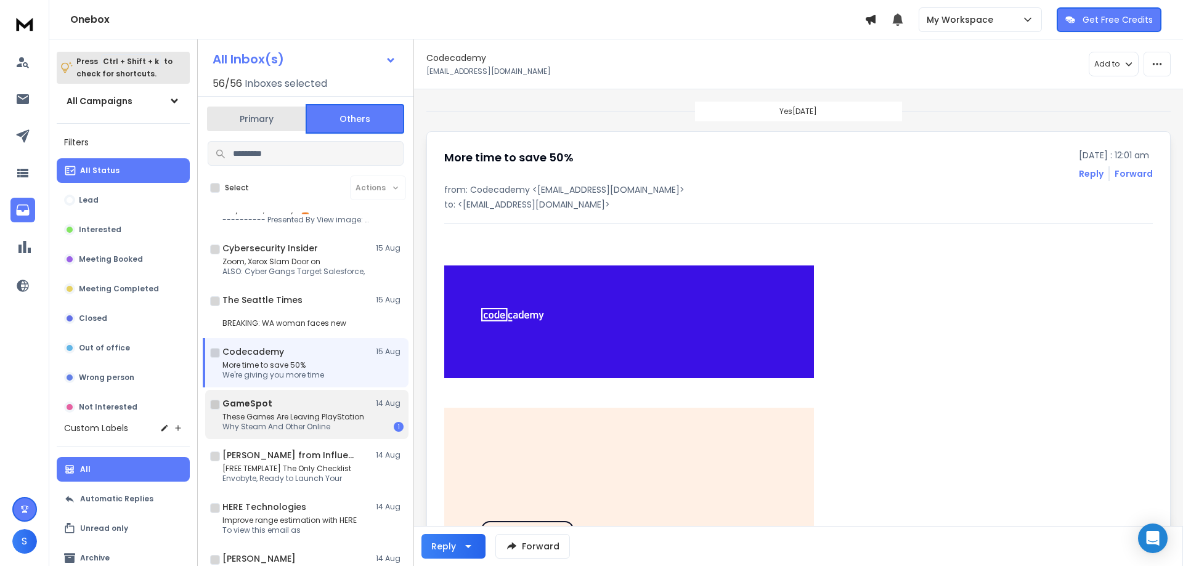
click at [270, 403] on div "GameSpot 14 Aug" at bounding box center [312, 403] width 181 height 12
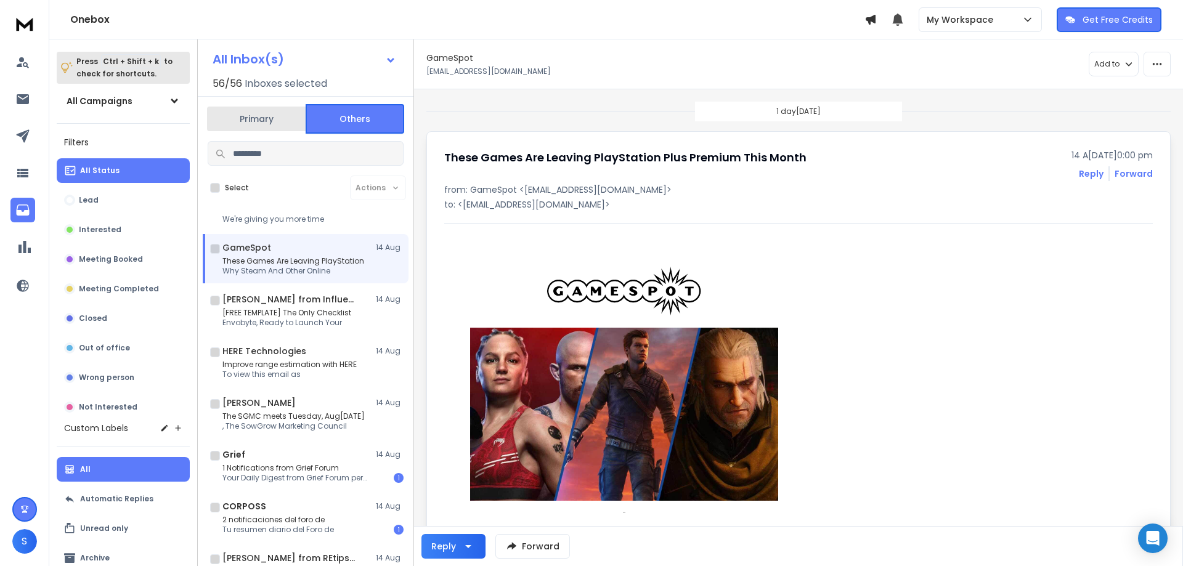
scroll to position [1355, 0]
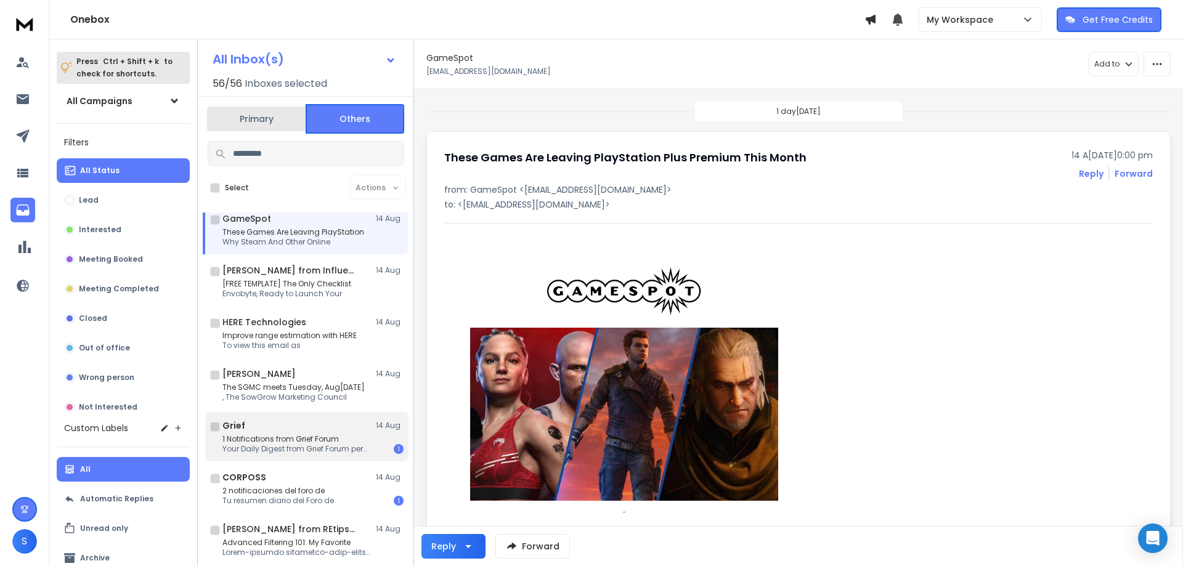
click at [264, 439] on p "1 Notifications from Grief Forum" at bounding box center [296, 439] width 148 height 10
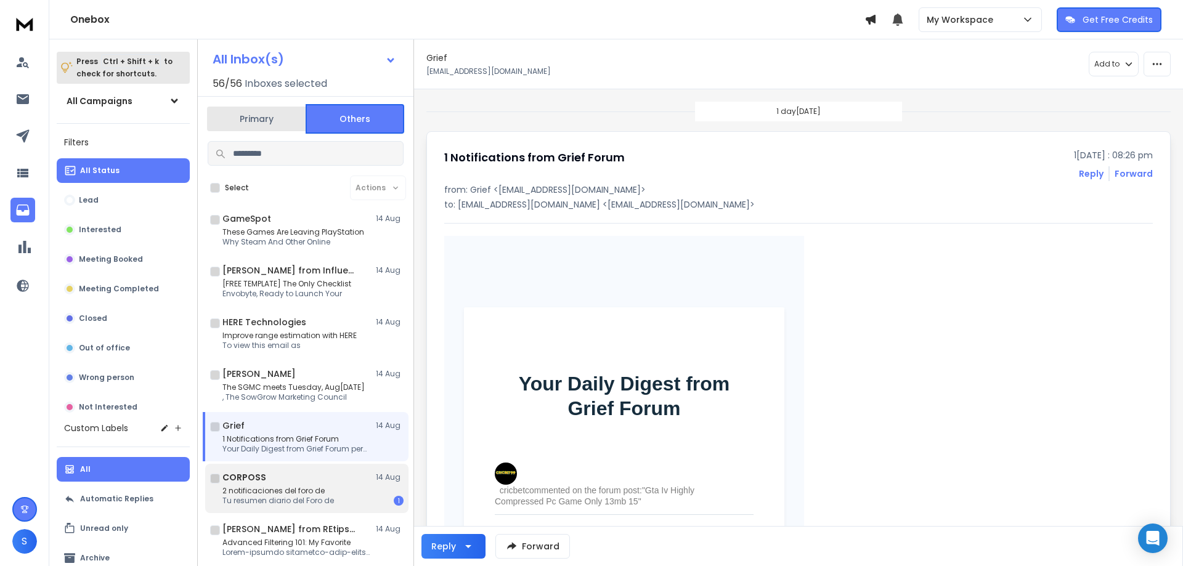
click at [281, 465] on div "CORPOSS 14 Aug 2 notificaciones del foro de Tu resumen diario del Foro de 1" at bounding box center [306, 488] width 203 height 49
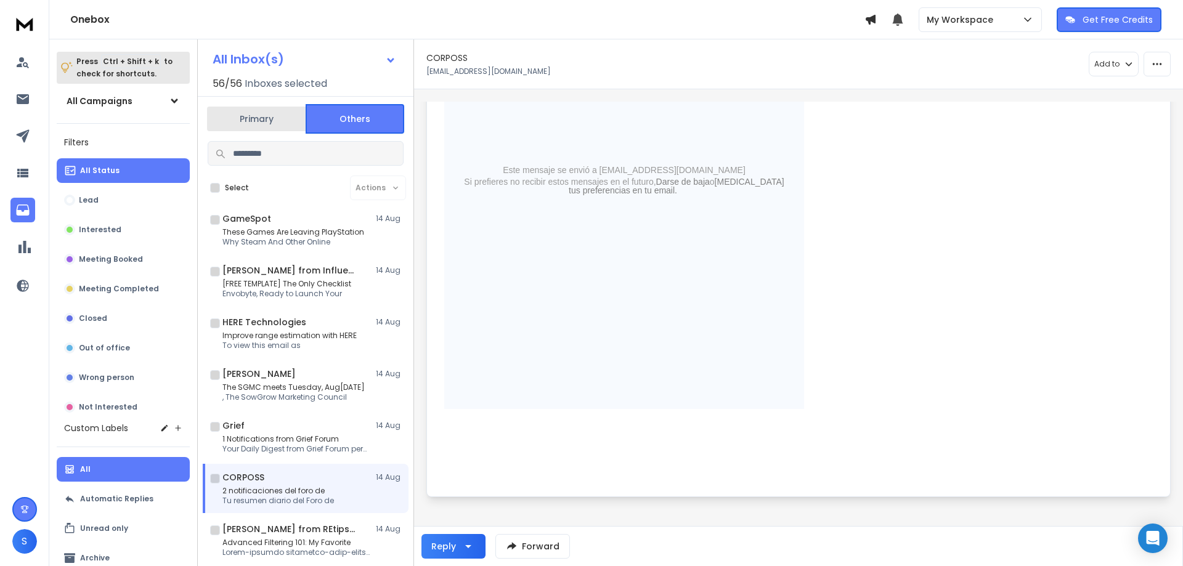
scroll to position [1663, 0]
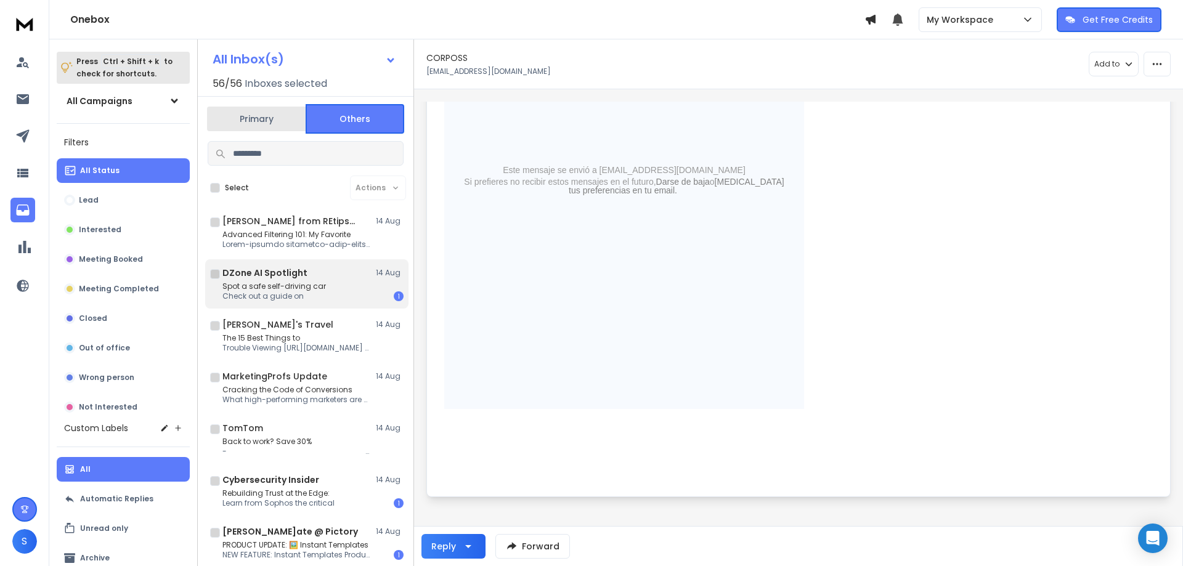
click at [286, 288] on p "Spot a safe self-driving car" at bounding box center [273, 286] width 103 height 10
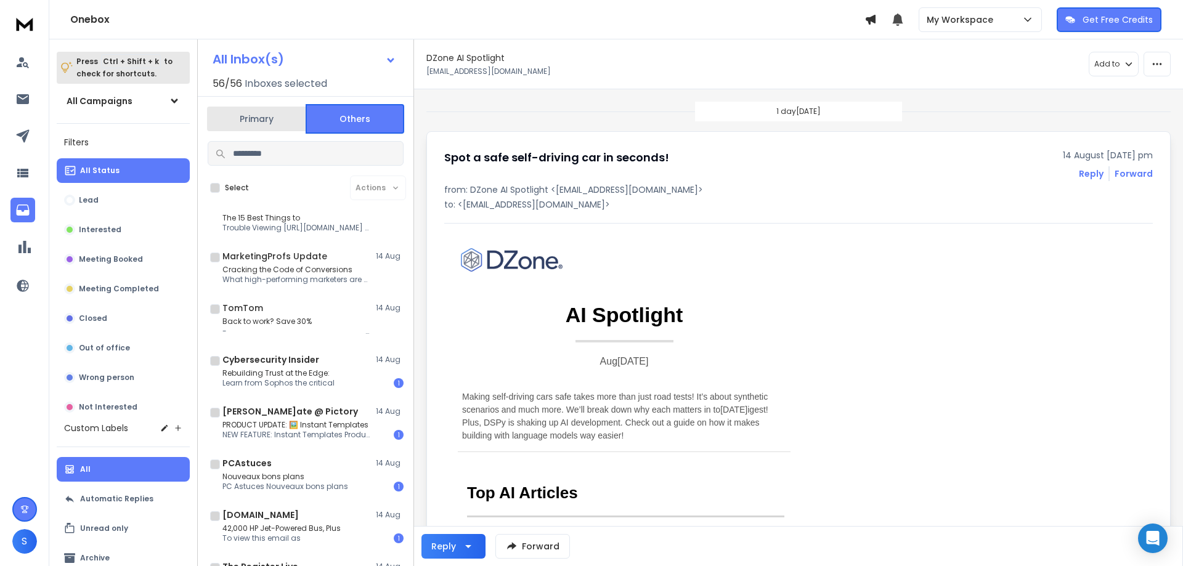
scroll to position [1848, 0]
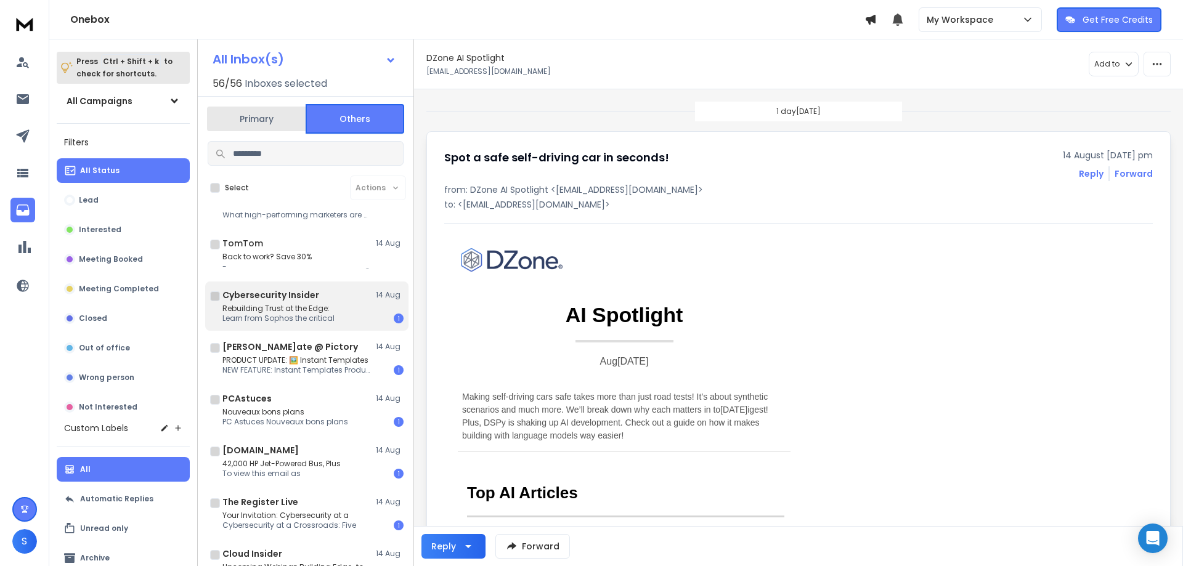
click at [275, 288] on div "Cybersecurity Insider 14 Aug Rebuilding Trust at the Edge: Learn from Sophos th…" at bounding box center [306, 305] width 203 height 49
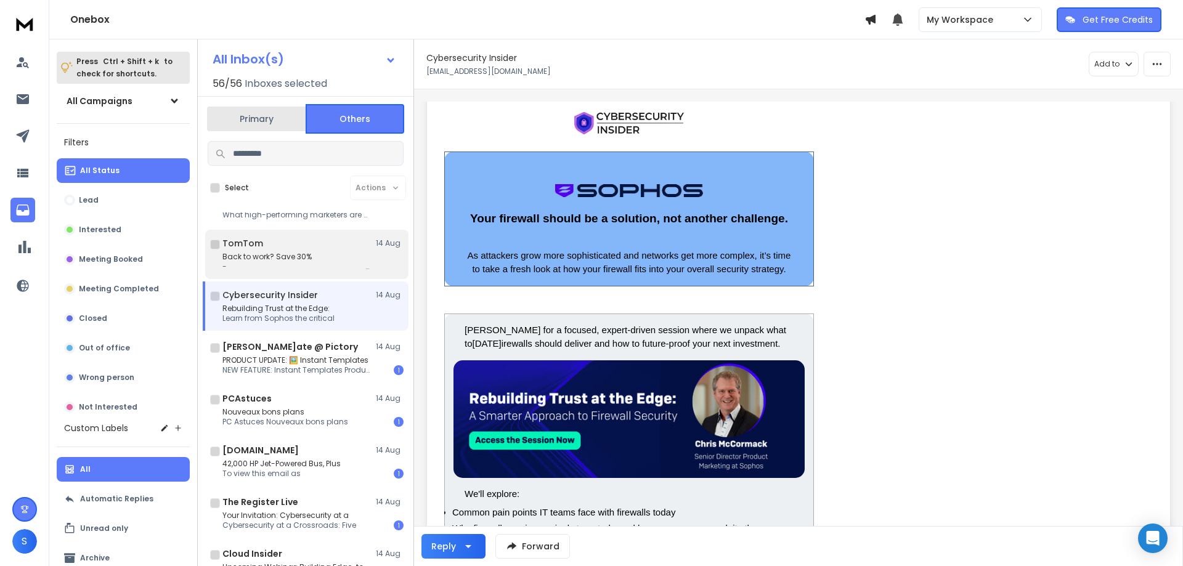
scroll to position [185, 0]
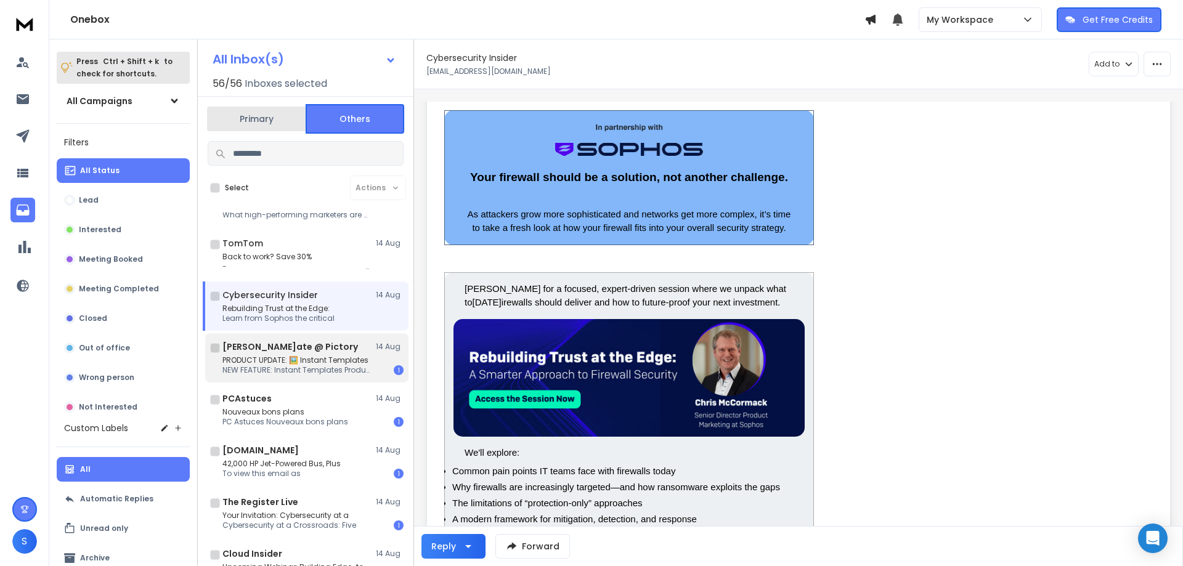
click at [317, 357] on p "PRODUCT UPDATE: 🖼️ Instant Templates" at bounding box center [296, 360] width 148 height 10
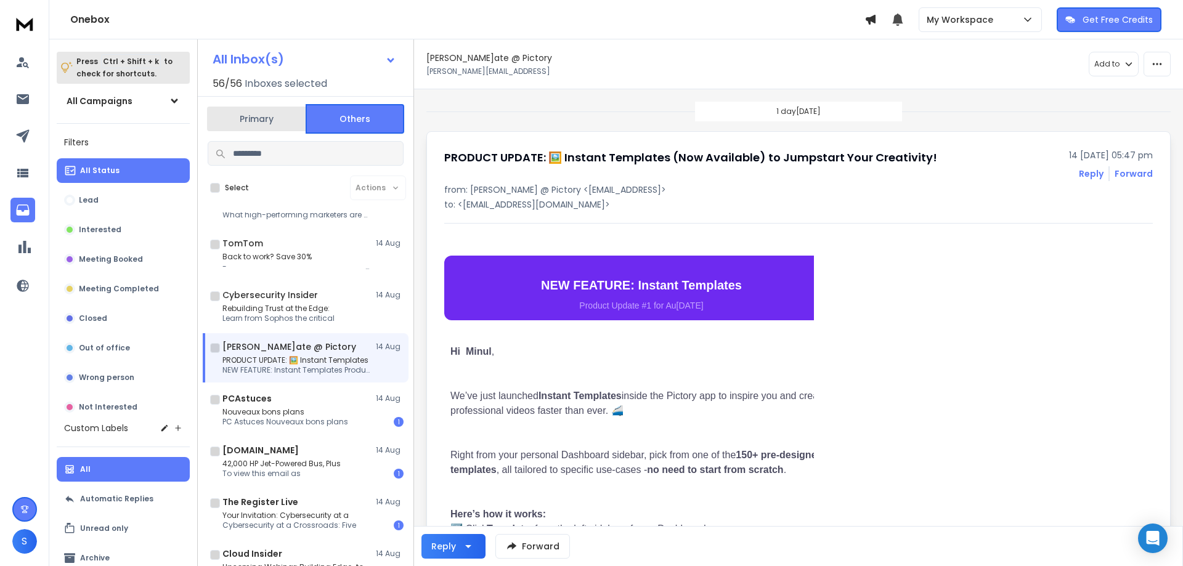
drag, startPoint x: 288, startPoint y: 413, endPoint x: 416, endPoint y: 179, distance: 267.3
click at [288, 413] on p "Nouveaux bons plans" at bounding box center [285, 412] width 126 height 10
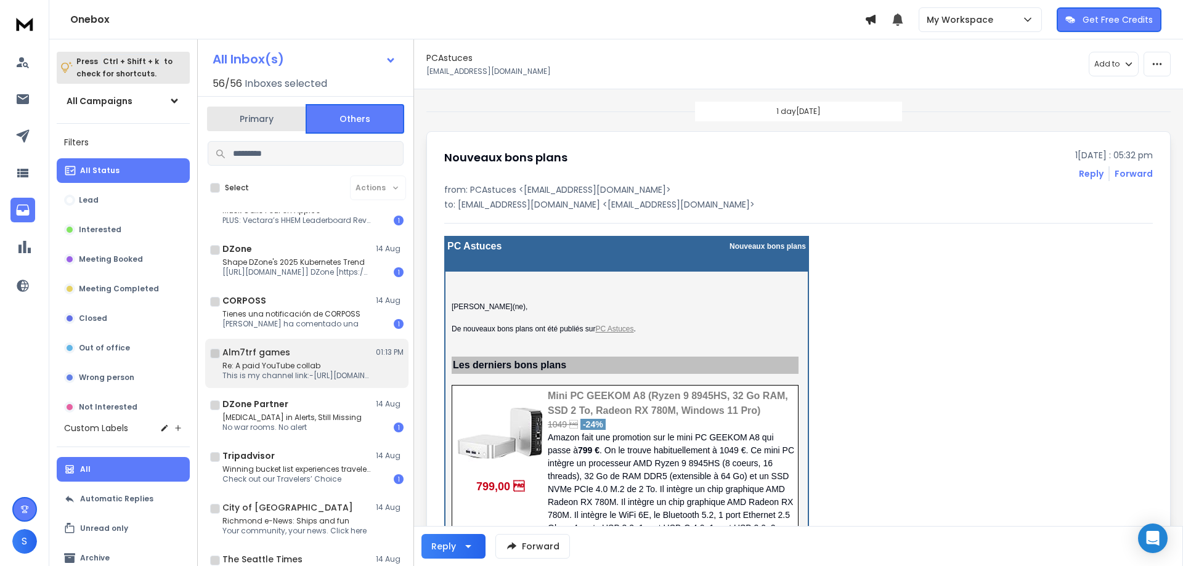
scroll to position [2587, 0]
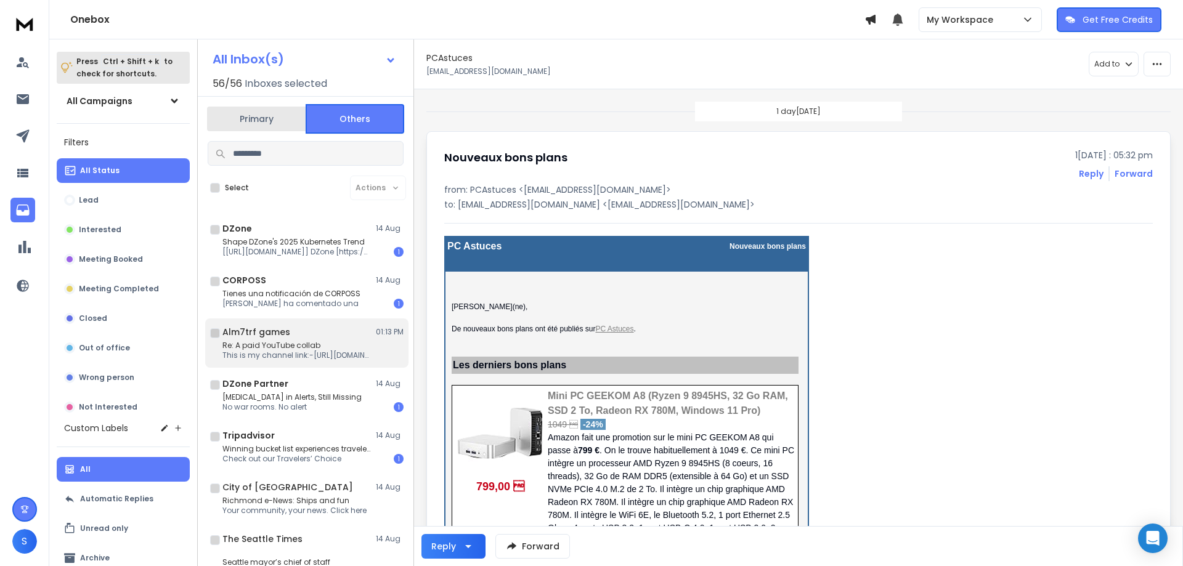
click at [275, 331] on h1 "Alm7trf games" at bounding box center [256, 332] width 68 height 12
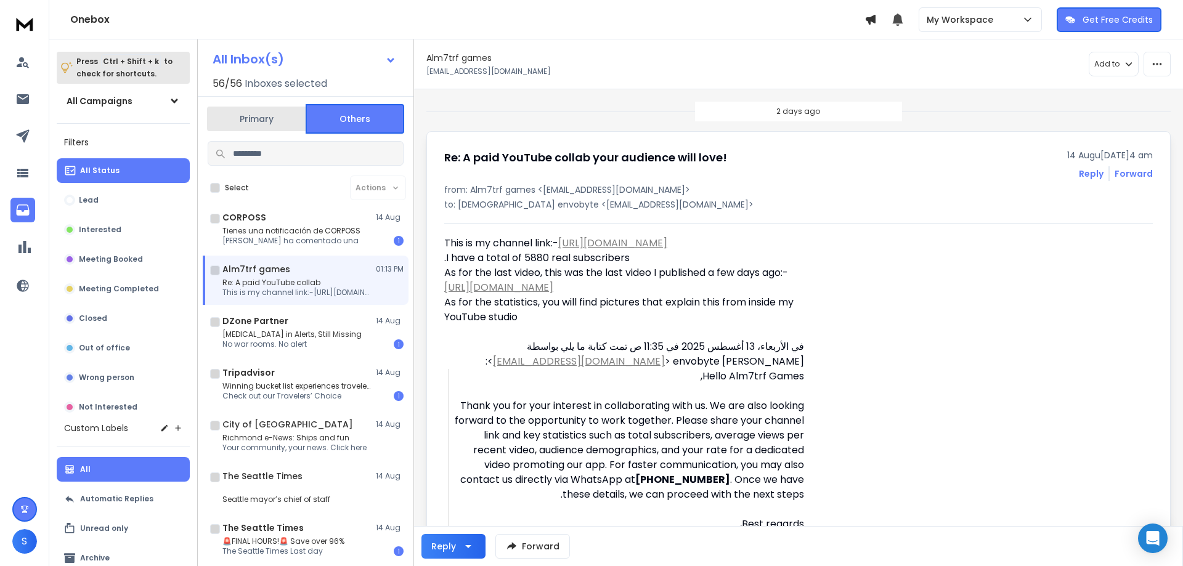
scroll to position [2710, 0]
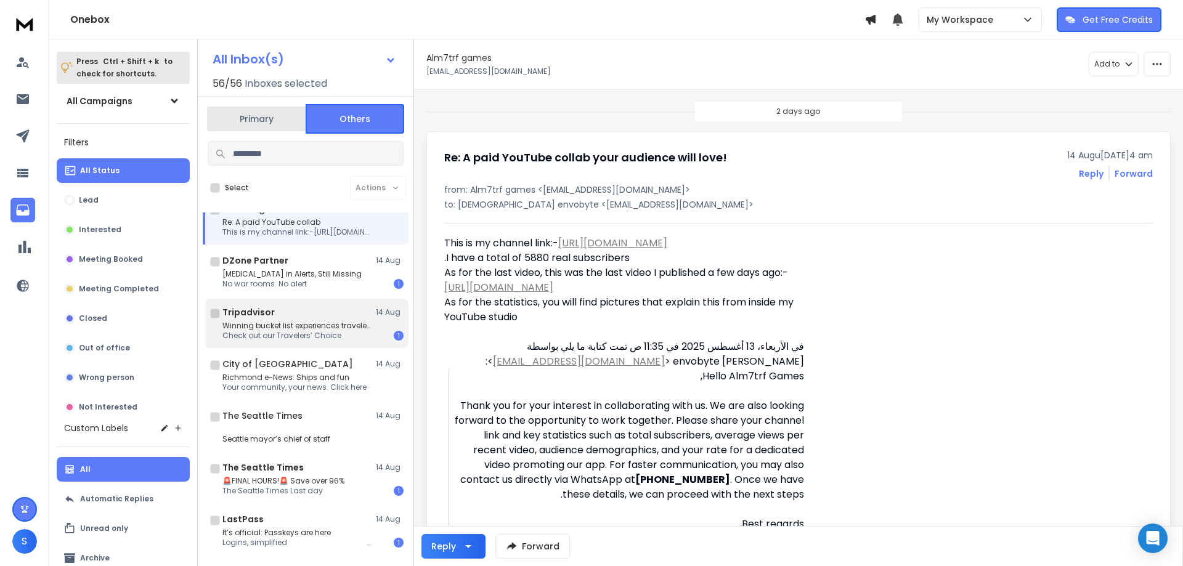
click at [297, 331] on p "Check out our Travelers’ Choice" at bounding box center [296, 336] width 148 height 10
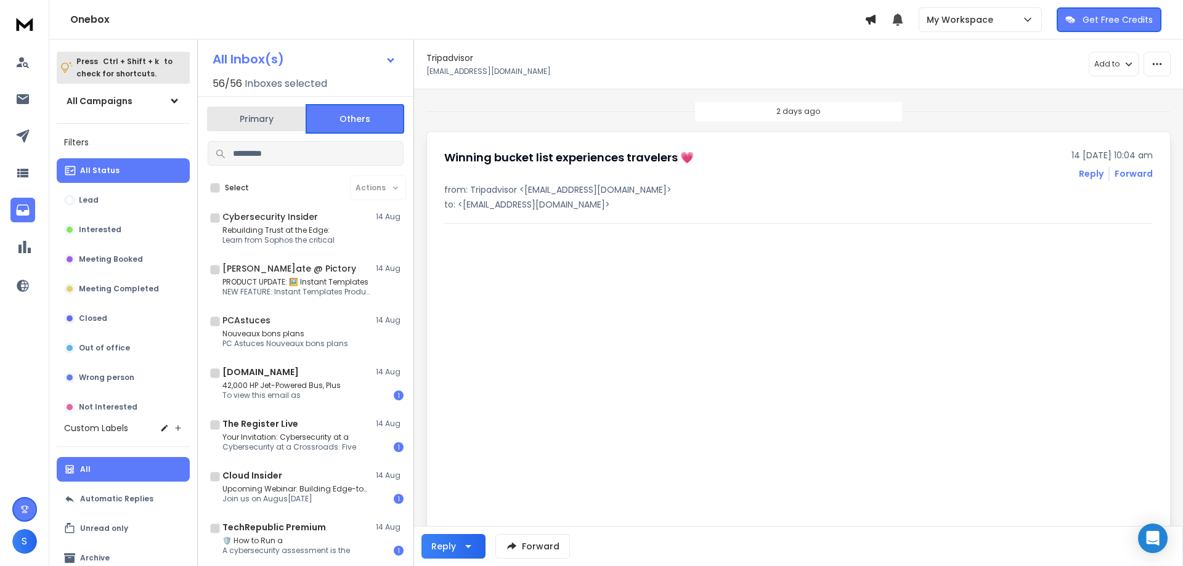
scroll to position [1971, 0]
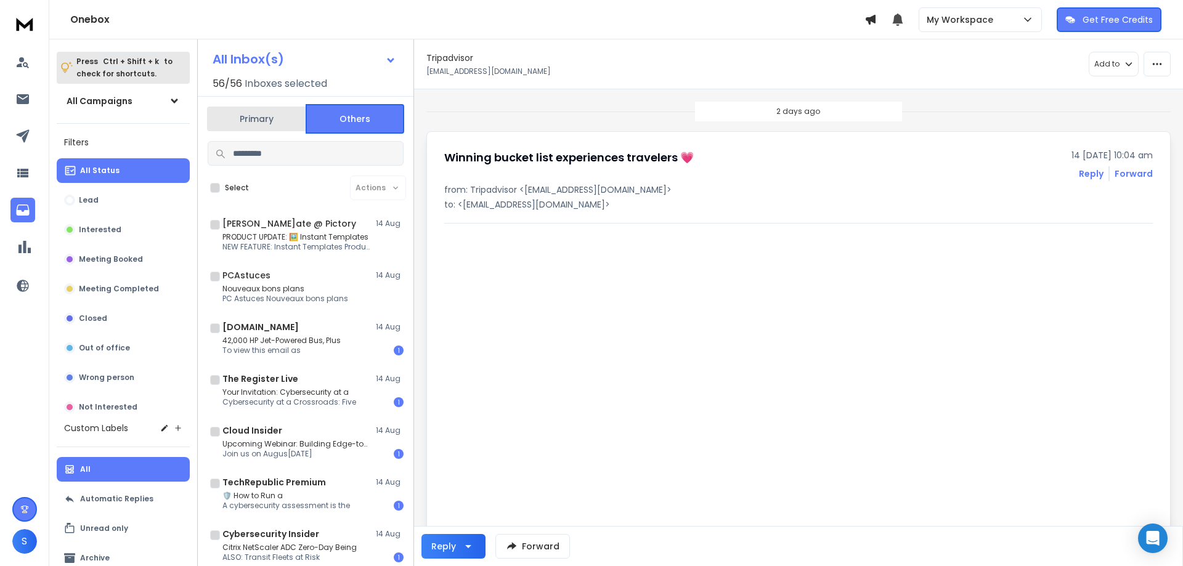
click at [311, 355] on p "To view this email as" at bounding box center [281, 351] width 118 height 10
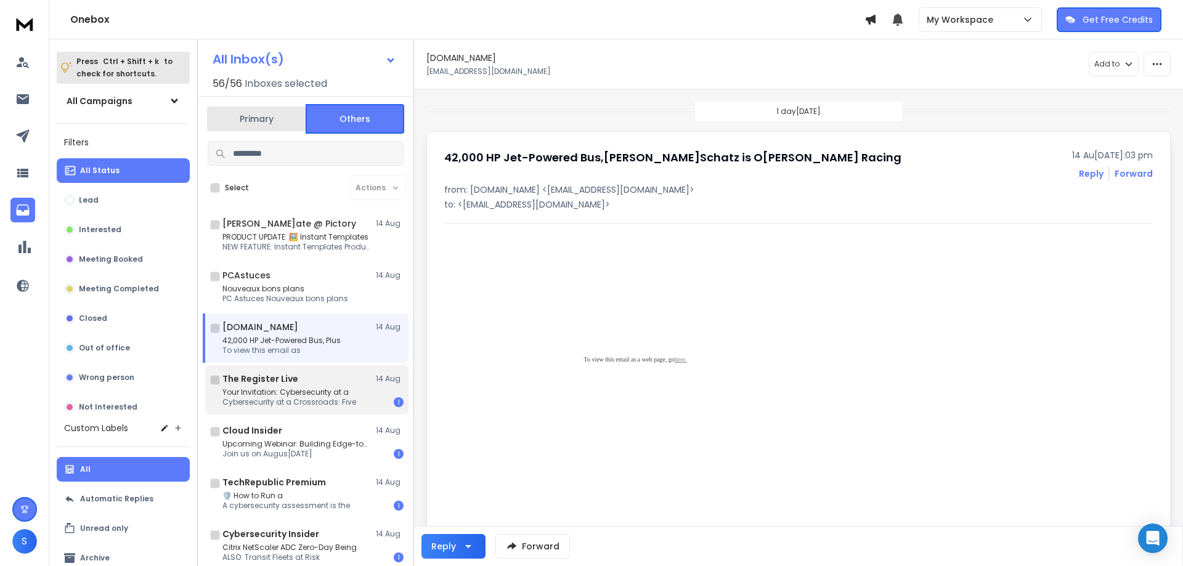
click at [333, 380] on div "The Register Live 14 Aug" at bounding box center [312, 379] width 181 height 12
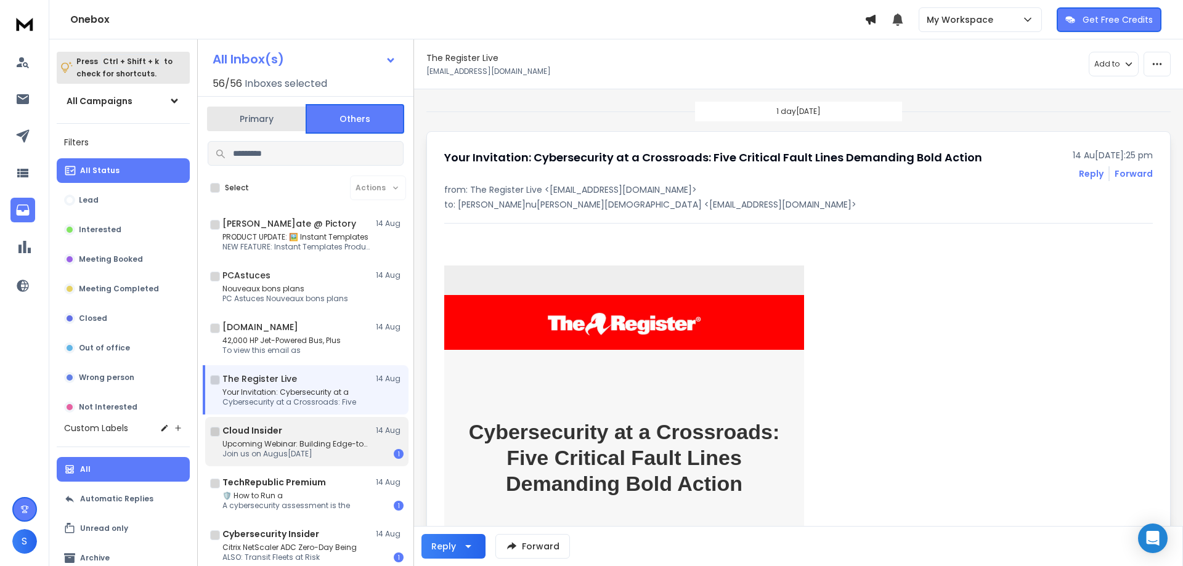
click at [266, 454] on p "Join us on August 21st" at bounding box center [296, 454] width 148 height 10
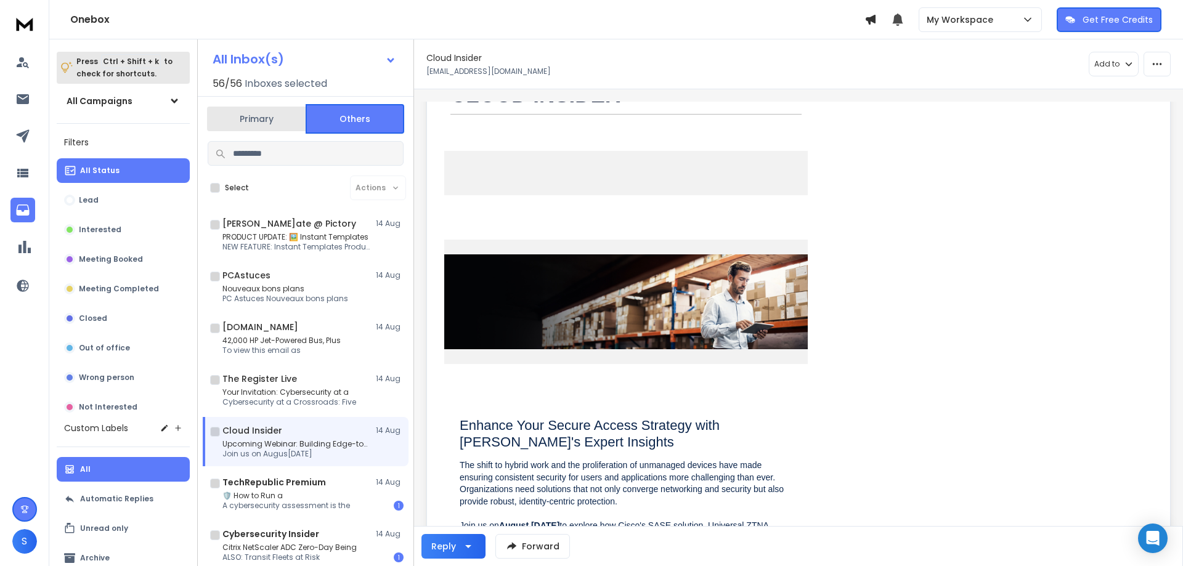
scroll to position [246, 0]
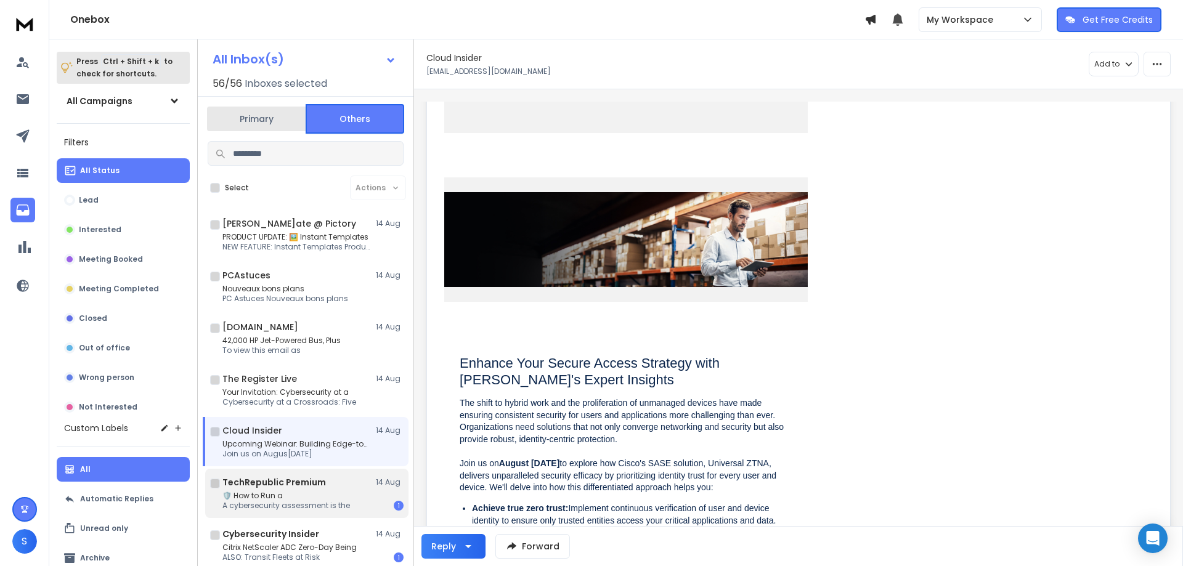
click at [301, 488] on h1 "TechRepublic Premium" at bounding box center [273, 482] width 103 height 12
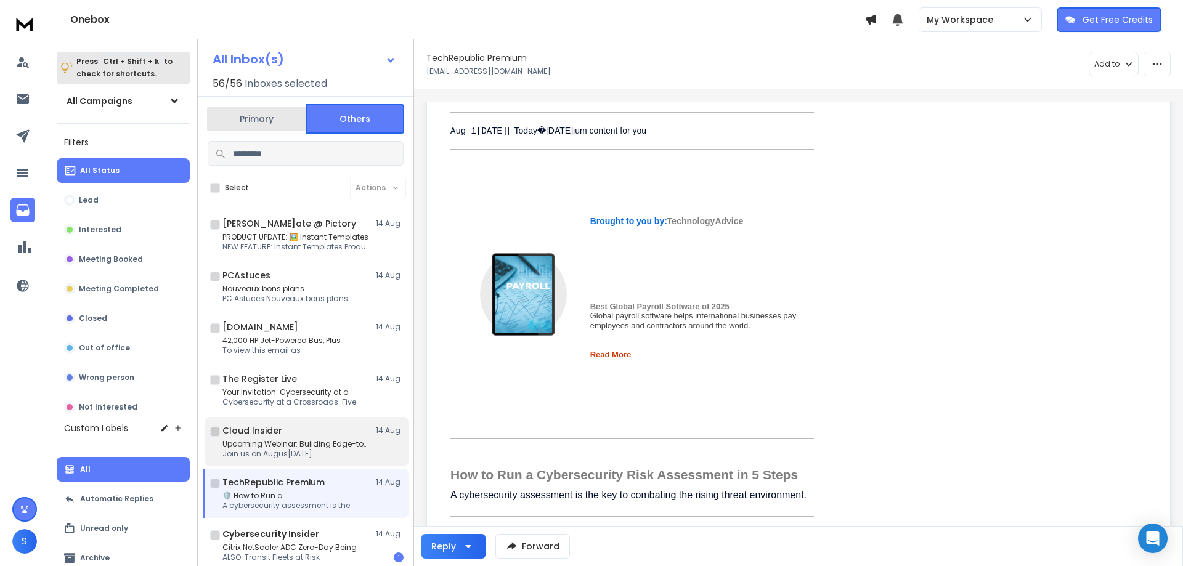
scroll to position [2094, 0]
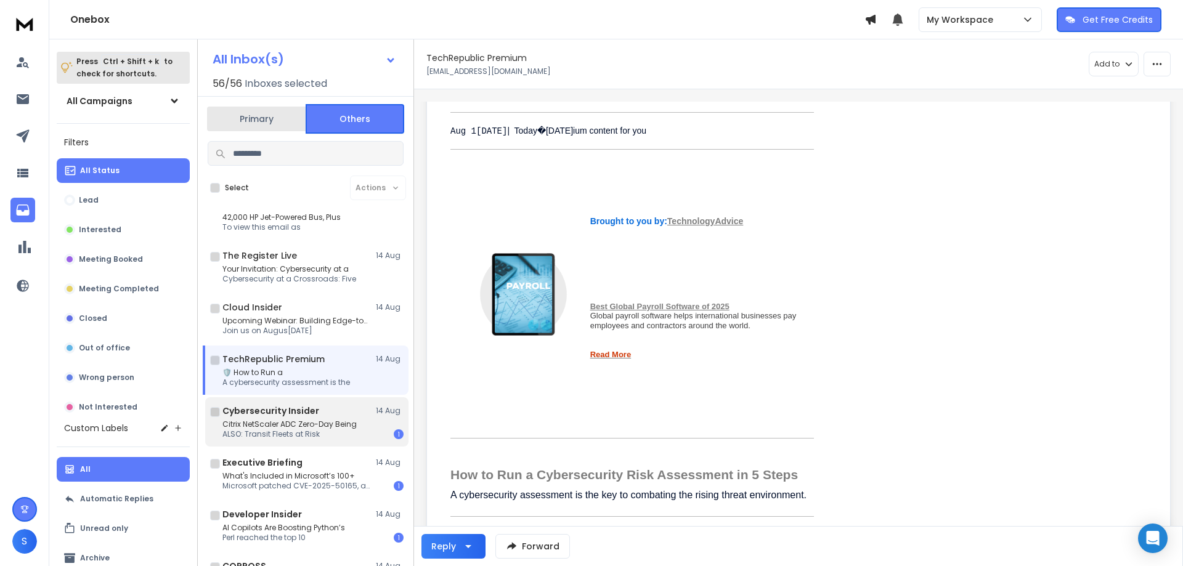
click at [291, 424] on p "Citrix NetScaler ADC Zero-Day Being" at bounding box center [289, 424] width 134 height 10
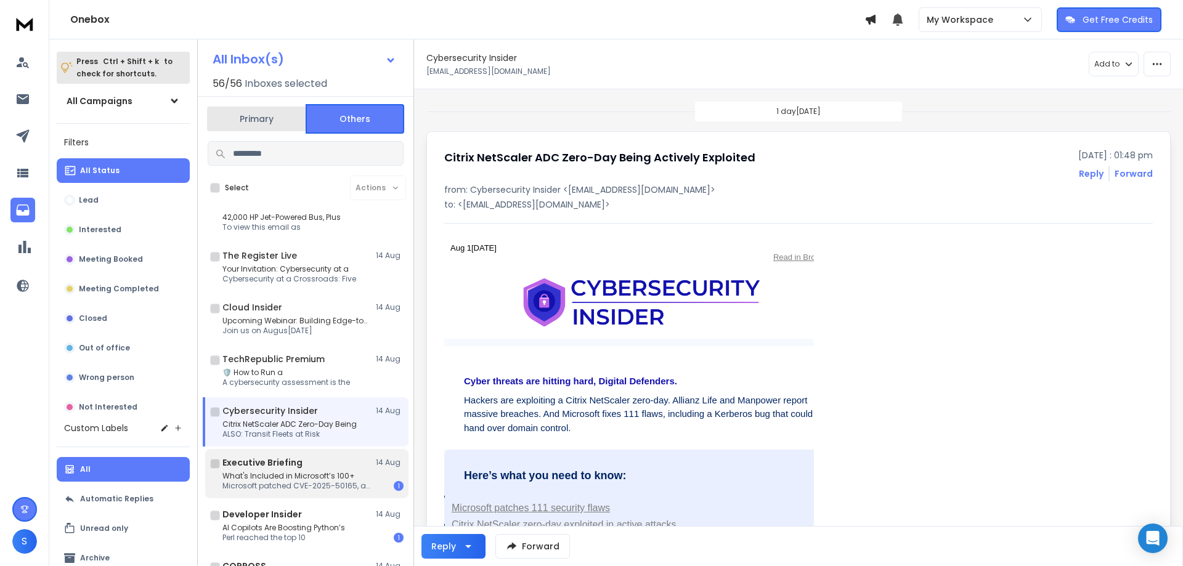
click at [271, 460] on h1 "Executive Briefing" at bounding box center [262, 462] width 80 height 12
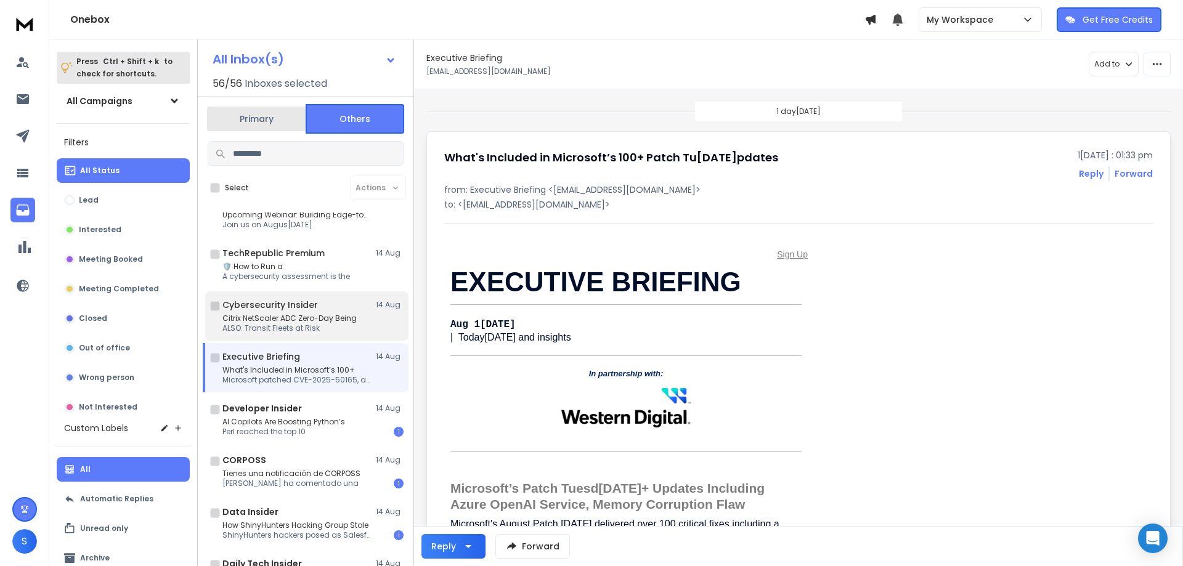
scroll to position [2279, 0]
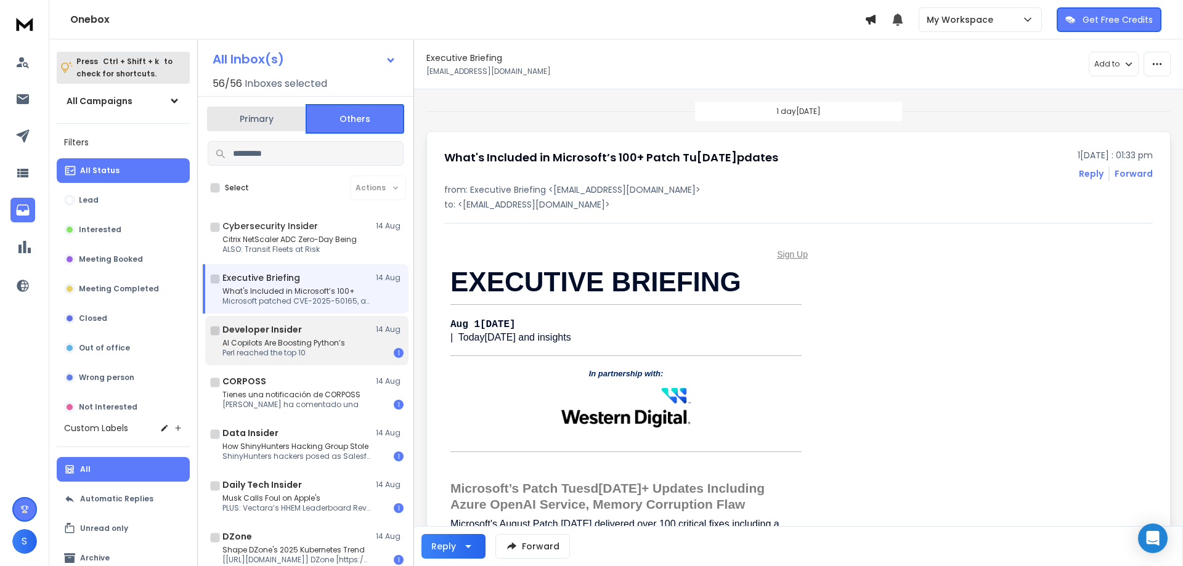
click at [258, 356] on p "Perl reached the top 10" at bounding box center [283, 353] width 123 height 10
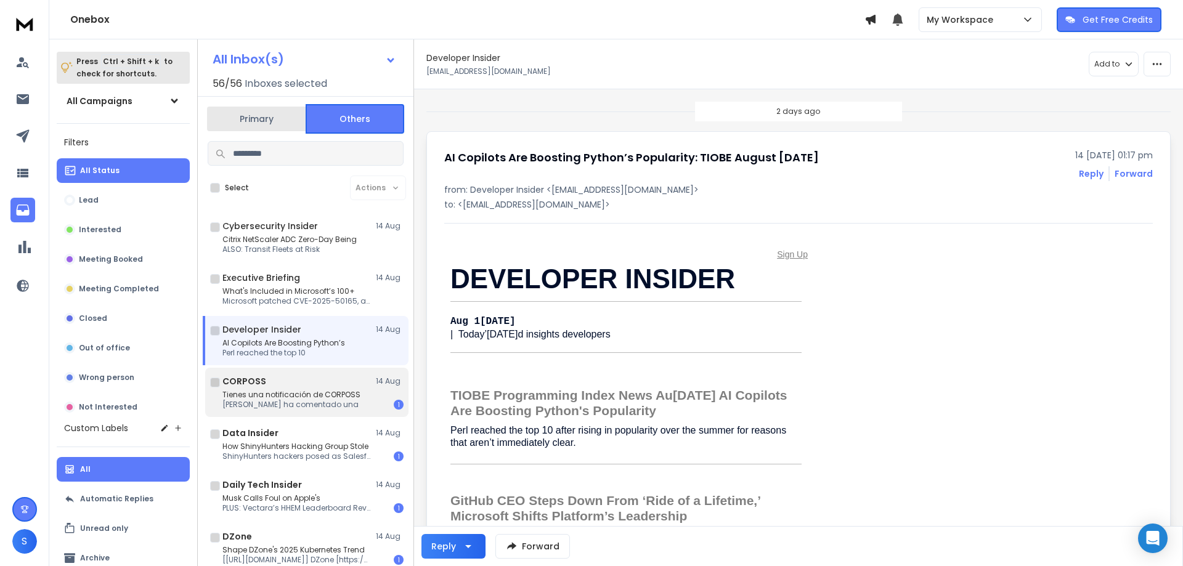
click at [251, 386] on h1 "CORPOSS" at bounding box center [244, 381] width 44 height 12
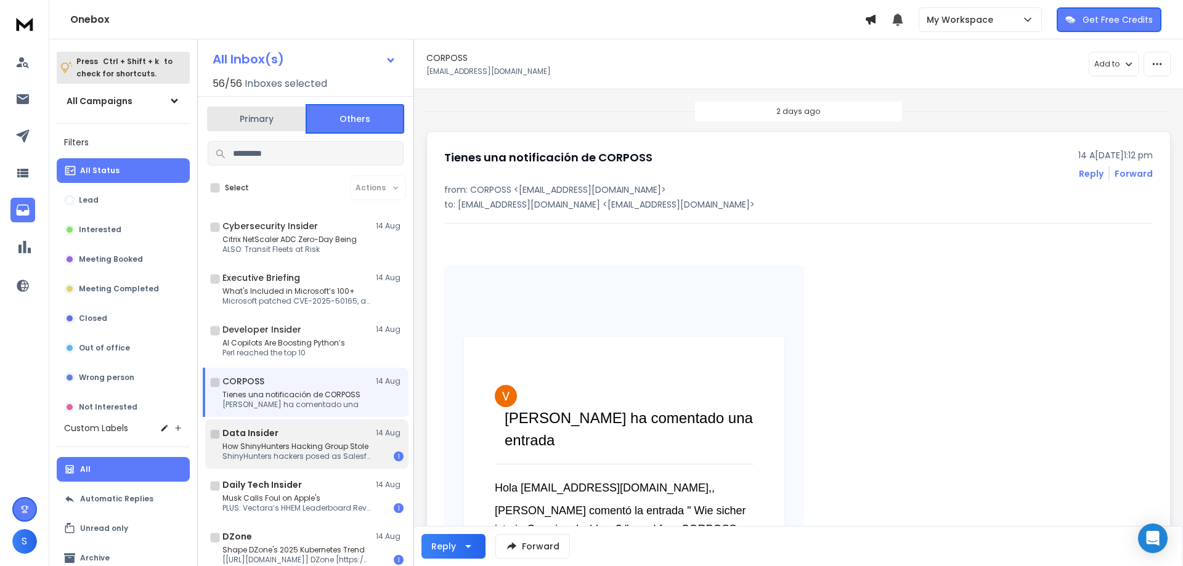
click at [278, 443] on p "How ShinyHunters Hacking Group Stole" at bounding box center [296, 447] width 148 height 10
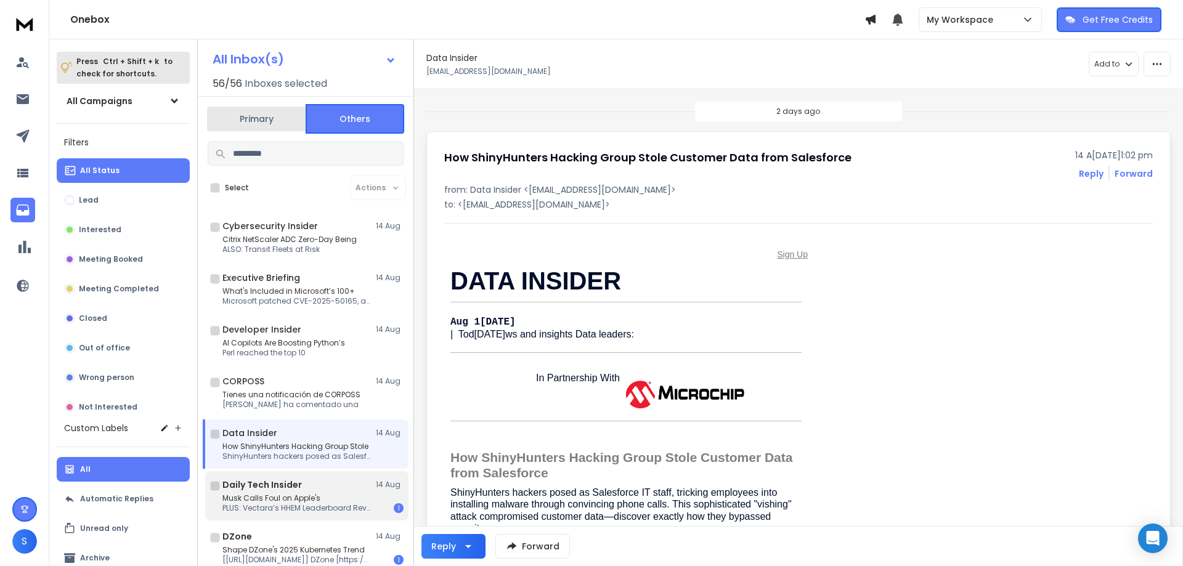
scroll to position [2525, 0]
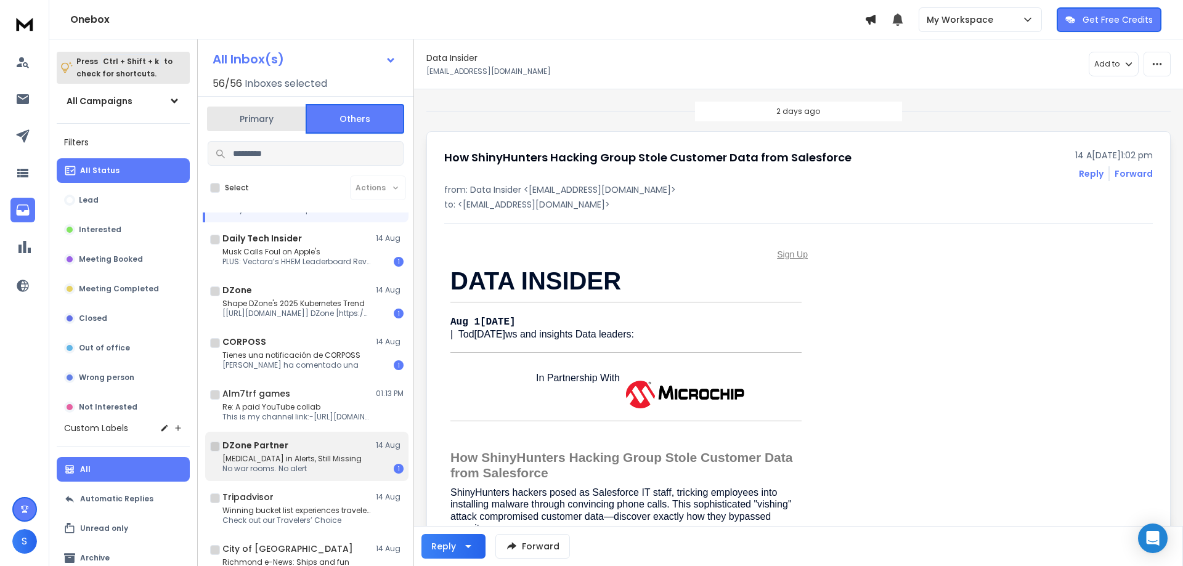
click at [307, 456] on p "Drowning in Alerts, Still Missing" at bounding box center [291, 459] width 139 height 10
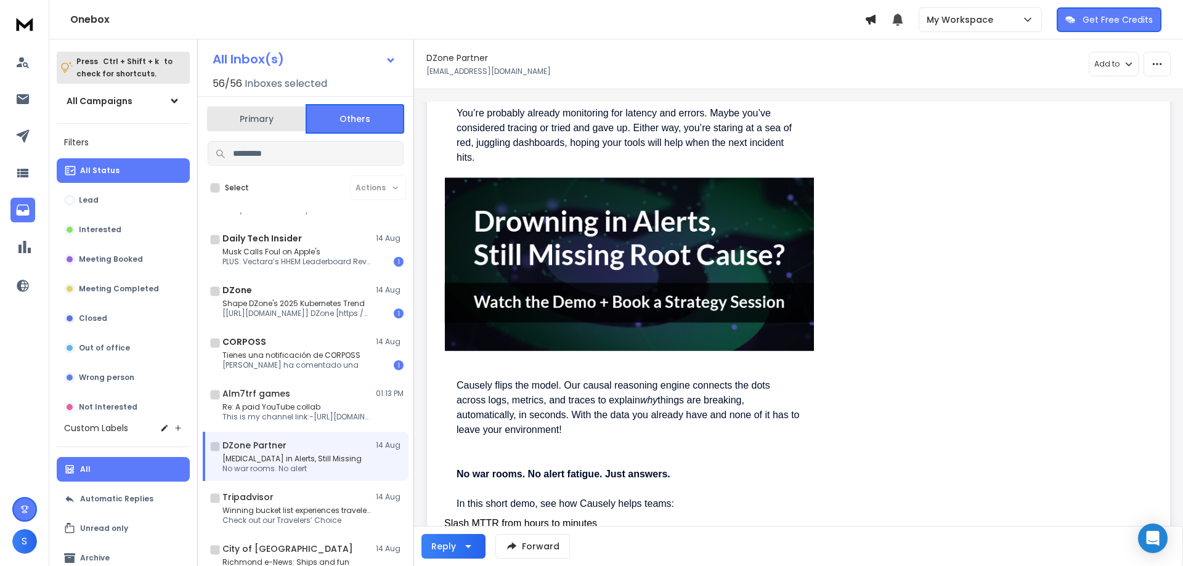
scroll to position [616, 0]
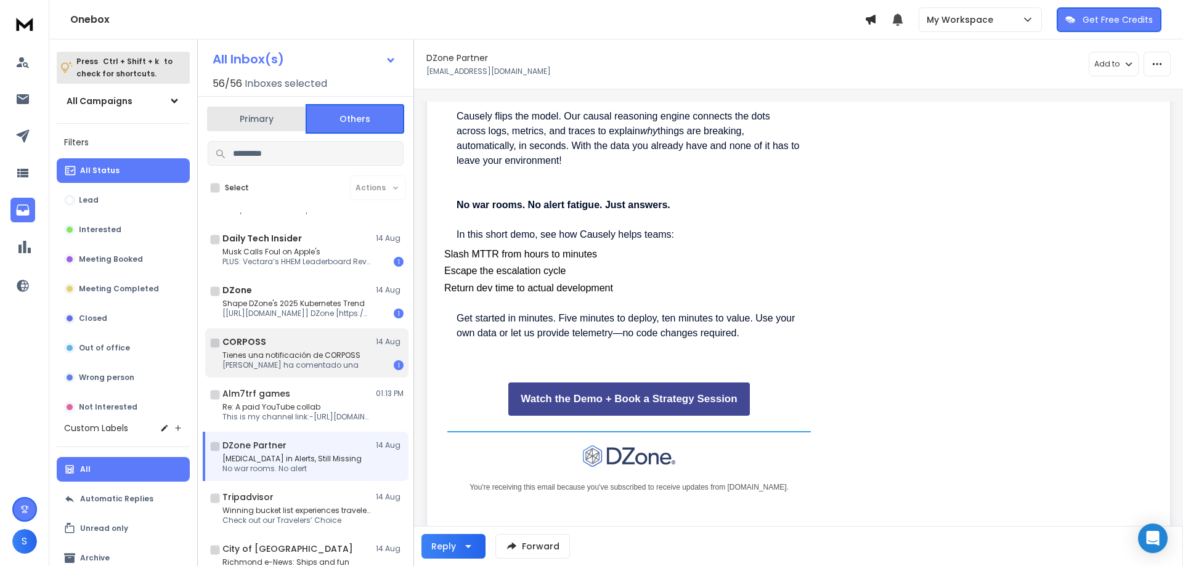
click at [286, 355] on p "Tienes una notificación de CORPOSS" at bounding box center [291, 355] width 138 height 10
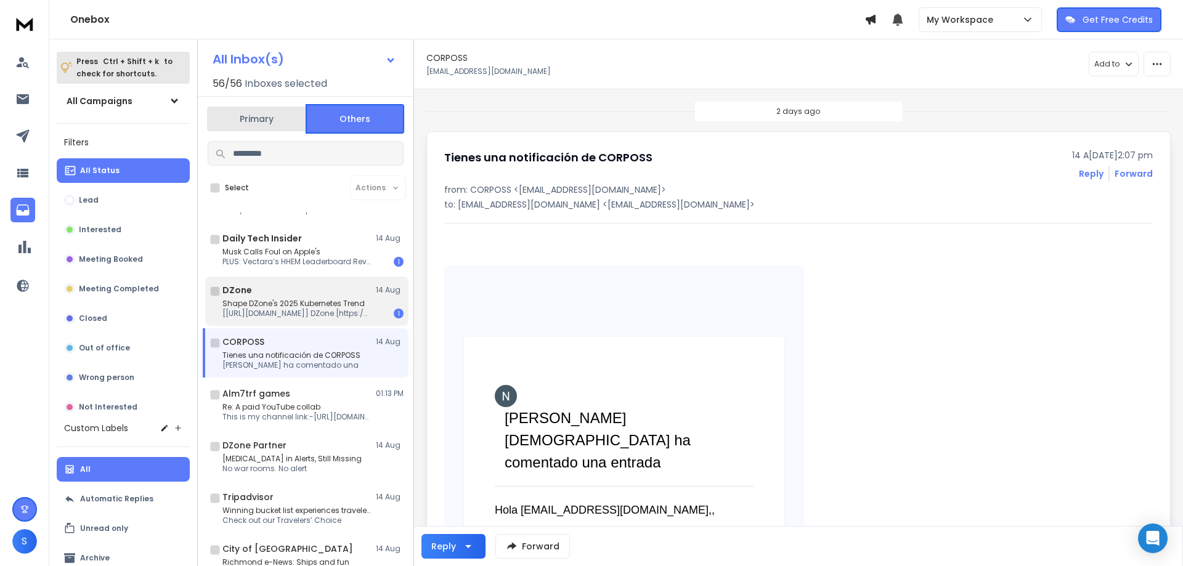
click at [311, 302] on p "Shape DZone's 2025 Kubernetes Trend" at bounding box center [296, 304] width 148 height 10
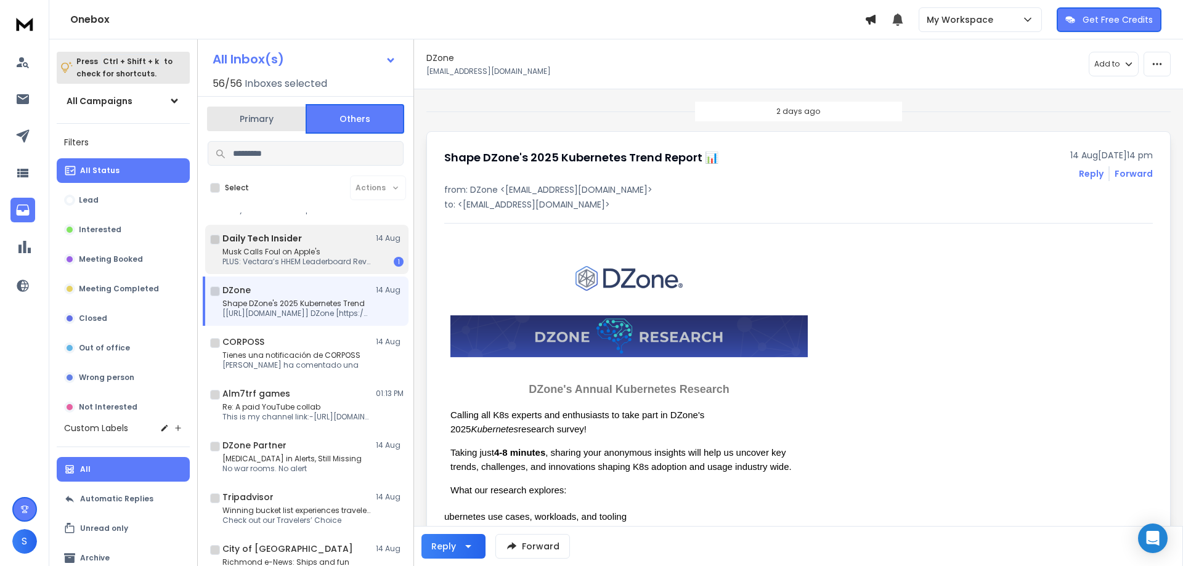
click at [309, 260] on p "PLUS: Vectara’s HHEM Leaderboard Reveals" at bounding box center [296, 262] width 148 height 10
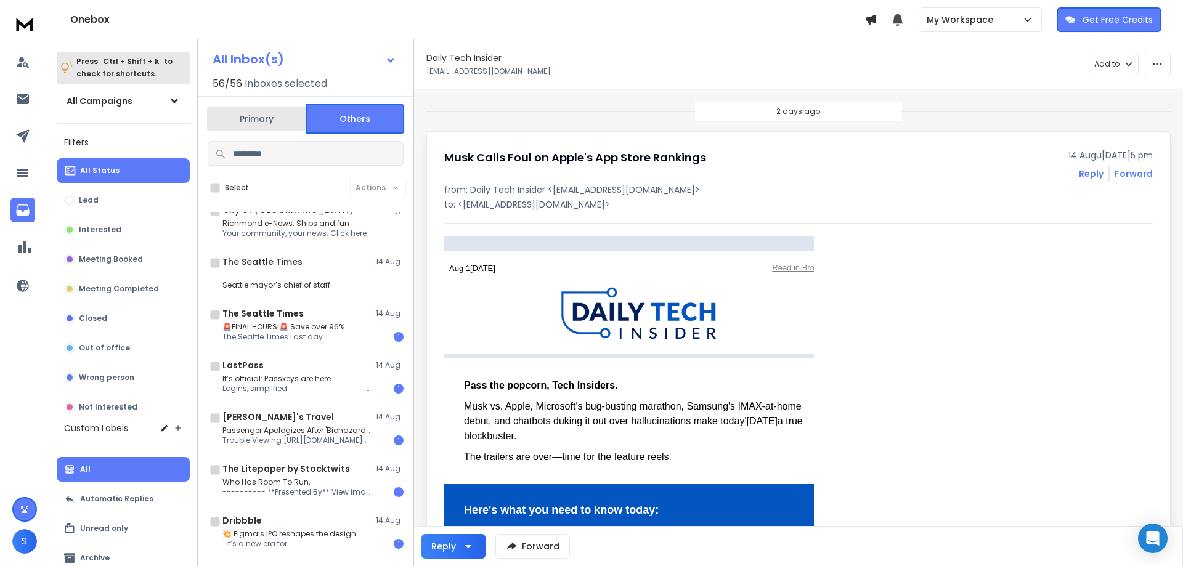
scroll to position [2895, 0]
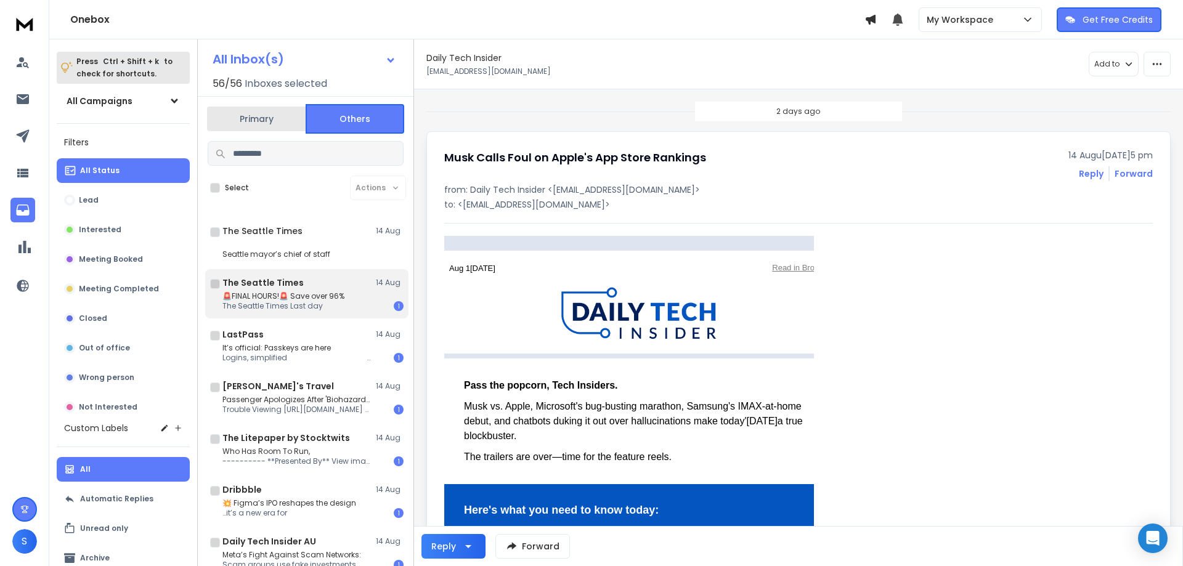
click at [297, 305] on p "The Seattle Times Last day" at bounding box center [283, 306] width 122 height 10
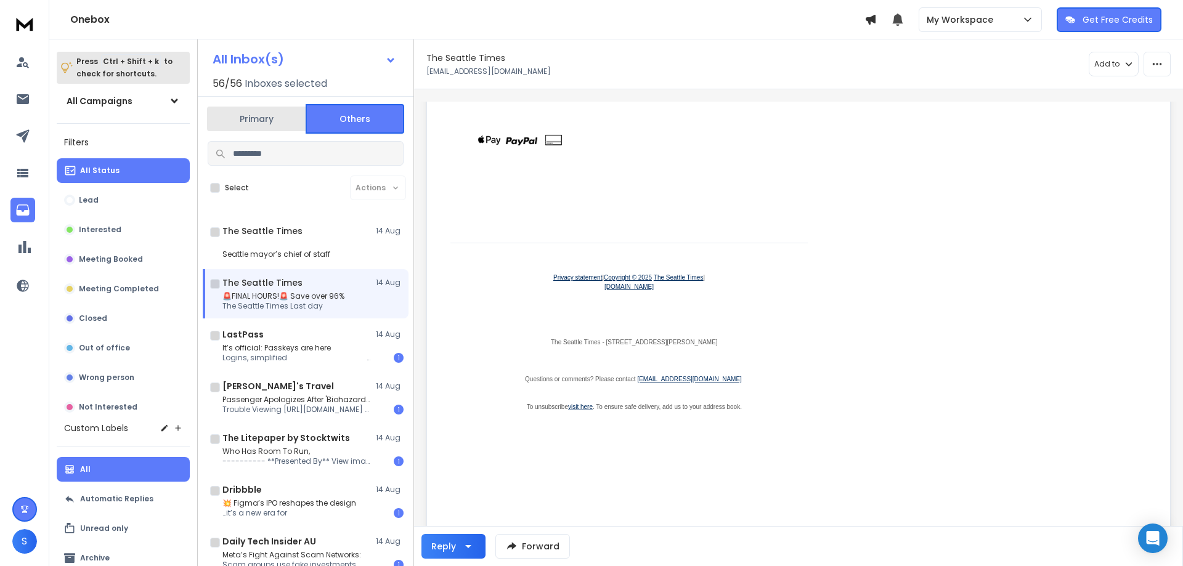
scroll to position [1478, 0]
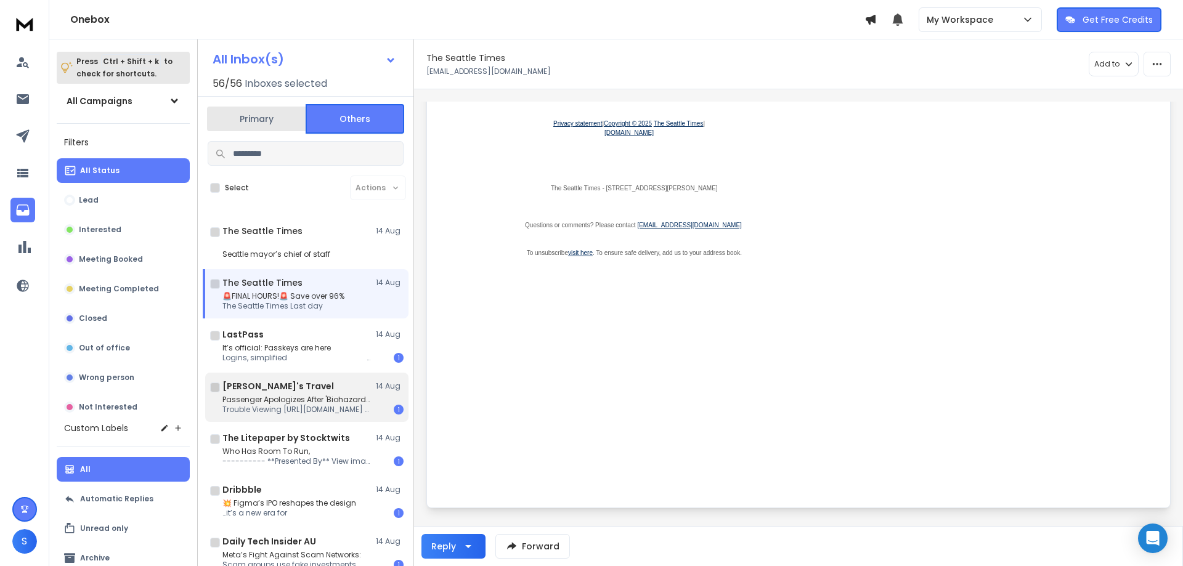
click at [286, 383] on div "Fodor's Travel 14 Aug" at bounding box center [312, 386] width 181 height 12
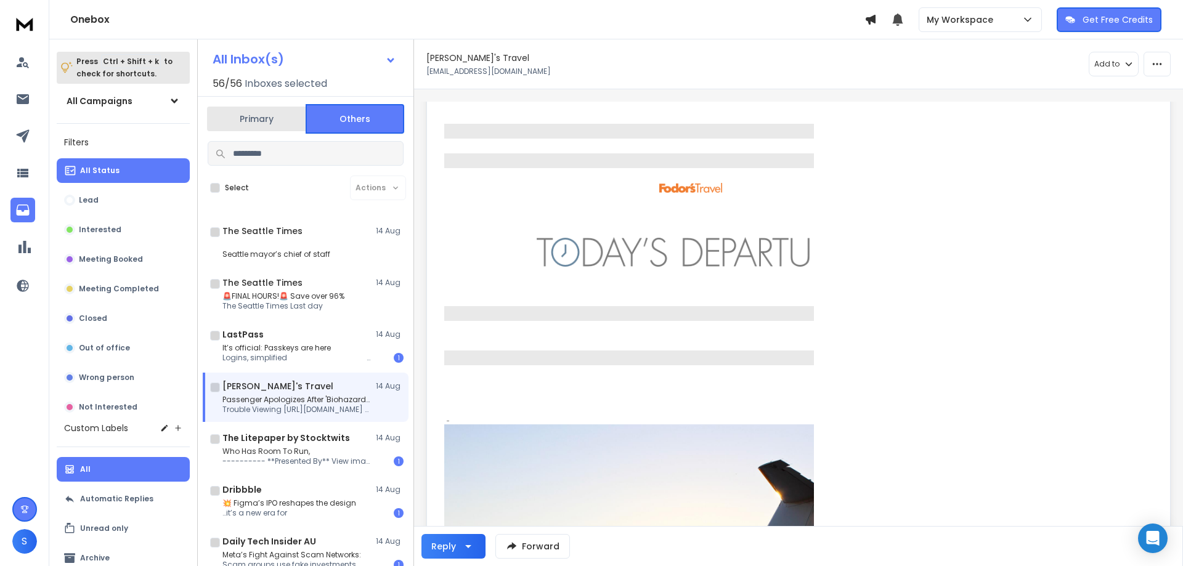
scroll to position [308, 0]
click at [315, 360] on p "Logins, simplified ‌ ‌ ‌ ‌ ‌ ‌ ‌ ‌ ‌ ‌ ‌ ‌ ‌ ‌ ‌ ‌ ‌ ‌ ‌ ‌ ‌ ‌ ‌ ‌ ‌ ‌ ‌ ‌ ‌ ‌ …" at bounding box center [296, 358] width 148 height 10
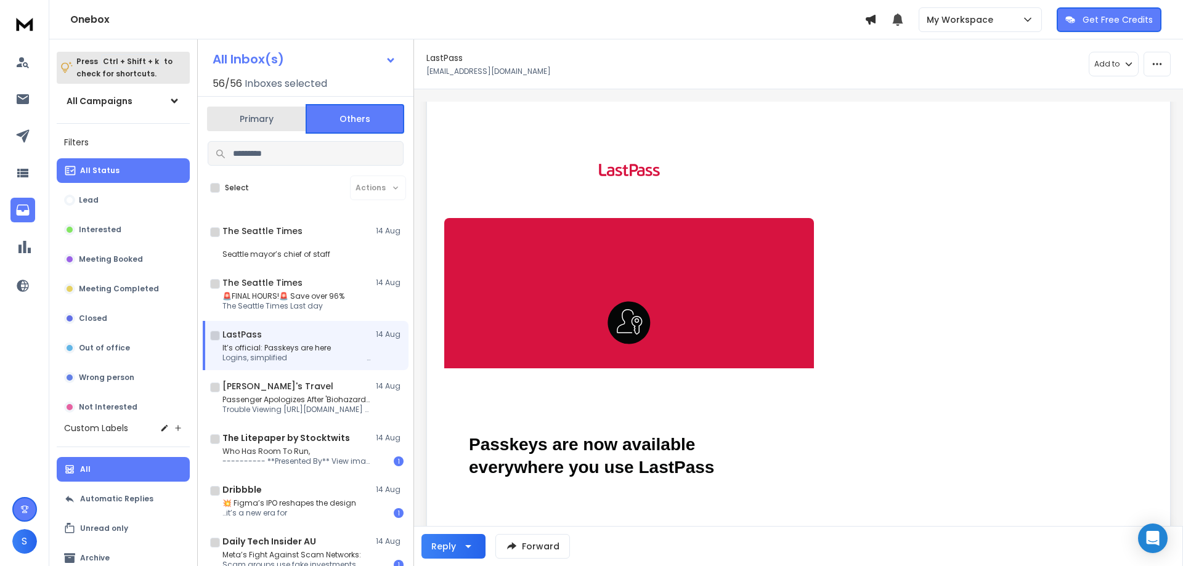
scroll to position [246, 0]
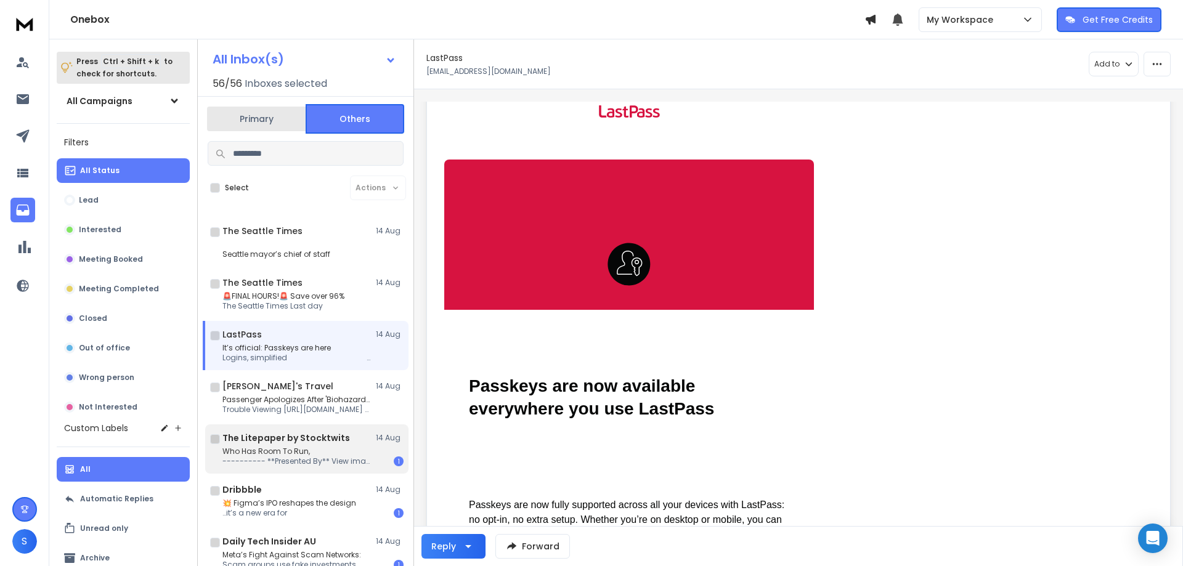
click at [272, 432] on h1 "The Litepaper by Stocktwits" at bounding box center [285, 438] width 127 height 12
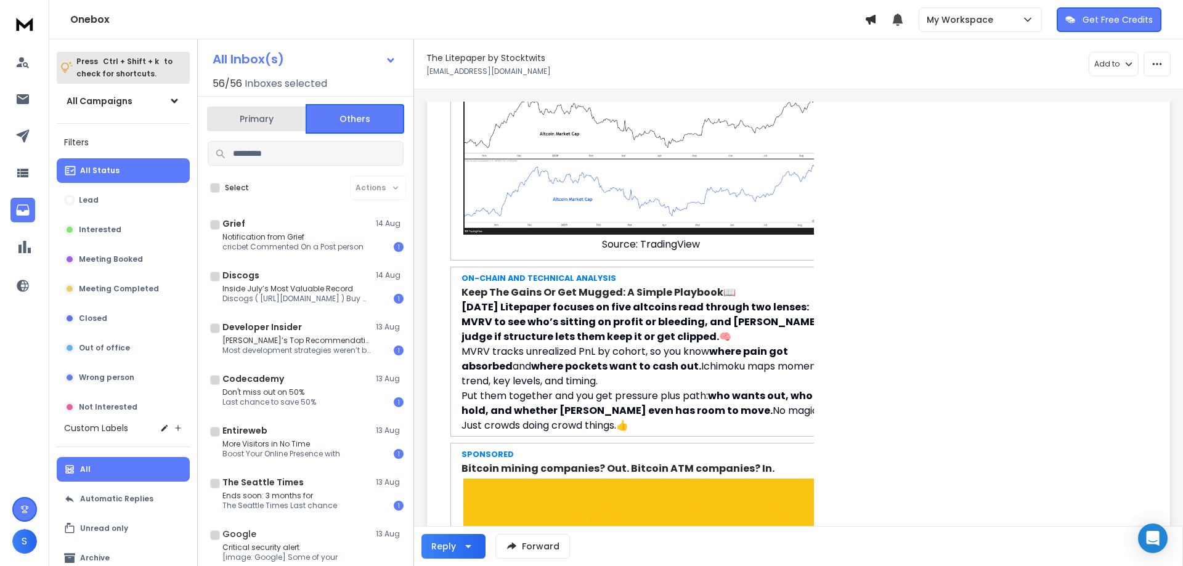
scroll to position [1109, 0]
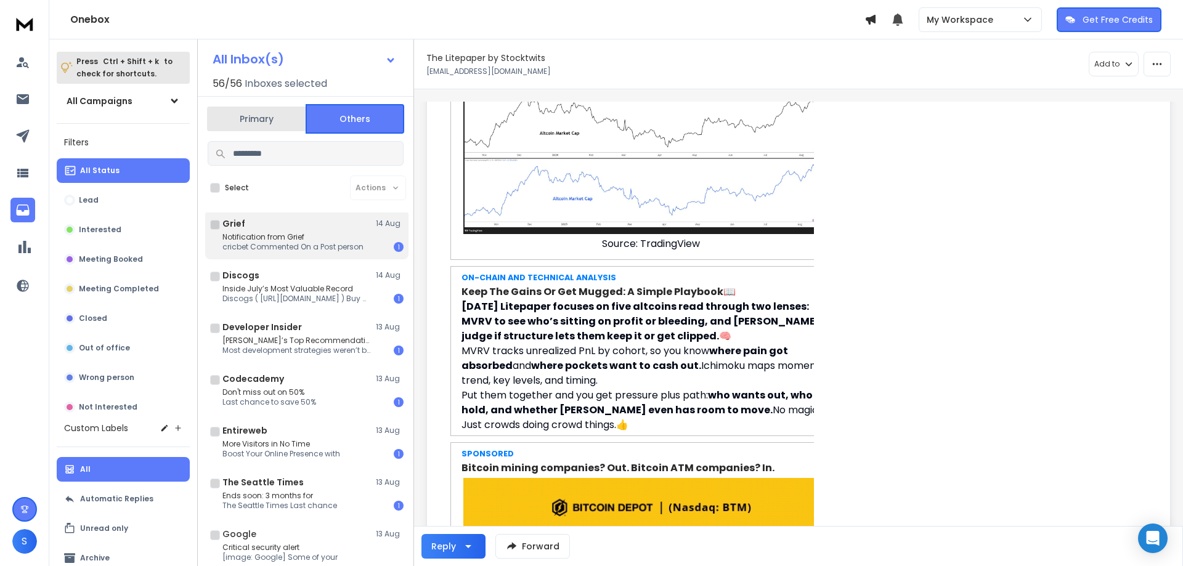
click at [341, 244] on p "cricbet Commented On a Post person" at bounding box center [292, 247] width 141 height 10
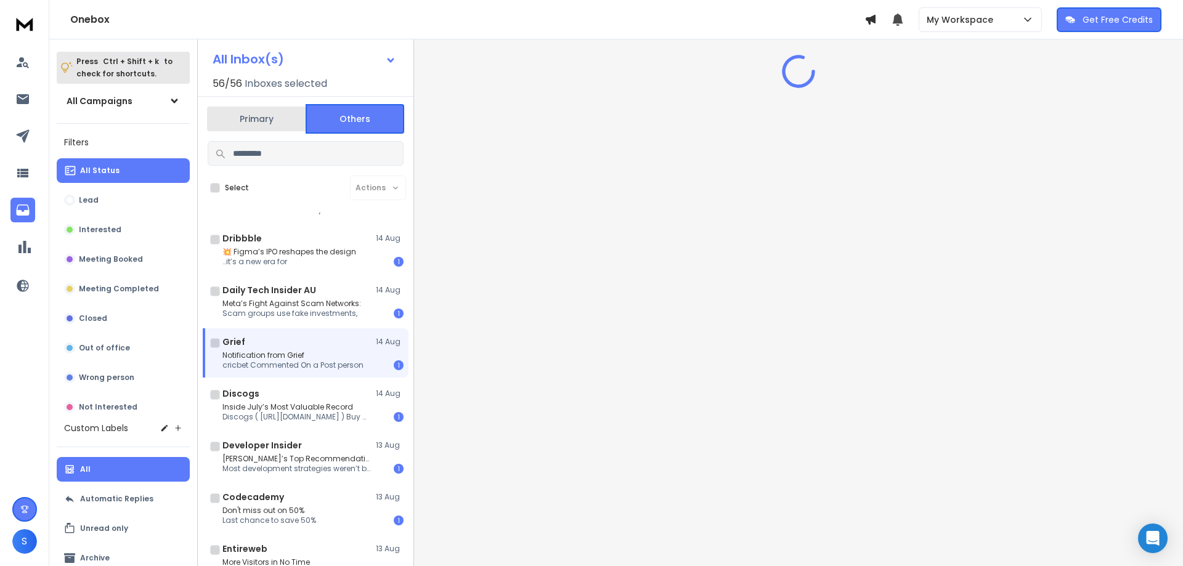
scroll to position [3141, 0]
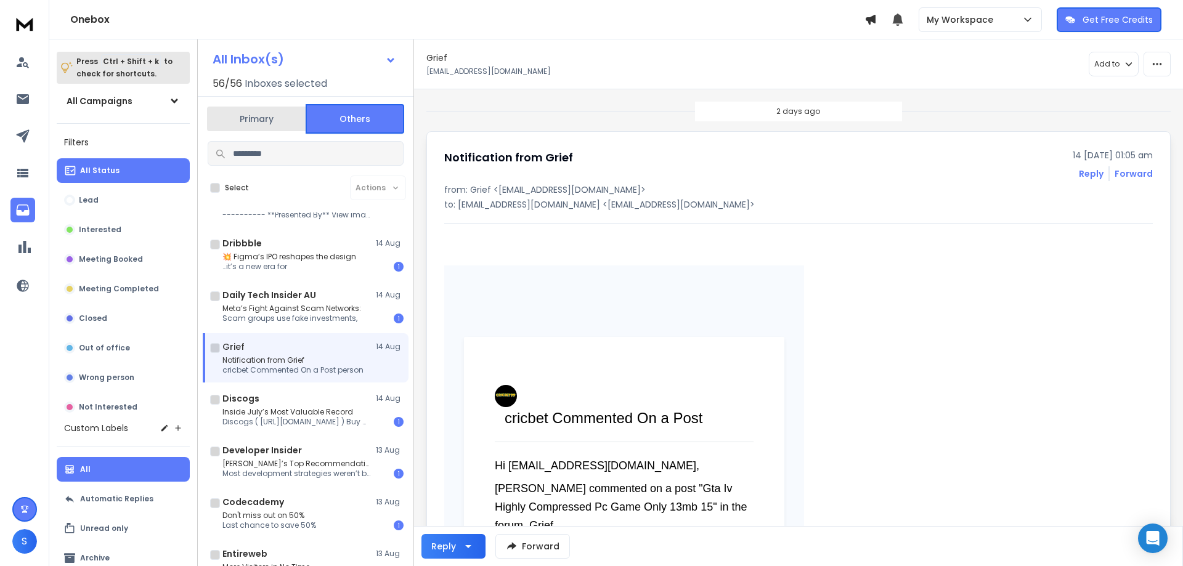
click at [278, 113] on button "Primary" at bounding box center [256, 118] width 99 height 27
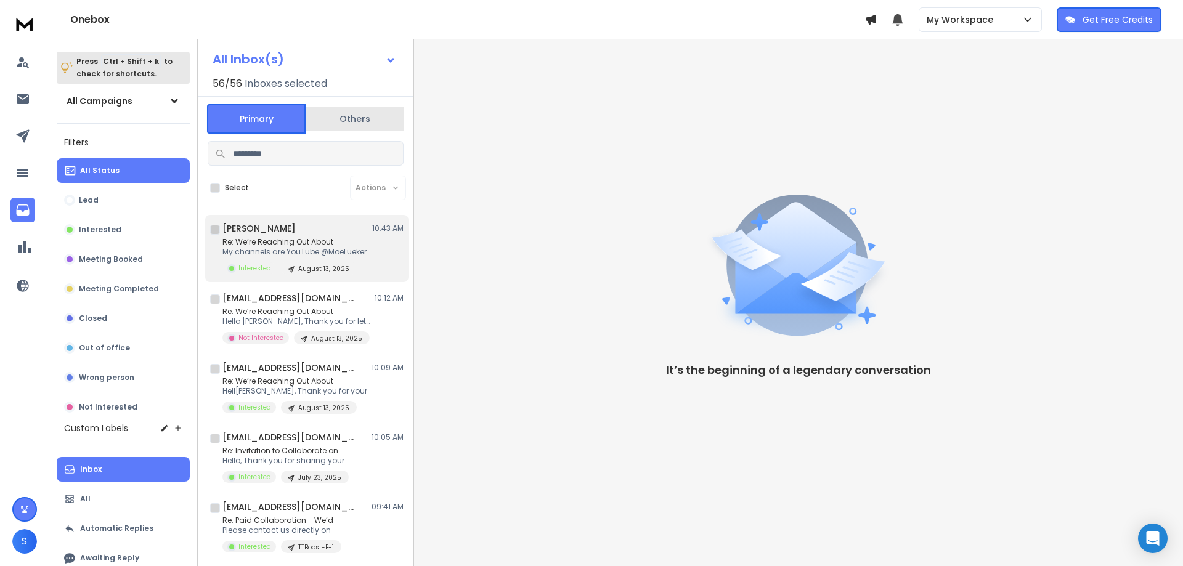
click at [252, 233] on h1 "Moe Lueker" at bounding box center [258, 228] width 73 height 12
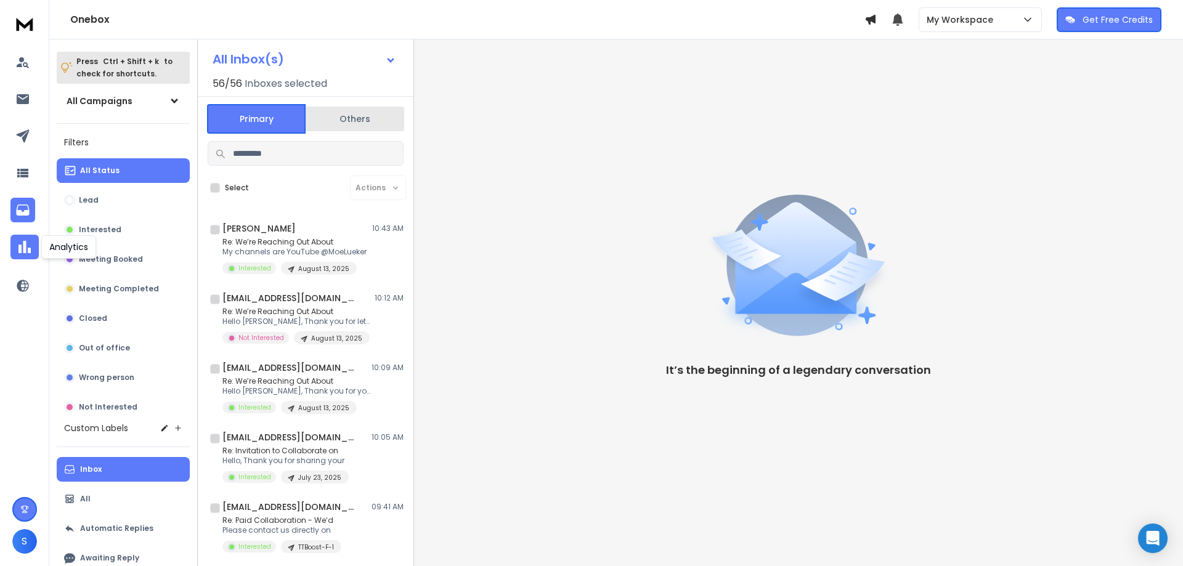
drag, startPoint x: 17, startPoint y: 241, endPoint x: 18, endPoint y: 234, distance: 7.0
click at [17, 241] on icon at bounding box center [24, 247] width 18 height 18
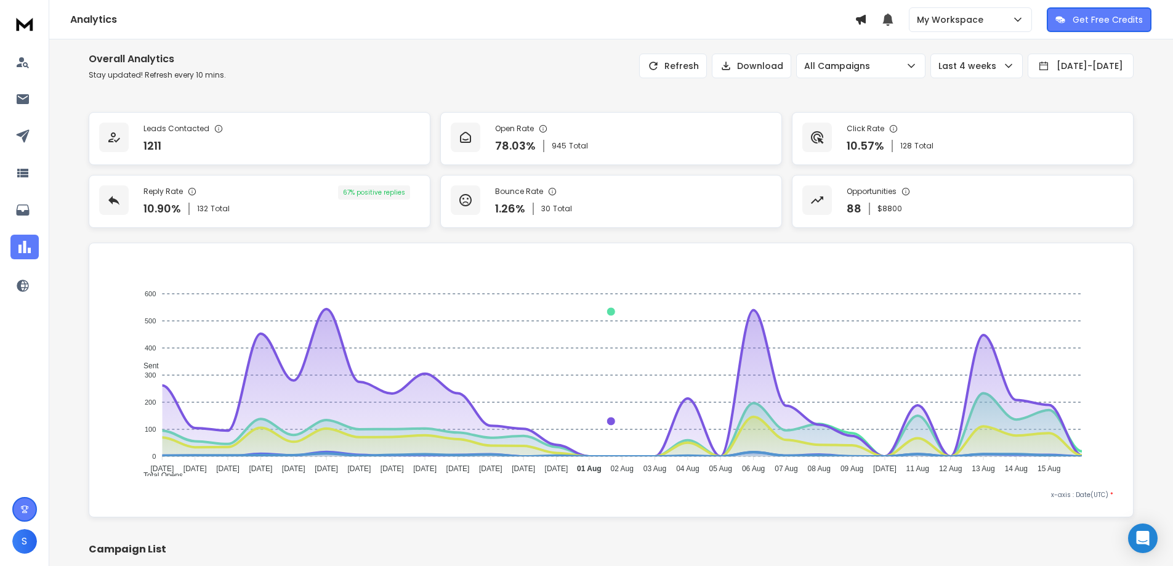
click at [551, 277] on div "Sent Total Opens Unique Opens Links Clicked Total Replies" at bounding box center [611, 317] width 954 height 108
click at [926, 248] on div "Sent Total Opens Unique Opens Links Clicked Total Replies 600 600 500 500 400 4…" at bounding box center [611, 380] width 1045 height 275
click at [22, 147] on link at bounding box center [22, 136] width 25 height 25
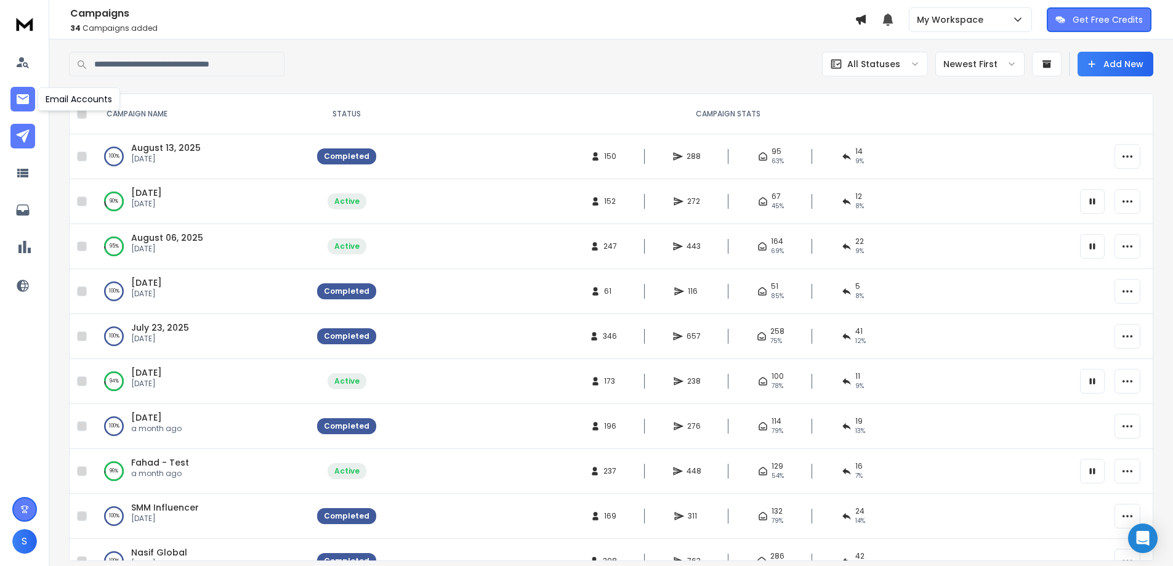
click at [23, 91] on link at bounding box center [22, 99] width 25 height 25
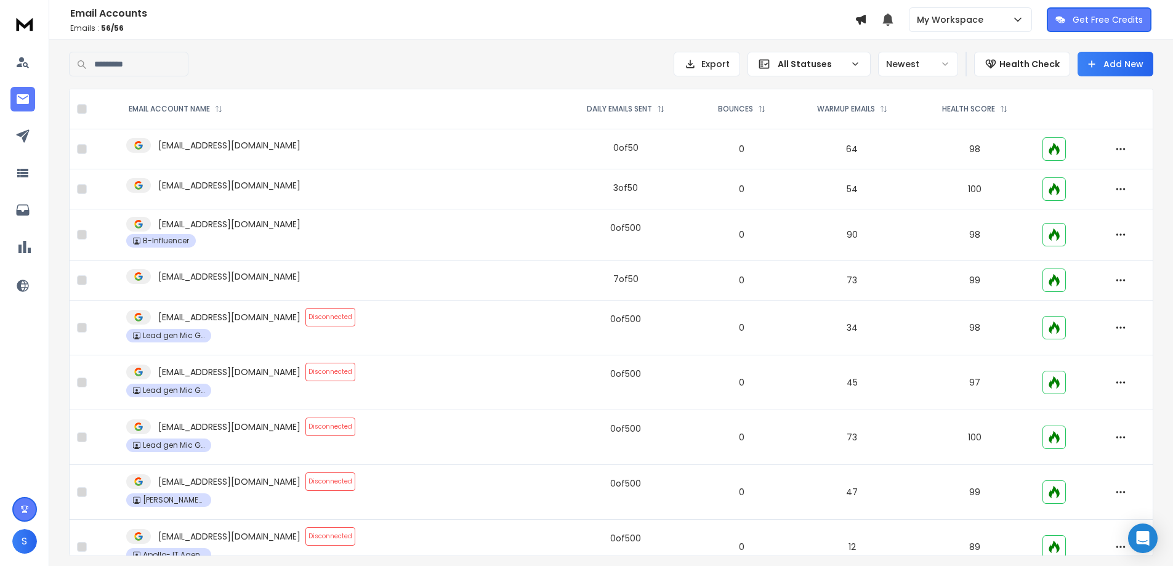
click at [325, 63] on div at bounding box center [367, 64] width 597 height 25
click at [22, 215] on icon at bounding box center [22, 209] width 13 height 11
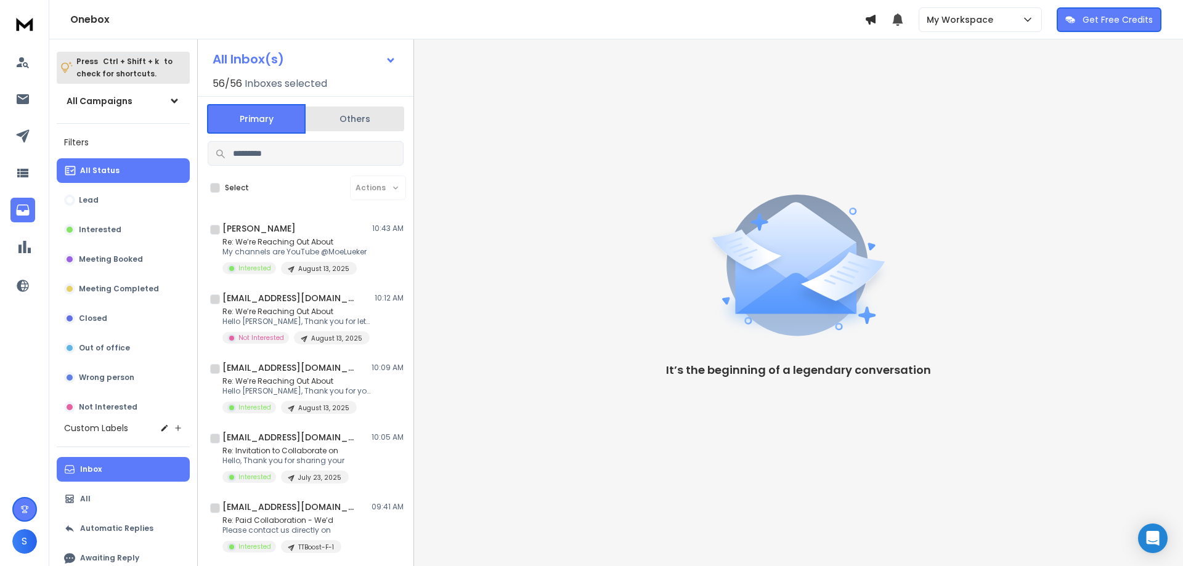
click at [623, 106] on div "It’s the beginning of a legendary conversation" at bounding box center [798, 279] width 769 height 481
click at [617, 116] on div "It’s the beginning of a legendary conversation" at bounding box center [798, 279] width 769 height 481
click at [446, 45] on div "It’s the beginning of a legendary conversation" at bounding box center [798, 279] width 769 height 481
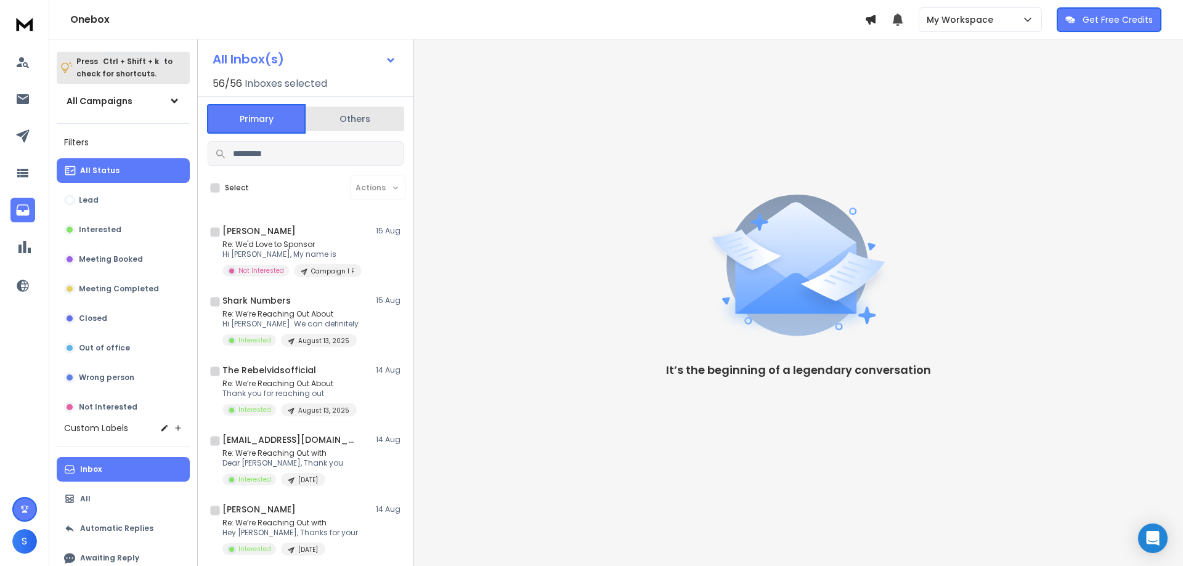
scroll to position [616, 0]
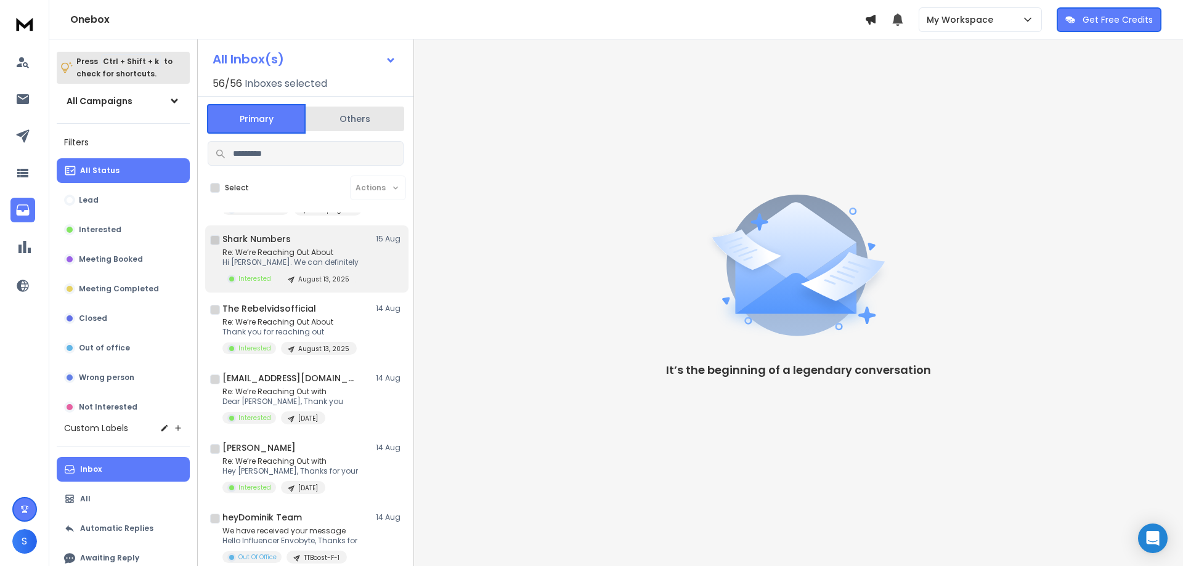
click at [282, 264] on p "Hi [PERSON_NAME]. We can definitely" at bounding box center [290, 262] width 136 height 10
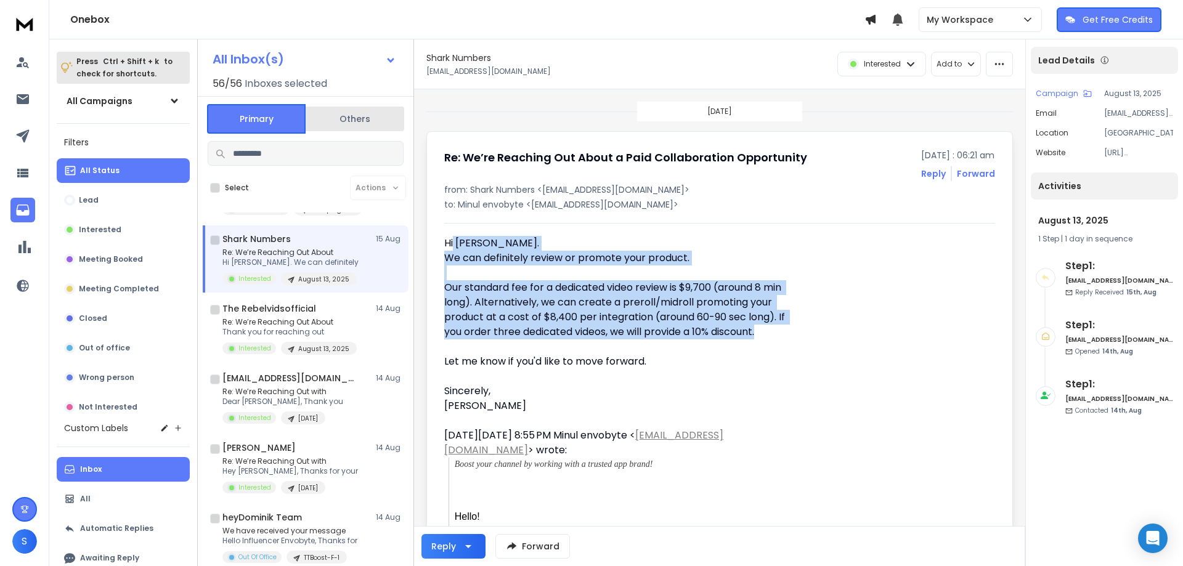
drag, startPoint x: 455, startPoint y: 241, endPoint x: 766, endPoint y: 331, distance: 324.4
click at [766, 331] on div "Hi [PERSON_NAME]. We can definitely review or promote your product. Our standar…" at bounding box center [624, 324] width 360 height 177
click at [836, 263] on div "Re: We’re Reaching Out About a Paid Collaboration Opportunity [DATE] : 06:21 am…" at bounding box center [719, 532] width 551 height 767
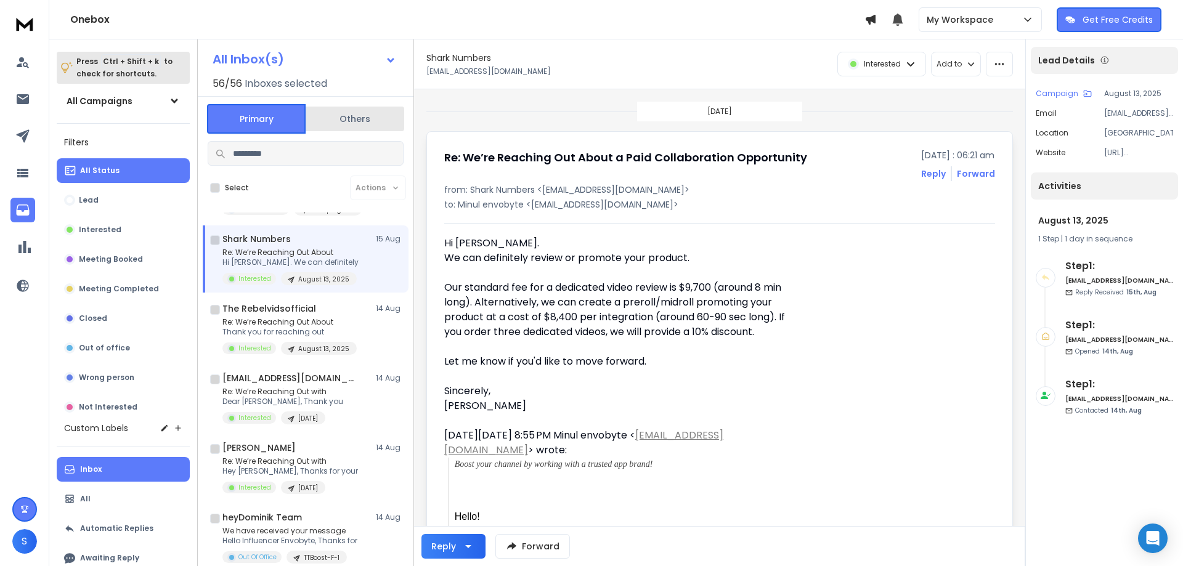
drag, startPoint x: 721, startPoint y: 225, endPoint x: 749, endPoint y: 223, distance: 28.4
drag, startPoint x: 749, startPoint y: 223, endPoint x: 736, endPoint y: 246, distance: 26.2
click at [736, 246] on div "Hi Hassan. We can definitely review or promote your product. Our standard fee f…" at bounding box center [624, 324] width 360 height 177
drag, startPoint x: 687, startPoint y: 287, endPoint x: 719, endPoint y: 294, distance: 32.7
click at [719, 294] on div "Hi Hassan. We can definitely review or promote your product. Our standard fee f…" at bounding box center [624, 324] width 360 height 177
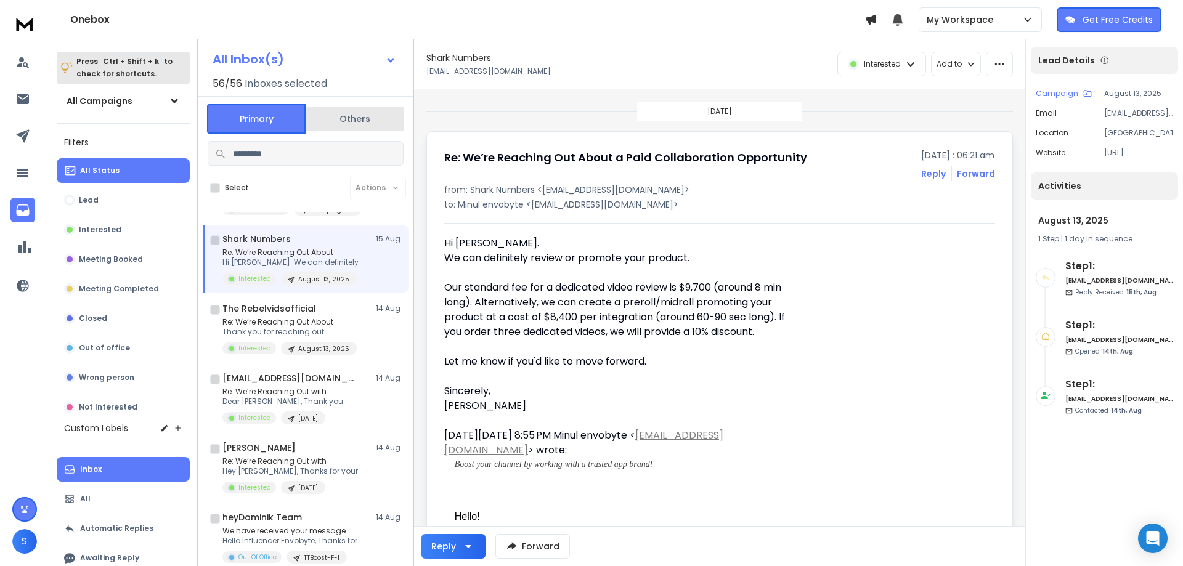
drag, startPoint x: 536, startPoint y: 307, endPoint x: 553, endPoint y: 319, distance: 20.8
click at [553, 319] on div "Hi Hassan. We can definitely review or promote your product. Our standard fee f…" at bounding box center [624, 324] width 360 height 177
drag, startPoint x: 549, startPoint y: 317, endPoint x: 580, endPoint y: 314, distance: 30.3
click at [580, 314] on div "Hi Hassan. We can definitely review or promote your product. Our standard fee f…" at bounding box center [624, 324] width 360 height 177
click at [581, 360] on div "Hi Hassan. We can definitely review or promote your product. Our standard fee f…" at bounding box center [624, 324] width 360 height 177
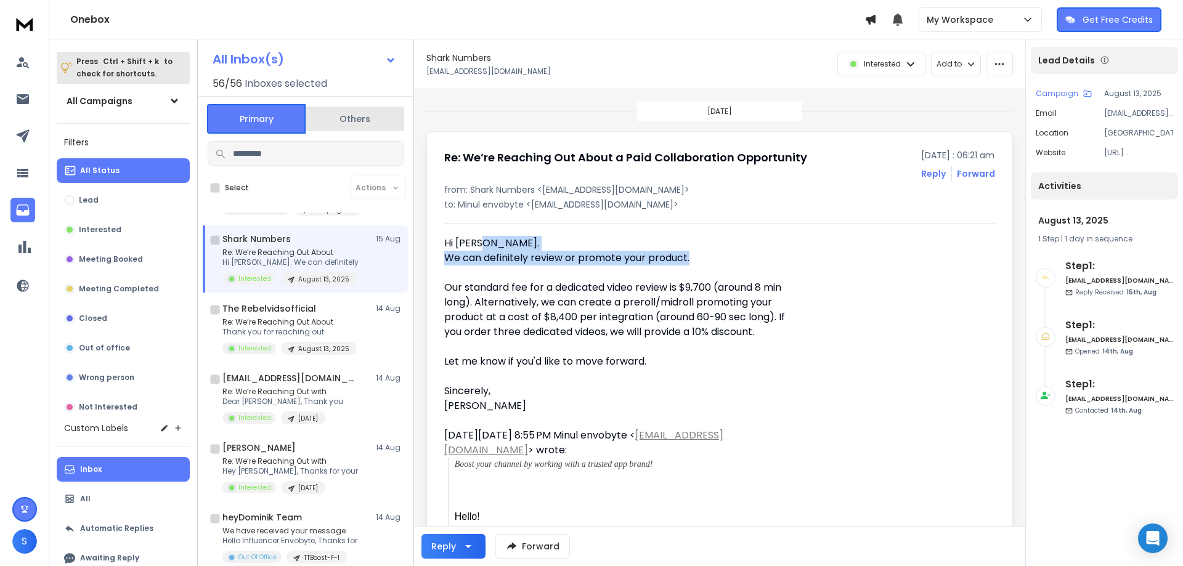
drag, startPoint x: 485, startPoint y: 246, endPoint x: 713, endPoint y: 259, distance: 228.2
click at [713, 259] on div "Hi Hassan. We can definitely review or promote your product. Our standard fee f…" at bounding box center [624, 324] width 360 height 177
click at [656, 261] on div "Hi Hassan. We can definitely review or promote your product. Our standard fee f…" at bounding box center [624, 324] width 360 height 177
drag, startPoint x: 450, startPoint y: 242, endPoint x: 451, endPoint y: 330, distance: 87.5
click at [461, 417] on div "Hi Hassan. We can definitely review or promote your product. Our standard fee f…" at bounding box center [629, 576] width 370 height 681
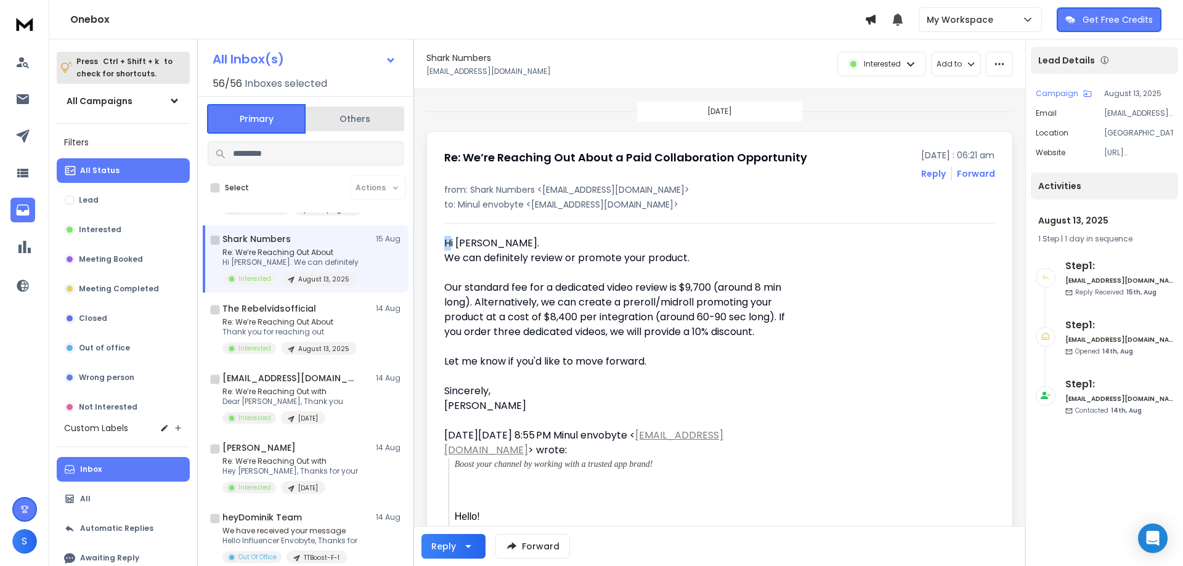
click at [482, 272] on div "Hi Hassan. We can definitely review or promote your product. Our standard fee f…" at bounding box center [624, 324] width 360 height 177
click at [225, 14] on h1 "Onebox" at bounding box center [467, 19] width 794 height 15
drag, startPoint x: 124, startPoint y: 23, endPoint x: 62, endPoint y: 16, distance: 62.6
click at [62, 16] on div "Onebox My Workspace Get Free Credits" at bounding box center [591, 19] width 1183 height 39
click at [155, 11] on div "Onebox My Workspace Get Free Credits" at bounding box center [591, 19] width 1183 height 39
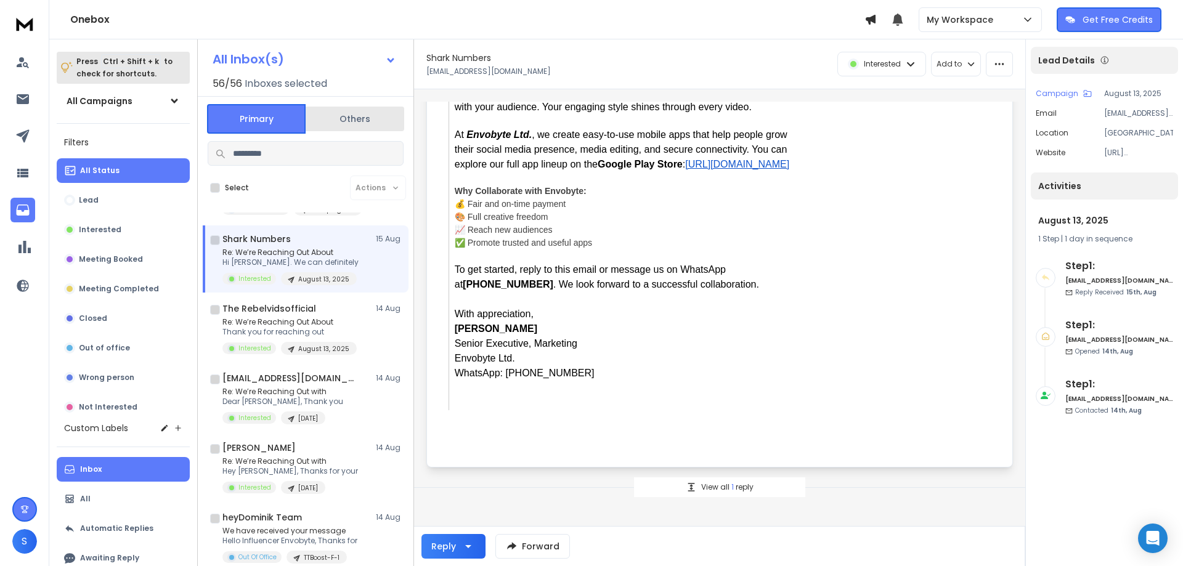
scroll to position [482, 0]
click at [584, 375] on div "Hassan Fardin Senior Executive, Marketing Envobyte Ltd. WhatsApp: +8801729982000" at bounding box center [629, 350] width 349 height 59
drag, startPoint x: 584, startPoint y: 375, endPoint x: 735, endPoint y: 389, distance: 151.6
click at [735, 389] on blockquote "Boost your channel by working with a trusted app brand! Hello! We’d love to pay…" at bounding box center [625, 200] width 355 height 419
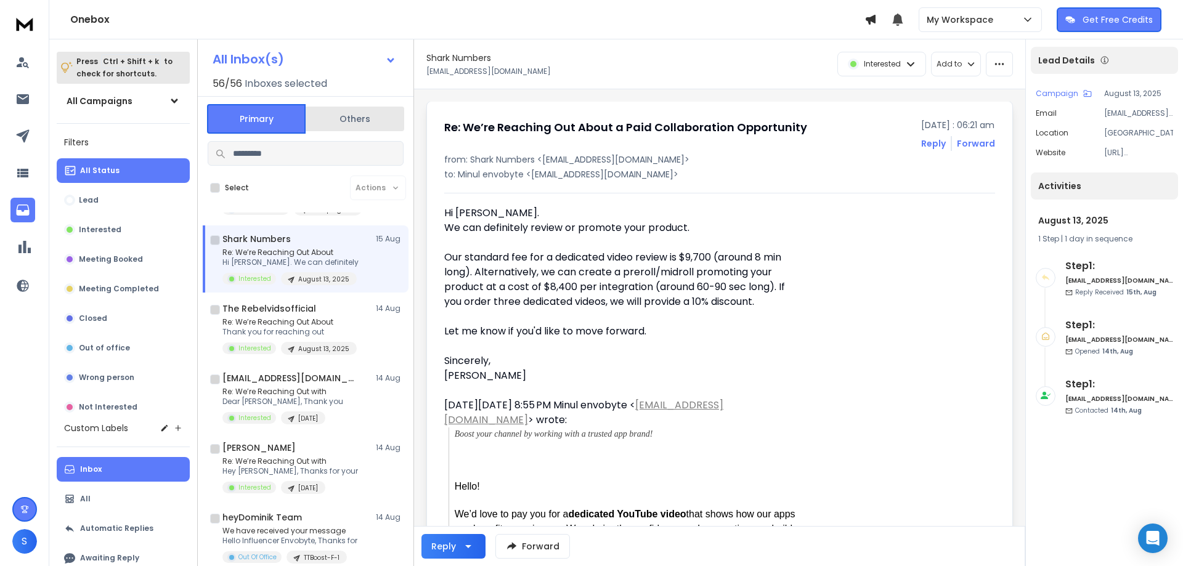
scroll to position [0, 0]
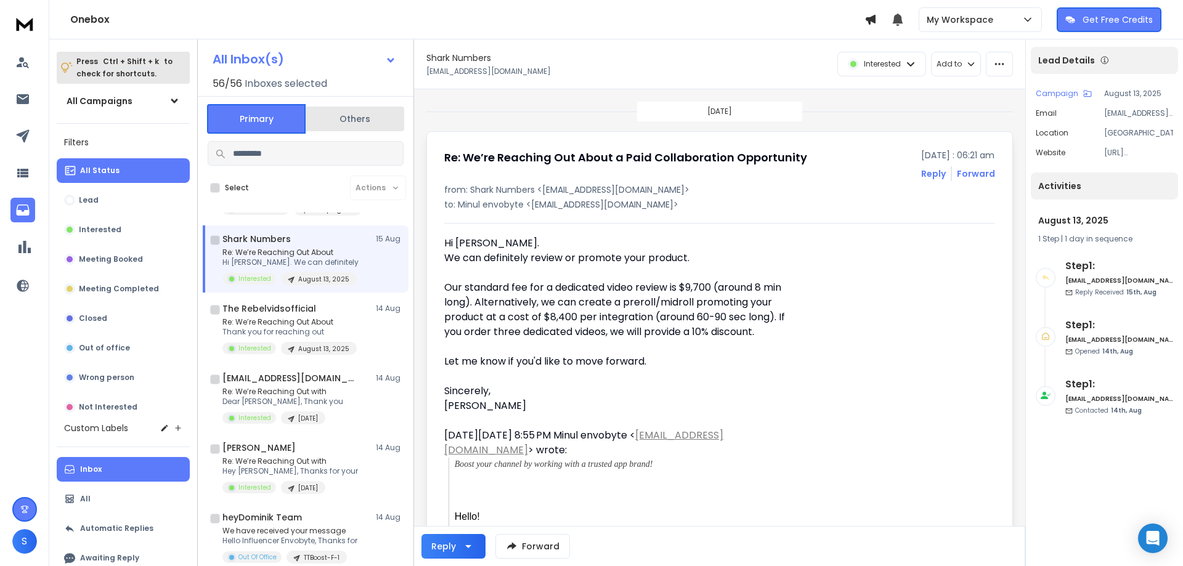
click at [381, 113] on button "Others" at bounding box center [354, 118] width 99 height 27
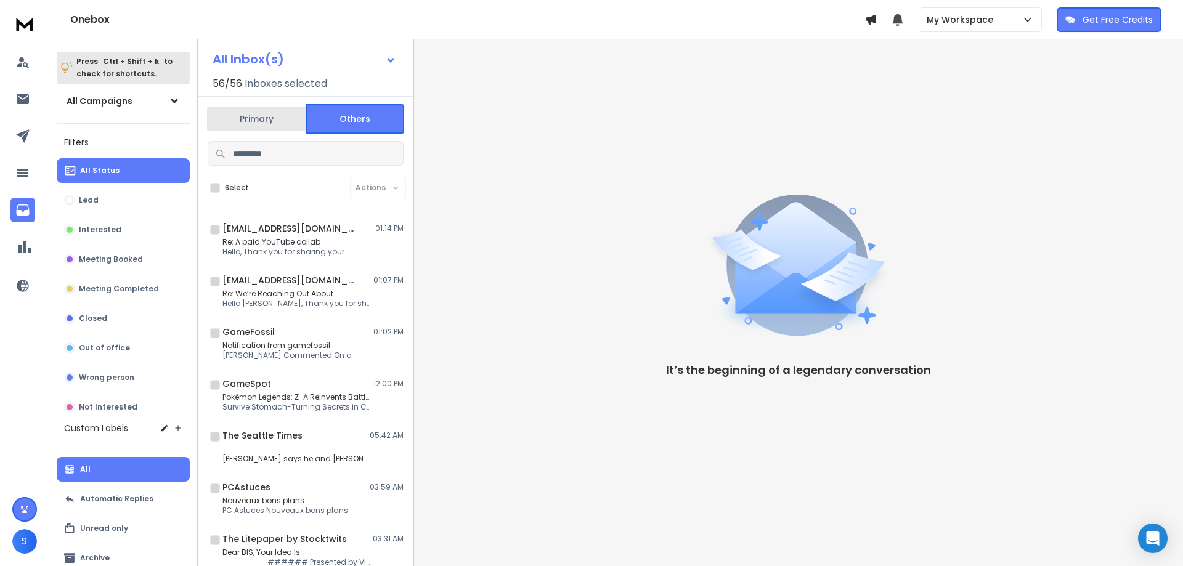
click at [386, 189] on div "Actions" at bounding box center [378, 188] width 56 height 25
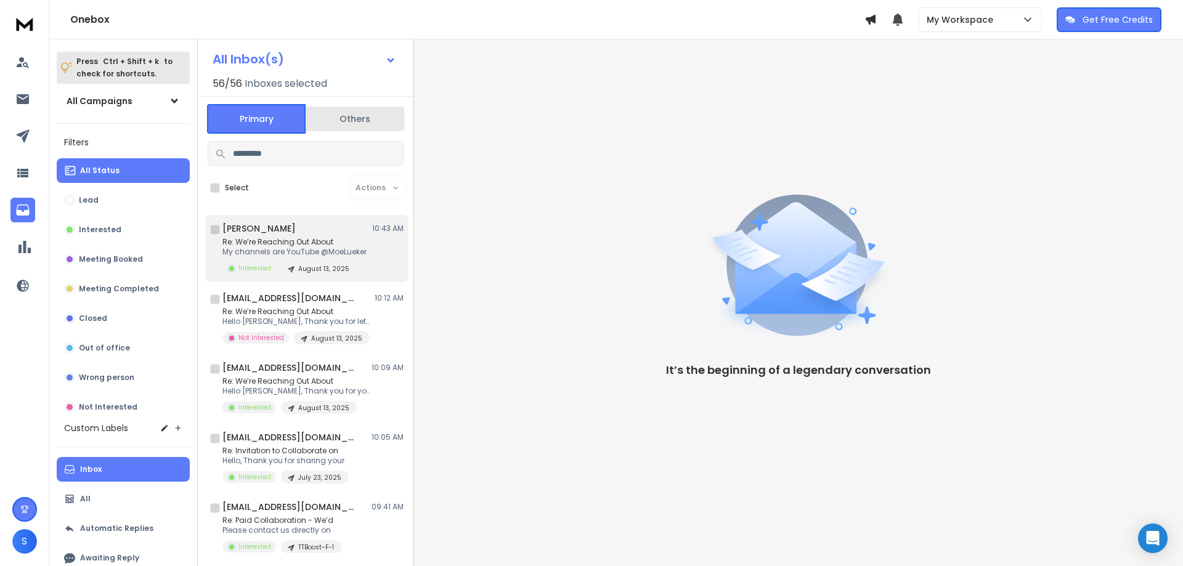
click at [246, 248] on p "My channels are YouTube @MoeLueker" at bounding box center [294, 252] width 144 height 10
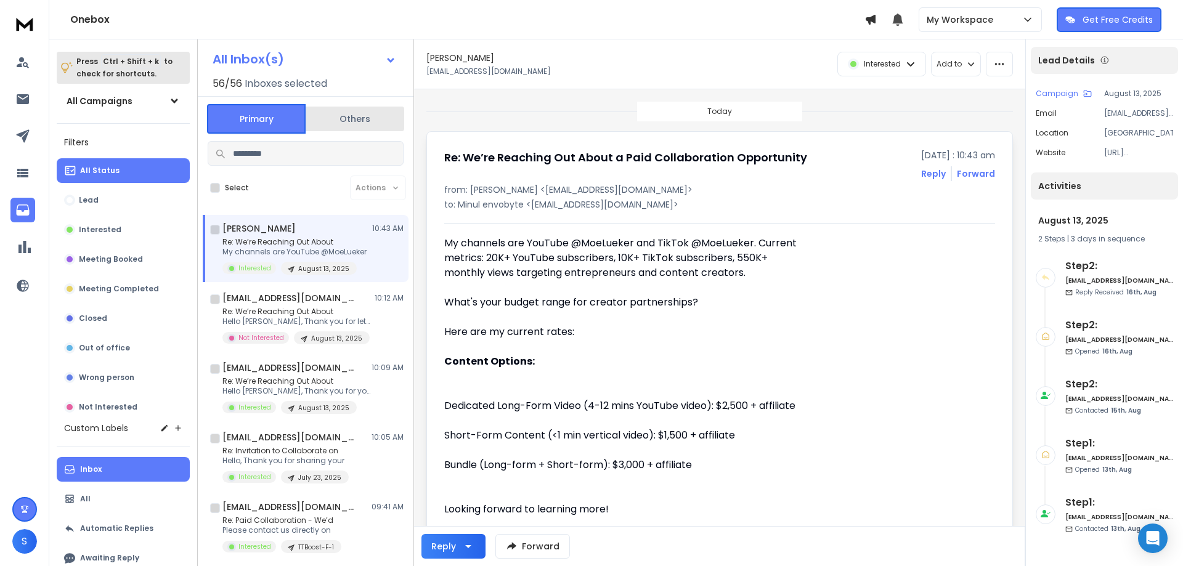
click at [360, 10] on div "Onebox My Workspace Get Free Credits" at bounding box center [591, 19] width 1183 height 39
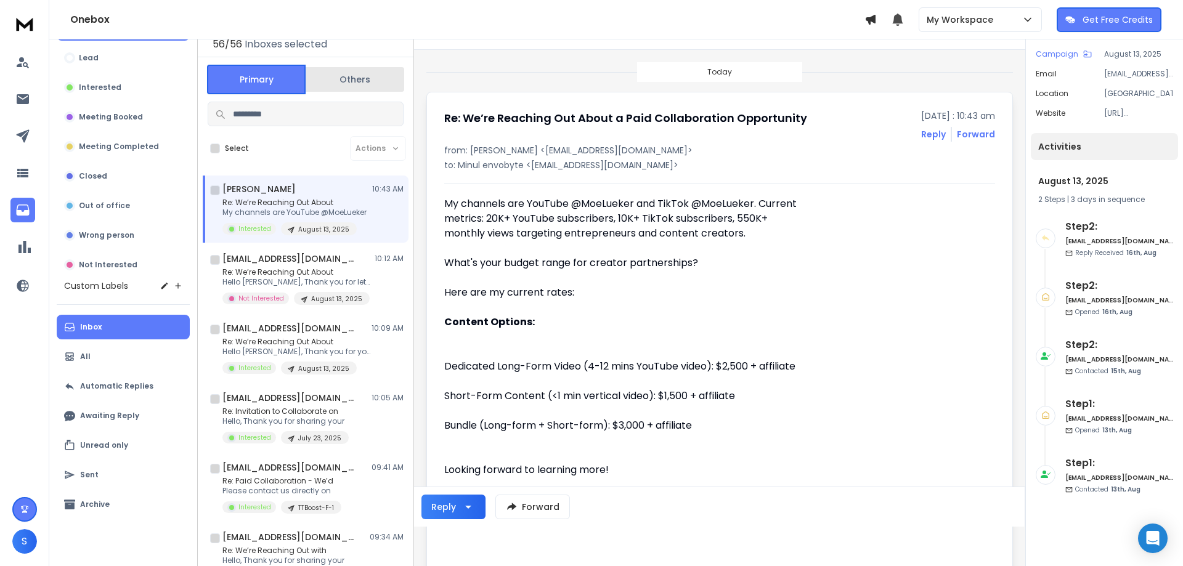
type button "on"
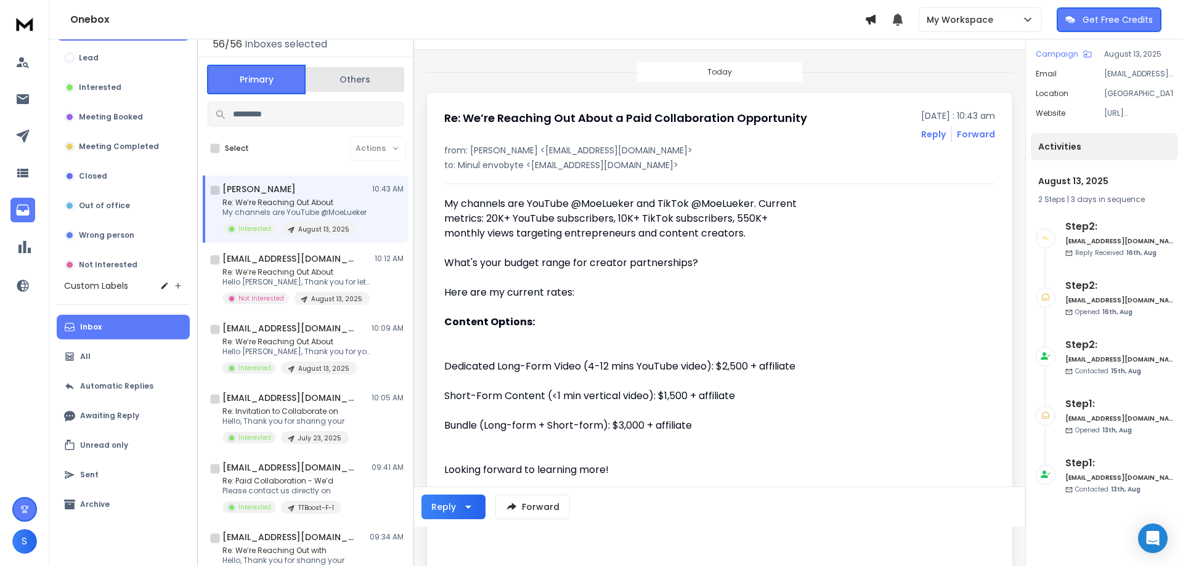
type button "on"
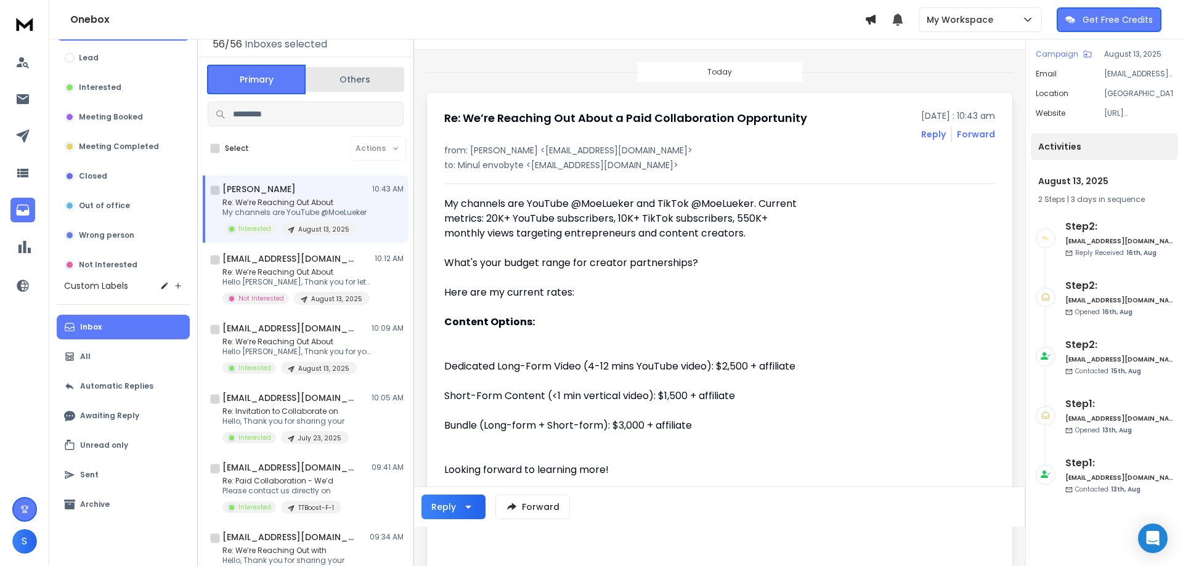
type button "on"
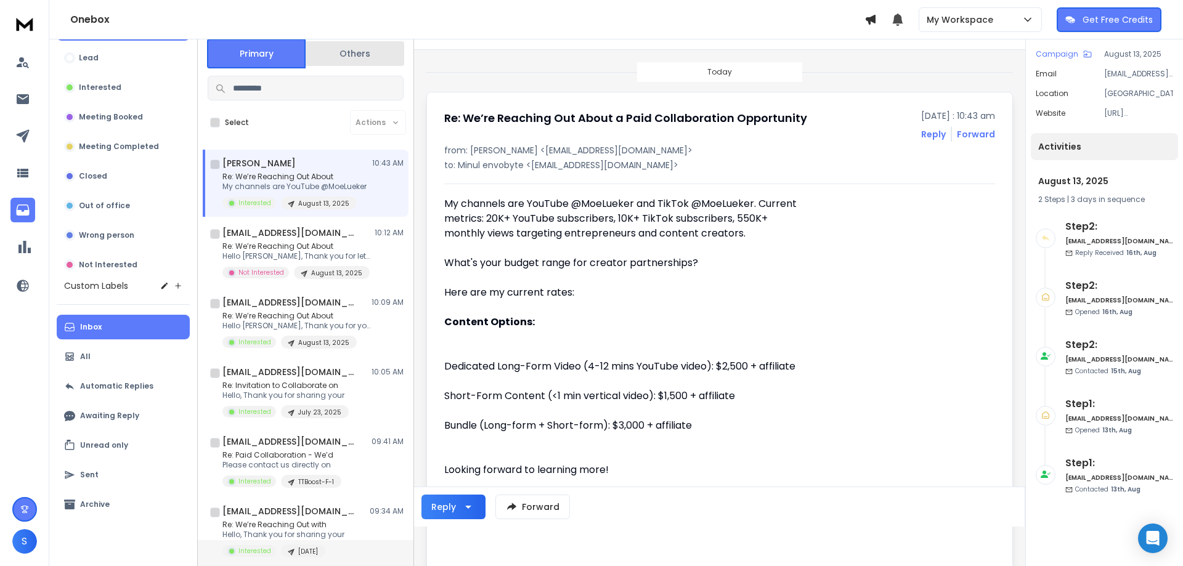
type button "on"
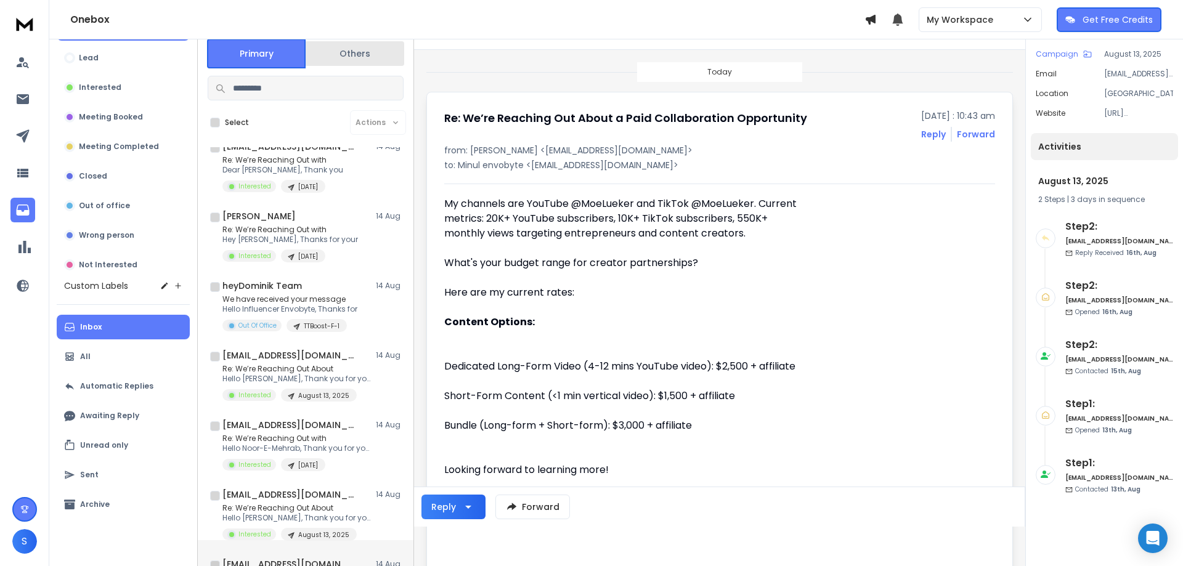
type button "on"
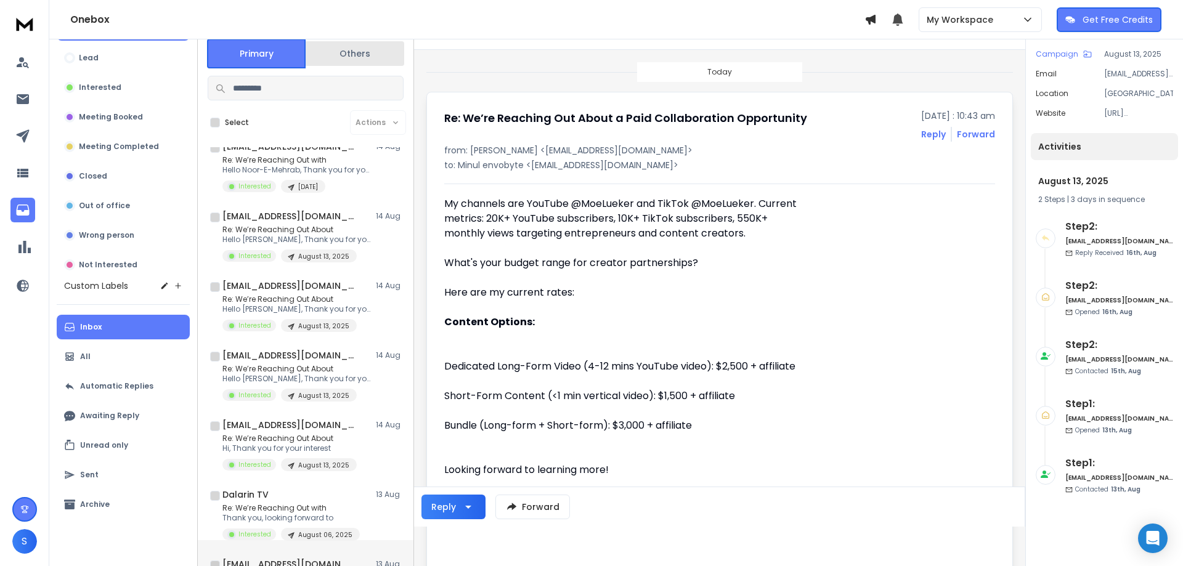
type button "on"
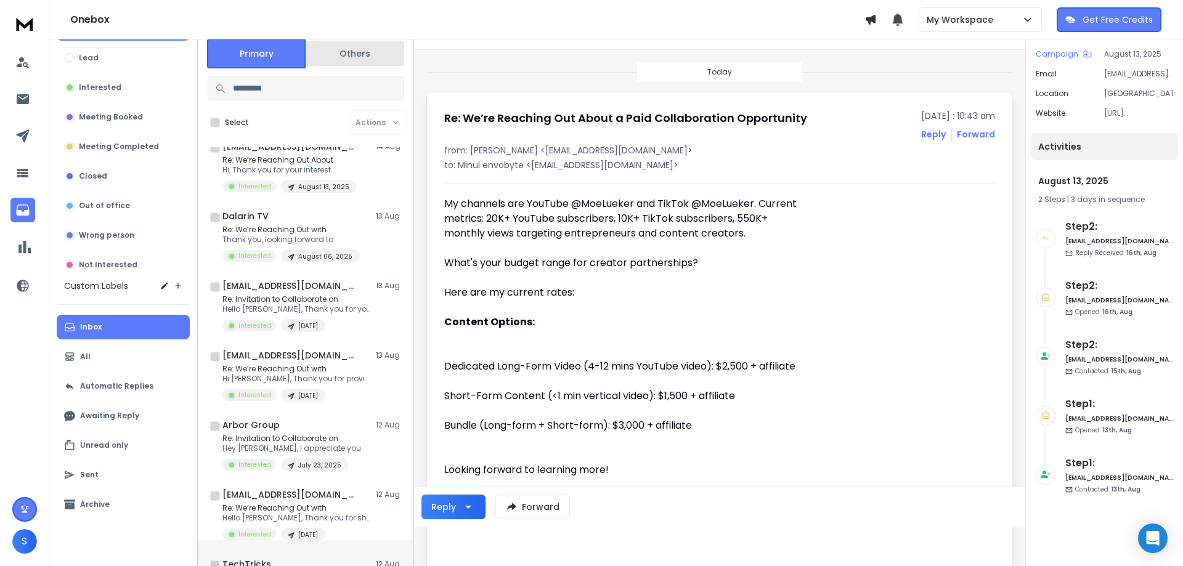
type button "on"
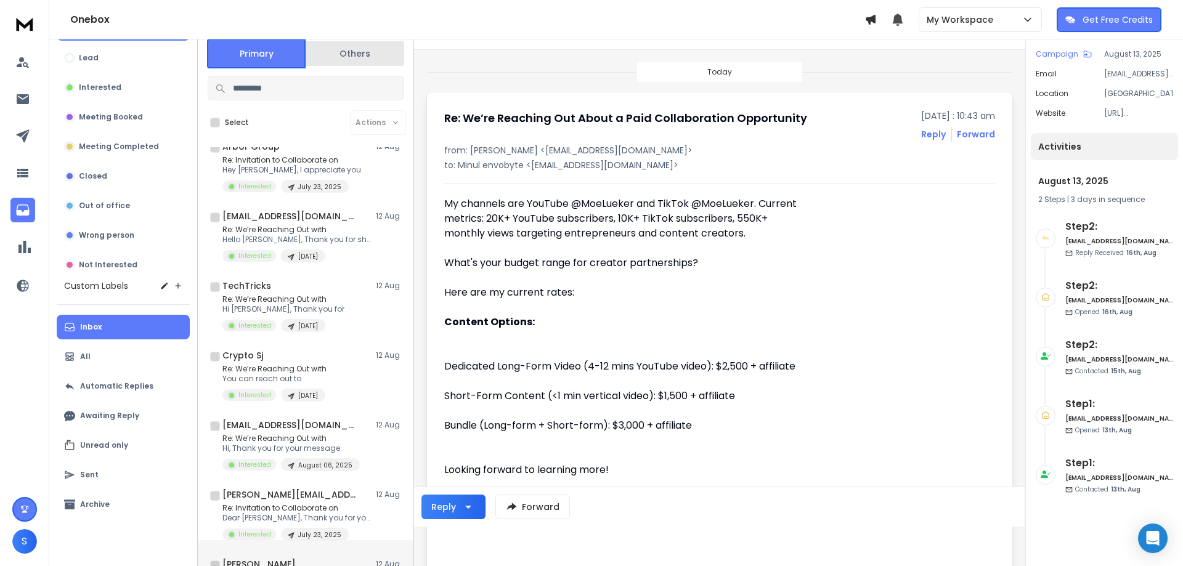
type button "on"
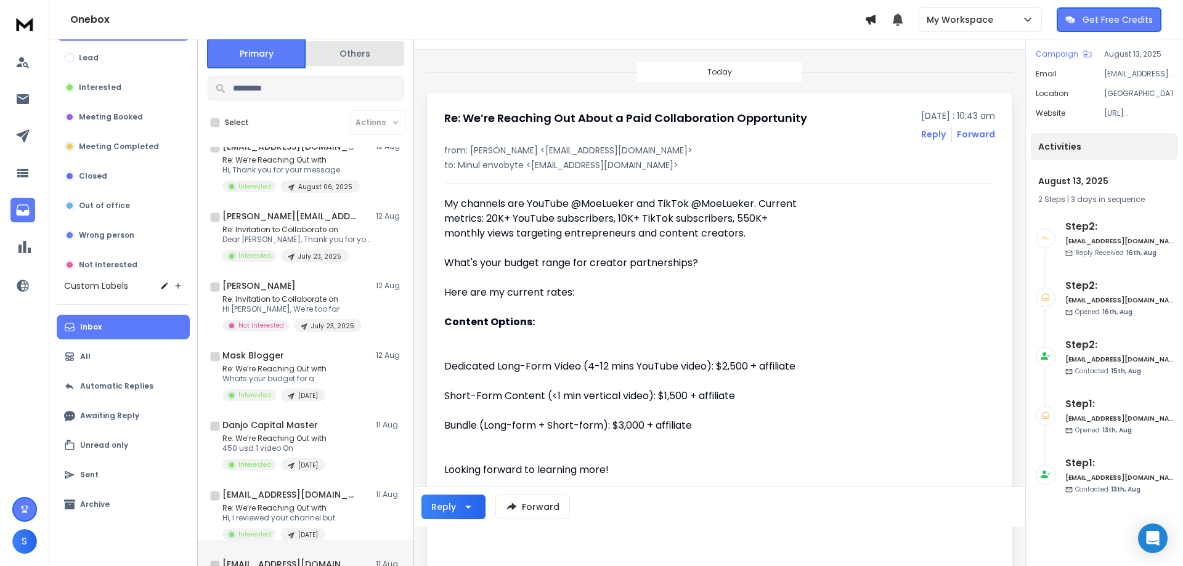
type button "on"
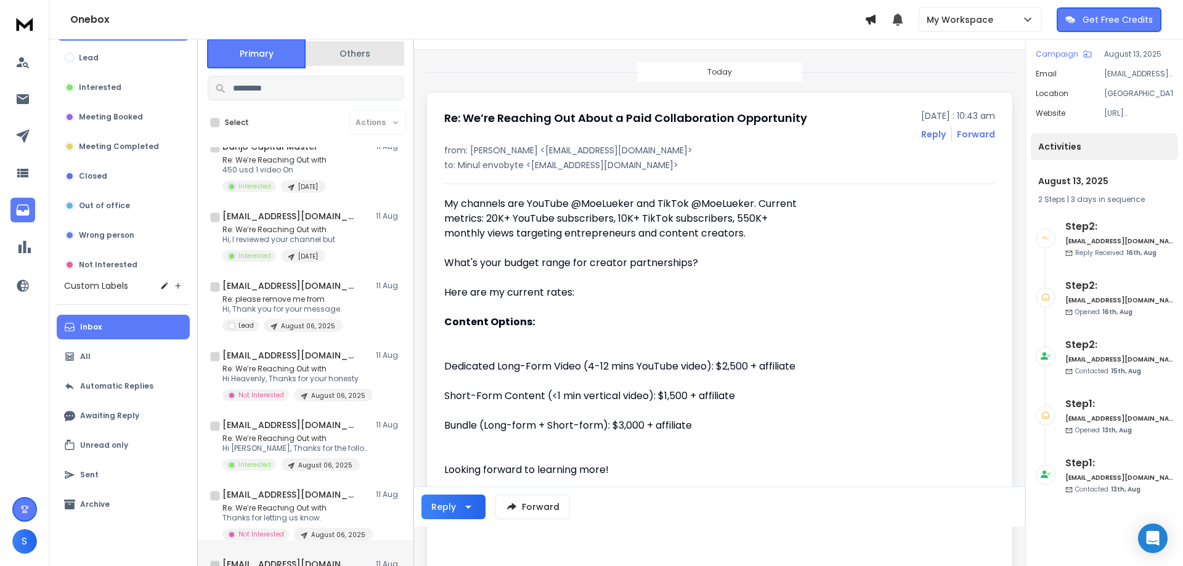
type button "on"
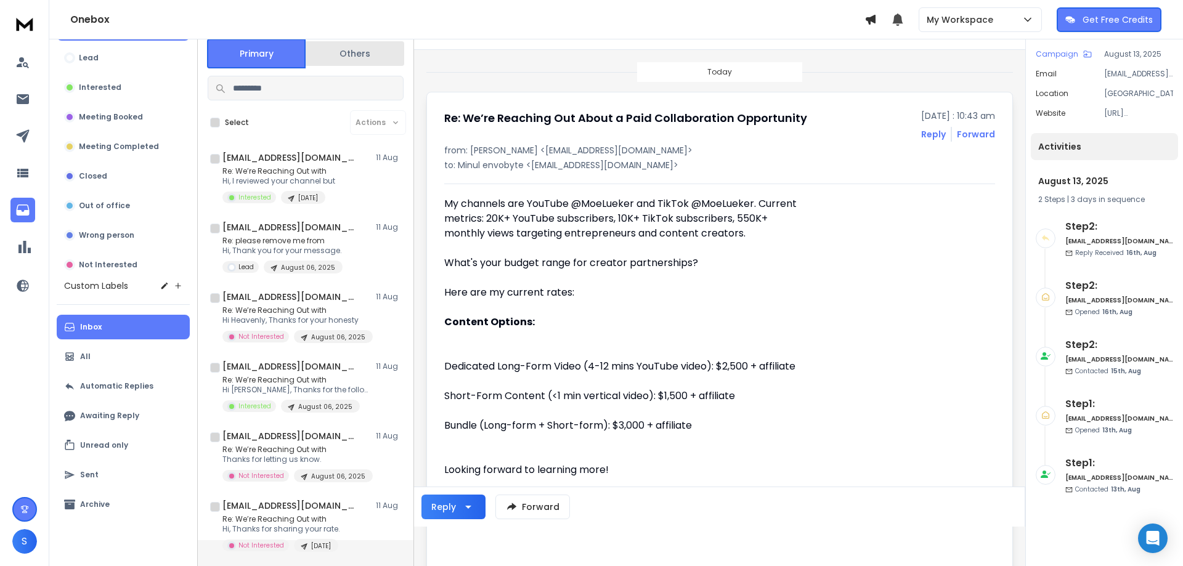
type button "on"
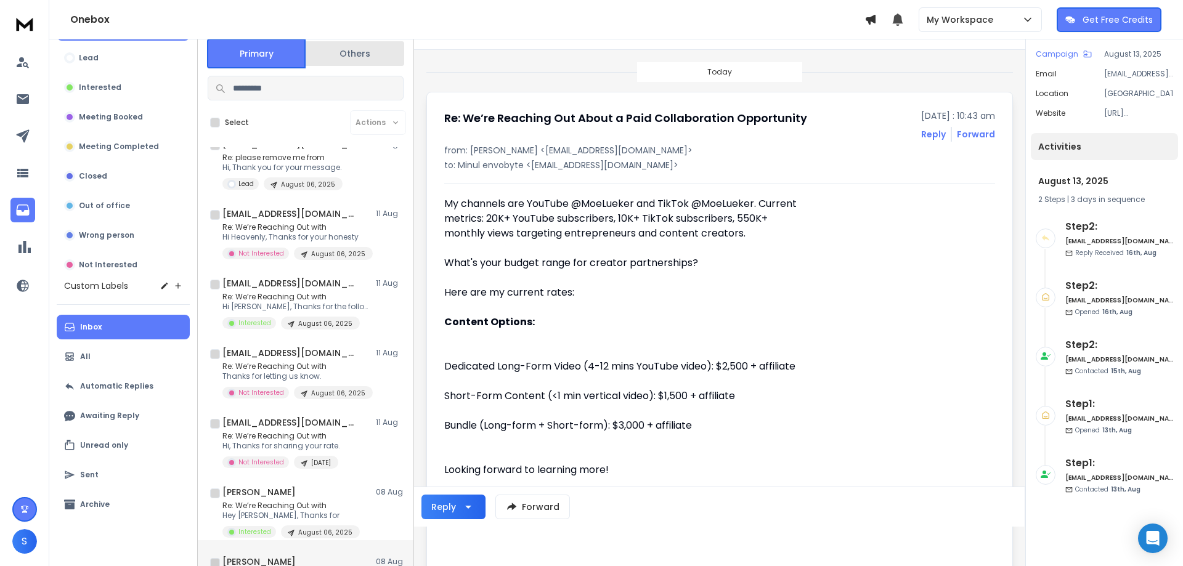
type button "on"
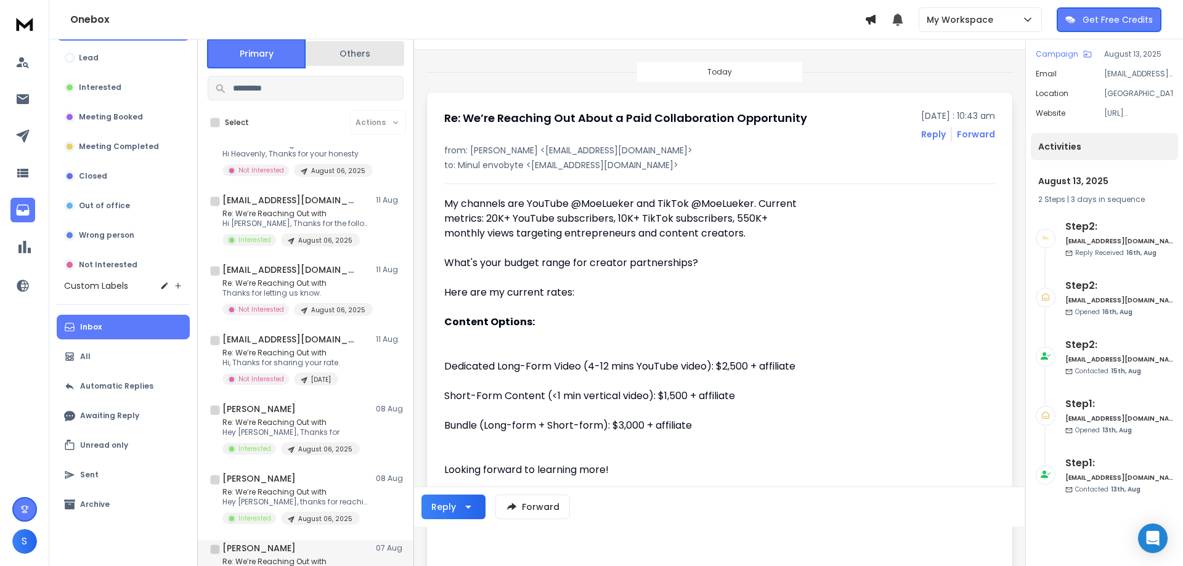
type button "on"
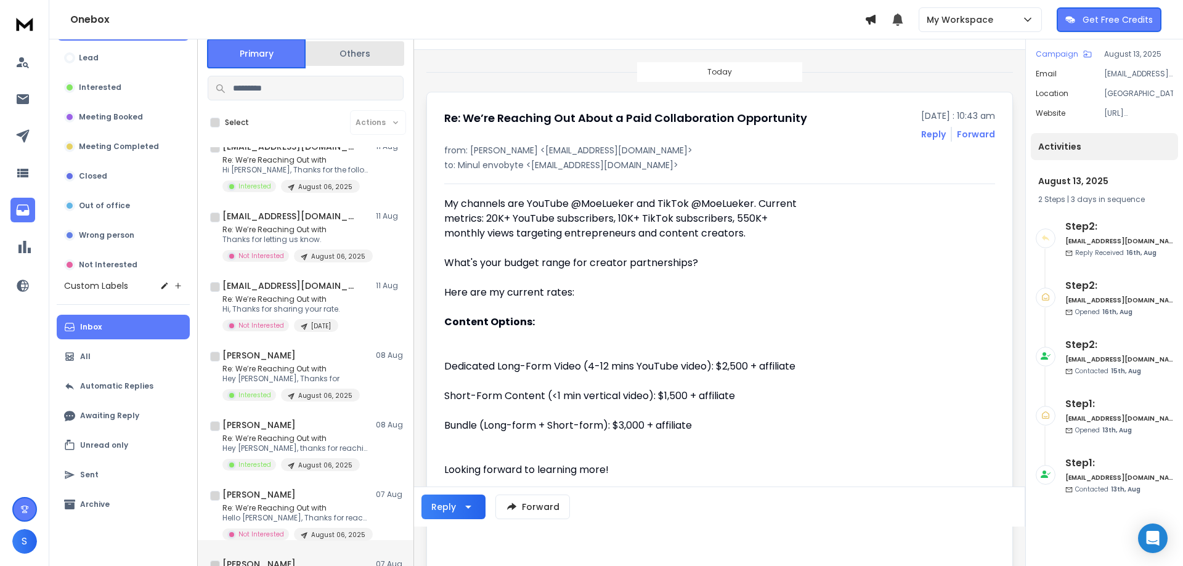
type button "on"
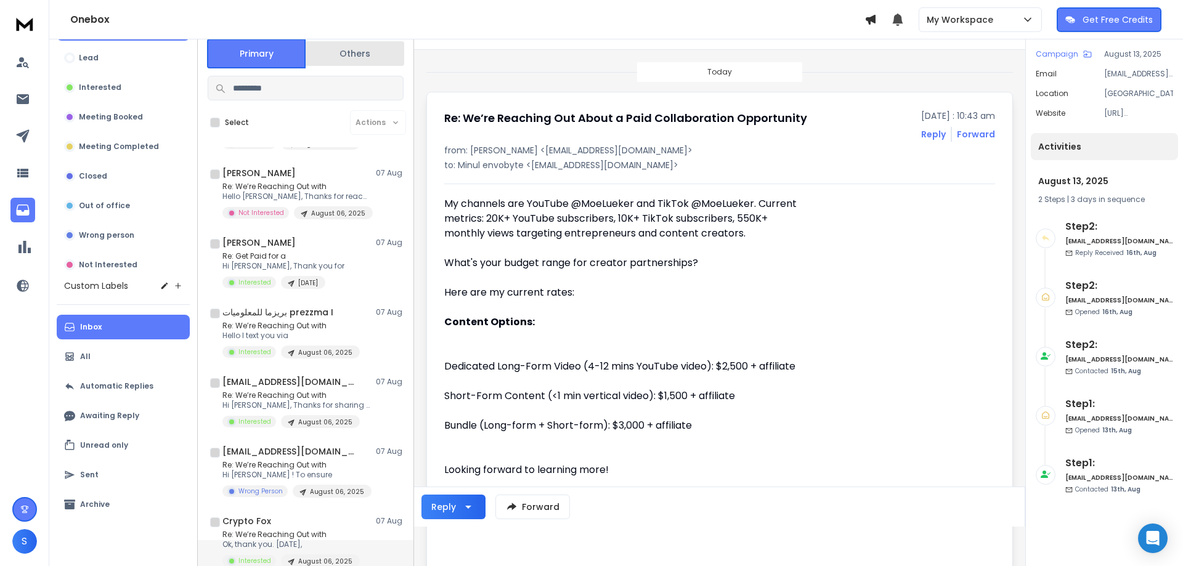
type button "on"
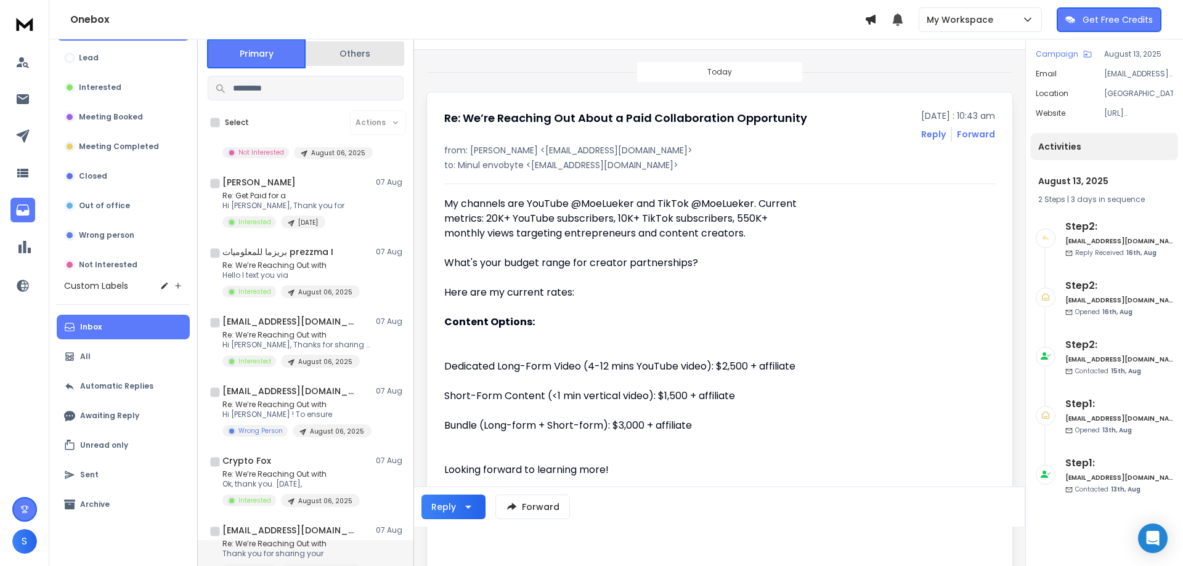
type button "on"
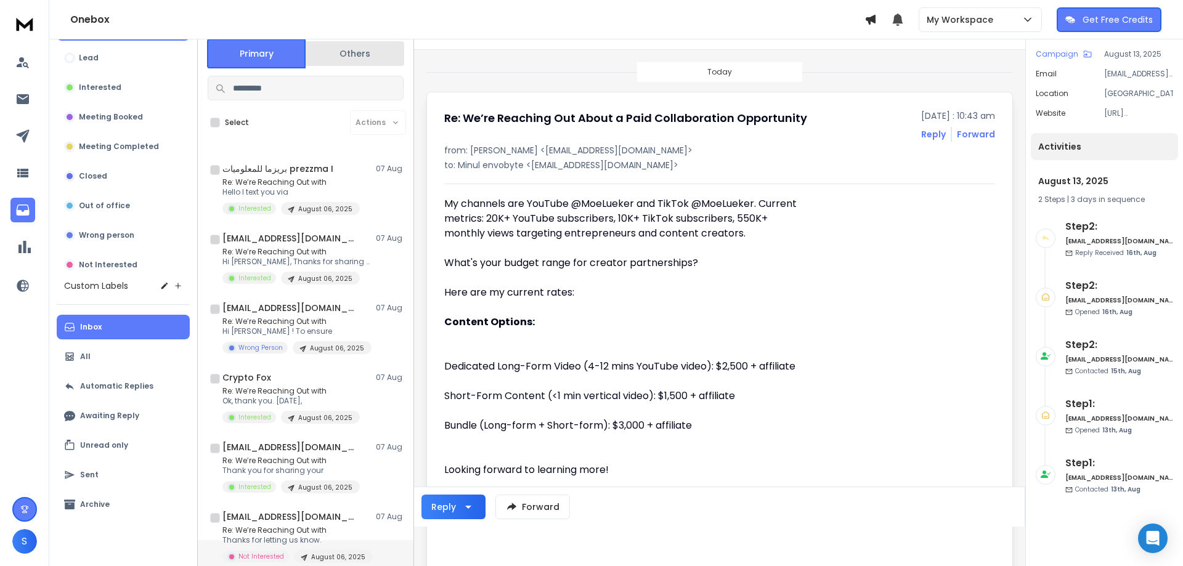
type button "on"
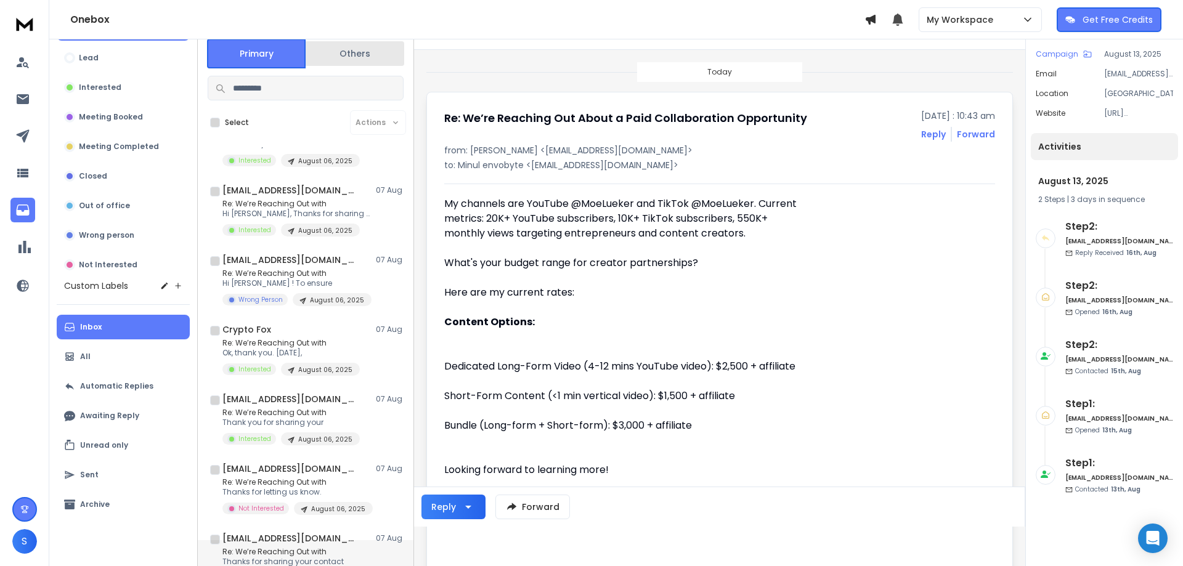
type button "on"
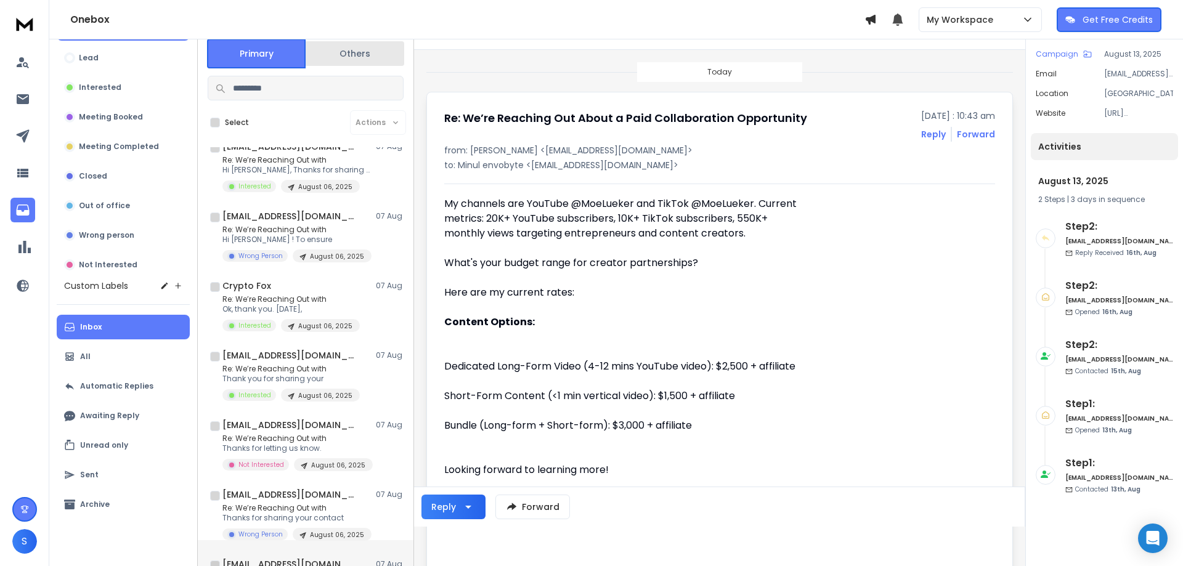
type button "on"
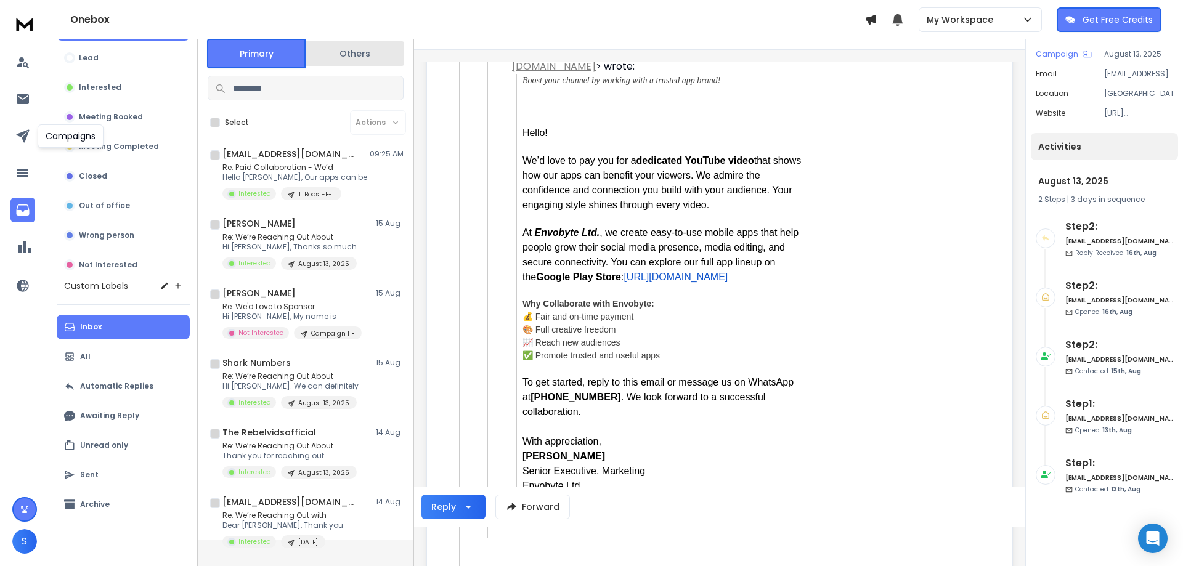
scroll to position [0, 0]
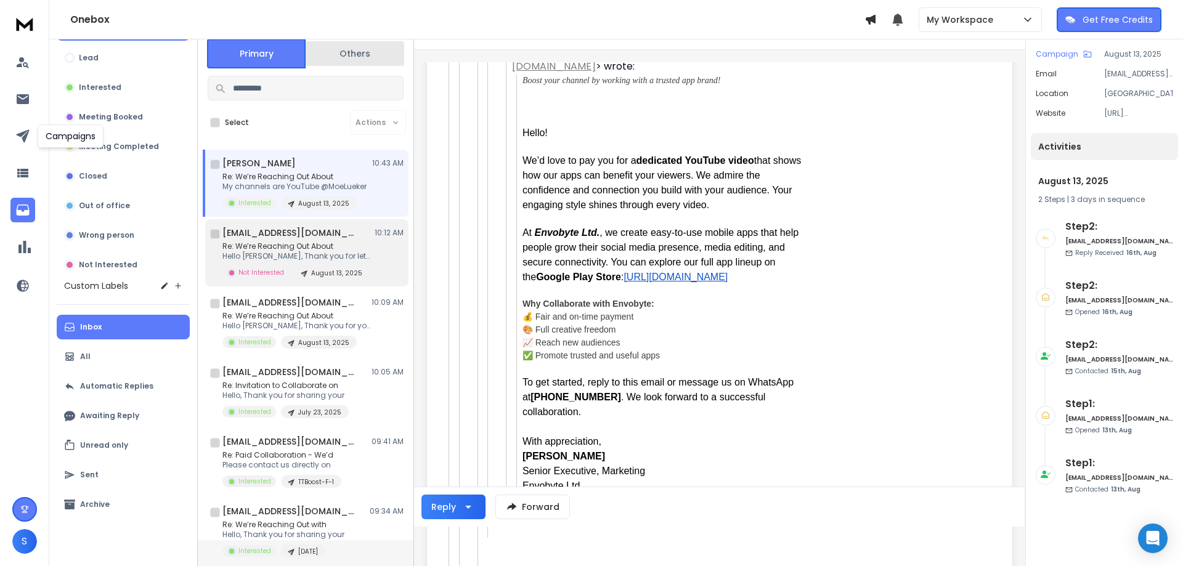
click at [310, 242] on p "Re: We’re Reaching Out About" at bounding box center [296, 246] width 148 height 10
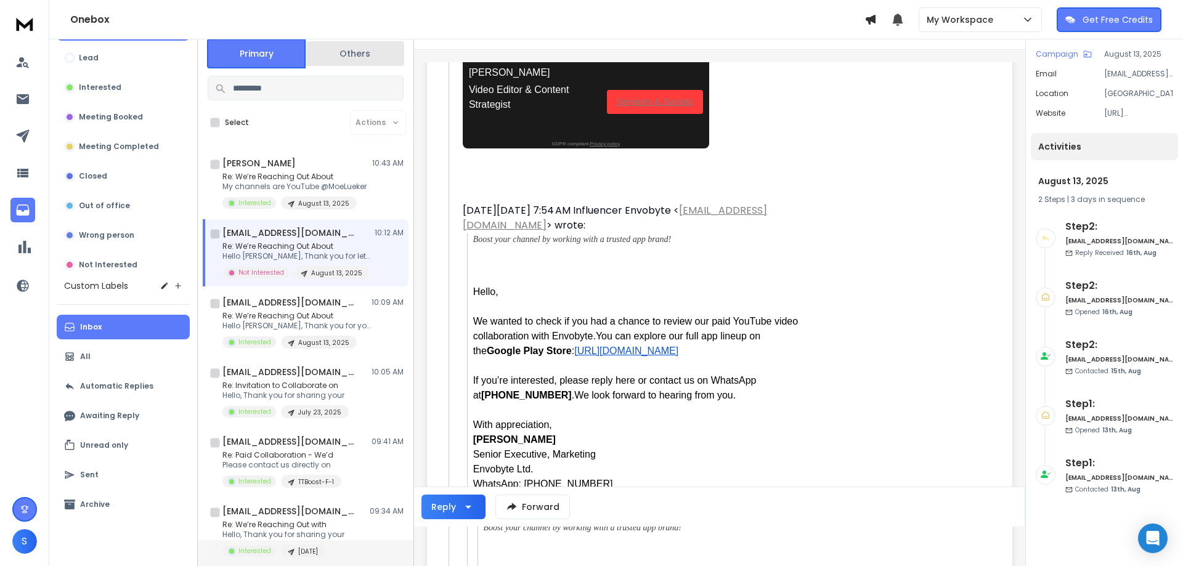
scroll to position [185, 0]
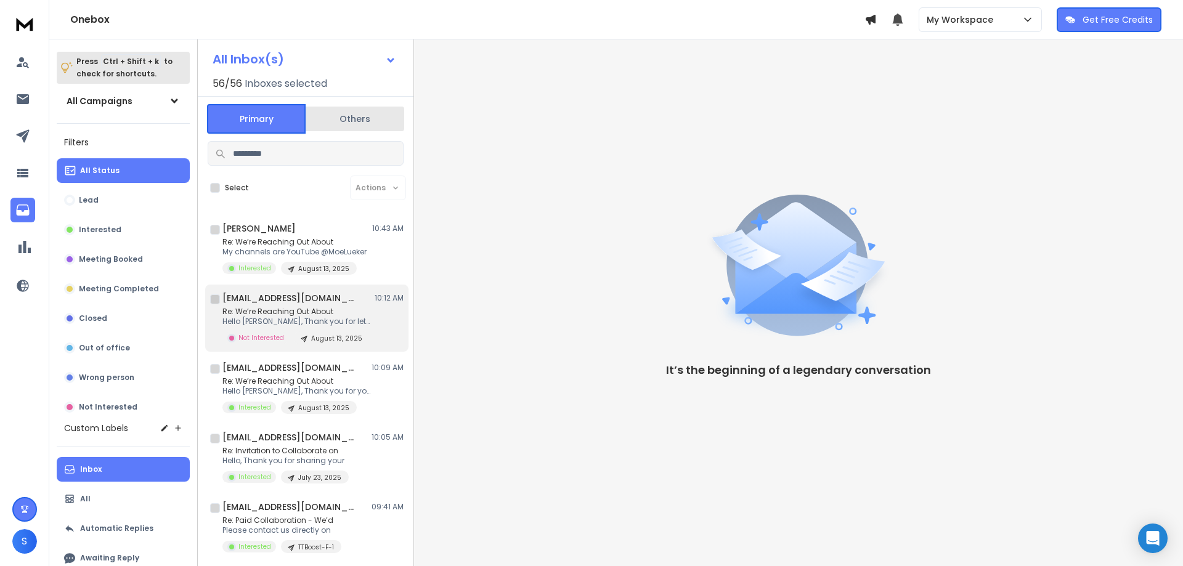
click at [269, 297] on h1 "[EMAIL_ADDRESS][DOMAIN_NAME]" at bounding box center [289, 298] width 135 height 12
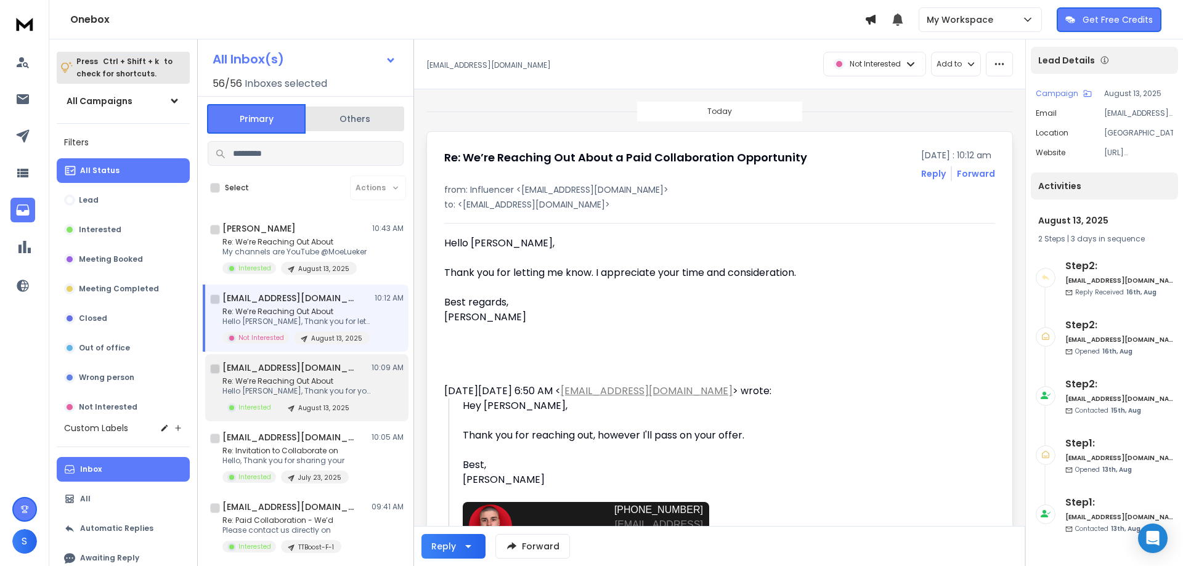
click at [316, 401] on div "August 13, 2025" at bounding box center [319, 407] width 76 height 13
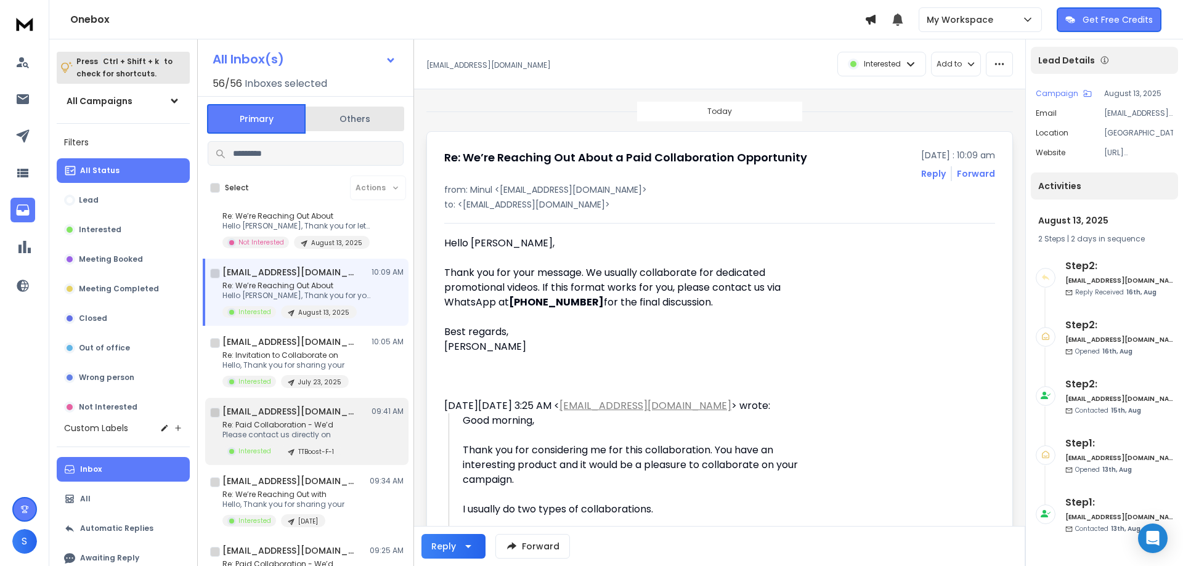
scroll to position [123, 0]
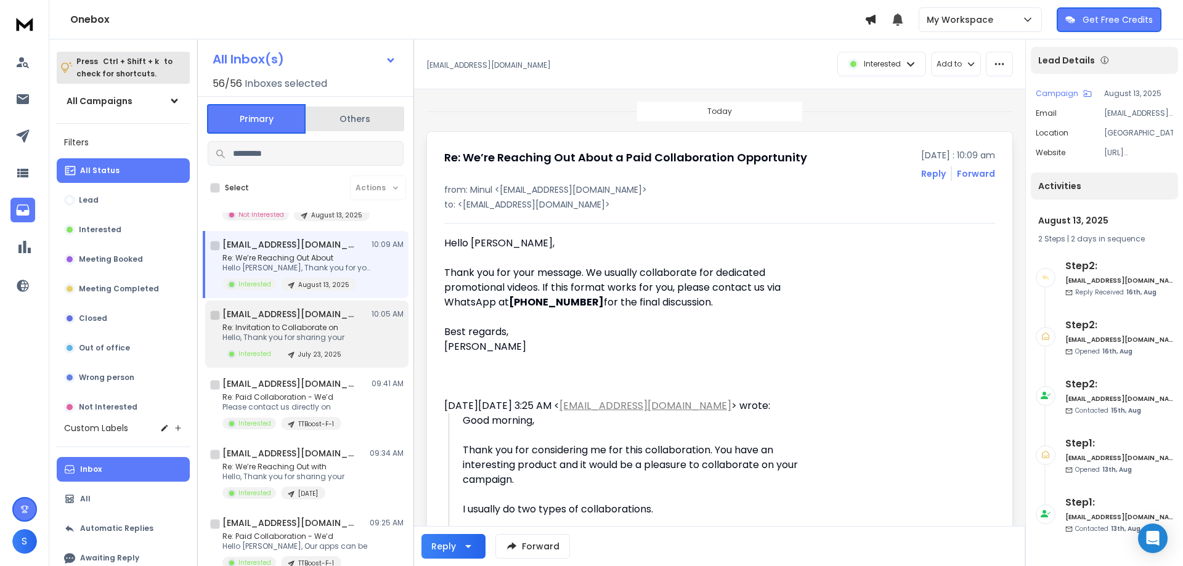
click at [311, 323] on p "Re: Invitation to Collaborate on" at bounding box center [285, 328] width 126 height 10
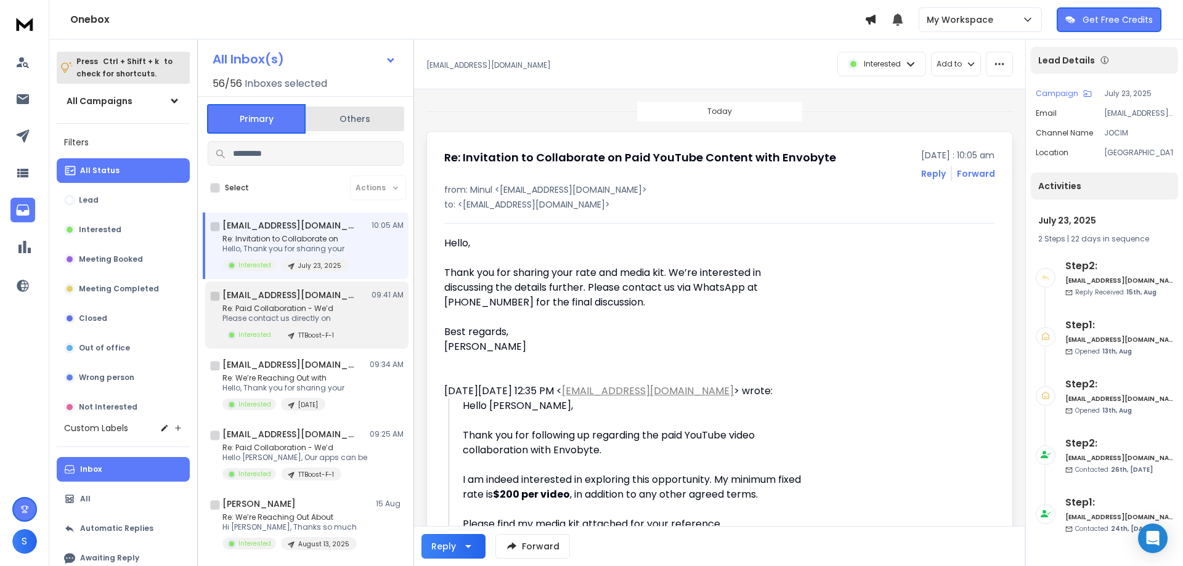
scroll to position [185, 0]
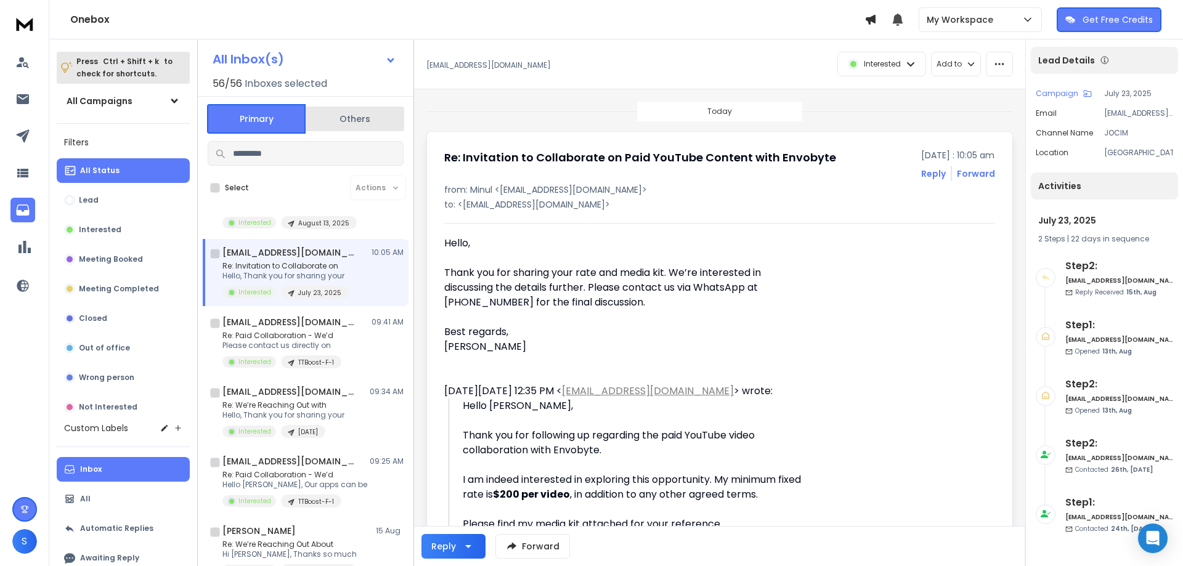
click at [288, 270] on p "Re: Invitation to Collaborate on" at bounding box center [285, 266] width 126 height 10
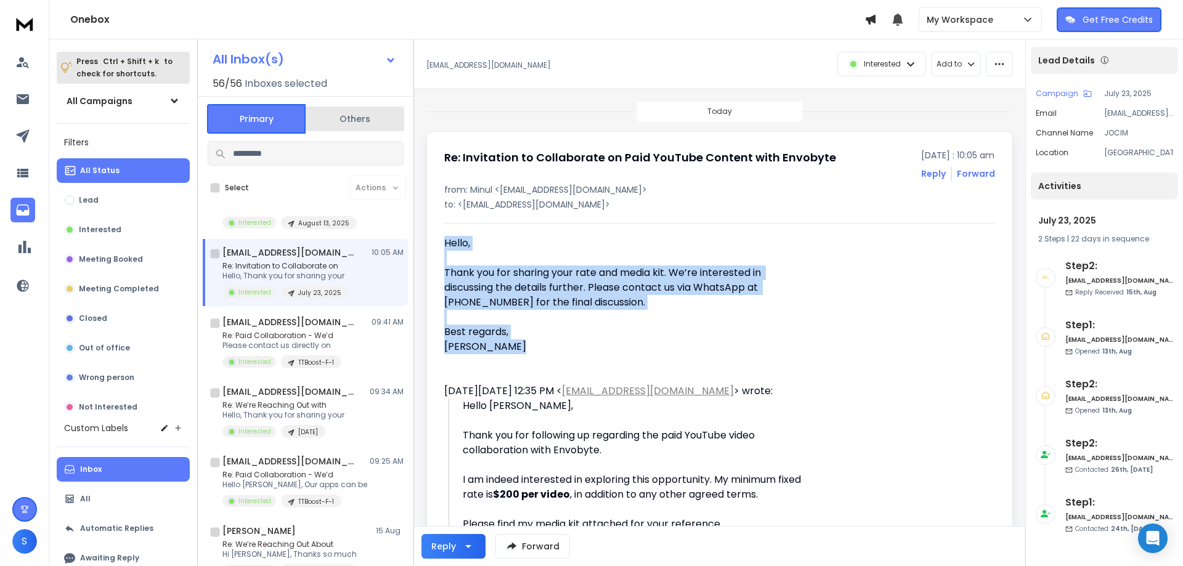
drag, startPoint x: 527, startPoint y: 348, endPoint x: 443, endPoint y: 240, distance: 136.1
click at [629, 318] on div at bounding box center [624, 317] width 360 height 15
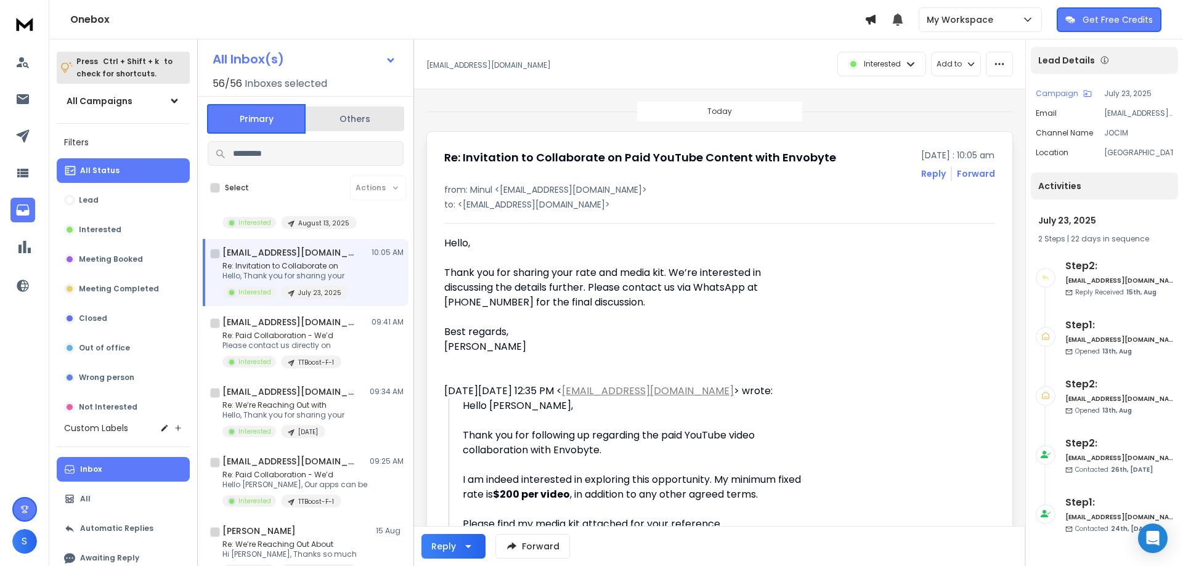
click at [39, 339] on div "S" at bounding box center [24, 283] width 49 height 566
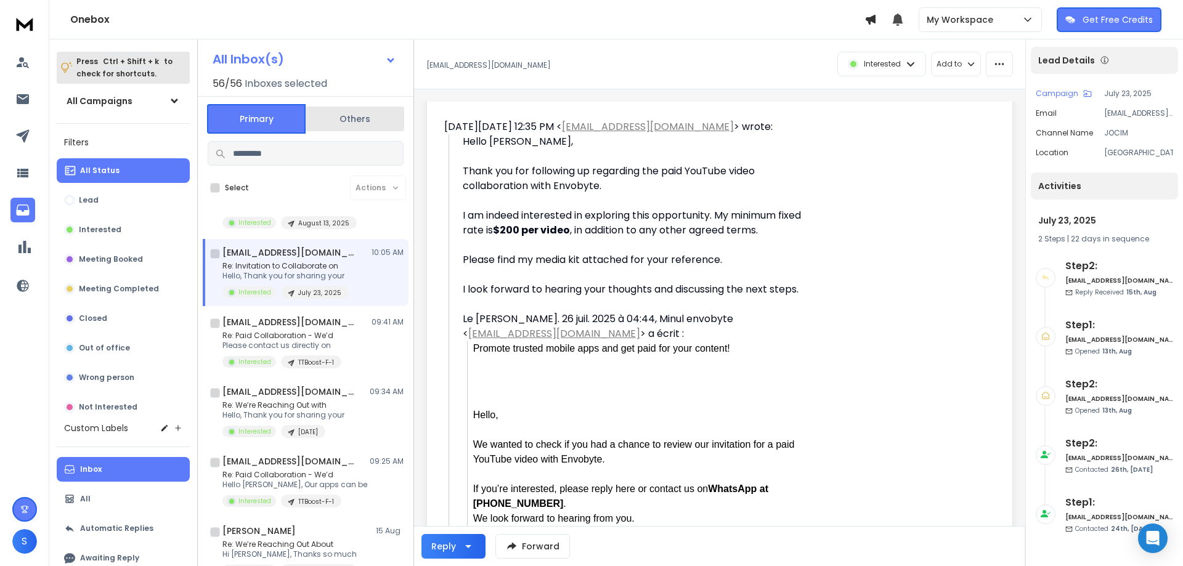
scroll to position [246, 0]
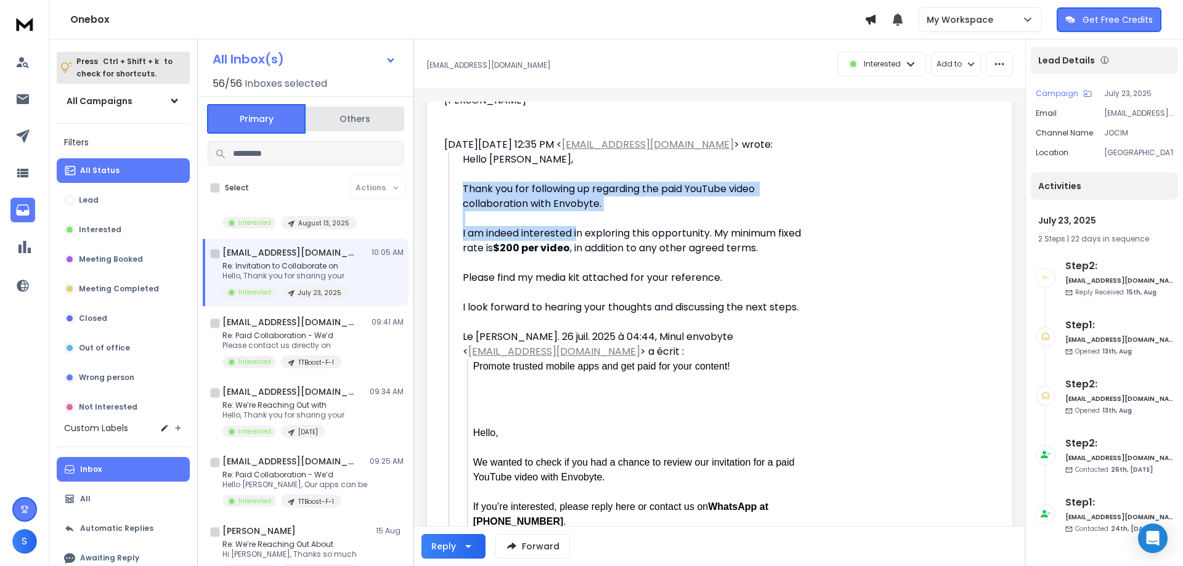
drag, startPoint x: 575, startPoint y: 267, endPoint x: 580, endPoint y: 232, distance: 35.4
click at [580, 232] on div "Hello [PERSON_NAME], Thank you for following up regarding the paid YouTube vide…" at bounding box center [633, 233] width 341 height 163
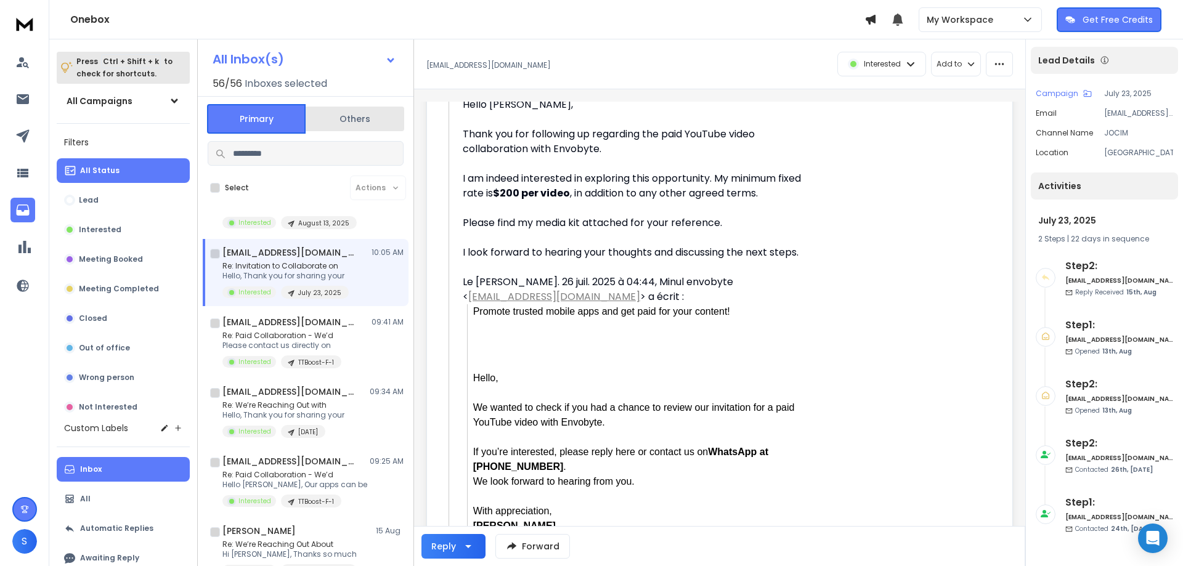
scroll to position [297, 0]
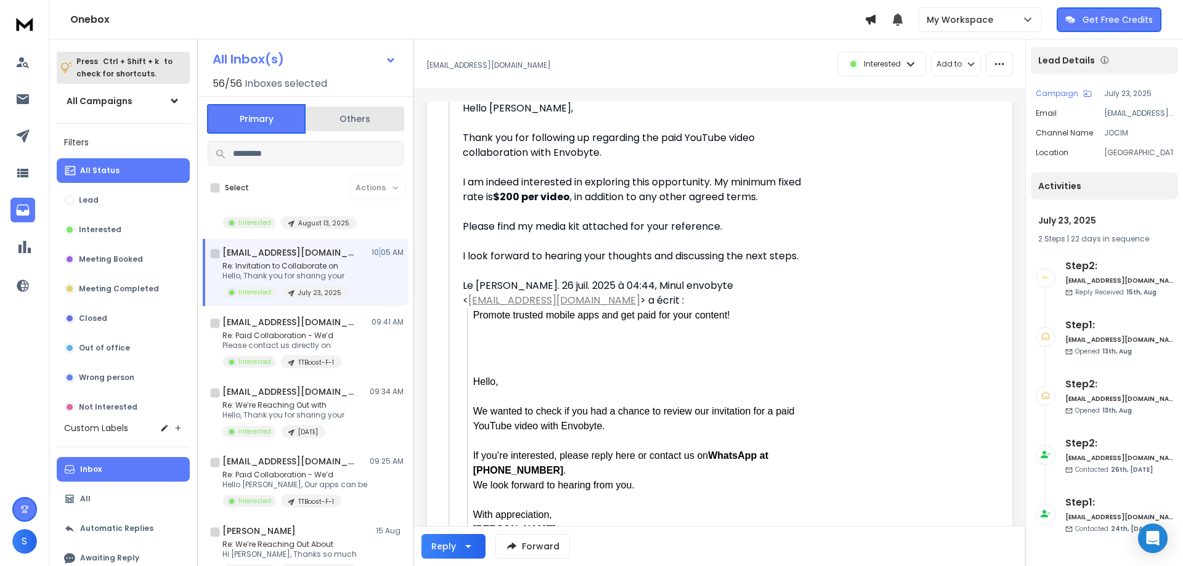
drag, startPoint x: 375, startPoint y: 250, endPoint x: 377, endPoint y: 256, distance: 6.4
click at [377, 256] on p "10:05 AM" at bounding box center [387, 253] width 32 height 10
click at [824, 164] on div "Re: Invitation to Collaborate on Paid YouTube Content with Envobyte 16 August 2…" at bounding box center [719, 576] width 551 height 1449
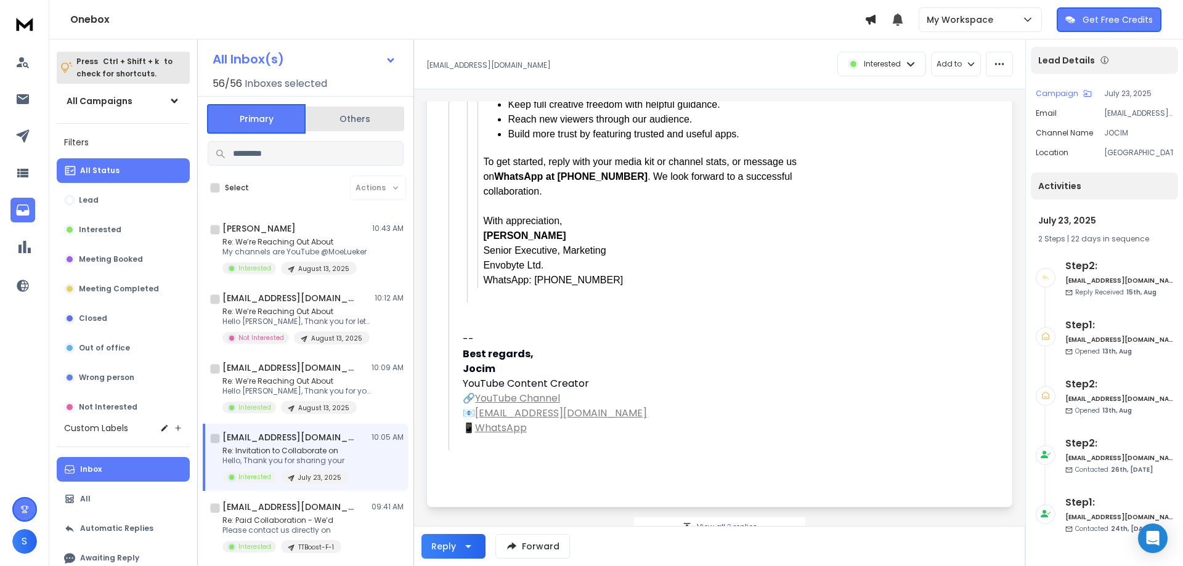
scroll to position [1163, 0]
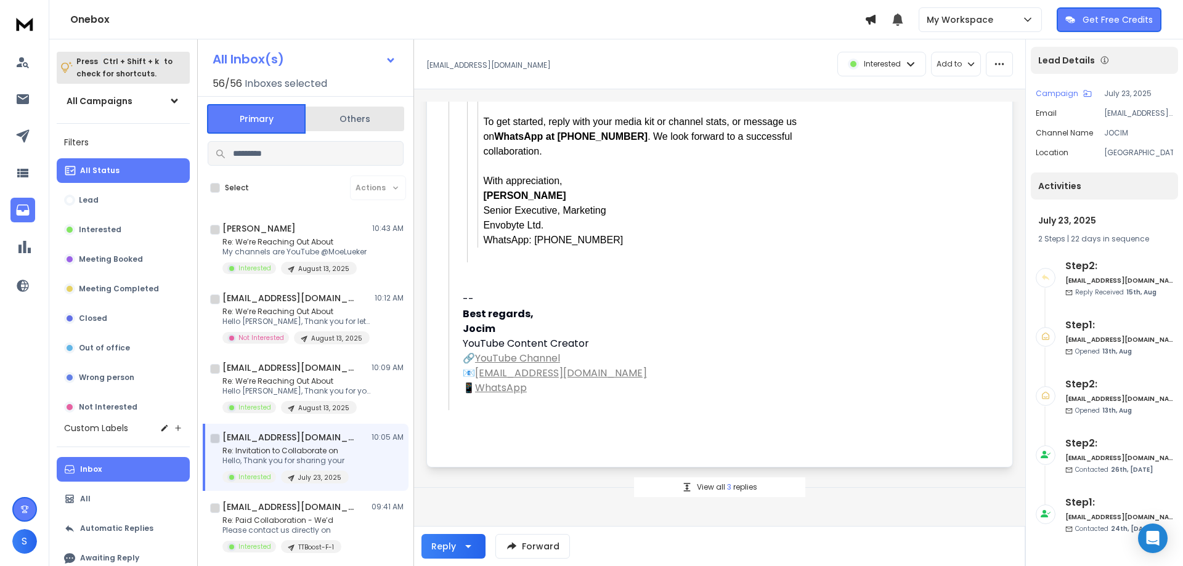
click at [497, 387] on link "WhatsApp" at bounding box center [501, 388] width 52 height 14
click at [498, 387] on link "WhatsApp" at bounding box center [501, 388] width 52 height 14
click at [554, 353] on link "YouTube Channel" at bounding box center [517, 358] width 85 height 14
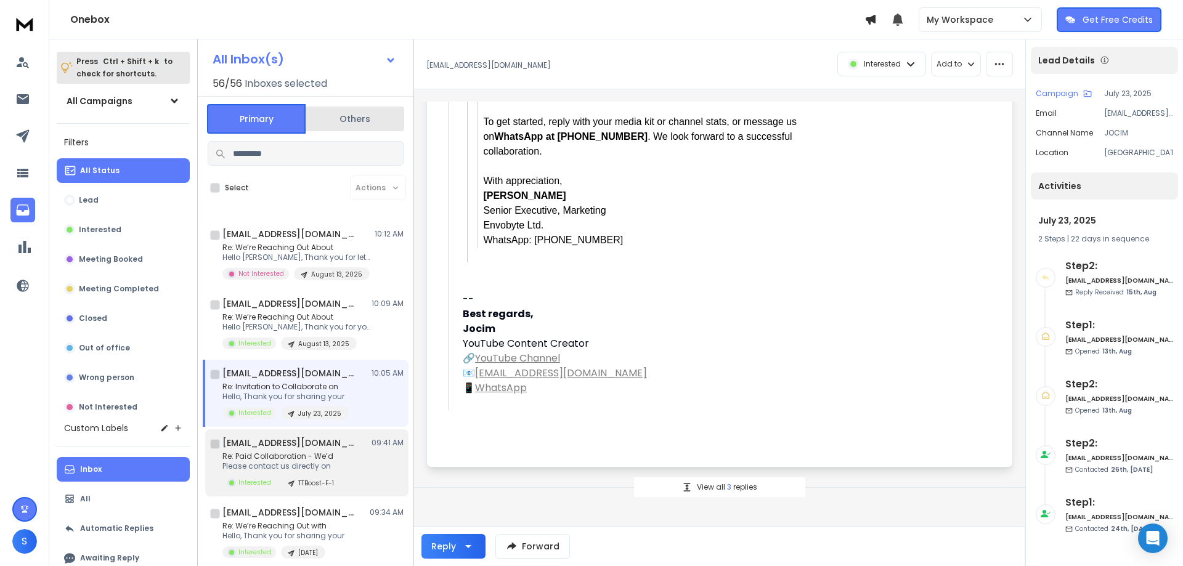
scroll to position [123, 0]
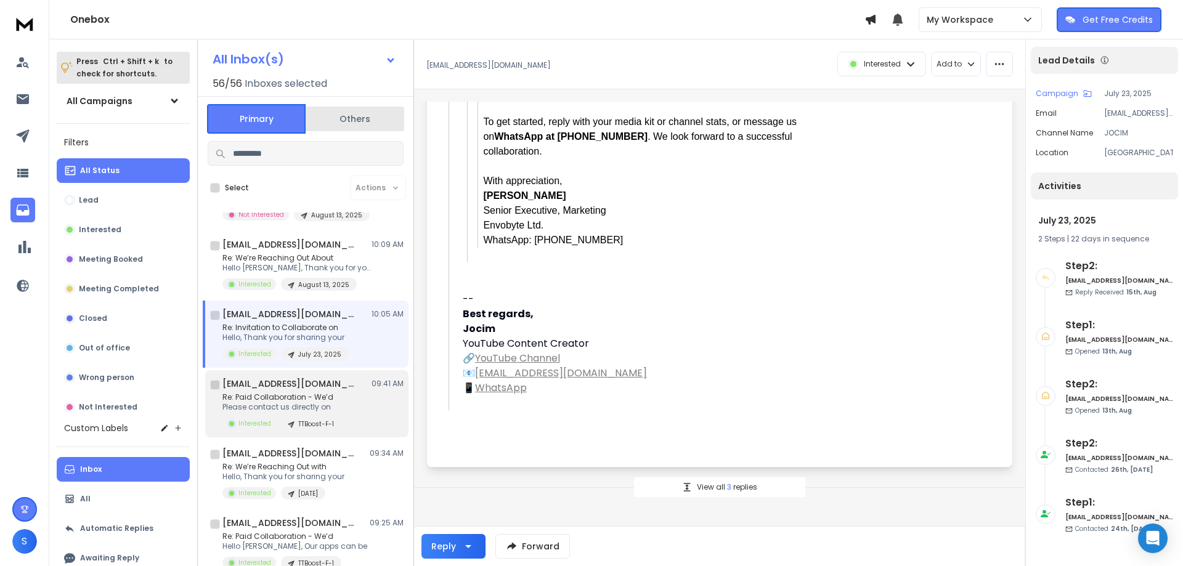
click at [286, 391] on div "rakibofficialbusiness950@gmail.com 09:41 AM Re: Paid Collaboration - We’d Pleas…" at bounding box center [312, 404] width 181 height 52
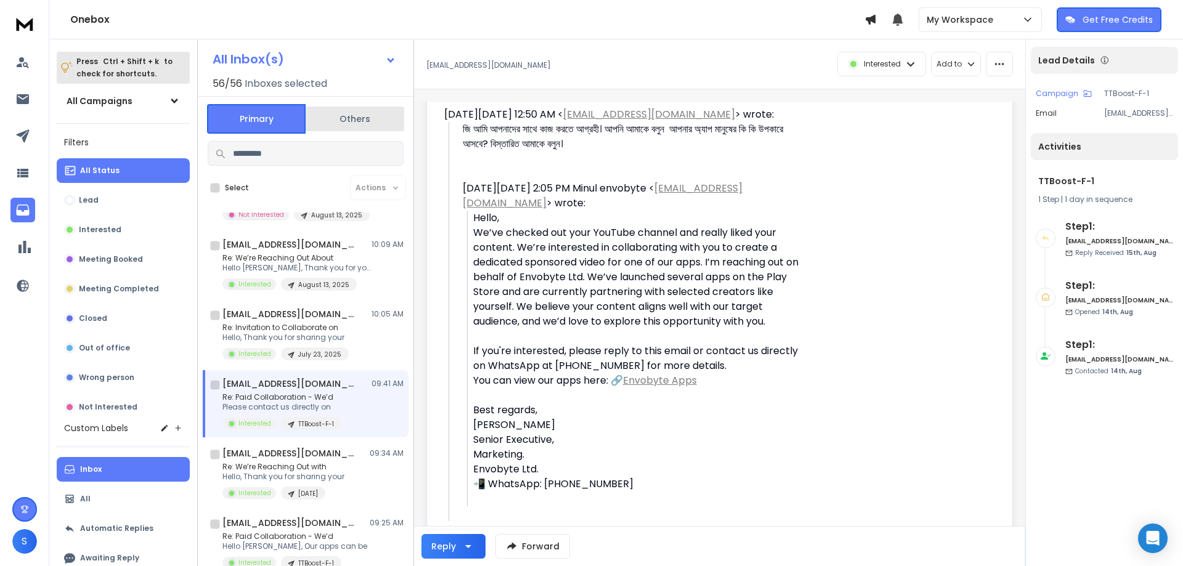
scroll to position [129, 0]
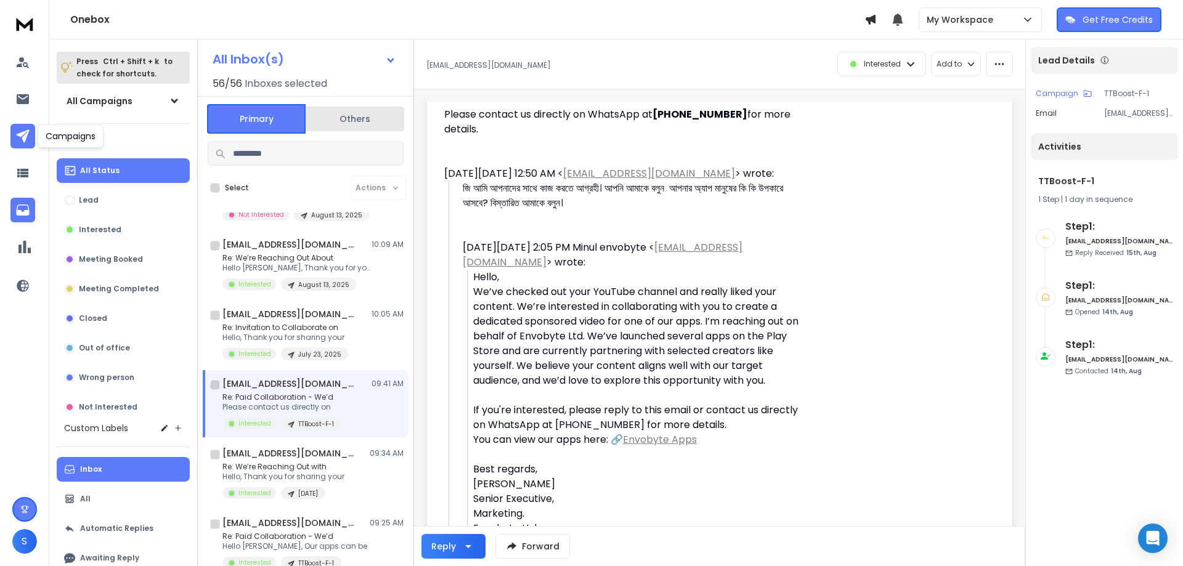
click at [22, 142] on icon at bounding box center [22, 136] width 15 height 15
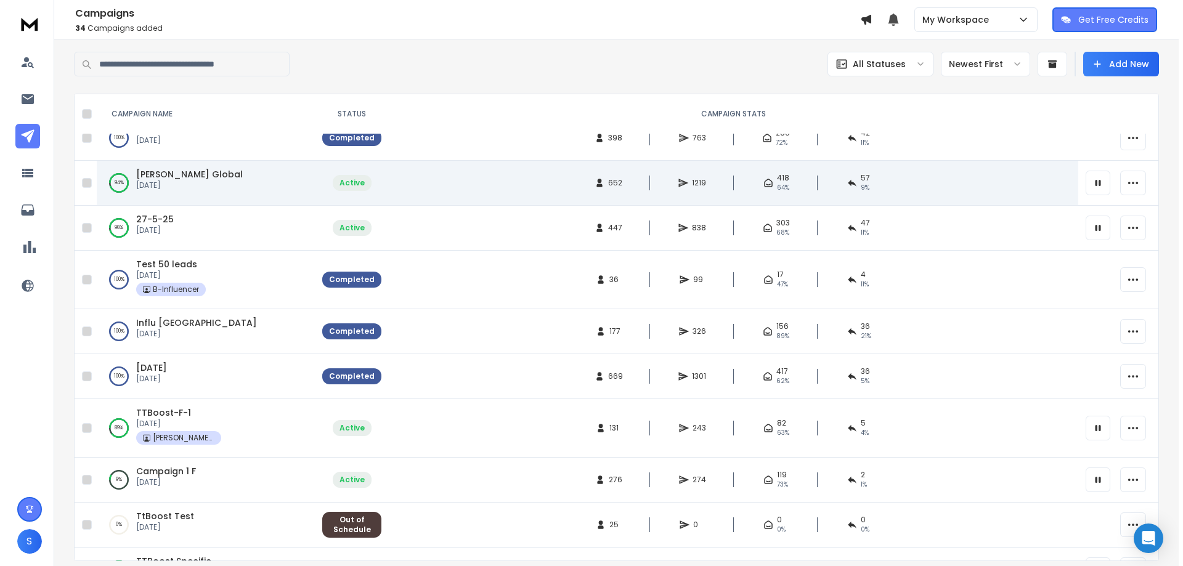
scroll to position [431, 0]
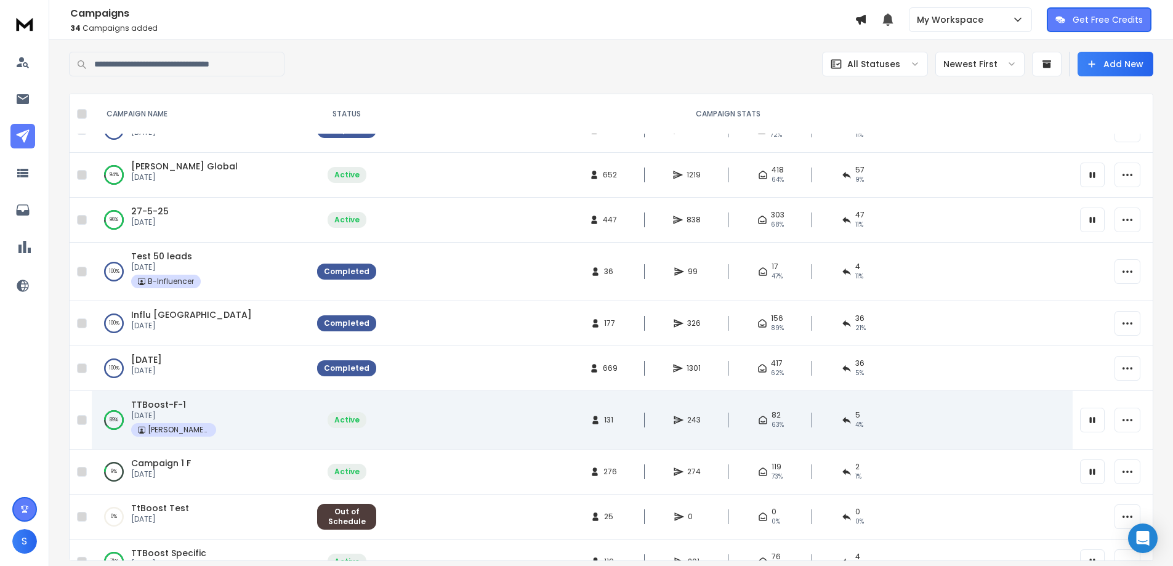
click at [365, 426] on td "Active" at bounding box center [347, 420] width 74 height 59
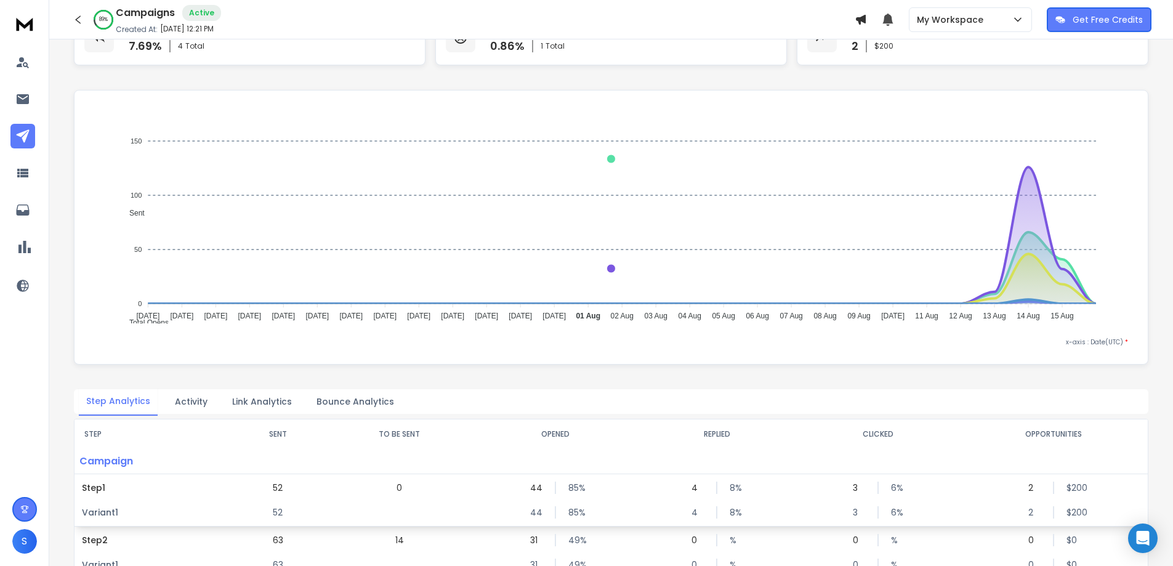
scroll to position [256, 0]
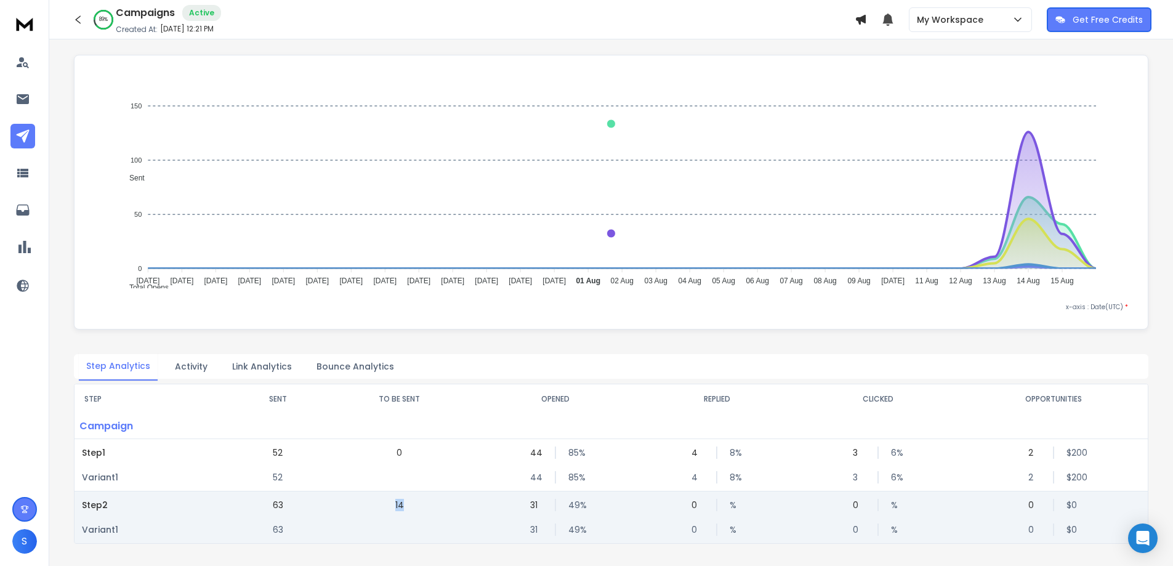
drag, startPoint x: 382, startPoint y: 508, endPoint x: 437, endPoint y: 514, distance: 54.5
click at [437, 514] on td "14" at bounding box center [399, 517] width 151 height 52
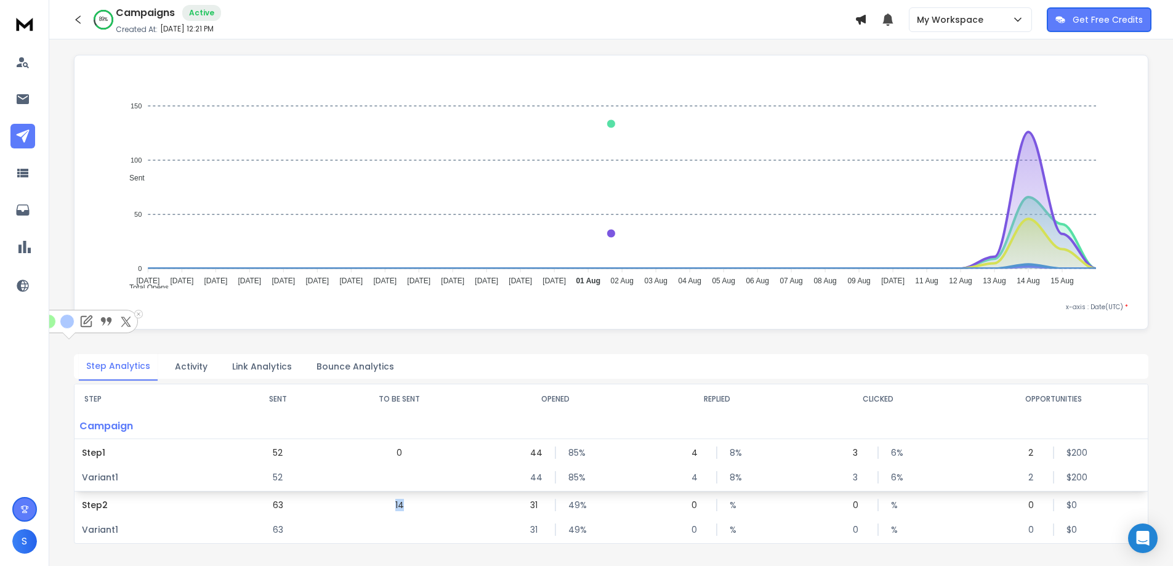
click at [188, 362] on button "Activity" at bounding box center [191, 366] width 47 height 27
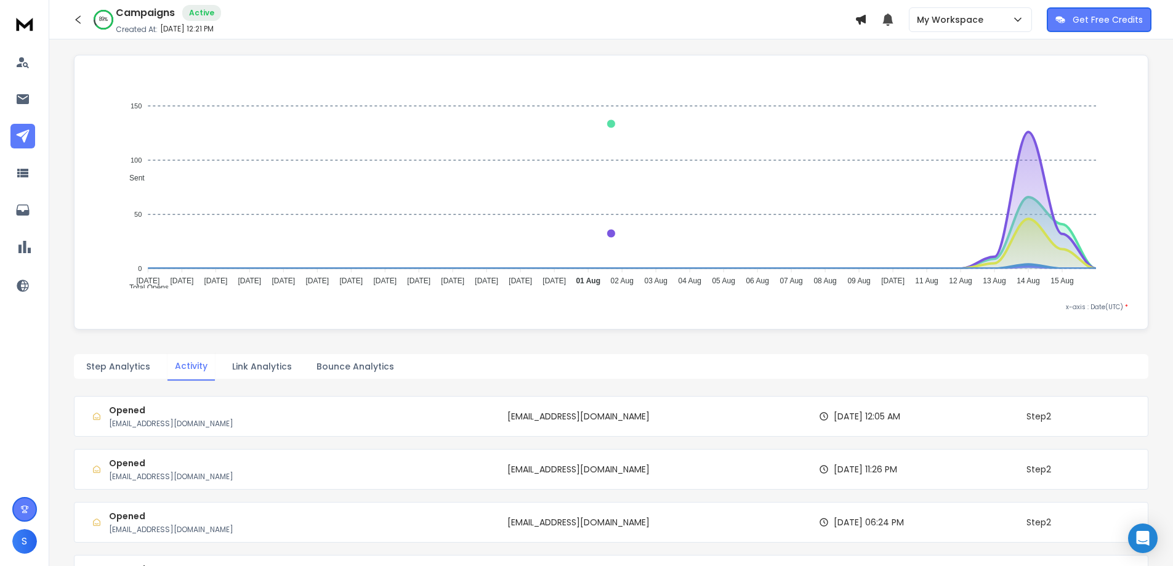
click at [246, 366] on button "Link Analytics" at bounding box center [262, 366] width 75 height 27
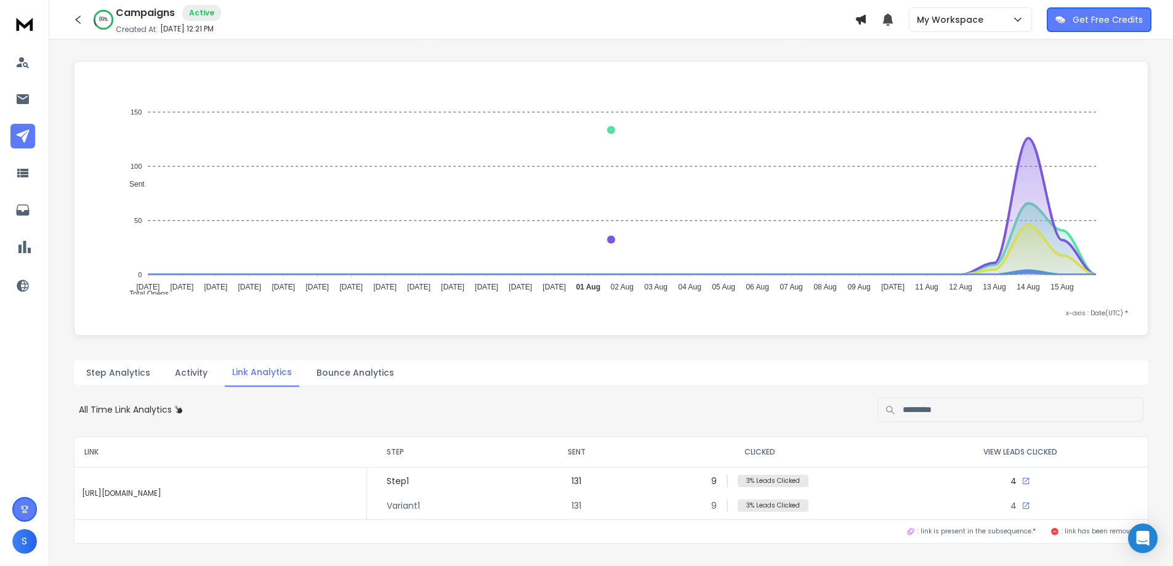
scroll to position [250, 0]
click at [196, 364] on button "Activity" at bounding box center [191, 372] width 47 height 27
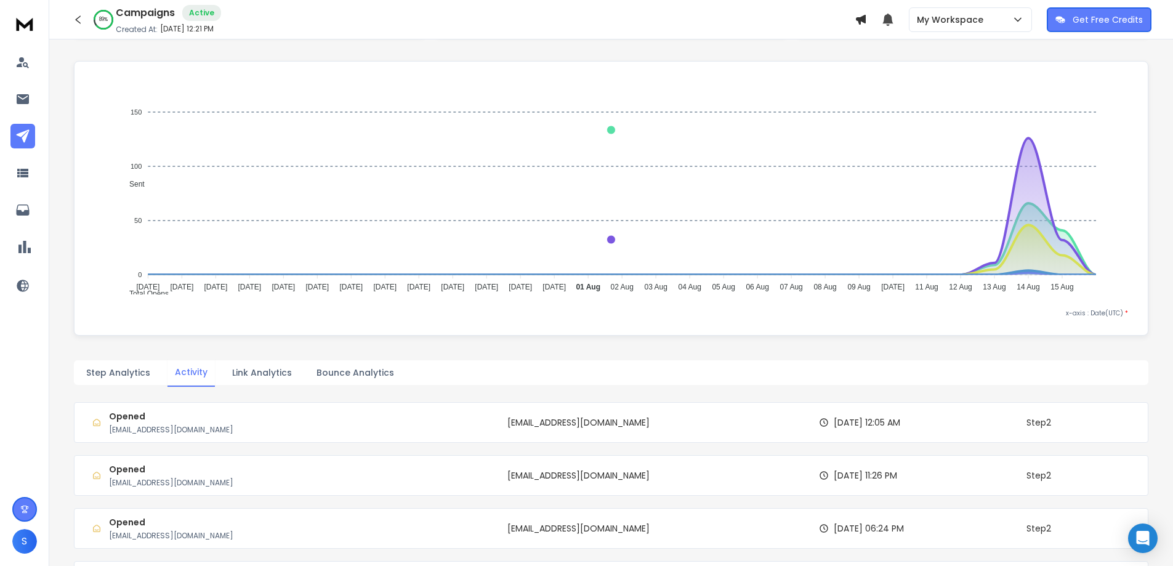
click at [248, 367] on button "Link Analytics" at bounding box center [262, 372] width 75 height 27
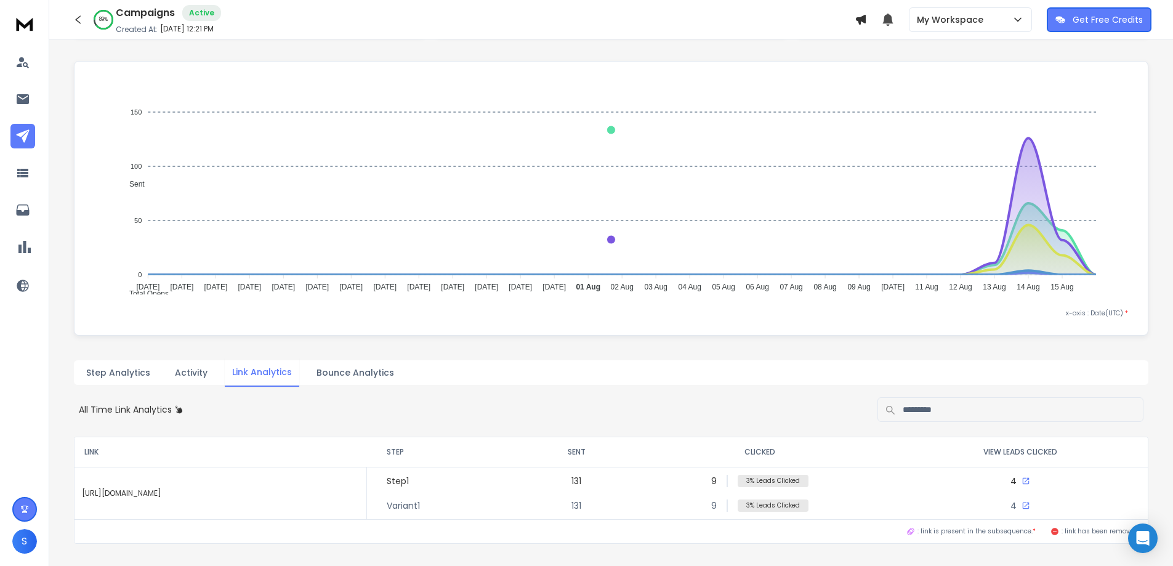
scroll to position [234, 0]
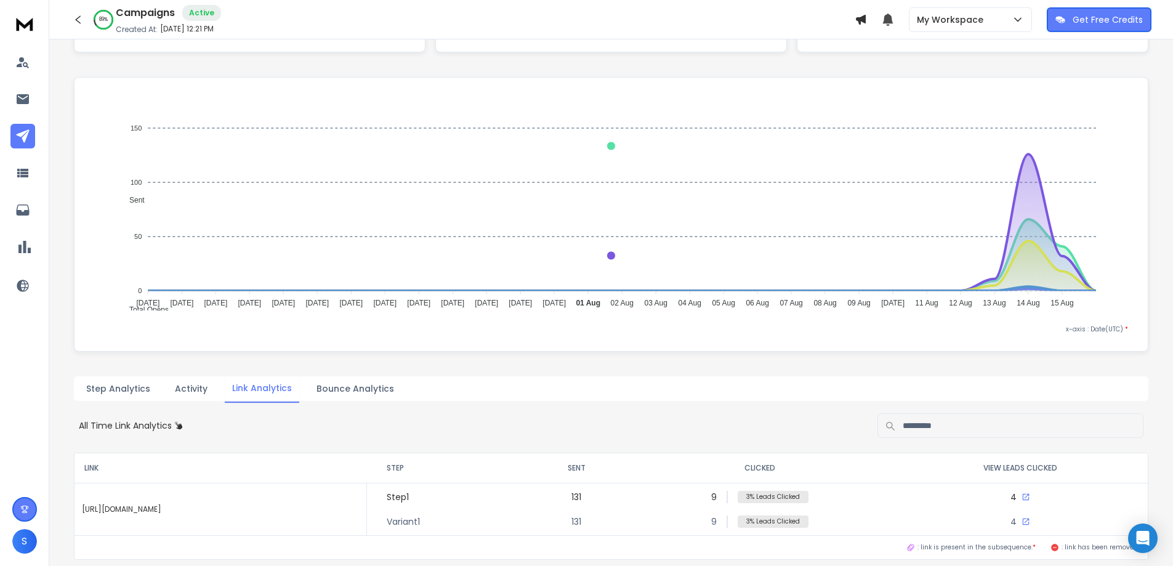
click at [352, 374] on div "Leads Contacted 52 Open Rate - 54 Total Click Rate 5.77 % 3 Total Reply Rate 7.…" at bounding box center [611, 251] width 1075 height 628
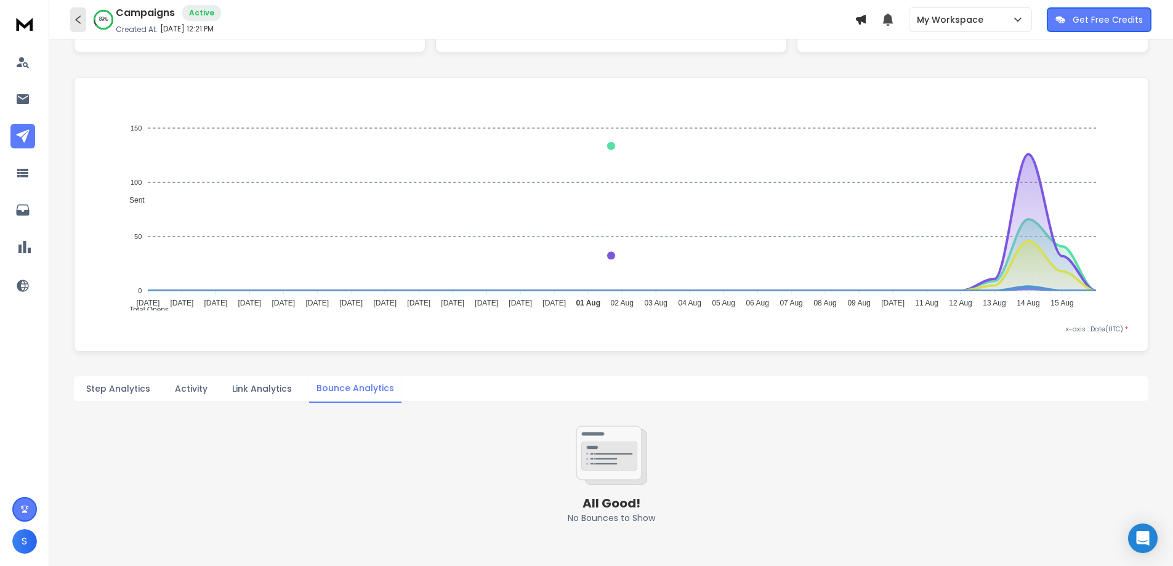
click at [73, 24] on icon at bounding box center [78, 19] width 11 height 11
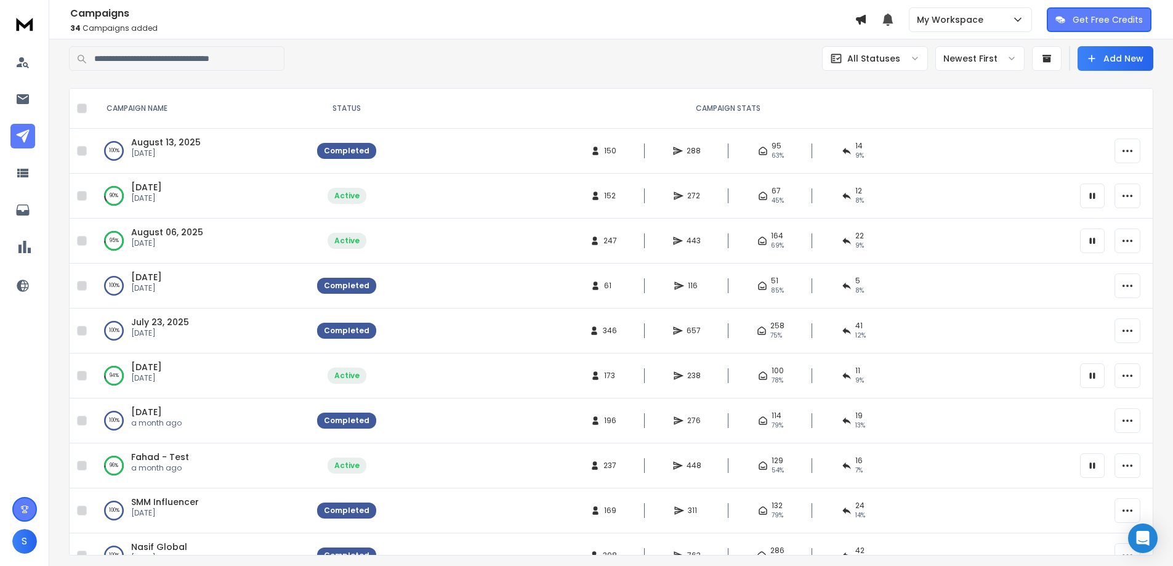
scroll to position [7, 0]
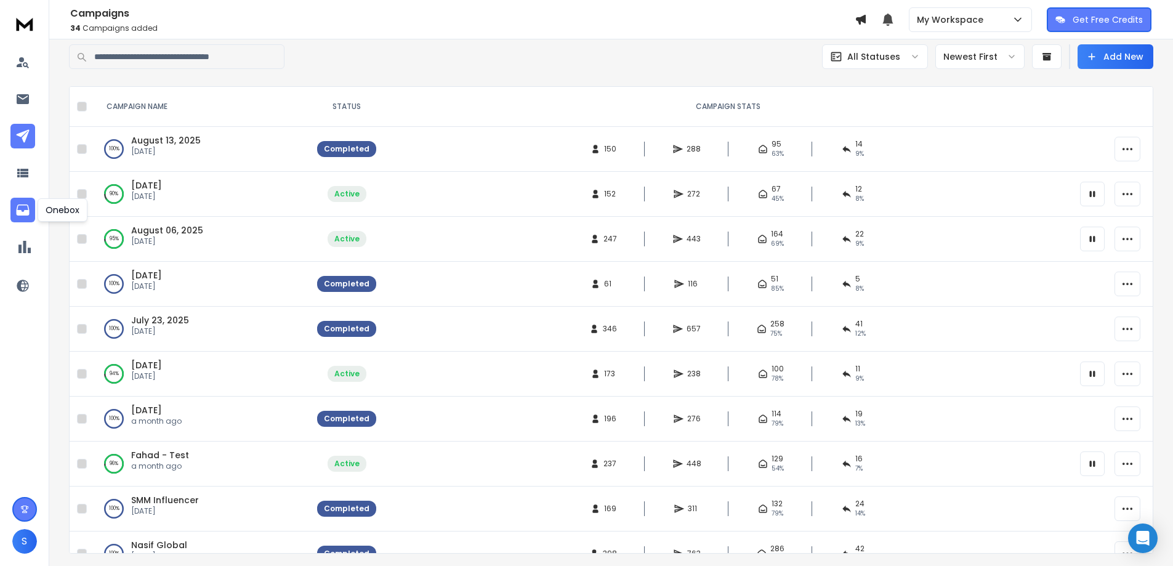
click at [21, 216] on icon at bounding box center [22, 210] width 15 height 15
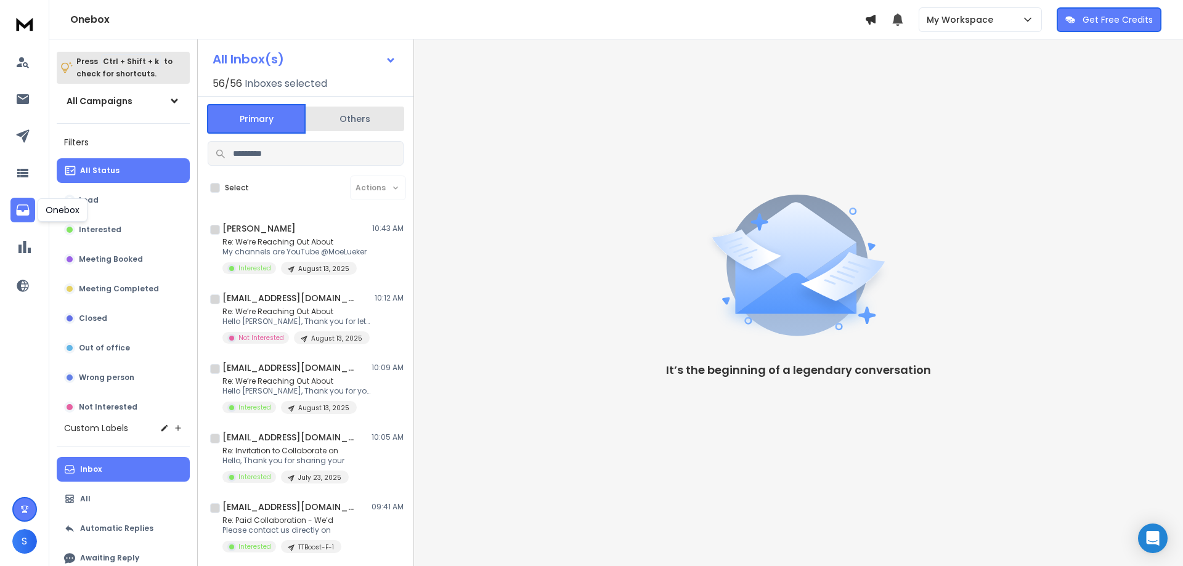
click at [161, 2] on div "Onebox My Workspace Get Free Credits" at bounding box center [591, 19] width 1183 height 39
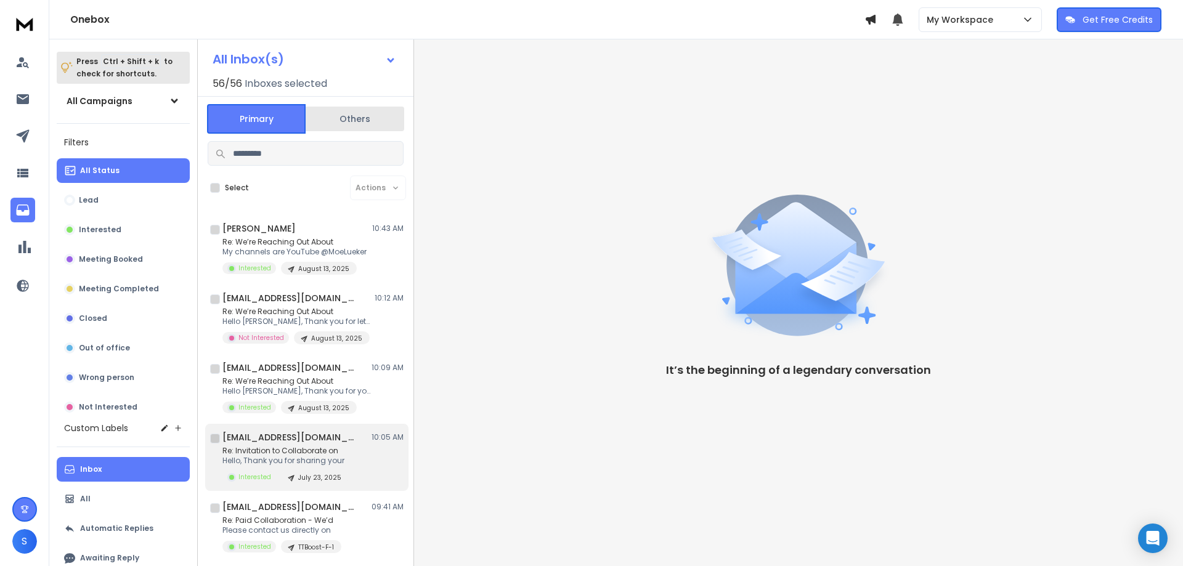
scroll to position [431, 0]
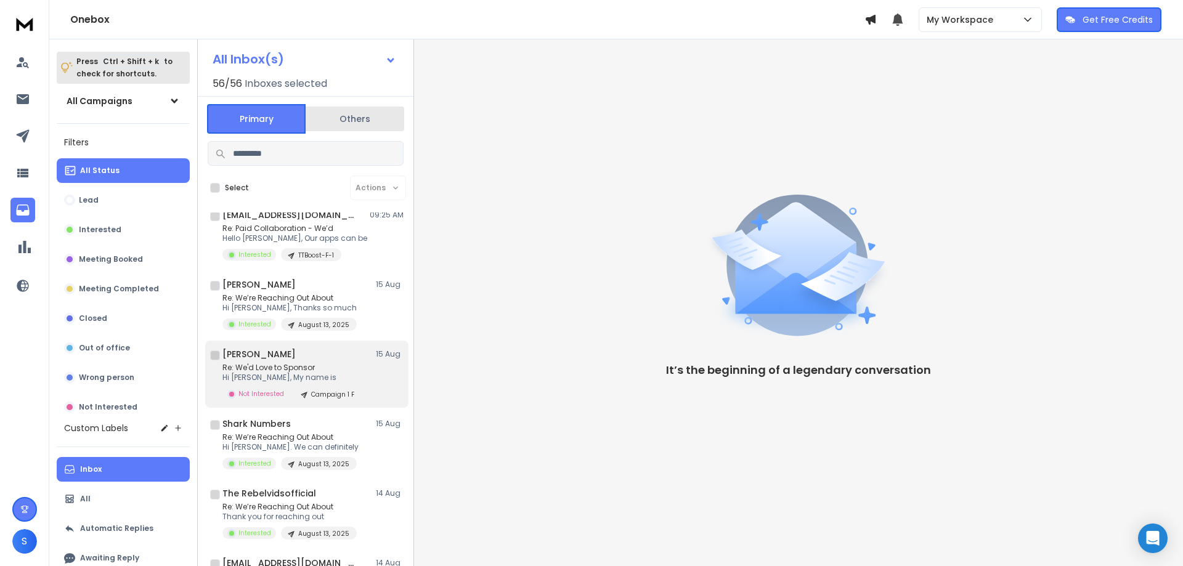
click at [341, 378] on p "Hi Hassan, My name is" at bounding box center [291, 378] width 139 height 10
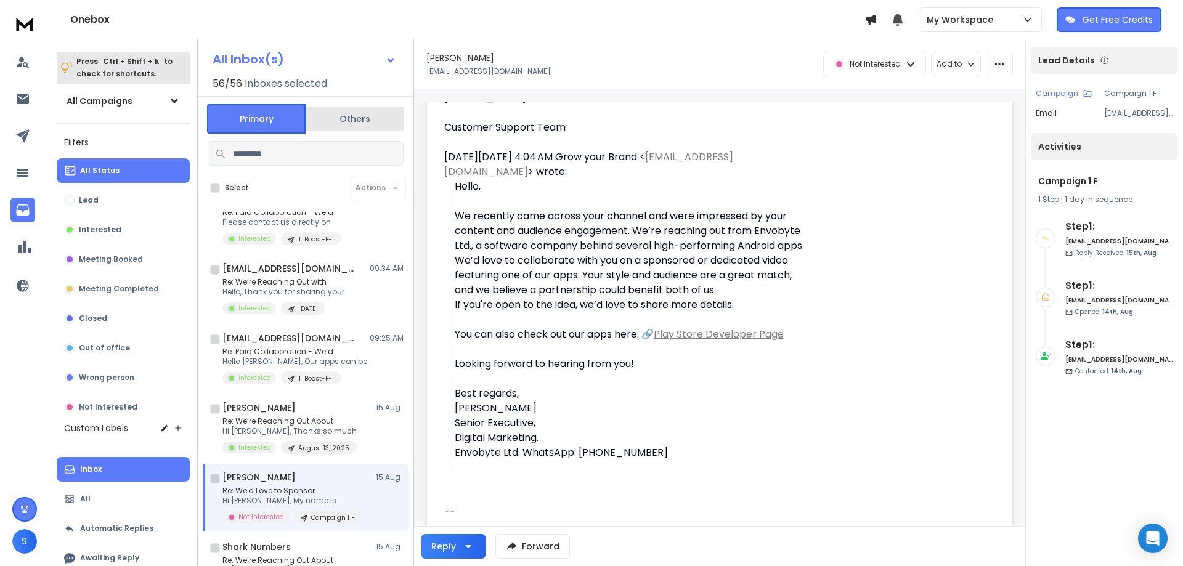
scroll to position [185, 0]
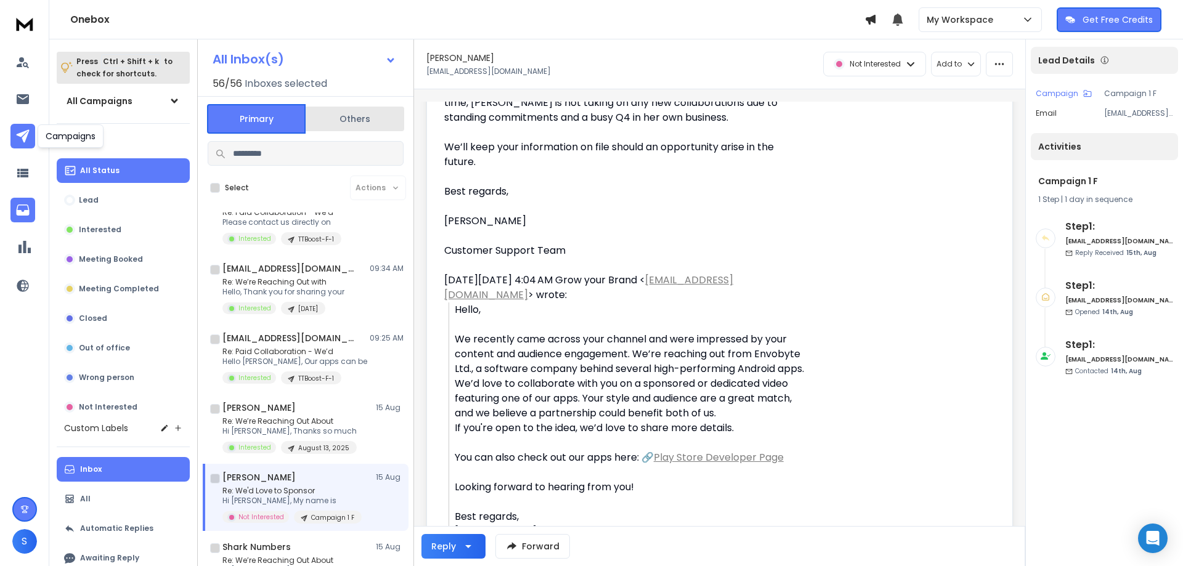
click at [12, 135] on link at bounding box center [22, 136] width 25 height 25
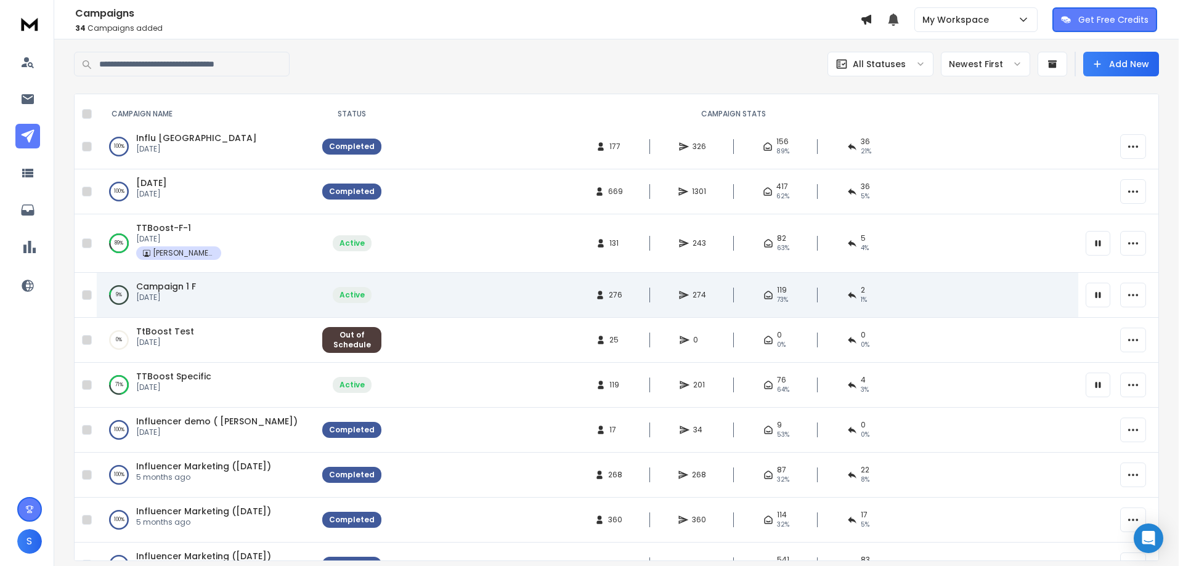
scroll to position [677, 0]
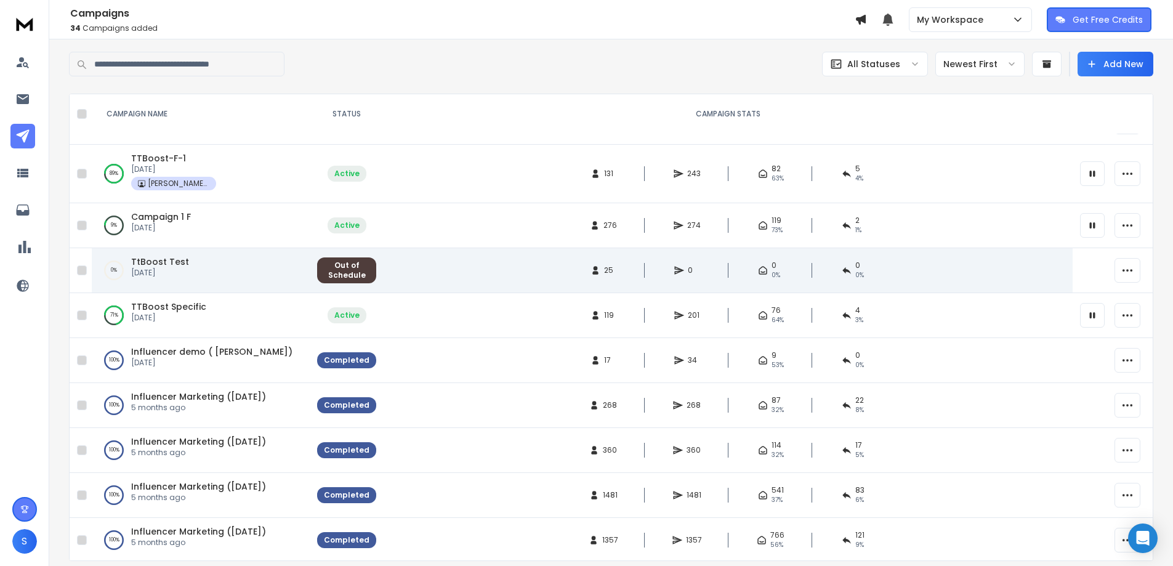
click at [228, 259] on div "0 % TtBoost Test 4 months ago" at bounding box center [200, 271] width 193 height 30
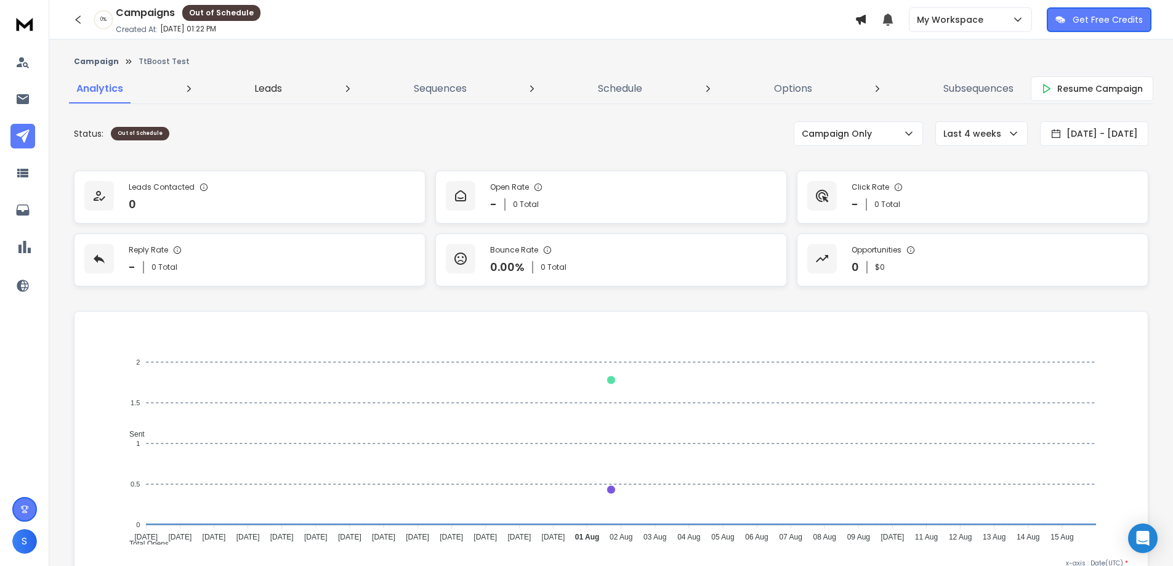
click at [263, 89] on p "Leads" at bounding box center [268, 88] width 28 height 15
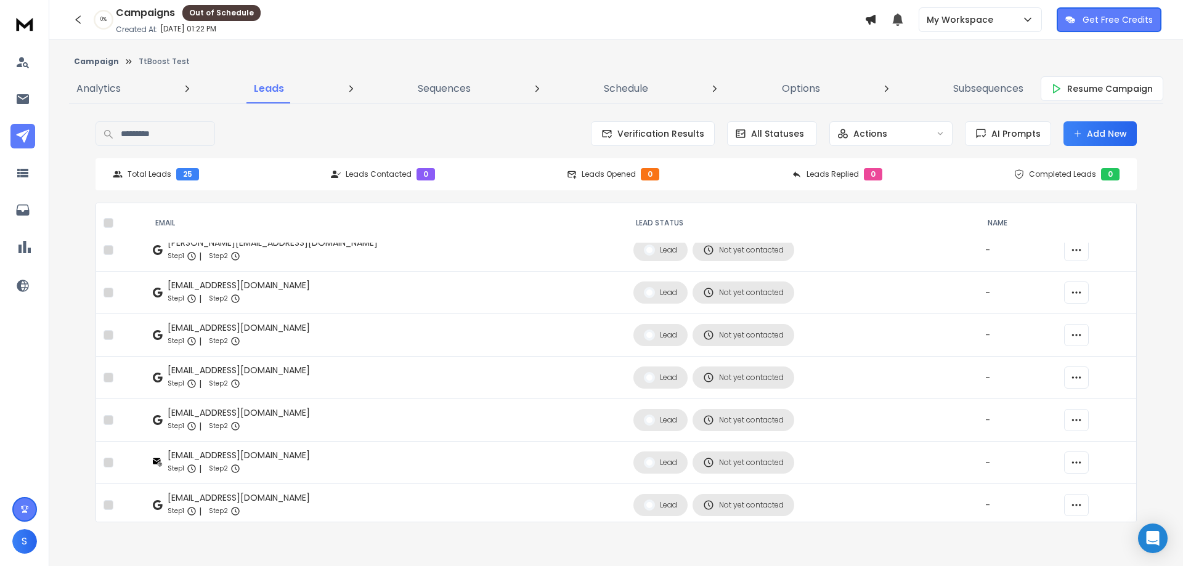
scroll to position [793, 0]
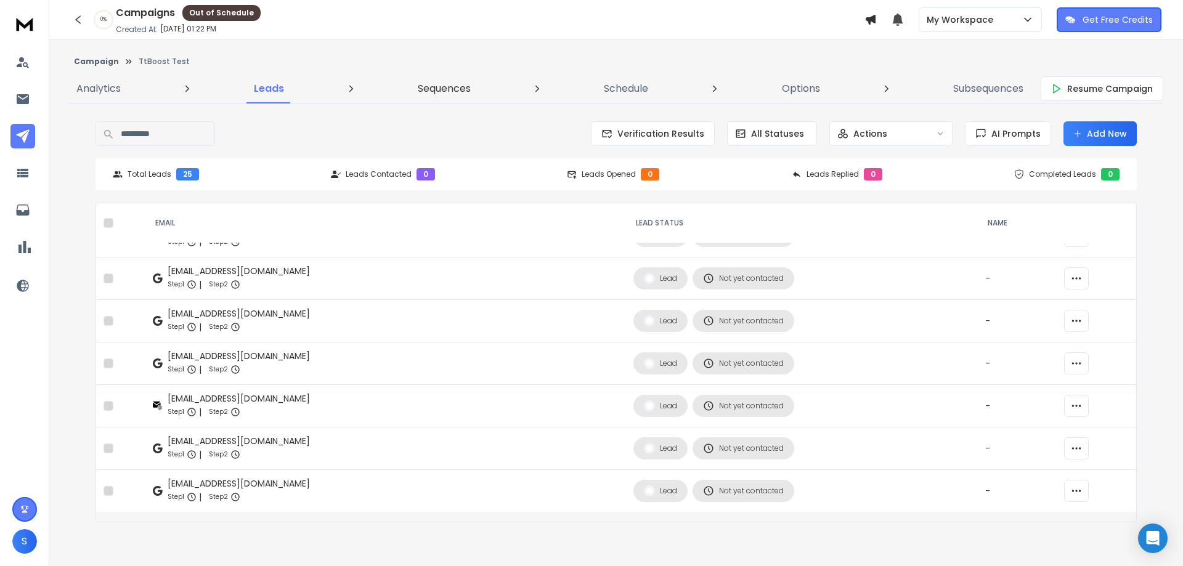
click at [429, 85] on p "Sequences" at bounding box center [444, 88] width 53 height 15
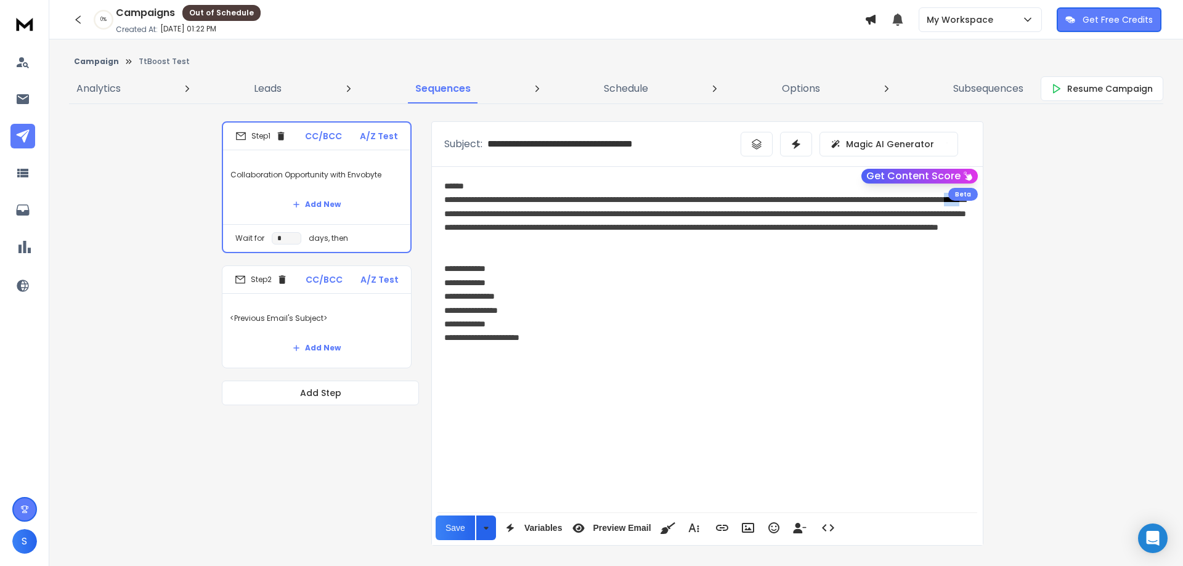
drag, startPoint x: 542, startPoint y: 214, endPoint x: 557, endPoint y: 214, distance: 14.8
click at [557, 214] on div "**********" at bounding box center [707, 220] width 526 height 55
click at [713, 278] on div "**********" at bounding box center [707, 283] width 526 height 14
drag, startPoint x: 556, startPoint y: 199, endPoint x: 606, endPoint y: 202, distance: 50.6
click at [606, 202] on div "**********" at bounding box center [707, 220] width 526 height 55
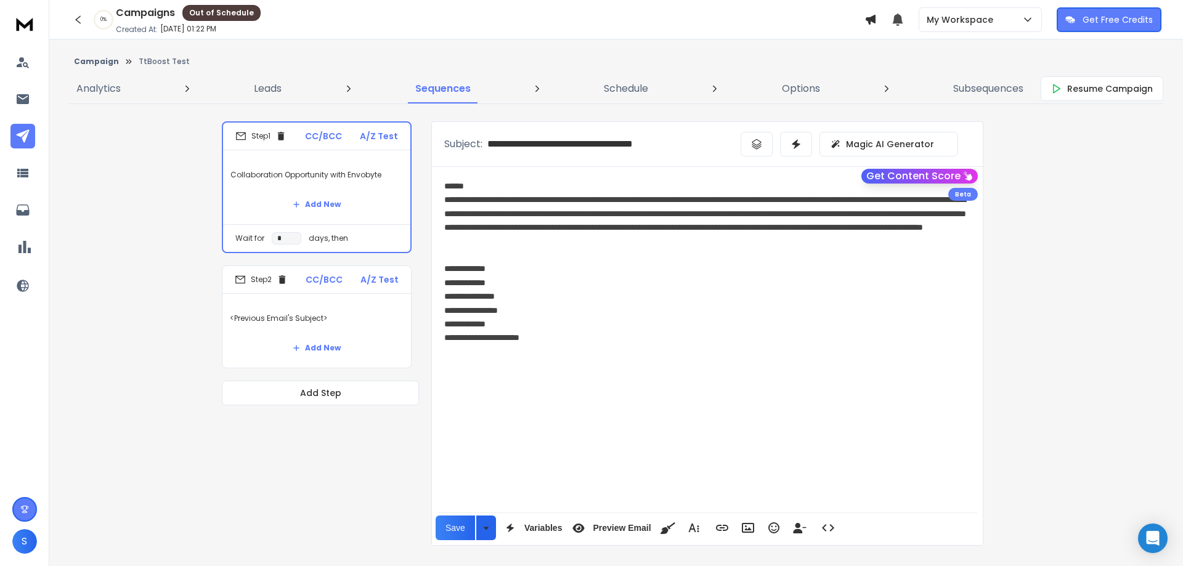
click at [608, 201] on div "**********" at bounding box center [707, 220] width 526 height 55
drag, startPoint x: 607, startPoint y: 201, endPoint x: 557, endPoint y: 200, distance: 50.5
click at [557, 200] on div "**********" at bounding box center [707, 220] width 526 height 55
click at [683, 525] on button "More Text" at bounding box center [693, 528] width 23 height 25
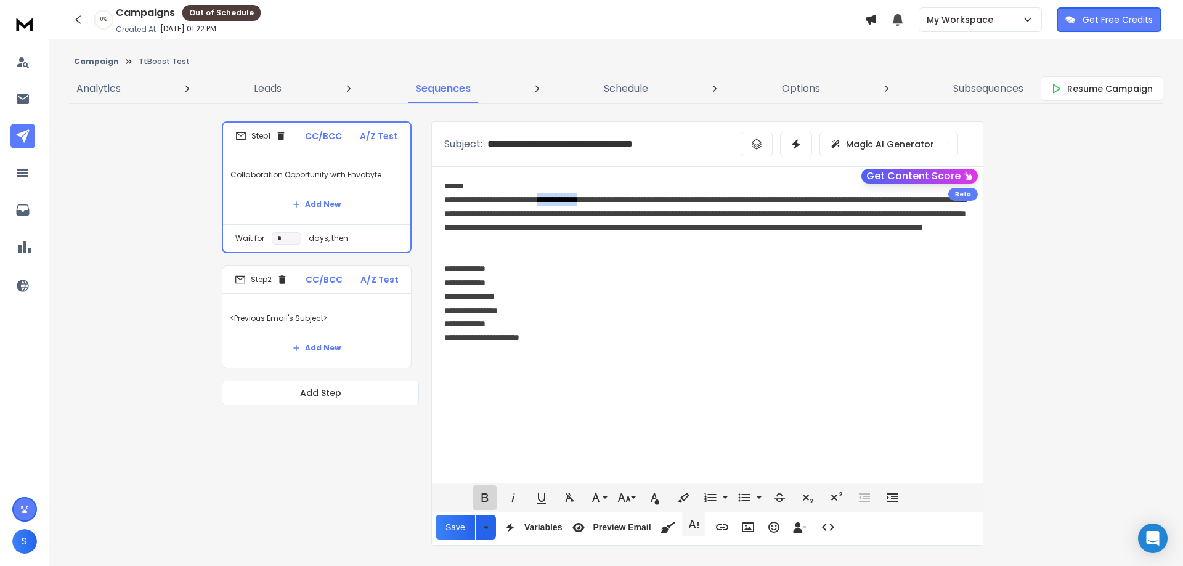
click at [480, 499] on icon "button" at bounding box center [484, 497] width 15 height 15
click at [491, 181] on div "******" at bounding box center [707, 186] width 526 height 14
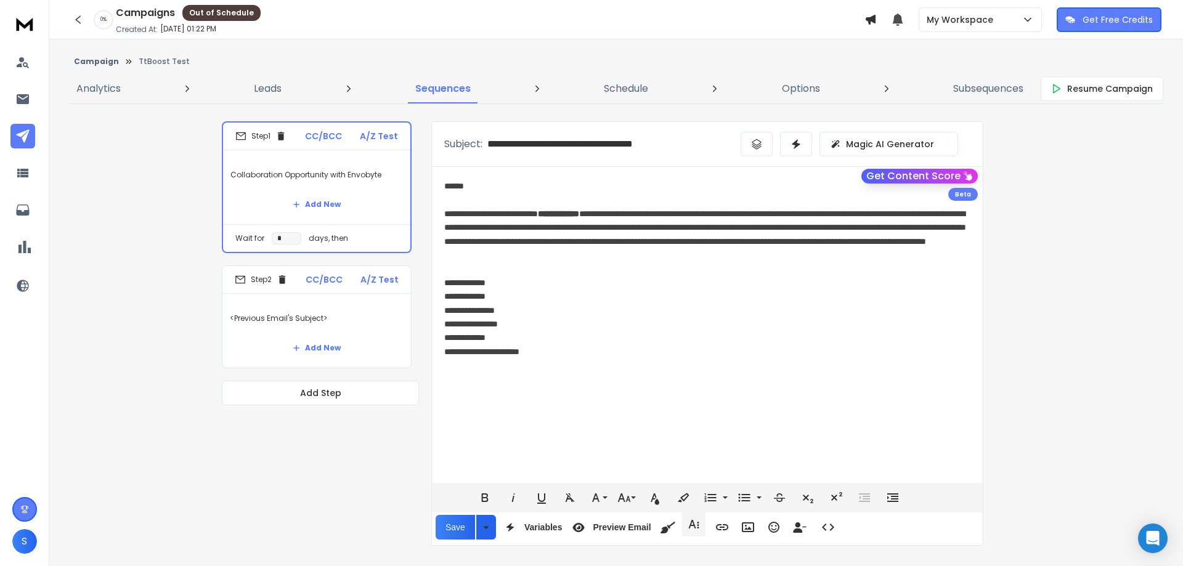
click at [536, 192] on div "******" at bounding box center [707, 186] width 526 height 14
click at [663, 342] on div "**********" at bounding box center [707, 338] width 526 height 14
drag, startPoint x: 676, startPoint y: 212, endPoint x: 641, endPoint y: 214, distance: 35.2
click at [641, 214] on div "**********" at bounding box center [707, 234] width 526 height 55
click at [718, 213] on div "**********" at bounding box center [707, 234] width 526 height 55
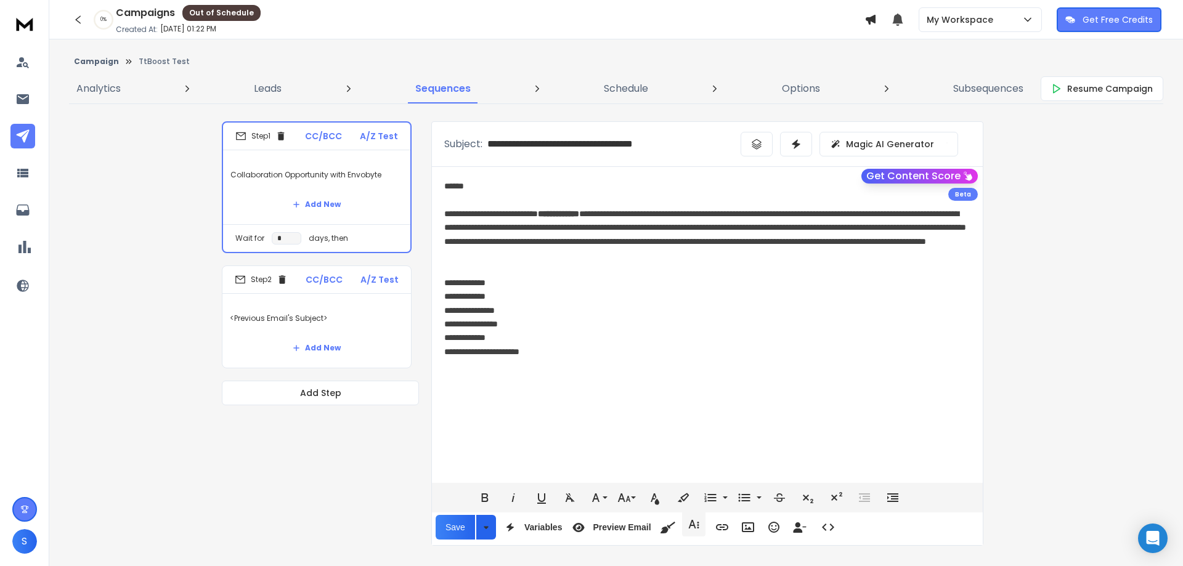
click at [843, 301] on div "**********" at bounding box center [707, 296] width 526 height 14
click at [808, 213] on div "**********" at bounding box center [707, 234] width 526 height 55
click at [814, 246] on div "**********" at bounding box center [707, 234] width 526 height 55
click at [685, 145] on input "**********" at bounding box center [607, 144] width 241 height 15
click at [488, 141] on input "**********" at bounding box center [607, 144] width 241 height 15
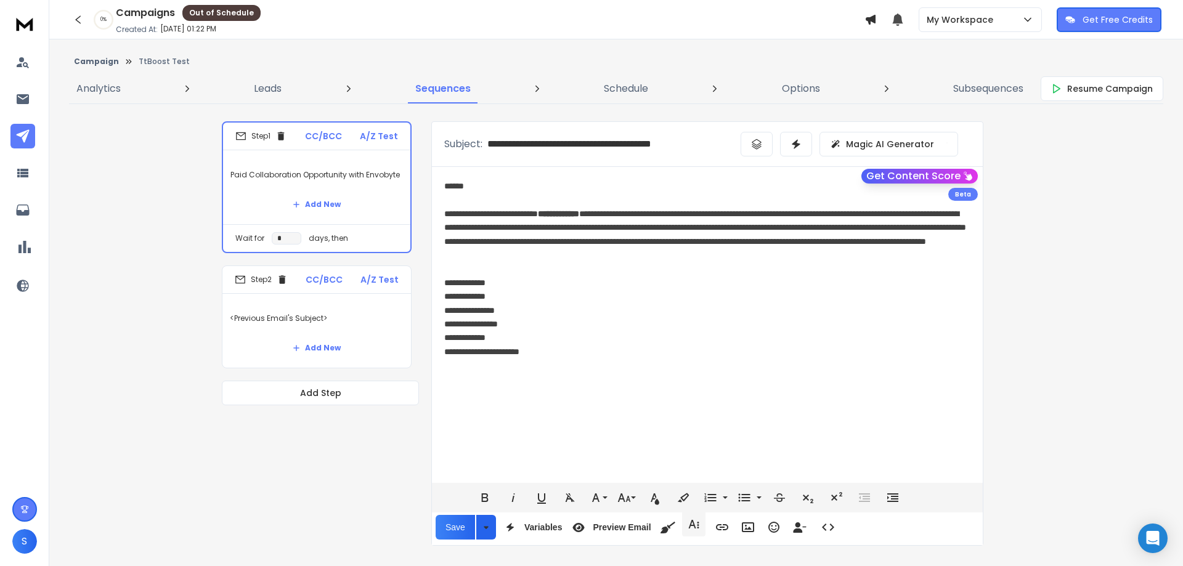
type input "**********"
click at [646, 305] on div "**********" at bounding box center [707, 311] width 526 height 14
drag, startPoint x: 702, startPoint y: 227, endPoint x: 751, endPoint y: 227, distance: 49.9
click at [751, 227] on div "**********" at bounding box center [707, 234] width 526 height 55
click at [0, 0] on span "******" at bounding box center [0, 0] width 0 height 0
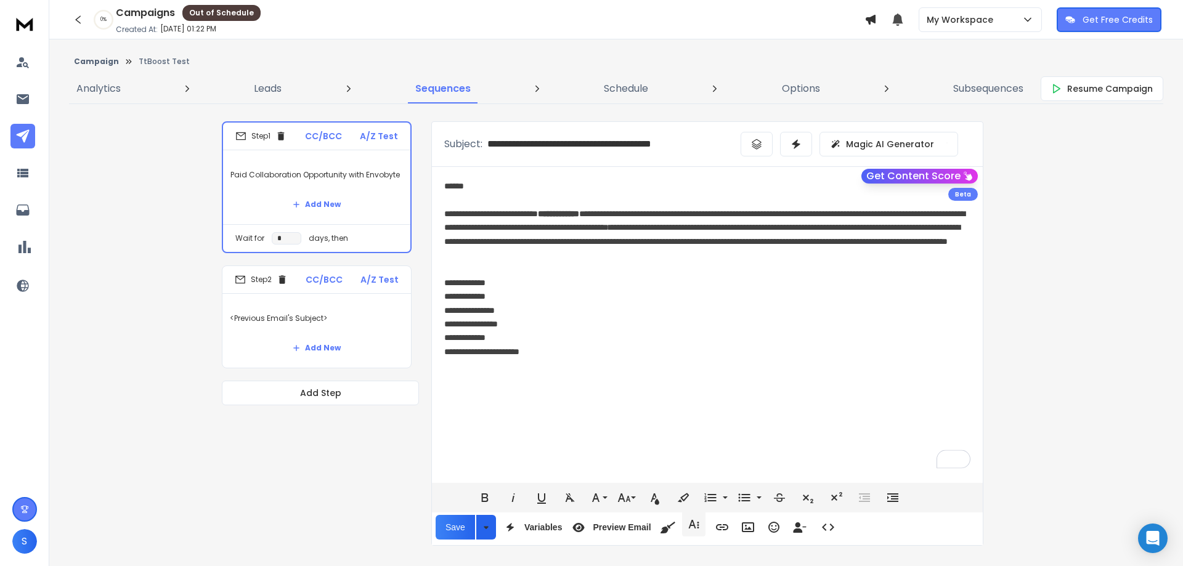
click at [809, 267] on div "**********" at bounding box center [707, 276] width 526 height 28
click at [795, 232] on div "**********" at bounding box center [707, 234] width 526 height 55
click at [480, 241] on div "**********" at bounding box center [707, 234] width 526 height 55
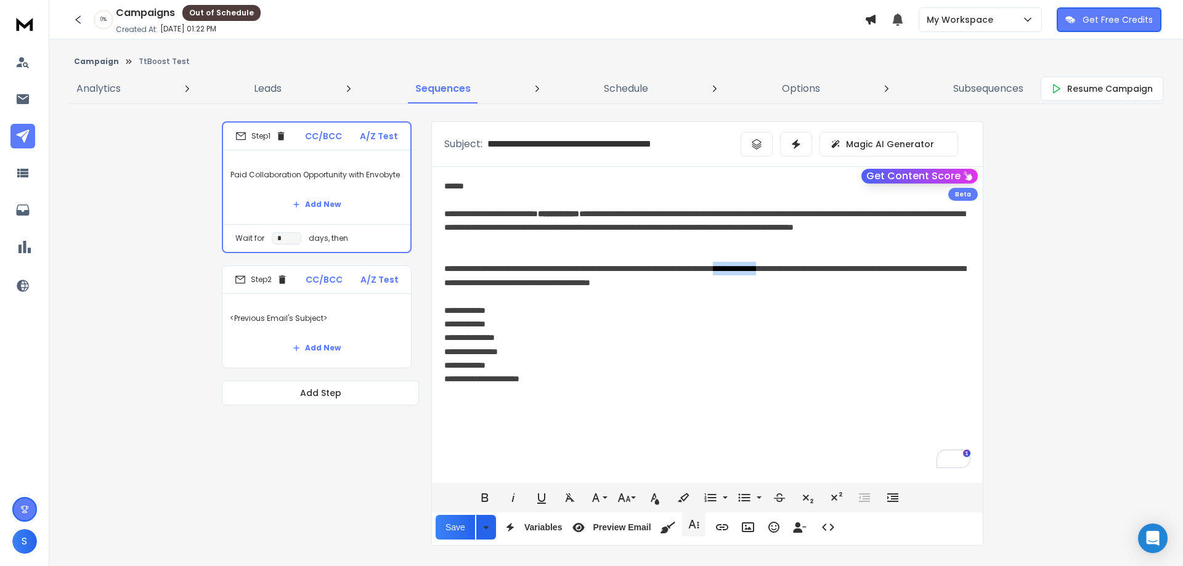
drag, startPoint x: 770, startPoint y: 267, endPoint x: 835, endPoint y: 265, distance: 64.7
click at [835, 265] on div "**********" at bounding box center [707, 276] width 526 height 28
click at [484, 501] on icon "button" at bounding box center [484, 497] width 15 height 15
click at [862, 363] on div "**********" at bounding box center [707, 365] width 526 height 14
click at [499, 282] on div "**********" at bounding box center [707, 276] width 526 height 28
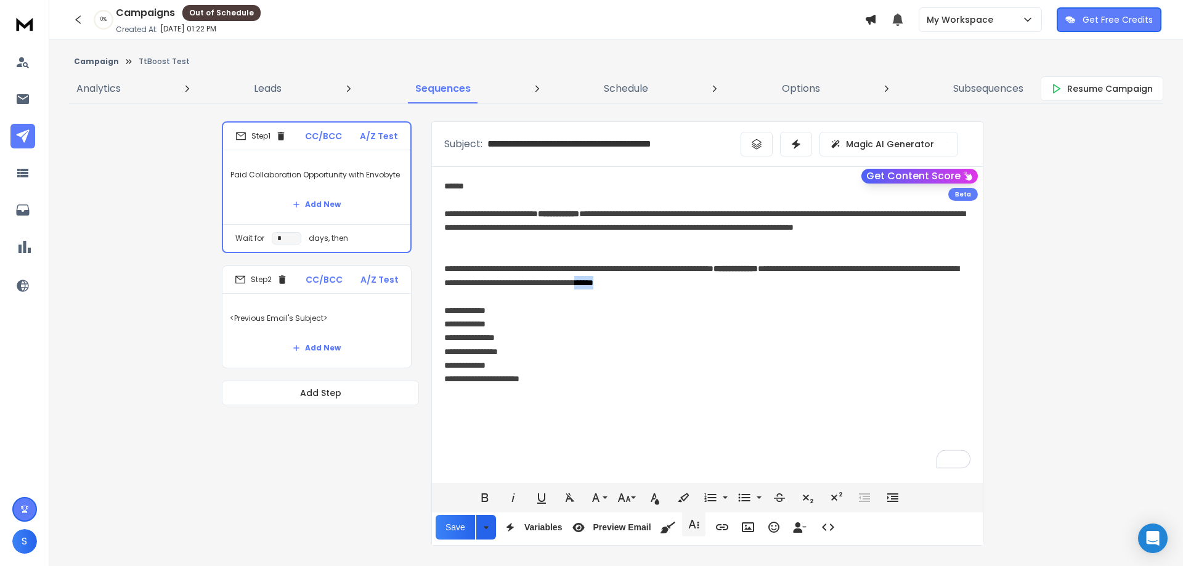
drag, startPoint x: 742, startPoint y: 280, endPoint x: 785, endPoint y: 284, distance: 43.3
click at [785, 284] on div "**********" at bounding box center [707, 276] width 526 height 28
click at [522, 325] on div "**********" at bounding box center [707, 324] width 526 height 14
drag, startPoint x: 440, startPoint y: 324, endPoint x: 504, endPoint y: 323, distance: 63.4
click at [504, 323] on div "**********" at bounding box center [707, 323] width 551 height 313
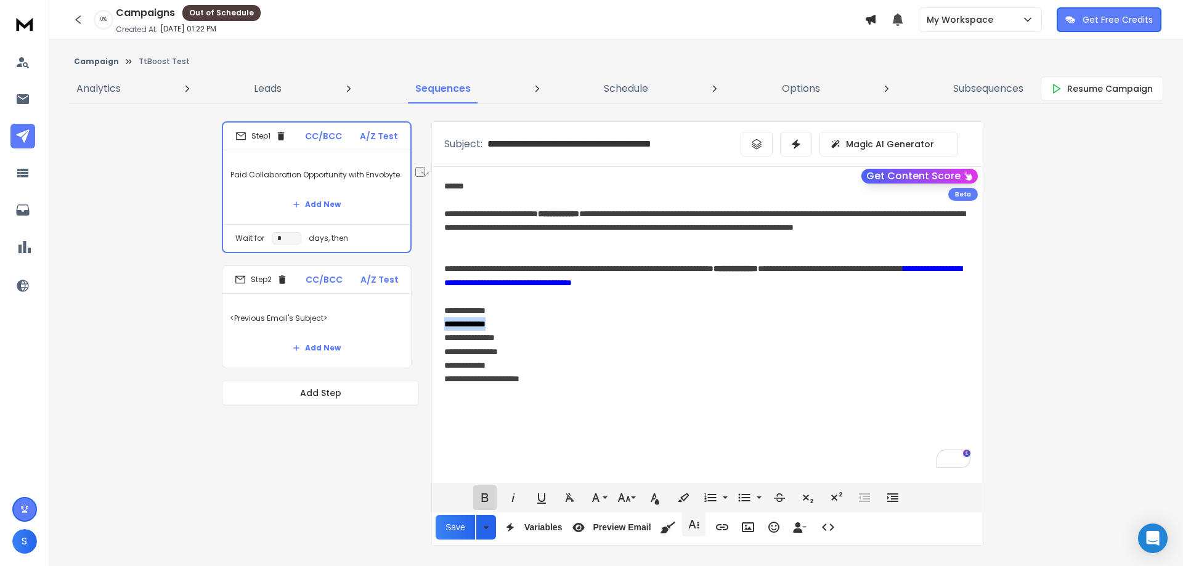
click at [484, 493] on icon "button" at bounding box center [484, 497] width 15 height 15
click at [657, 402] on div "**********" at bounding box center [707, 323] width 551 height 313
click at [475, 352] on div "**********" at bounding box center [707, 352] width 526 height 14
click at [654, 362] on div "**********" at bounding box center [707, 365] width 526 height 14
click at [355, 315] on p "<Previous Email's Subject>" at bounding box center [317, 318] width 174 height 34
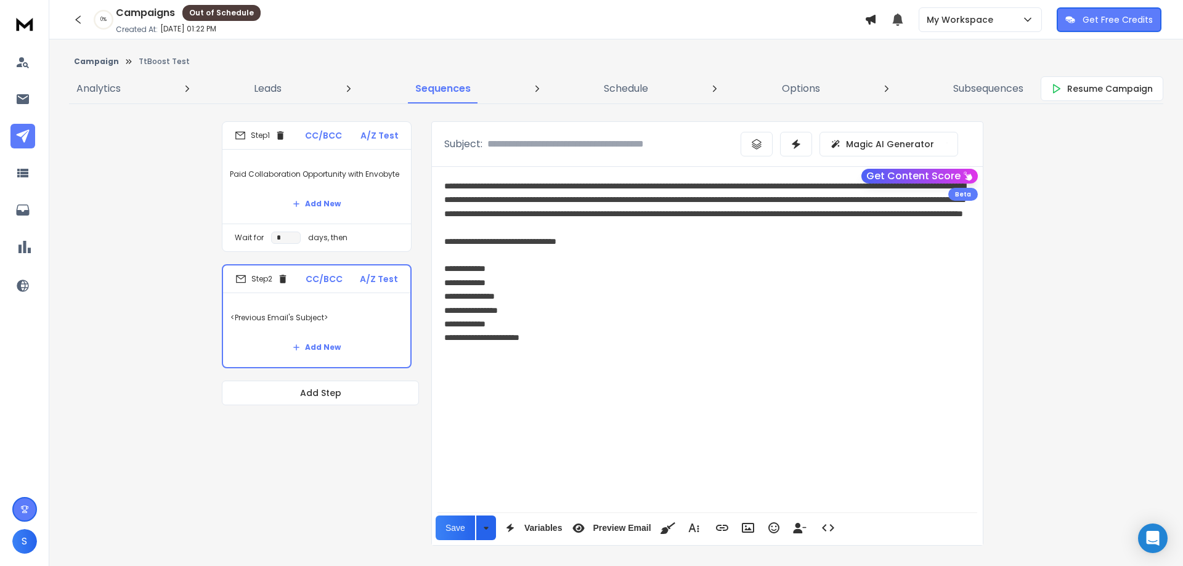
click at [458, 187] on div "**********" at bounding box center [707, 206] width 526 height 55
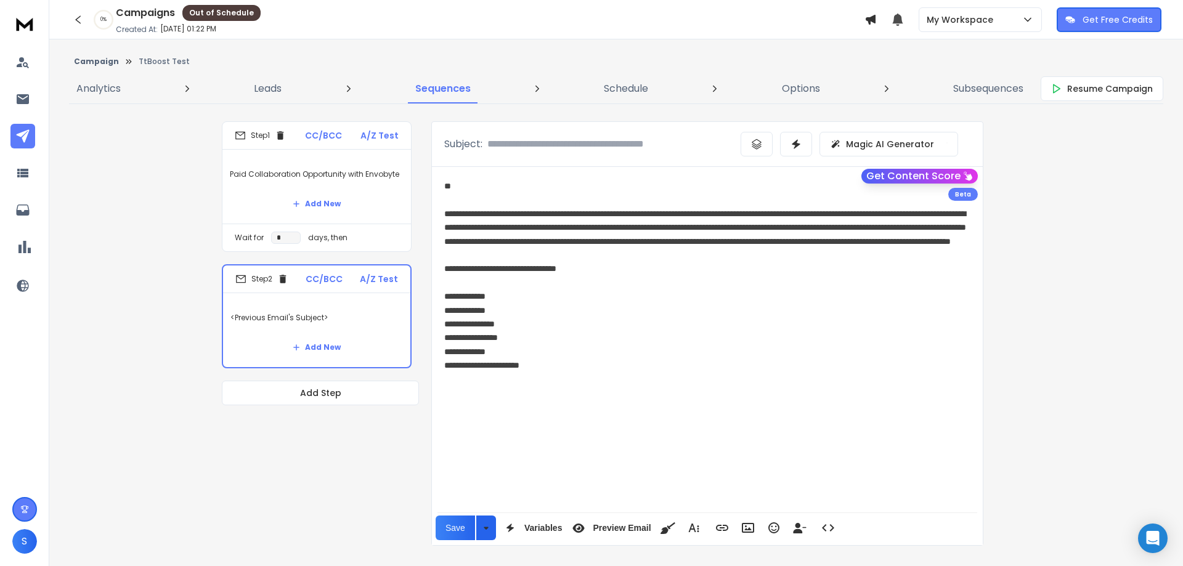
click at [458, 187] on div "**" at bounding box center [707, 186] width 526 height 14
click at [653, 296] on div "**********" at bounding box center [707, 296] width 526 height 14
drag, startPoint x: 910, startPoint y: 216, endPoint x: 965, endPoint y: 216, distance: 55.4
click at [965, 216] on div "**********" at bounding box center [707, 234] width 526 height 55
click at [700, 529] on icon "button" at bounding box center [693, 527] width 15 height 15
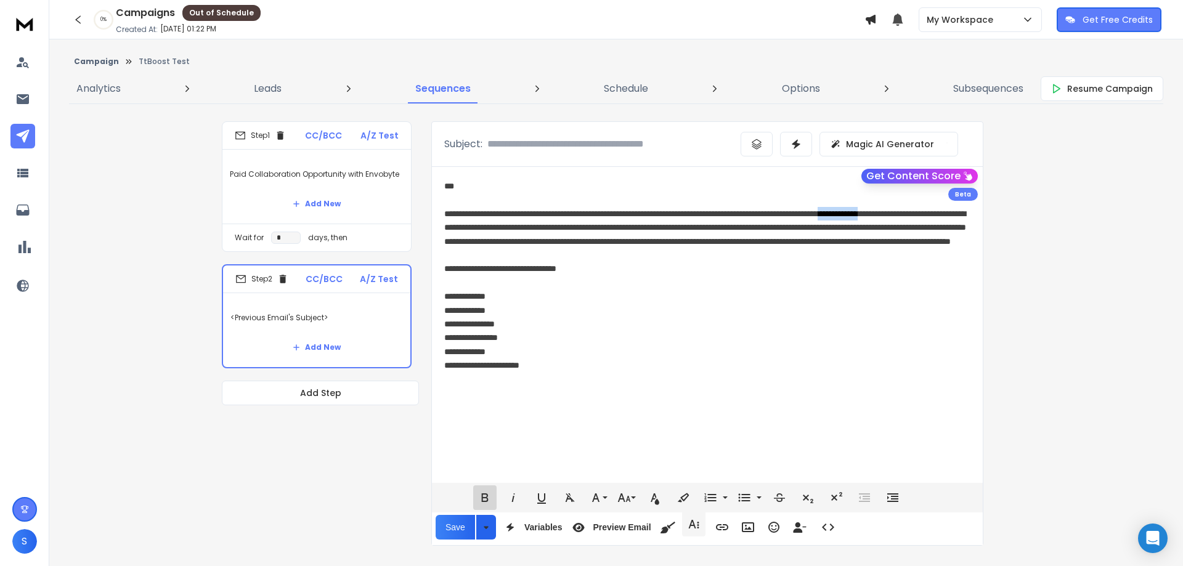
click at [487, 496] on icon "button" at bounding box center [484, 497] width 7 height 9
click at [684, 368] on div "**********" at bounding box center [707, 365] width 526 height 14
drag, startPoint x: 725, startPoint y: 228, endPoint x: 769, endPoint y: 230, distance: 44.4
click at [769, 230] on div "**********" at bounding box center [707, 234] width 526 height 55
click at [530, 239] on div "**********" at bounding box center [707, 234] width 526 height 55
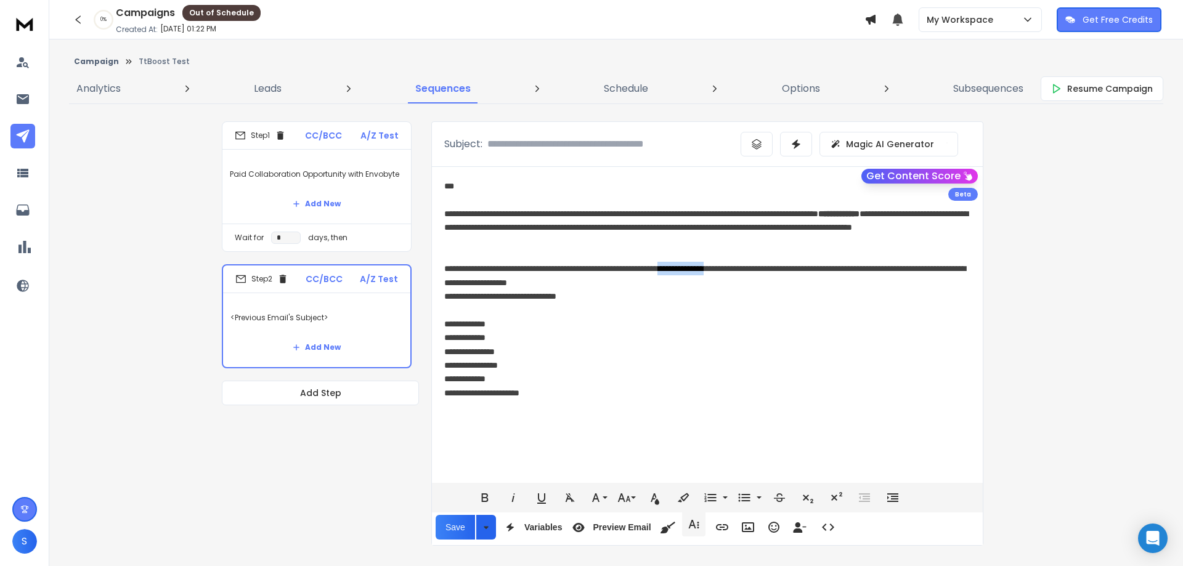
drag, startPoint x: 698, startPoint y: 265, endPoint x: 769, endPoint y: 267, distance: 70.9
click at [769, 267] on div "**********" at bounding box center [707, 276] width 526 height 28
click at [485, 502] on icon "button" at bounding box center [484, 497] width 7 height 9
click at [713, 386] on div "**********" at bounding box center [707, 393] width 526 height 14
click at [457, 281] on div "**********" at bounding box center [707, 276] width 526 height 28
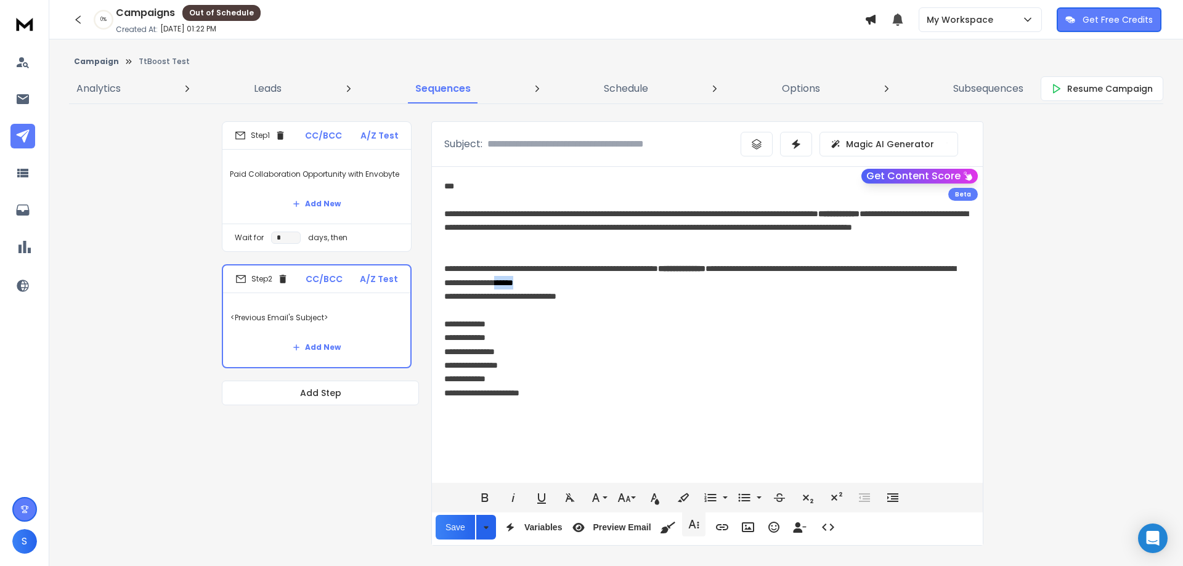
drag, startPoint x: 699, startPoint y: 285, endPoint x: 759, endPoint y: 285, distance: 60.4
click at [759, 285] on div "**********" at bounding box center [707, 276] width 526 height 28
drag, startPoint x: 443, startPoint y: 335, endPoint x: 573, endPoint y: 341, distance: 130.1
click at [573, 341] on div "**********" at bounding box center [707, 323] width 551 height 313
click at [486, 498] on icon "button" at bounding box center [484, 497] width 7 height 9
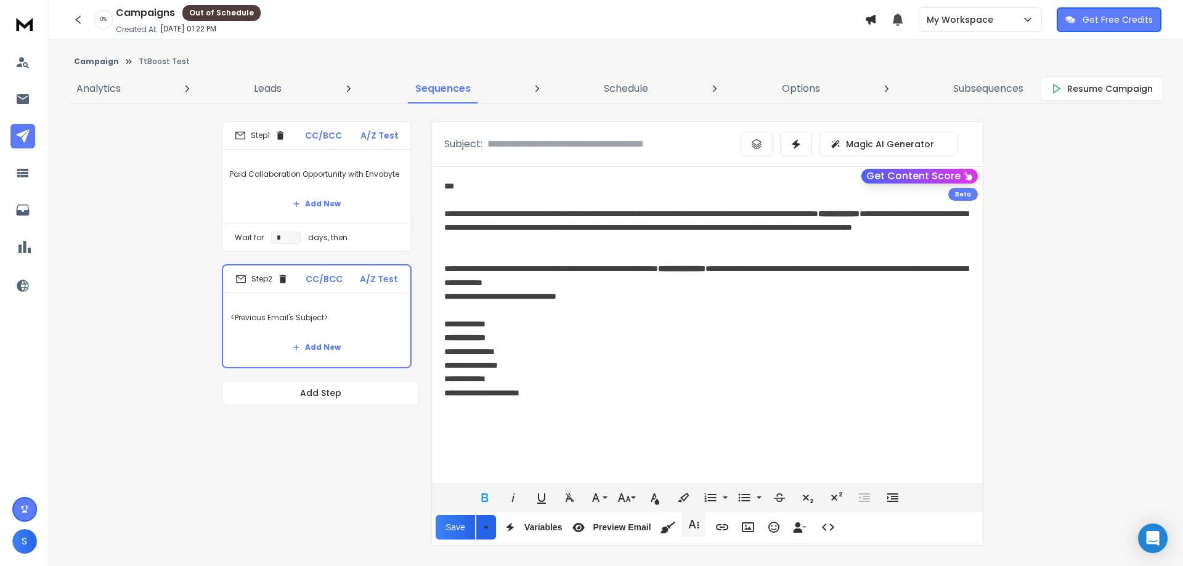
click at [598, 376] on div "**********" at bounding box center [707, 379] width 526 height 14
click at [477, 366] on div "**********" at bounding box center [707, 365] width 526 height 14
click at [621, 365] on div "**********" at bounding box center [707, 365] width 526 height 14
click at [604, 379] on div "**********" at bounding box center [707, 379] width 526 height 14
click at [582, 392] on div at bounding box center [707, 393] width 526 height 14
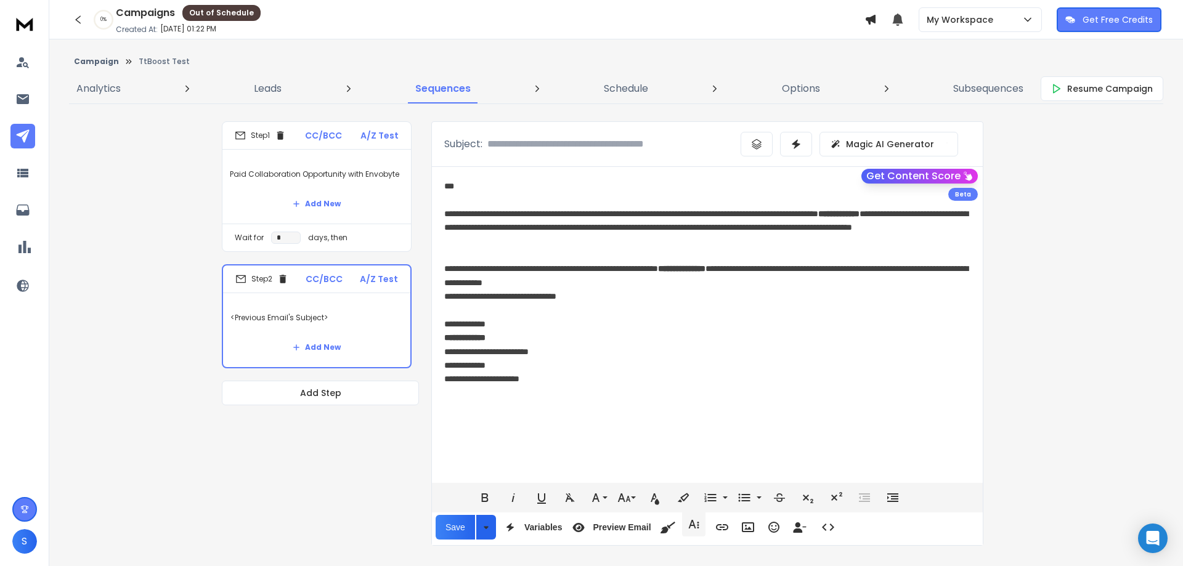
click at [572, 404] on div "**********" at bounding box center [707, 323] width 551 height 313
click at [755, 280] on div "**********" at bounding box center [707, 276] width 526 height 28
click at [711, 283] on div "**********" at bounding box center [707, 276] width 526 height 28
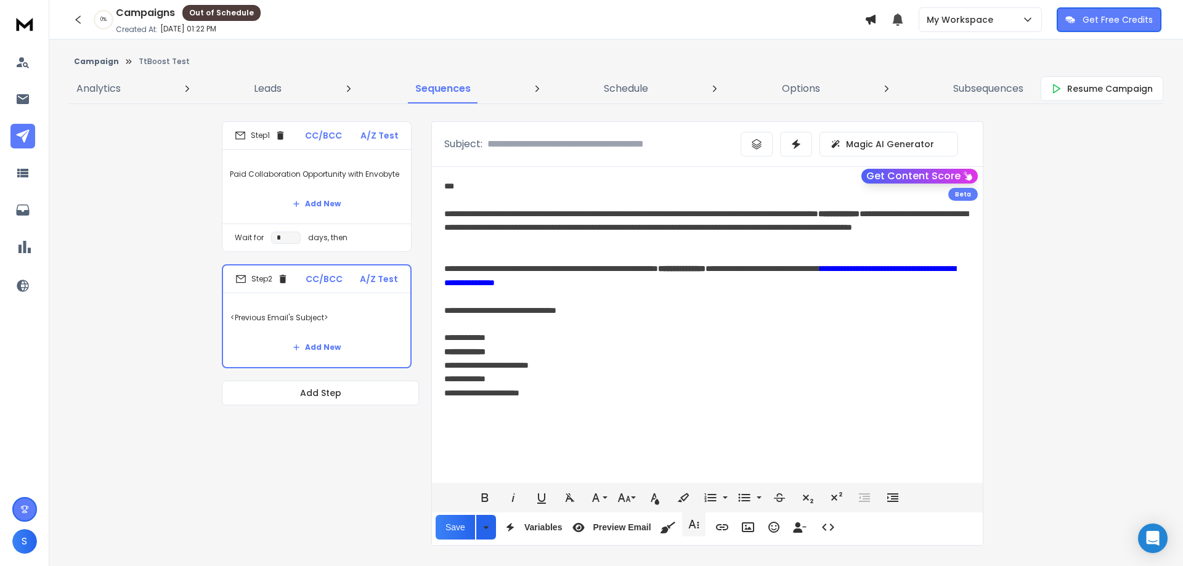
click at [838, 346] on div "**********" at bounding box center [707, 352] width 526 height 14
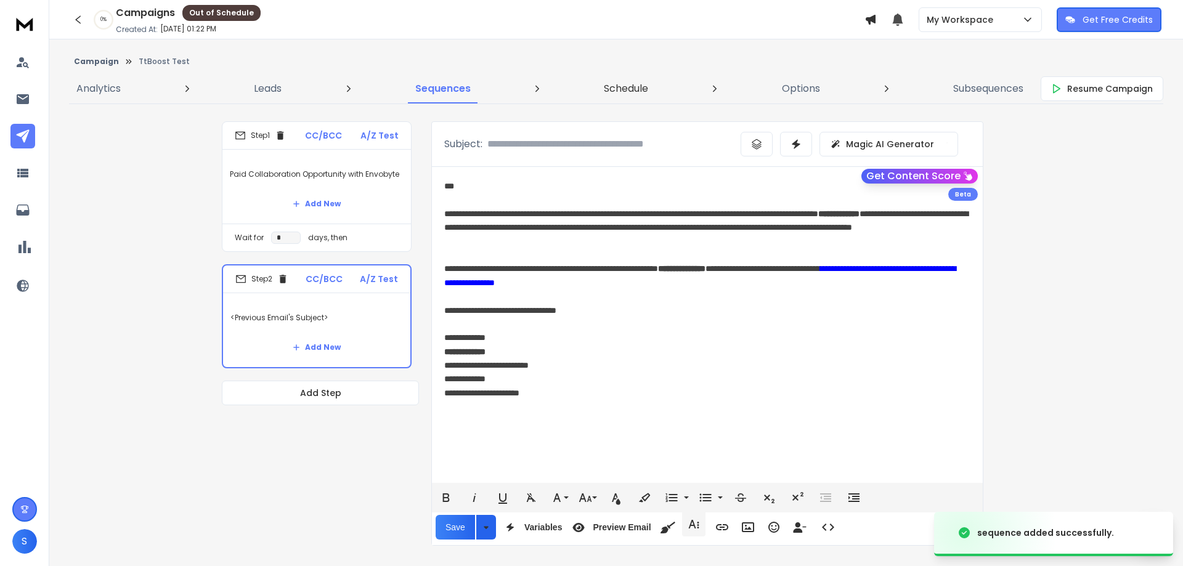
click at [633, 86] on p "Schedule" at bounding box center [626, 88] width 44 height 15
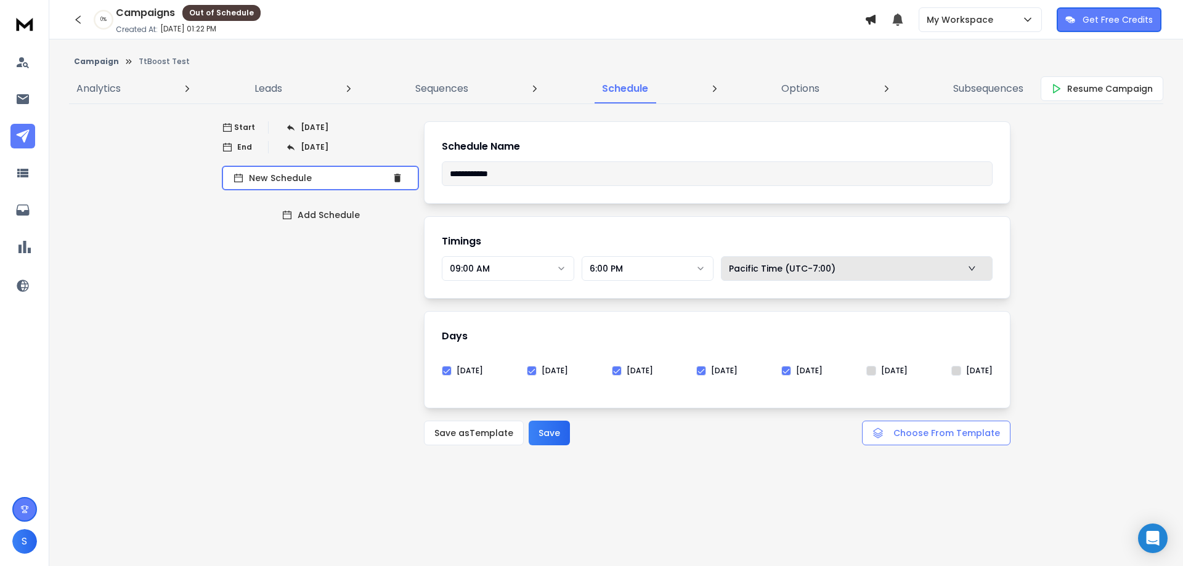
click at [788, 262] on button "Pacific Time (UTC-7:00)" at bounding box center [857, 268] width 272 height 25
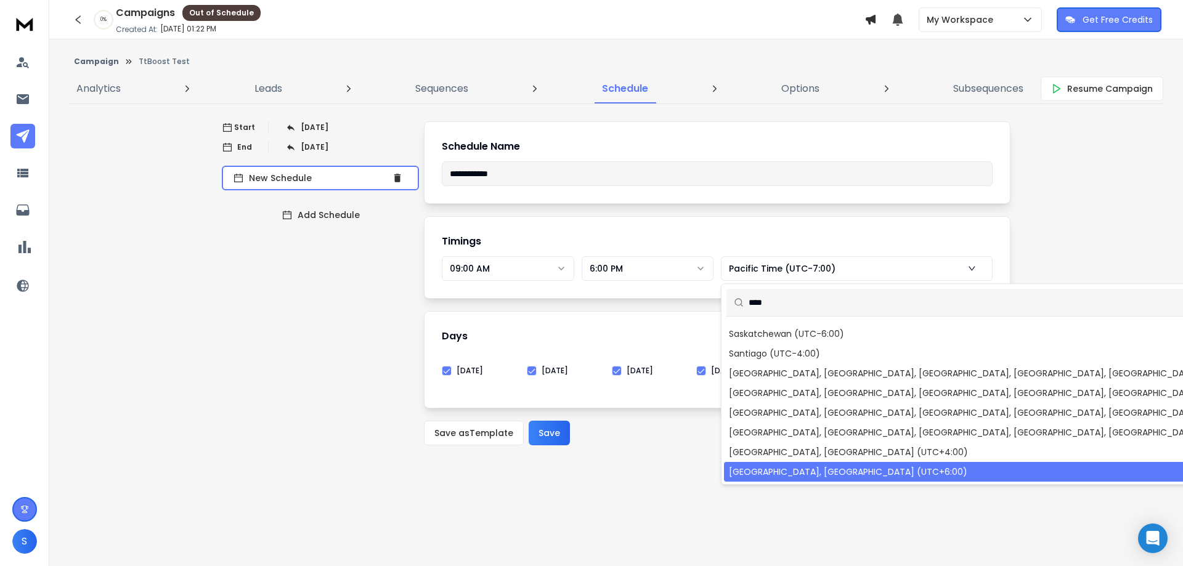
type input "****"
click at [782, 468] on div "Astana, Dhaka (UTC+6:00)" at bounding box center [848, 472] width 238 height 12
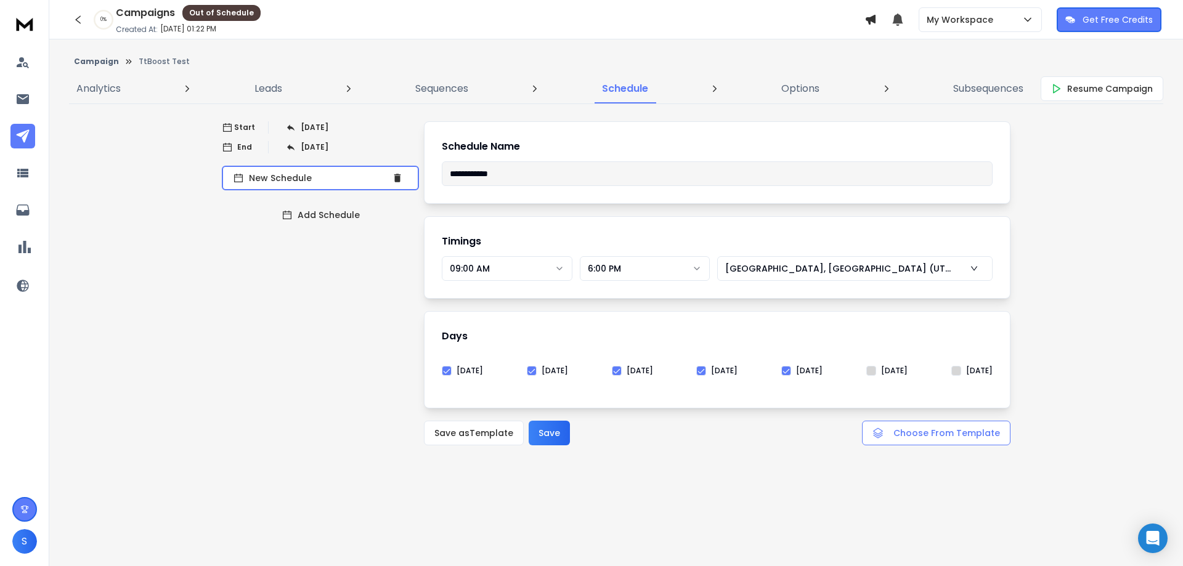
click at [866, 368] on button "Saturday" at bounding box center [871, 371] width 10 height 10
click at [963, 373] on div "Sunday" at bounding box center [971, 371] width 41 height 10
click at [956, 372] on button "Sunday" at bounding box center [956, 371] width 10 height 10
click at [325, 127] on p "Tue Apr 22 2025" at bounding box center [315, 128] width 28 height 10
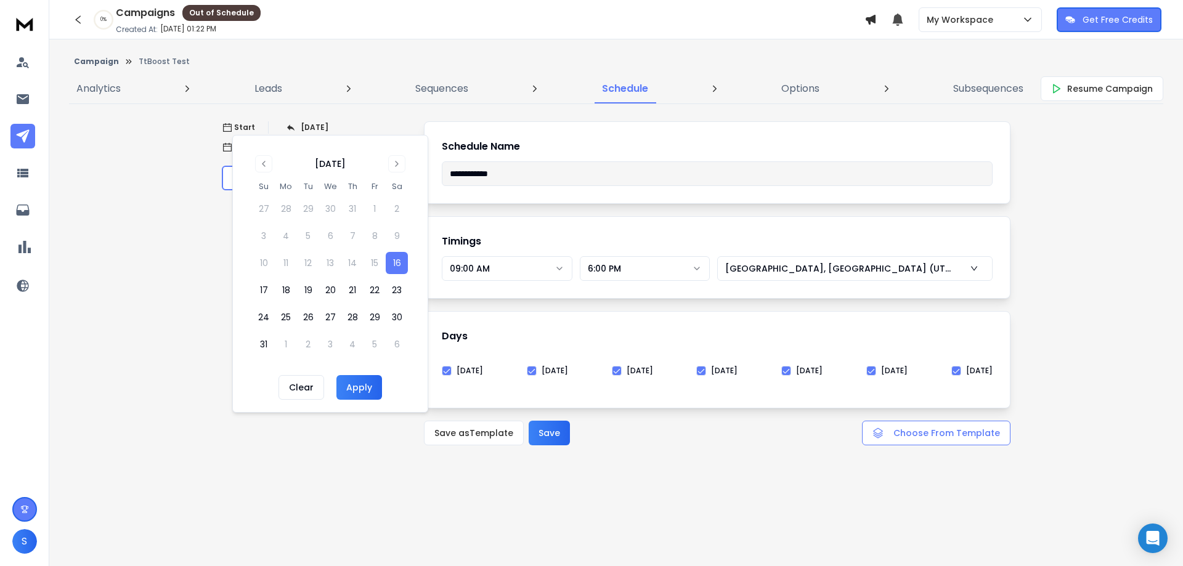
click at [398, 263] on button "16" at bounding box center [397, 263] width 22 height 22
click at [364, 384] on button "Apply" at bounding box center [359, 387] width 46 height 25
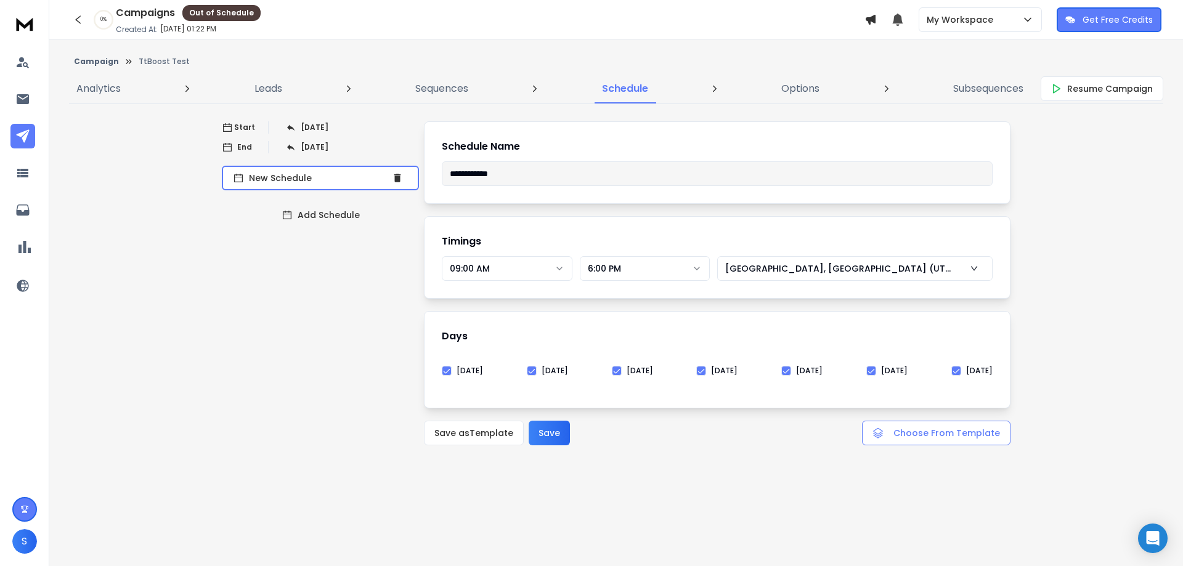
click at [328, 148] on p "Sat Apr 26 2025" at bounding box center [315, 147] width 28 height 10
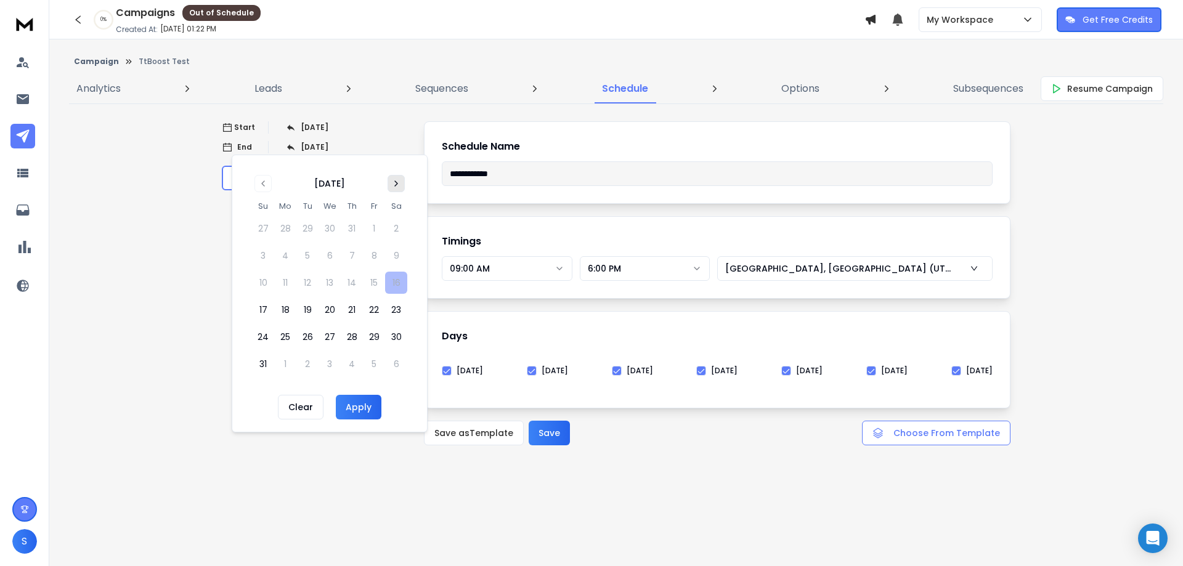
click at [397, 190] on button "Go to next month" at bounding box center [395, 183] width 17 height 17
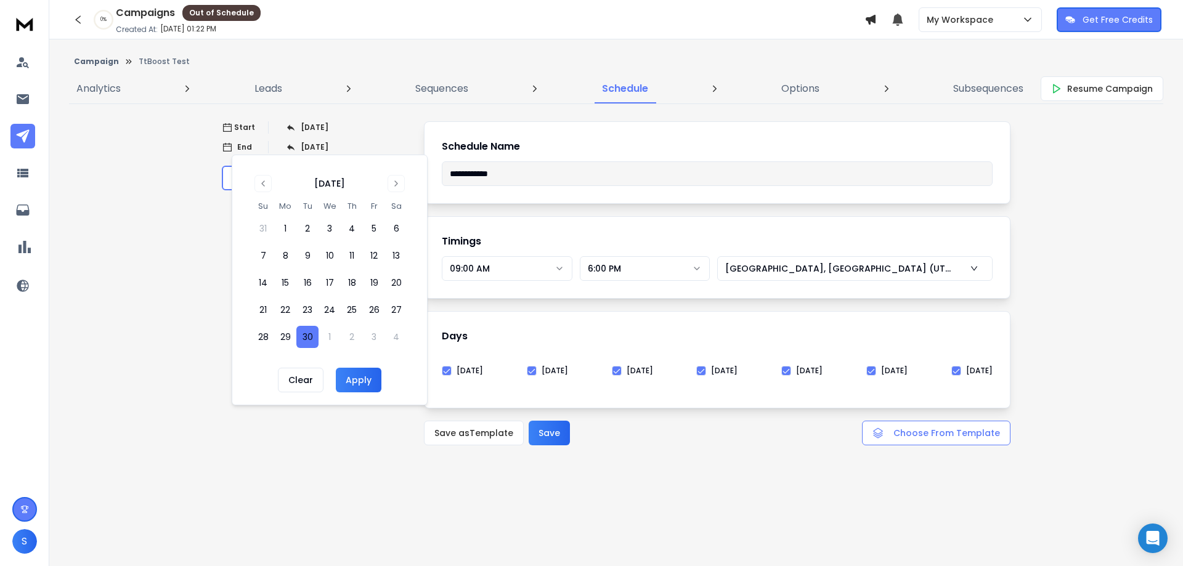
click at [310, 333] on button "30" at bounding box center [307, 337] width 22 height 22
click at [353, 381] on button "Apply" at bounding box center [359, 380] width 46 height 25
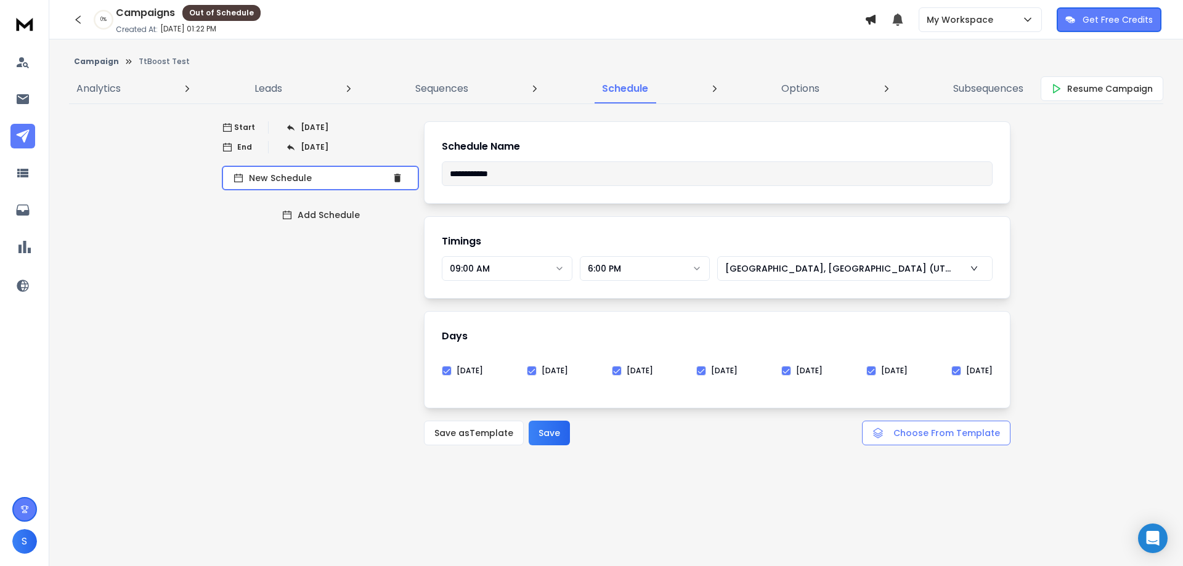
click at [556, 434] on button "Save" at bounding box center [548, 433] width 41 height 25
click at [700, 275] on button "6:00 PM" at bounding box center [645, 268] width 131 height 25
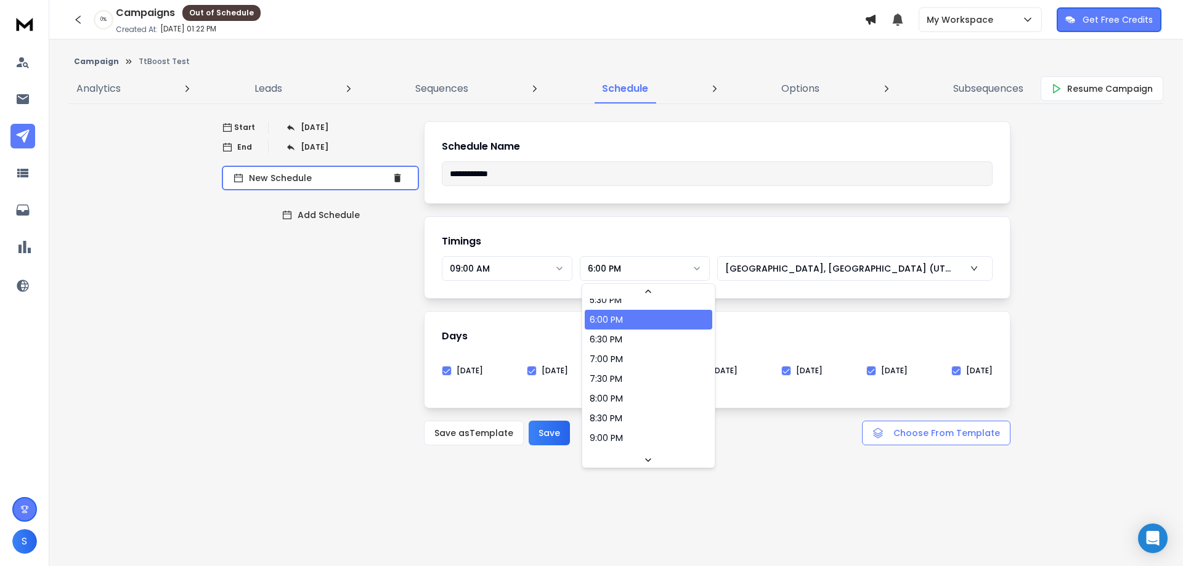
scroll to position [427, 0]
select select "********"
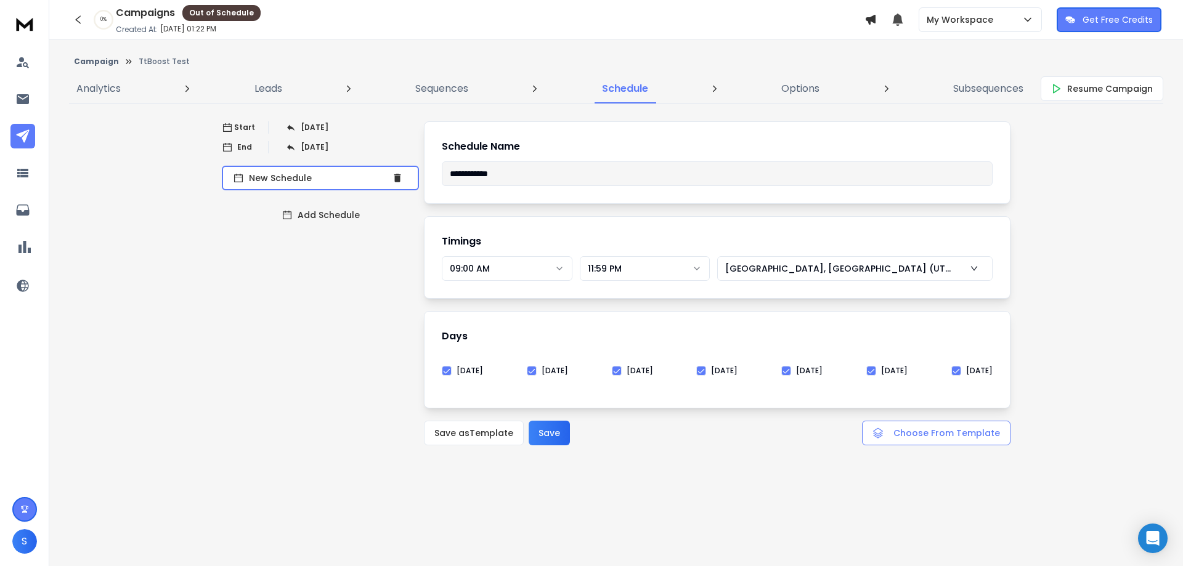
click at [546, 435] on button "Save" at bounding box center [548, 433] width 41 height 25
click at [527, 270] on button "09:00 AM" at bounding box center [507, 268] width 131 height 25
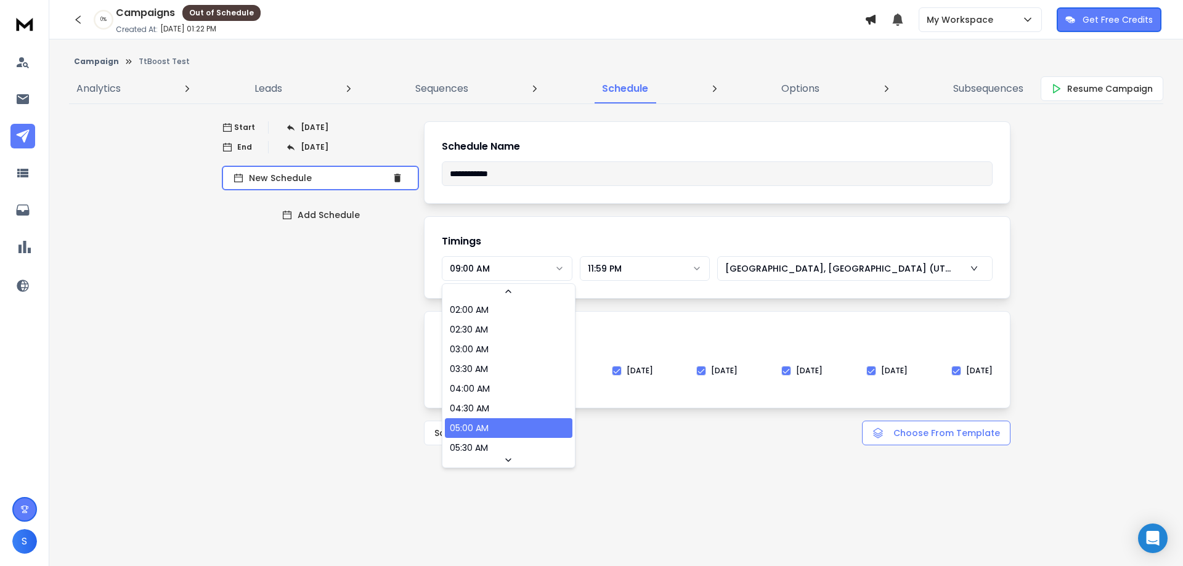
scroll to position [0, 0]
select select "********"
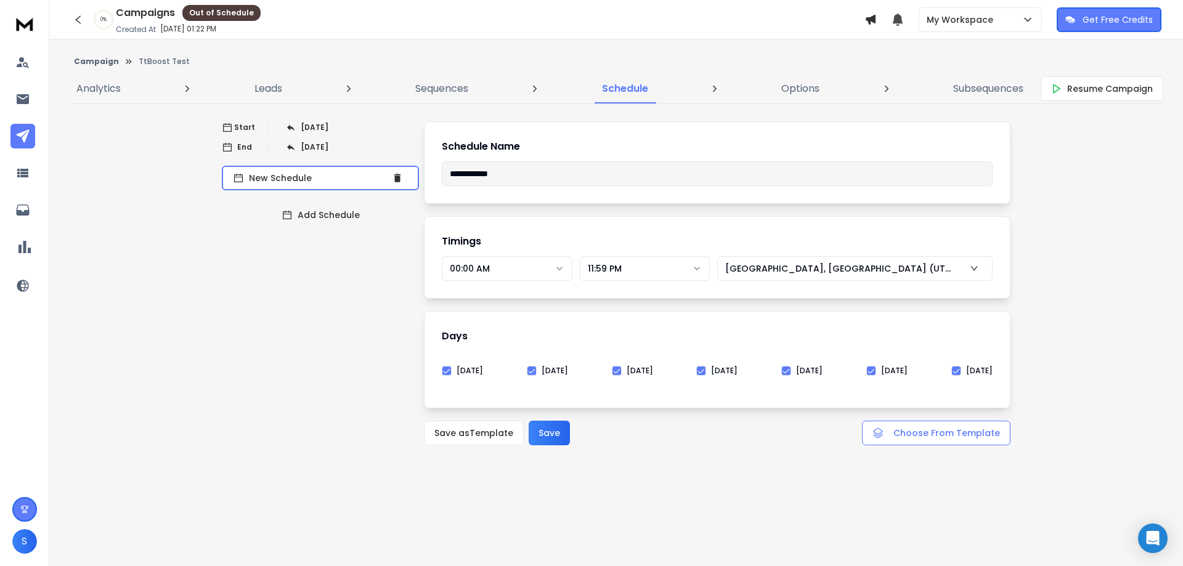
click at [557, 432] on button "Save" at bounding box center [548, 433] width 41 height 25
click at [557, 428] on button "Save" at bounding box center [548, 433] width 41 height 25
click at [809, 86] on p "Options" at bounding box center [800, 88] width 38 height 15
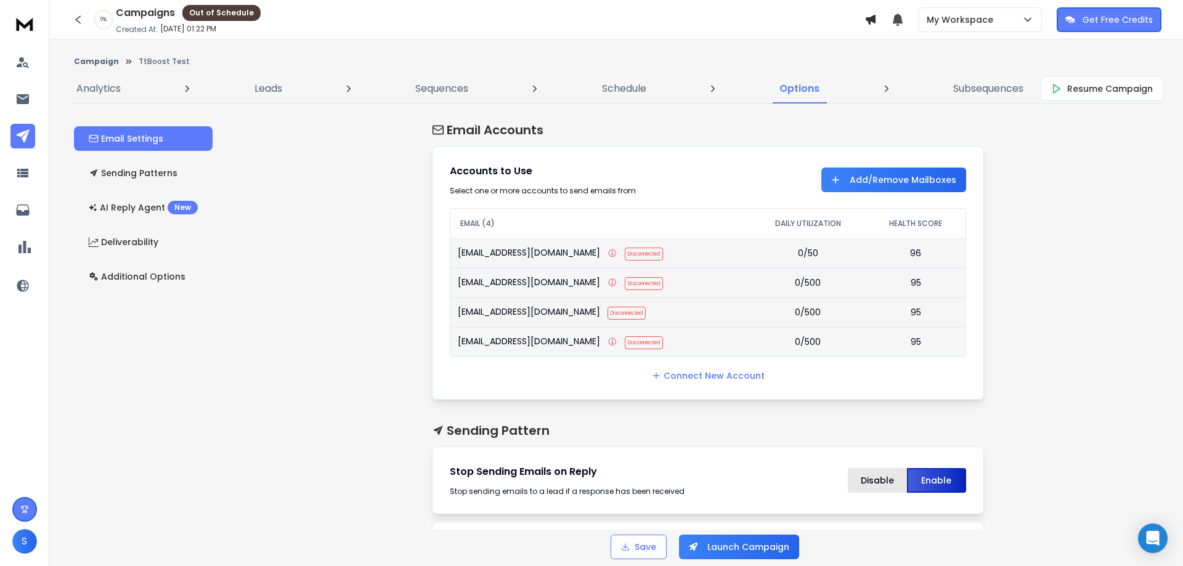
click at [889, 181] on button "Add/Remove Mailboxes" at bounding box center [893, 180] width 145 height 25
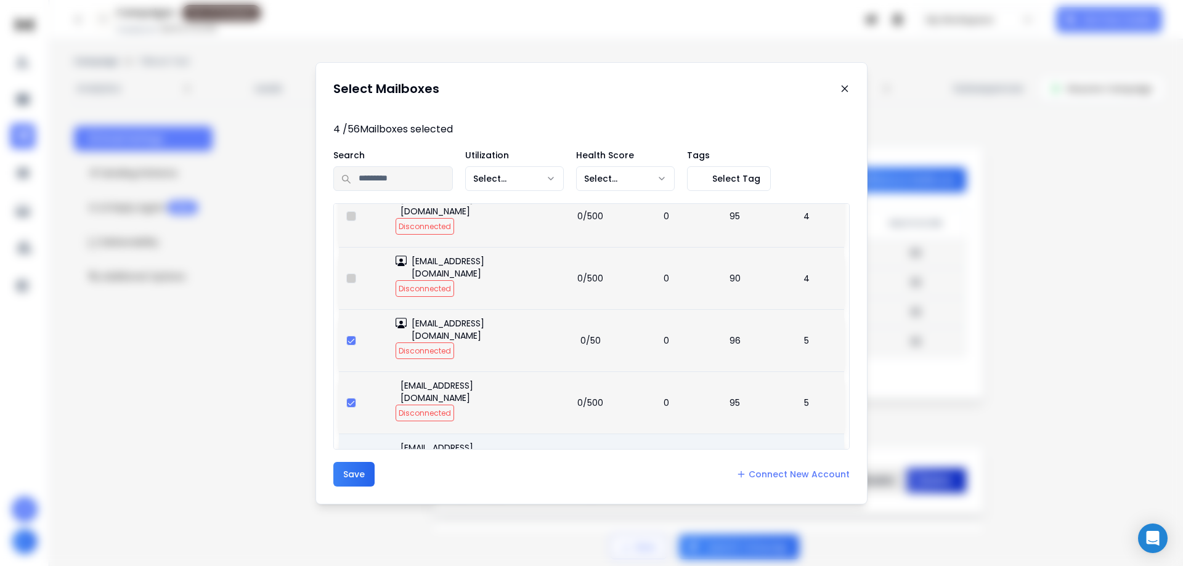
scroll to position [801, 0]
click at [353, 459] on button "button" at bounding box center [351, 464] width 10 height 10
click at [350, 521] on button "button" at bounding box center [351, 526] width 10 height 10
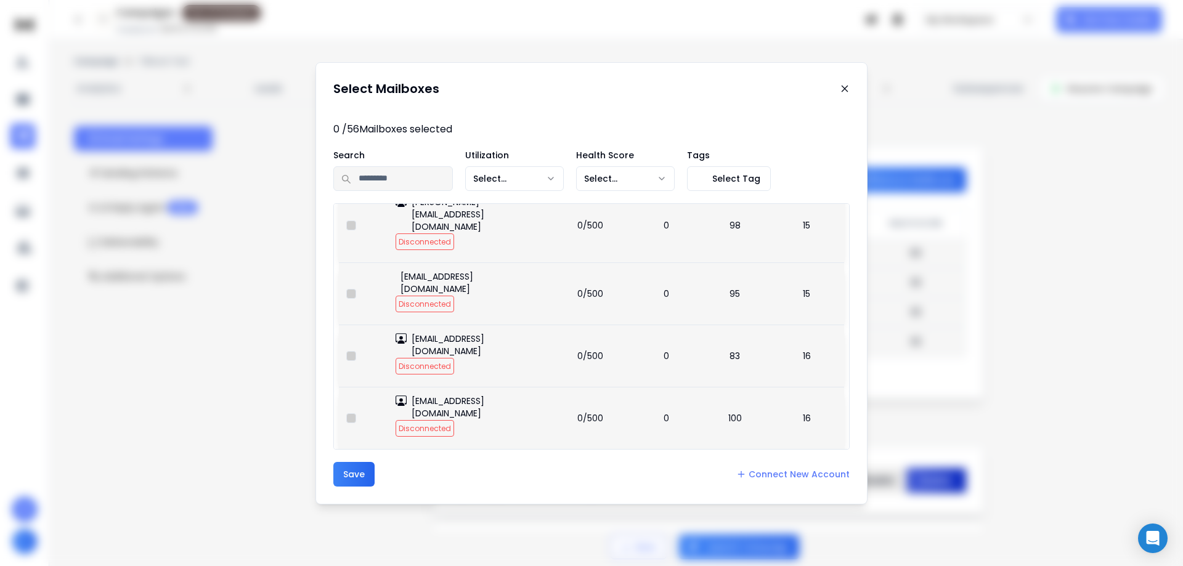
scroll to position [2501, 0]
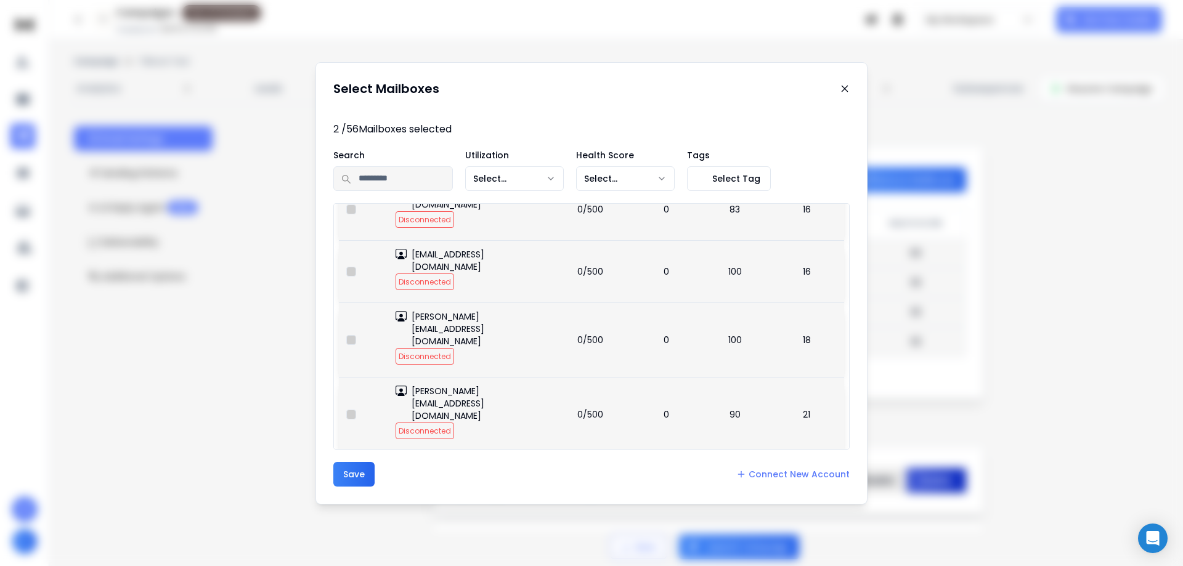
scroll to position [2548, 0]
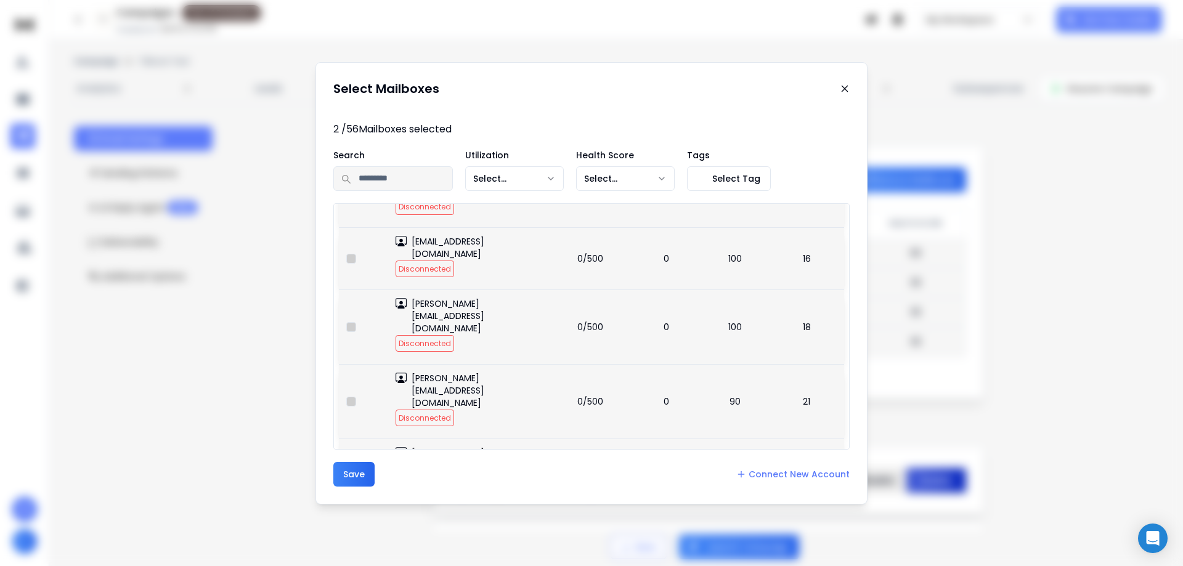
click at [352, 469] on button "Save" at bounding box center [353, 474] width 41 height 25
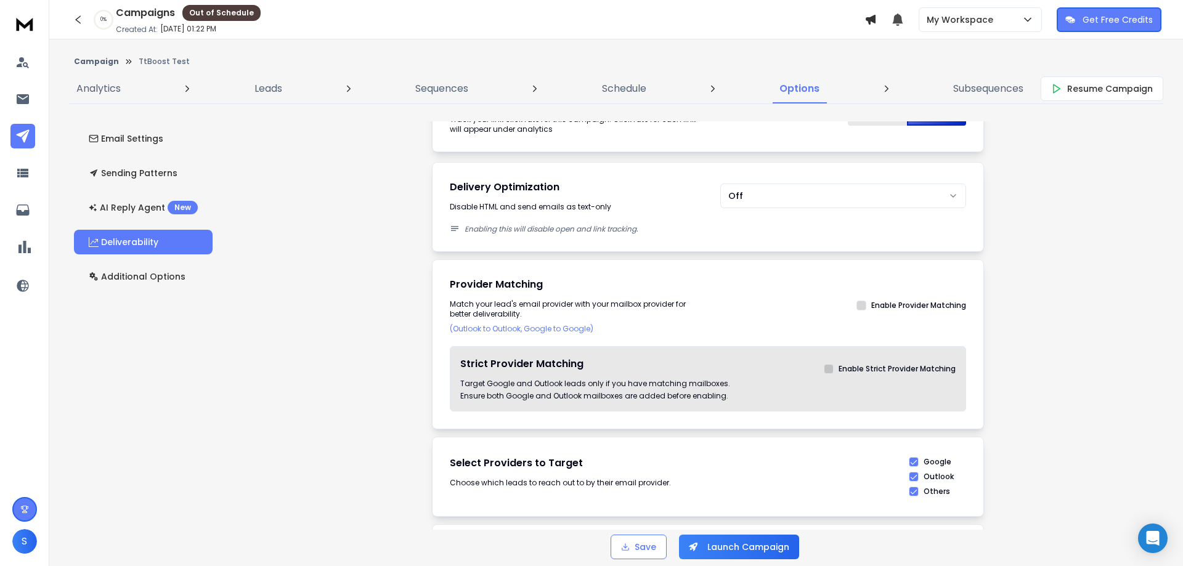
scroll to position [1478, 0]
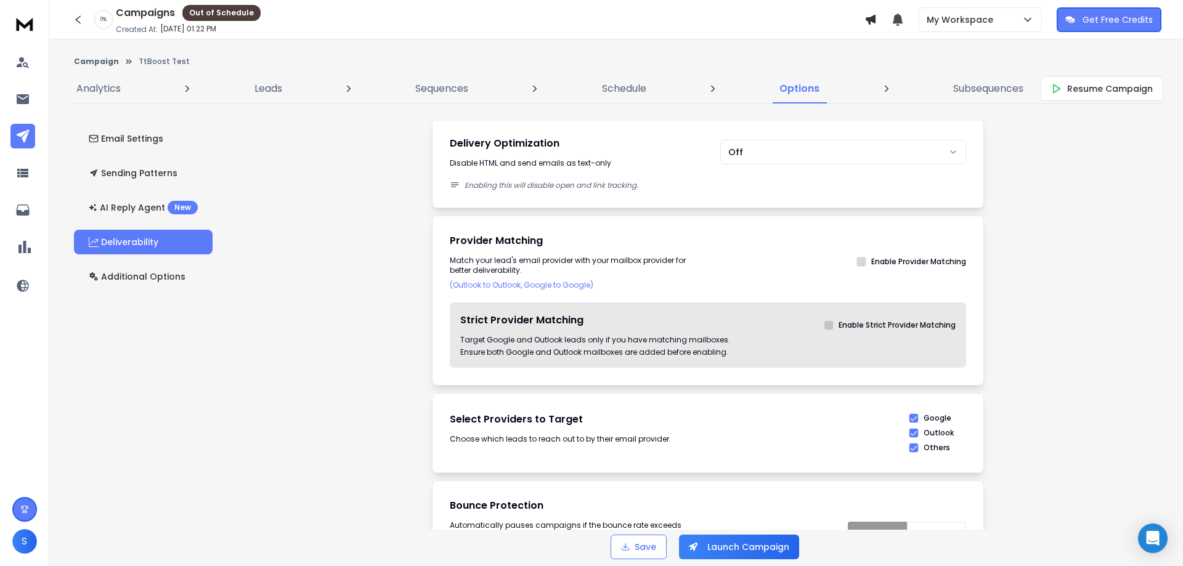
click at [856, 263] on button "Enable Provider Matching" at bounding box center [861, 262] width 10 height 10
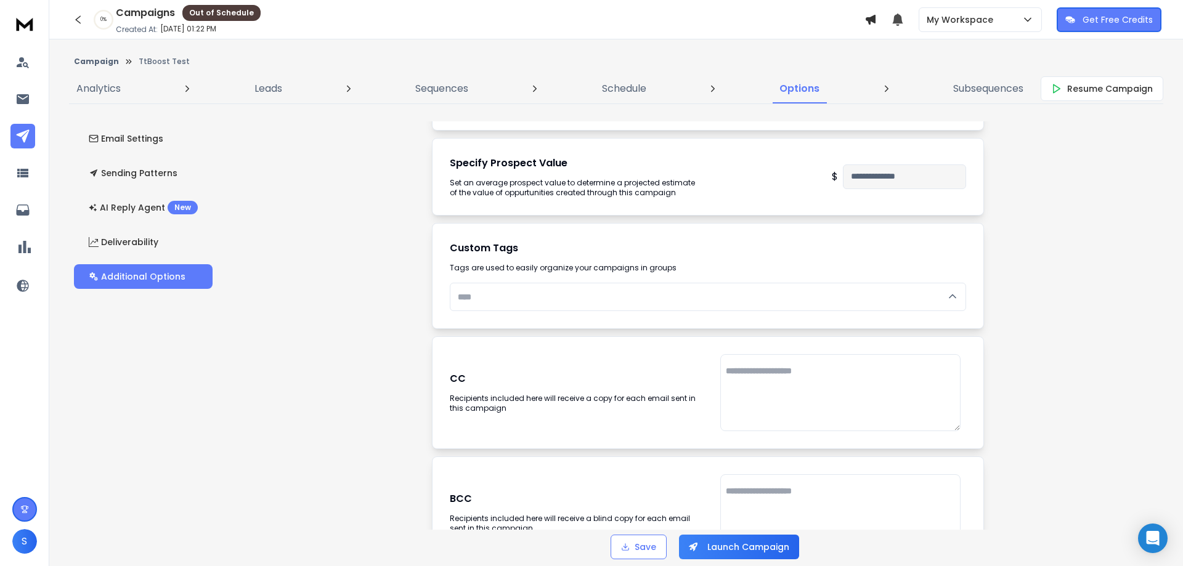
scroll to position [2247, 0]
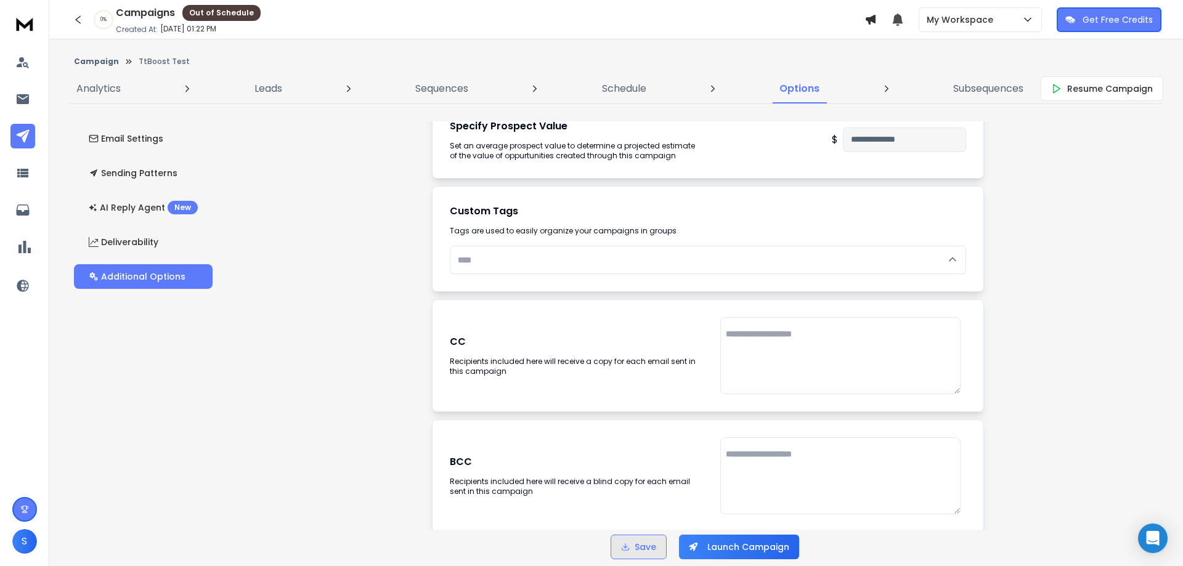
click at [653, 540] on button "Save" at bounding box center [638, 547] width 56 height 25
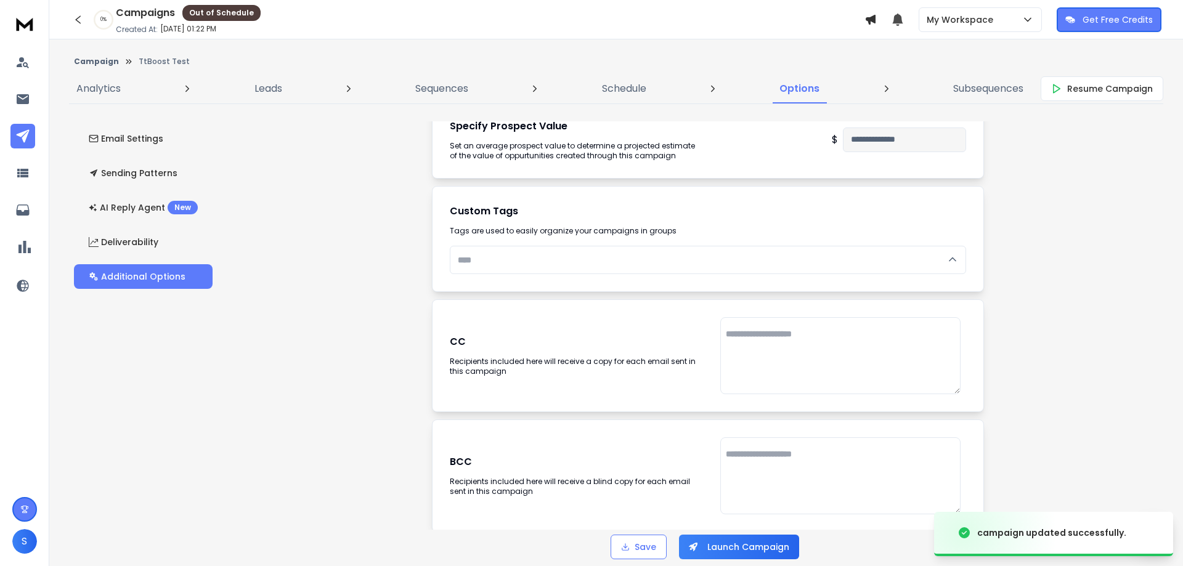
click at [728, 542] on button "Launch Campaign" at bounding box center [739, 547] width 120 height 25
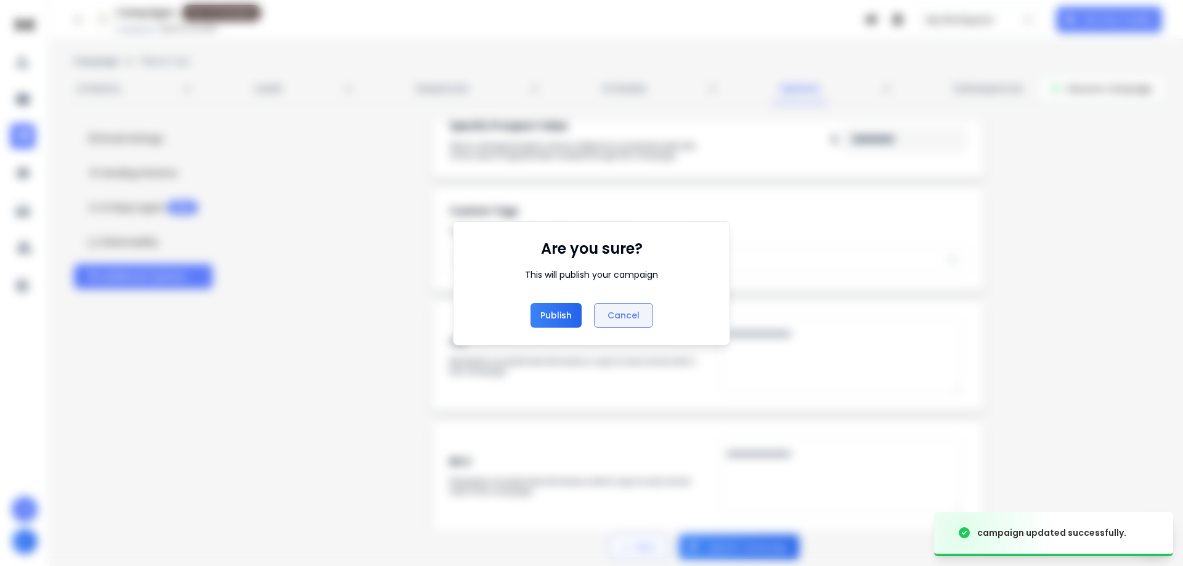
click at [572, 313] on button "Publish" at bounding box center [555, 315] width 51 height 25
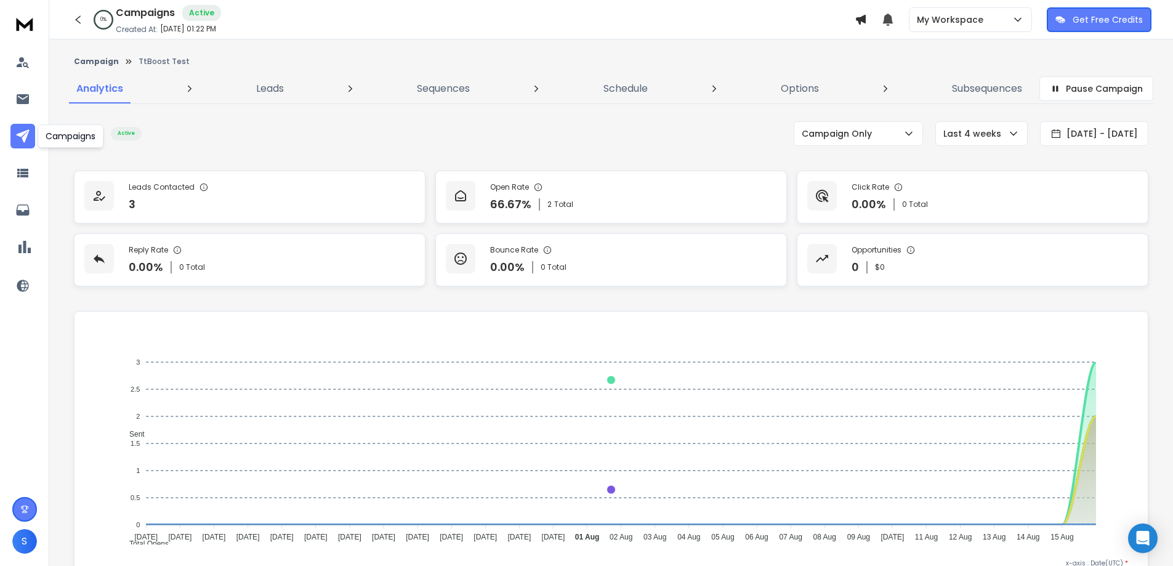
click at [22, 135] on icon at bounding box center [22, 135] width 13 height 13
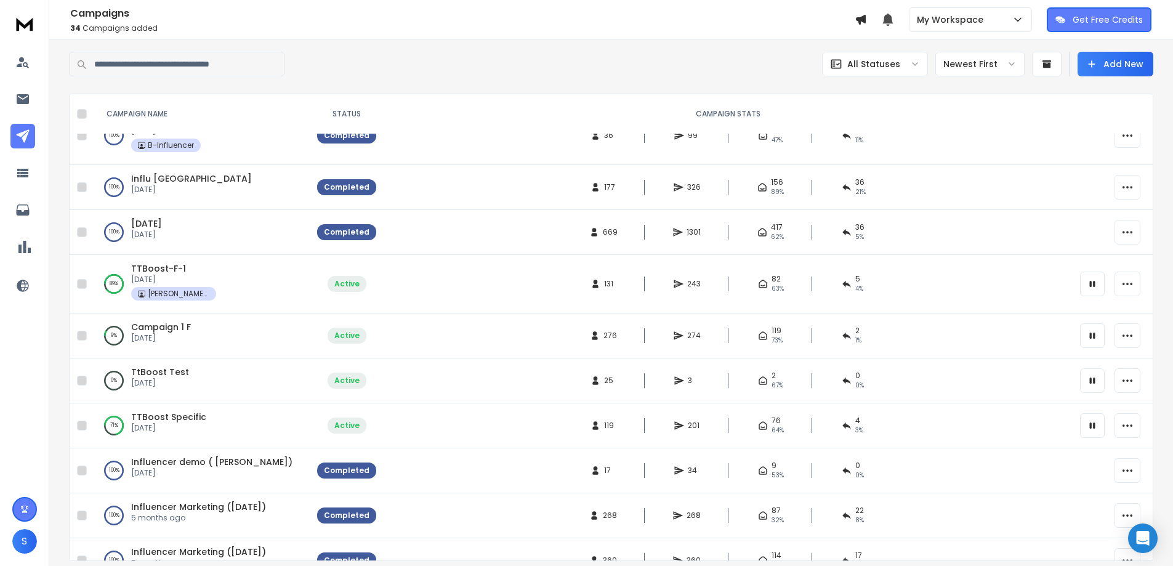
scroll to position [616, 0]
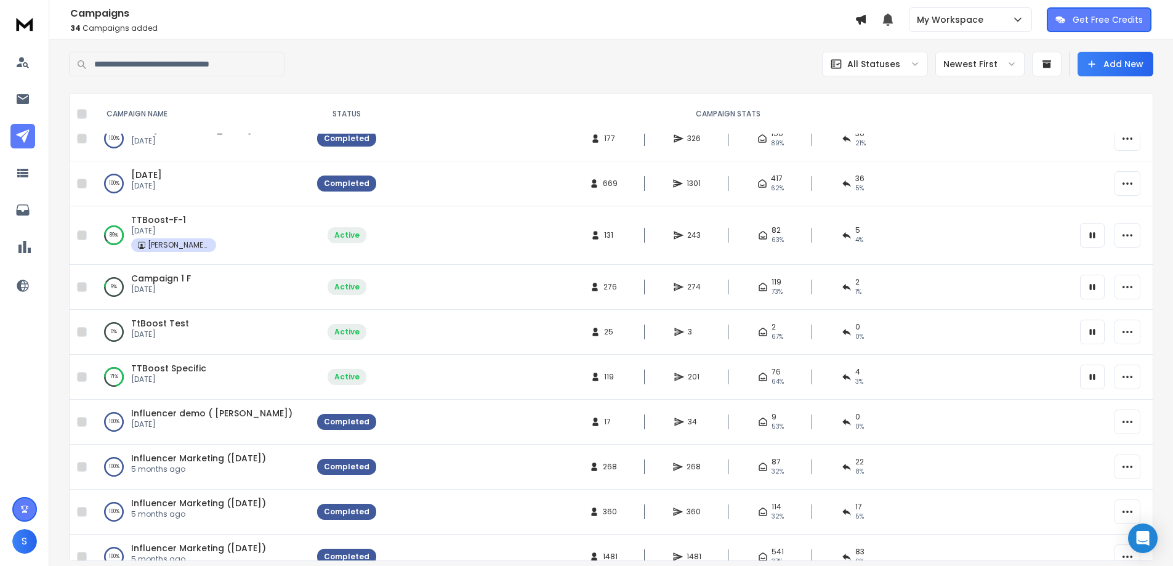
click at [480, 63] on div at bounding box center [340, 64] width 543 height 25
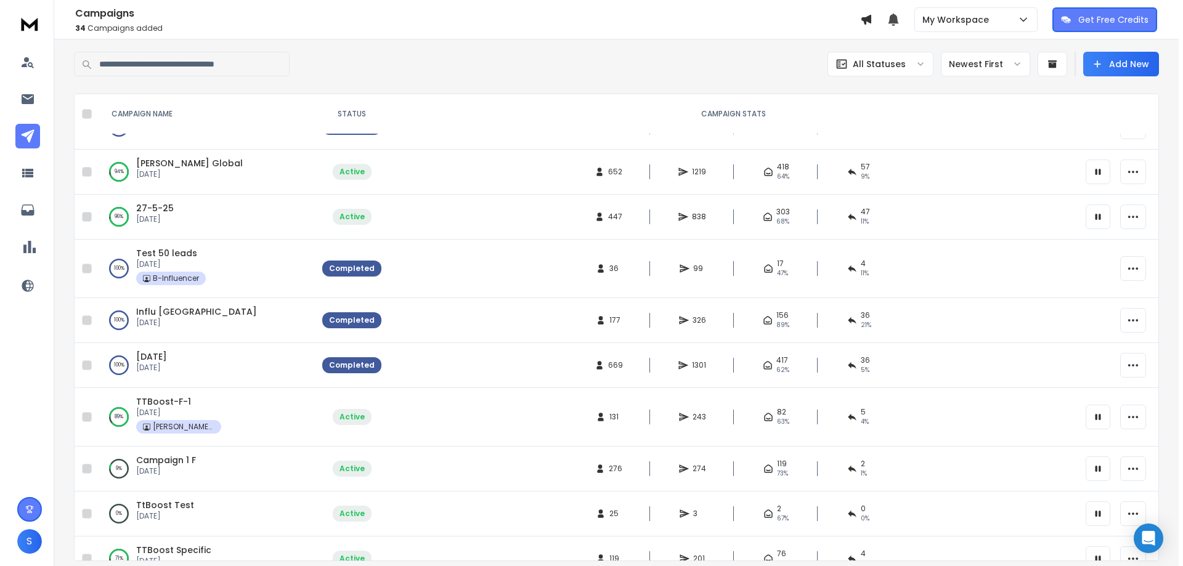
scroll to position [493, 0]
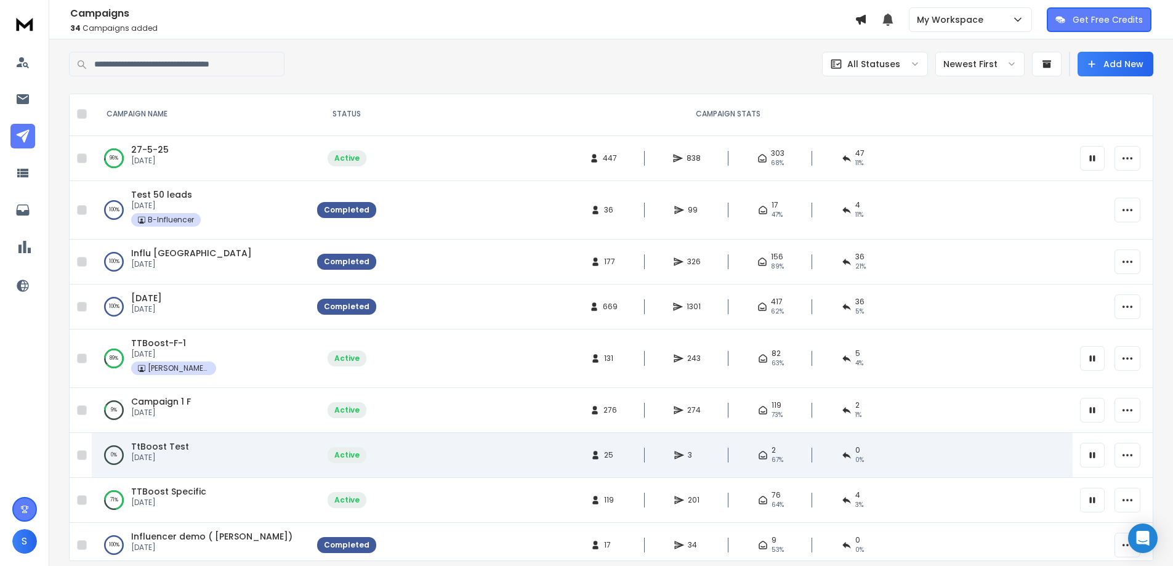
click at [708, 458] on div "25 3 2 67 % 0 0 %" at bounding box center [729, 455] width 308 height 20
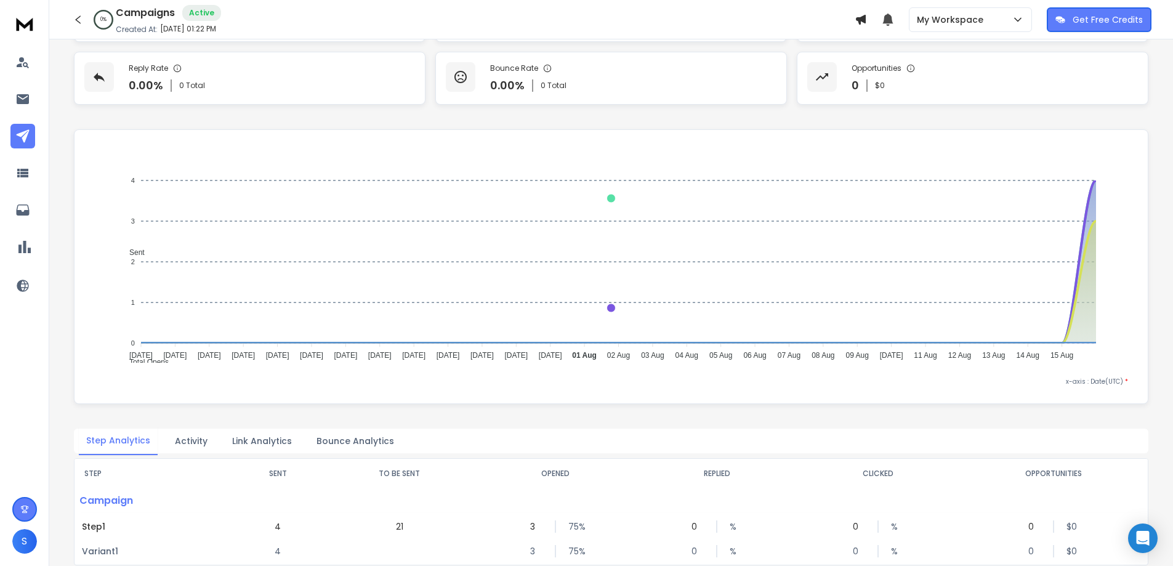
scroll to position [203, 0]
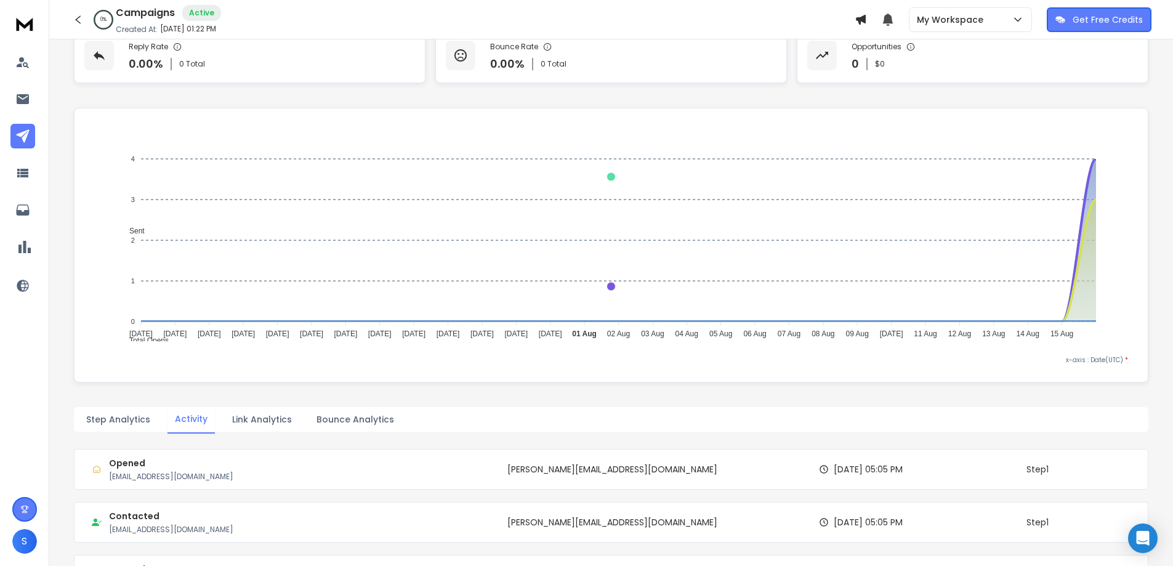
click at [185, 418] on button "Activity" at bounding box center [191, 419] width 47 height 28
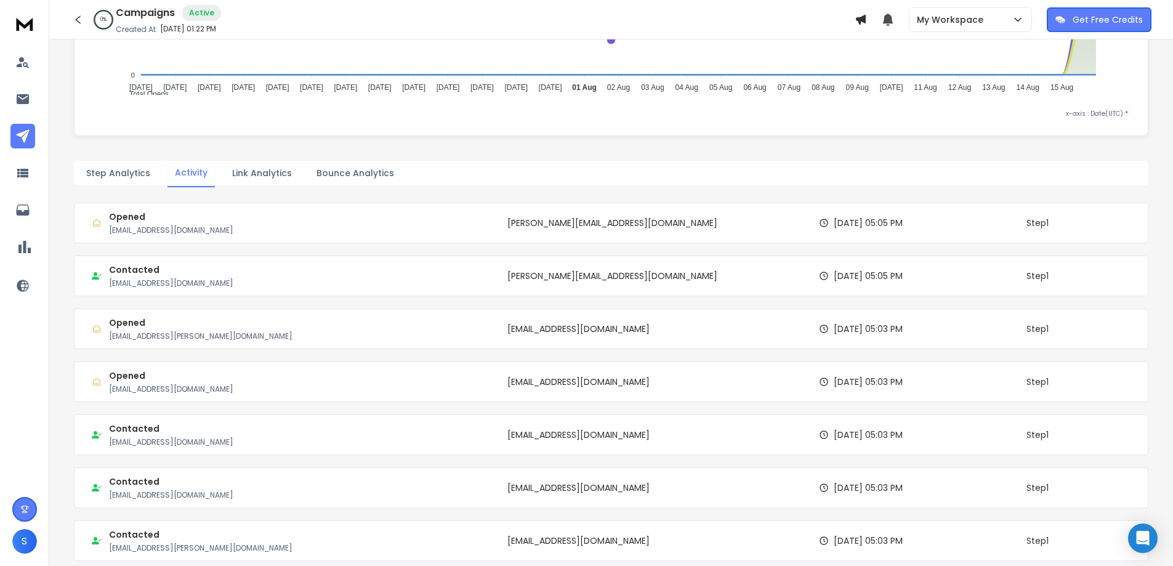
scroll to position [479, 0]
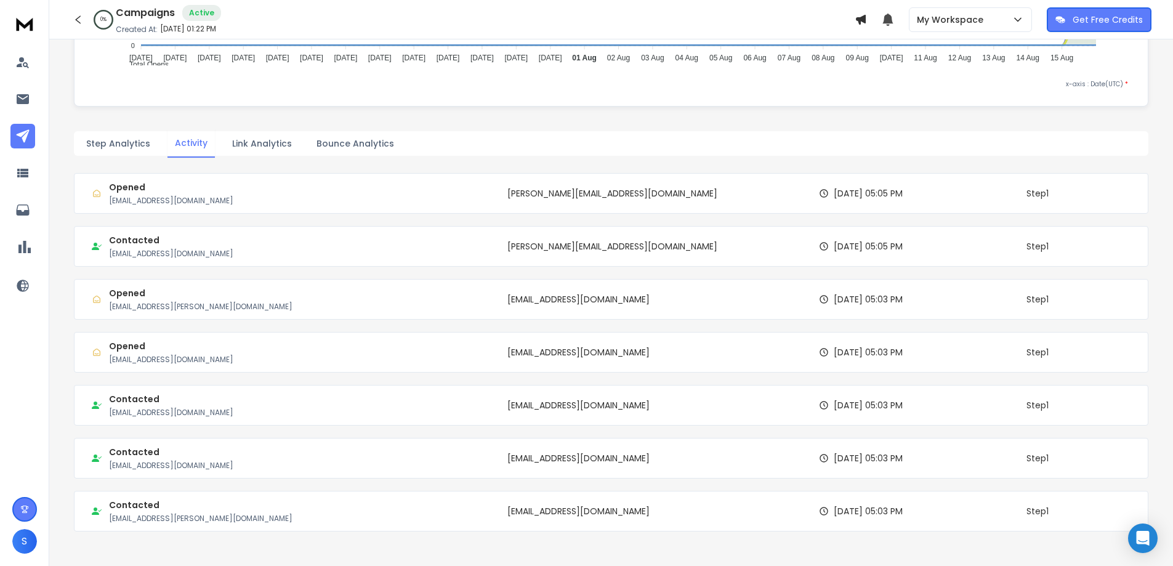
click at [589, 3] on div "0 % Campaigns Active Created At: [DATE] 01:22 PM My Workspace Get Free Credits" at bounding box center [586, 19] width 1173 height 39
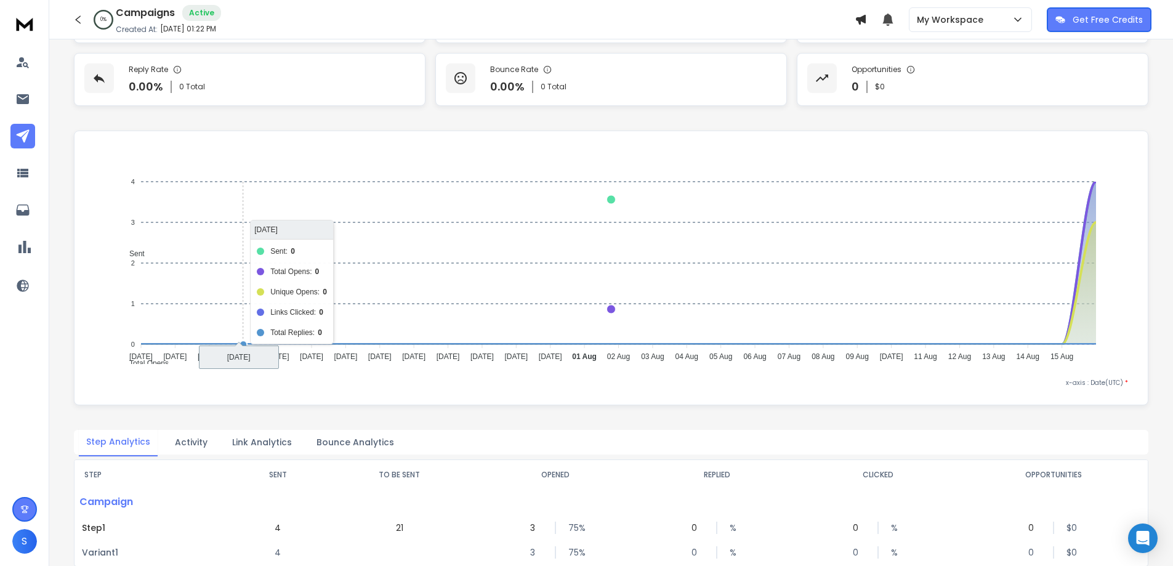
scroll to position [203, 0]
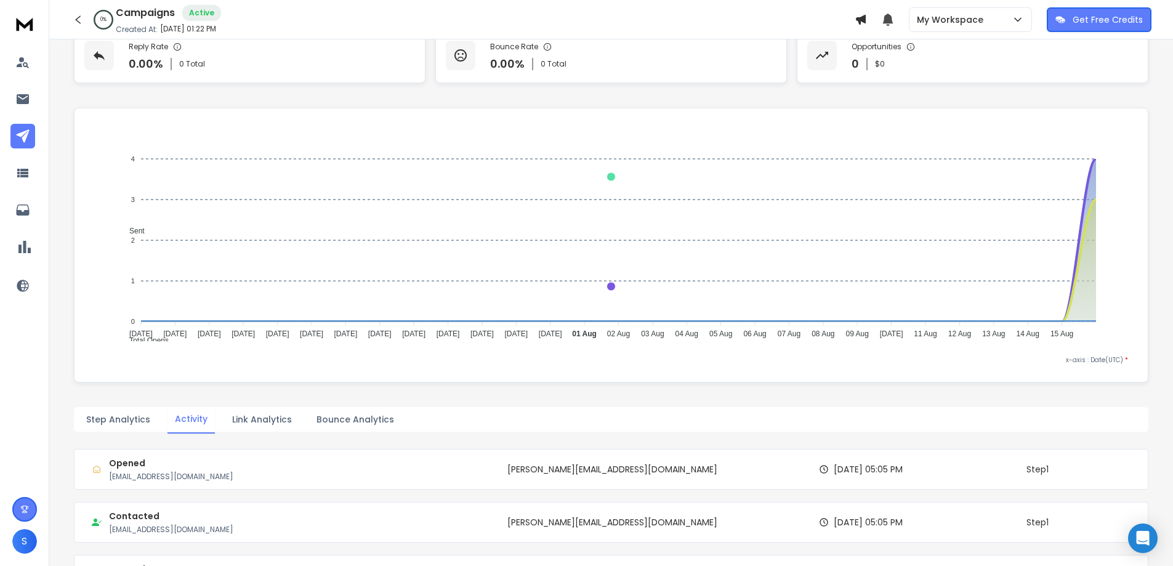
click at [205, 414] on button "Activity" at bounding box center [191, 419] width 47 height 28
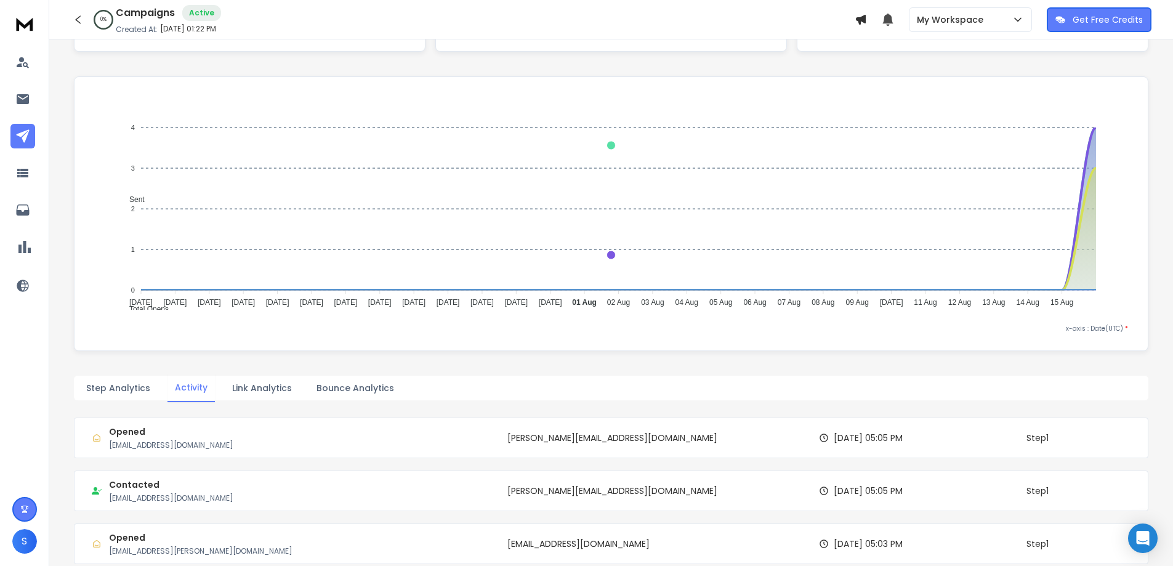
scroll to position [479, 0]
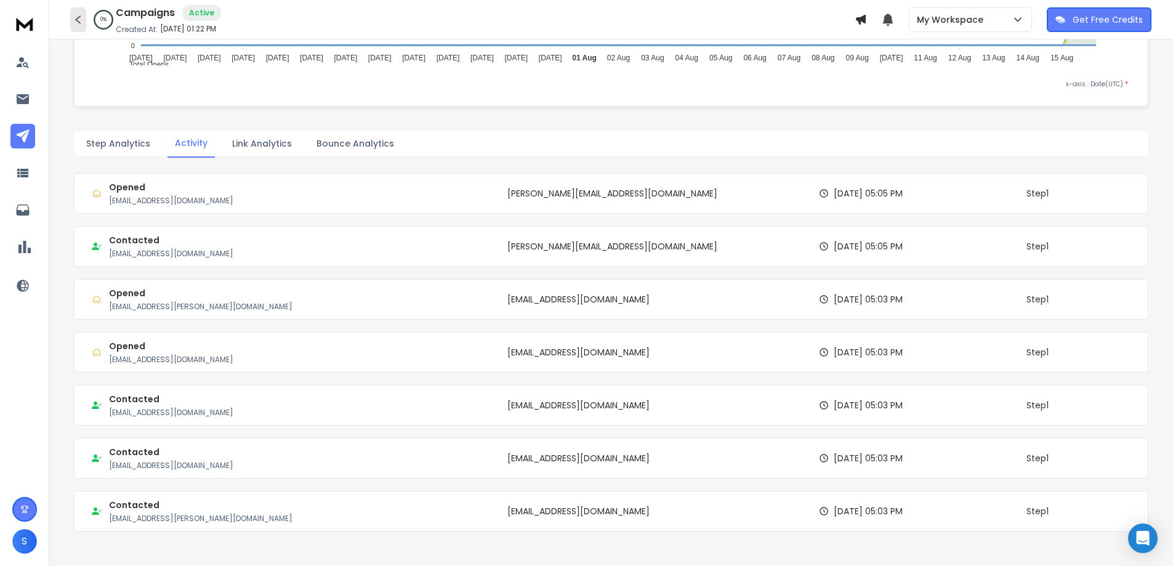
click at [76, 28] on button at bounding box center [78, 19] width 16 height 25
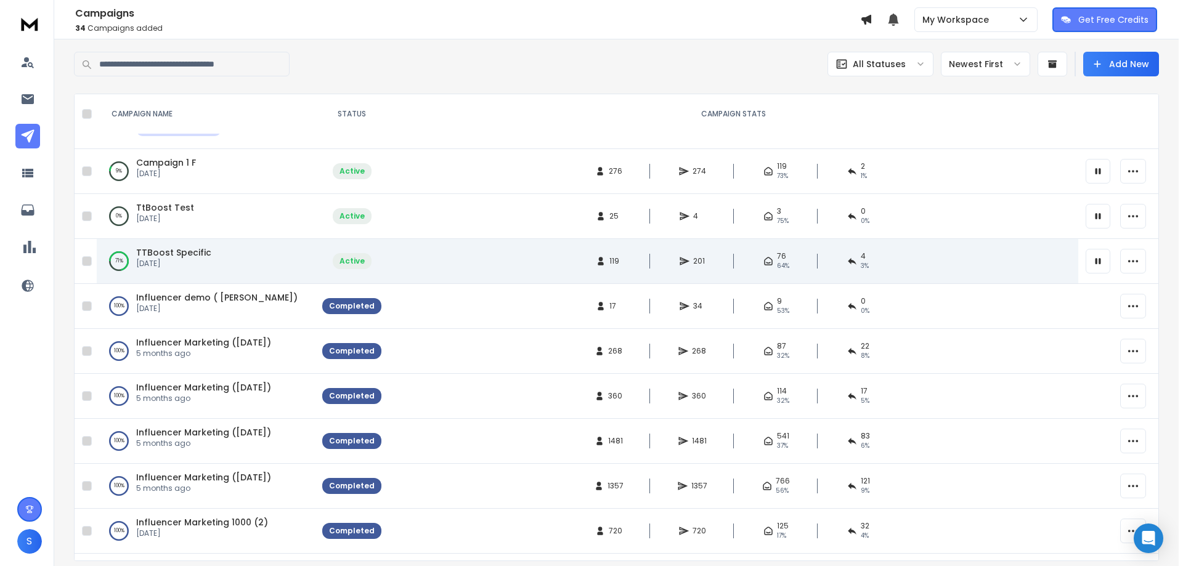
scroll to position [693, 0]
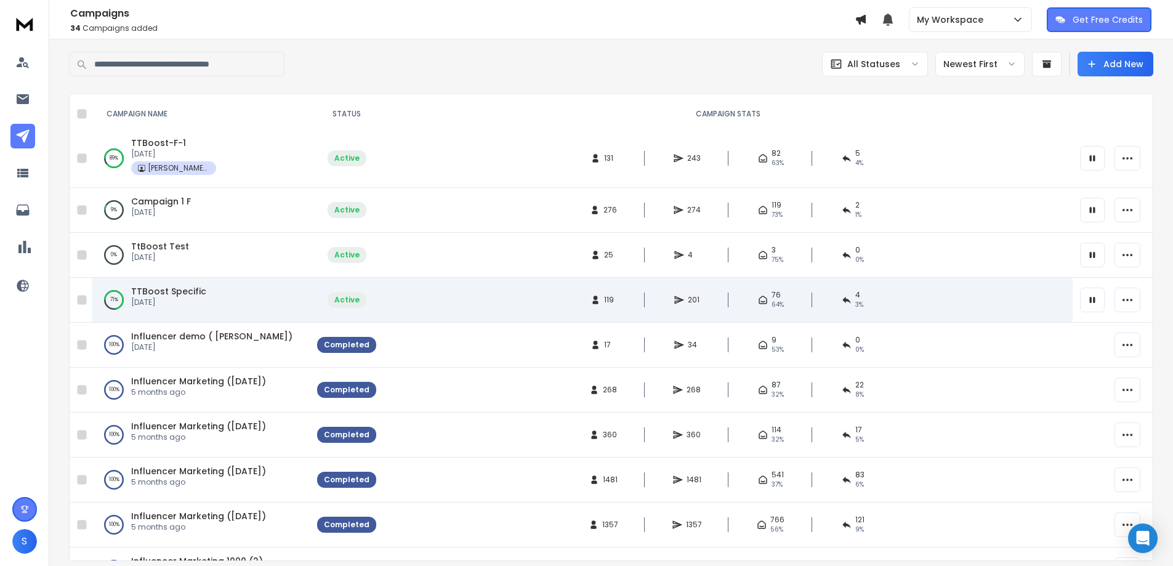
click at [317, 289] on td "Active" at bounding box center [347, 300] width 74 height 45
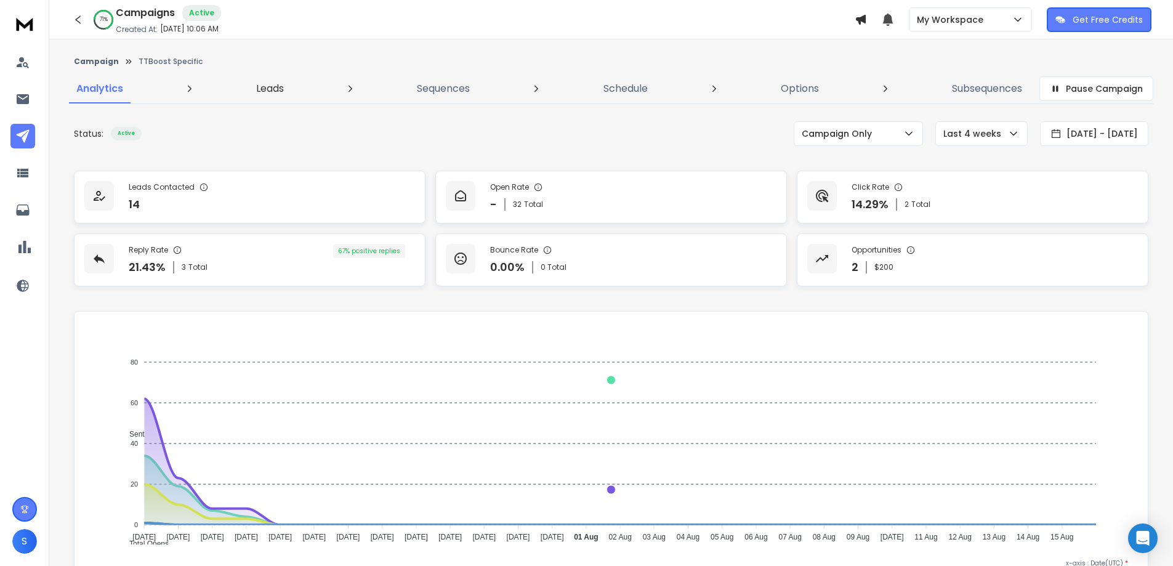
click at [282, 86] on p "Leads" at bounding box center [270, 88] width 28 height 15
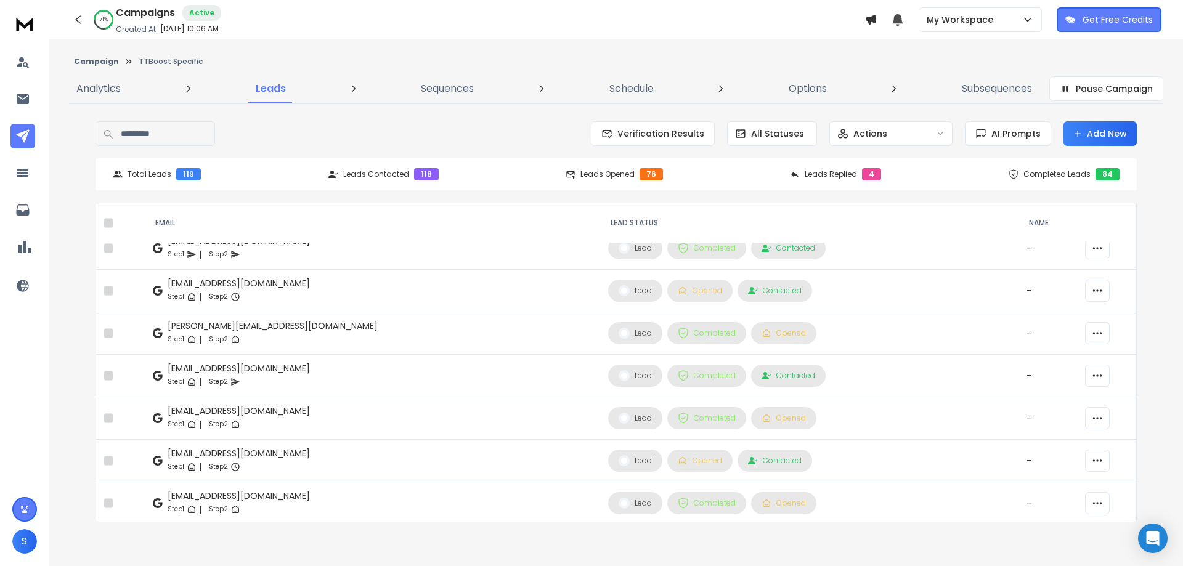
scroll to position [439, 0]
click at [447, 72] on div "Campaign TTBoost Specific Analytics Leads Sequences Schedule Options Subsequenc…" at bounding box center [616, 78] width 1094 height 52
click at [447, 83] on p "Sequences" at bounding box center [447, 88] width 53 height 15
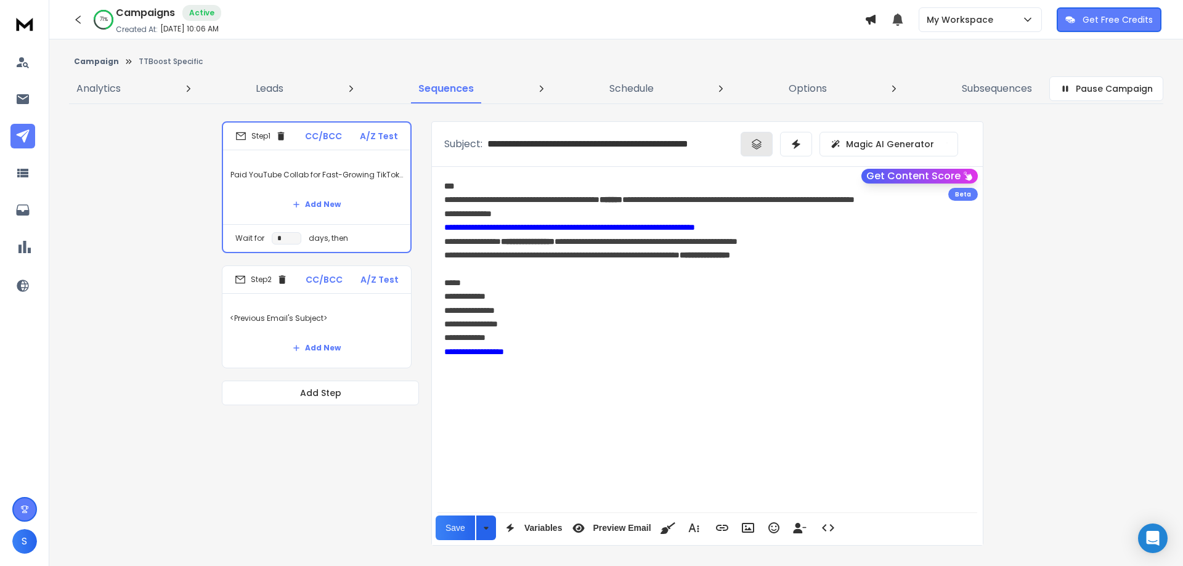
scroll to position [0, 40]
drag, startPoint x: 690, startPoint y: 137, endPoint x: 611, endPoint y: 152, distance: 80.8
click at [611, 152] on div "**********" at bounding box center [707, 144] width 551 height 45
click at [603, 148] on input "**********" at bounding box center [607, 144] width 240 height 15
click at [832, 326] on p "**********" at bounding box center [707, 324] width 526 height 14
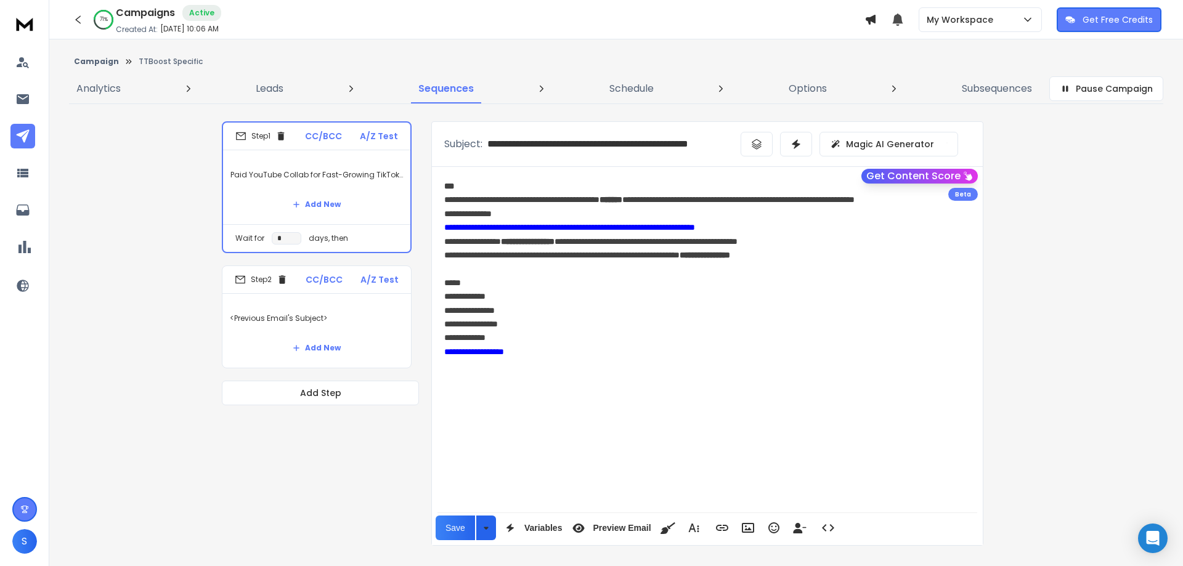
scroll to position [0, 0]
click at [615, 91] on p "Schedule" at bounding box center [631, 88] width 44 height 15
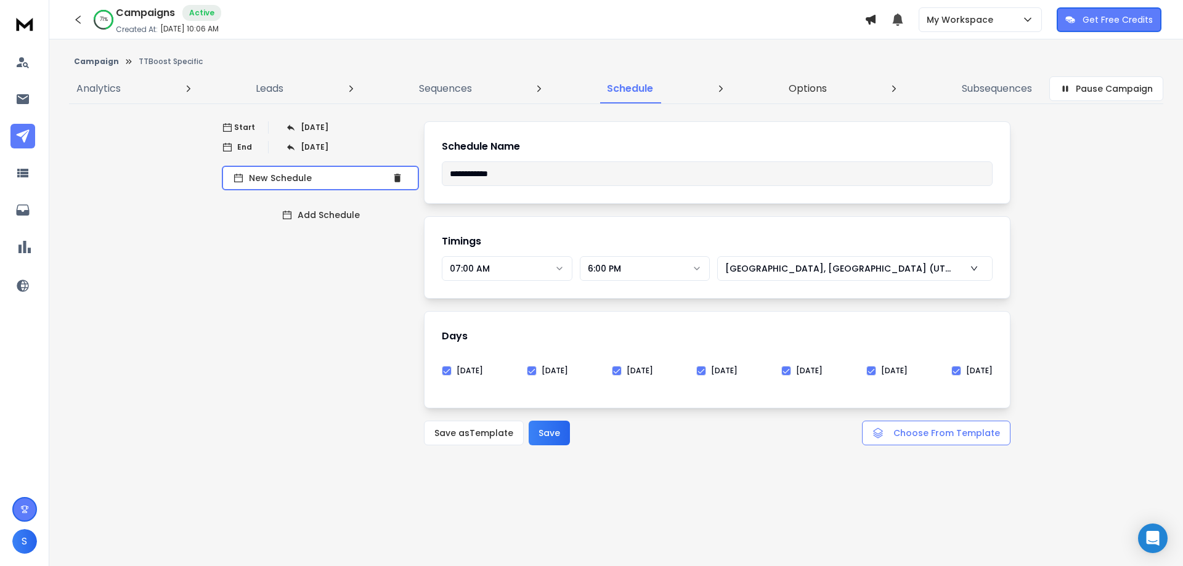
click at [818, 94] on p "Options" at bounding box center [807, 88] width 38 height 15
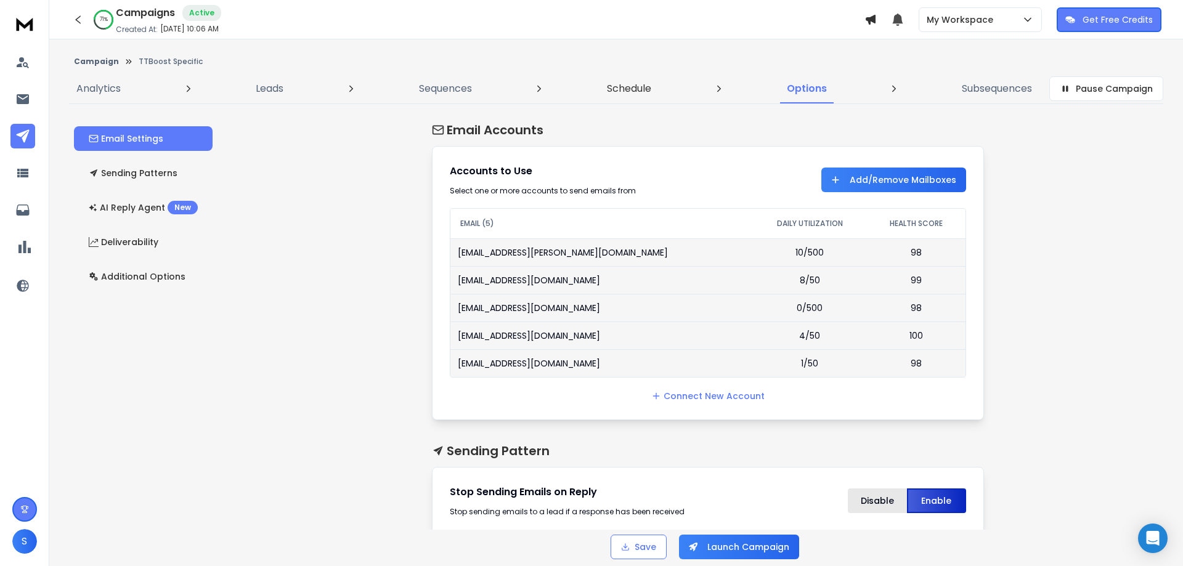
click at [625, 86] on p "Schedule" at bounding box center [629, 88] width 44 height 15
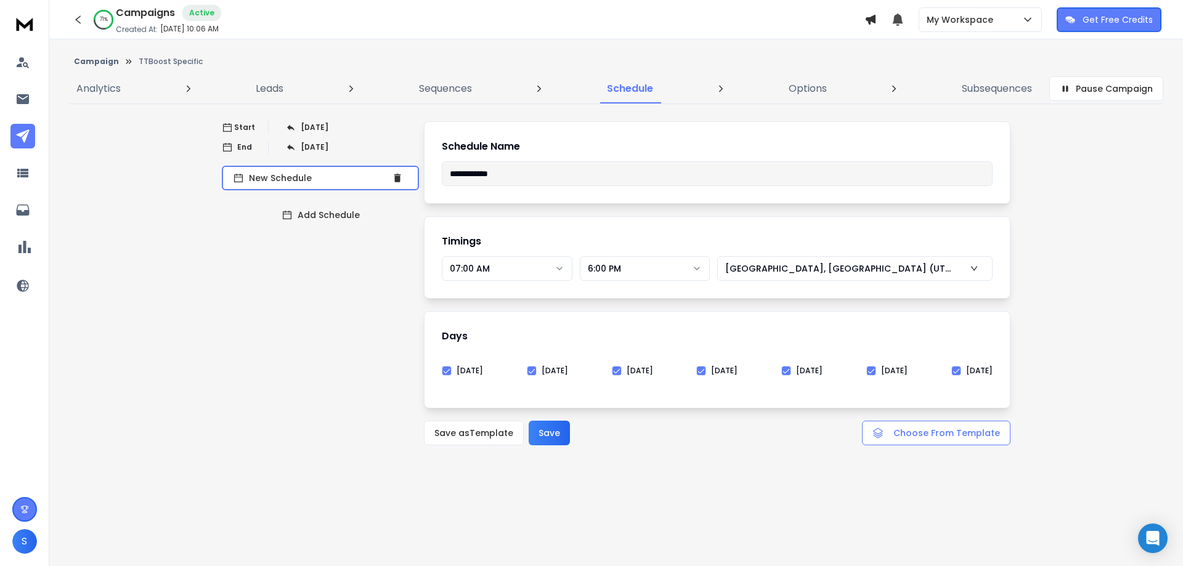
click at [317, 146] on p "[DATE]" at bounding box center [315, 147] width 28 height 10
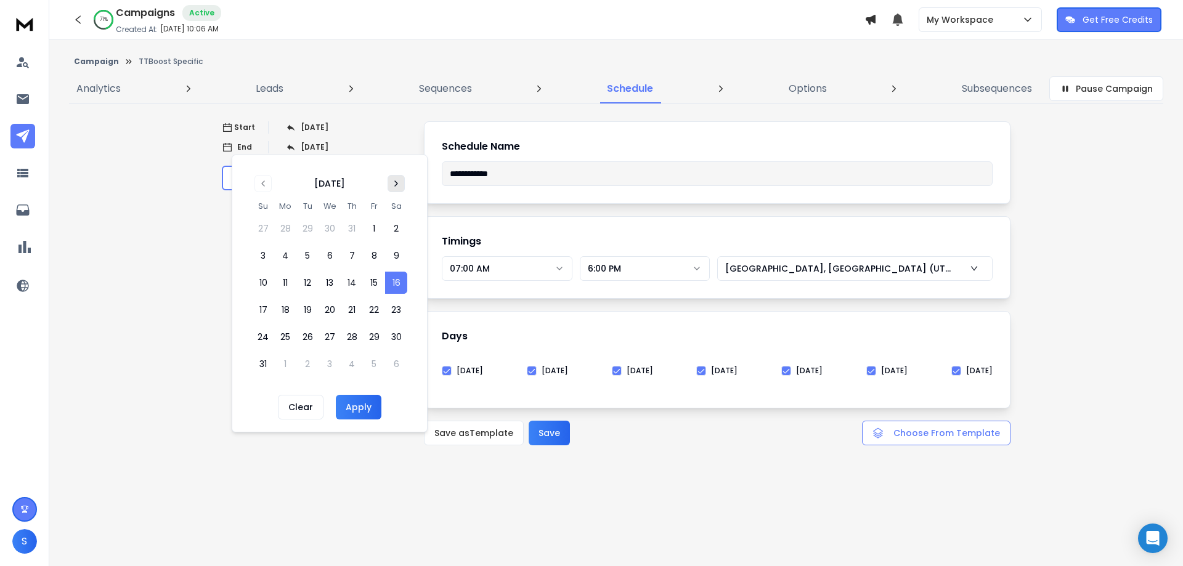
click at [397, 187] on icon "Go to next month" at bounding box center [396, 184] width 10 height 10
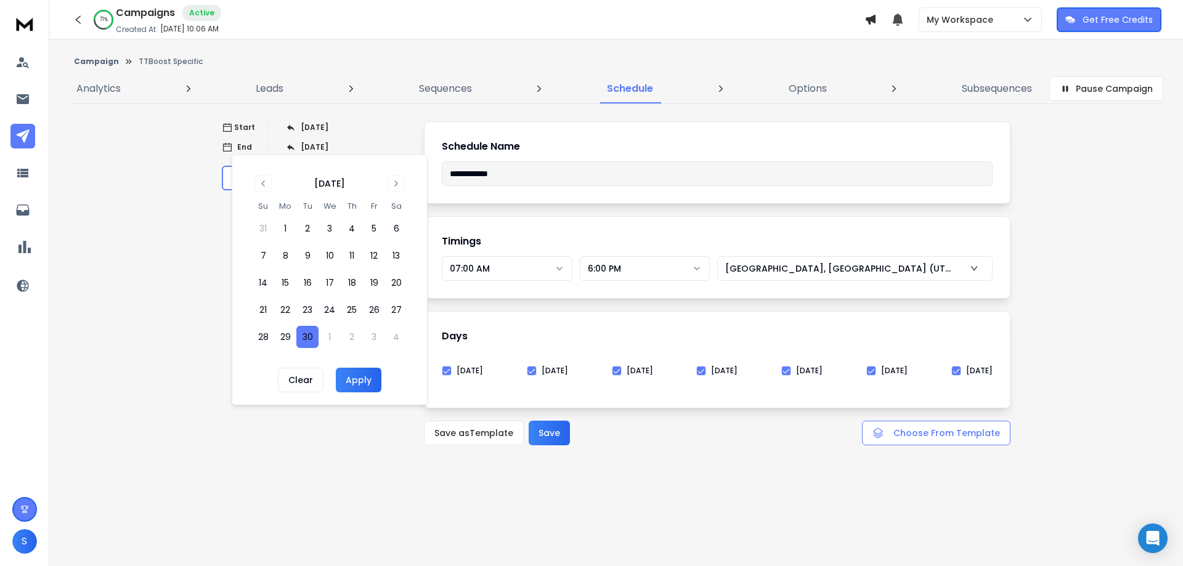
click at [299, 338] on button "30" at bounding box center [307, 337] width 22 height 22
click at [352, 384] on button "Apply" at bounding box center [359, 380] width 46 height 25
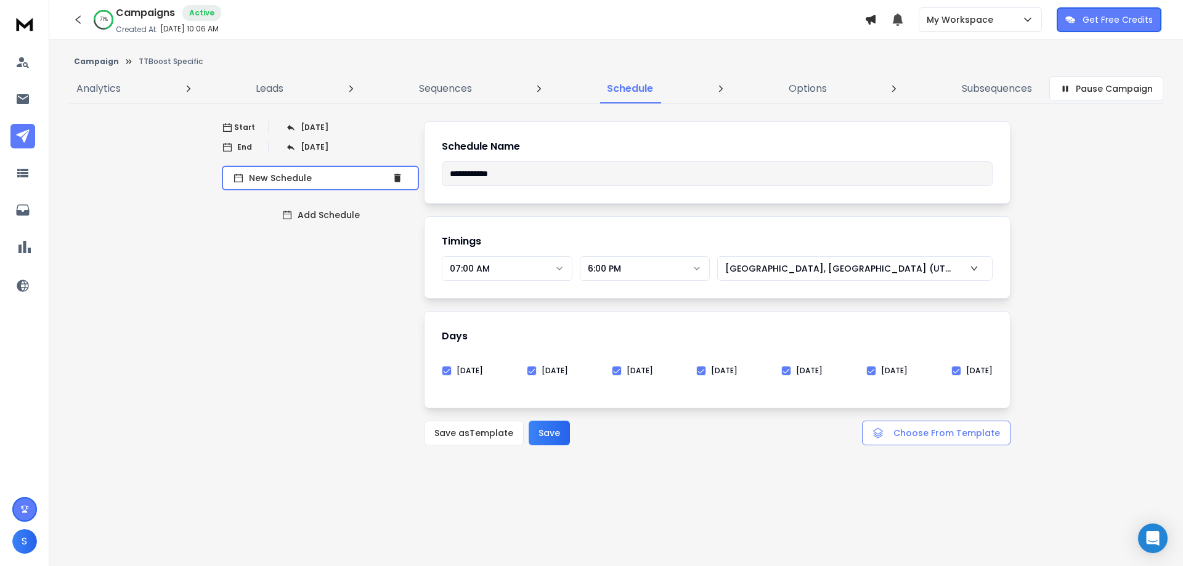
click at [560, 265] on icon "button" at bounding box center [559, 269] width 10 height 10
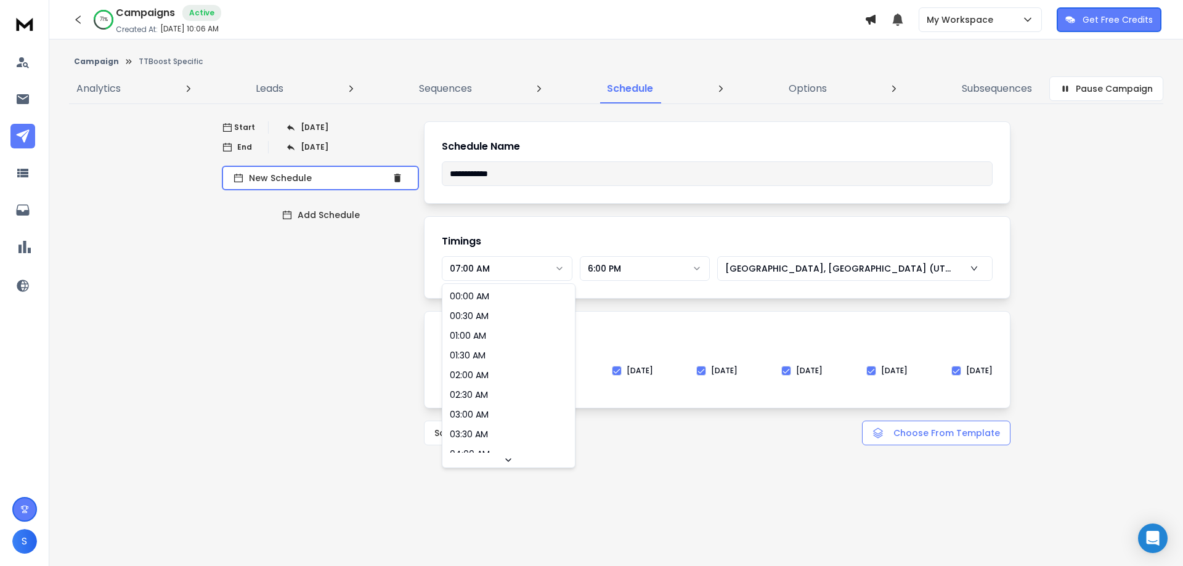
select select "********"
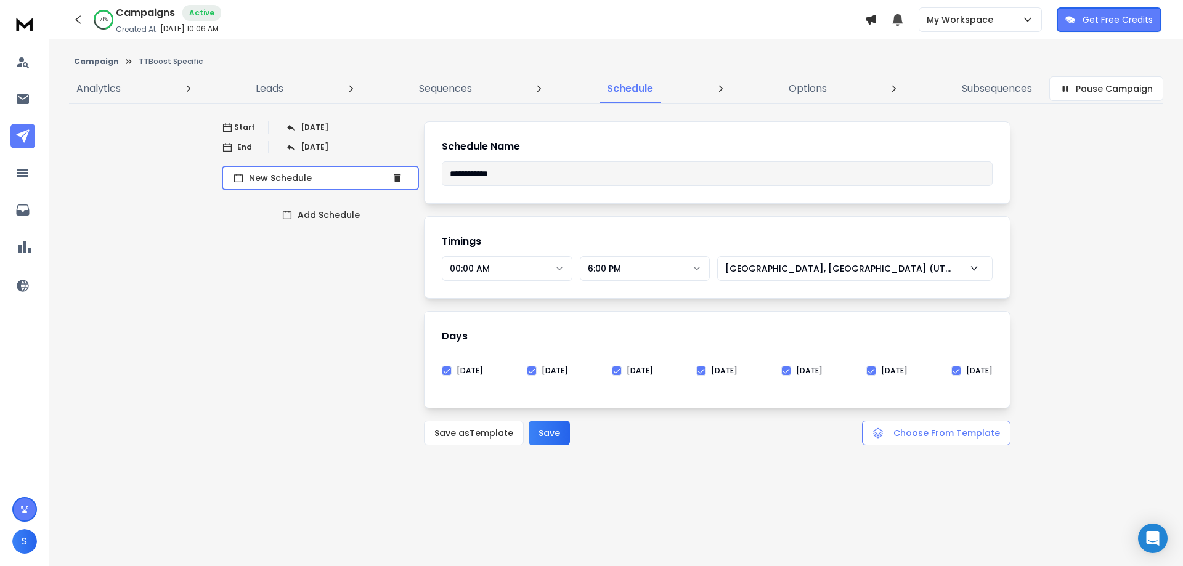
click at [691, 268] on button "6:00 PM" at bounding box center [645, 268] width 131 height 25
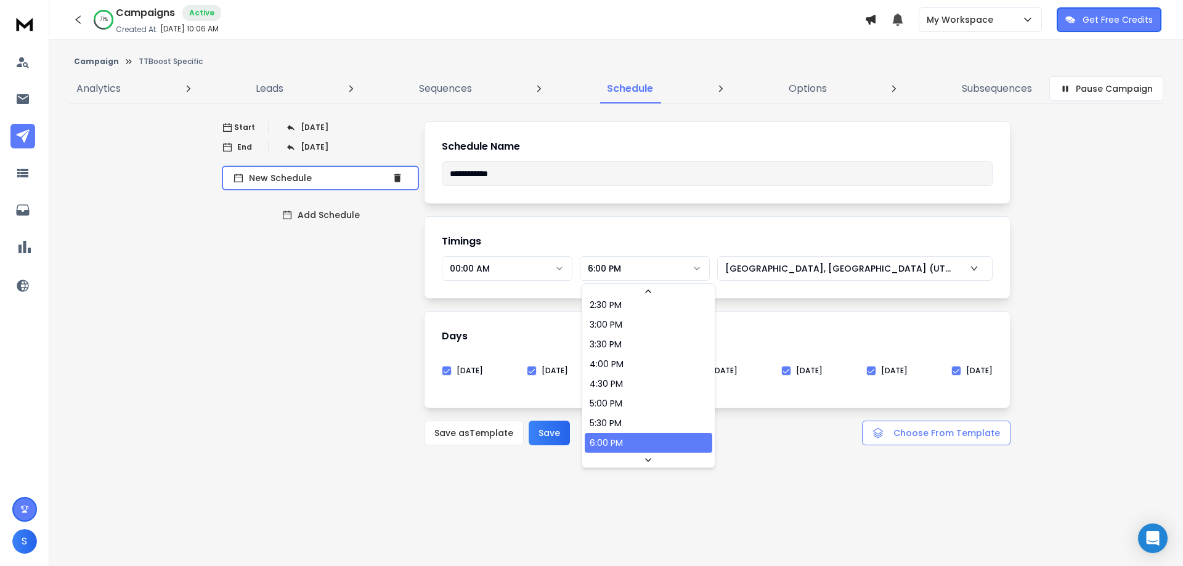
scroll to position [782, 0]
select select "********"
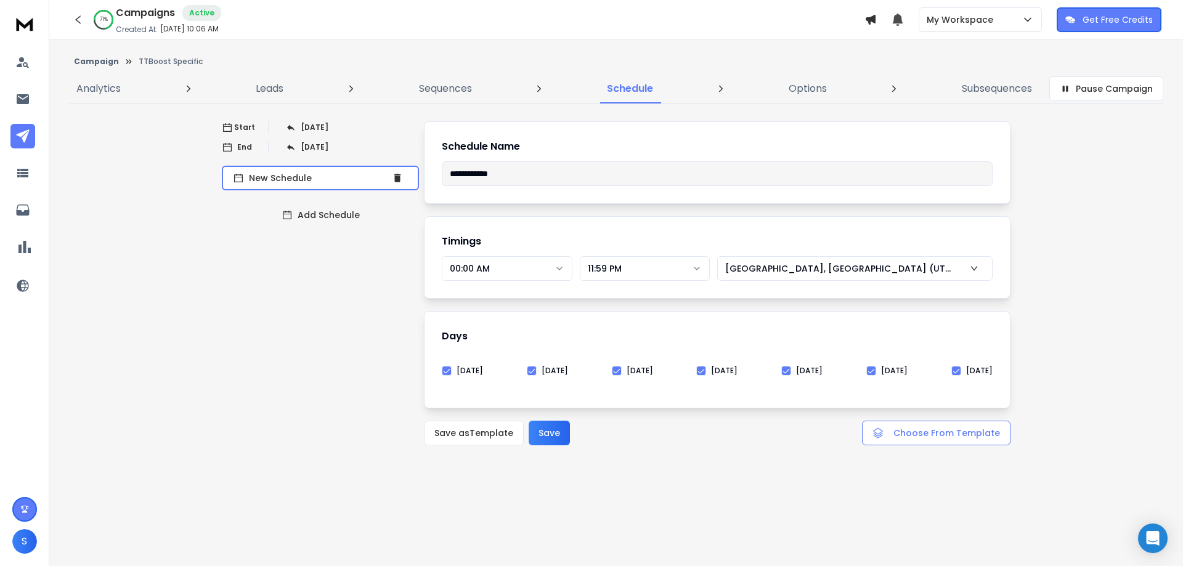
click at [549, 430] on button "Save" at bounding box center [548, 433] width 41 height 25
click at [800, 90] on p "Options" at bounding box center [807, 88] width 38 height 15
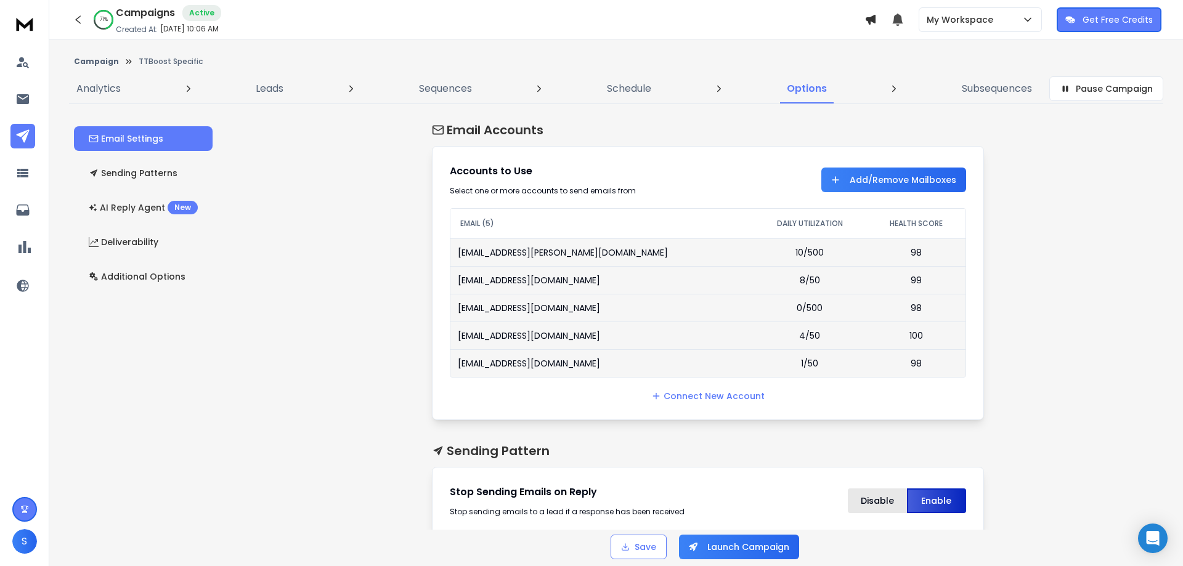
click at [889, 175] on button "Add/Remove Mailboxes" at bounding box center [893, 180] width 145 height 25
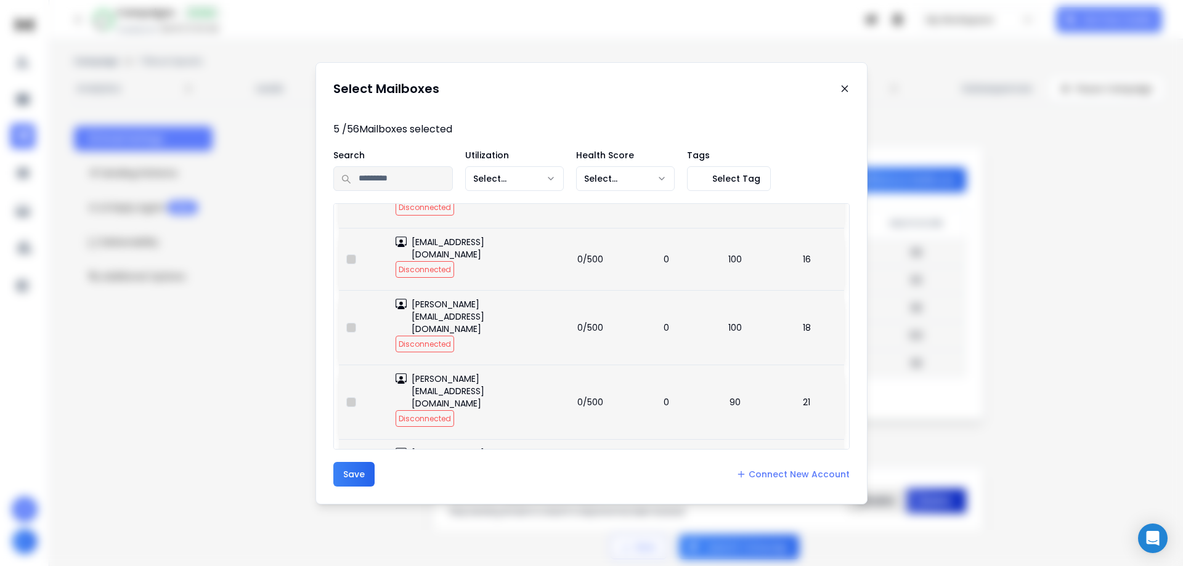
scroll to position [2548, 0]
click at [351, 471] on button "Save" at bounding box center [353, 474] width 41 height 25
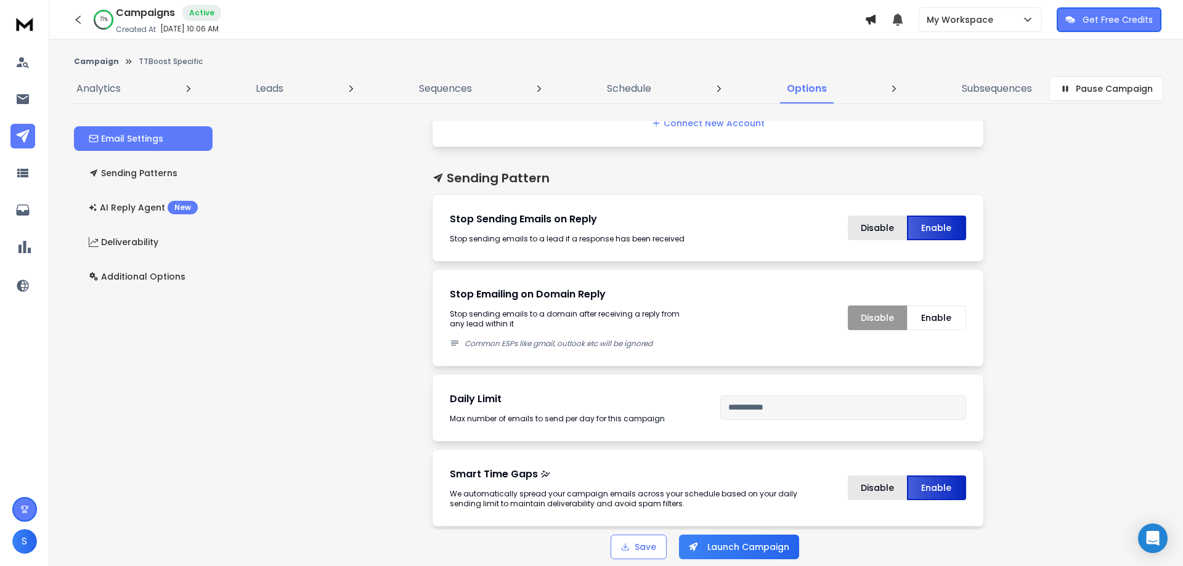
scroll to position [246, 0]
click at [657, 538] on button "Save" at bounding box center [638, 547] width 56 height 25
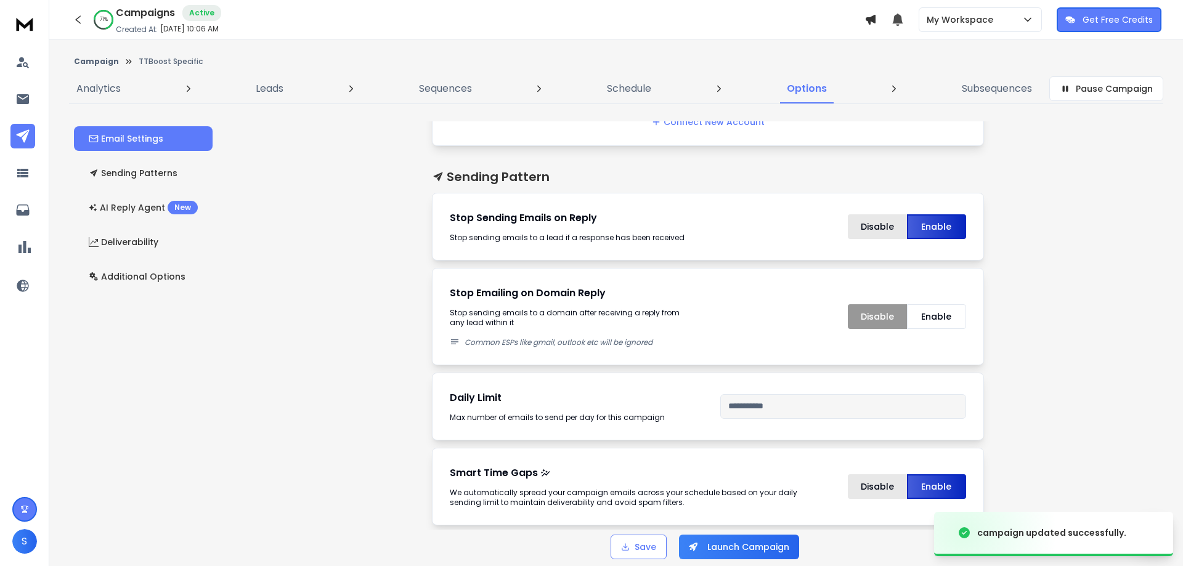
click at [752, 543] on button "Launch Campaign" at bounding box center [739, 547] width 120 height 25
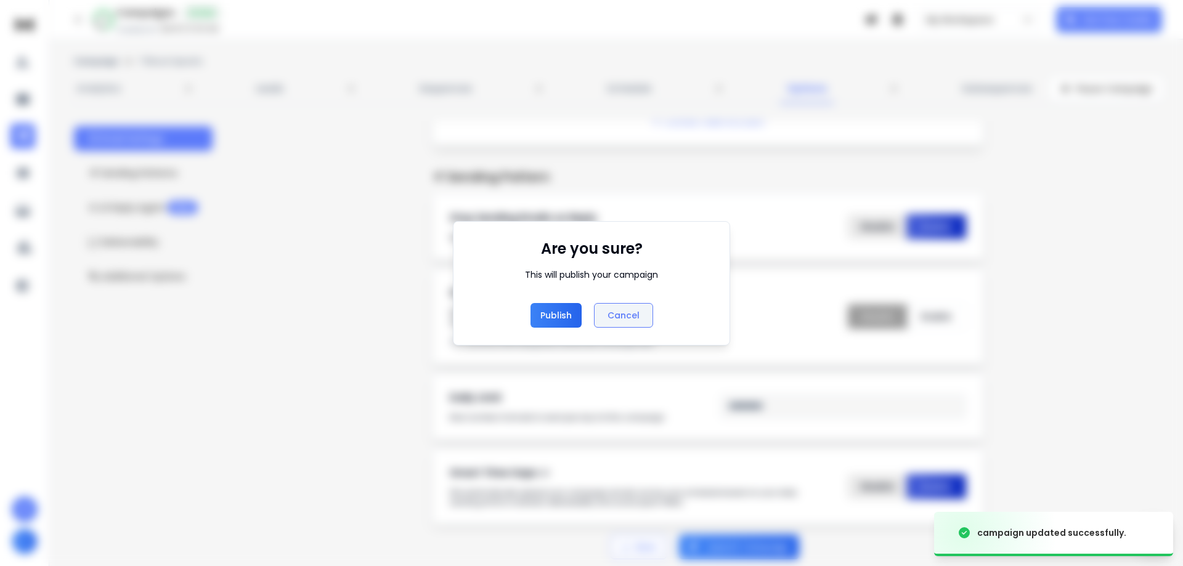
click at [554, 304] on button "Publish" at bounding box center [555, 315] width 51 height 25
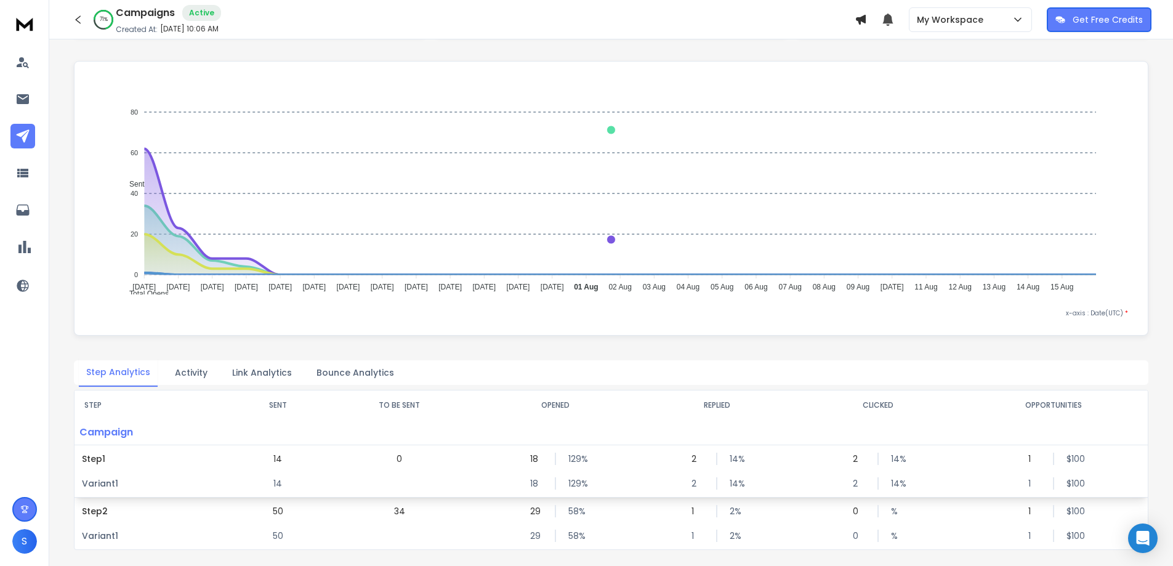
scroll to position [256, 0]
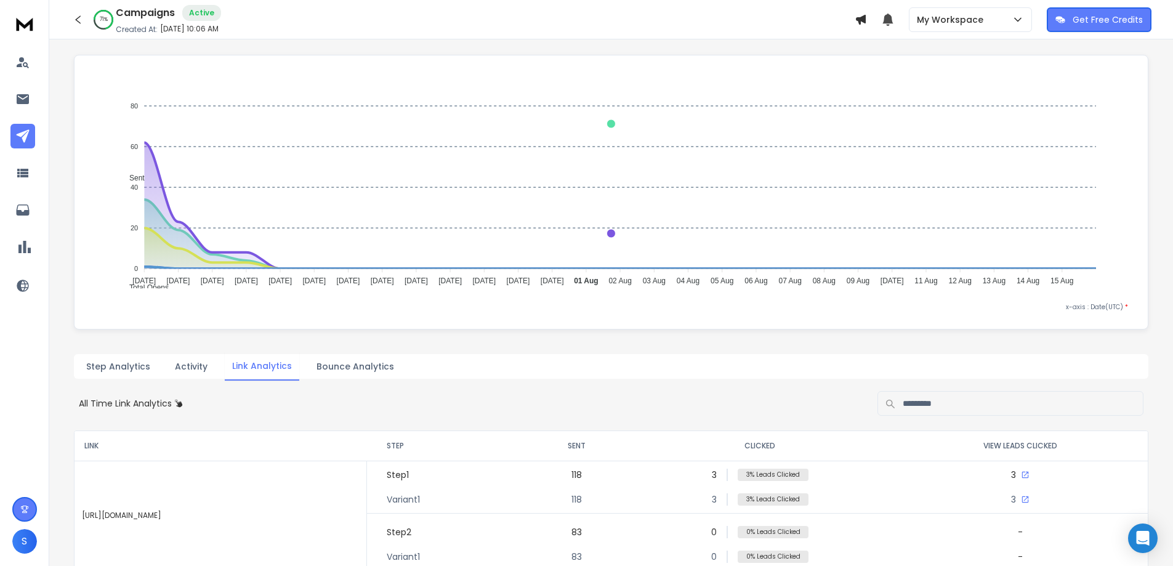
click at [240, 366] on button "Link Analytics" at bounding box center [262, 366] width 75 height 28
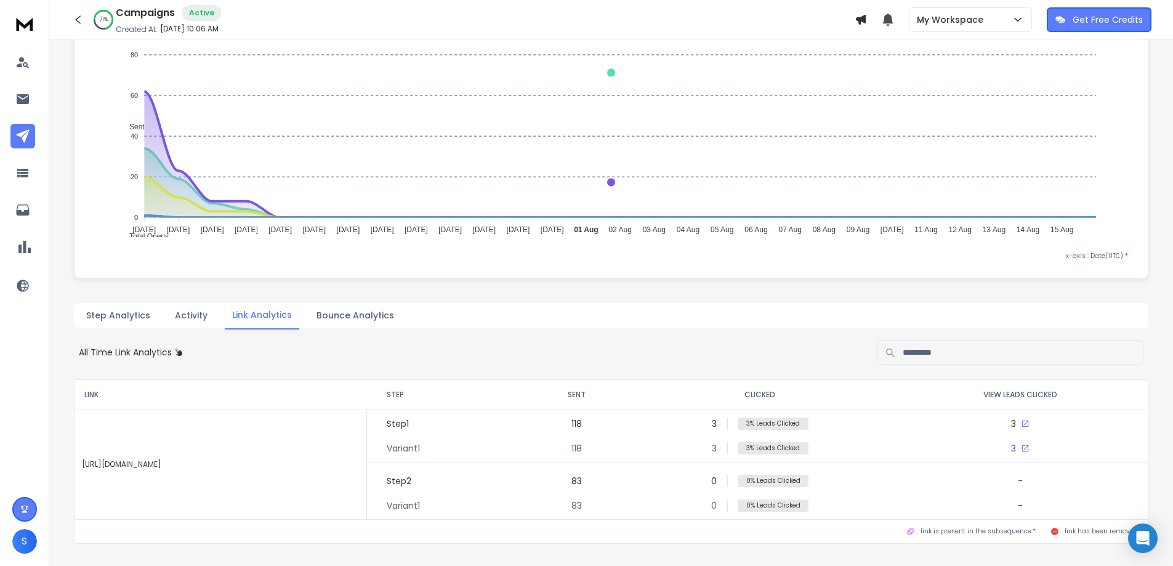
click at [200, 315] on button "Activity" at bounding box center [191, 315] width 47 height 27
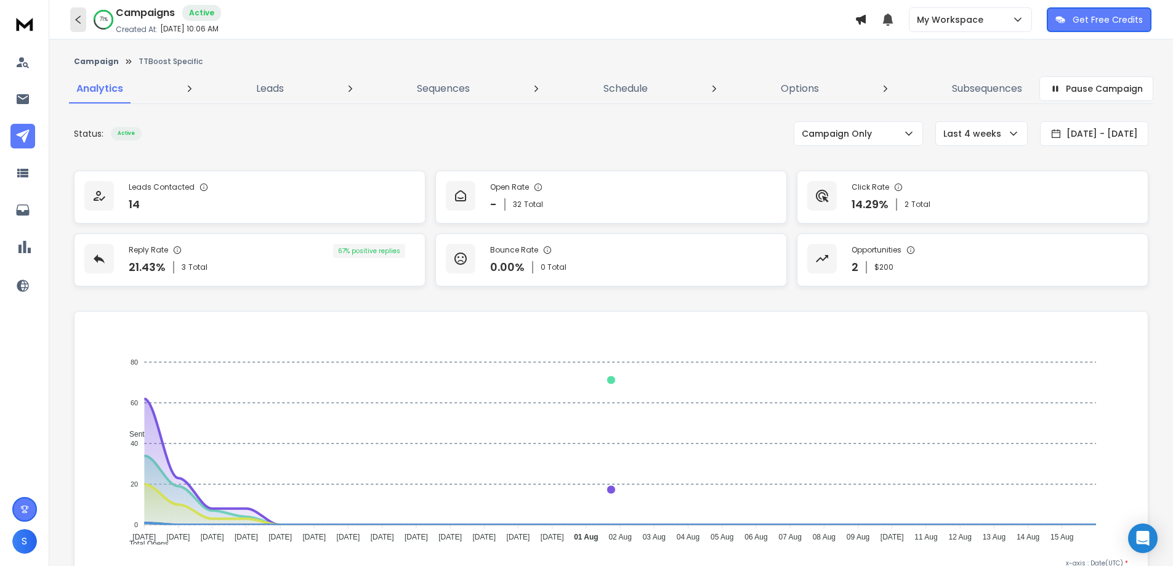
click at [73, 21] on icon at bounding box center [78, 19] width 11 height 11
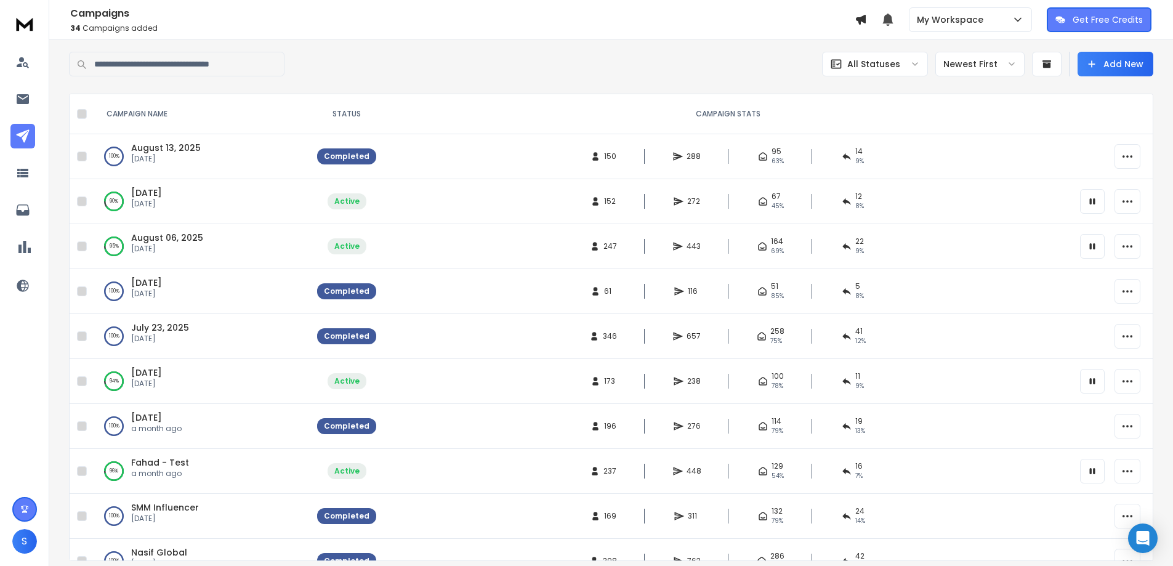
click at [423, 57] on div at bounding box center [340, 64] width 543 height 25
click at [447, 62] on div at bounding box center [340, 64] width 543 height 25
click at [1005, 101] on th "CAMPAIGN STATS" at bounding box center [728, 114] width 689 height 40
click at [302, 25] on p "34 Campaigns added" at bounding box center [462, 28] width 785 height 10
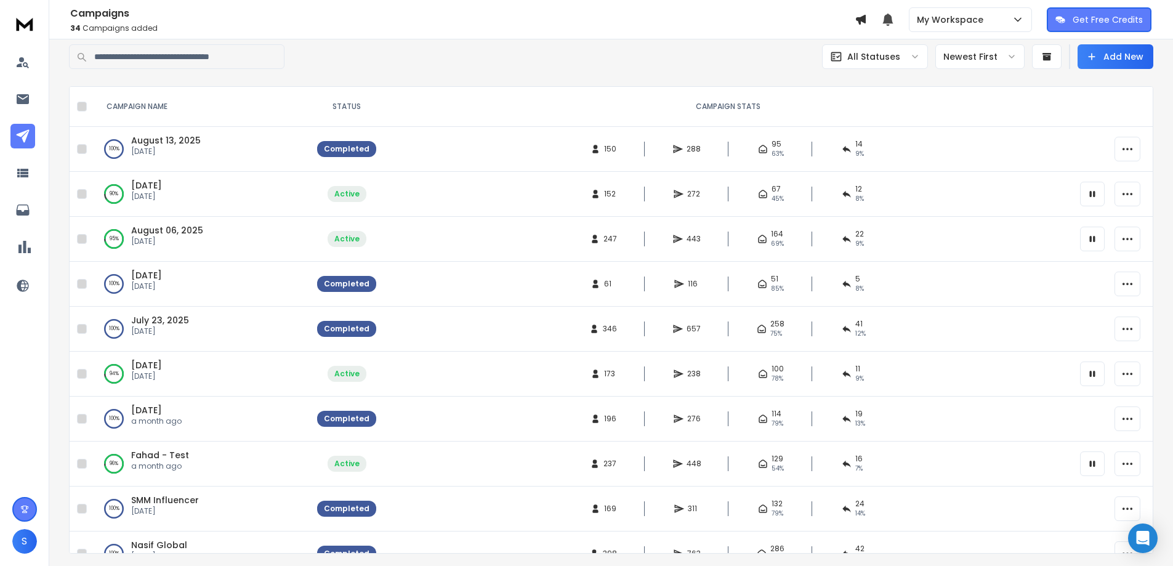
click at [291, 20] on h1 "Campaigns" at bounding box center [462, 13] width 785 height 15
click at [367, 68] on div at bounding box center [340, 56] width 543 height 25
click at [410, 113] on th "CAMPAIGN STATS" at bounding box center [728, 107] width 689 height 40
click at [607, 40] on div "Campaigns 34 Campaigns Added All Statuses Newest First Add New CAMPAIGN NAME ST…" at bounding box center [611, 299] width 1124 height 534
click at [272, 54] on input at bounding box center [177, 56] width 216 height 25
